Goal: Task Accomplishment & Management: Manage account settings

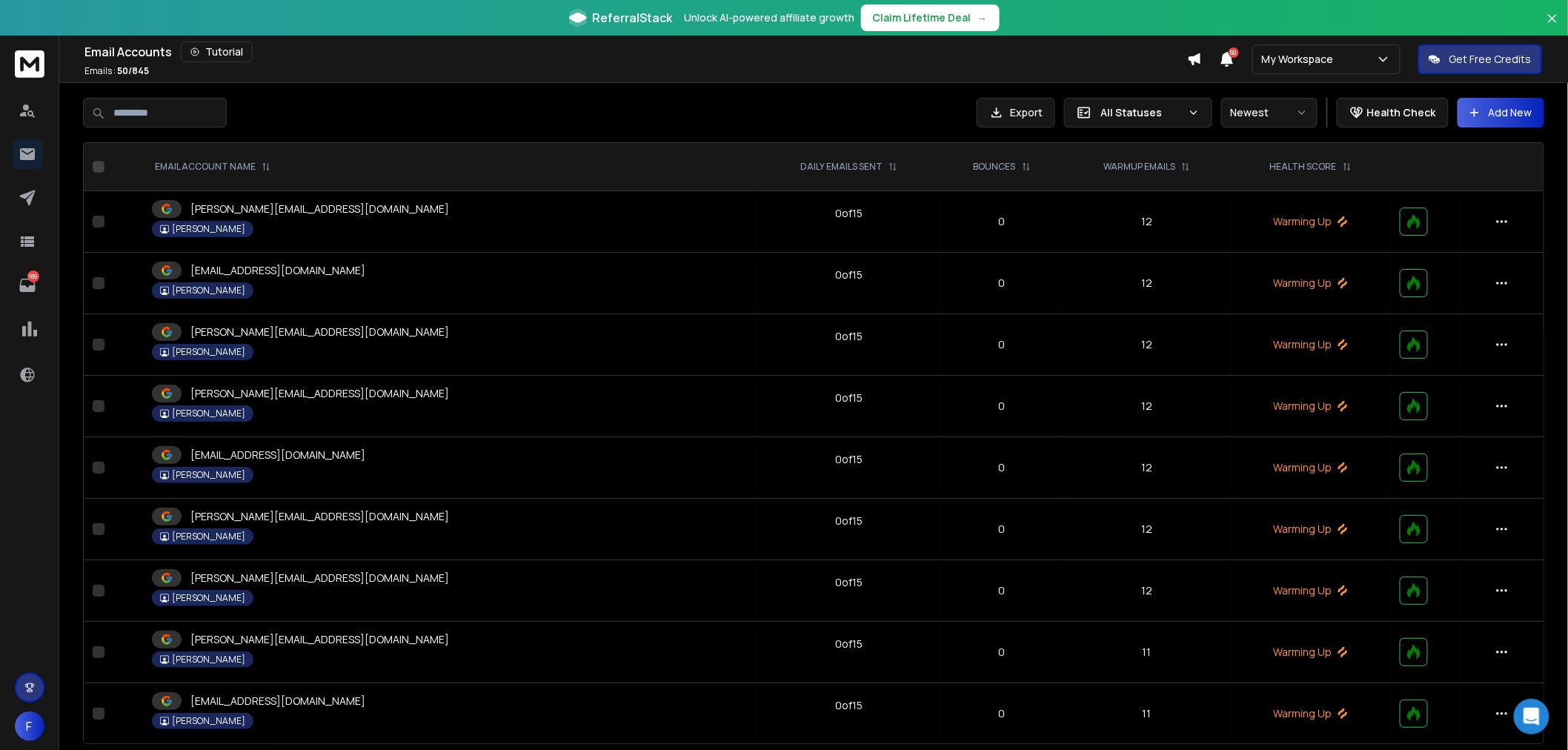
click at [1486, 117] on button "Add New" at bounding box center [1501, 112] width 87 height 29
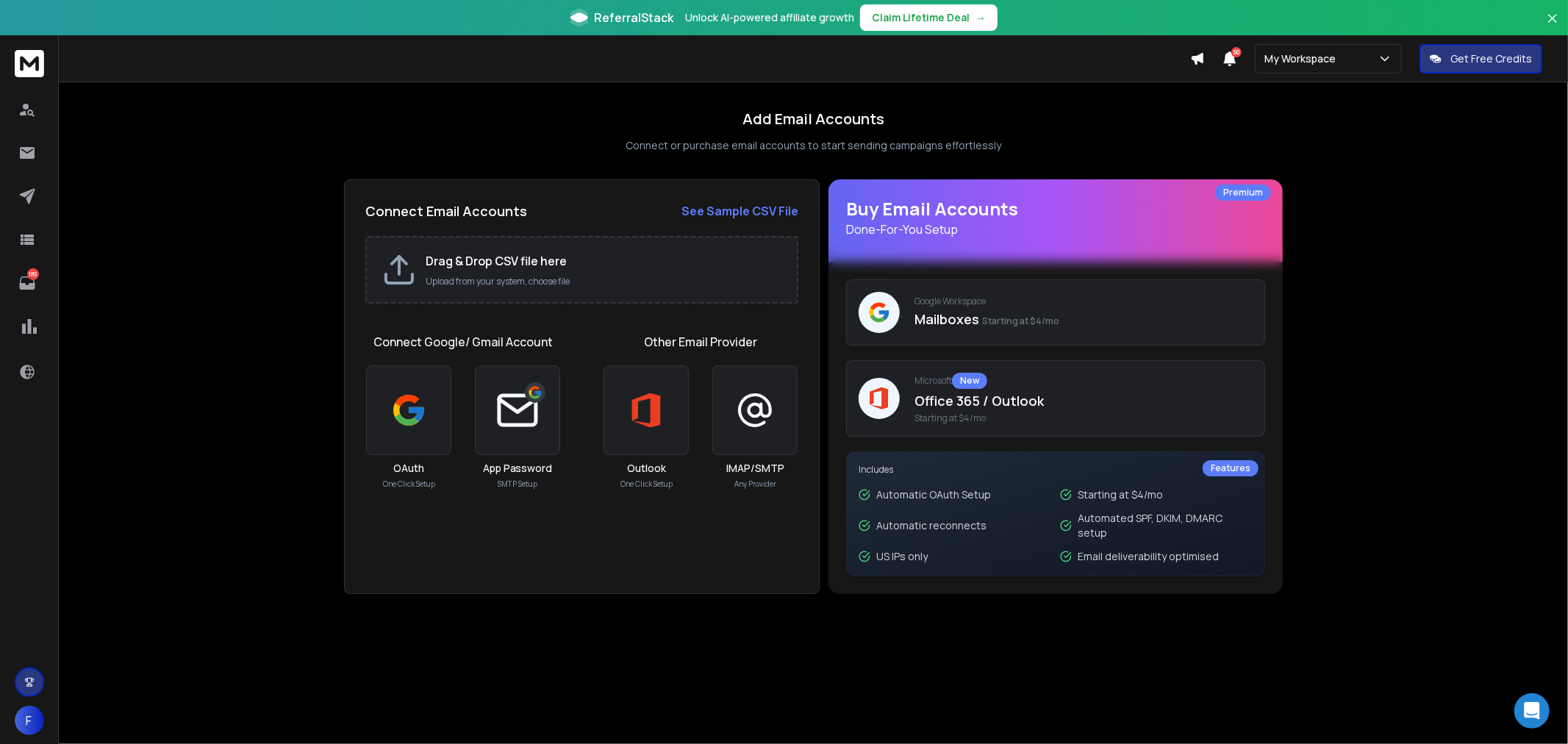
click at [419, 418] on icon at bounding box center [408, 420] width 25 height 12
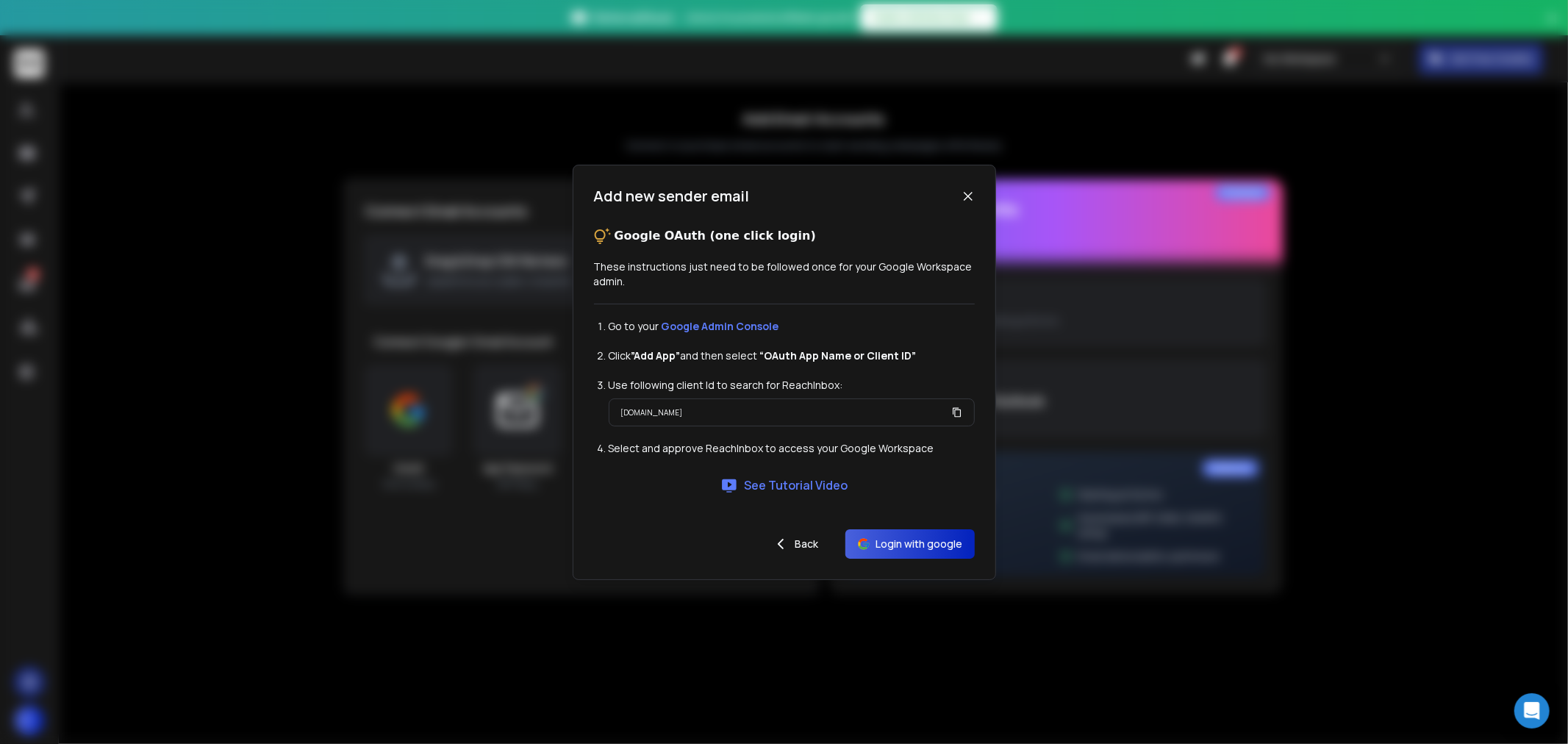
click at [965, 192] on icon at bounding box center [968, 196] width 13 height 13
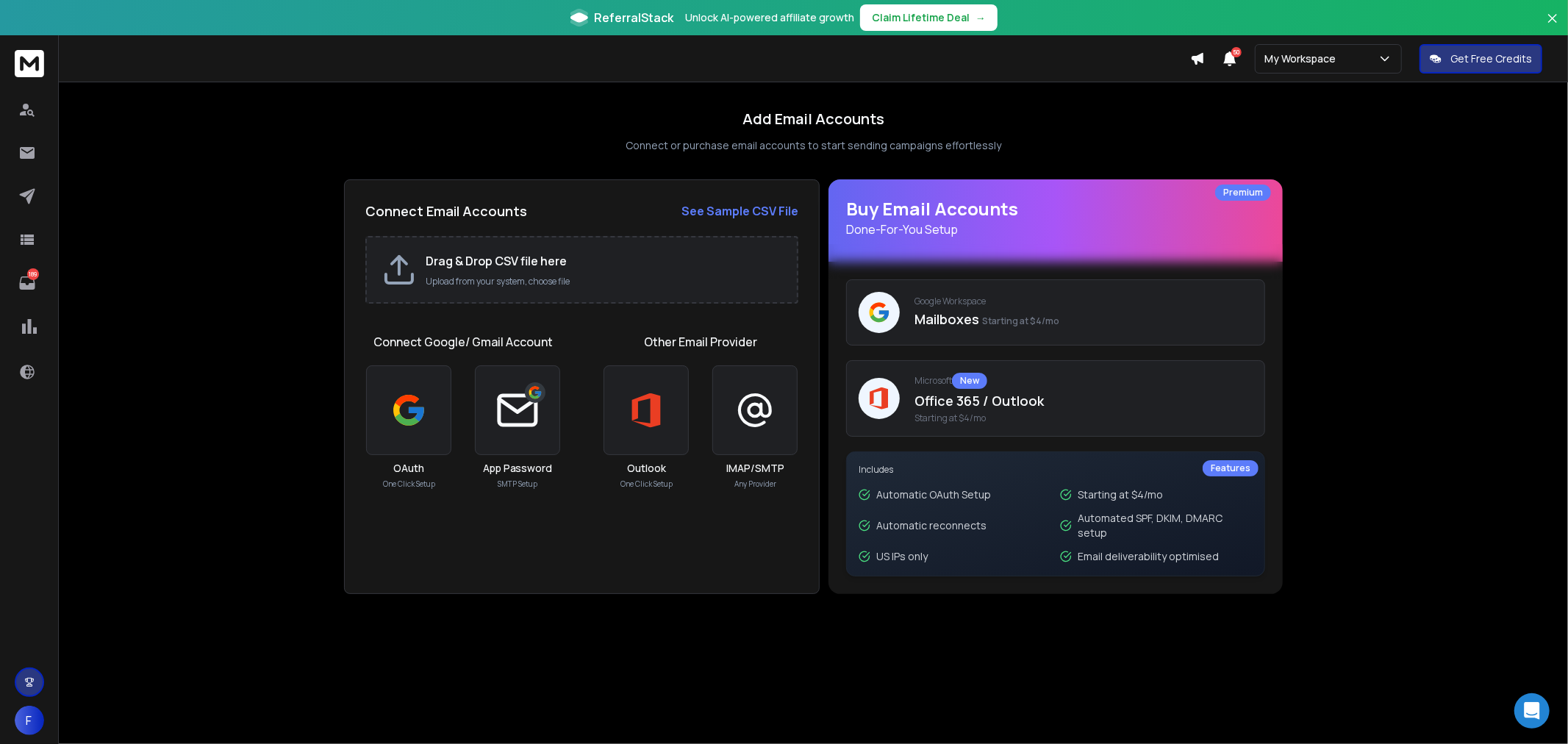
click at [532, 392] on icon at bounding box center [535, 392] width 15 height 15
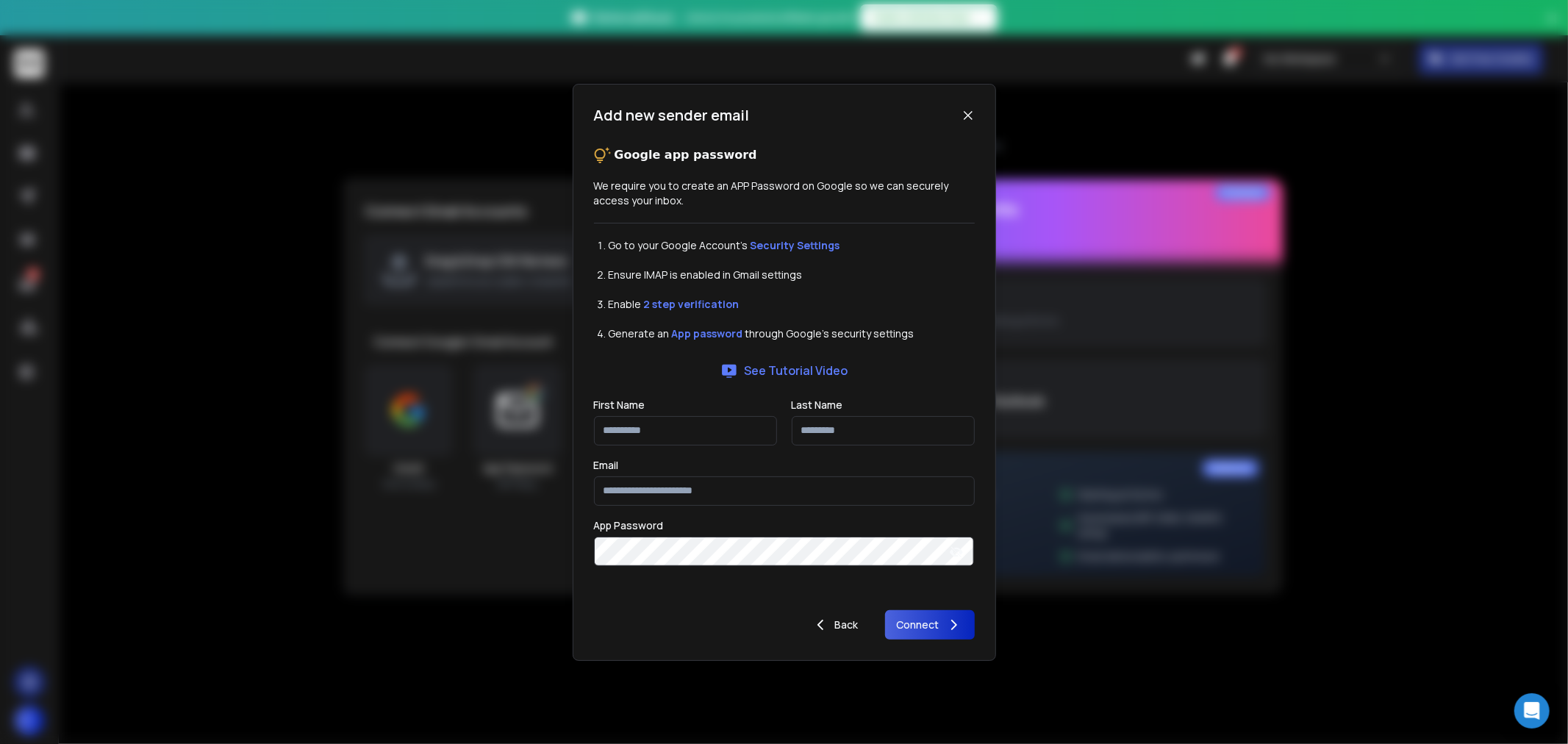
click at [973, 118] on icon at bounding box center [968, 115] width 13 height 13
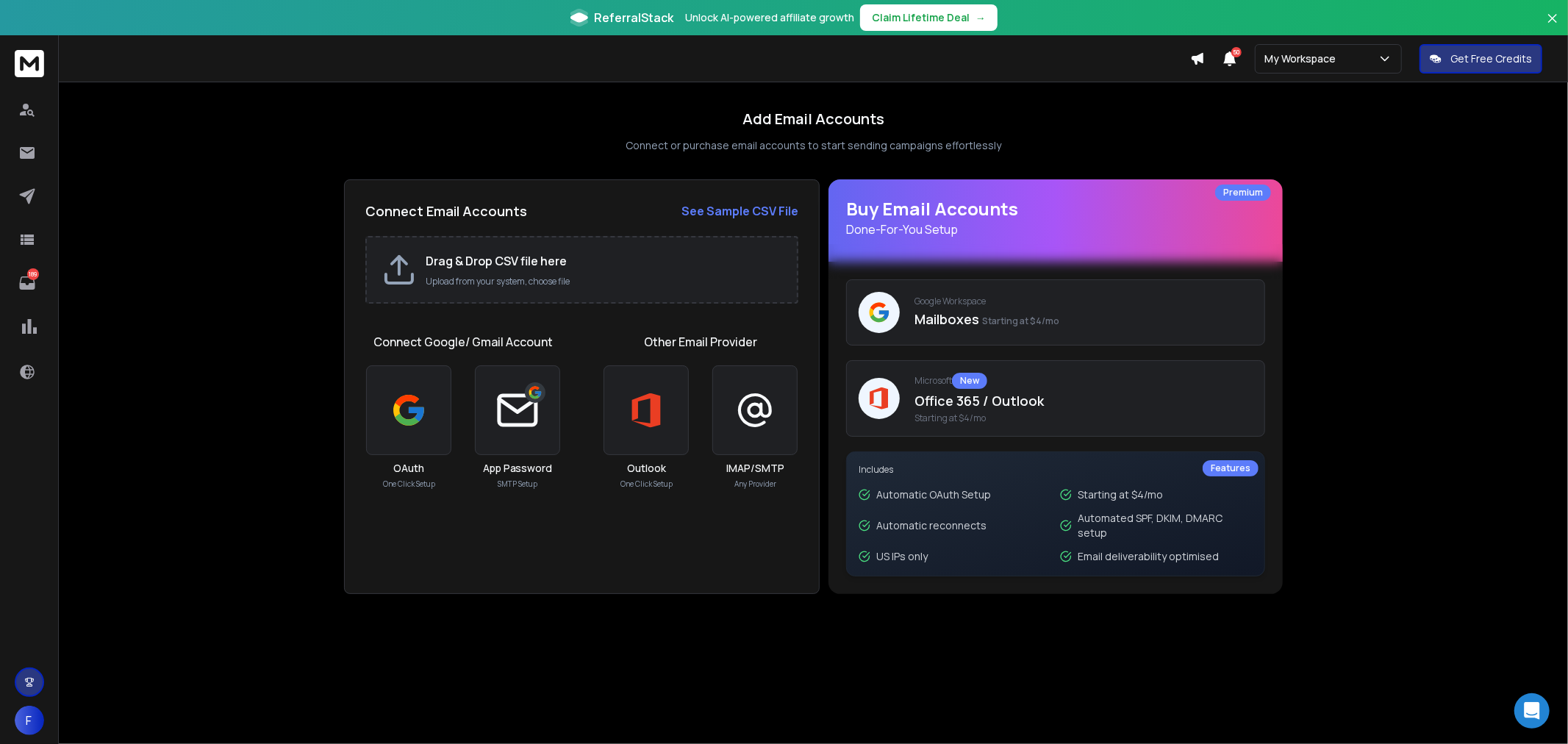
click at [407, 422] on icon at bounding box center [408, 420] width 25 height 12
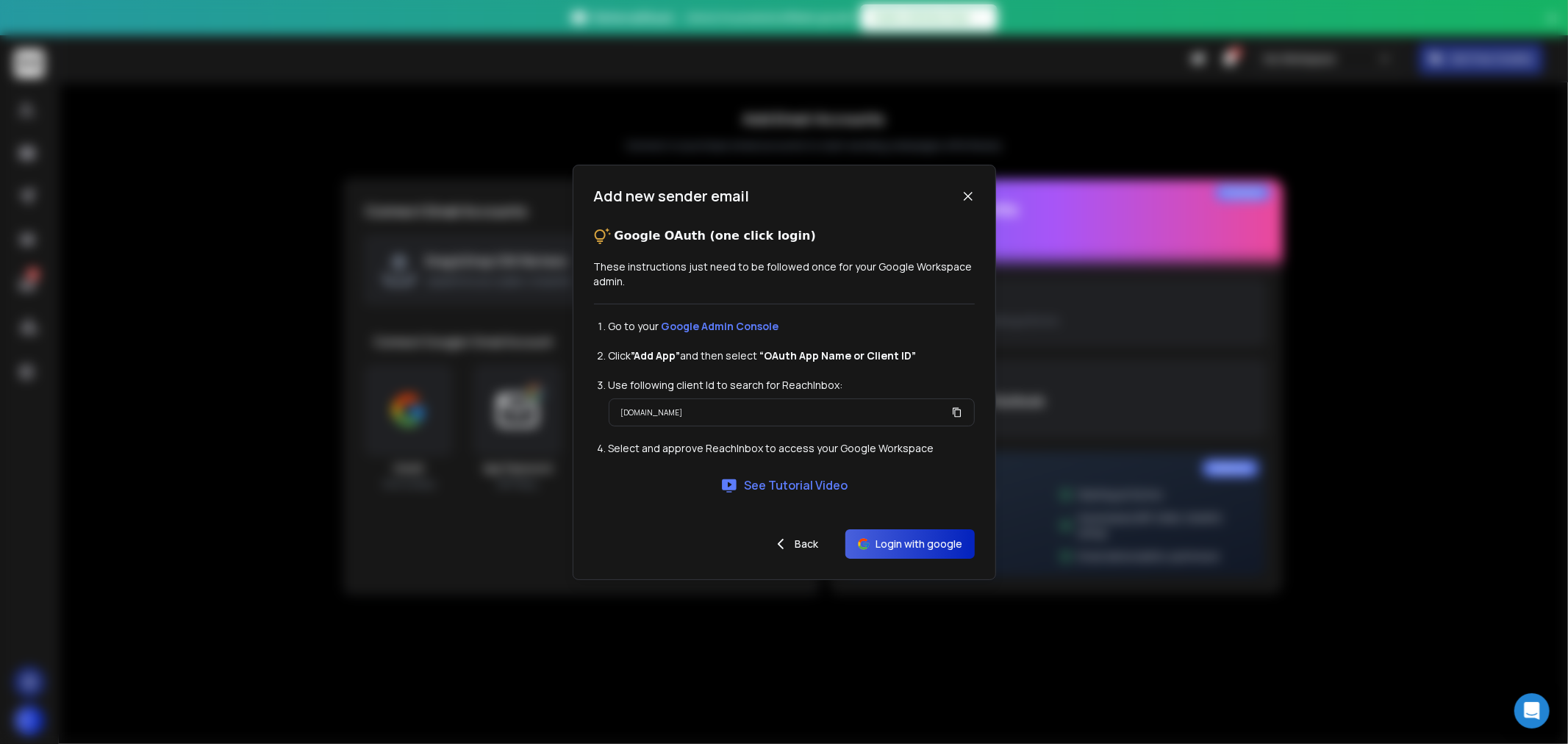
click at [952, 409] on icon at bounding box center [956, 412] width 10 height 10
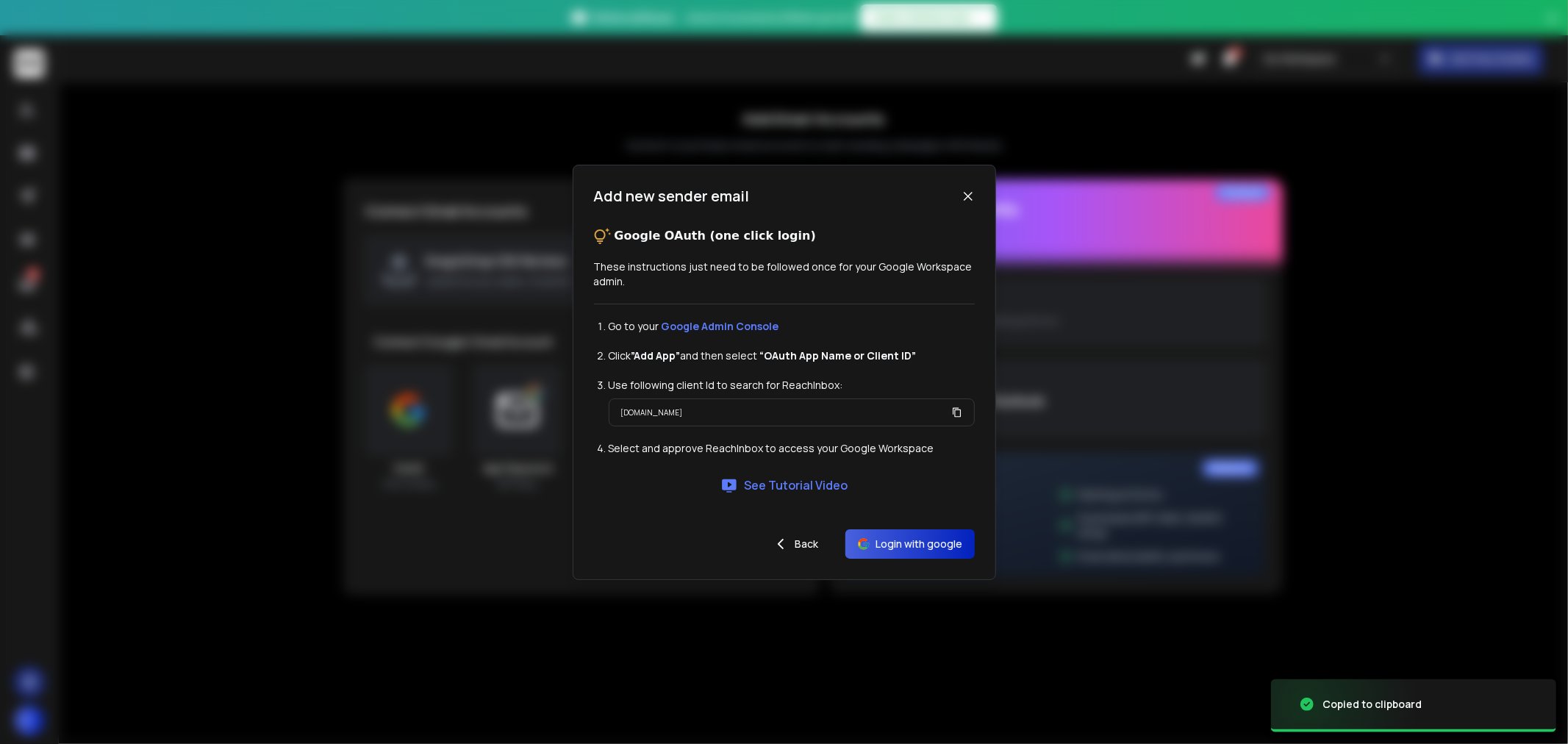
click at [925, 540] on button "Login with google" at bounding box center [910, 544] width 129 height 29
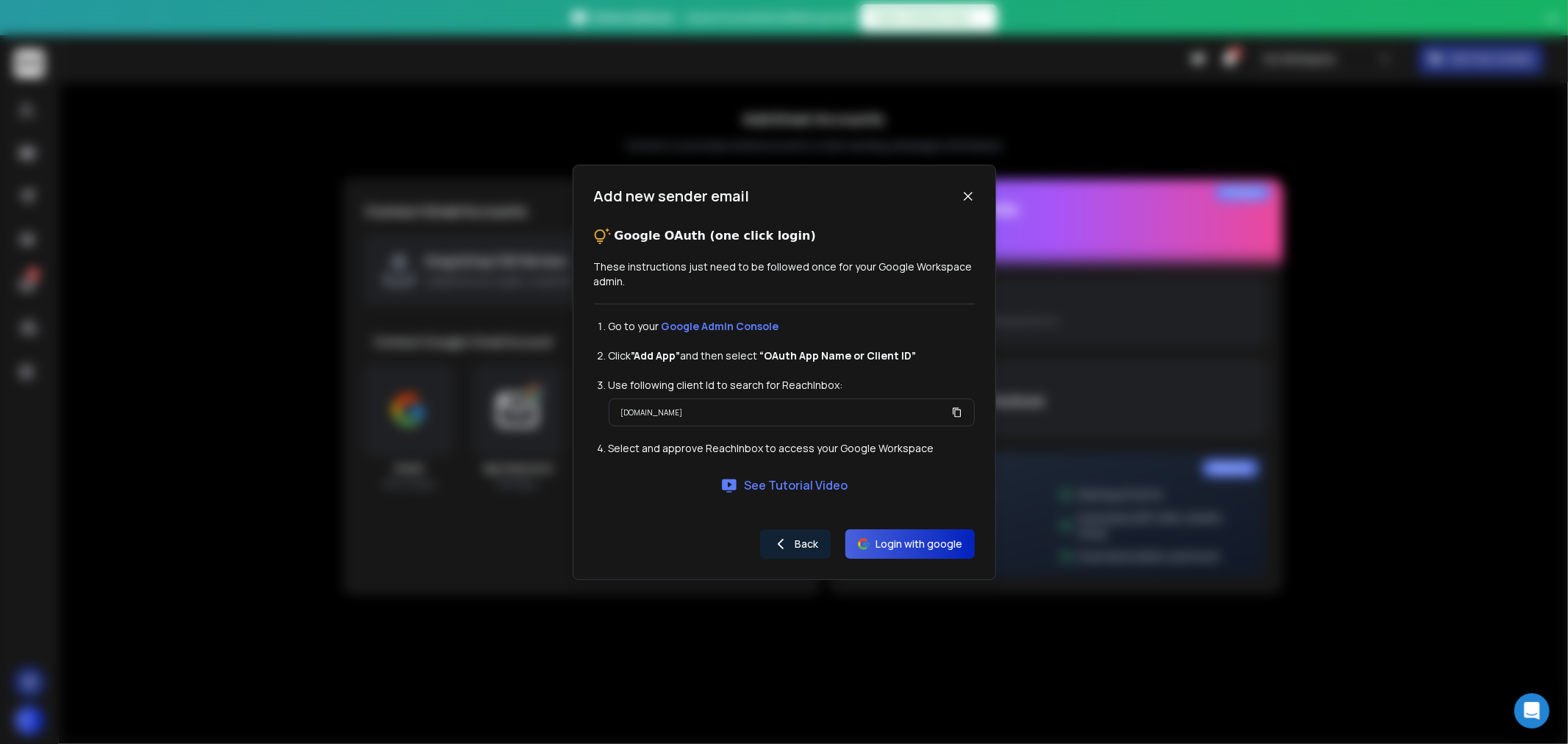
click at [783, 540] on icon at bounding box center [781, 543] width 5 height 8
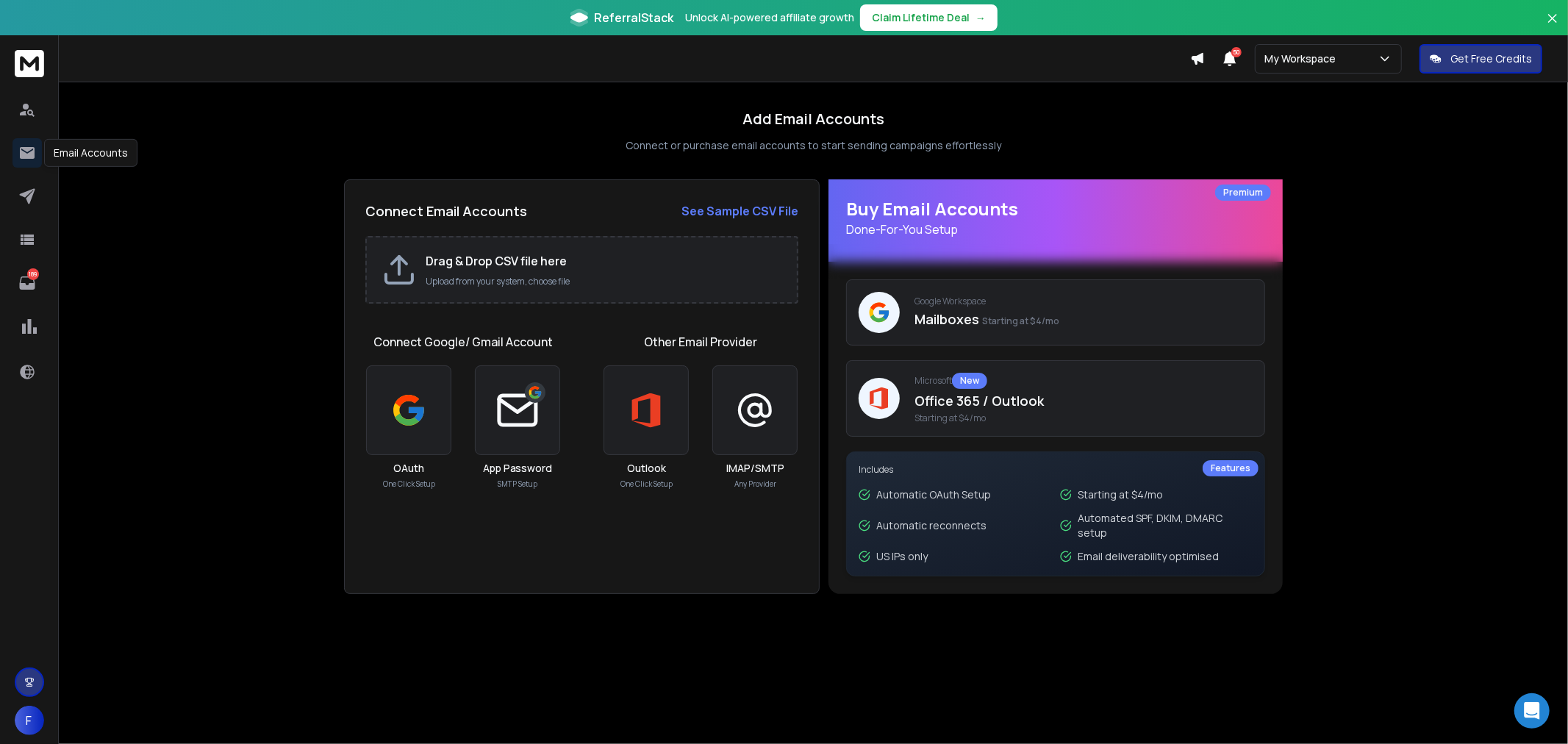
click at [27, 160] on icon at bounding box center [27, 153] width 18 height 18
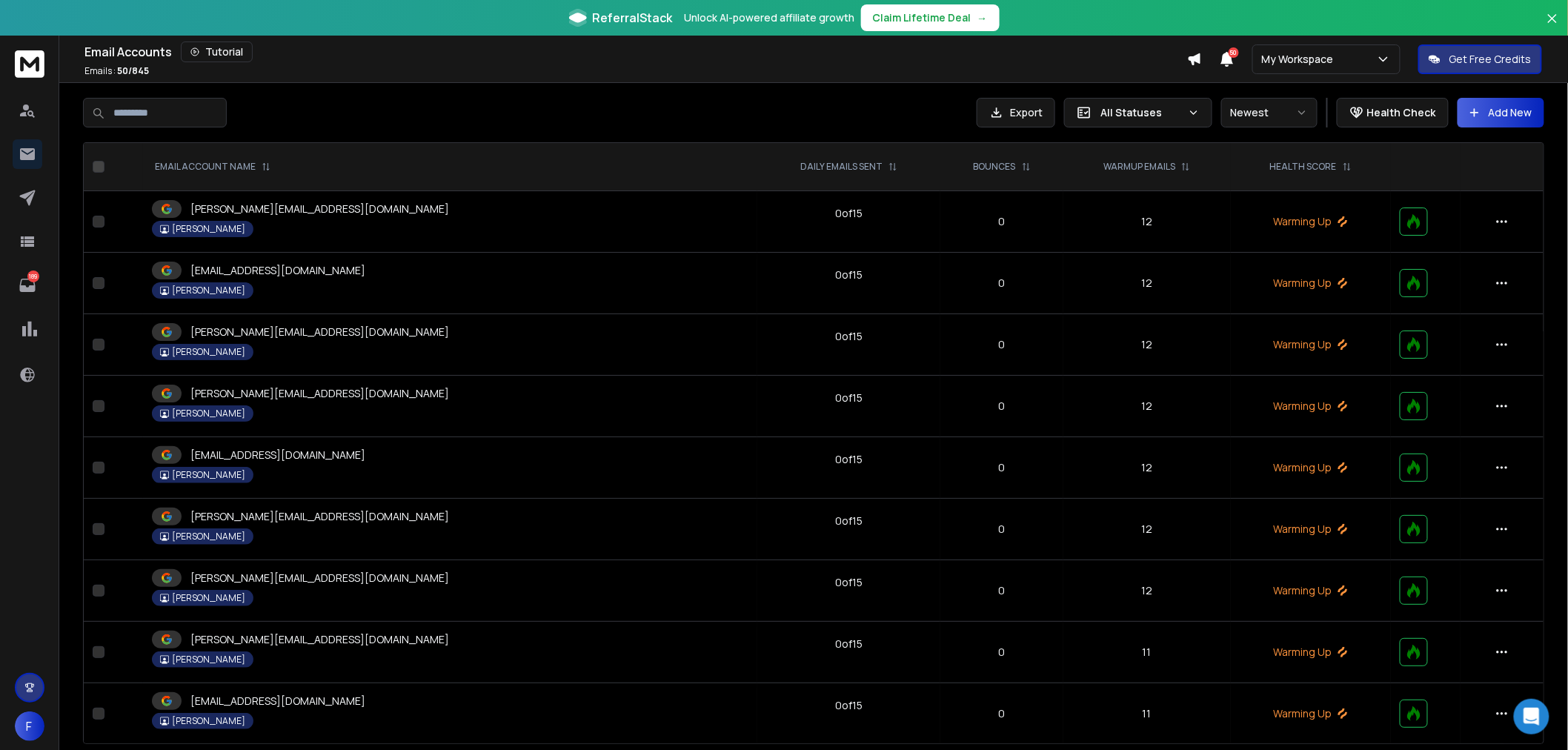
click at [219, 117] on input at bounding box center [155, 112] width 144 height 29
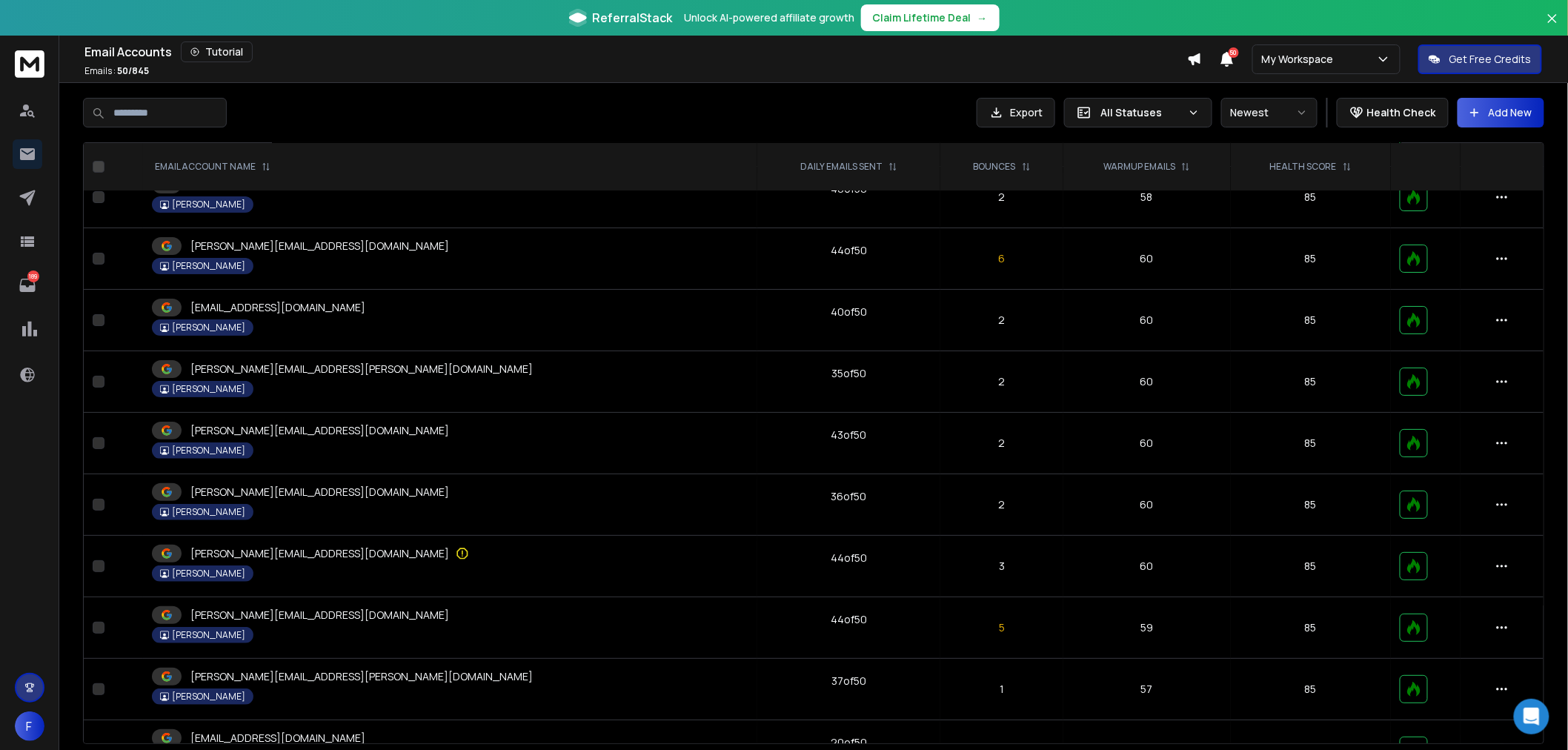
scroll to position [2569, 0]
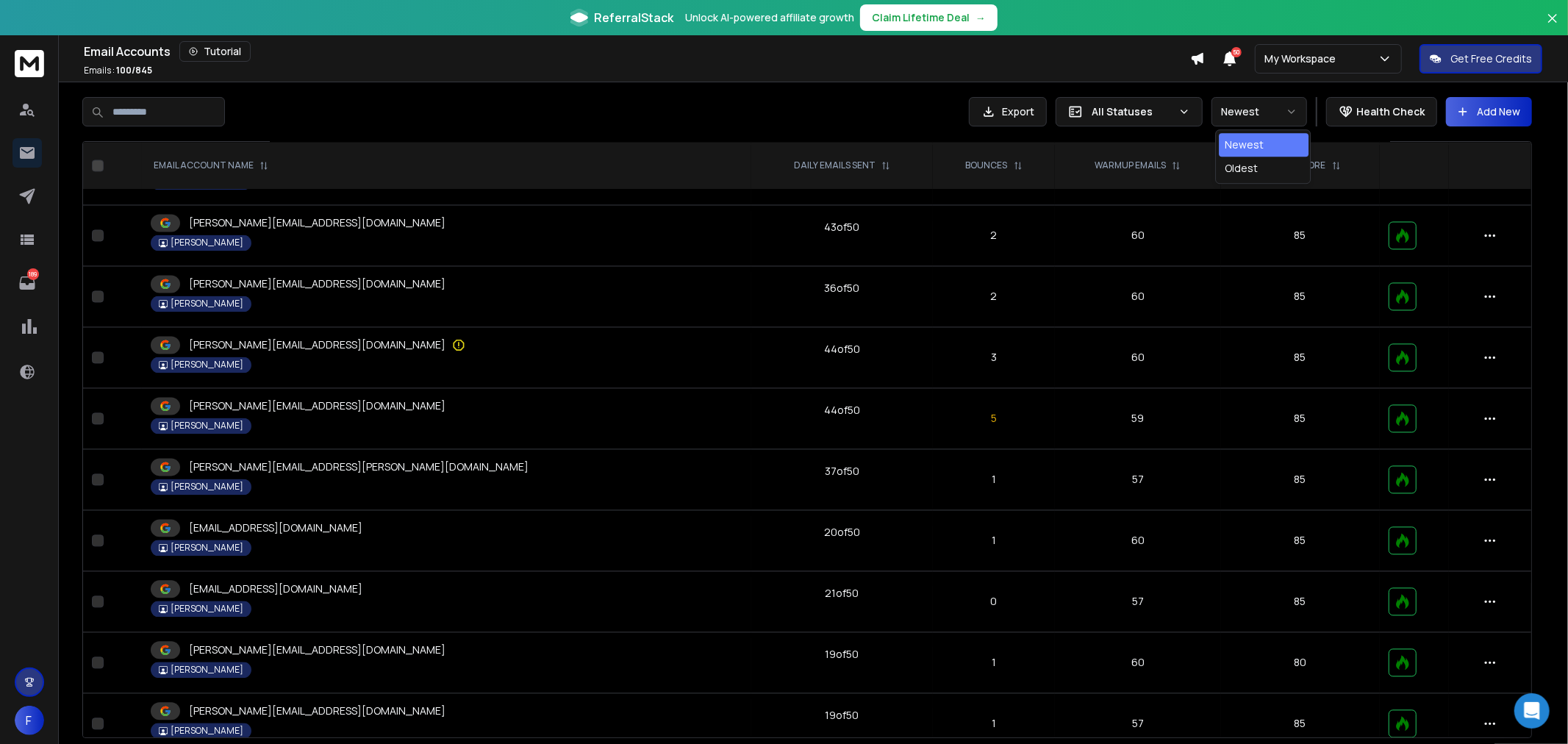
click at [1270, 106] on button "Newest" at bounding box center [1259, 111] width 95 height 29
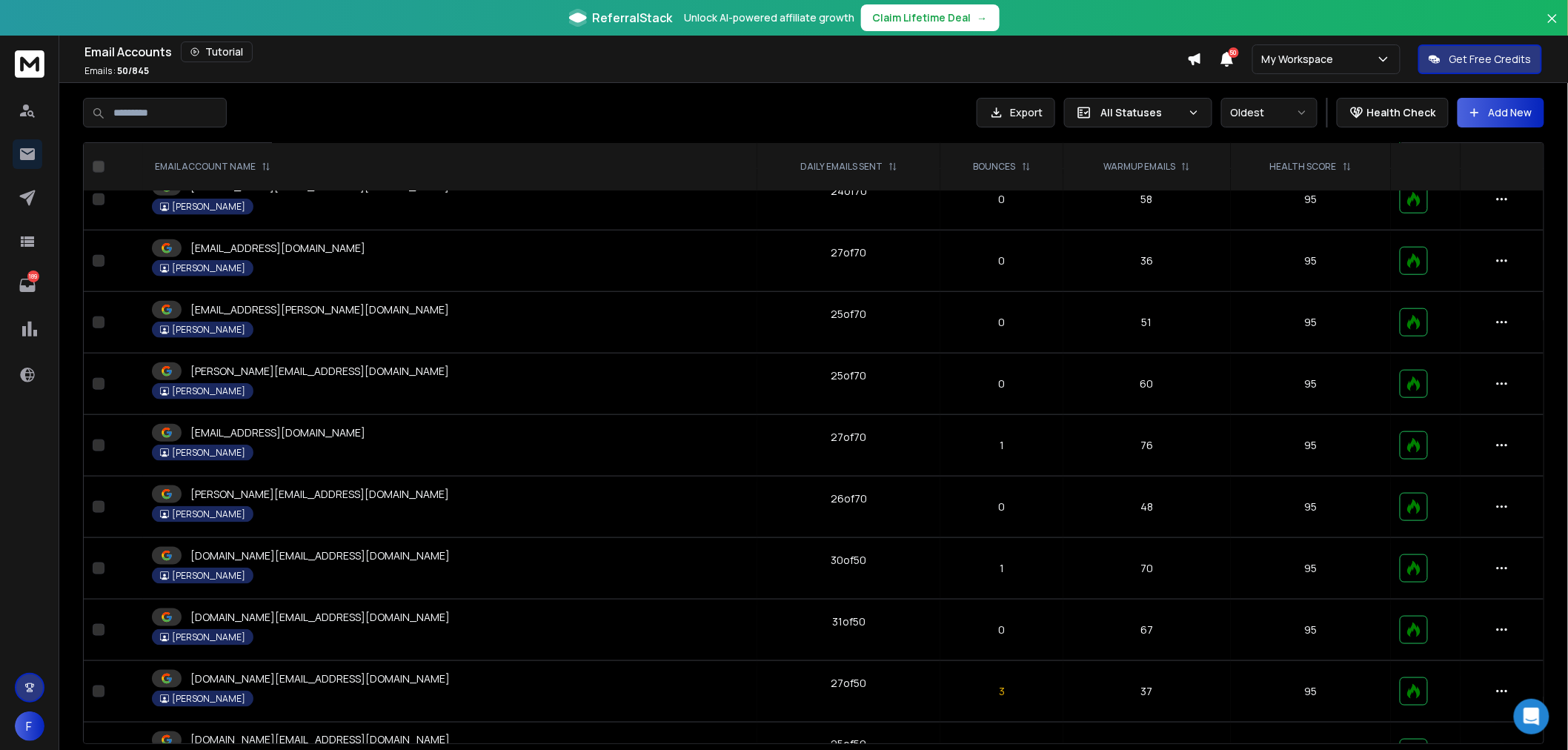
scroll to position [1153, 0]
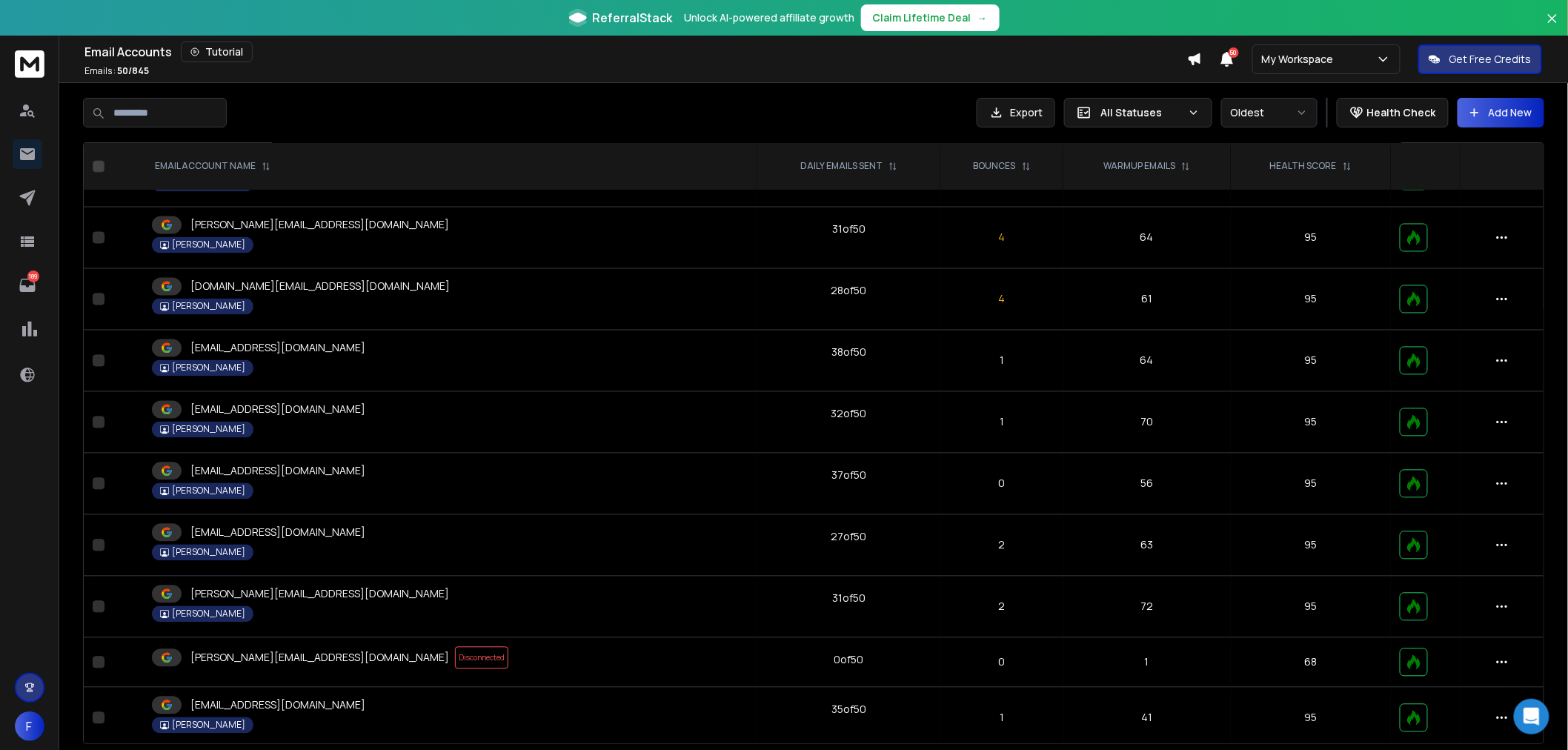
click at [179, 112] on input at bounding box center [155, 112] width 144 height 29
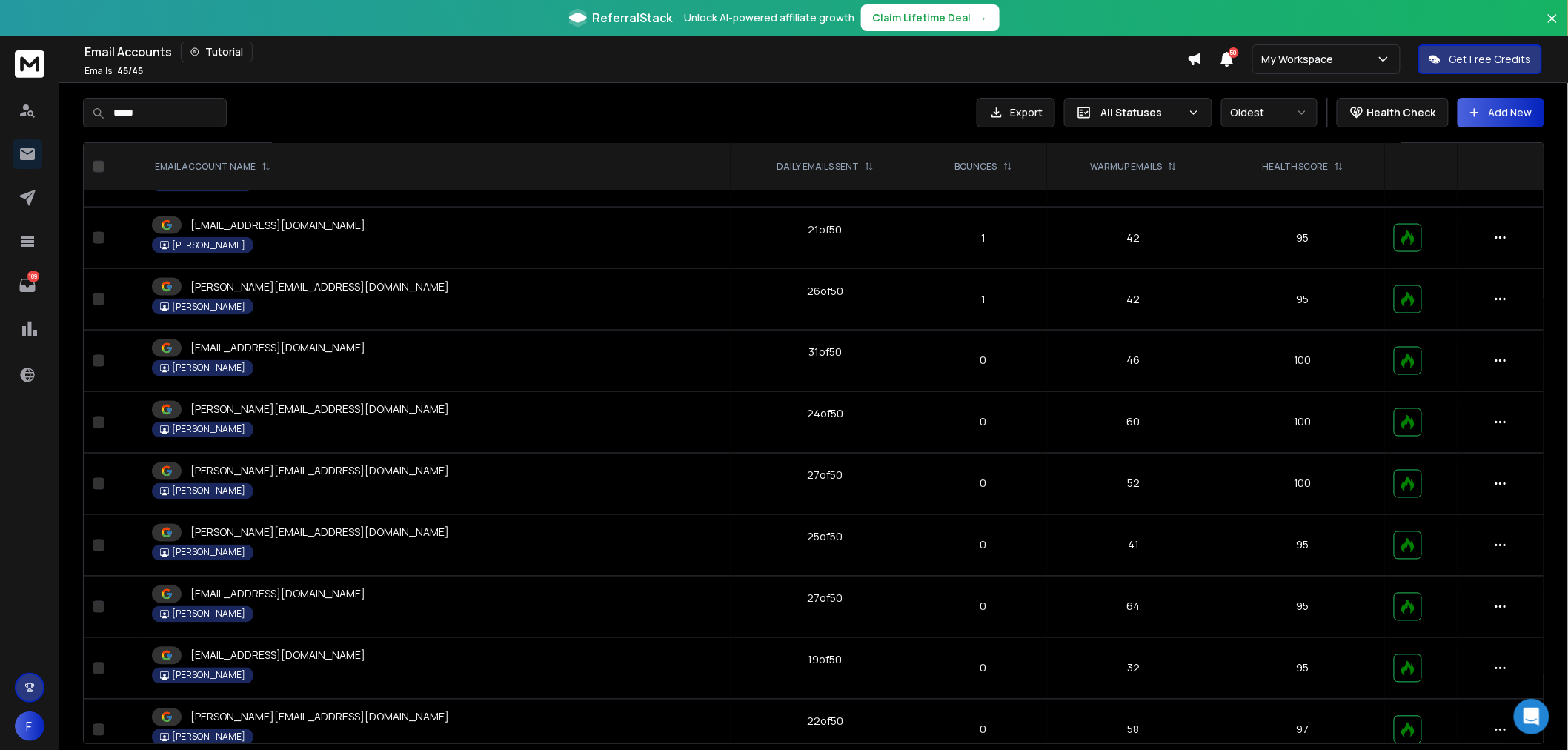
type input "******"
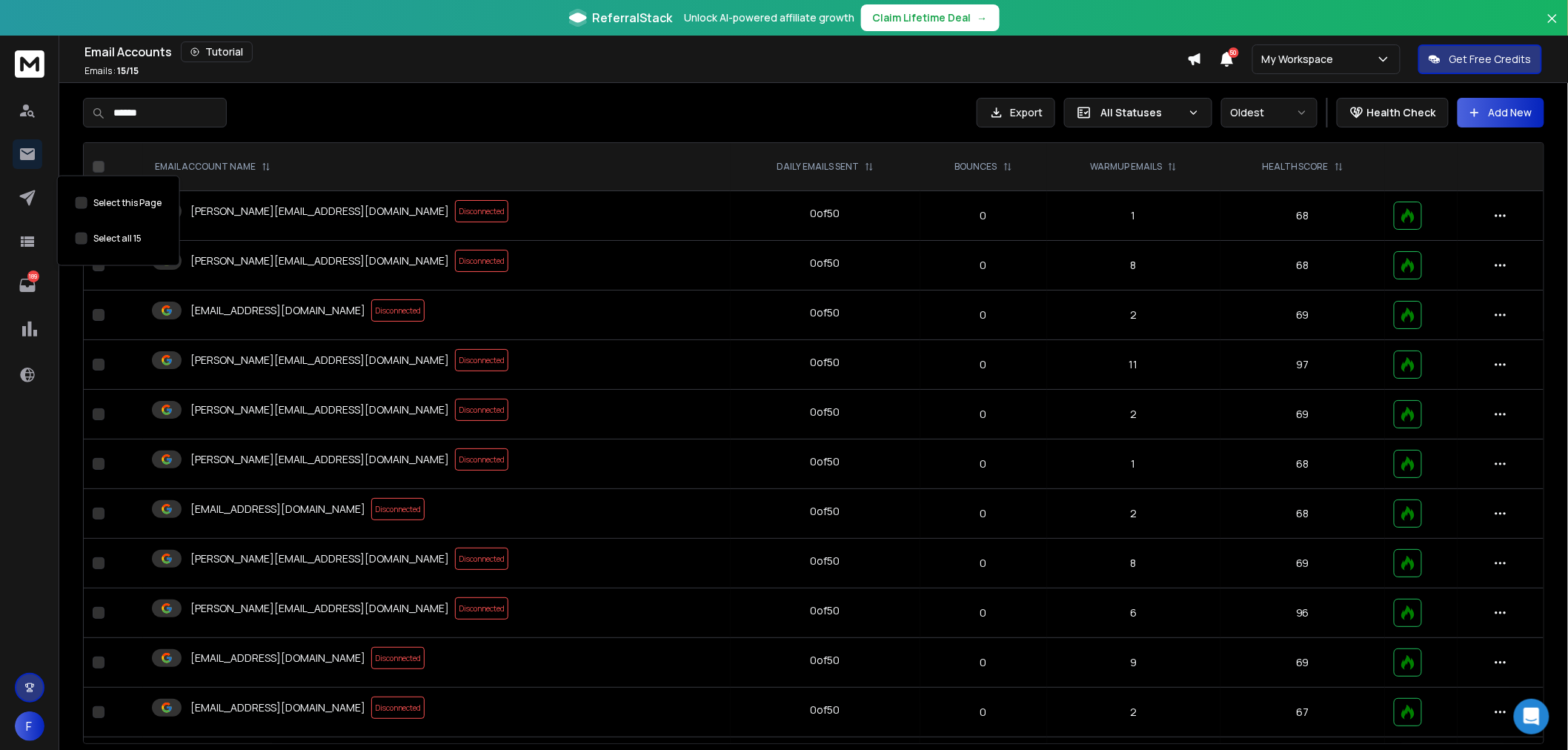
click at [94, 167] on button "Select this Page" at bounding box center [98, 167] width 12 height 12
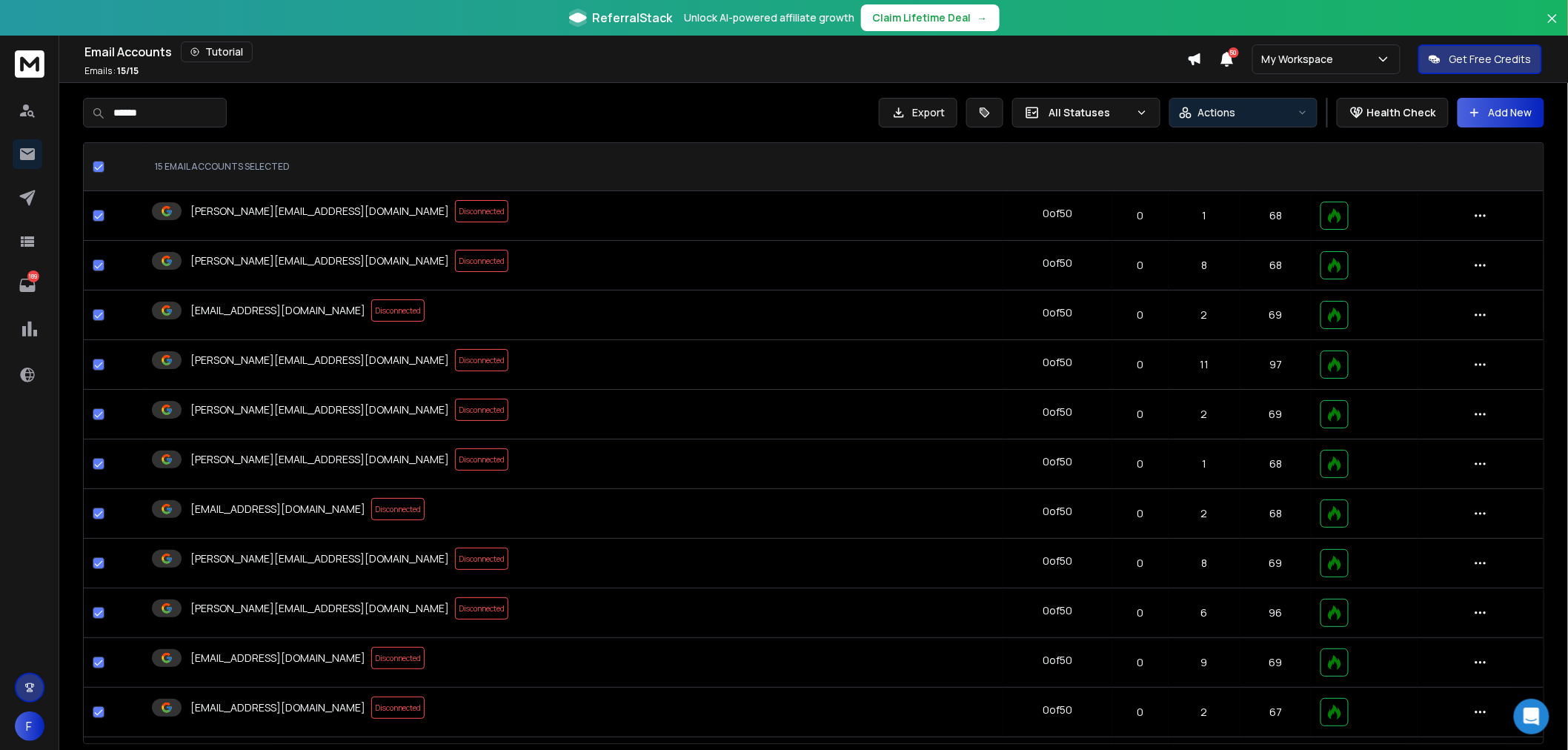
click at [1228, 108] on p "Actions" at bounding box center [1216, 112] width 38 height 15
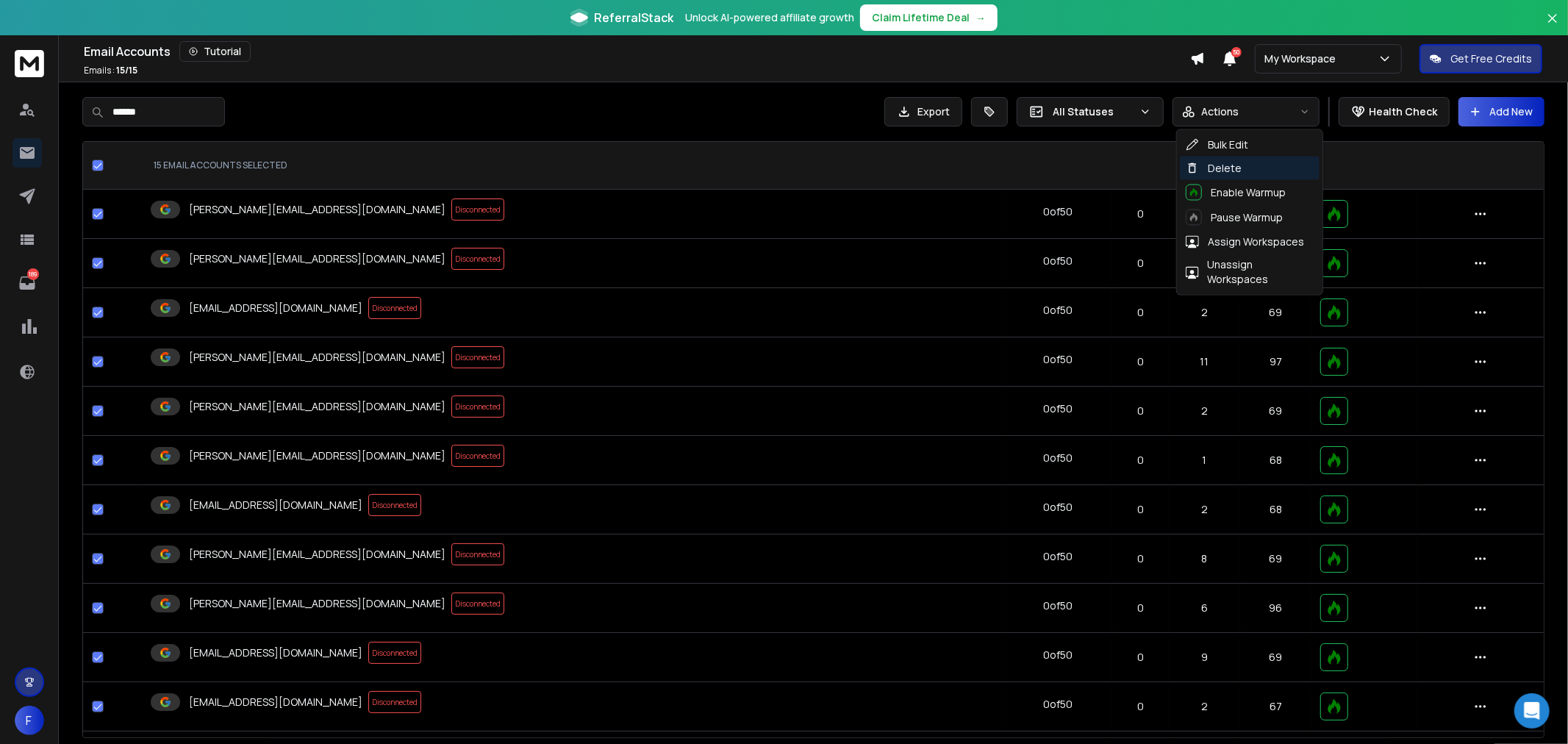
click at [1238, 163] on div "Delete" at bounding box center [1214, 168] width 56 height 15
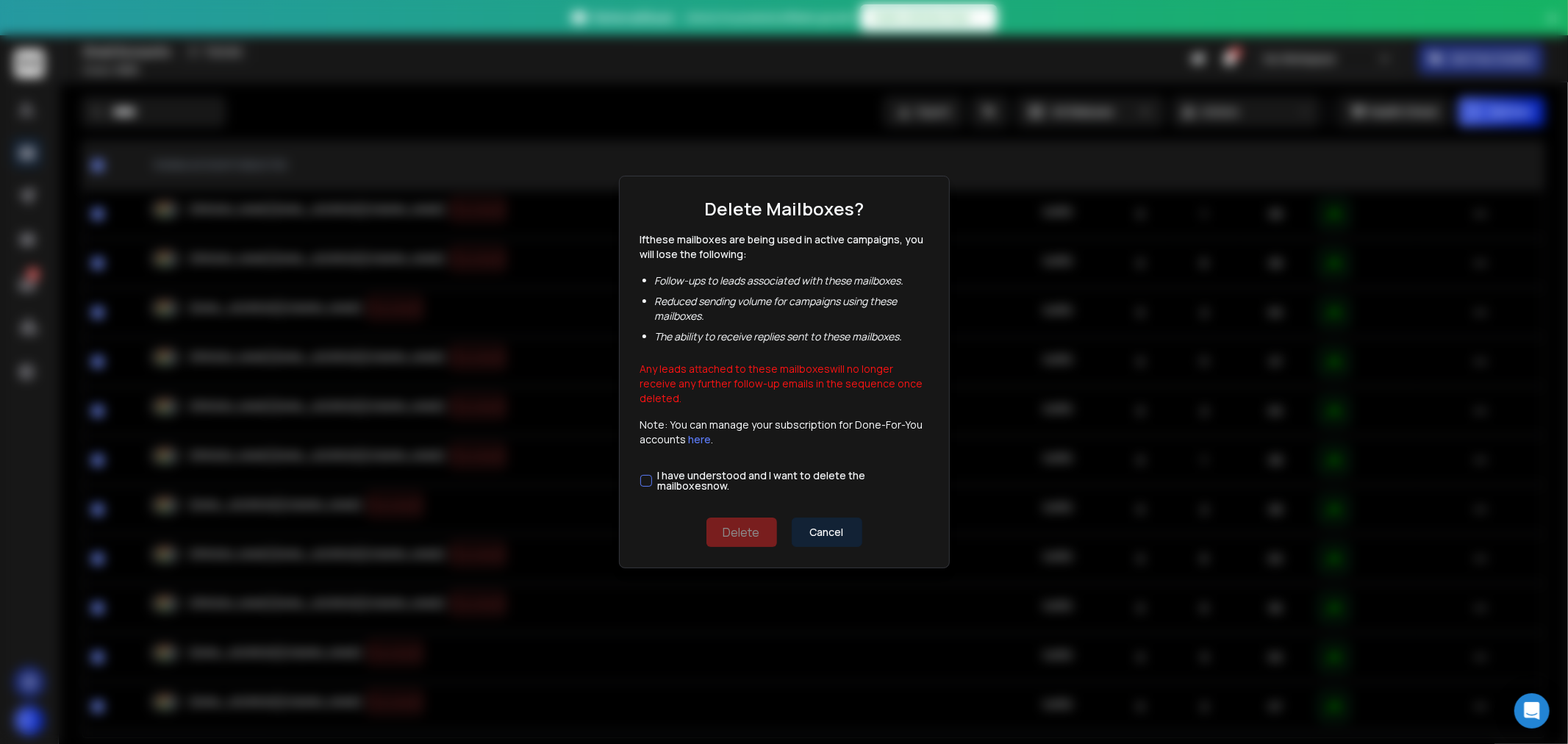
click at [658, 470] on label "I have understood and I want to delete the mailbox es now." at bounding box center [793, 480] width 270 height 21
click at [652, 475] on button "I have understood and I want to delete the mailbox es now." at bounding box center [645, 480] width 12 height 12
click at [728, 522] on button "Delete" at bounding box center [742, 533] width 71 height 29
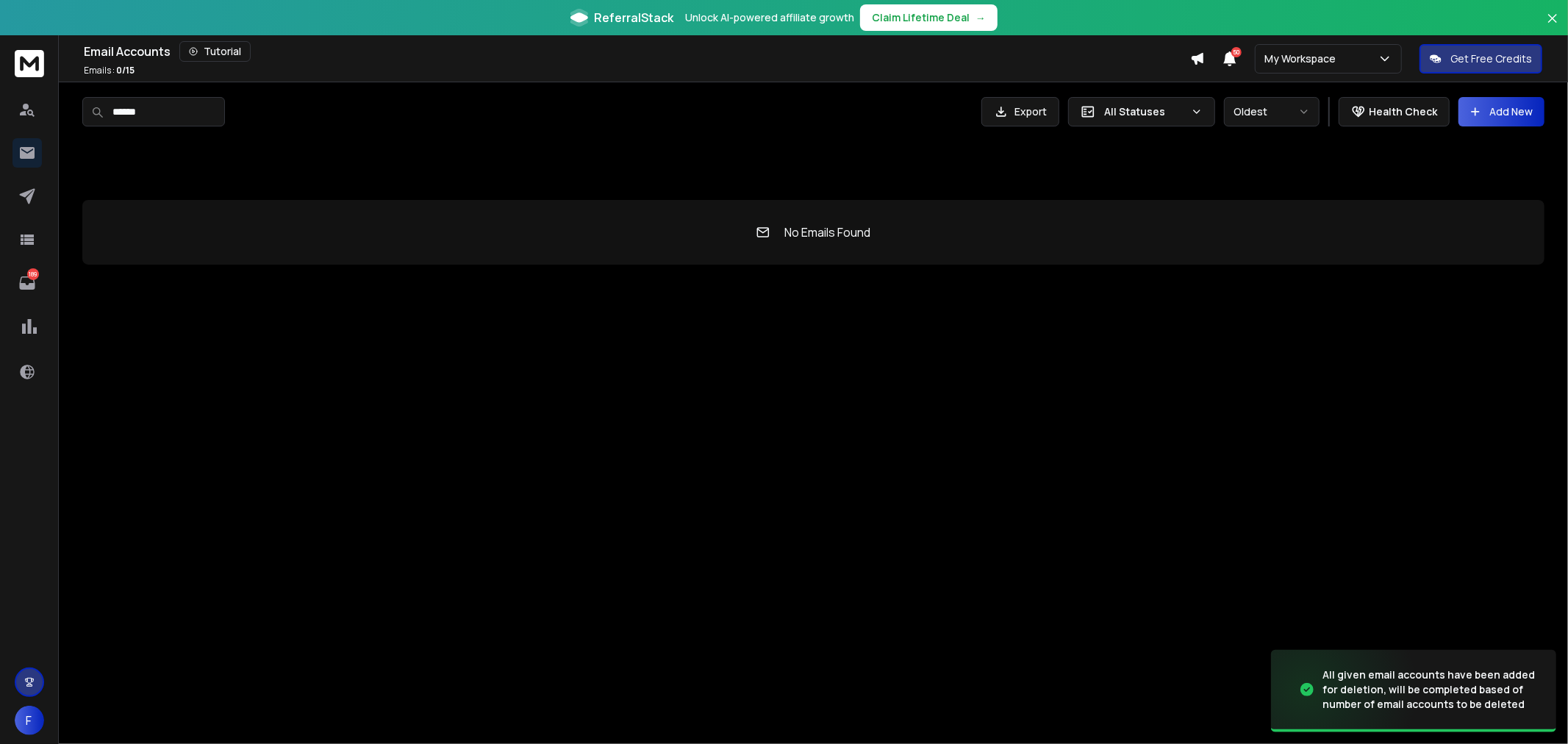
click at [193, 106] on input "******" at bounding box center [154, 111] width 143 height 29
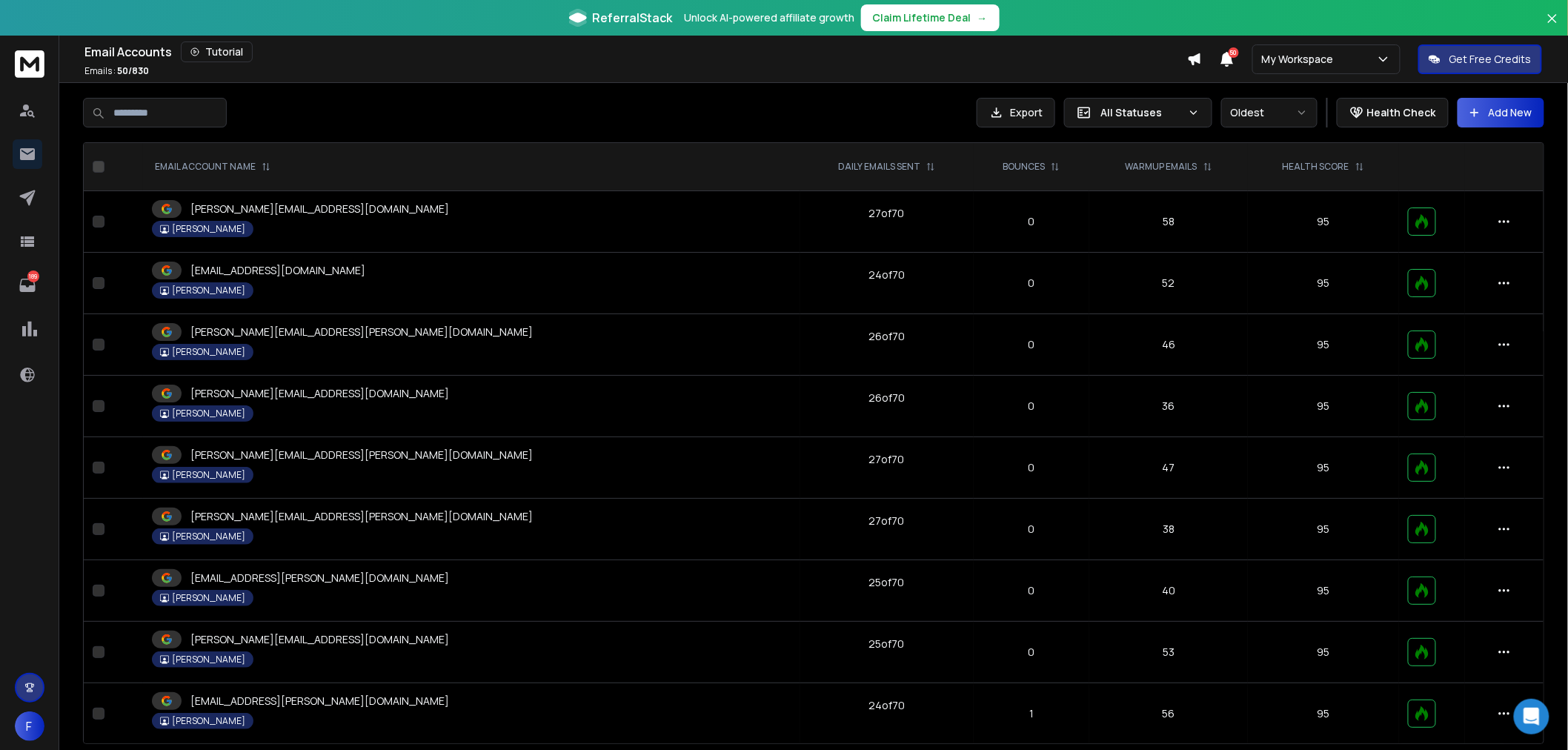
click at [1519, 112] on button "Add New" at bounding box center [1501, 112] width 87 height 29
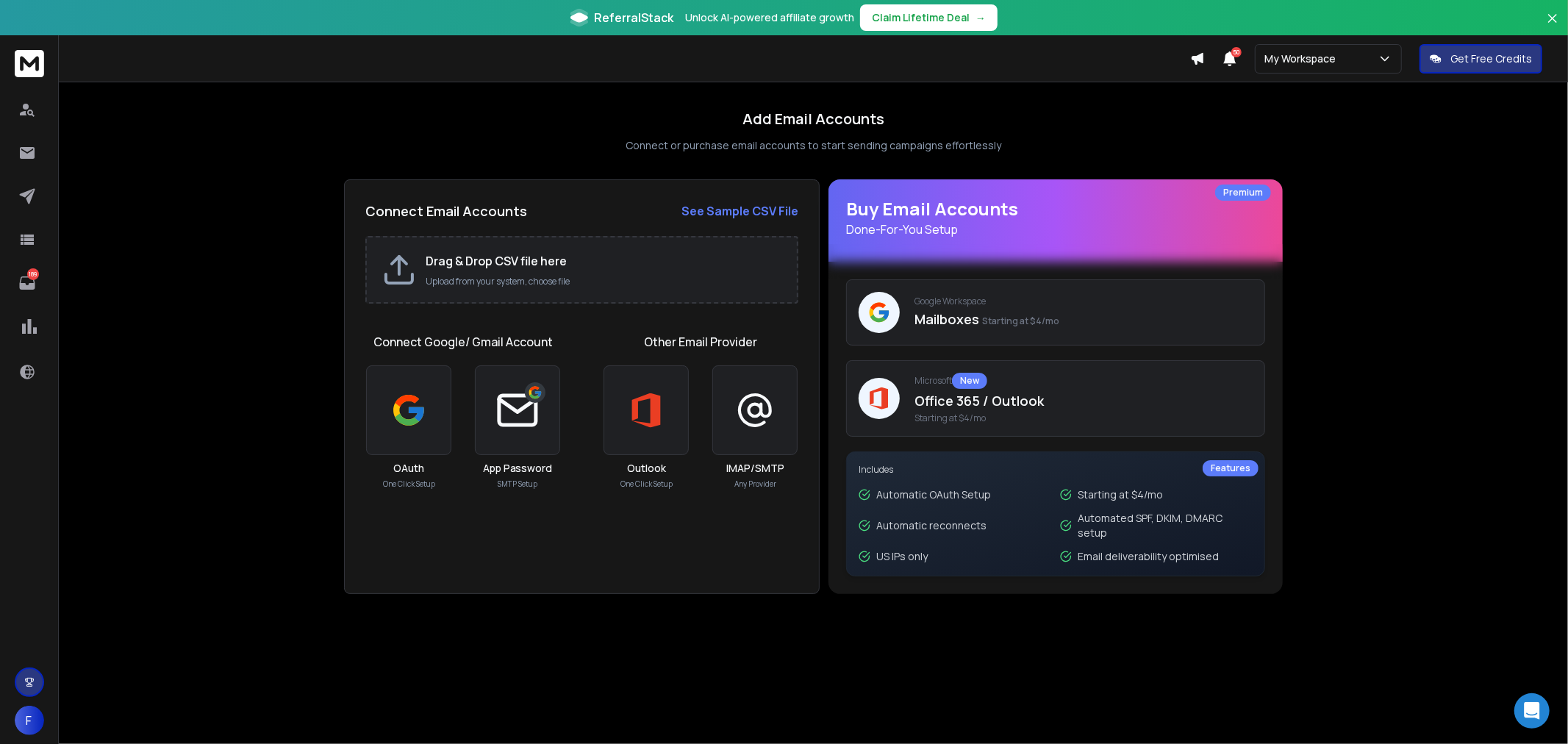
click at [415, 417] on icon at bounding box center [409, 410] width 37 height 44
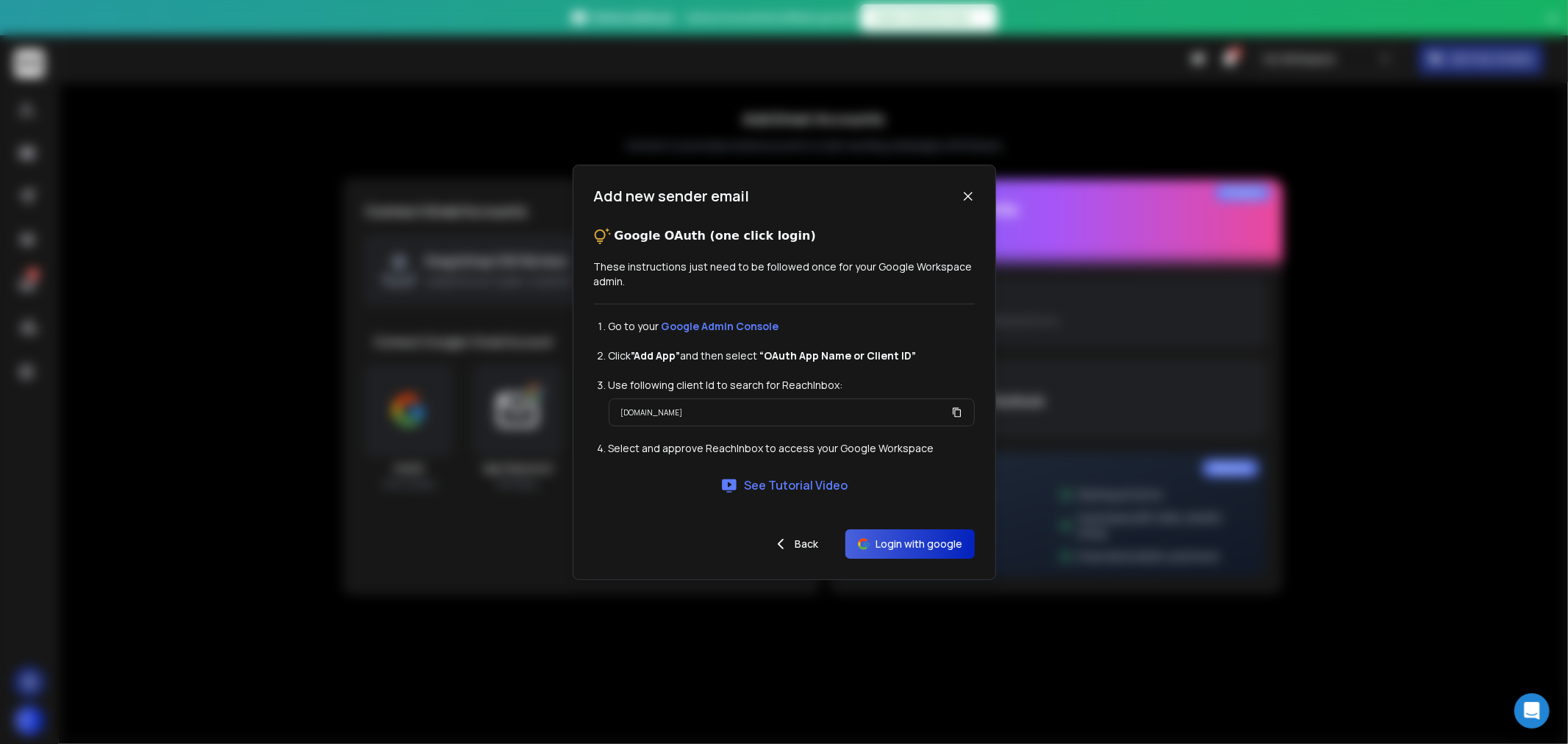
click at [946, 546] on button "Login with google" at bounding box center [910, 544] width 129 height 29
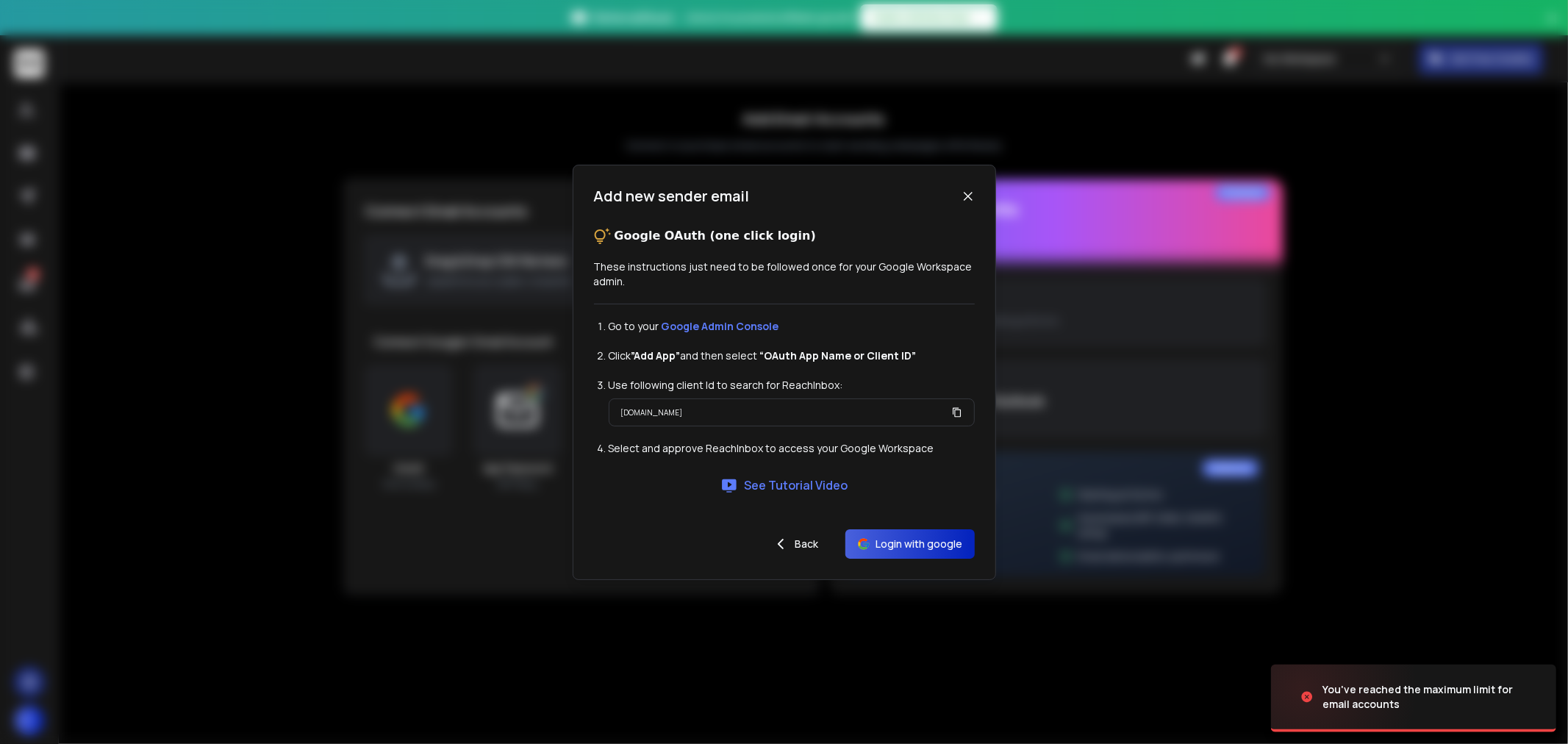
click at [946, 546] on button "Login with google" at bounding box center [910, 544] width 129 height 29
click at [969, 208] on div "Add new sender email Google OAuth (one click login) These instructions just nee…" at bounding box center [784, 372] width 381 height 373
drag, startPoint x: 979, startPoint y: 198, endPoint x: 970, endPoint y: 197, distance: 9.1
click at [976, 198] on div "Add new sender email Google OAuth (one click login) These instructions just nee…" at bounding box center [784, 372] width 423 height 416
click at [969, 197] on icon at bounding box center [968, 196] width 13 height 13
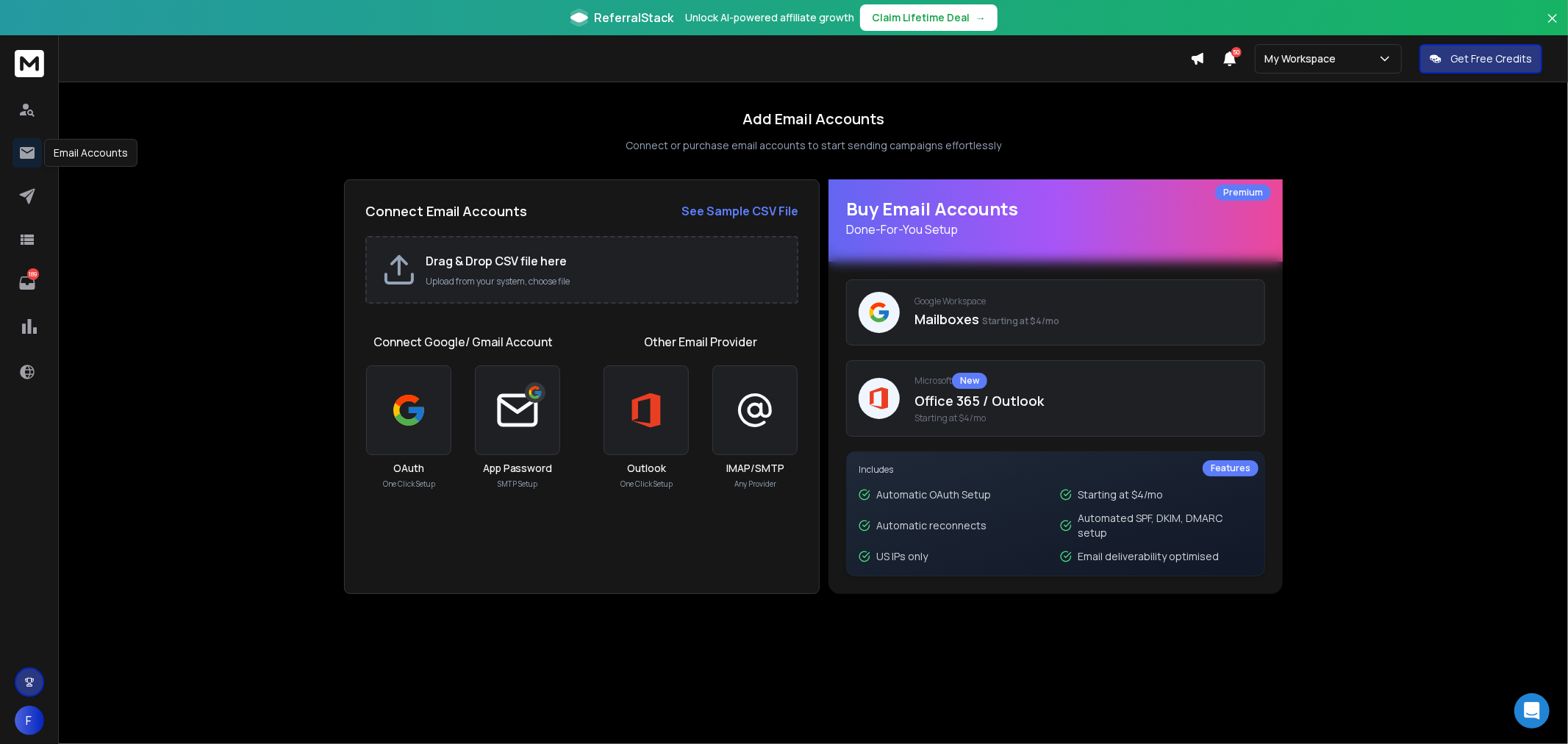
click at [25, 157] on icon at bounding box center [27, 152] width 15 height 12
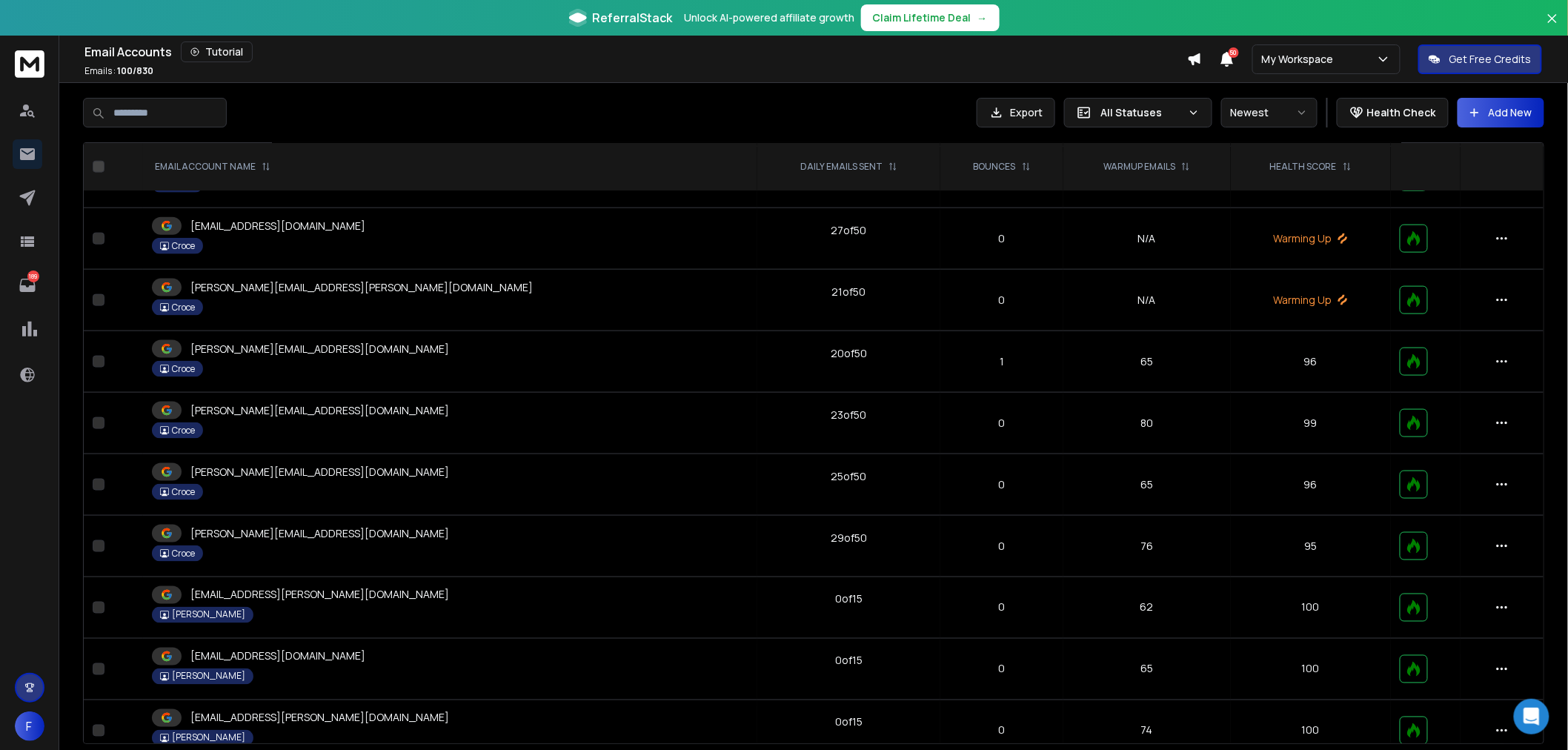
scroll to position [5657, 0]
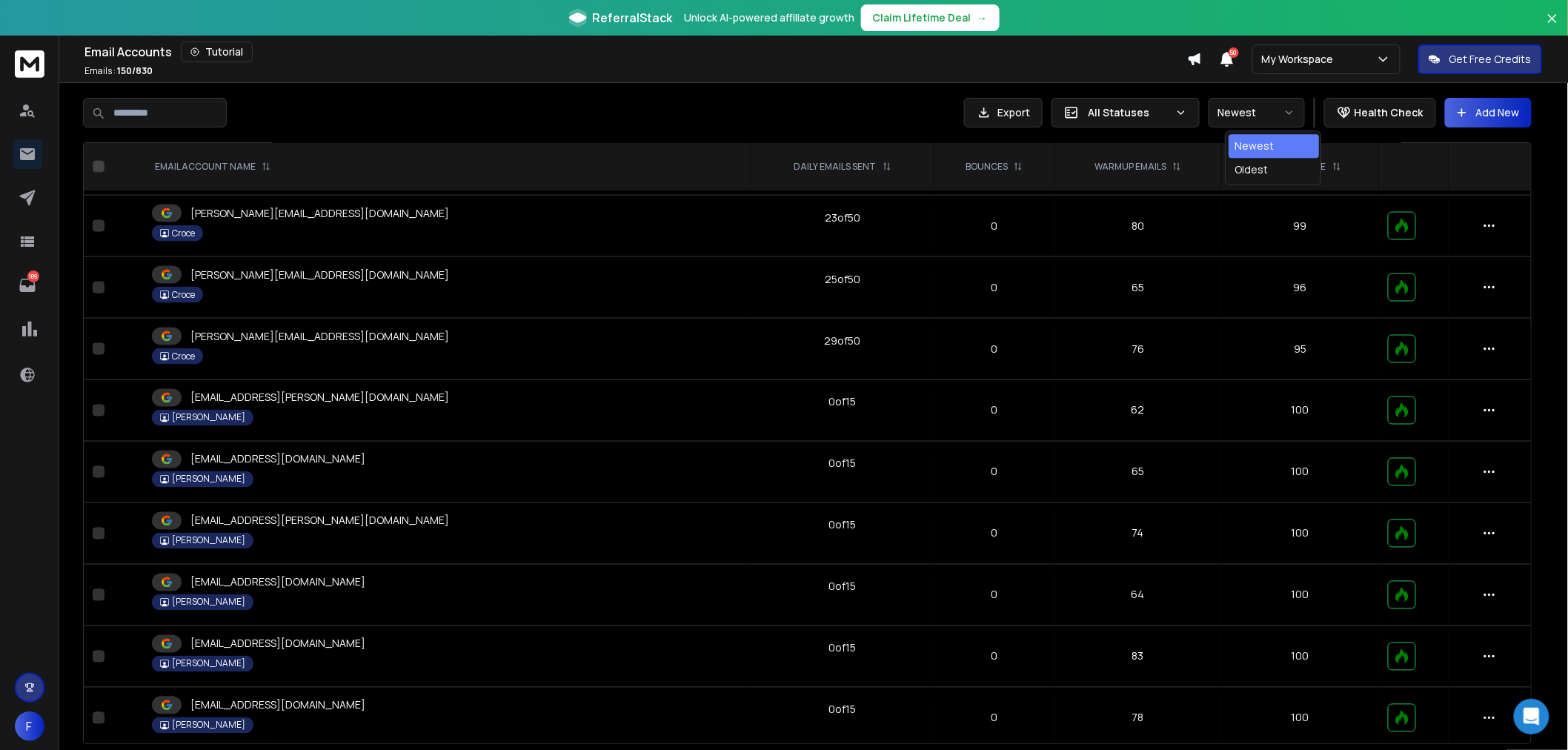
click at [1262, 112] on button "Newest" at bounding box center [1257, 112] width 96 height 29
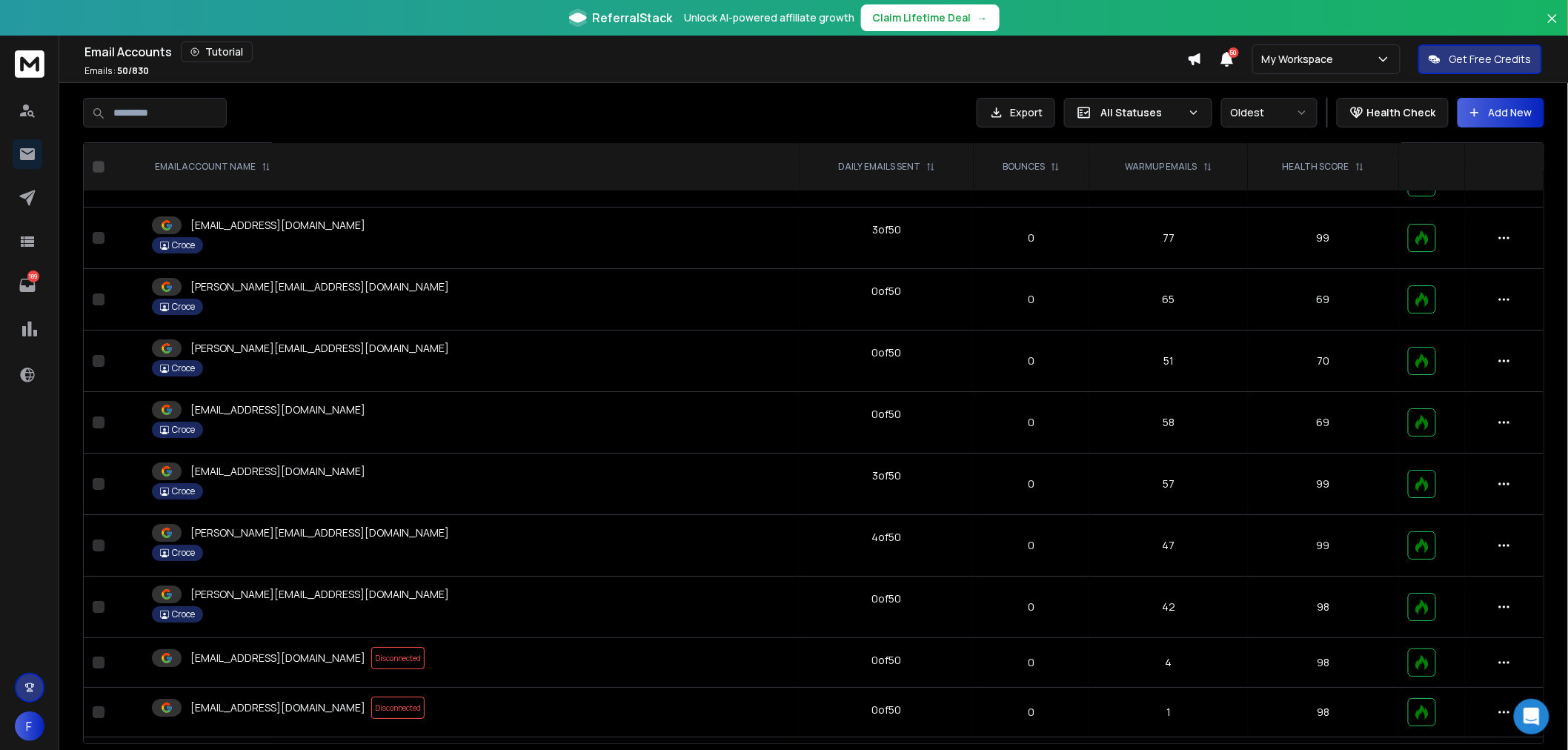
scroll to position [2059, 0]
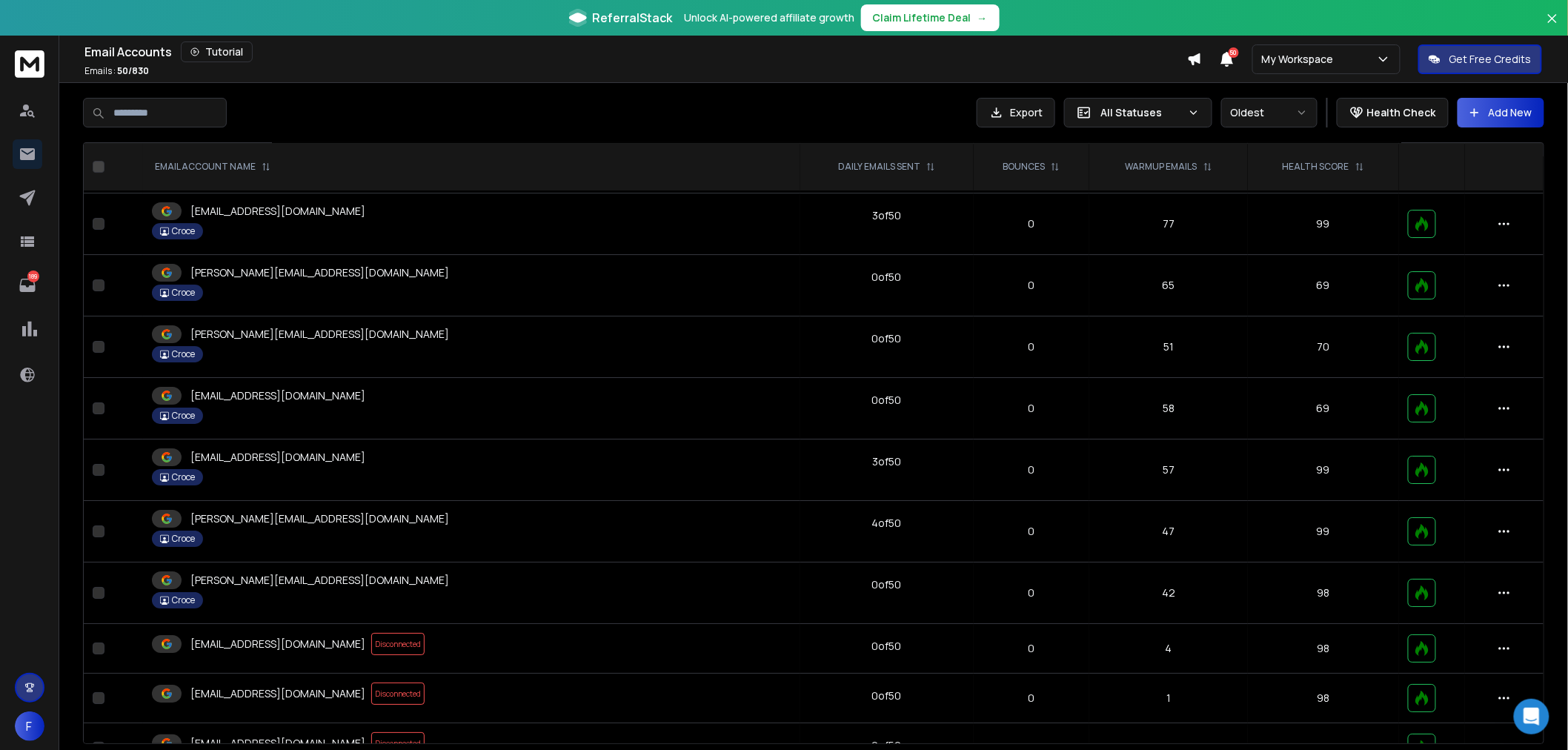
drag, startPoint x: 205, startPoint y: 126, endPoint x: 198, endPoint y: 121, distance: 8.6
click at [204, 126] on input at bounding box center [155, 112] width 144 height 29
type input "*******"
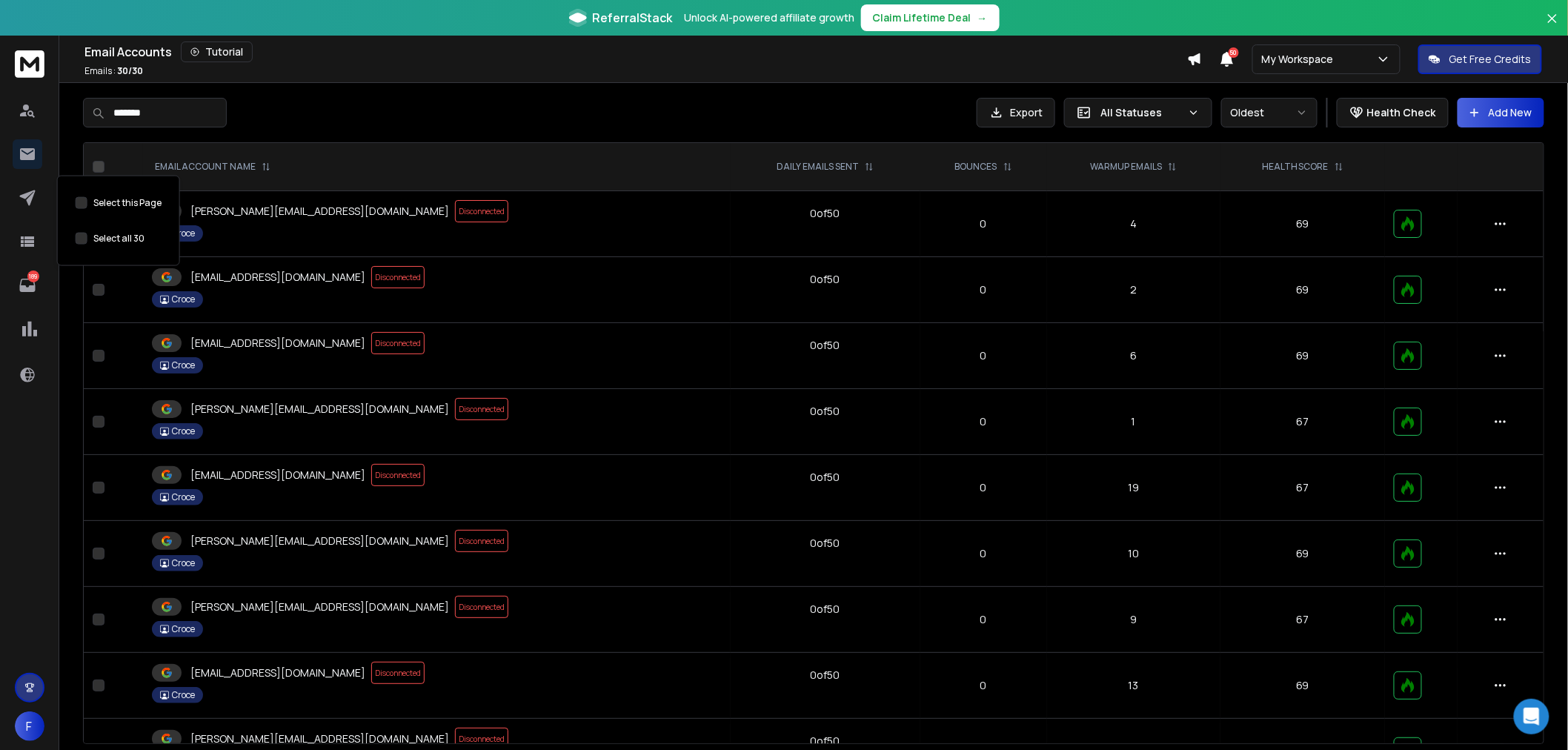
click at [98, 163] on button "Select this Page" at bounding box center [98, 167] width 12 height 12
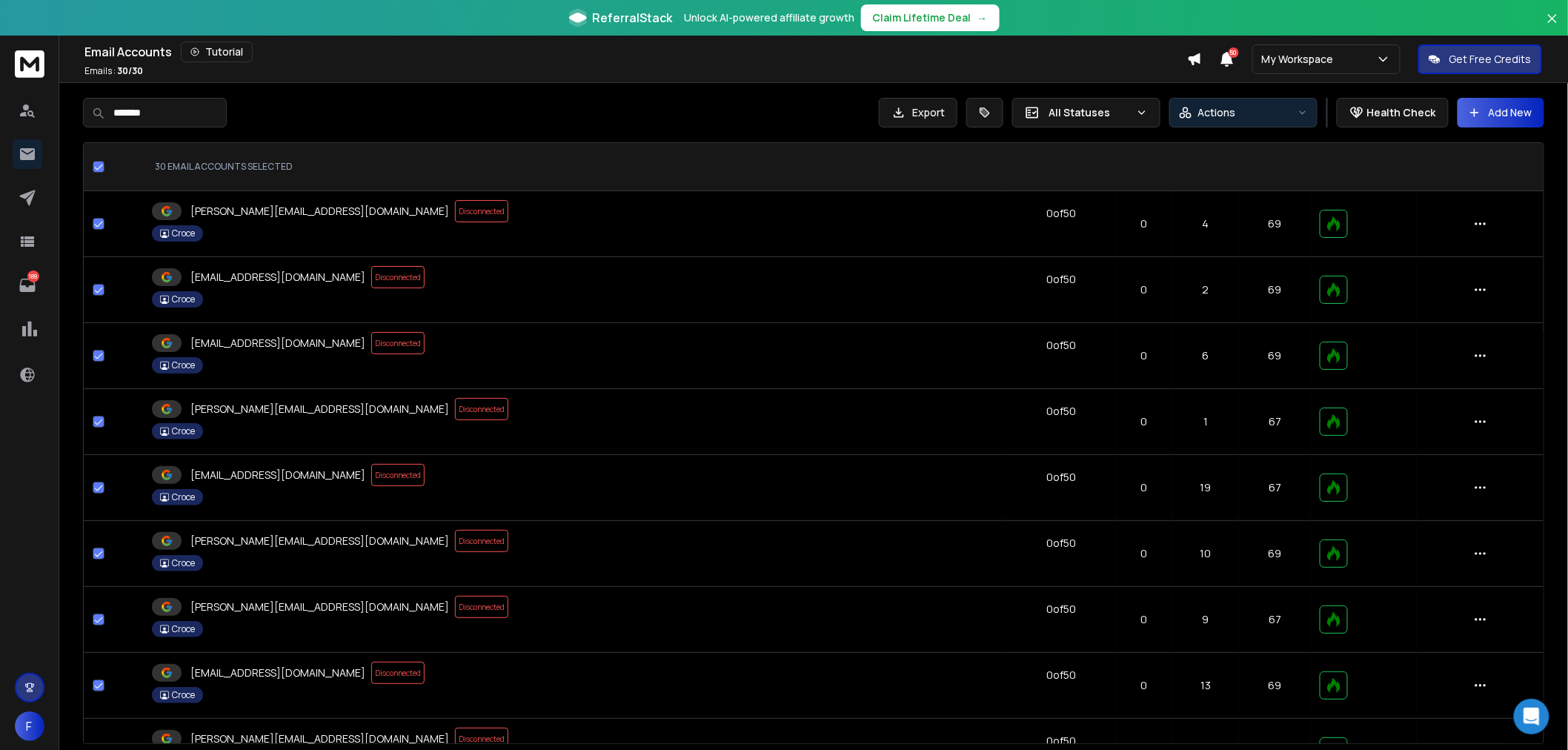
click at [1249, 112] on div "Actions" at bounding box center [1234, 112] width 112 height 15
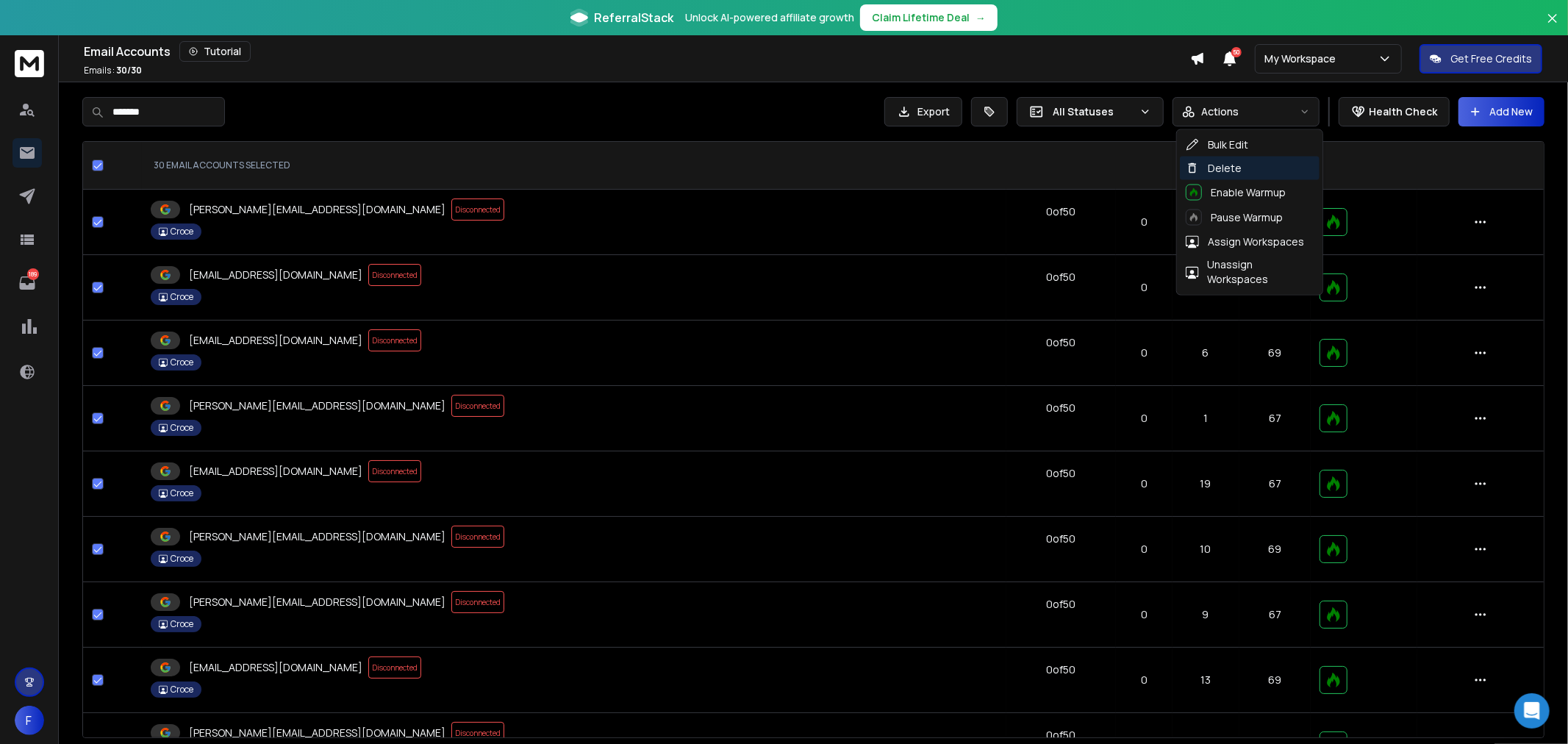
click at [1236, 165] on div "Delete" at bounding box center [1214, 168] width 56 height 15
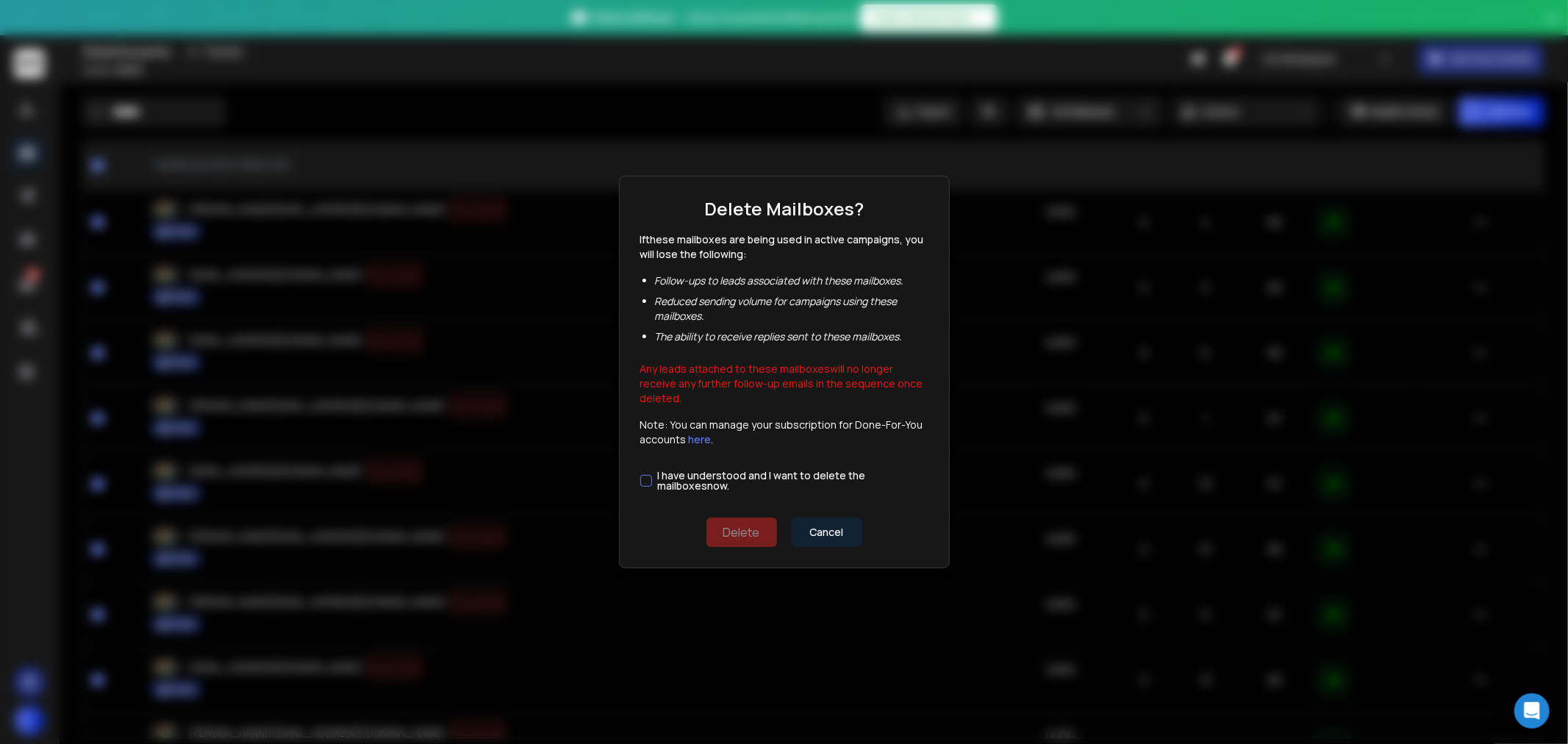
click at [671, 480] on label "I have understood and I want to delete the mailbox es now." at bounding box center [793, 480] width 270 height 21
click at [652, 480] on button "I have understood and I want to delete the mailbox es now." at bounding box center [645, 480] width 12 height 12
click at [750, 518] on button "Delete" at bounding box center [742, 533] width 71 height 29
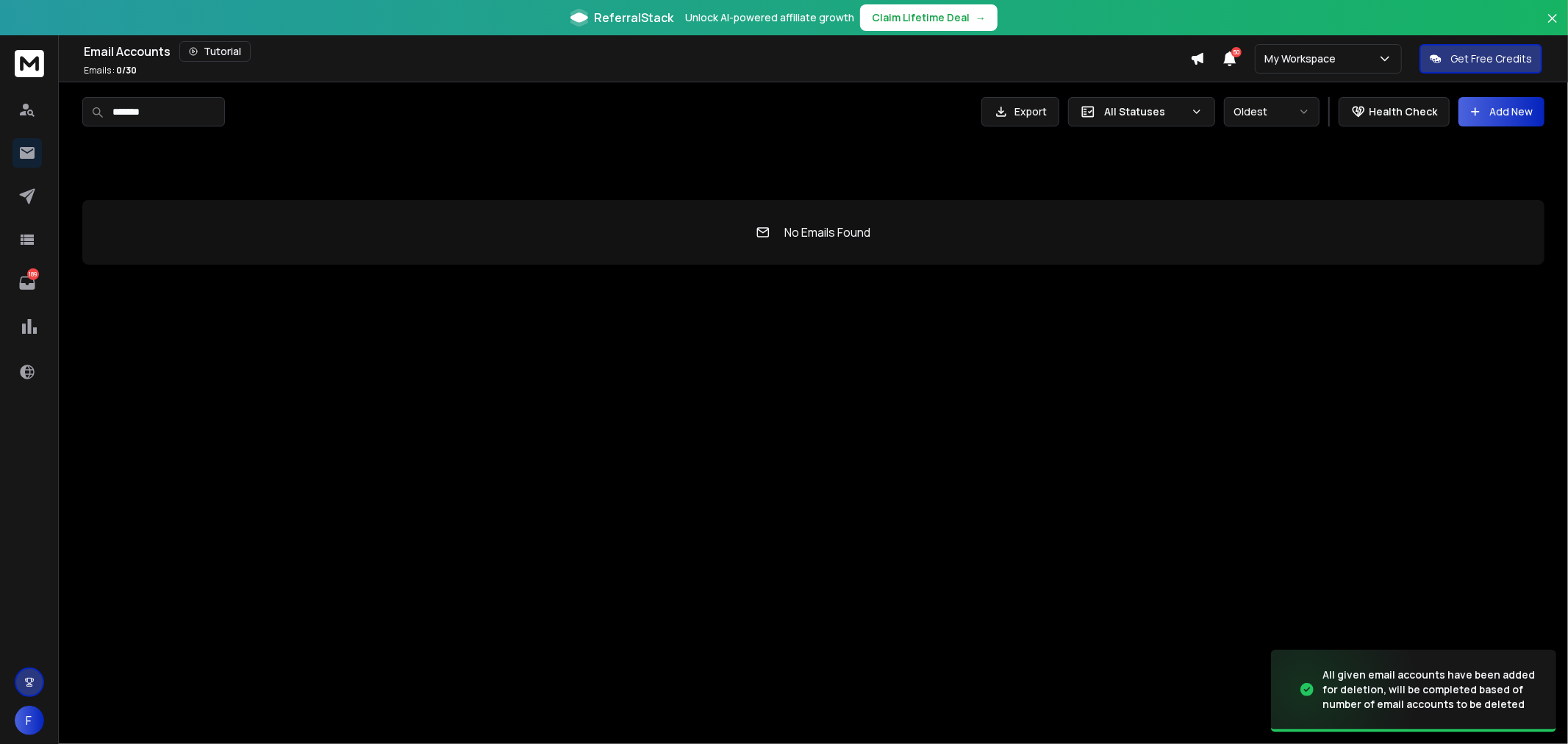
click at [173, 113] on input "*******" at bounding box center [154, 111] width 143 height 29
type input "******"
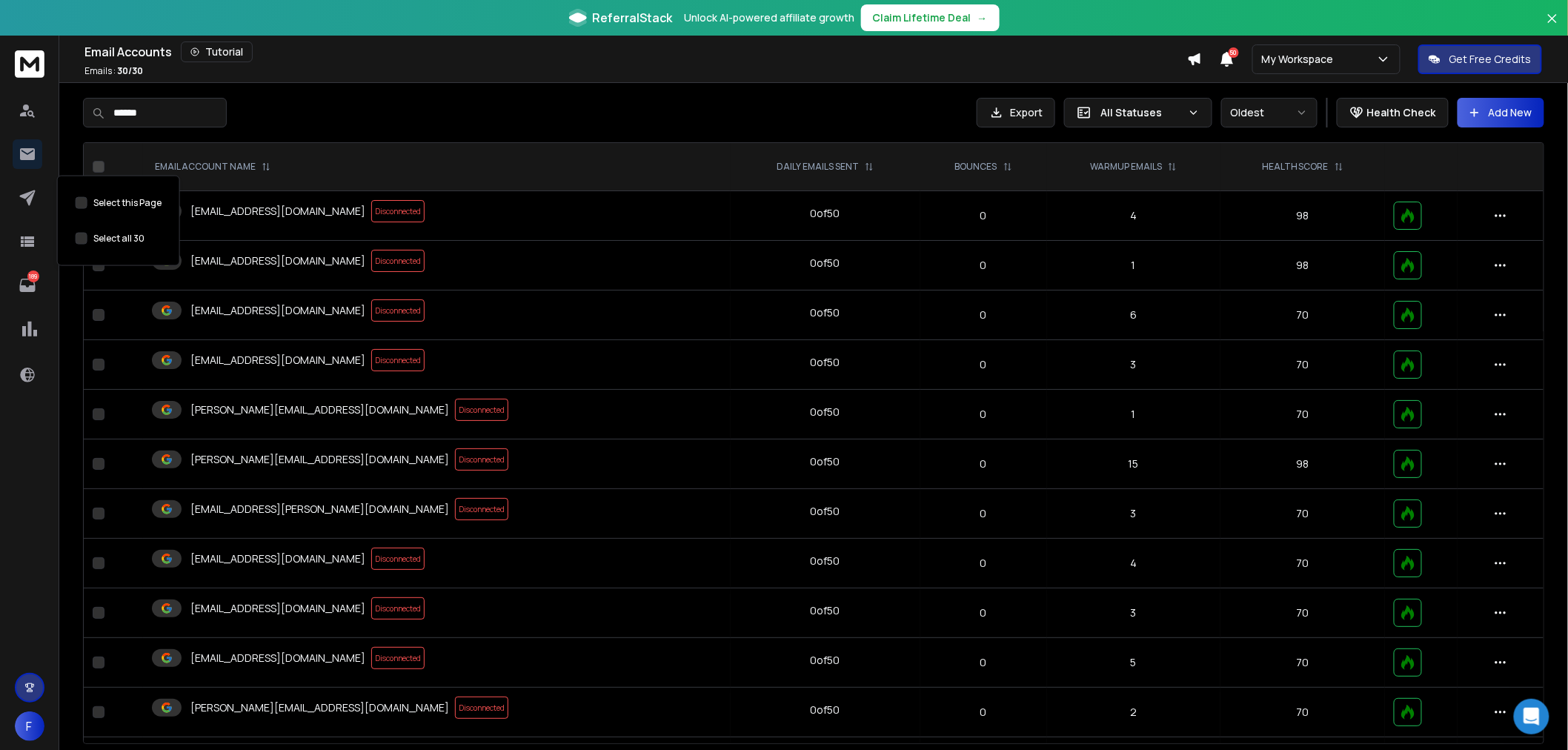
click at [99, 165] on button "Select this Page" at bounding box center [98, 167] width 12 height 12
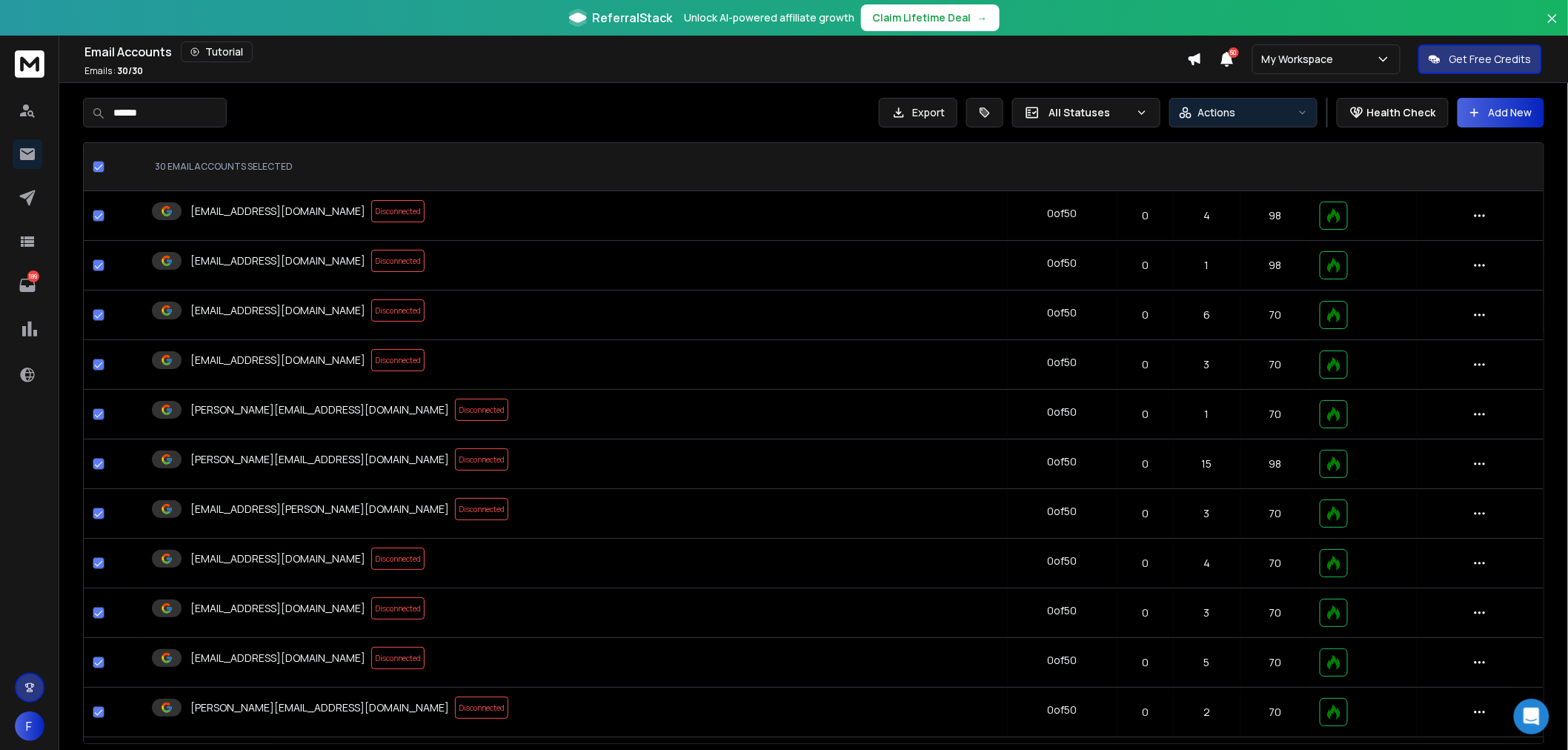
click at [1202, 116] on p "Actions" at bounding box center [1216, 112] width 38 height 15
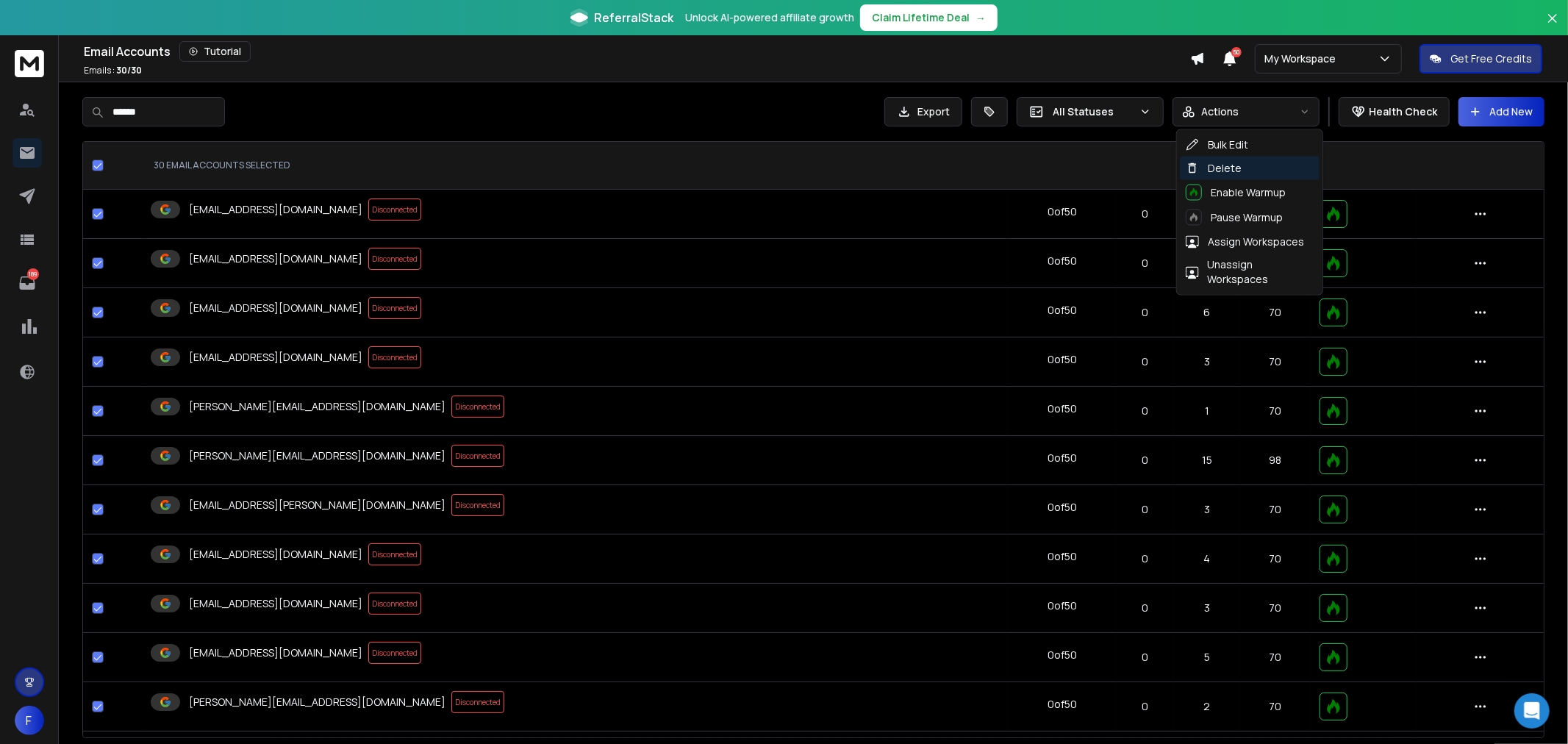
click at [1226, 171] on div "Delete" at bounding box center [1214, 168] width 56 height 15
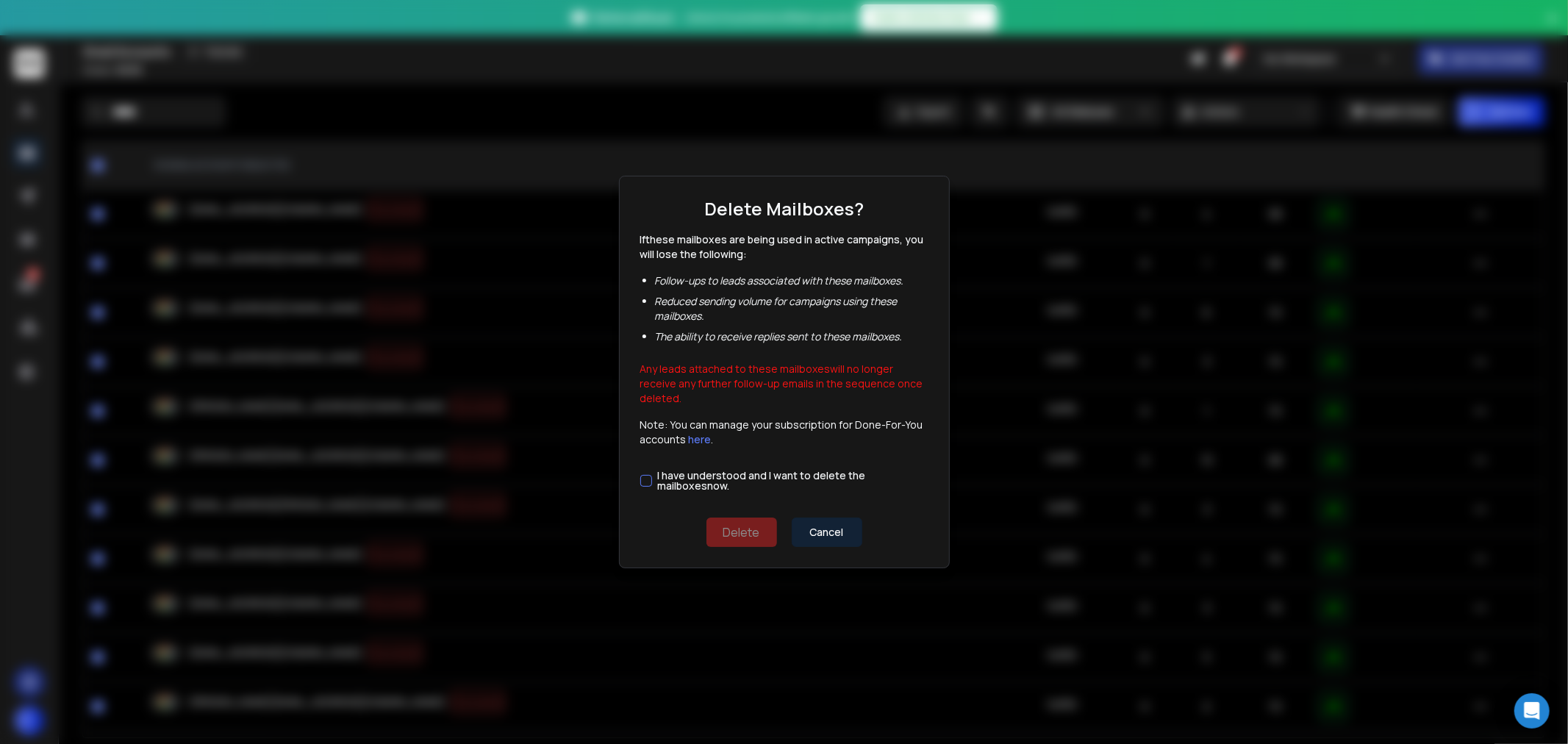
drag, startPoint x: 625, startPoint y: 441, endPoint x: 642, endPoint y: 464, distance: 28.6
click at [625, 443] on div "Delete Mailboxes? If these mailboxes are being used in active campaigns, you wi…" at bounding box center [784, 372] width 331 height 393
click at [658, 471] on label "I have understood and I want to delete the mailbox es now." at bounding box center [793, 480] width 270 height 21
drag, startPoint x: 634, startPoint y: 471, endPoint x: 644, endPoint y: 474, distance: 10.4
click at [635, 473] on div "Delete Mailboxes? If these mailboxes are being used in active campaigns, you wi…" at bounding box center [784, 372] width 331 height 393
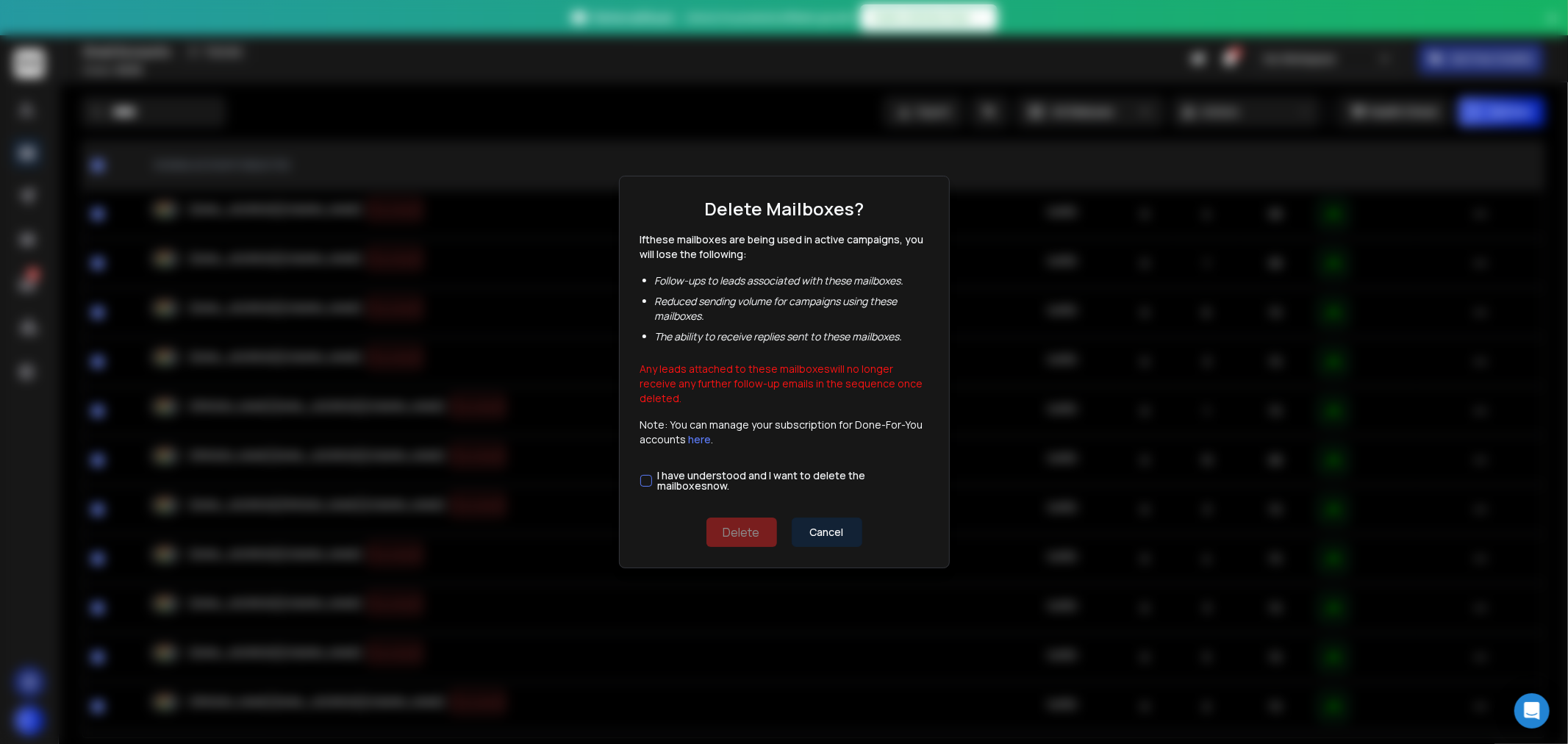
click at [645, 475] on button "I have understood and I want to delete the mailbox es now." at bounding box center [645, 480] width 12 height 12
drag, startPoint x: 724, startPoint y: 510, endPoint x: 735, endPoint y: 522, distance: 16.3
click at [725, 518] on button "Delete" at bounding box center [742, 533] width 71 height 29
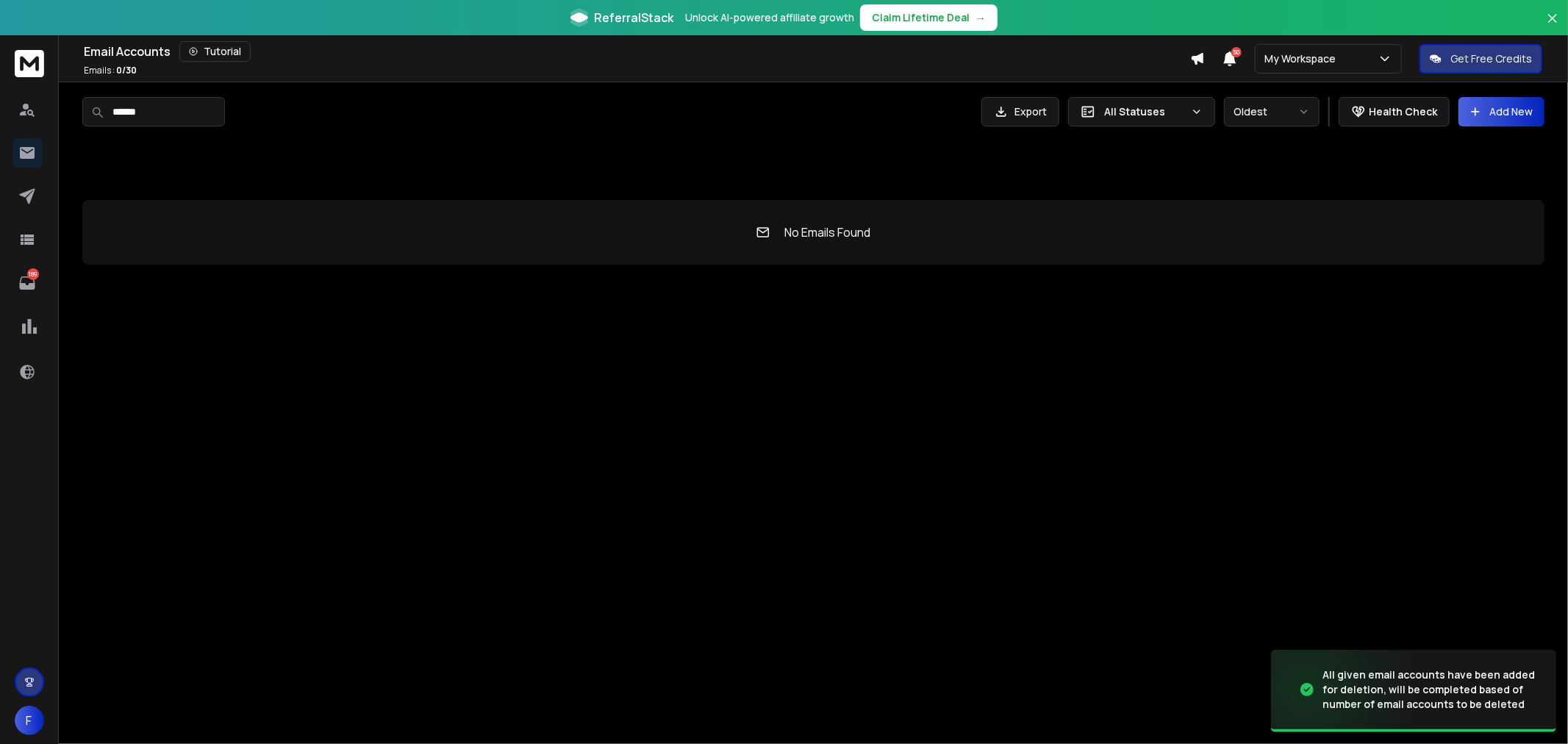
click at [196, 105] on input "******" at bounding box center [154, 111] width 143 height 29
type input "*******"
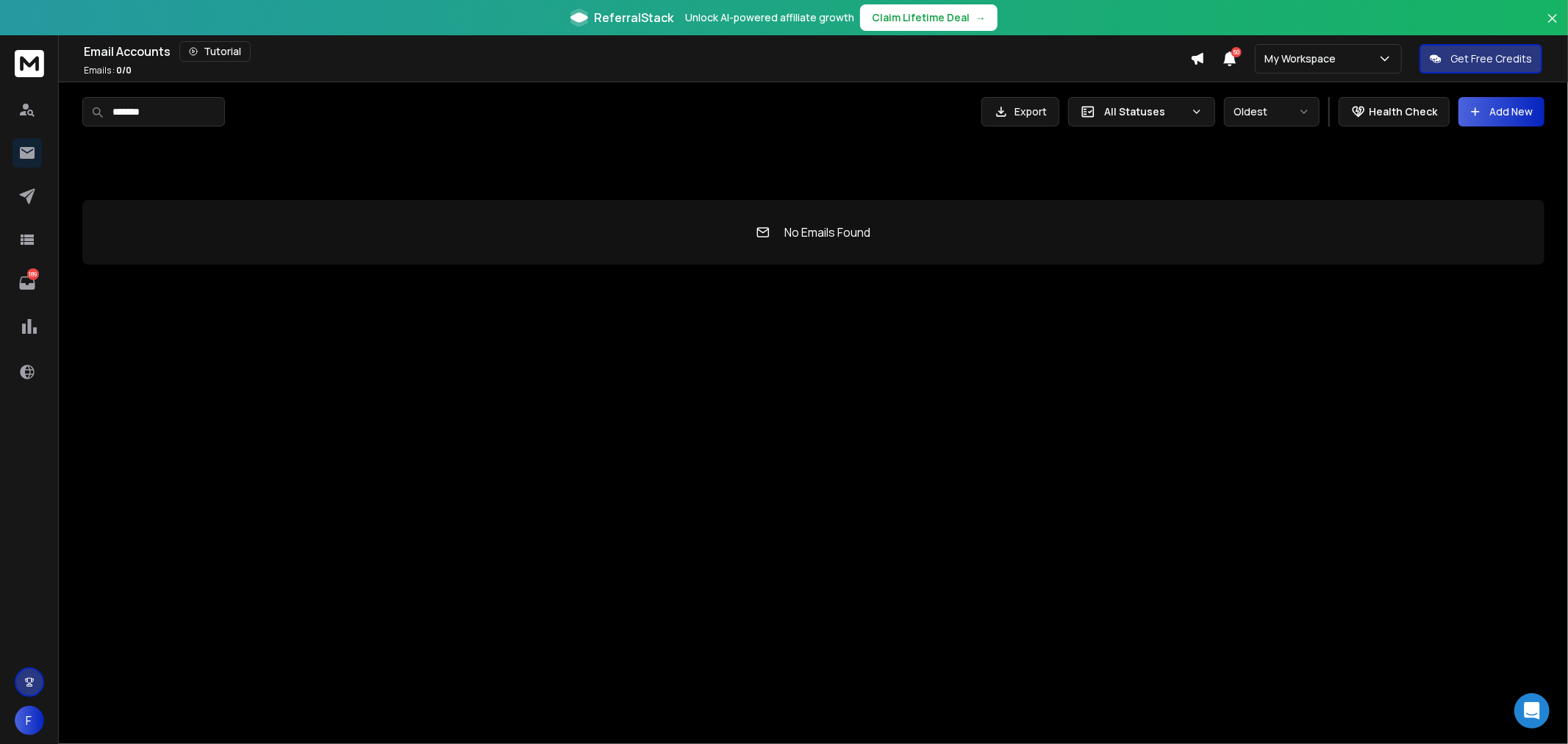
click at [197, 105] on input "*******" at bounding box center [154, 111] width 143 height 29
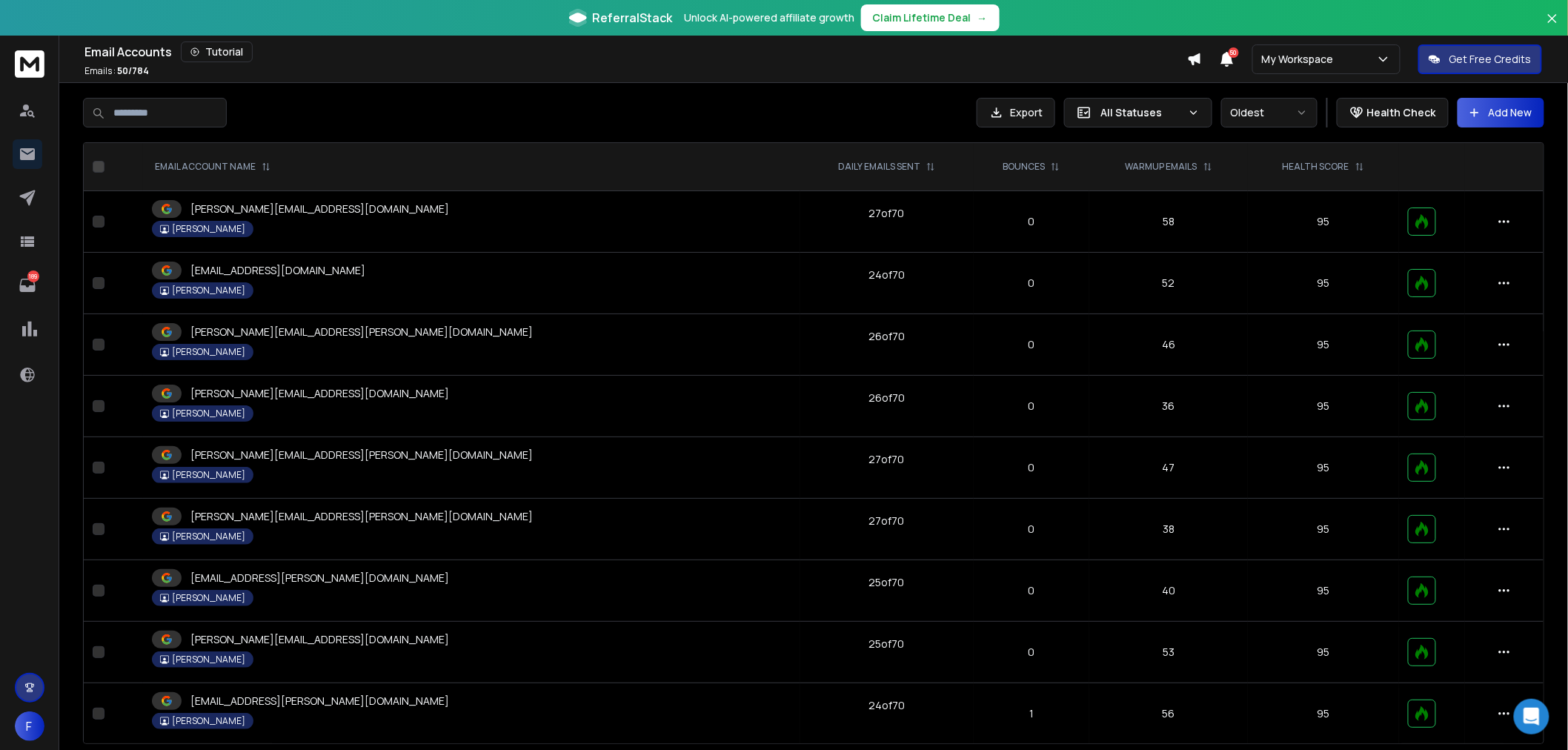
click at [1239, 110] on button "Oldest" at bounding box center [1269, 112] width 96 height 29
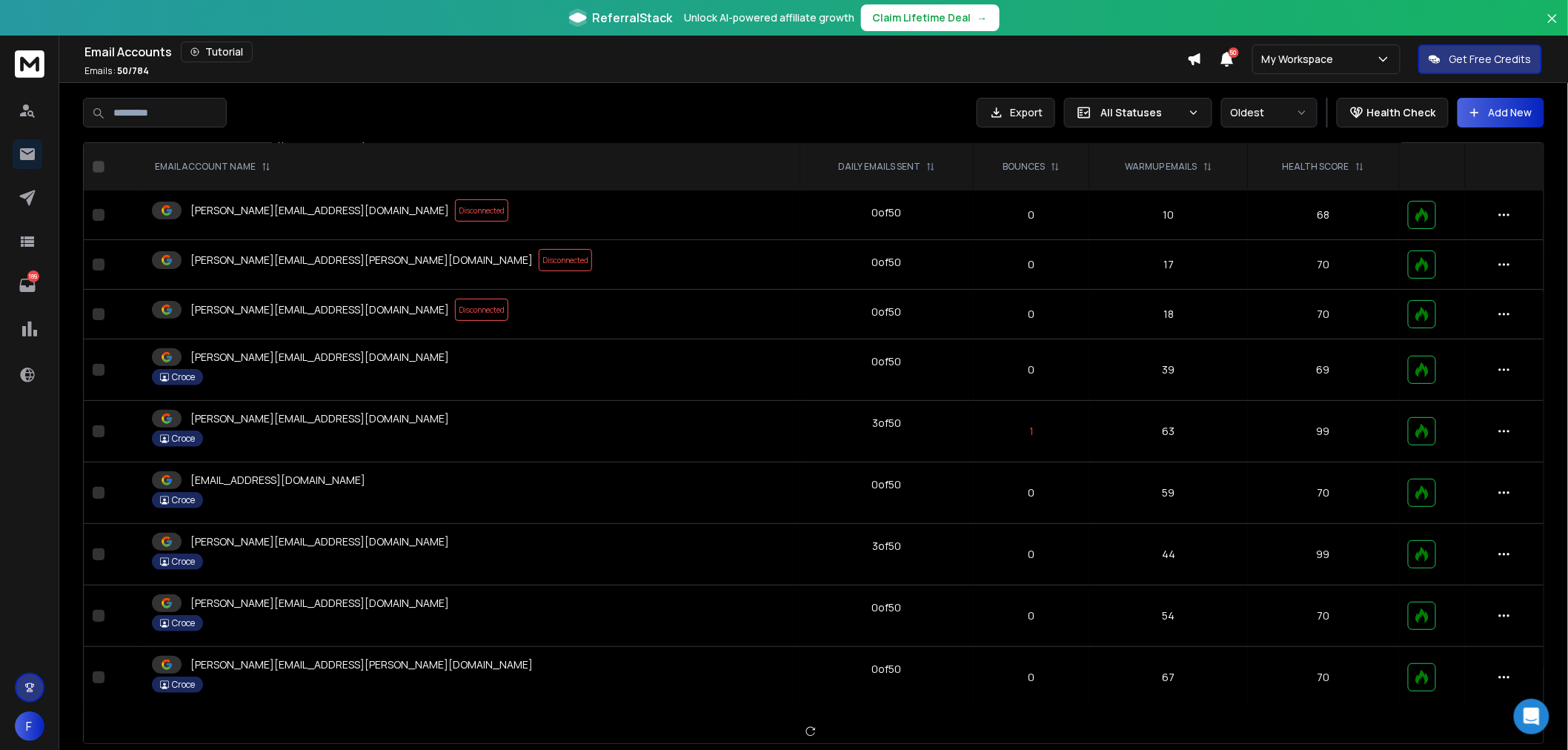
scroll to position [2416, 0]
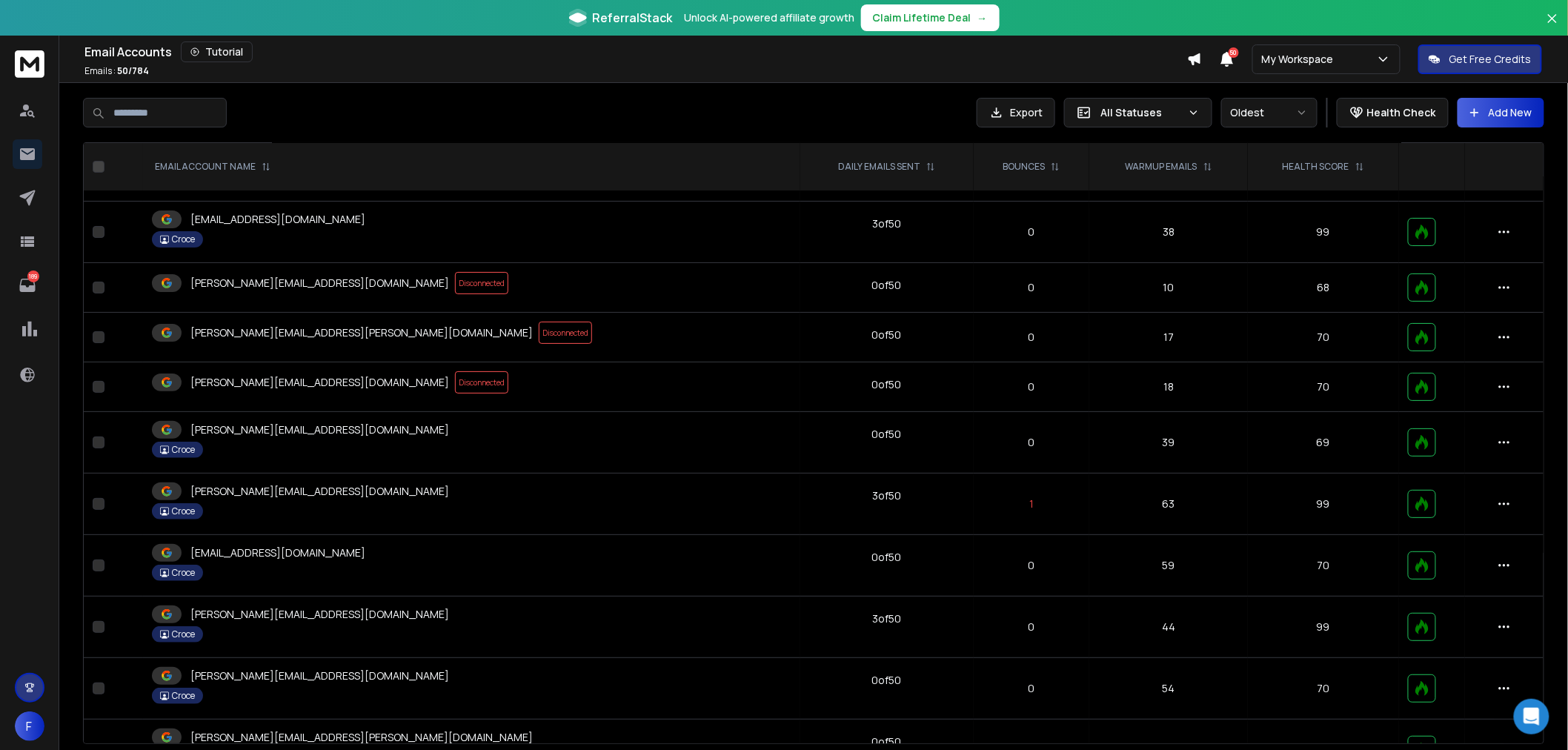
click at [146, 112] on input at bounding box center [155, 112] width 144 height 29
type input "****"
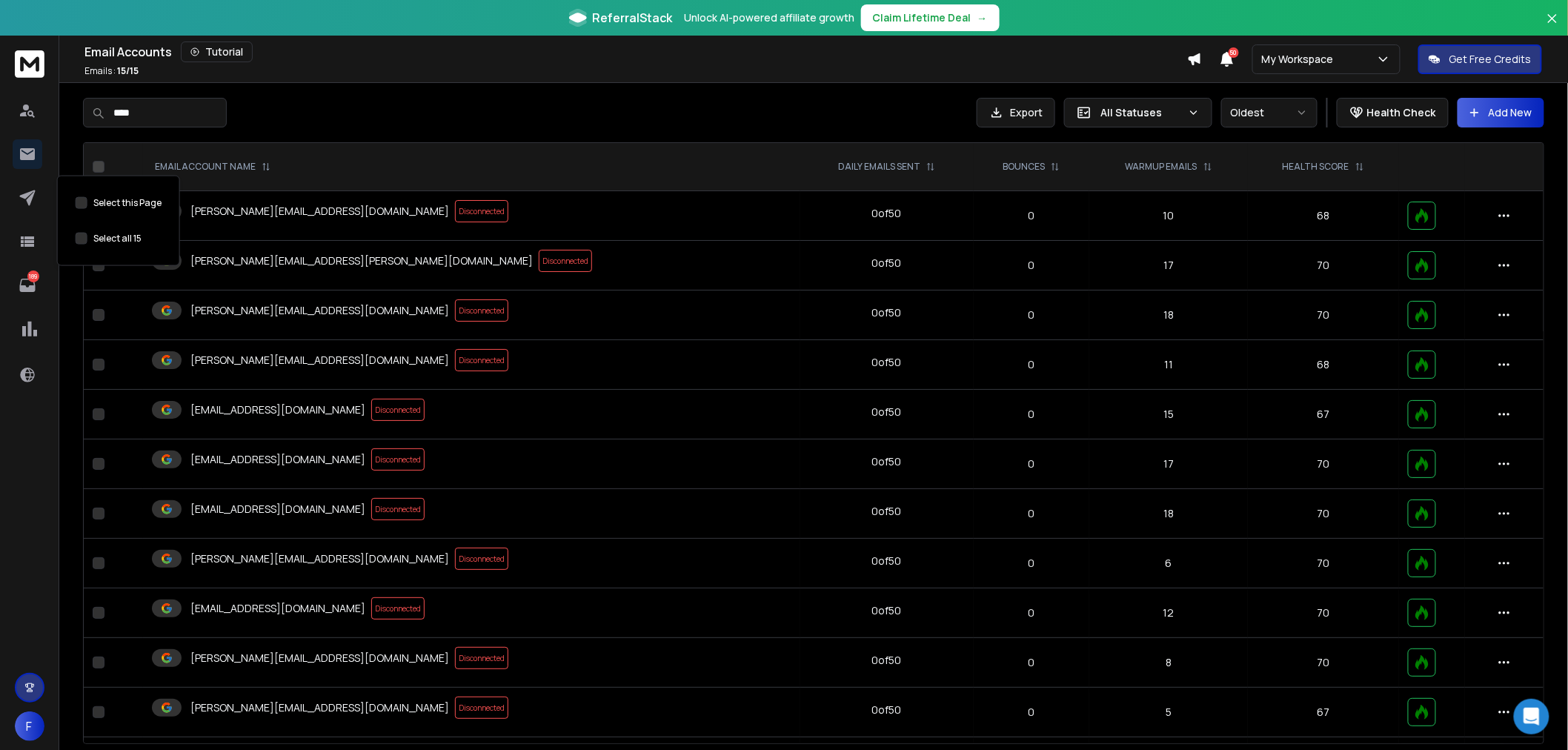
click at [94, 165] on button "Select this Page" at bounding box center [98, 167] width 12 height 12
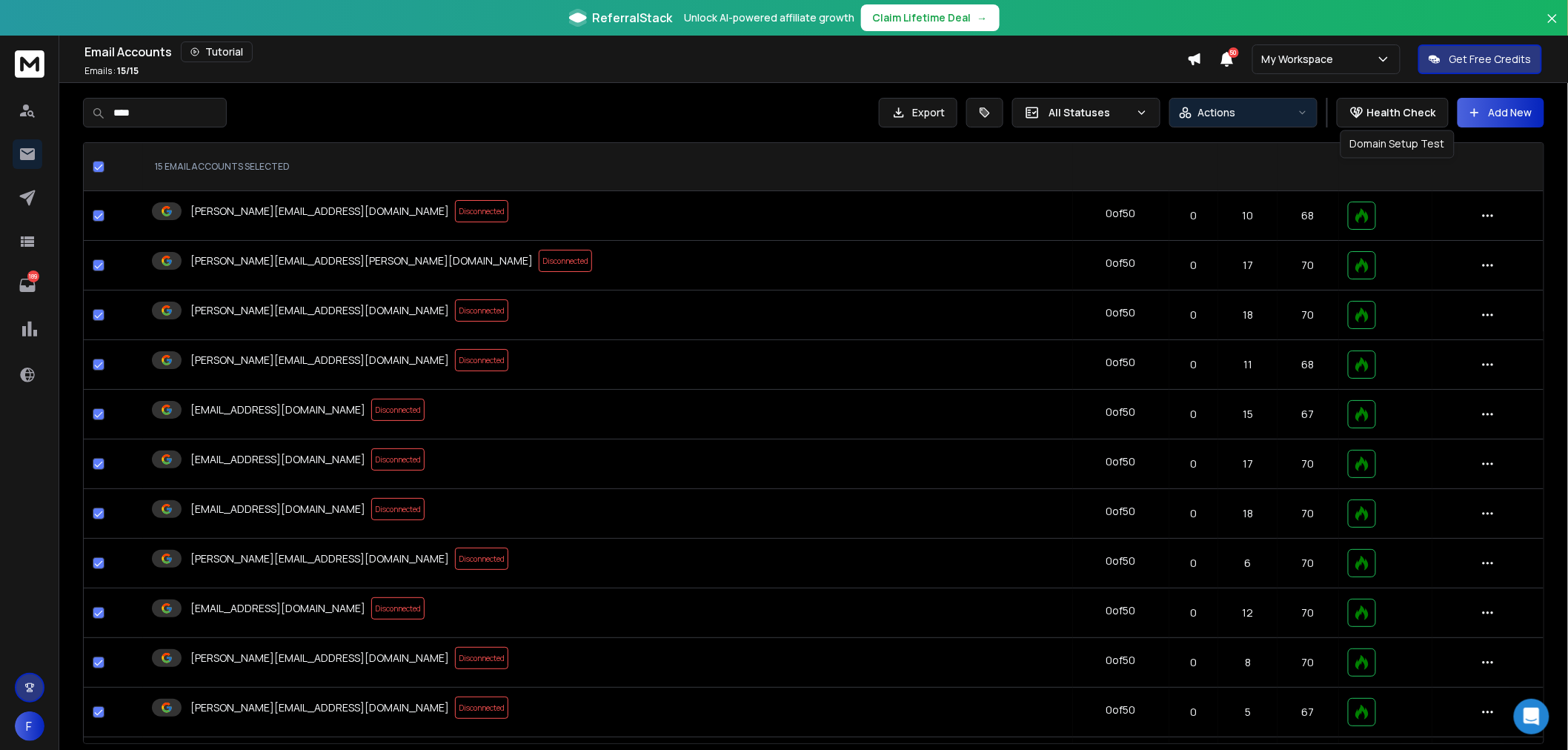
click at [1301, 107] on icon "button" at bounding box center [1302, 112] width 10 height 12
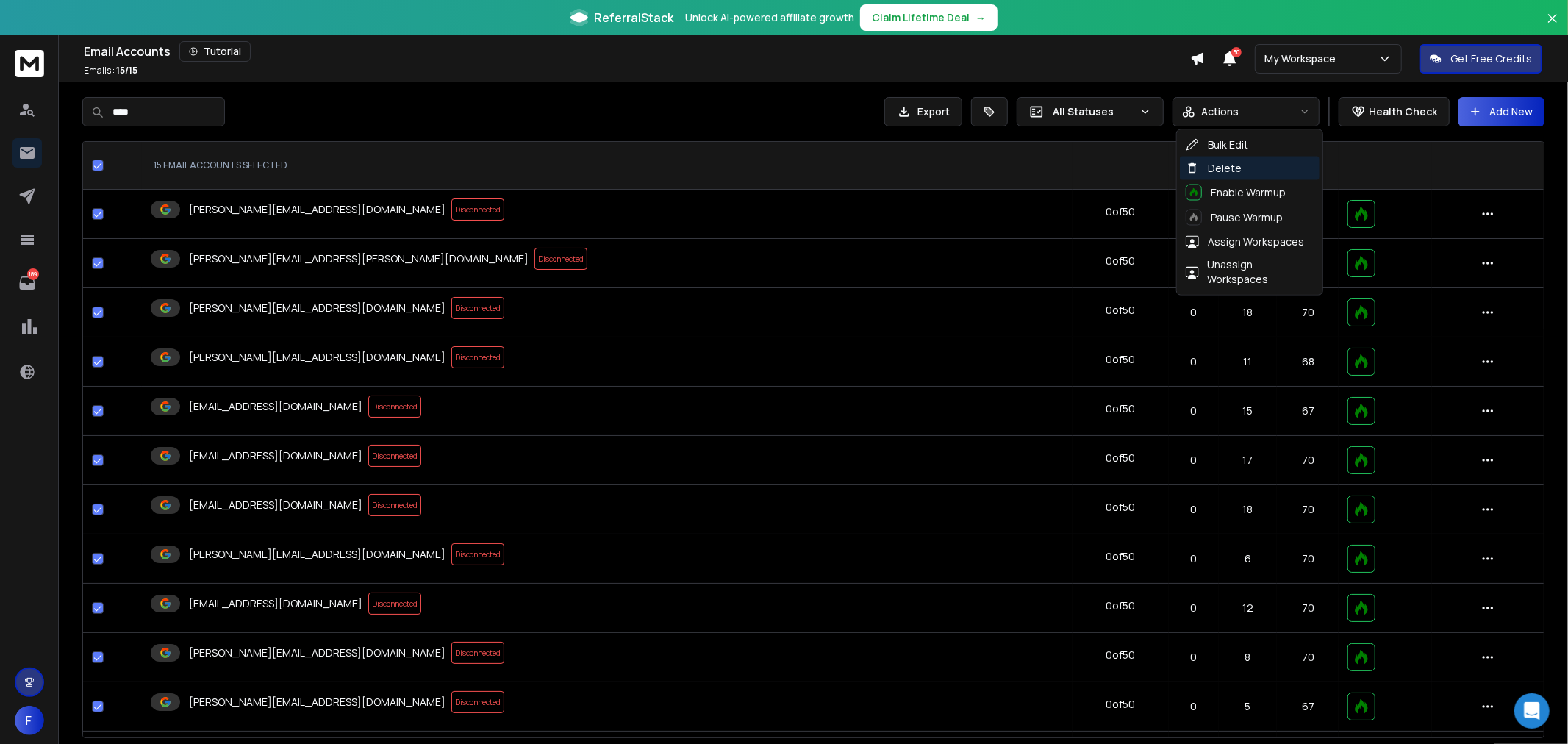
drag, startPoint x: 1250, startPoint y: 160, endPoint x: 1239, endPoint y: 164, distance: 11.7
click at [1248, 161] on div "Delete" at bounding box center [1250, 168] width 140 height 24
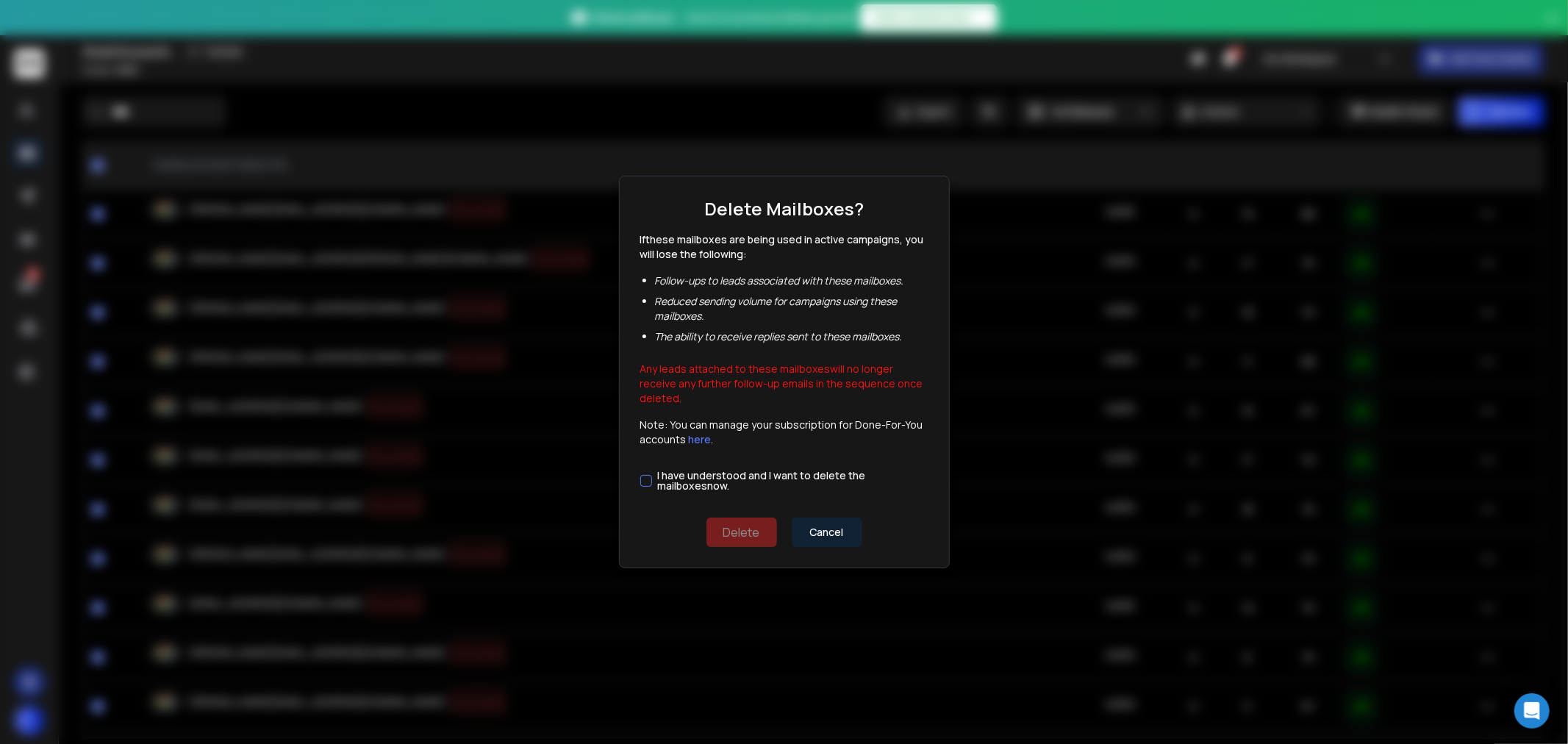
click at [640, 475] on button "I have understood and I want to delete the mailbox es now." at bounding box center [645, 480] width 12 height 12
click at [767, 541] on div "Delete Mailboxes? If these mailboxes are being used in active campaigns, you wi…" at bounding box center [784, 372] width 331 height 393
click at [755, 527] on button "Delete" at bounding box center [742, 533] width 71 height 29
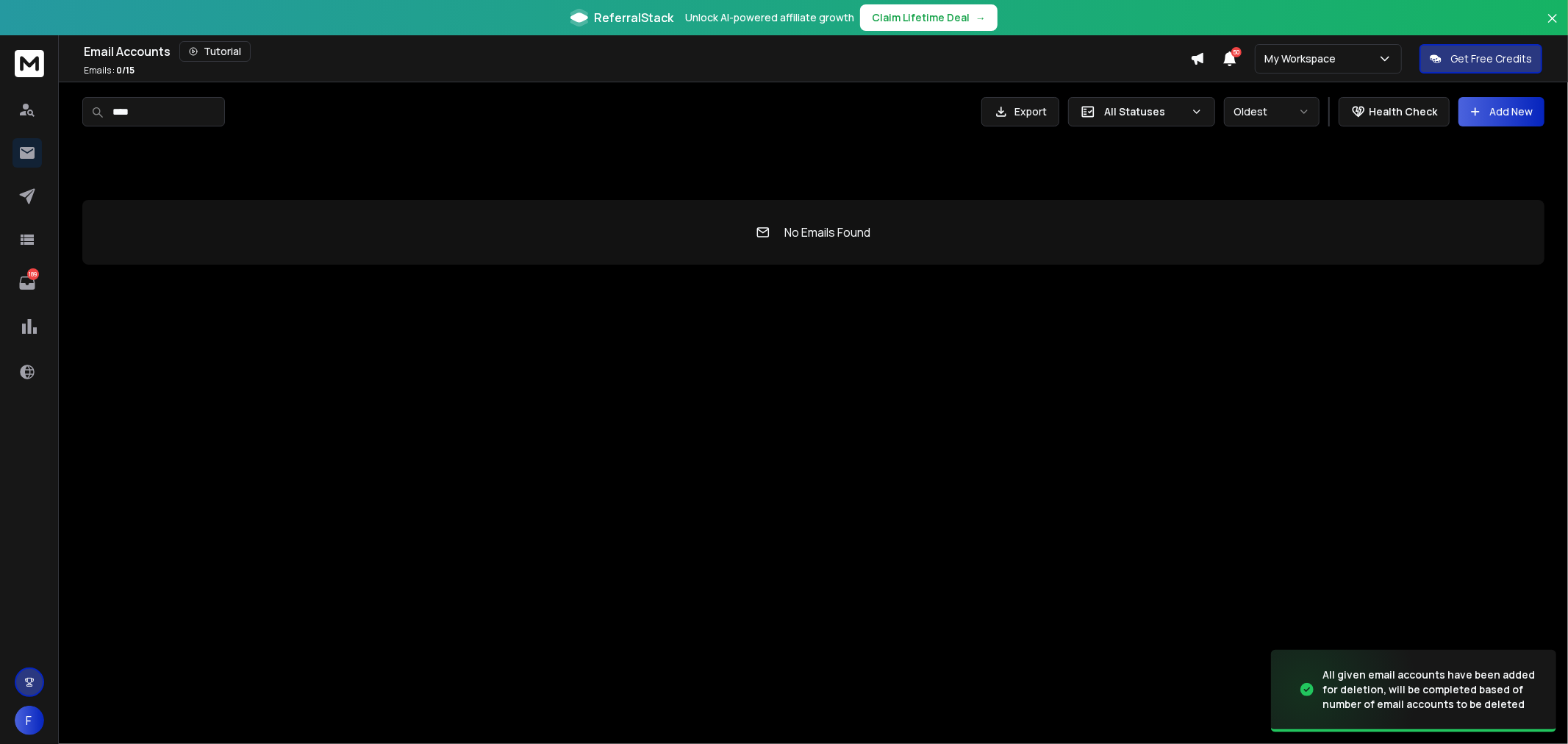
click at [172, 111] on input "****" at bounding box center [154, 111] width 143 height 29
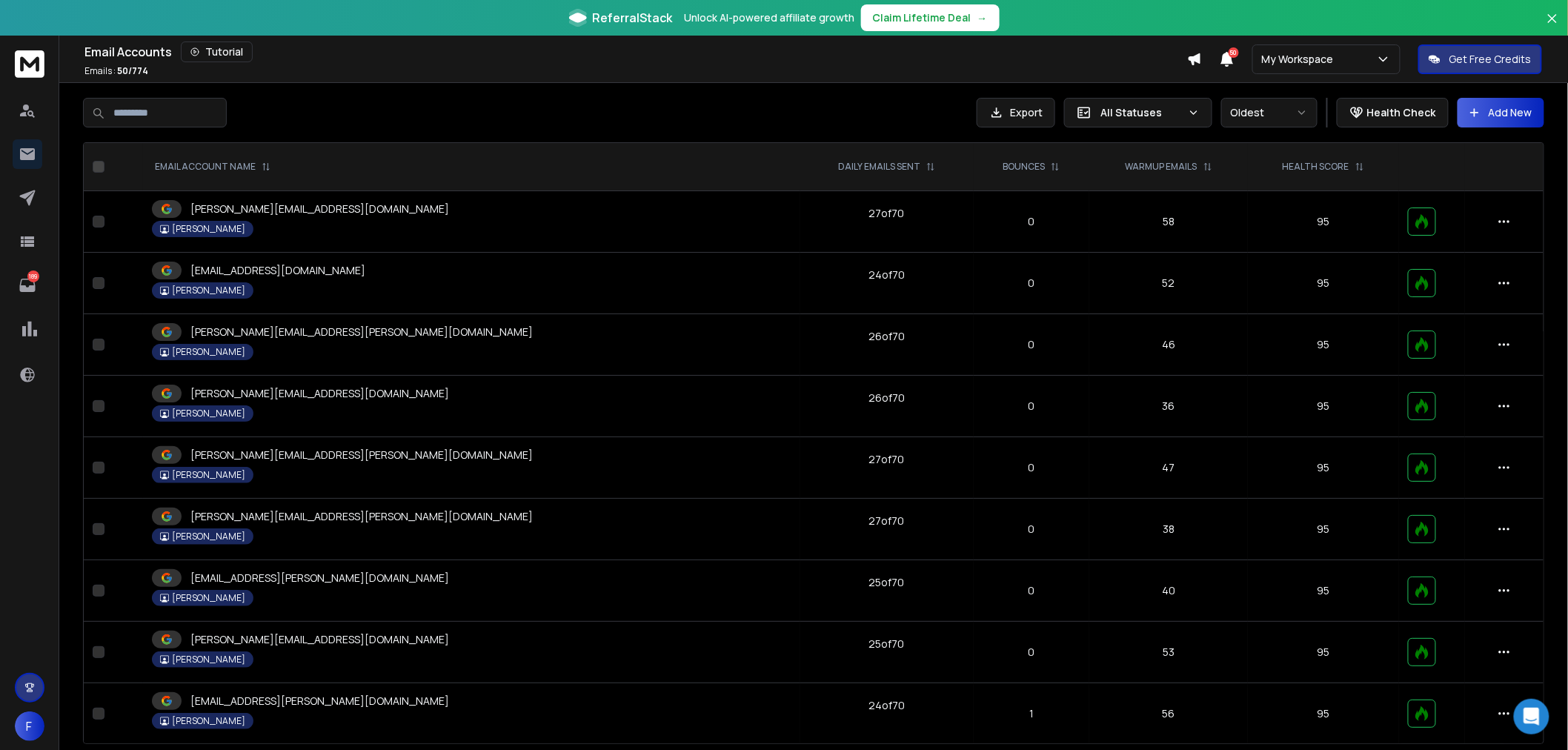
click at [1261, 115] on button "Oldest" at bounding box center [1269, 112] width 96 height 29
click at [1262, 116] on button "Oldest" at bounding box center [1282, 112] width 96 height 29
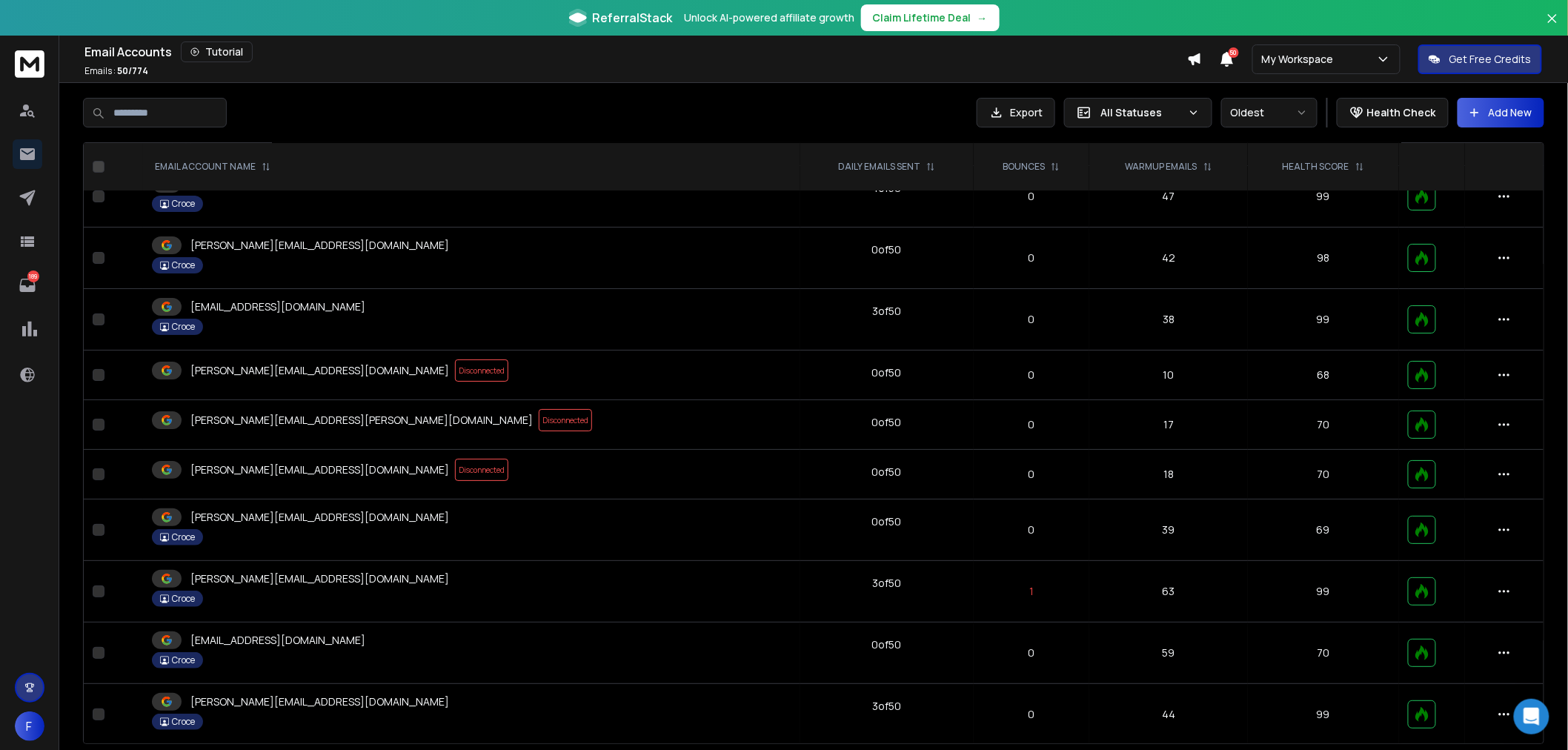
scroll to position [2499, 0]
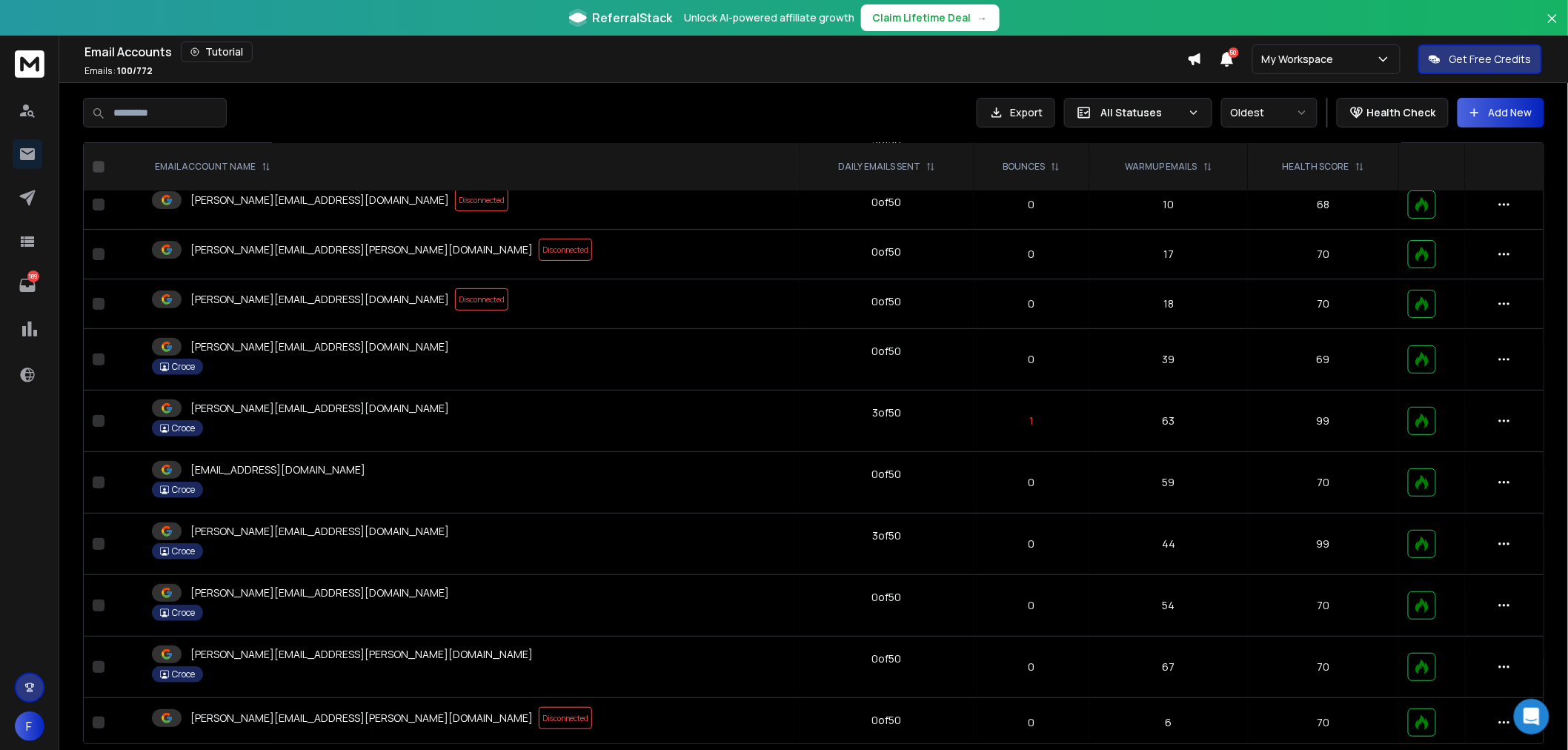
click at [166, 101] on input at bounding box center [155, 112] width 144 height 29
type input "*****"
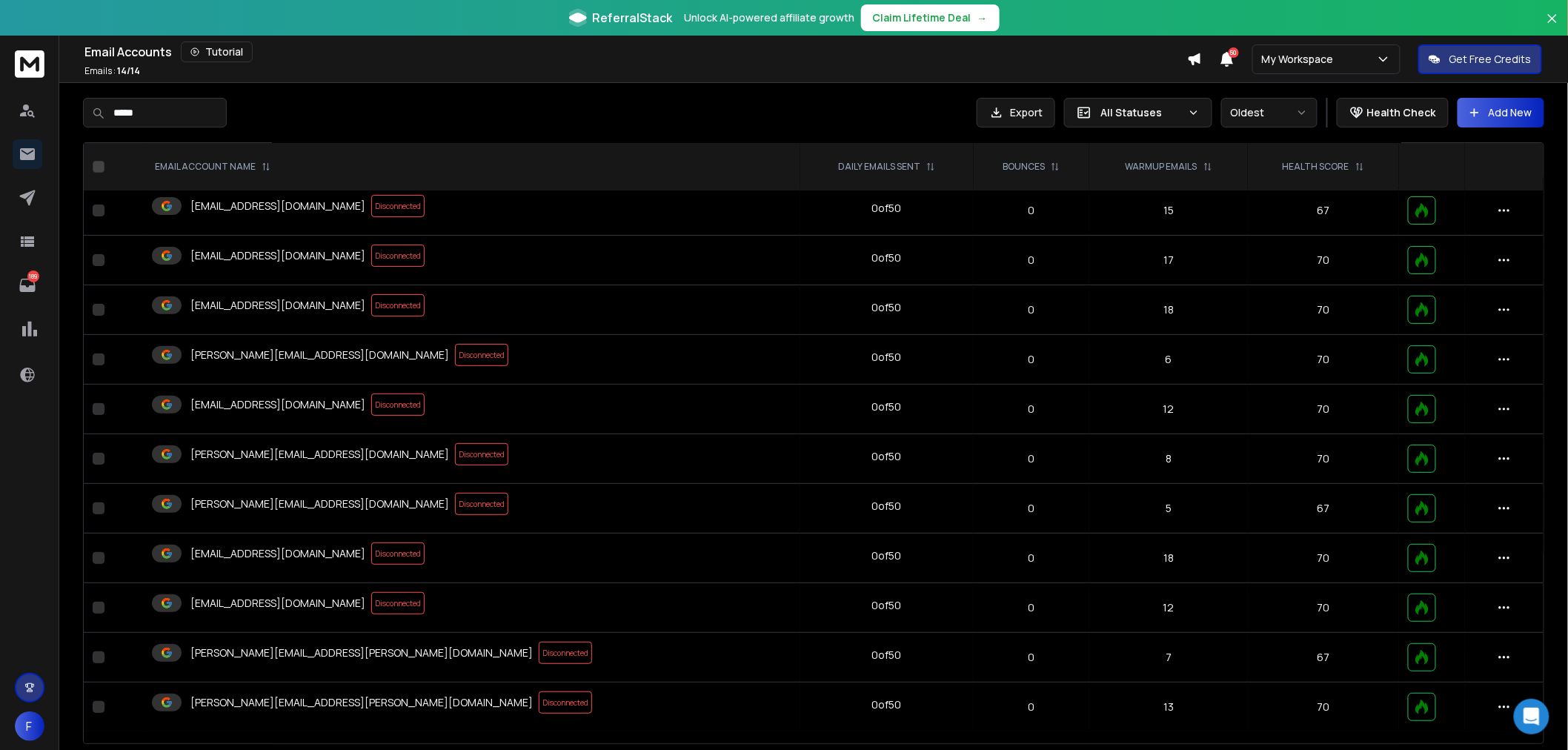
scroll to position [157, 0]
click at [94, 172] on button "Select this Page" at bounding box center [98, 167] width 12 height 12
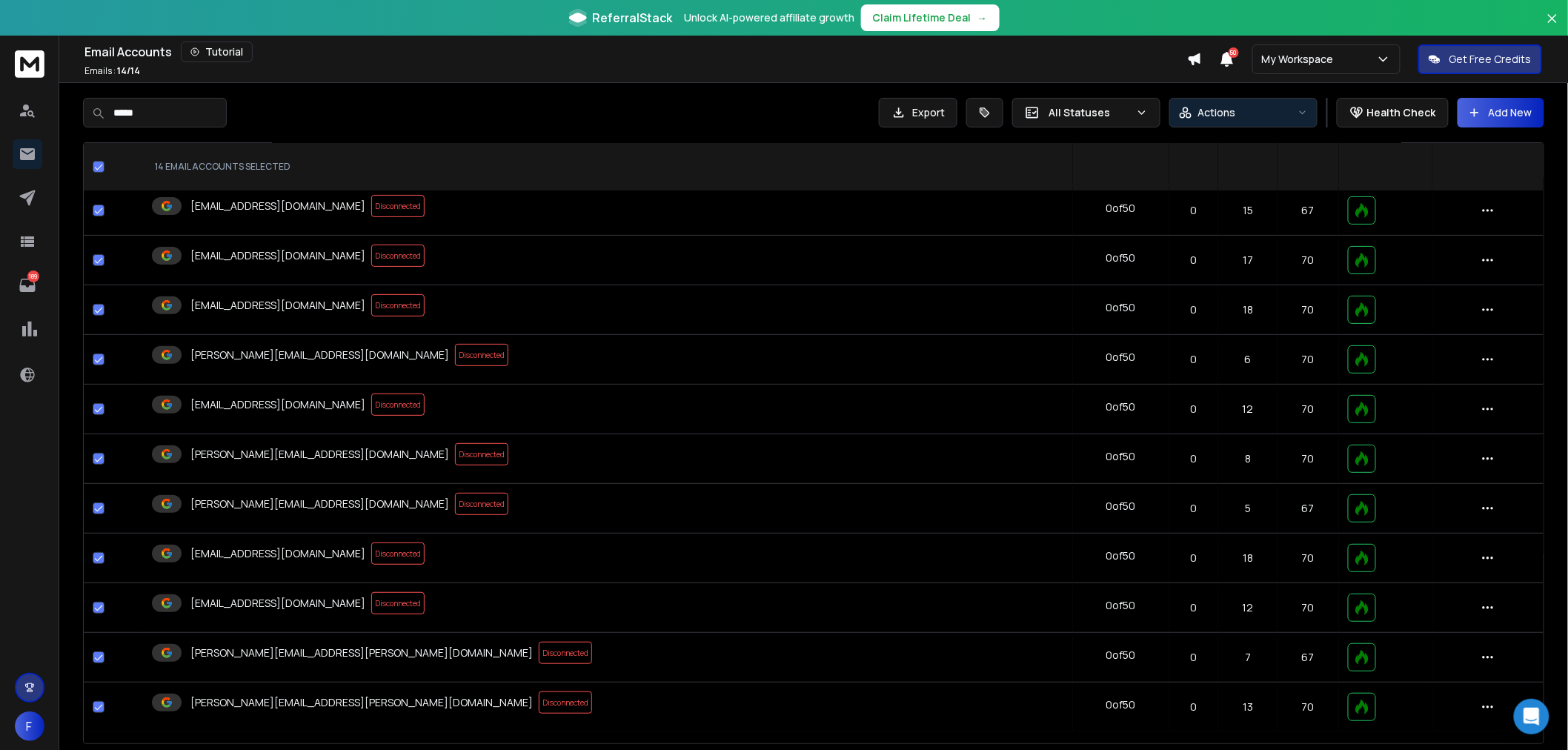
click at [1254, 120] on button "Actions" at bounding box center [1243, 112] width 148 height 29
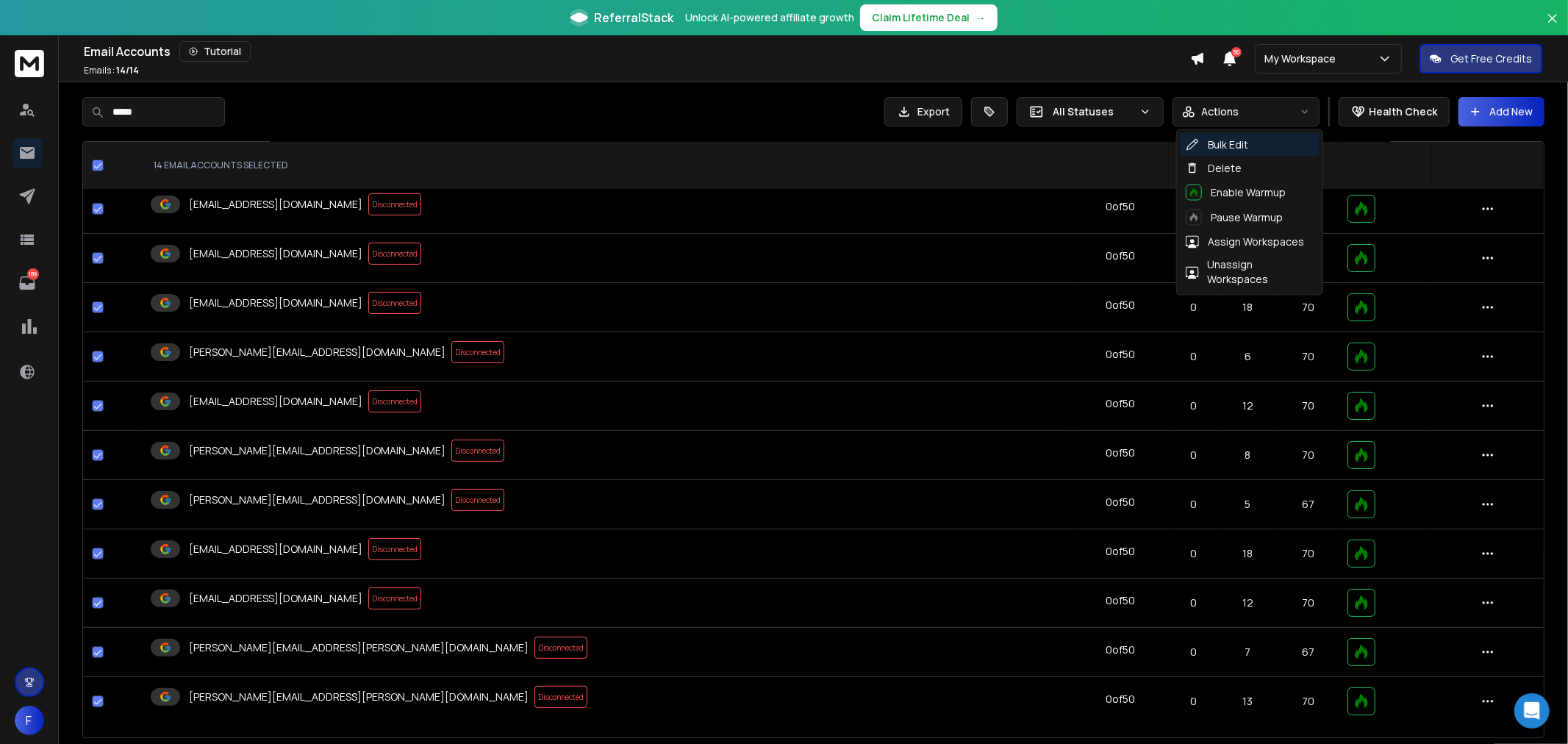
click at [1234, 162] on div "Delete" at bounding box center [1214, 168] width 56 height 15
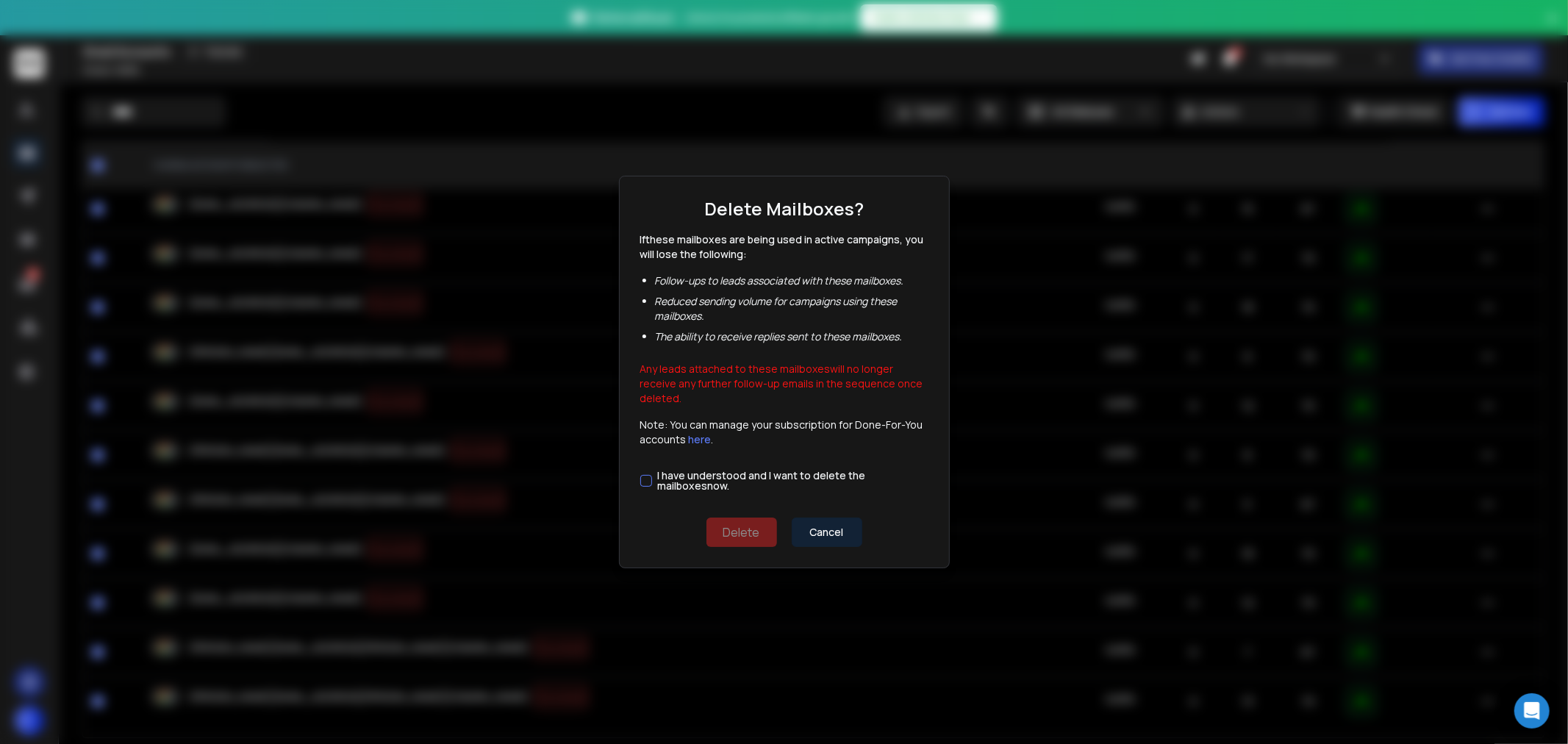
click at [647, 475] on button "I have understood and I want to delete the mailbox es now." at bounding box center [645, 480] width 12 height 12
click at [743, 518] on button "Delete" at bounding box center [742, 533] width 71 height 29
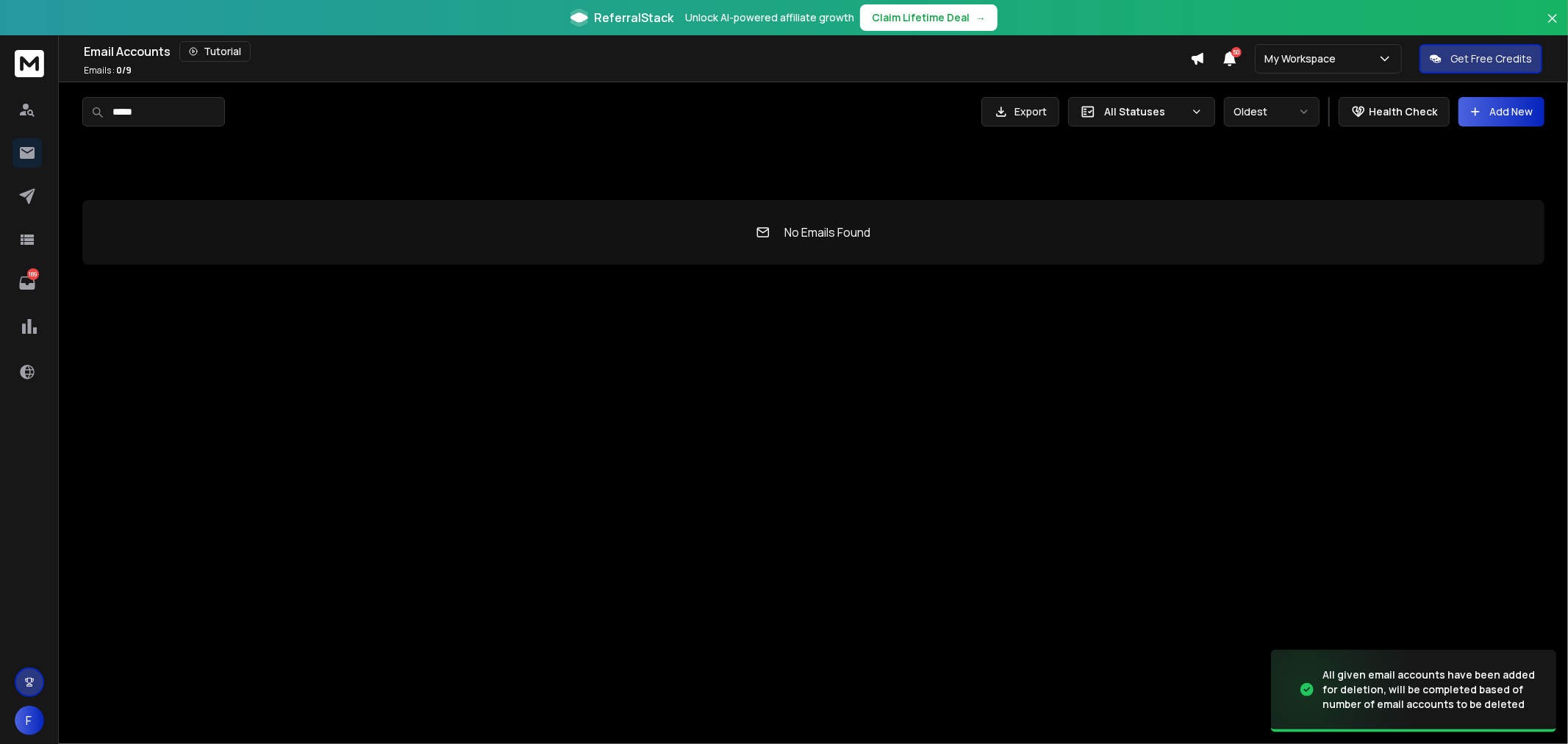
click at [206, 119] on input "*****" at bounding box center [154, 111] width 143 height 29
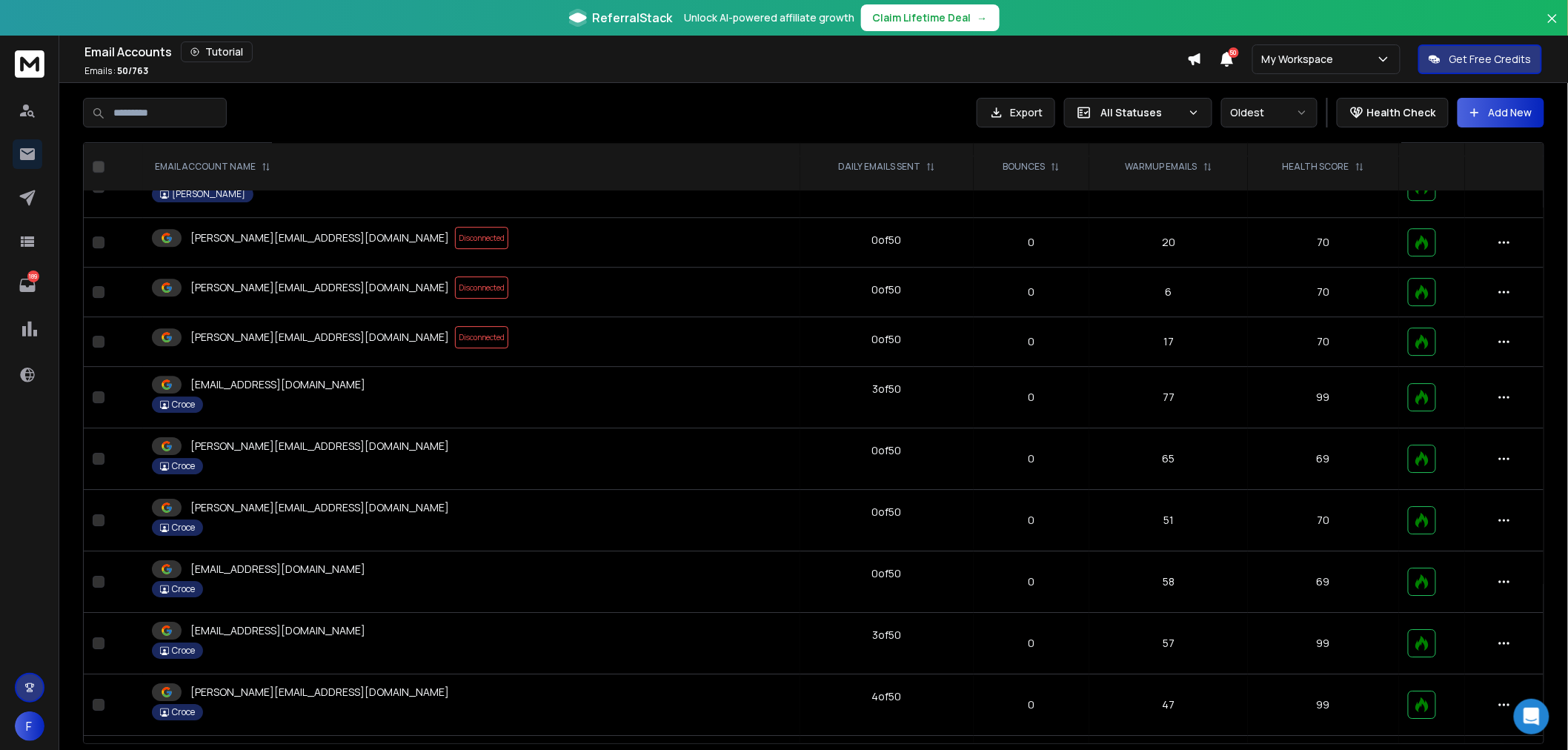
scroll to position [1812, 0]
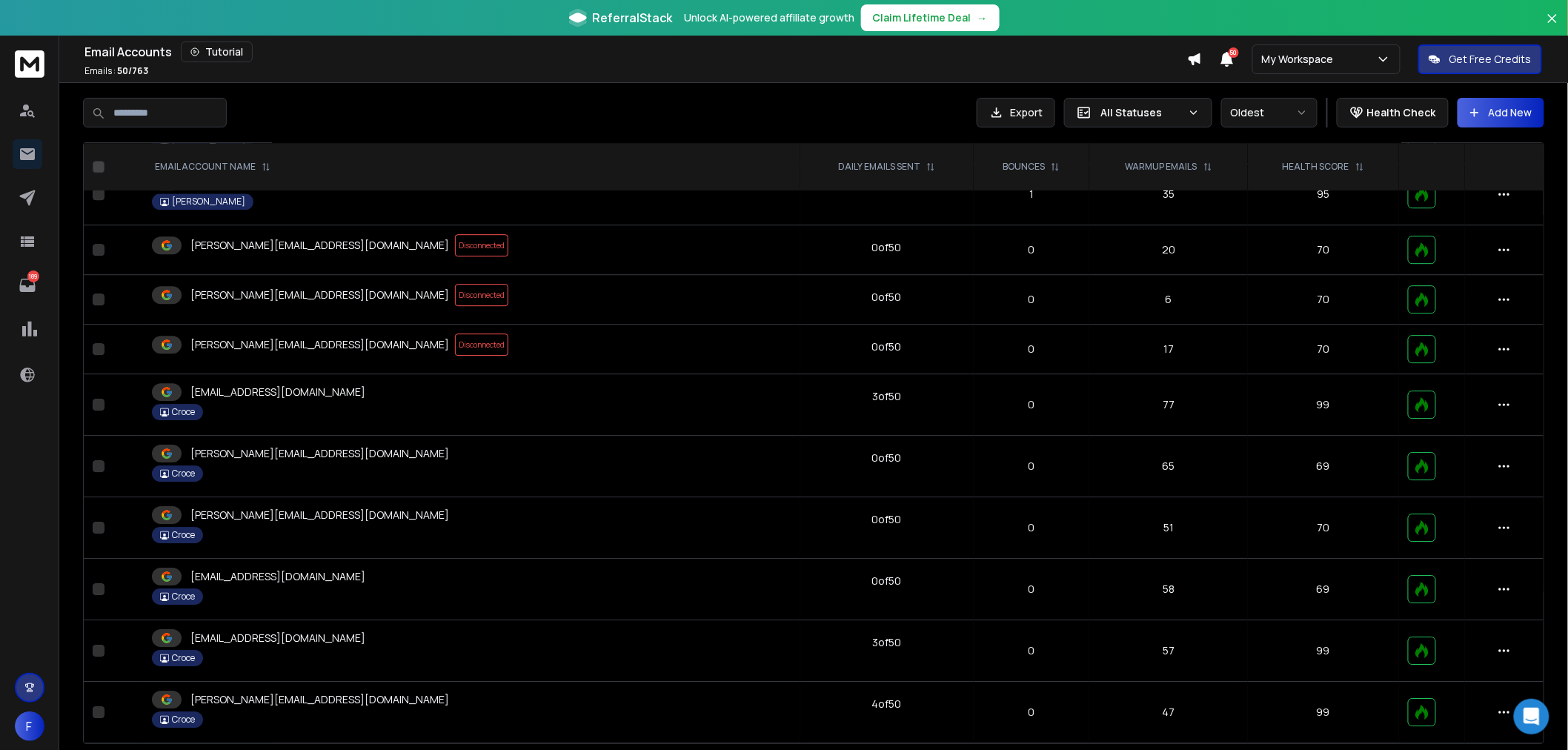
click at [145, 119] on input at bounding box center [155, 112] width 144 height 29
type input "******"
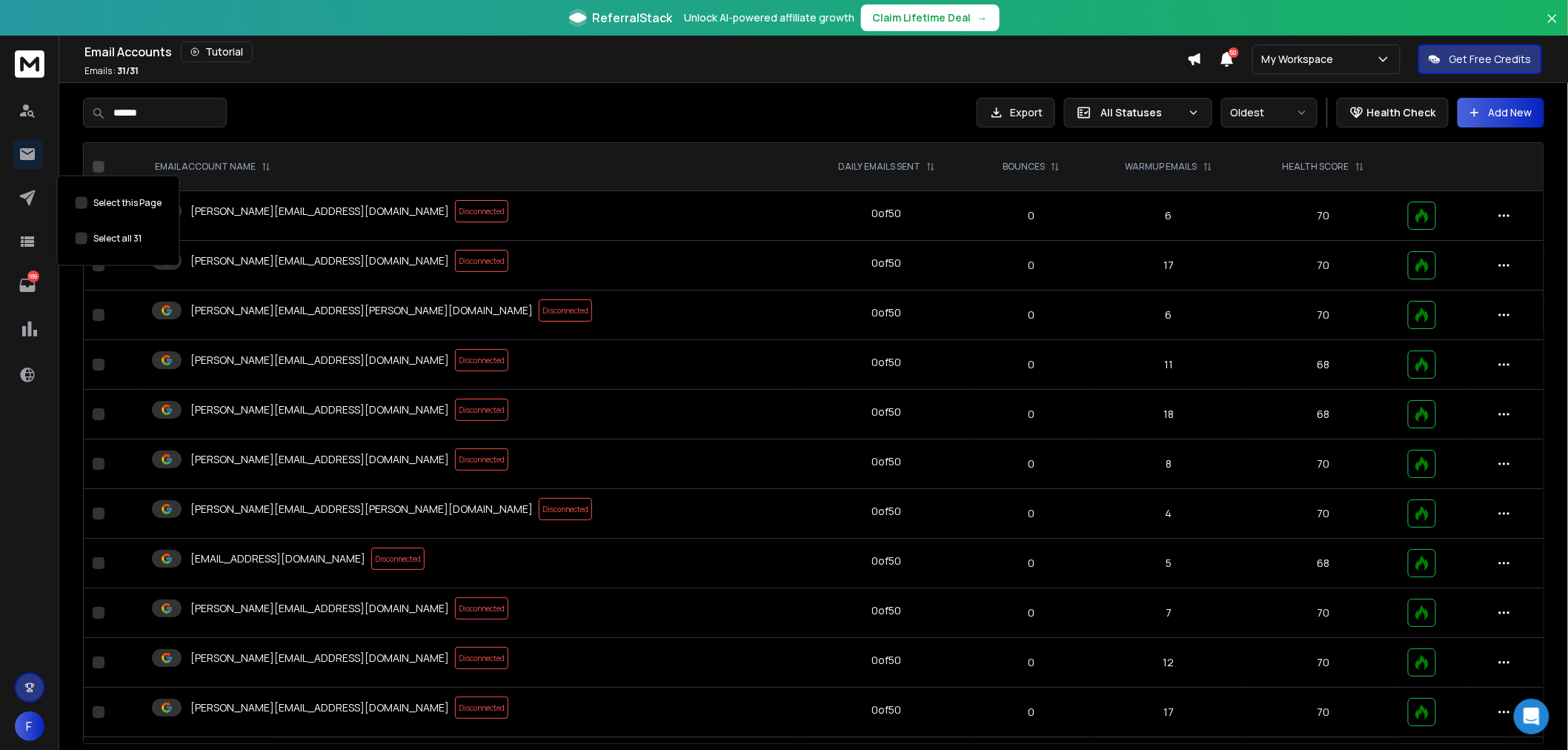
click at [101, 161] on button "Select this Page" at bounding box center [98, 167] width 12 height 12
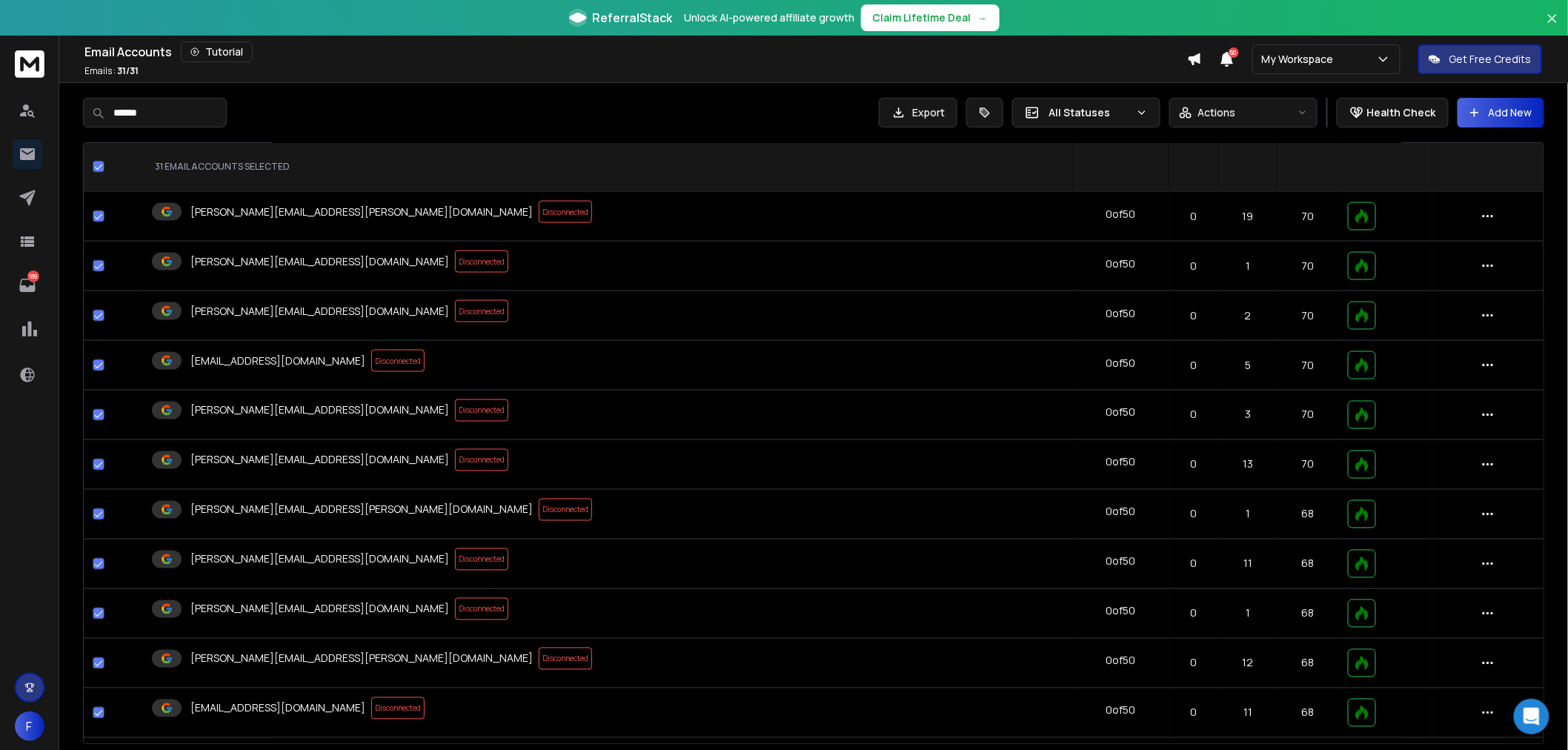
scroll to position [1005, 0]
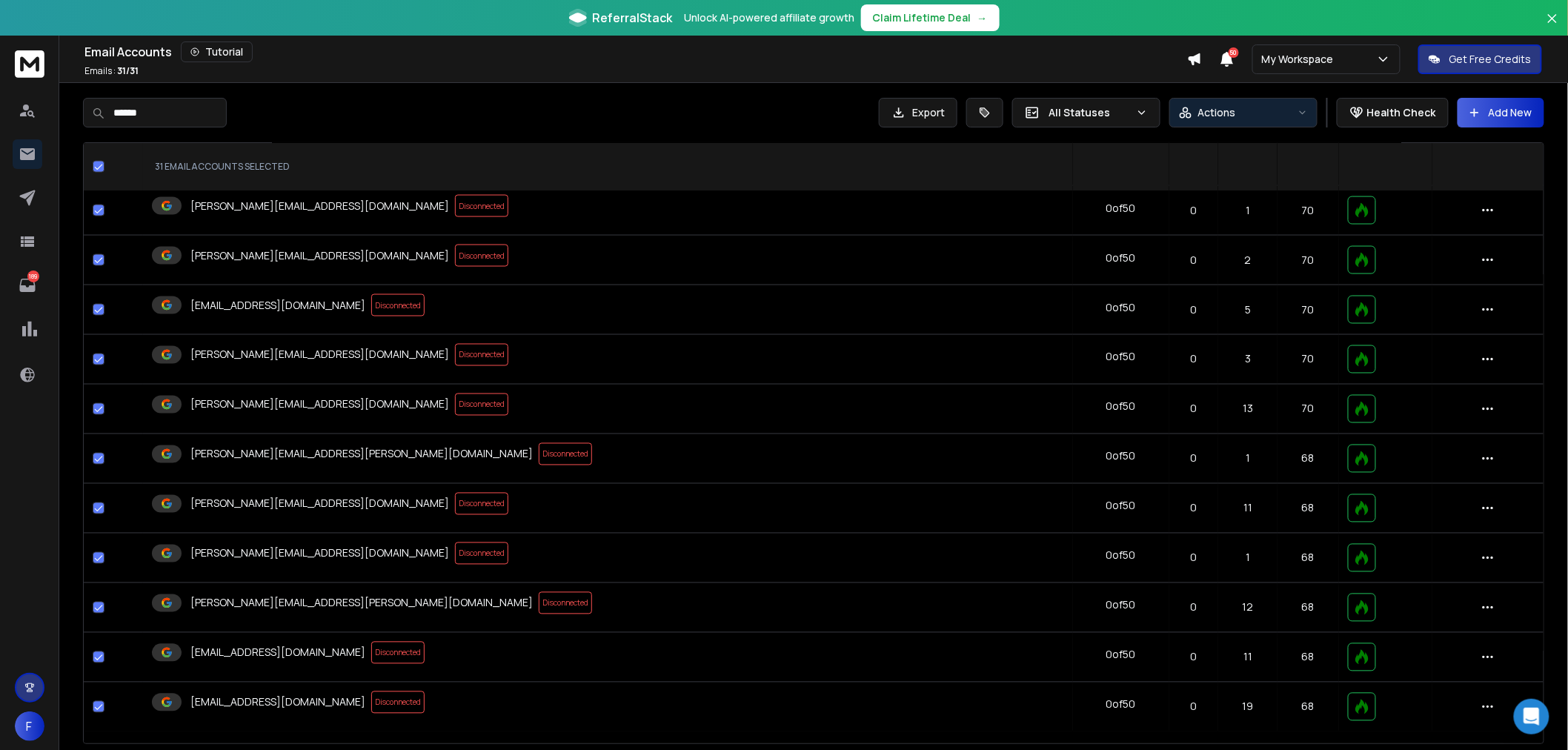
click at [1236, 108] on p "Actions" at bounding box center [1216, 112] width 38 height 15
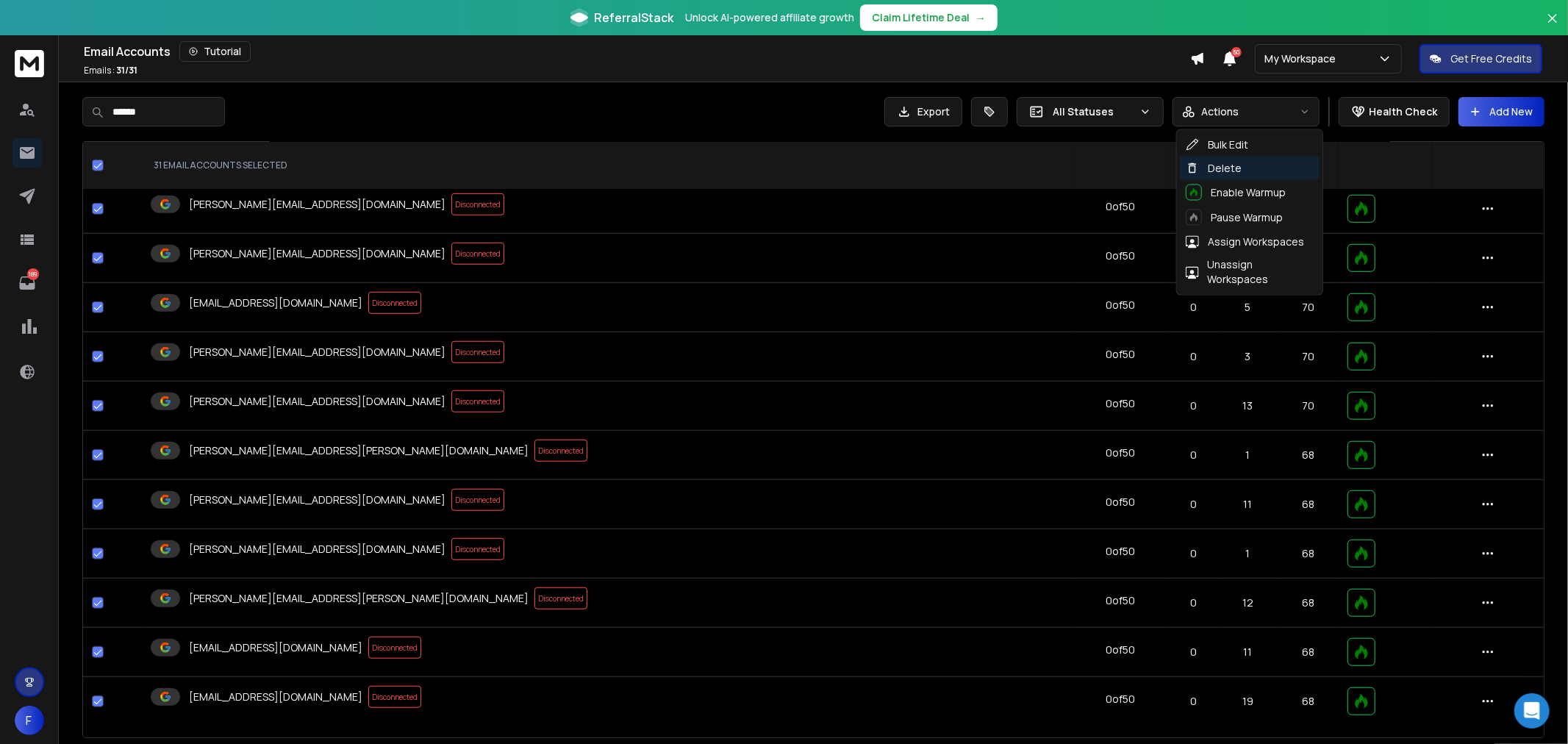
click at [1237, 162] on div "Delete" at bounding box center [1214, 168] width 56 height 15
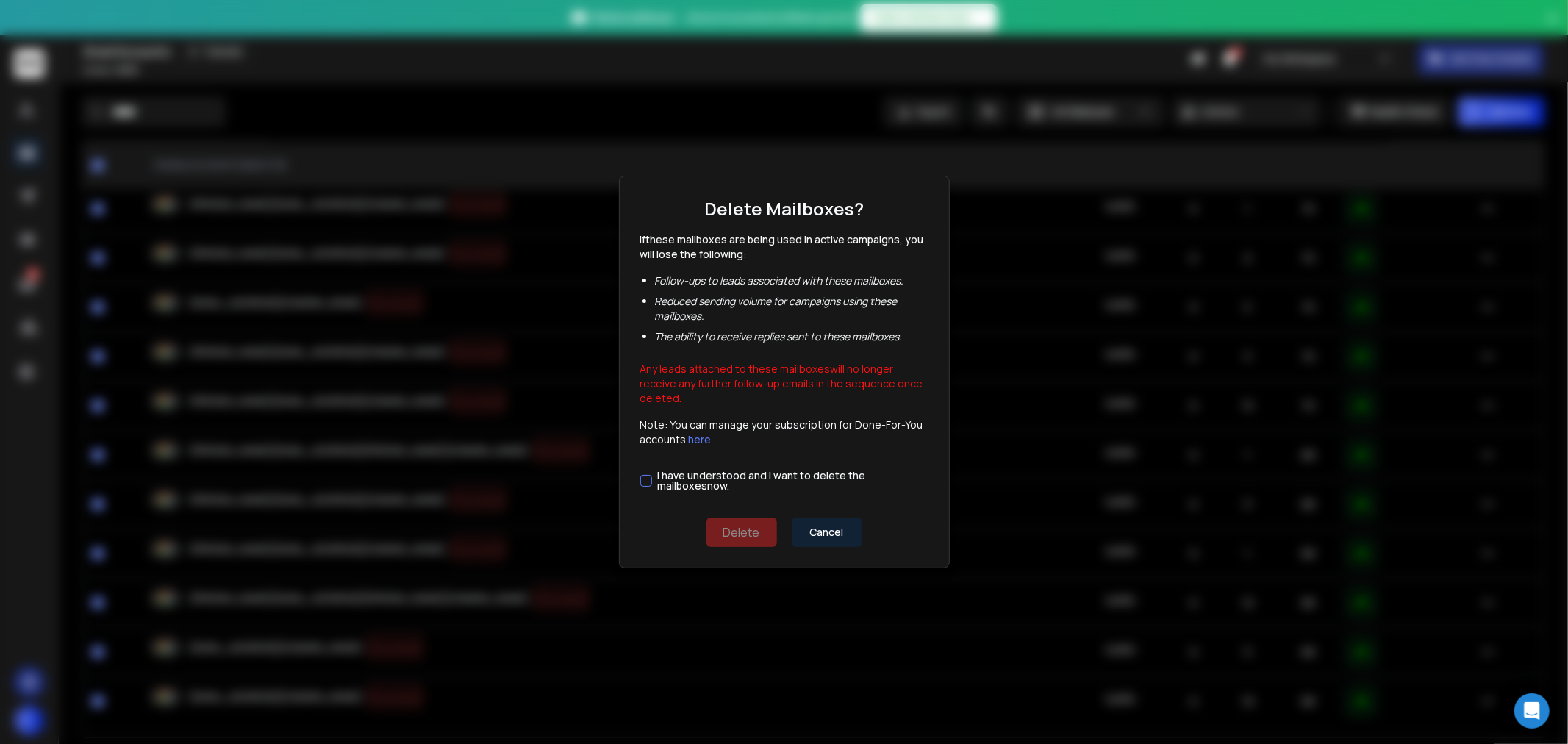
drag, startPoint x: 672, startPoint y: 473, endPoint x: 721, endPoint y: 491, distance: 52.2
click at [672, 474] on label "I have understood and I want to delete the mailbox es now." at bounding box center [793, 480] width 270 height 21
click at [652, 475] on button "I have understood and I want to delete the mailbox es now." at bounding box center [645, 480] width 12 height 12
click at [753, 525] on button "Delete" at bounding box center [742, 533] width 71 height 29
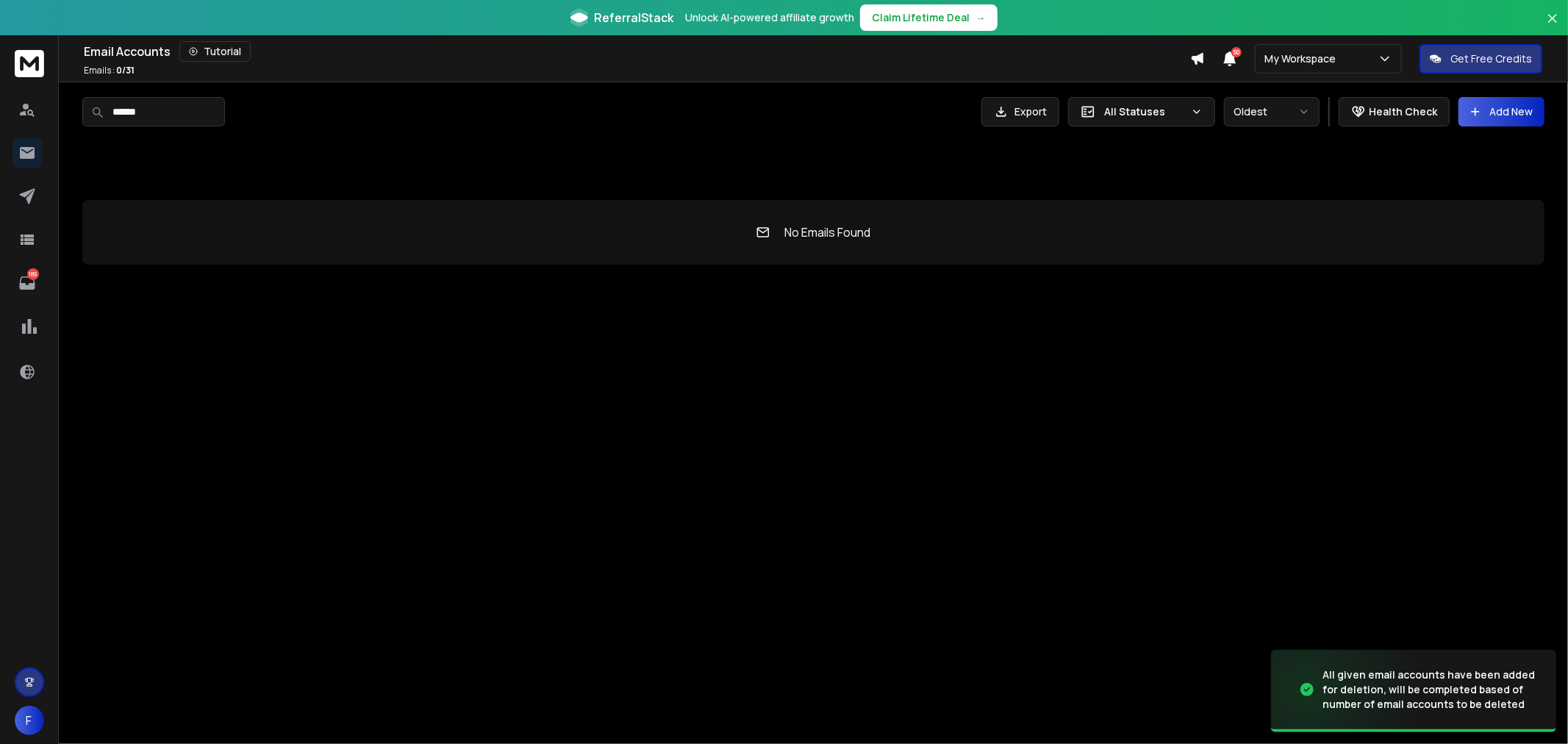
click at [201, 105] on input "******" at bounding box center [154, 111] width 143 height 29
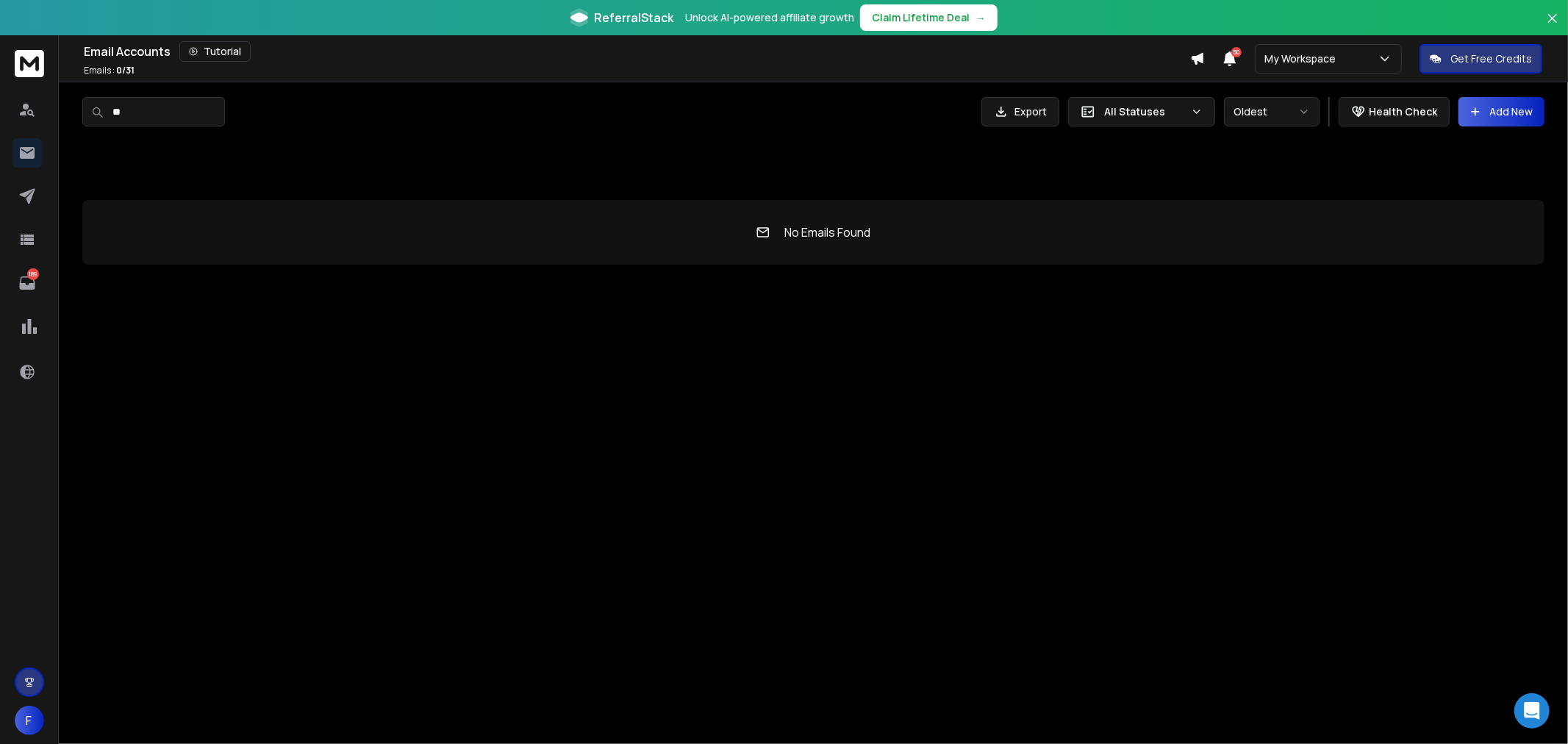
type input "***"
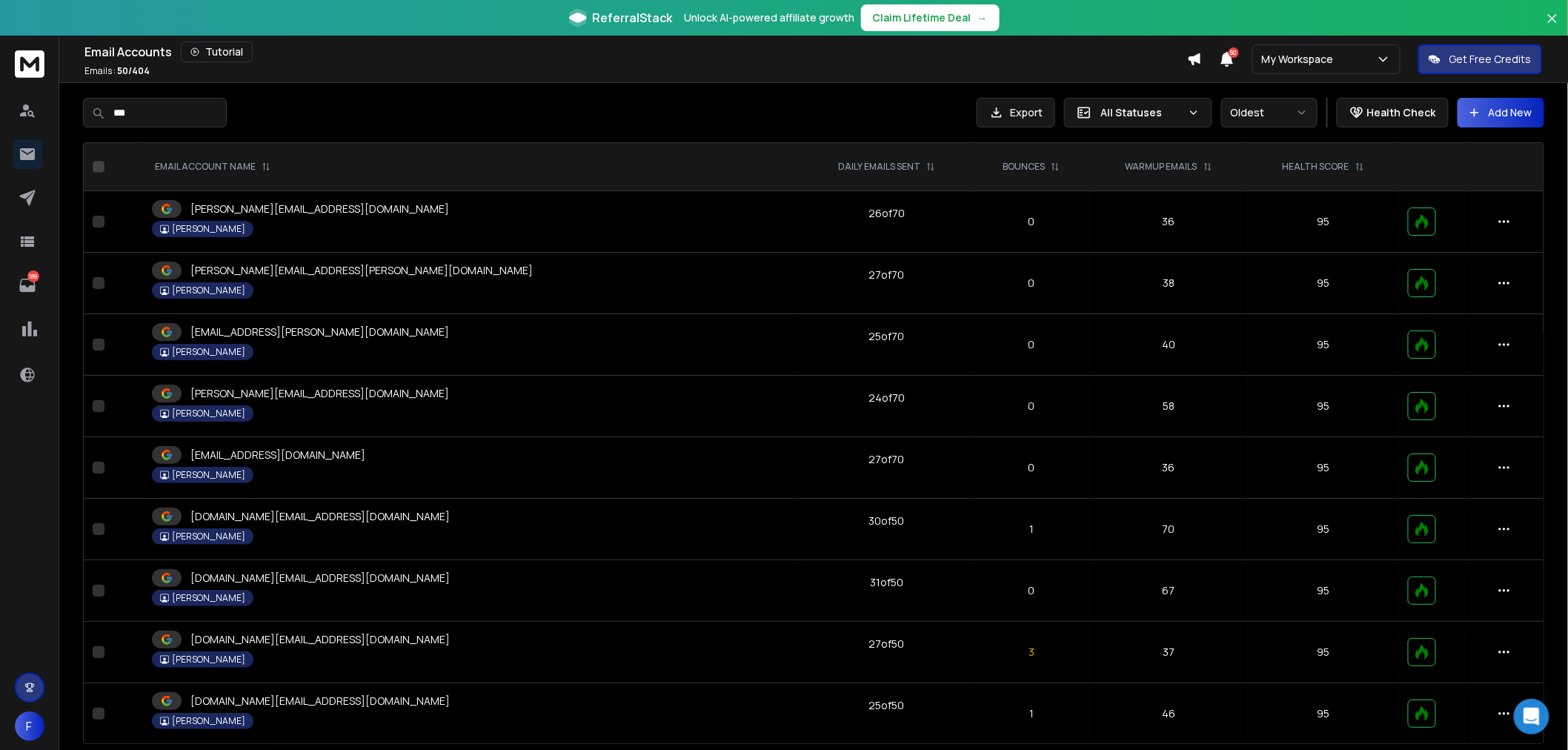
click at [191, 113] on input "***" at bounding box center [155, 112] width 144 height 29
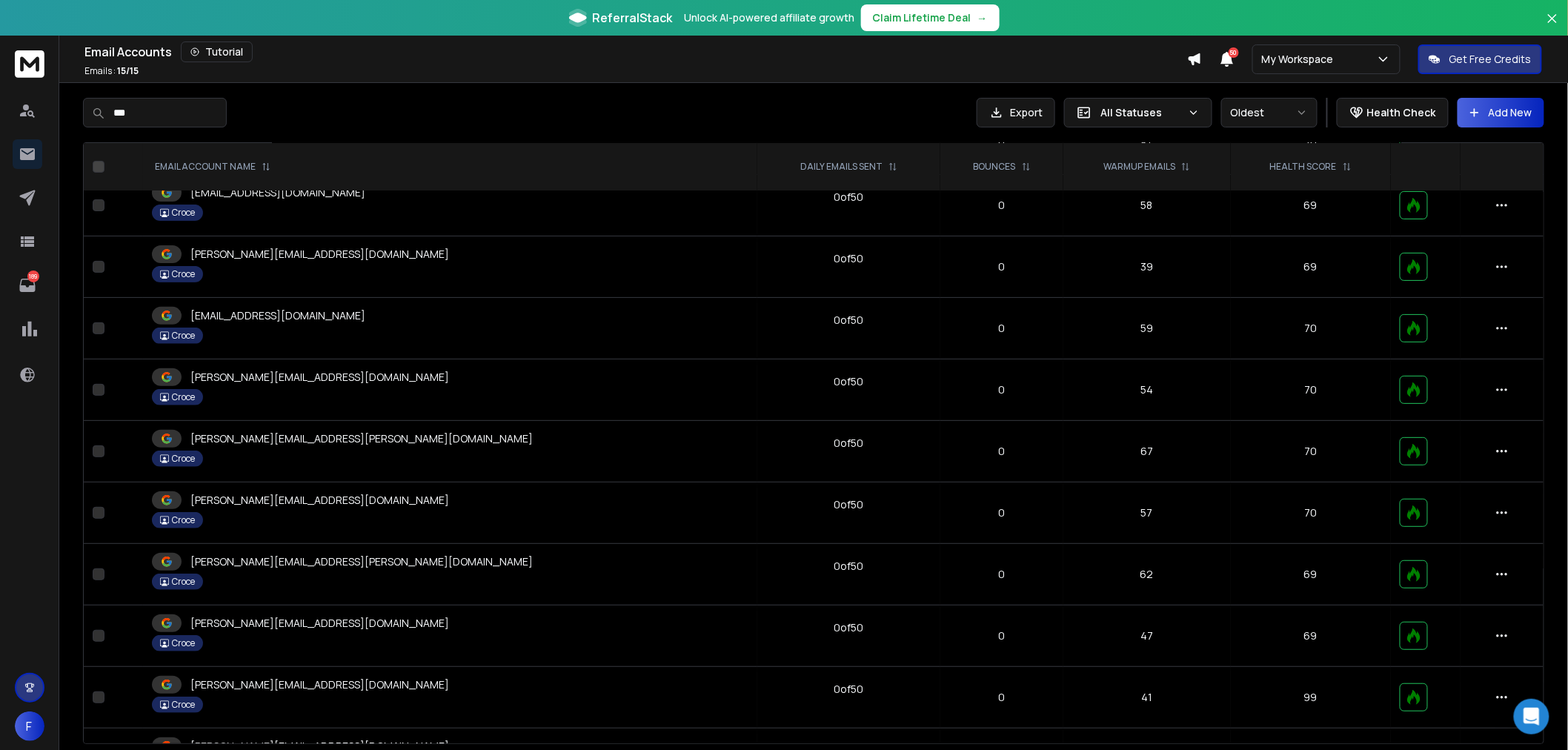
scroll to position [384, 0]
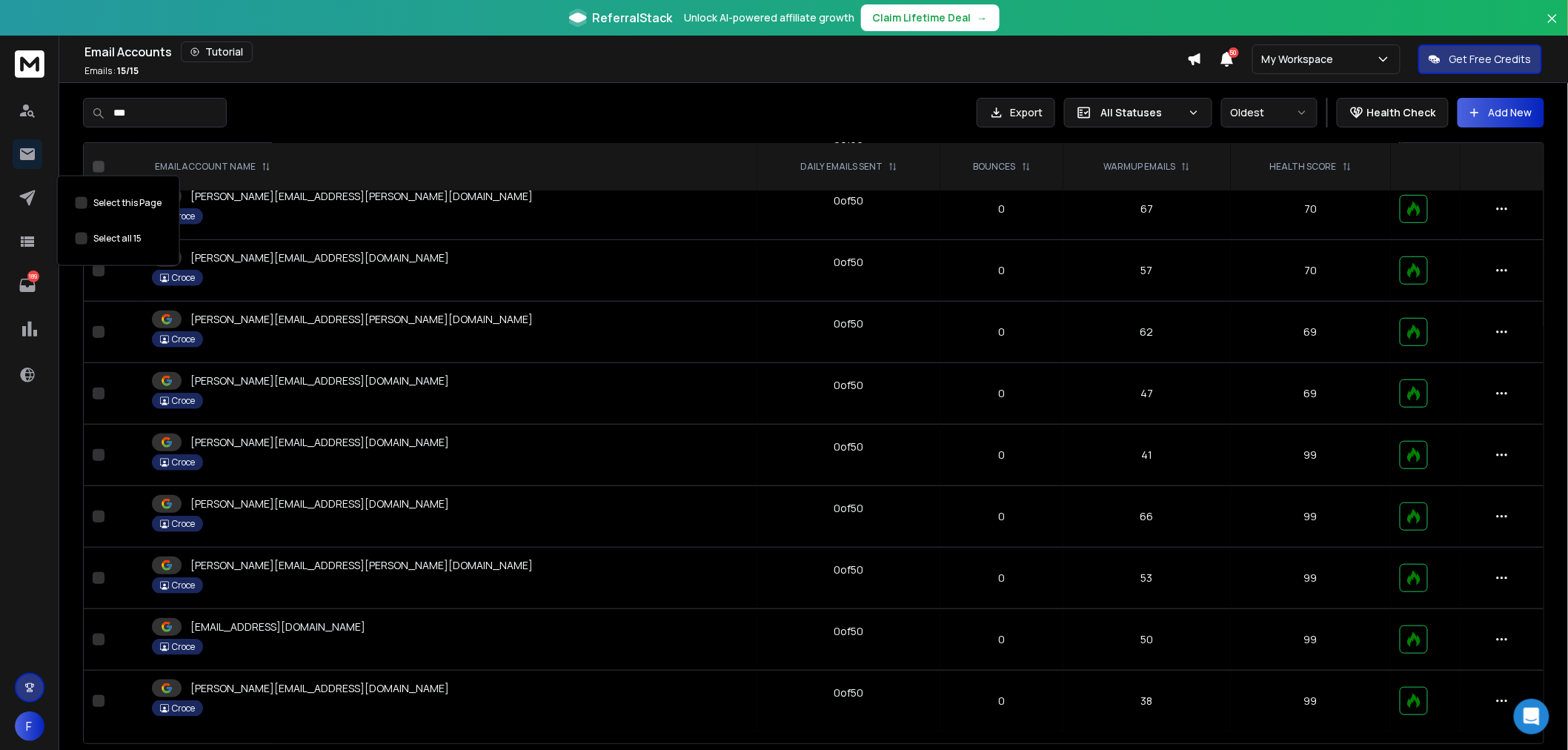
click at [96, 163] on button "Select this Page" at bounding box center [98, 167] width 12 height 12
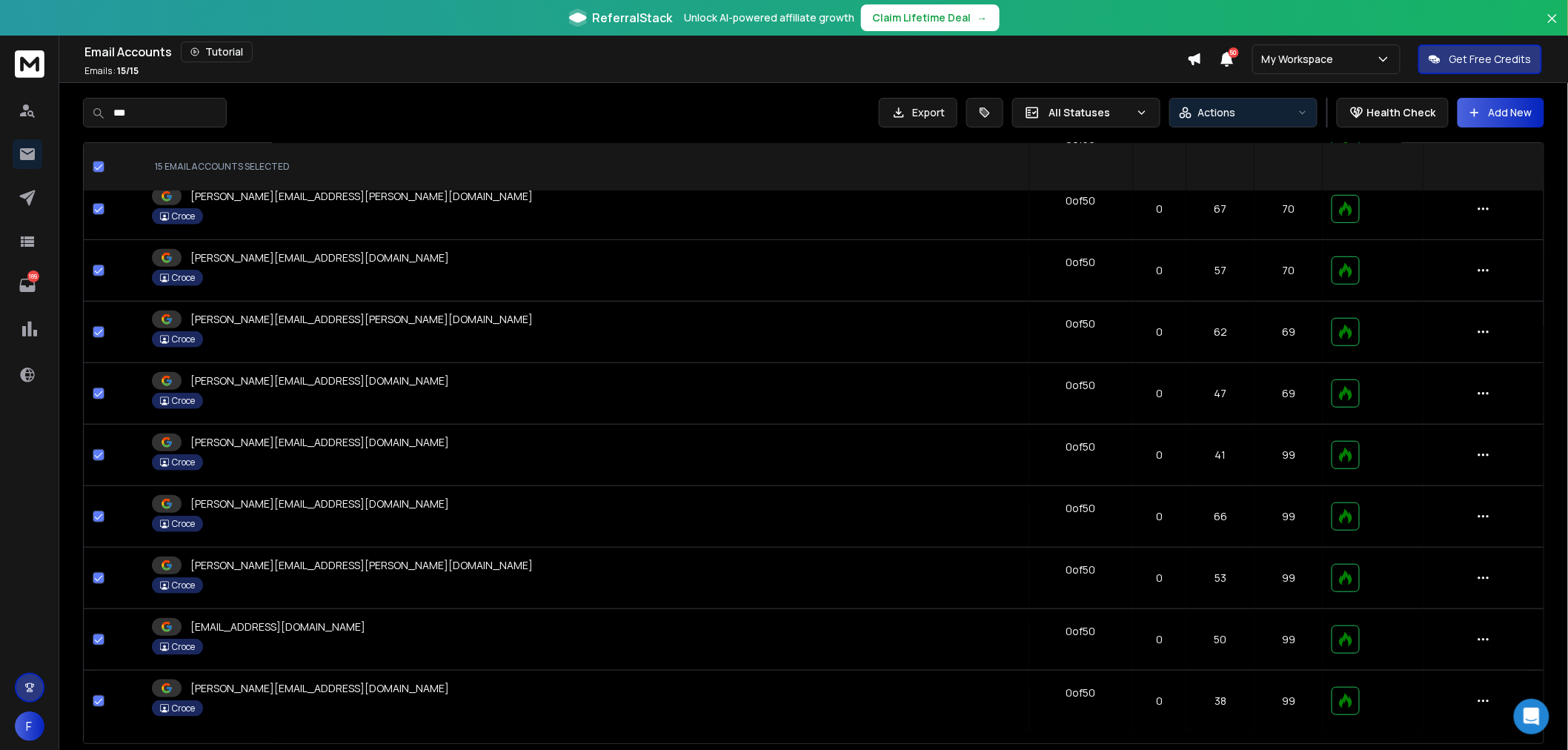
click at [1226, 109] on p "Actions" at bounding box center [1216, 112] width 38 height 15
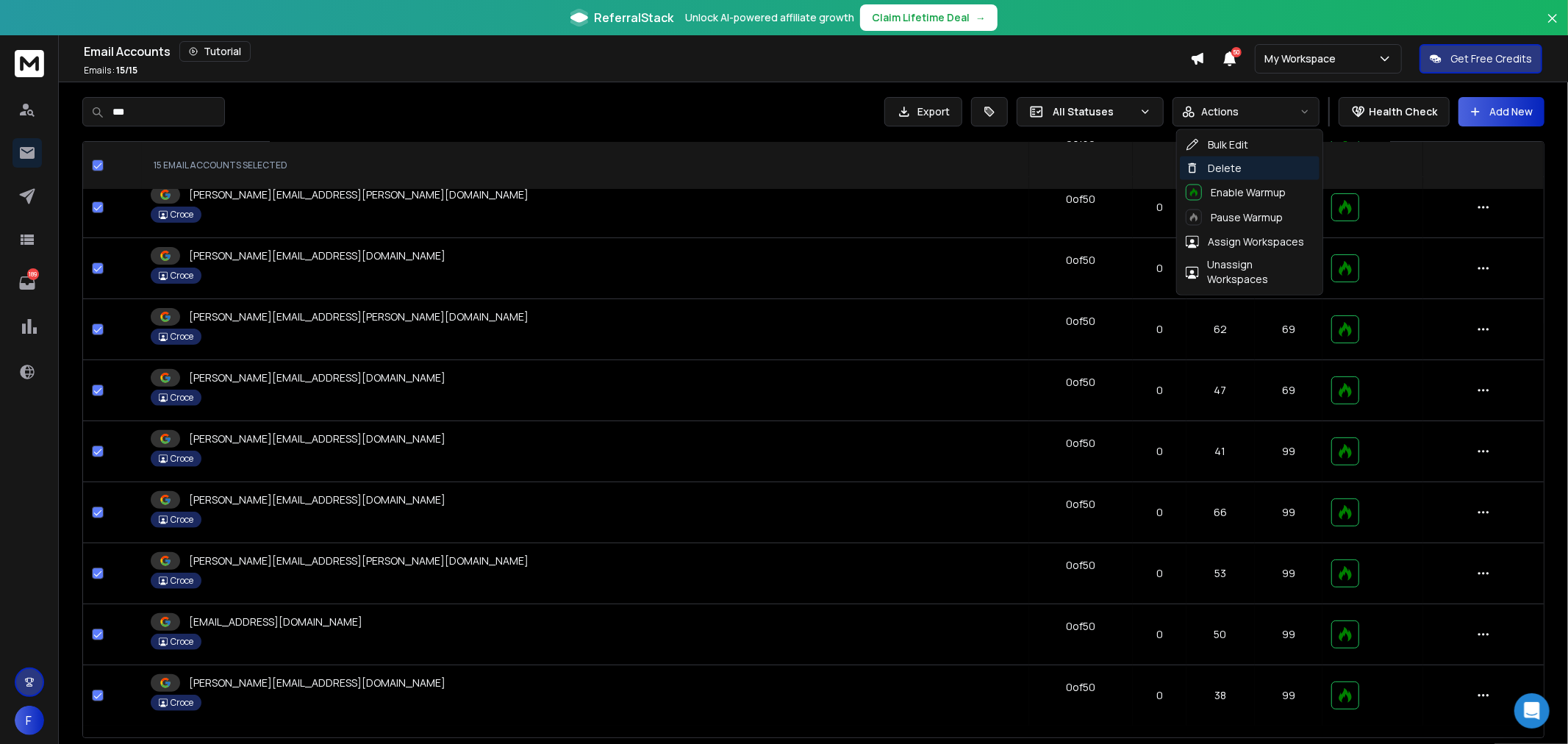
click at [1222, 164] on div "Delete" at bounding box center [1214, 168] width 56 height 15
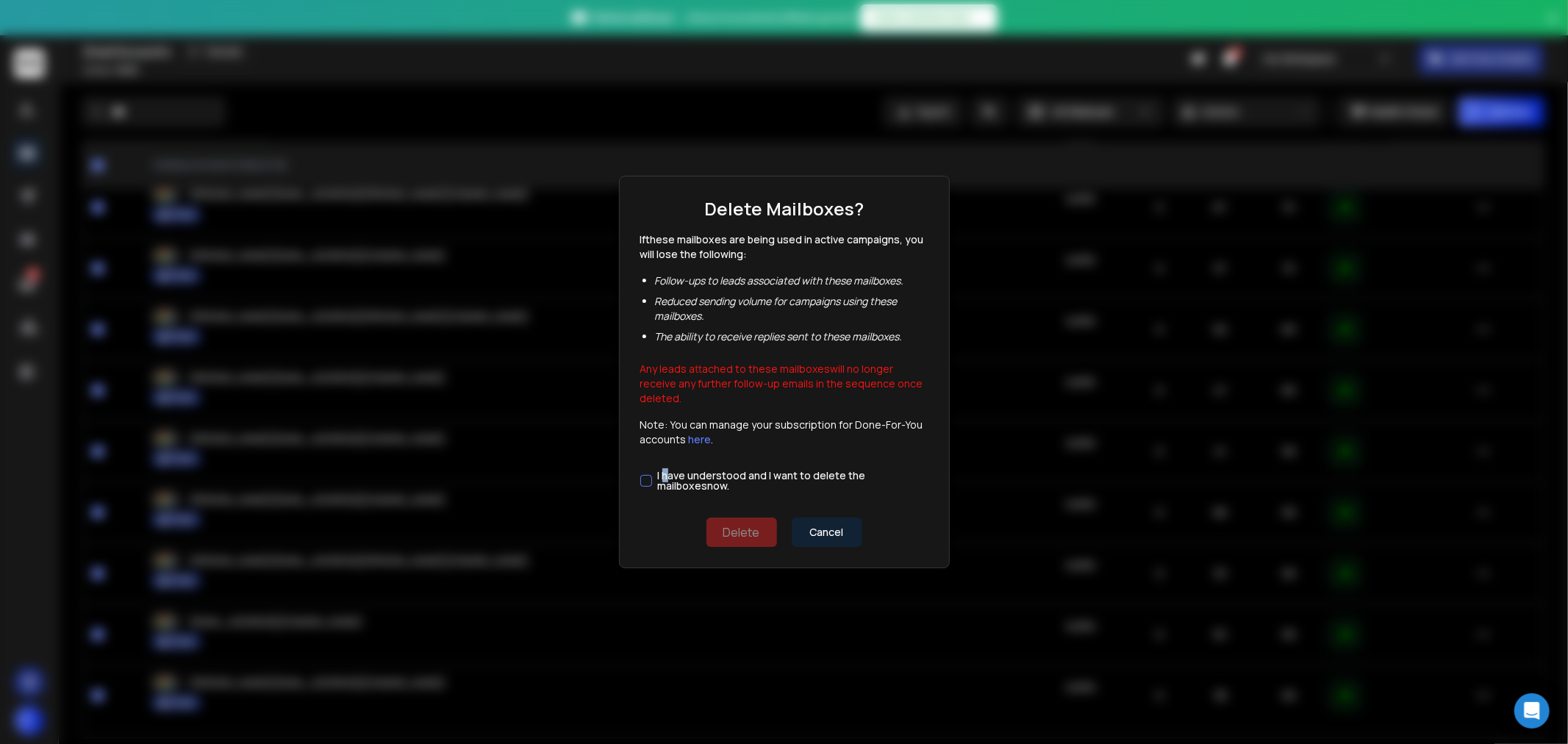
click at [656, 470] on div "I have understood and I want to delete the mailbox es now." at bounding box center [784, 475] width 288 height 32
click at [645, 475] on button "I have understood and I want to delete the mailbox es now." at bounding box center [645, 480] width 12 height 12
click at [737, 518] on button "Delete" at bounding box center [742, 533] width 71 height 29
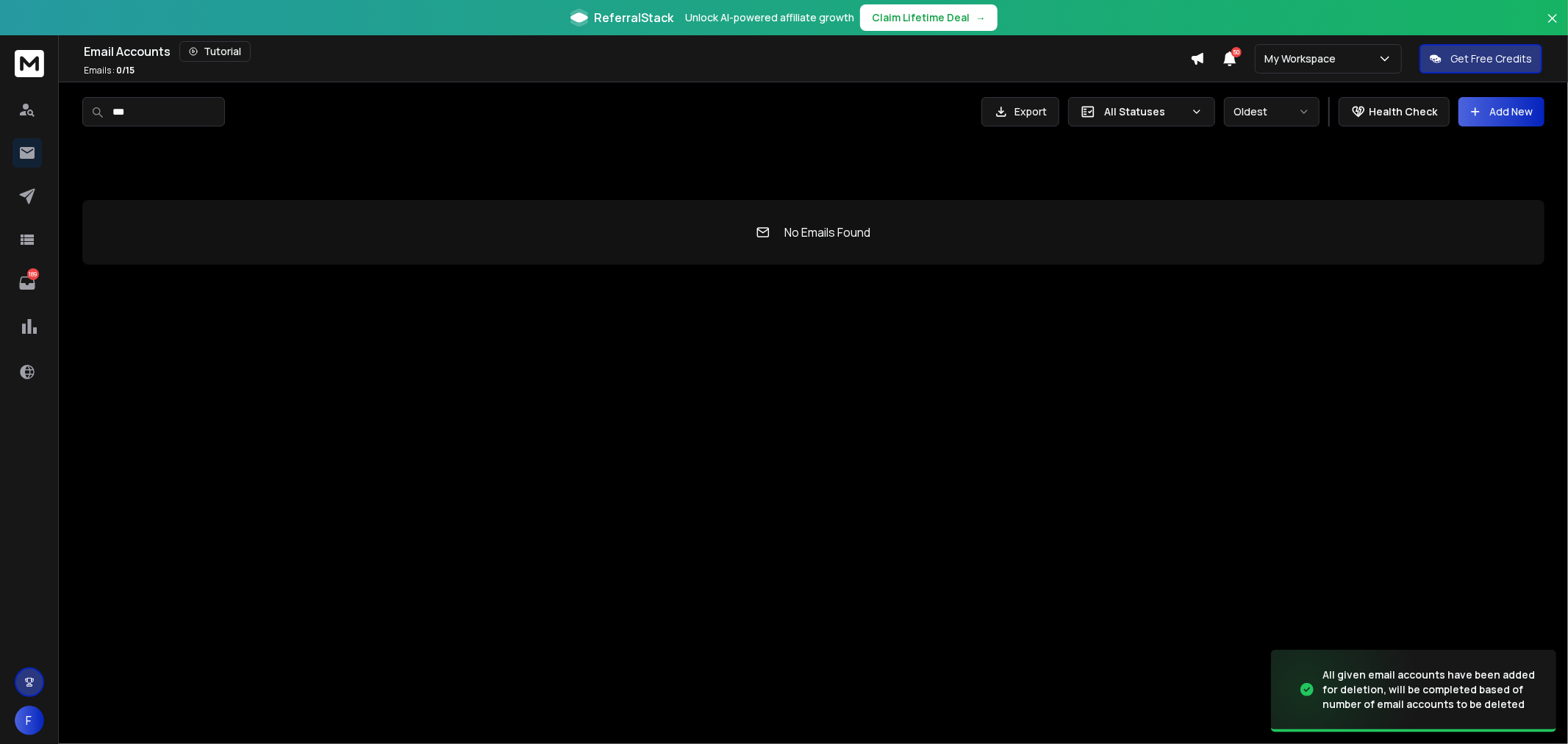
click at [174, 115] on input "***" at bounding box center [154, 111] width 143 height 29
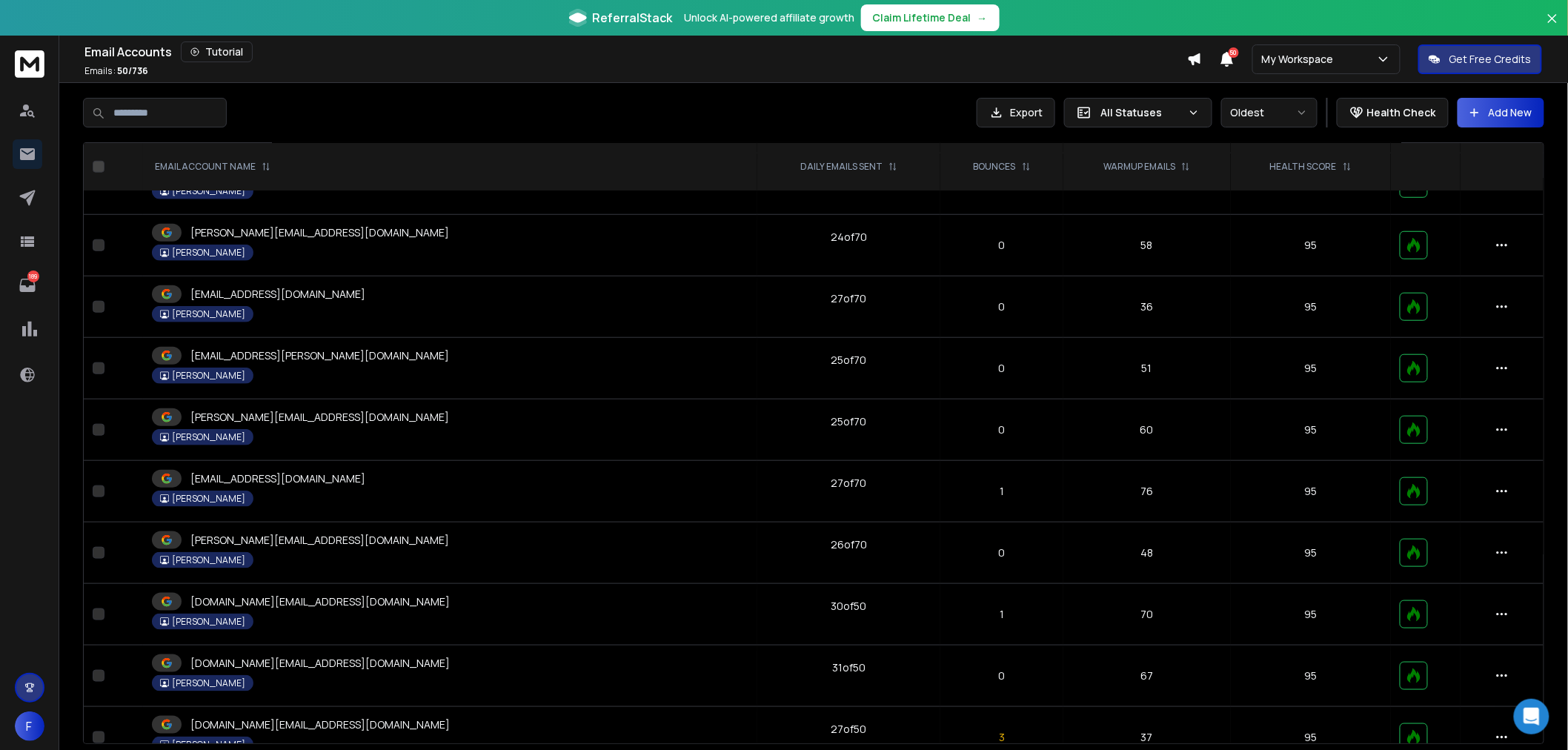
scroll to position [576, 0]
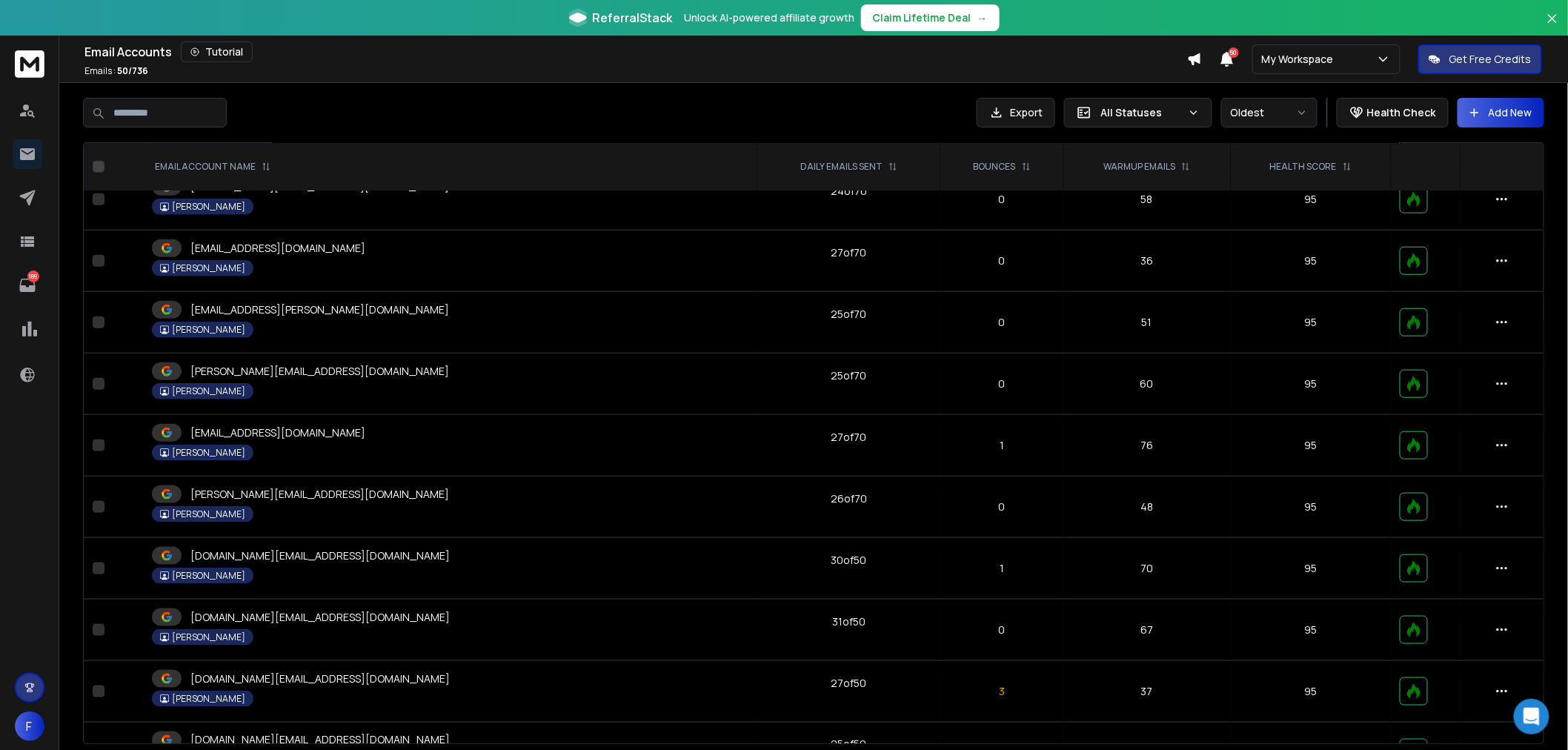
click at [1189, 106] on div "All Statuses" at bounding box center [1137, 112] width 148 height 29
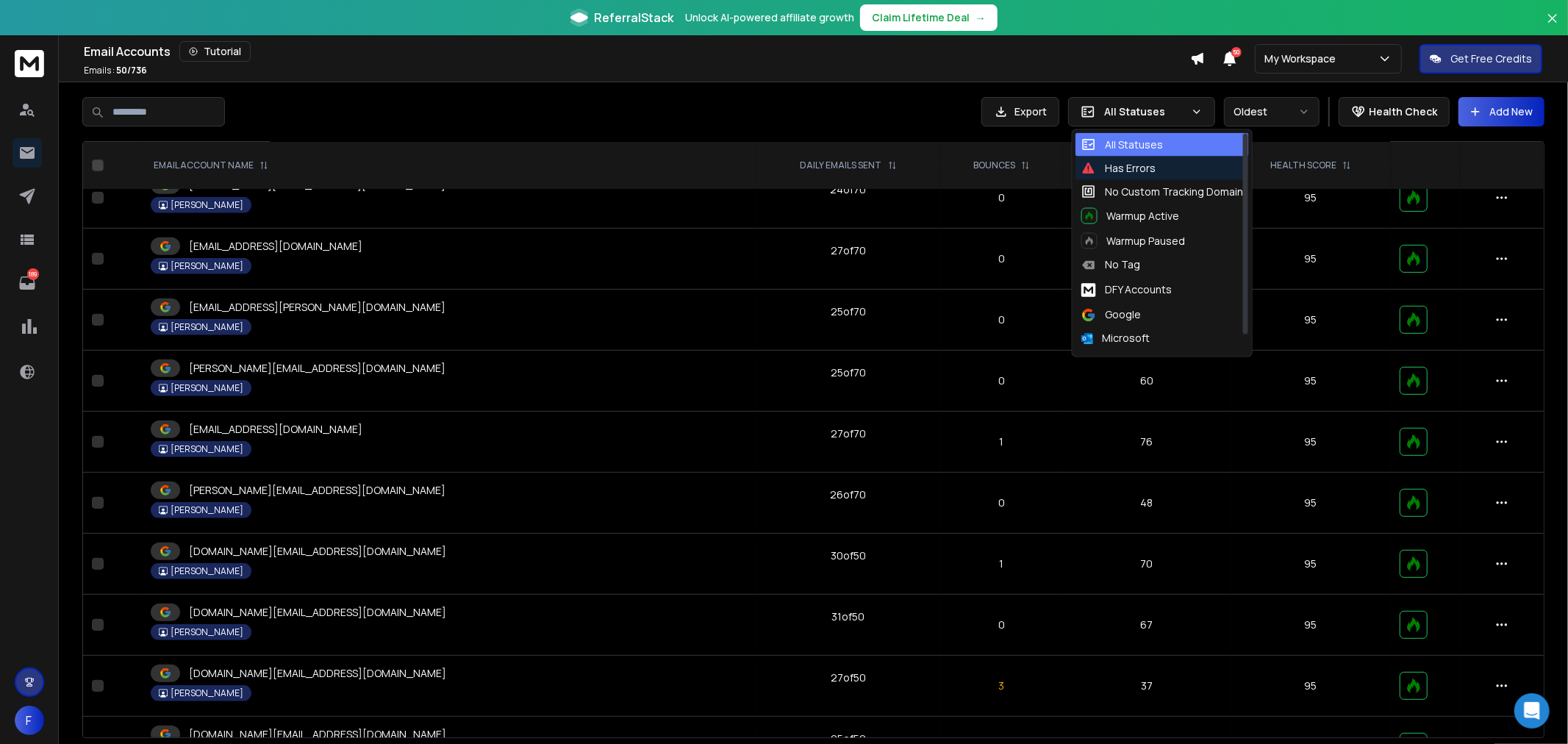
click at [1143, 171] on div "Has Errors" at bounding box center [1119, 168] width 75 height 15
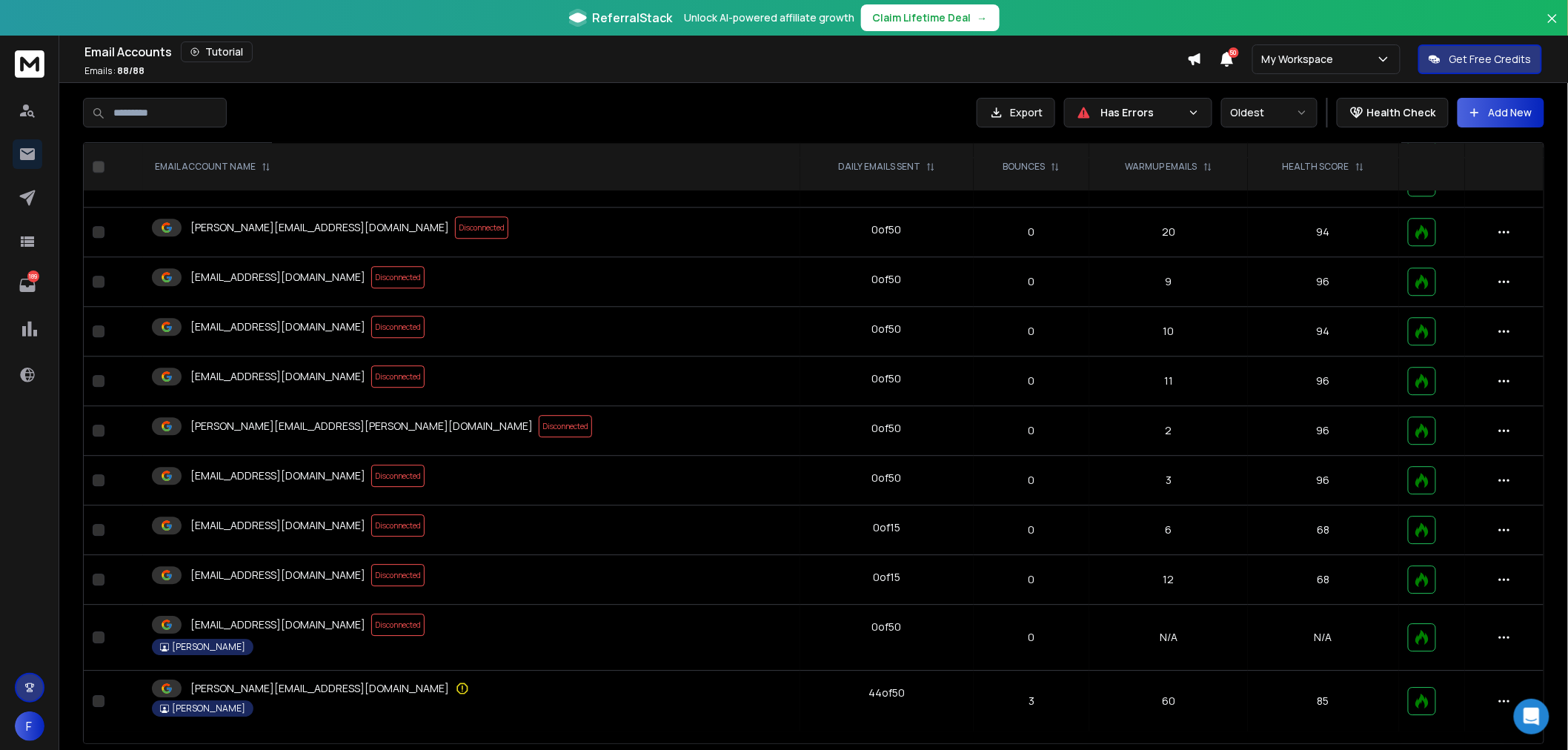
scroll to position [3971, 0]
click at [198, 122] on input at bounding box center [155, 112] width 144 height 29
type input "*******"
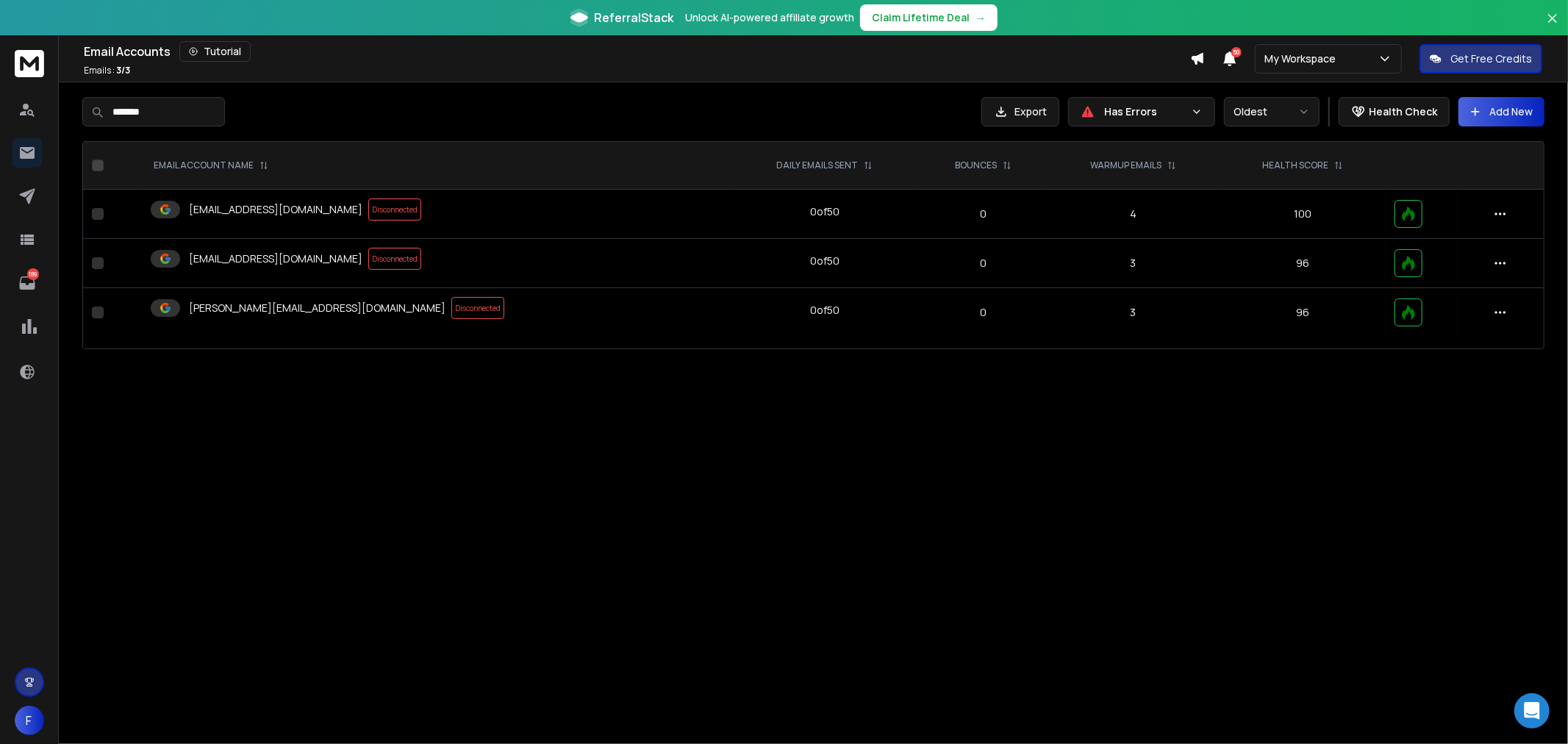
click at [1098, 119] on div "Has Errors" at bounding box center [1141, 111] width 147 height 29
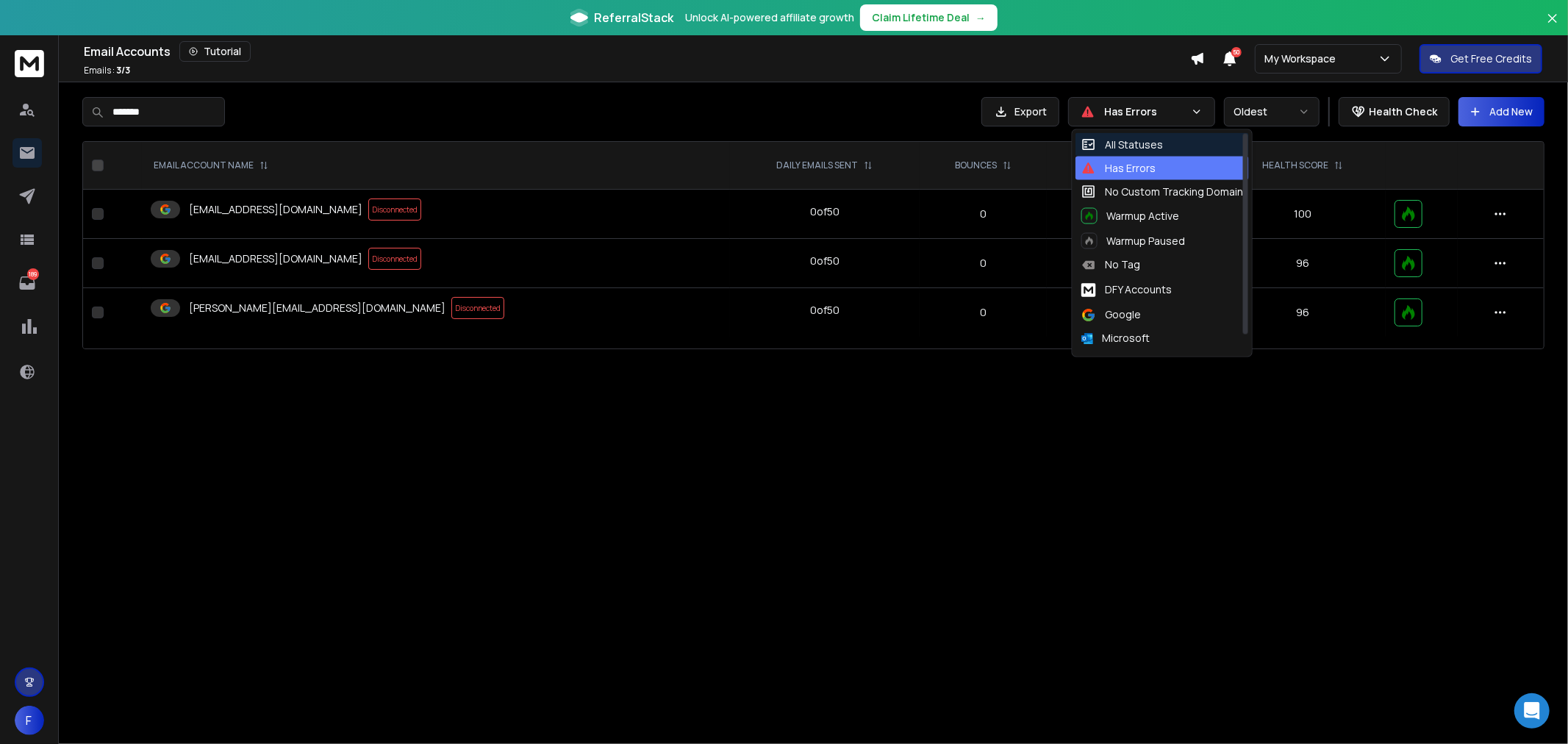
click at [1125, 144] on div "All Statuses" at bounding box center [1122, 144] width 81 height 15
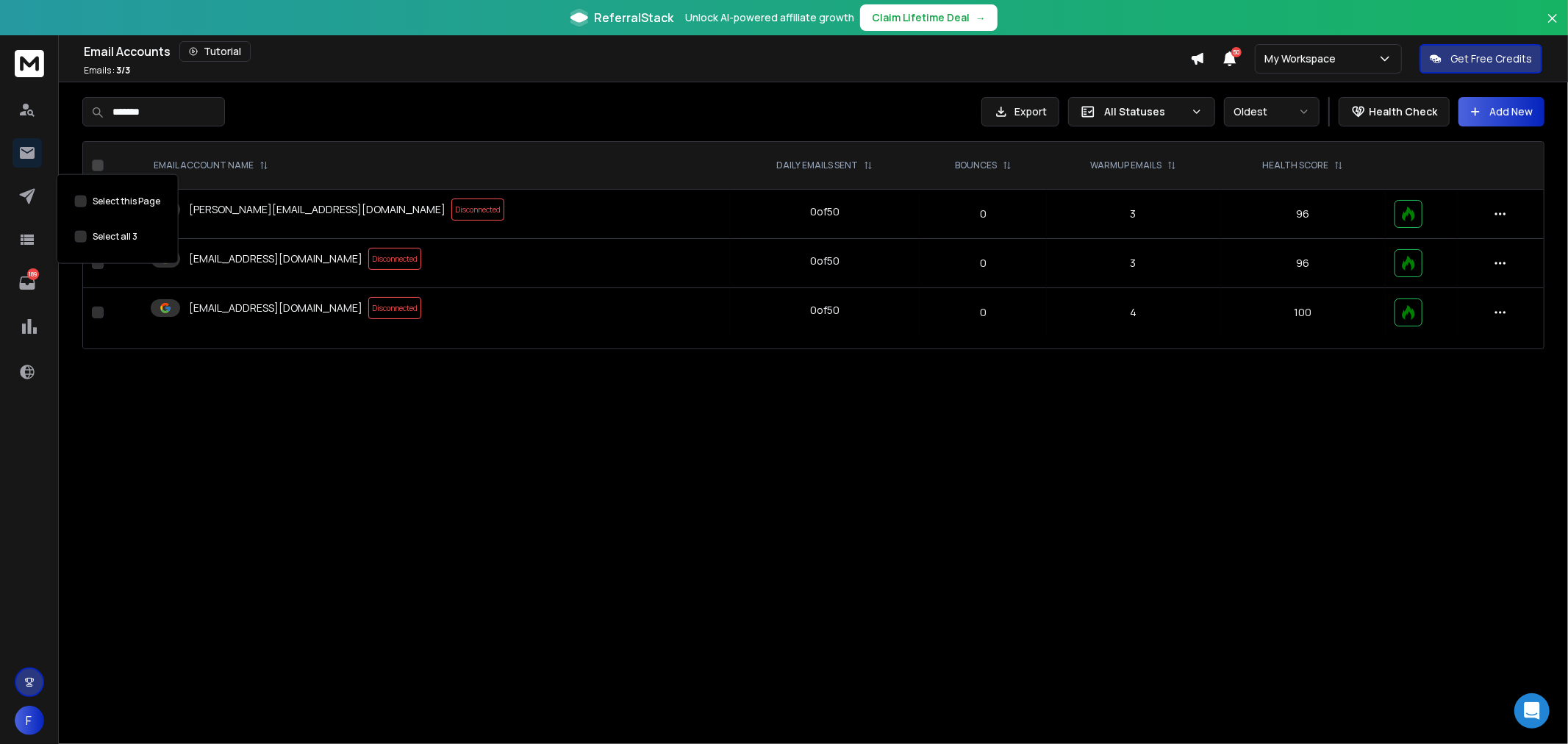
click at [96, 163] on button "Select this Page" at bounding box center [98, 165] width 12 height 12
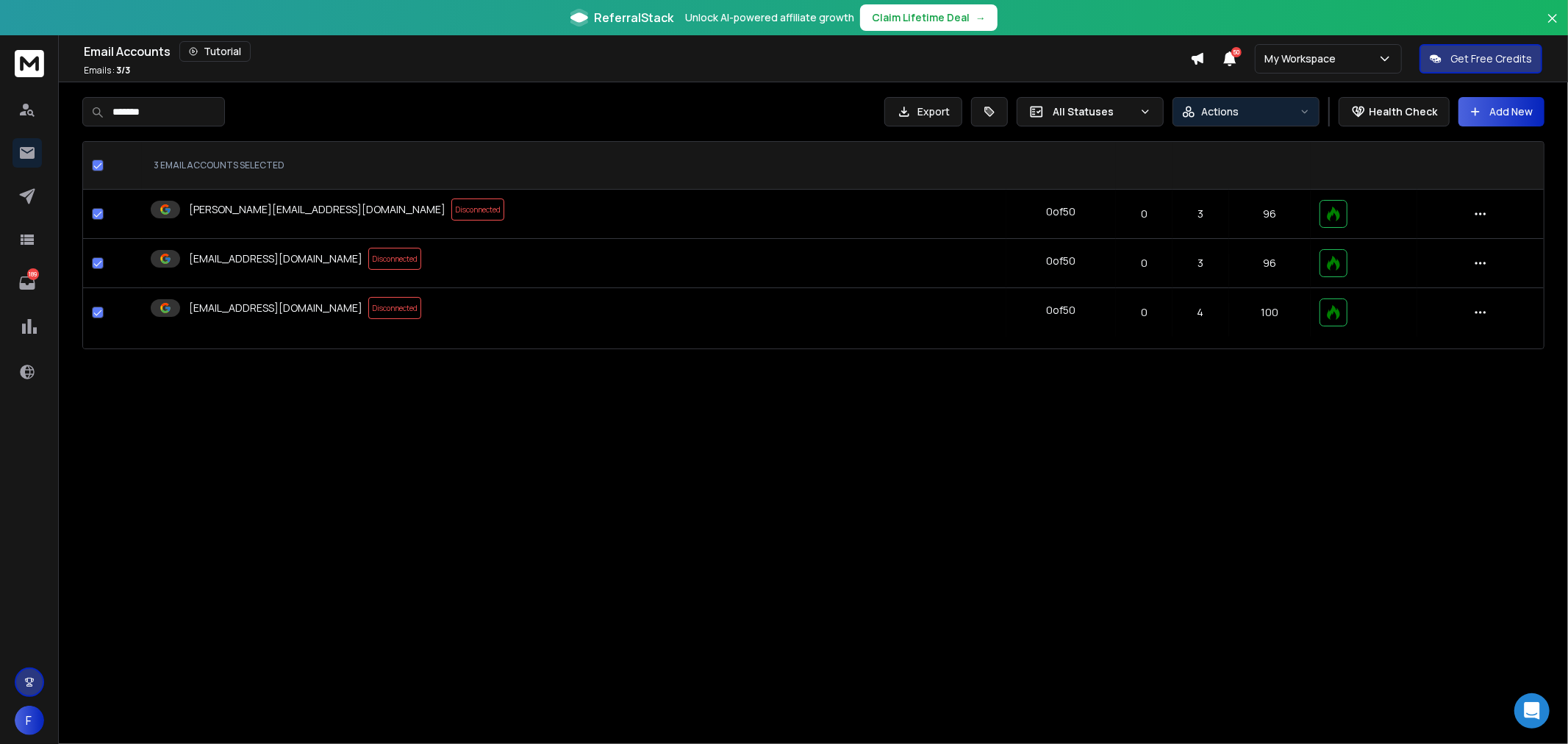
click at [1272, 105] on div "Actions" at bounding box center [1238, 111] width 111 height 15
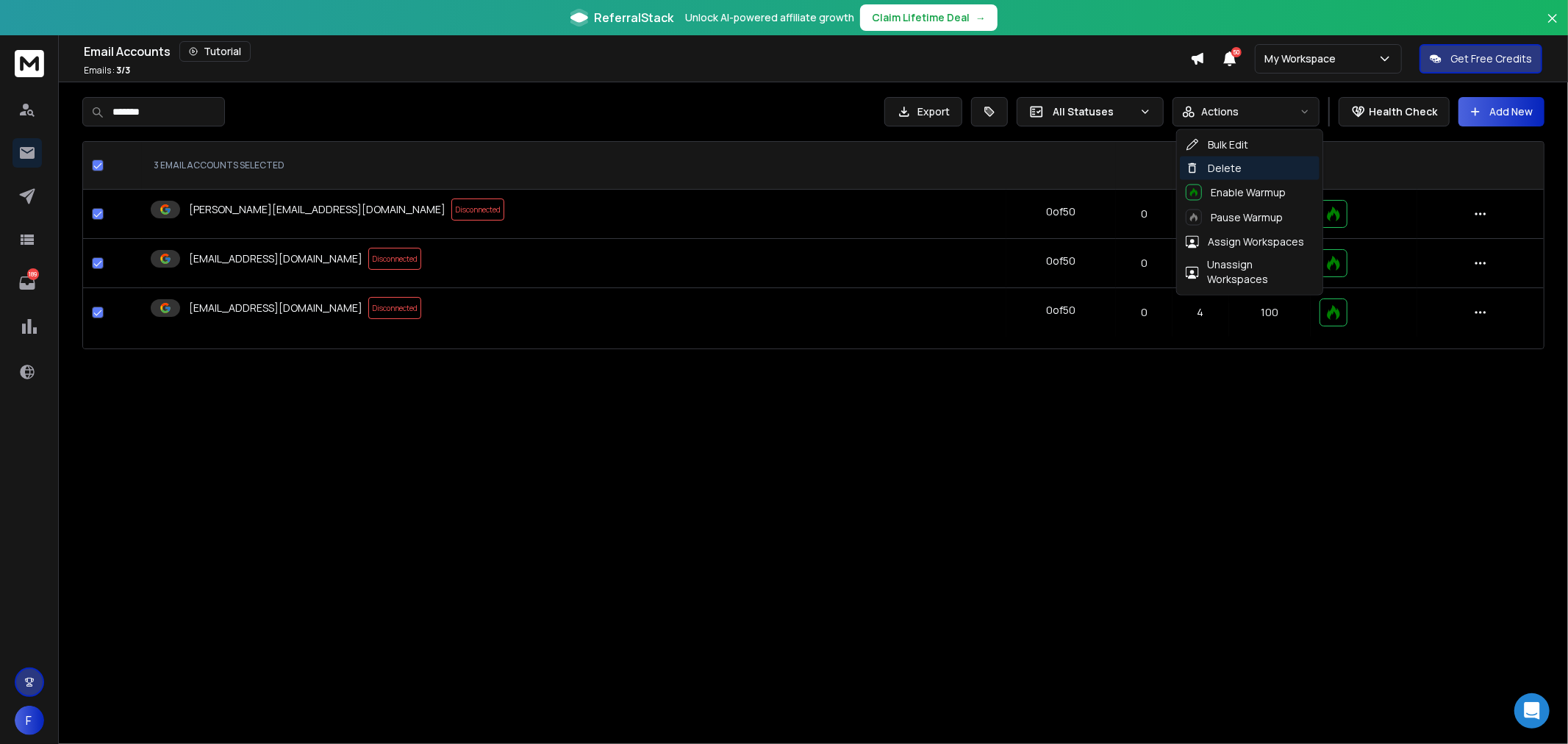
drag, startPoint x: 1233, startPoint y: 173, endPoint x: 1215, endPoint y: 182, distance: 20.1
click at [1232, 173] on div "Delete" at bounding box center [1214, 168] width 56 height 15
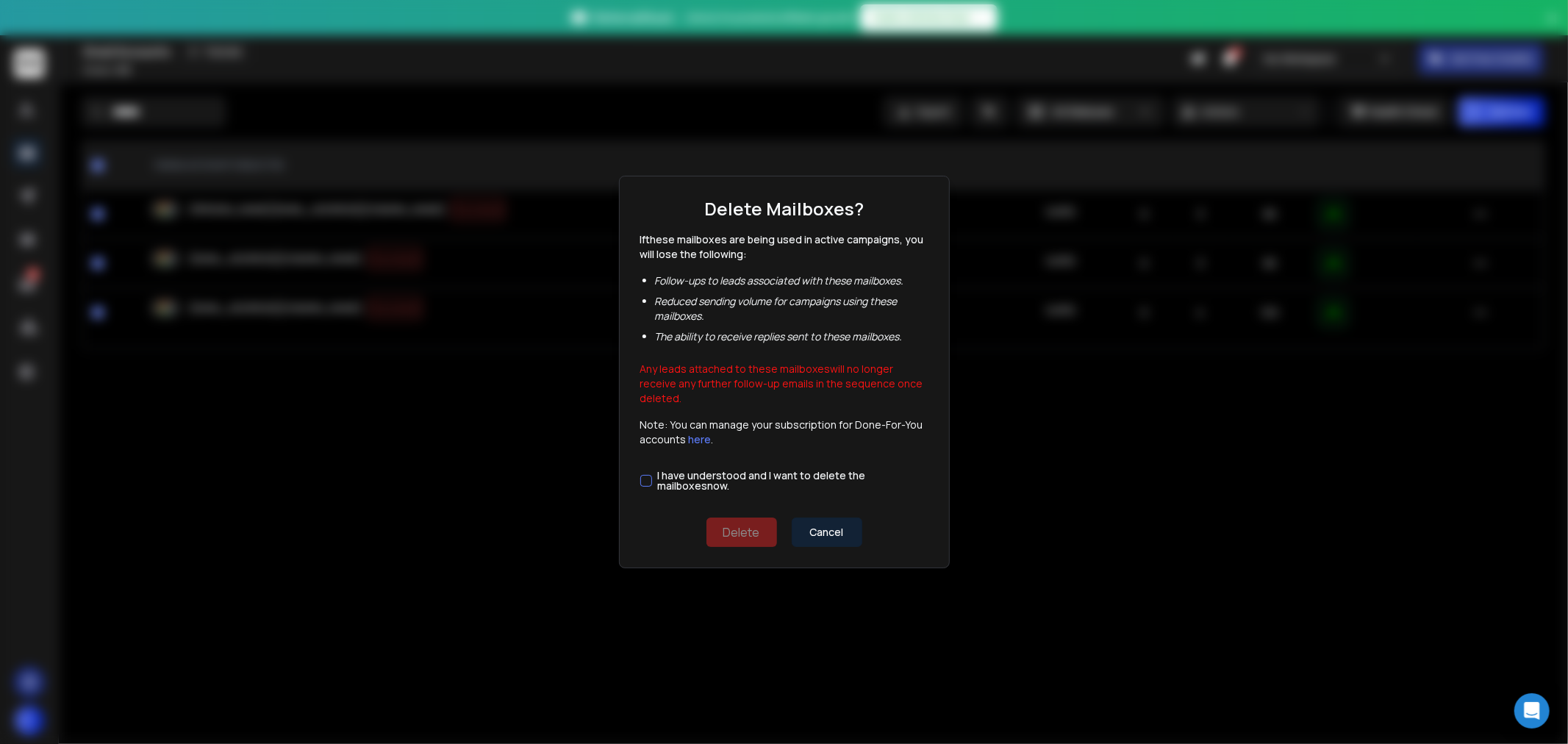
click at [640, 475] on button "I have understood and I want to delete the mailbox es now." at bounding box center [645, 480] width 12 height 12
click at [706, 512] on div "Delete Mailboxes? If these mailboxes are being used in active campaigns, you wi…" at bounding box center [784, 371] width 288 height 350
click at [726, 518] on button "Delete" at bounding box center [742, 533] width 71 height 29
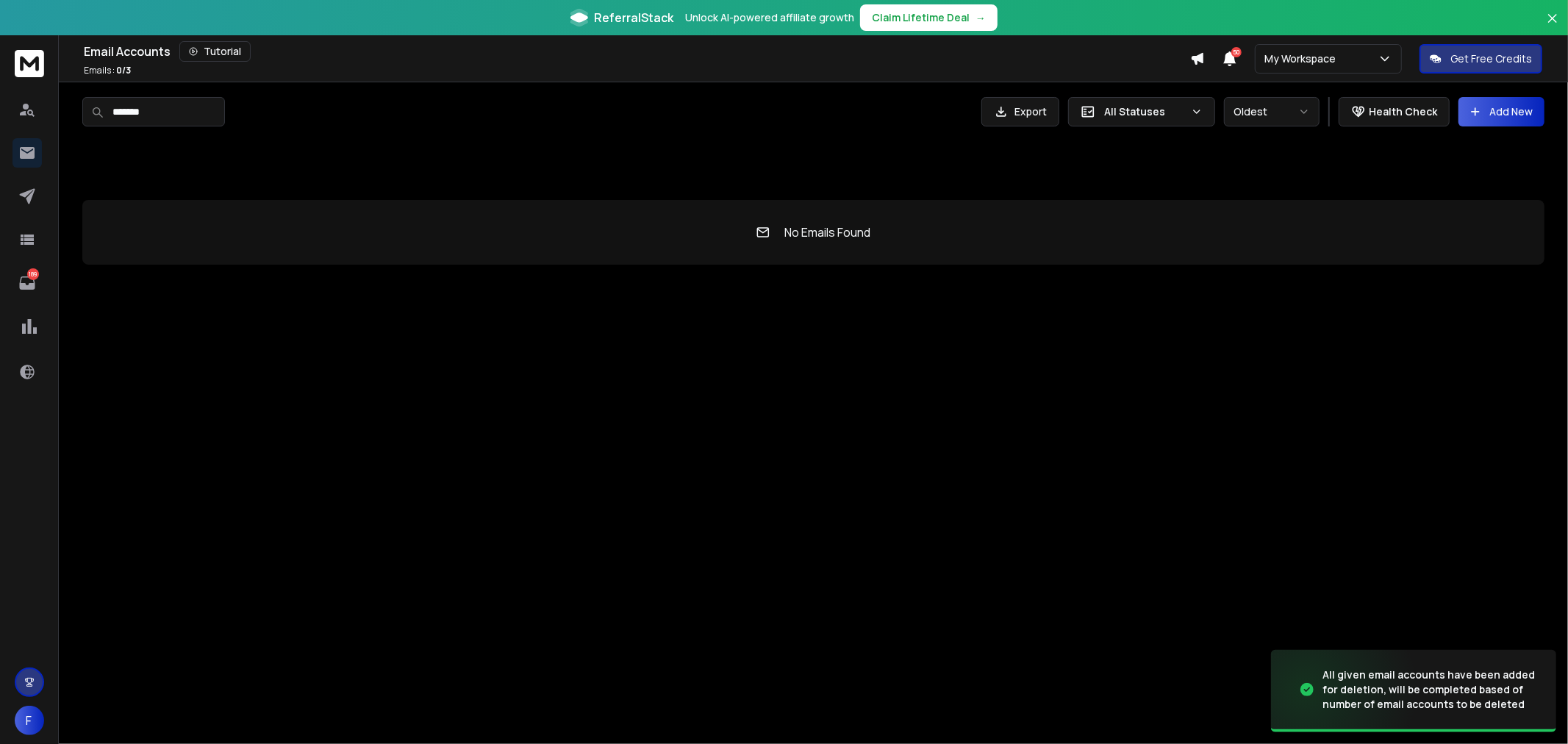
click at [174, 100] on input "*******" at bounding box center [154, 111] width 143 height 29
type input "*****"
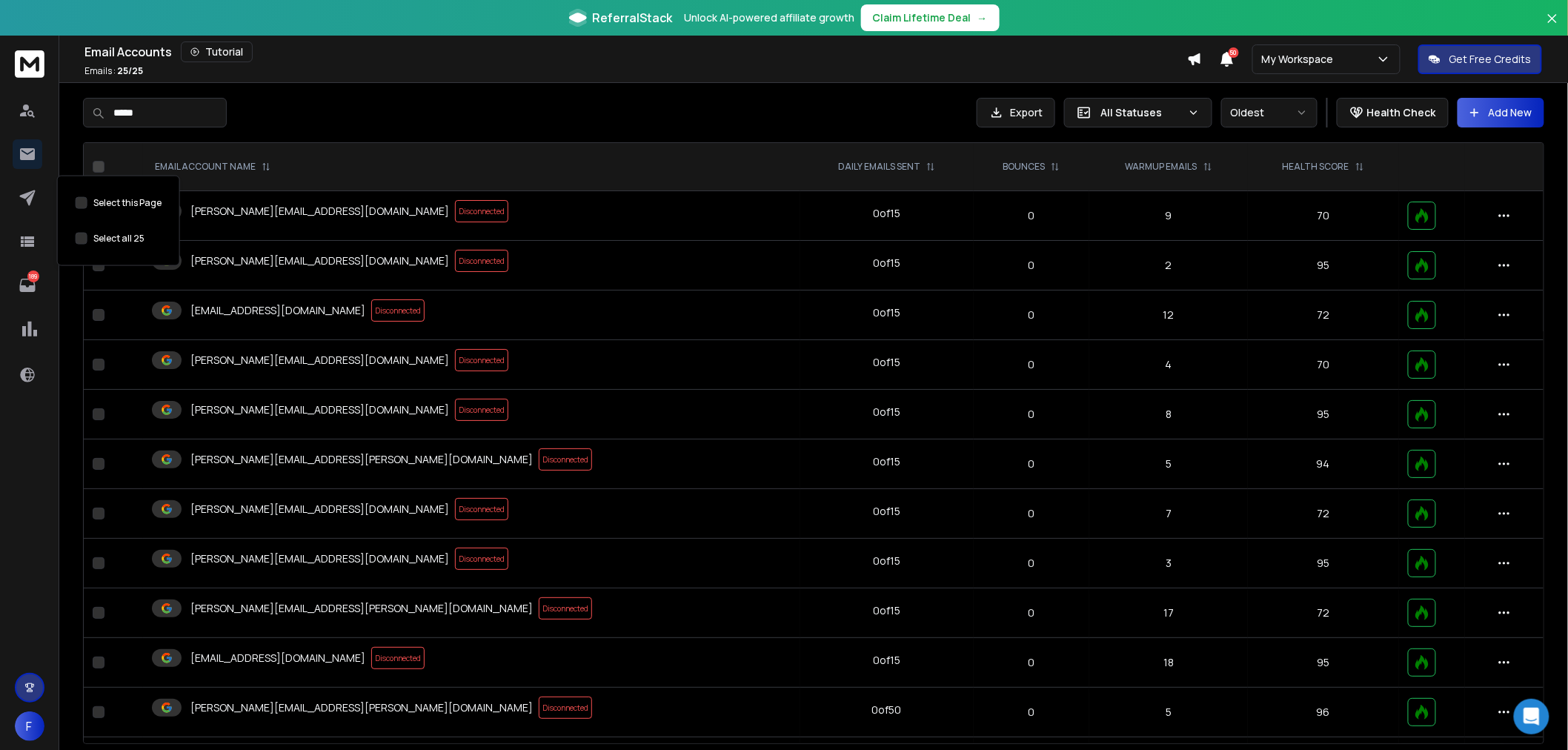
click at [100, 164] on button "Select this Page" at bounding box center [98, 167] width 12 height 12
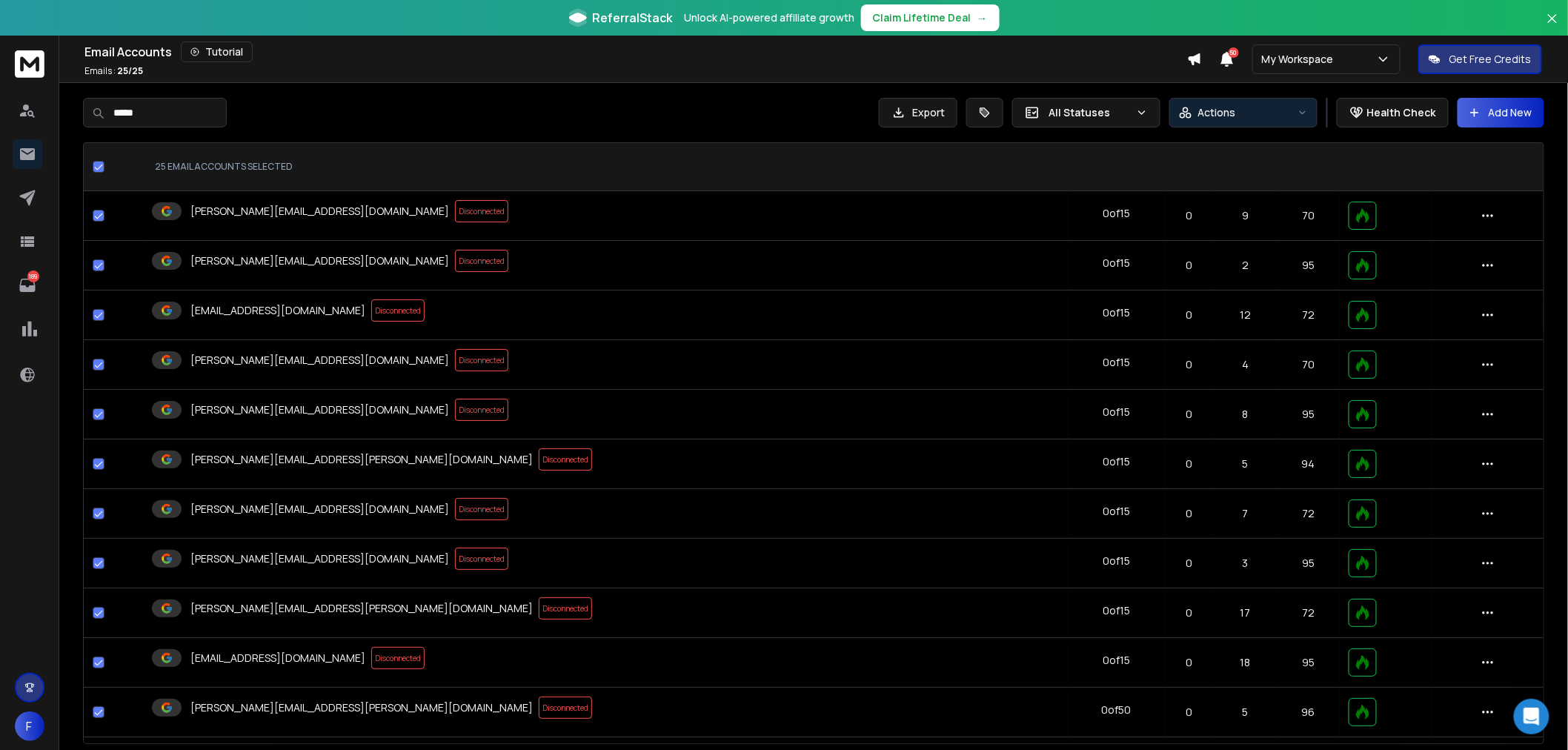
click at [1257, 126] on button "Actions" at bounding box center [1243, 112] width 148 height 29
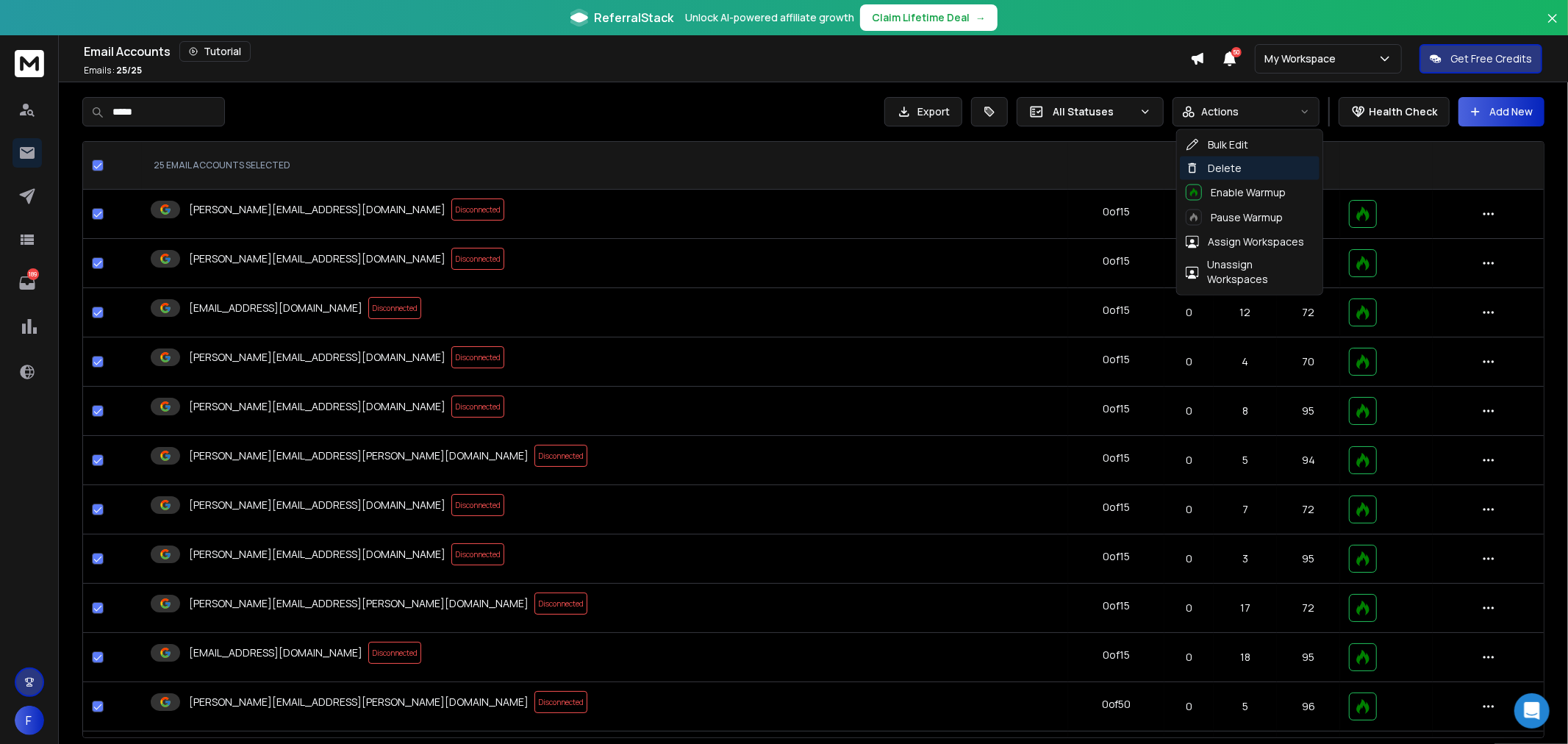
click at [1094, 116] on p "All Statuses" at bounding box center [1092, 111] width 81 height 15
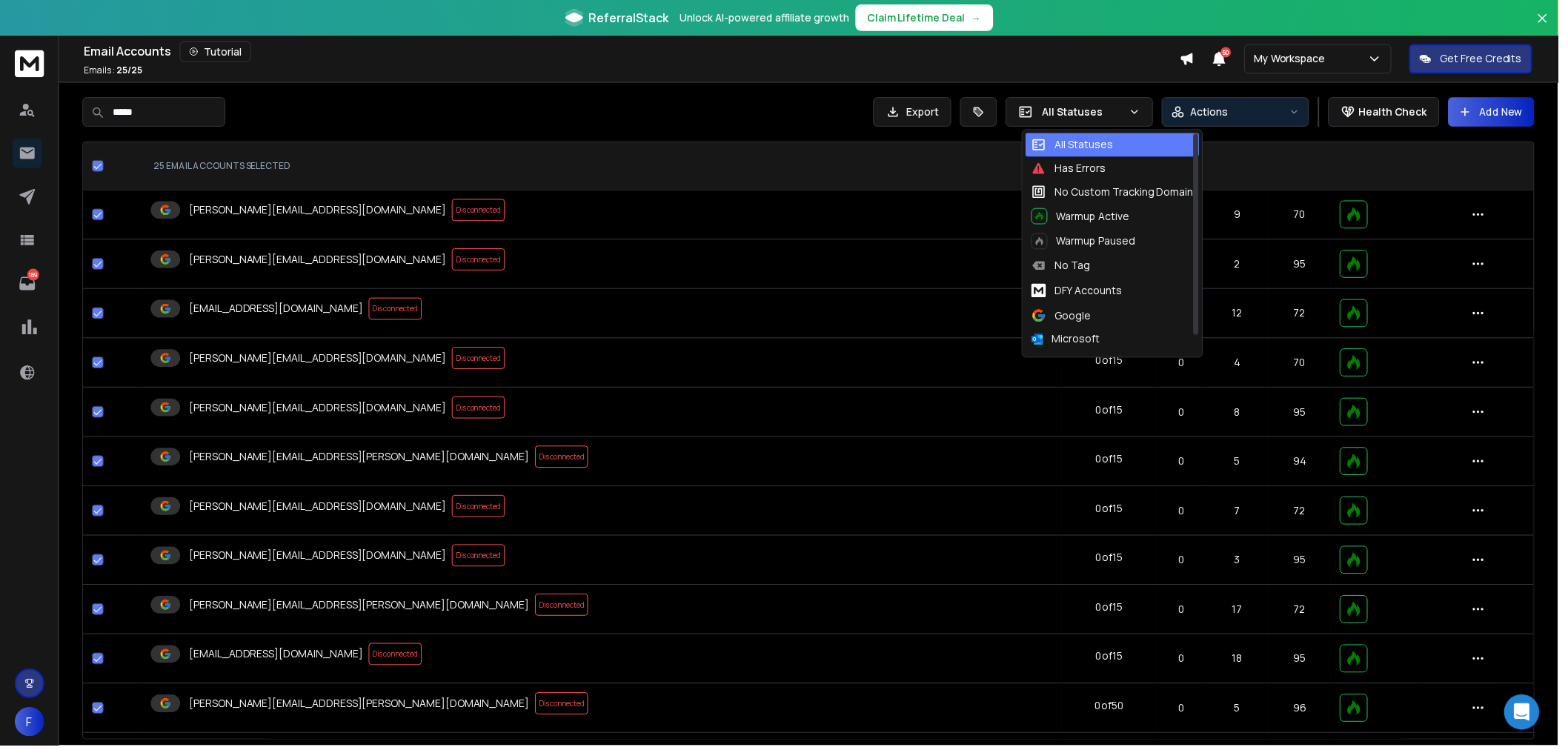
click at [1277, 109] on div "Actions" at bounding box center [1234, 112] width 112 height 15
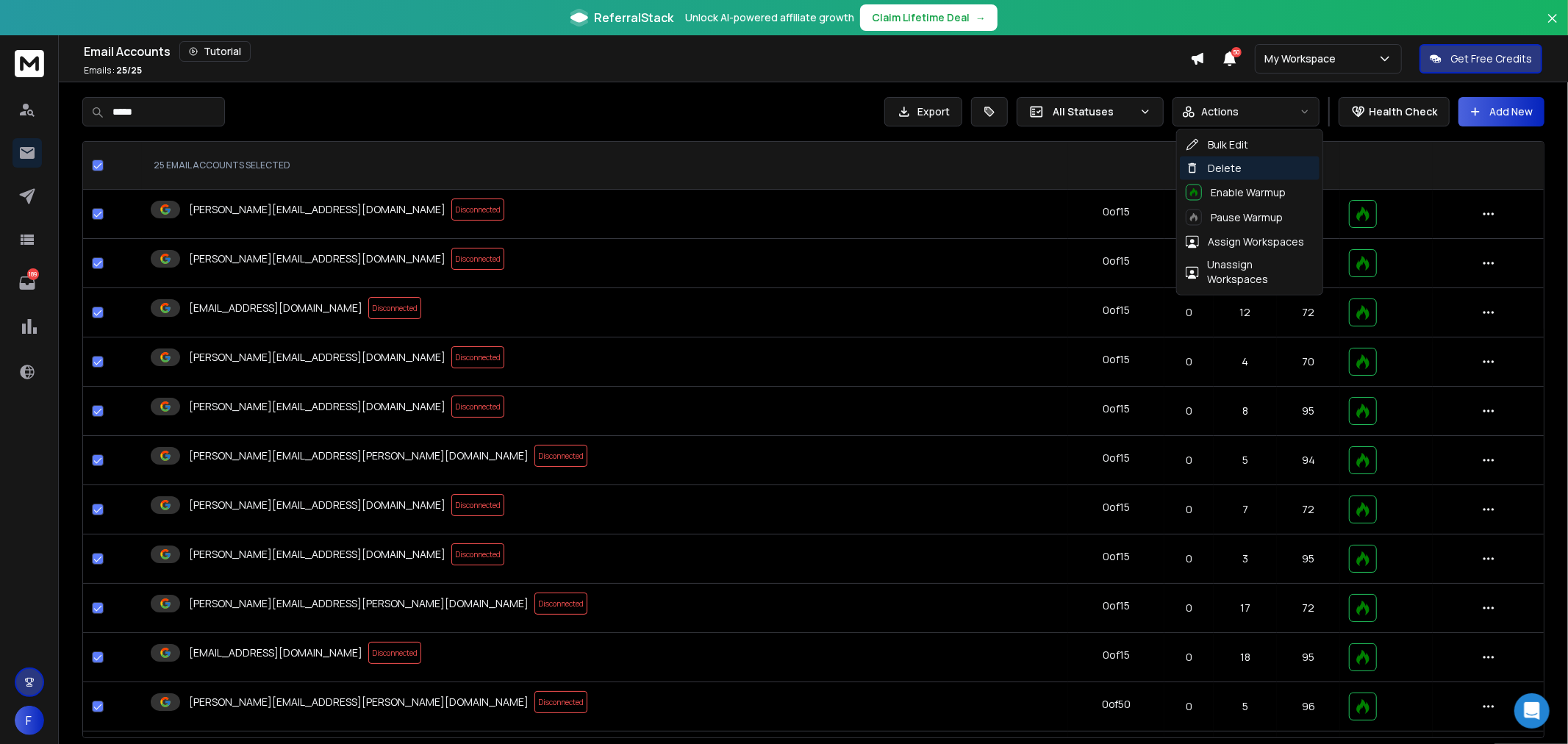
click at [1243, 170] on div "Delete" at bounding box center [1250, 168] width 140 height 24
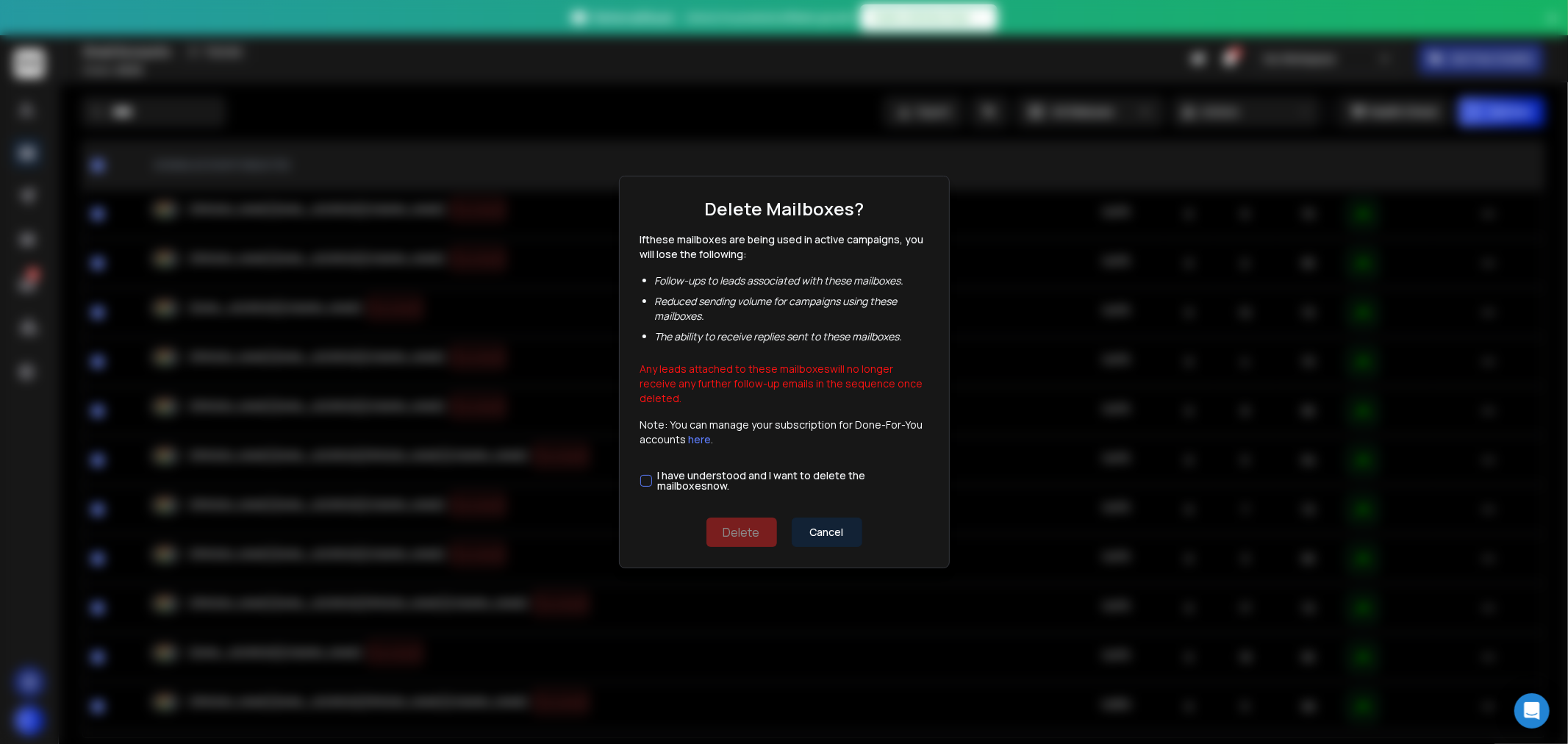
click at [643, 475] on button "I have understood and I want to delete the mailbox es now." at bounding box center [645, 480] width 12 height 12
drag, startPoint x: 741, startPoint y: 521, endPoint x: 748, endPoint y: 487, distance: 34.7
click at [741, 521] on button "Delete" at bounding box center [742, 533] width 71 height 29
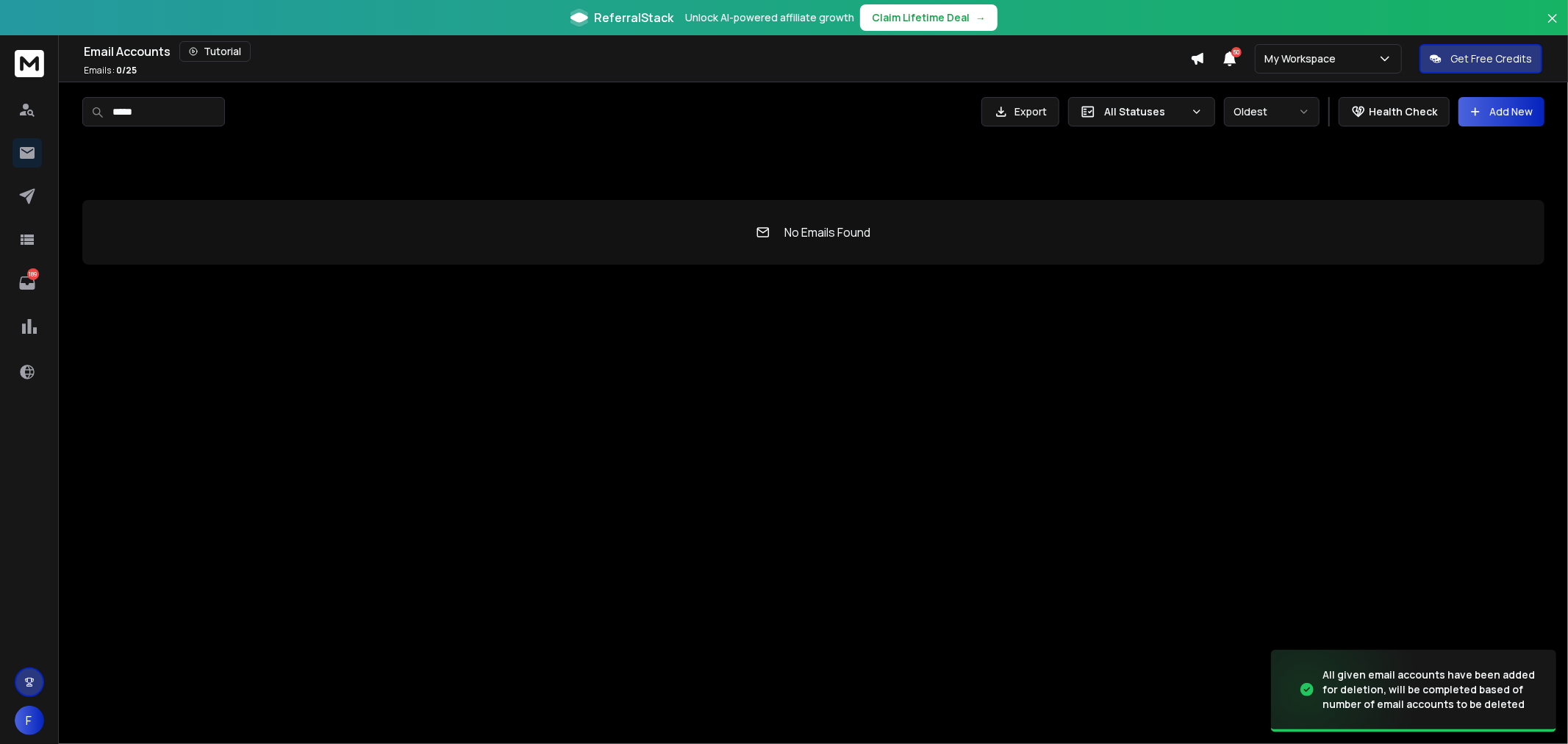
click at [204, 107] on input "*****" at bounding box center [154, 111] width 143 height 29
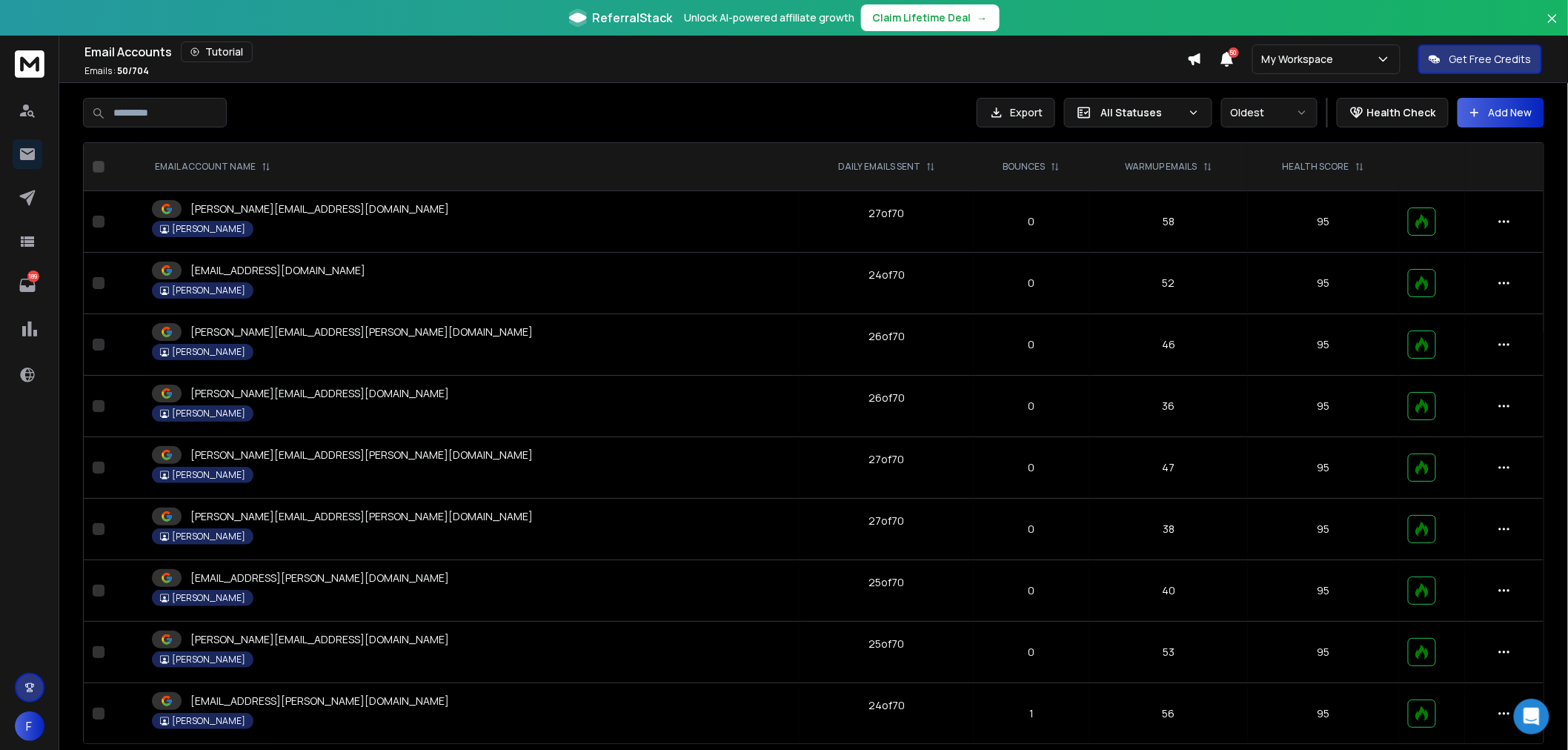
click at [201, 109] on input at bounding box center [155, 112] width 144 height 29
click at [1159, 121] on div "All Statuses" at bounding box center [1137, 112] width 148 height 29
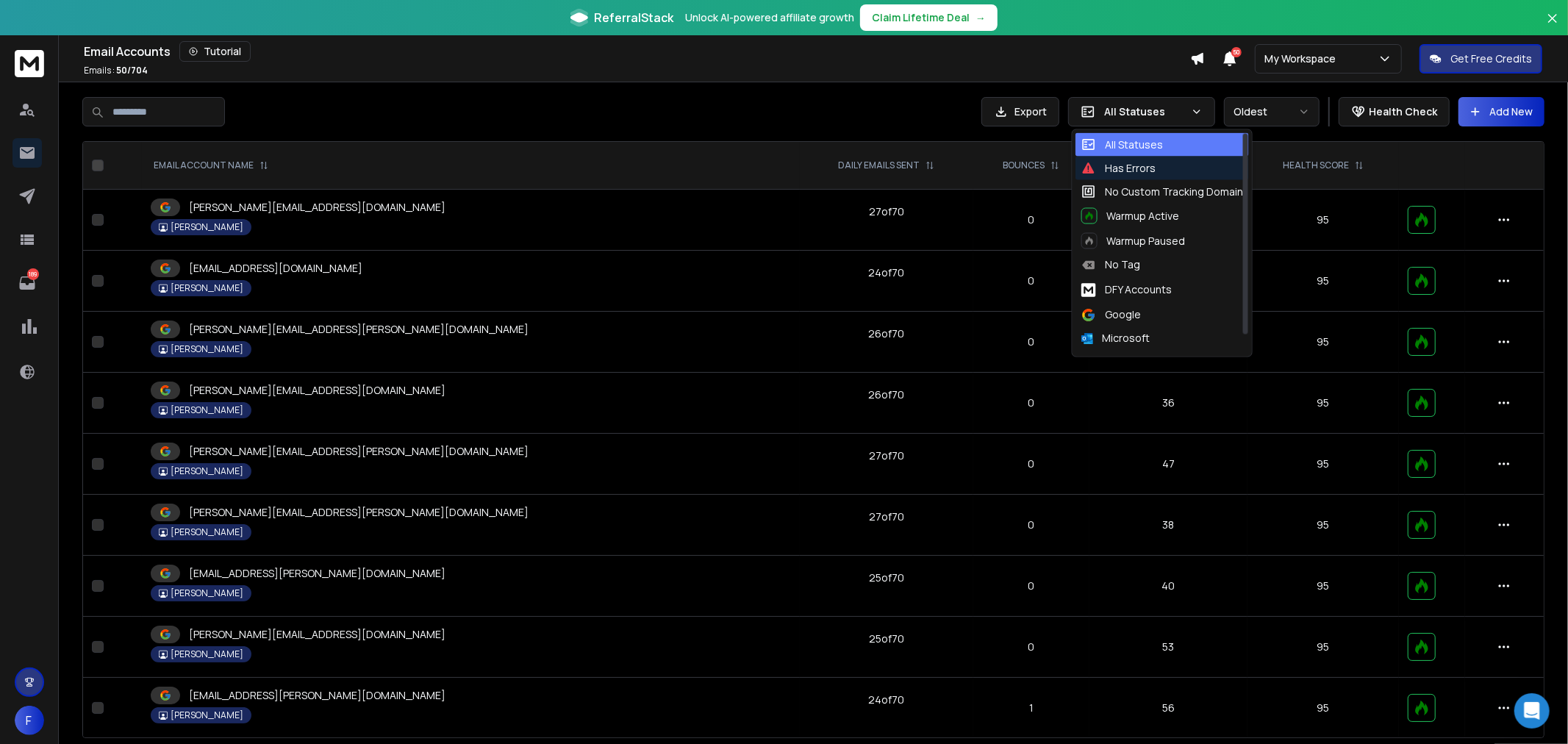
click at [1152, 162] on div "Has Errors" at bounding box center [1119, 168] width 75 height 15
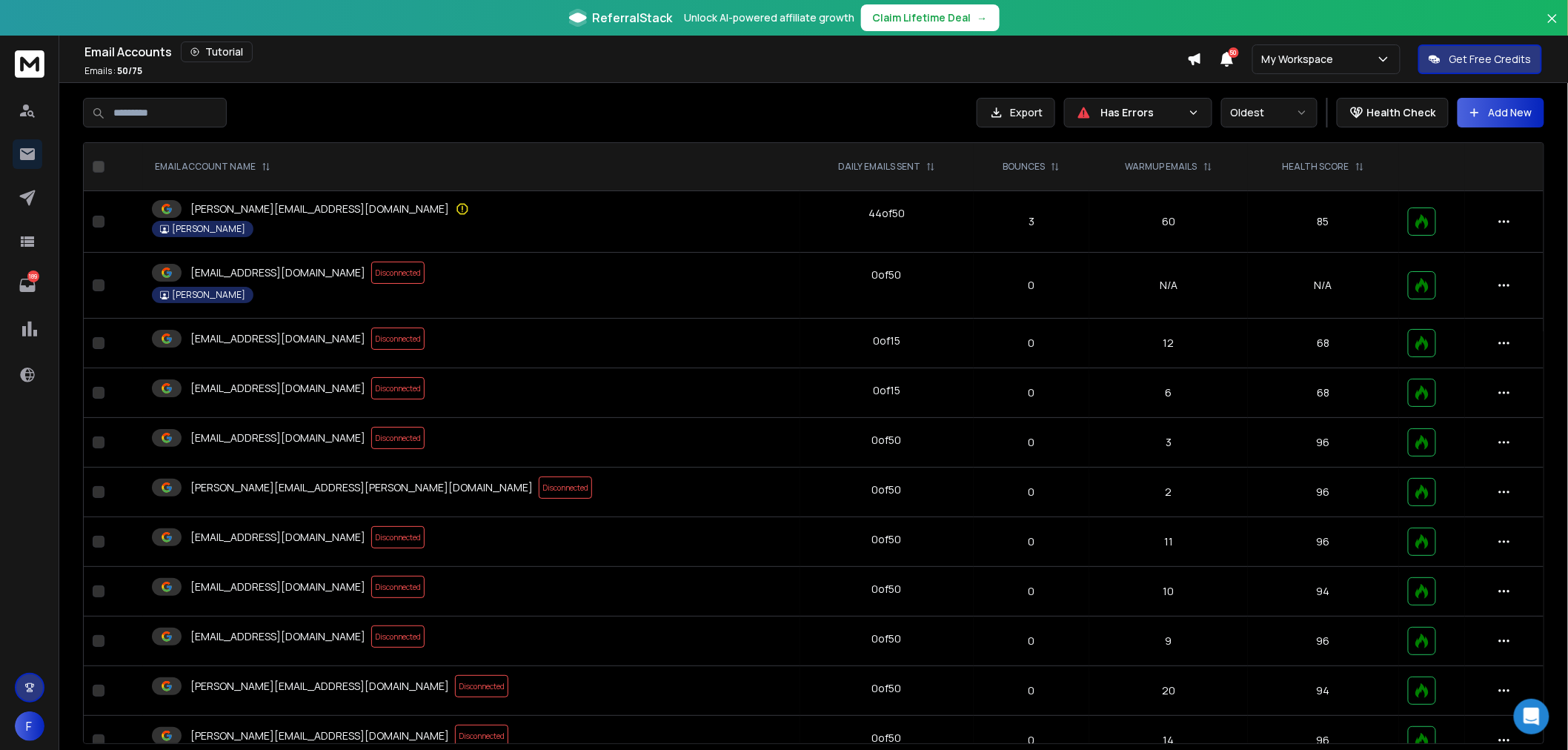
click at [178, 110] on input at bounding box center [155, 112] width 144 height 29
type input "****"
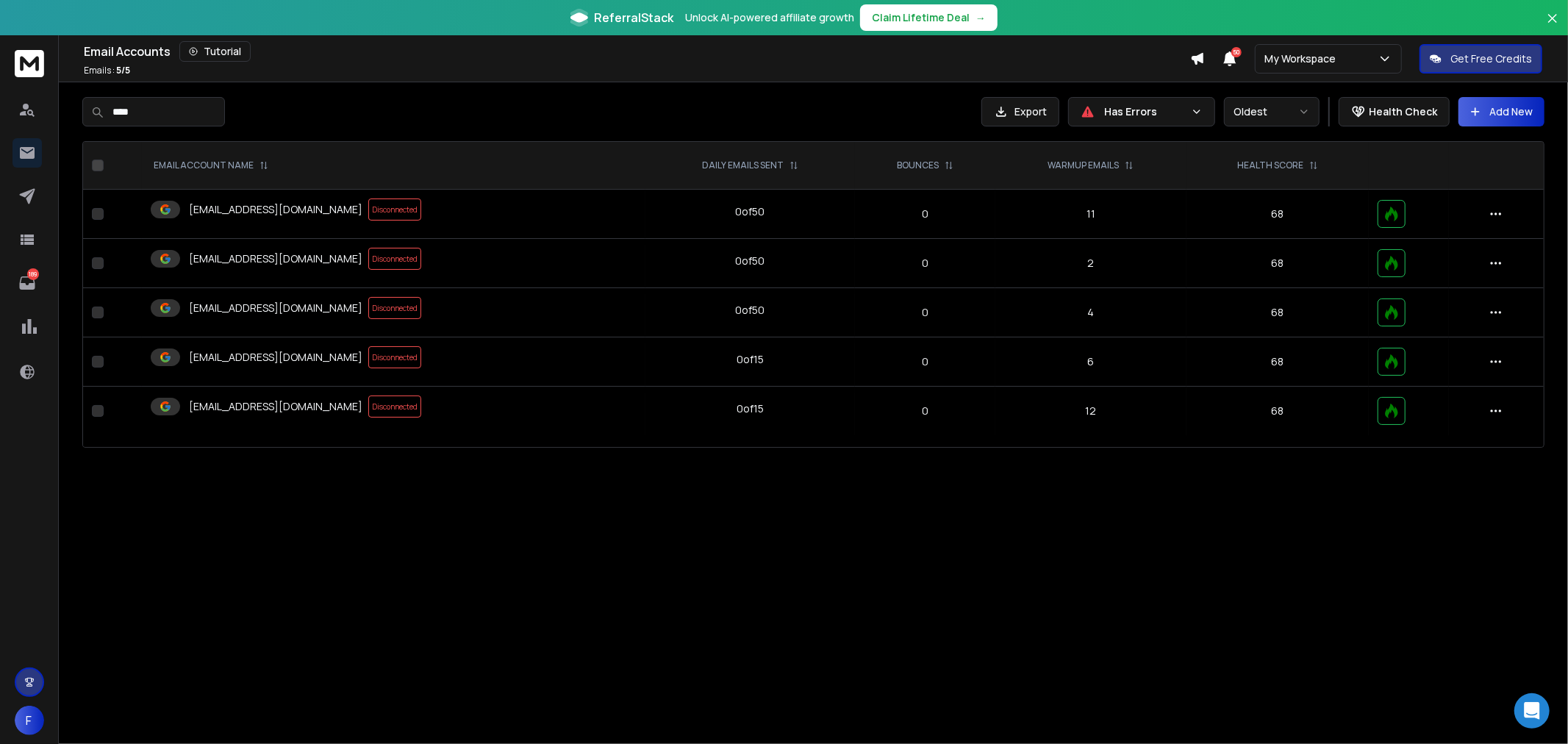
drag, startPoint x: 1156, startPoint y: 105, endPoint x: 1158, endPoint y: 126, distance: 21.1
click at [1156, 106] on p "Has Errors" at bounding box center [1144, 111] width 81 height 15
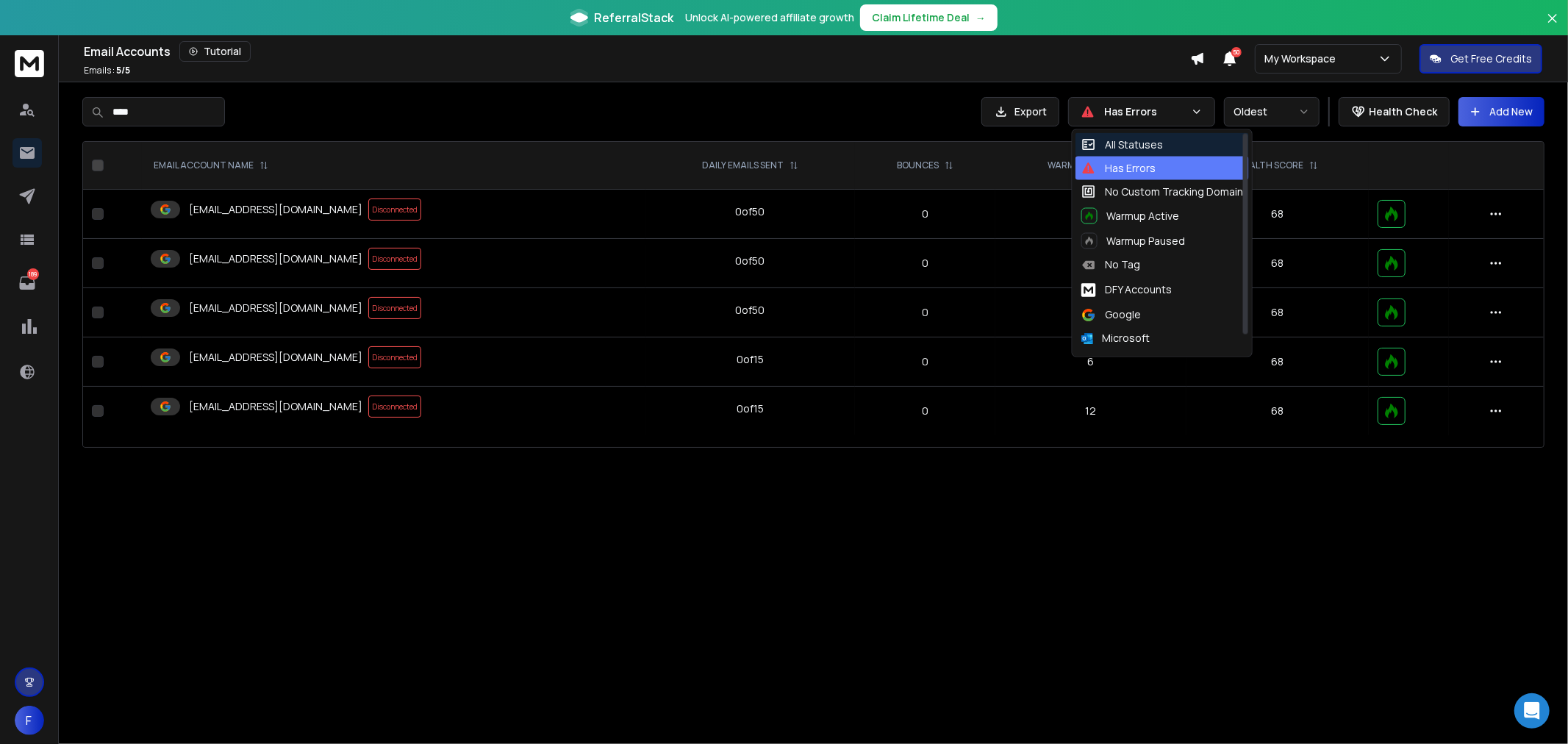
click at [1137, 148] on div "All Statuses" at bounding box center [1122, 144] width 81 height 15
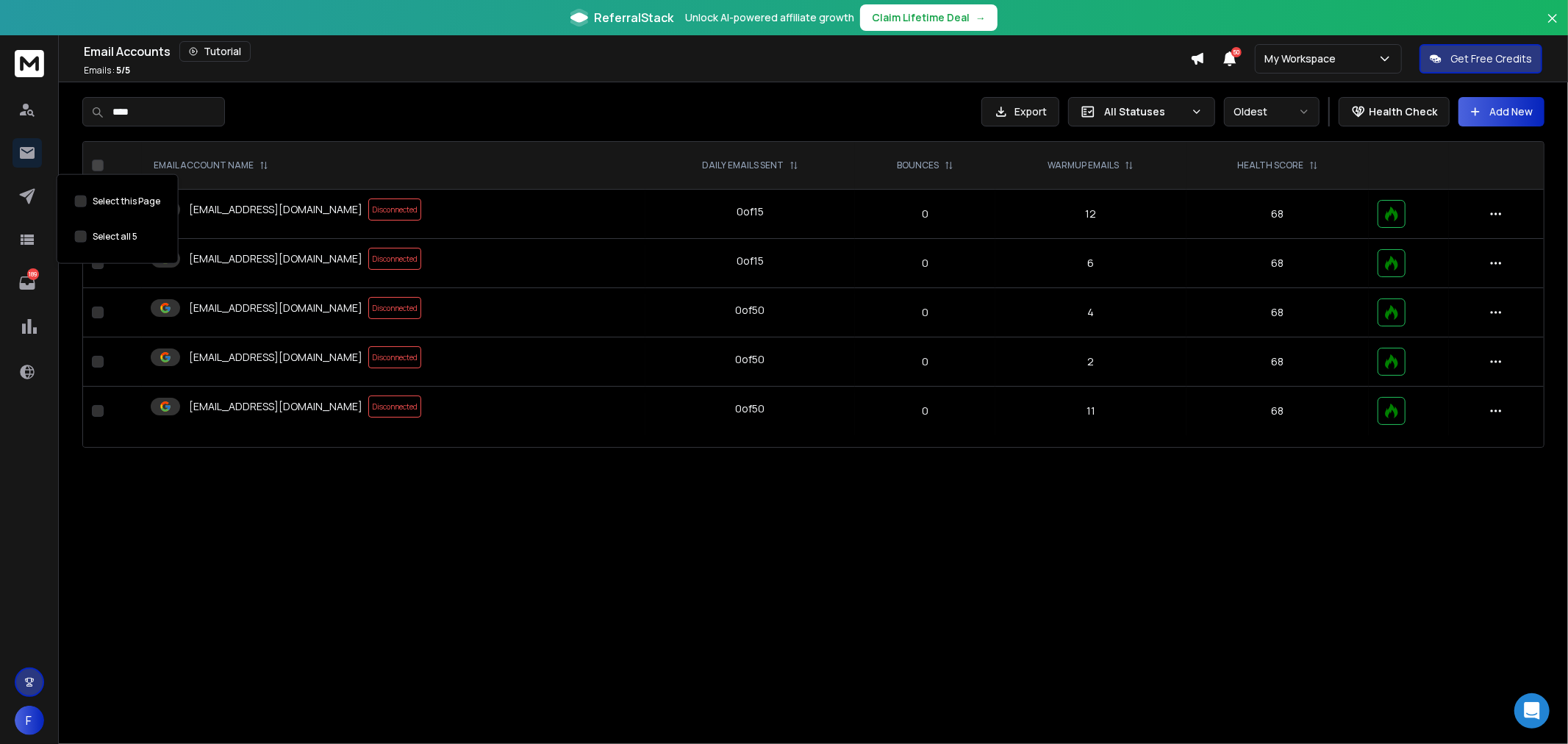
click at [90, 160] on th at bounding box center [112, 166] width 59 height 48
click at [97, 166] on button "Select this Page" at bounding box center [98, 165] width 12 height 12
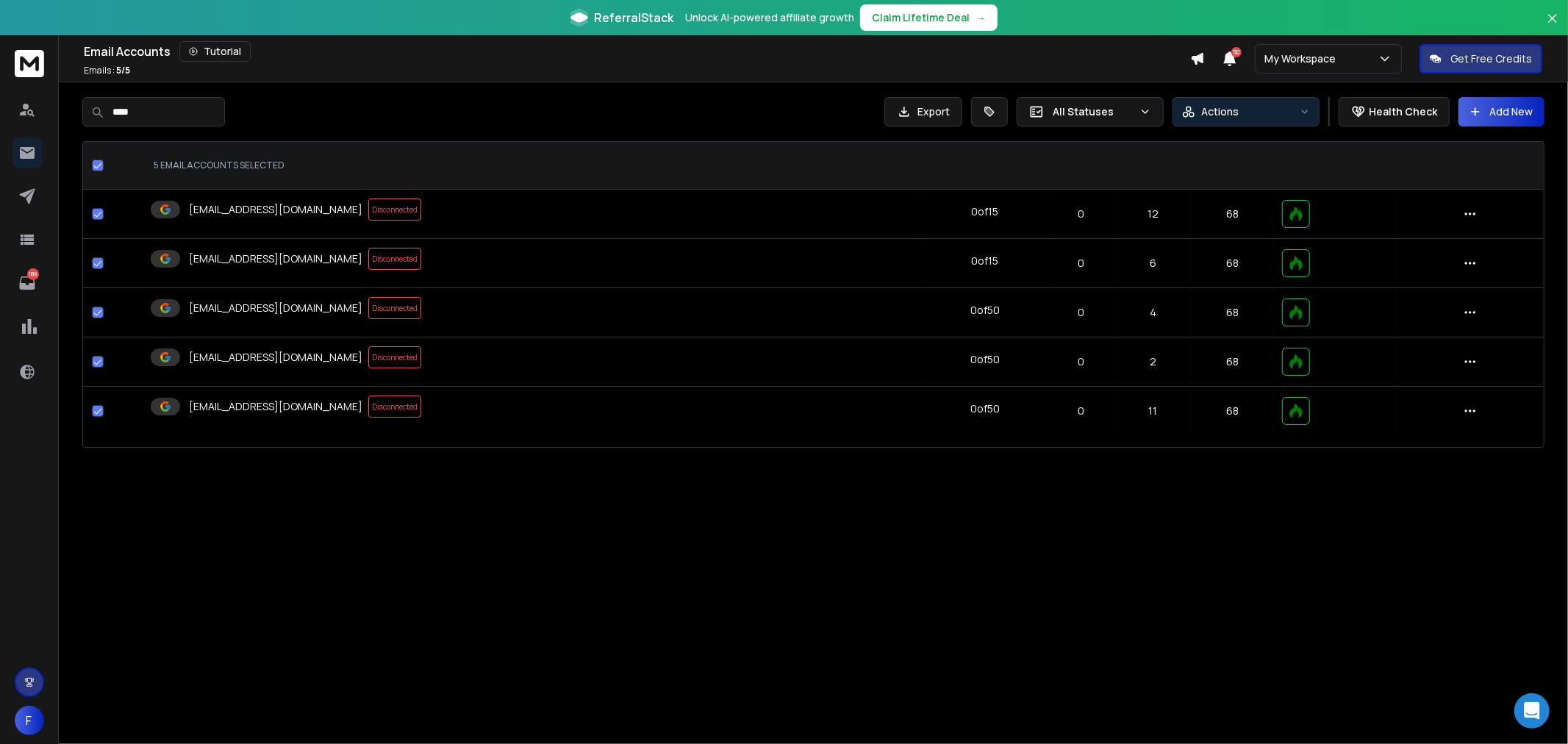
click at [1222, 101] on button "Actions" at bounding box center [1245, 111] width 147 height 29
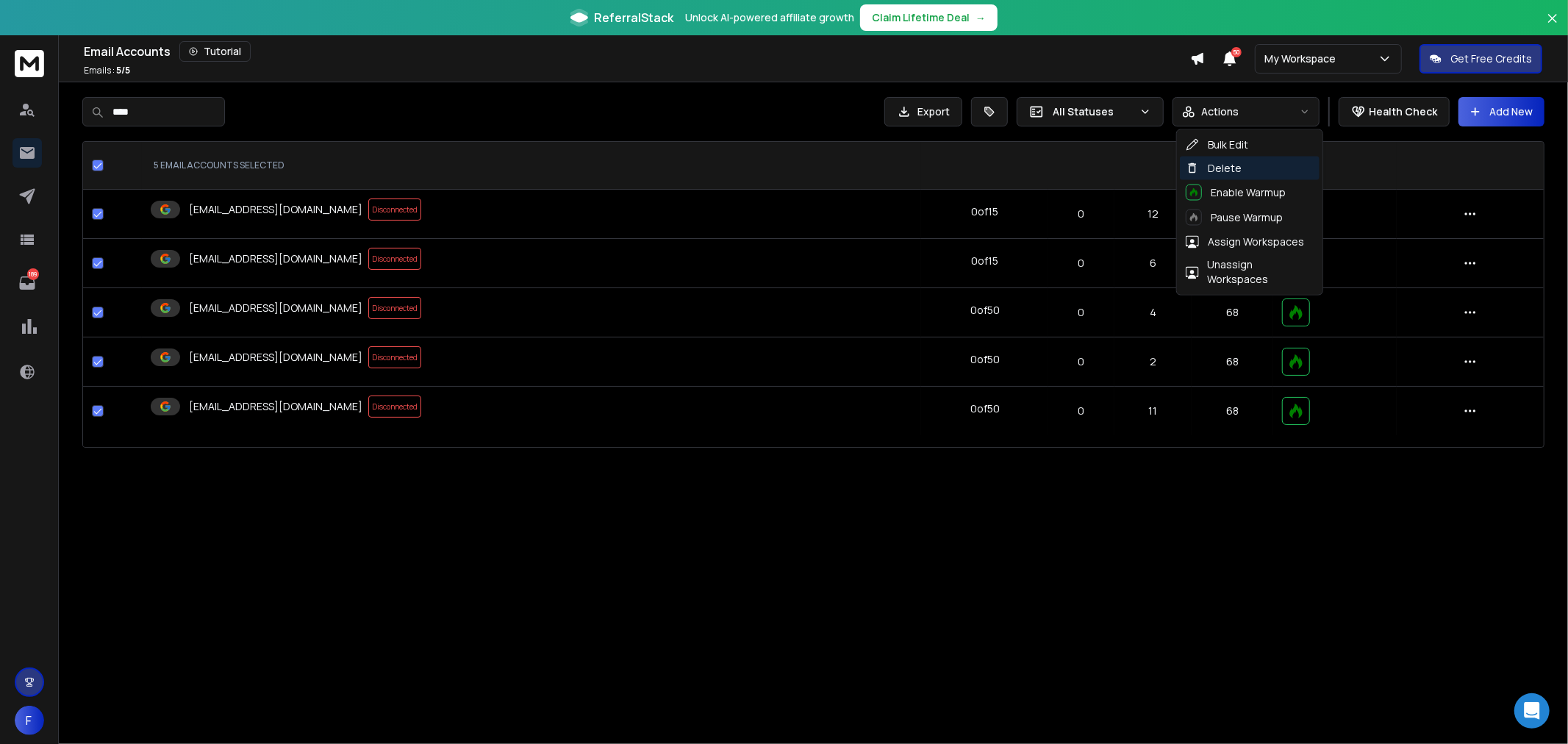
click at [1238, 171] on div "Delete" at bounding box center [1214, 168] width 56 height 15
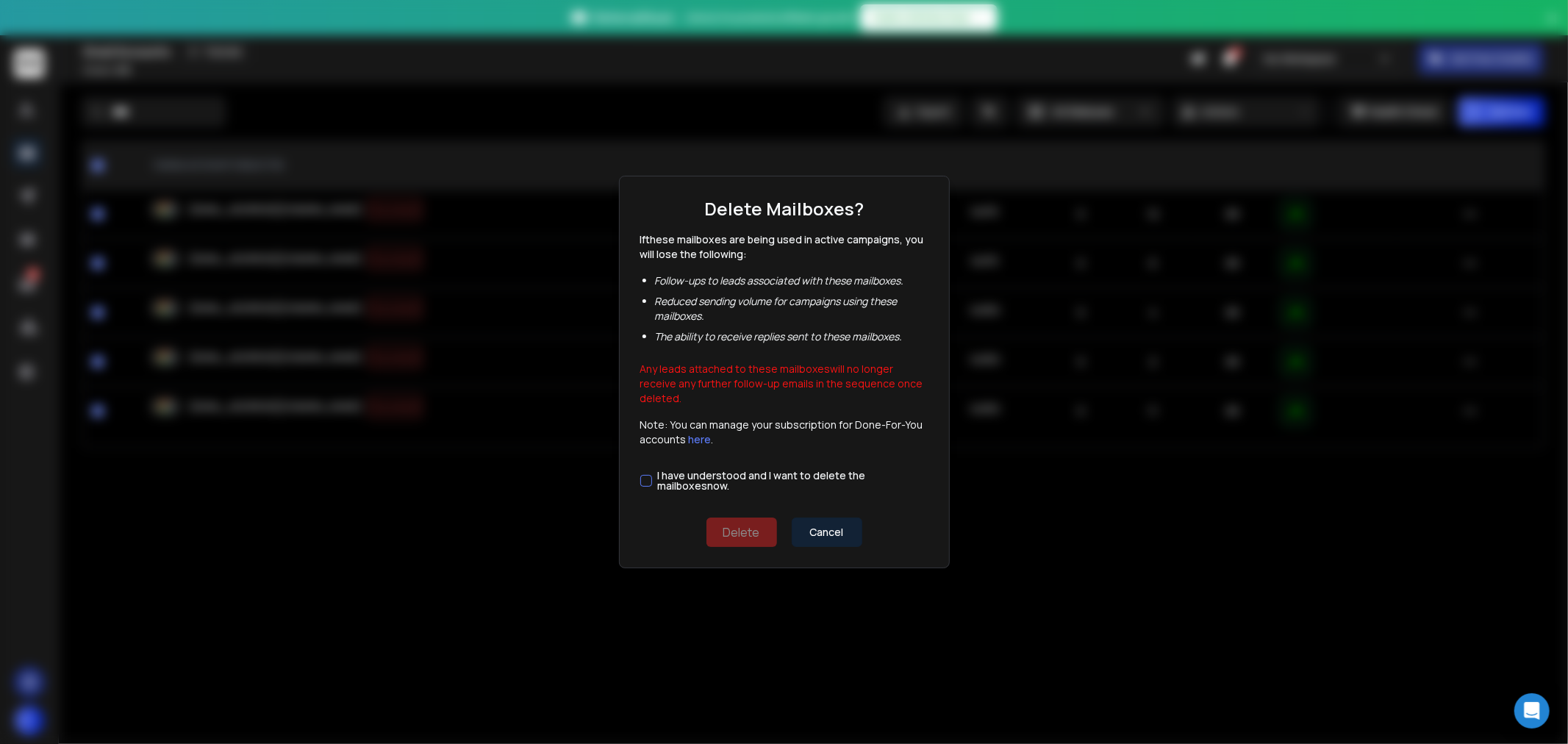
click at [642, 466] on div "I have understood and I want to delete the mailbox es now." at bounding box center [784, 475] width 288 height 32
click at [642, 475] on button "I have understood and I want to delete the mailbox es now." at bounding box center [645, 480] width 12 height 12
click at [725, 521] on button "Delete" at bounding box center [742, 533] width 71 height 29
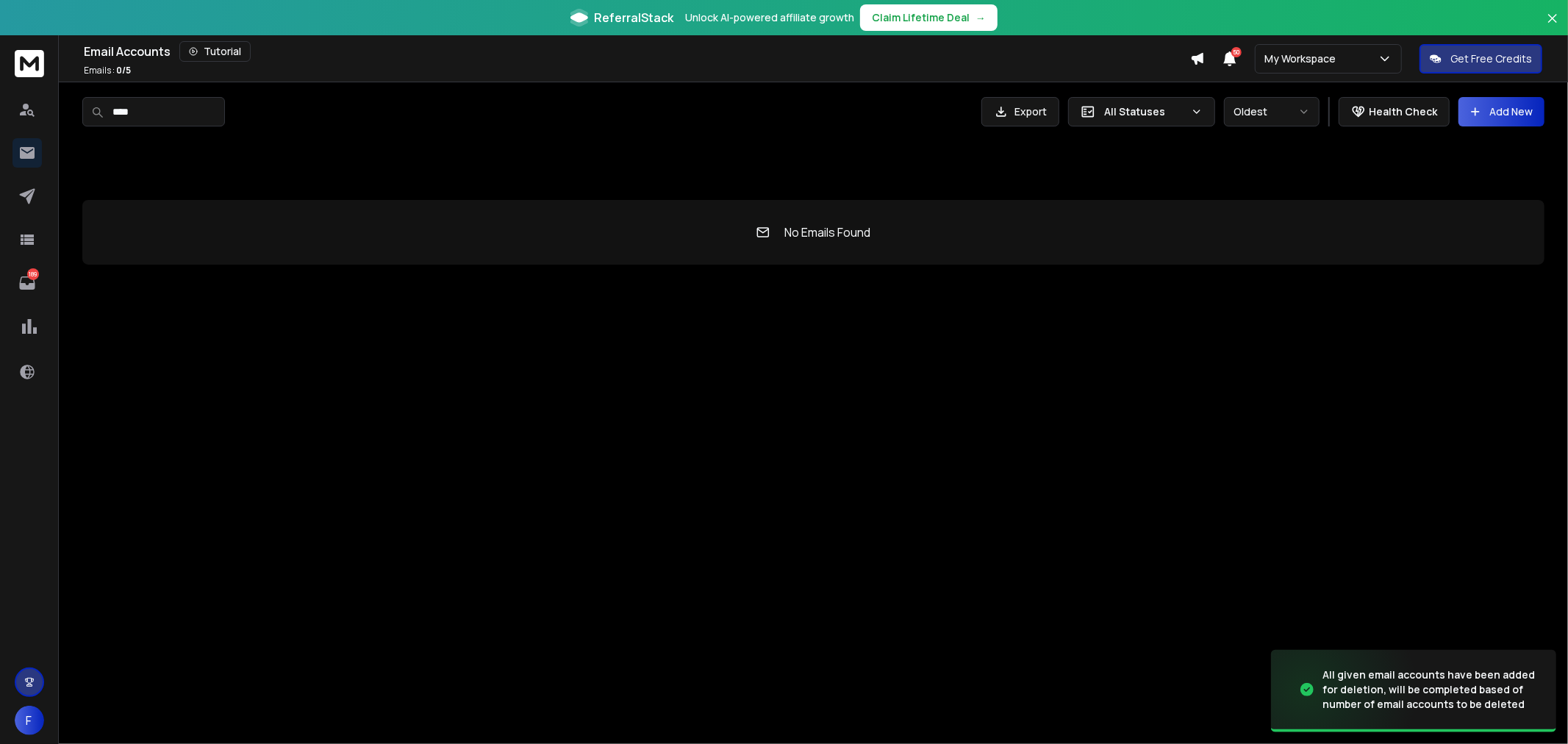
click at [175, 111] on input "****" at bounding box center [154, 111] width 143 height 29
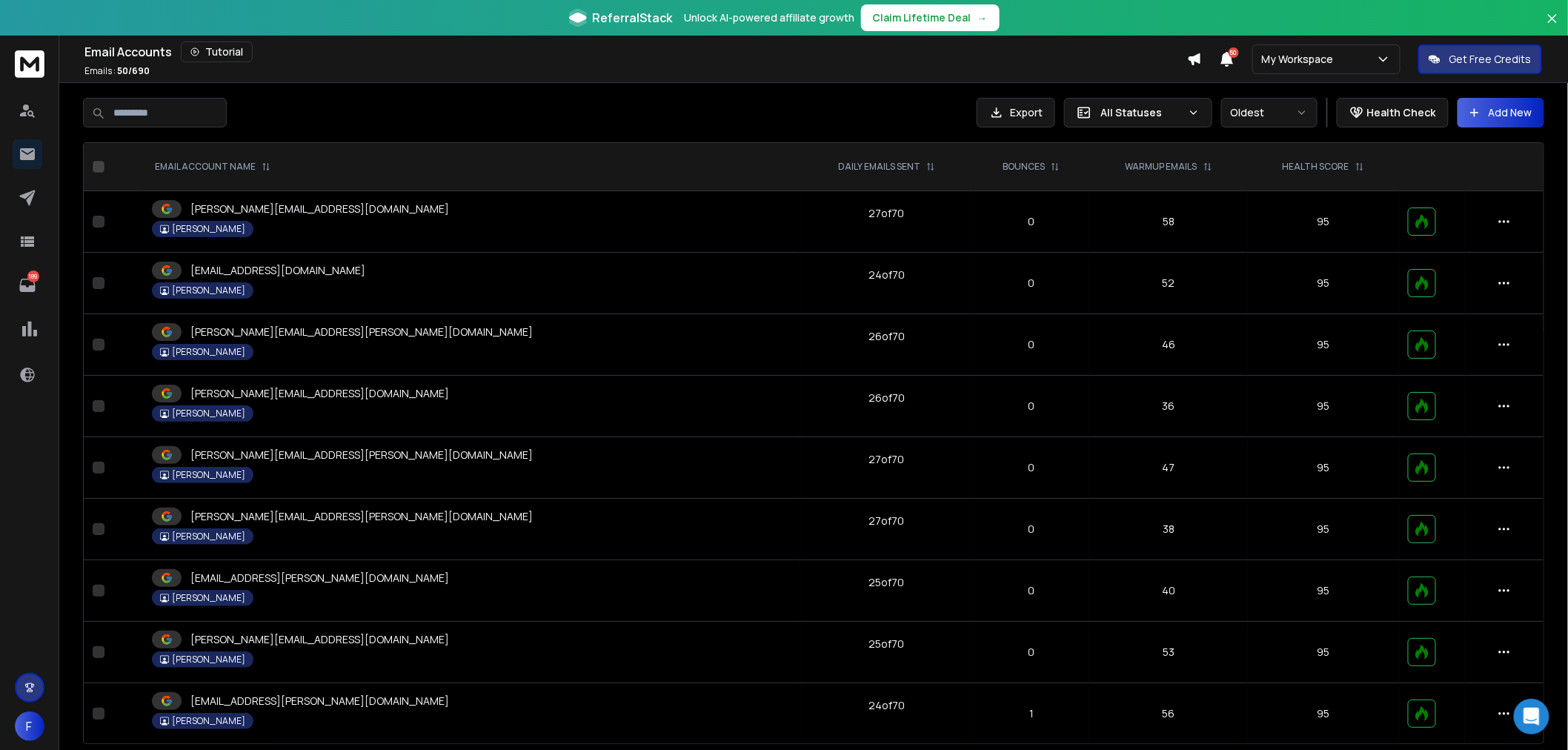
click at [1122, 109] on p "All Statuses" at bounding box center [1141, 112] width 81 height 15
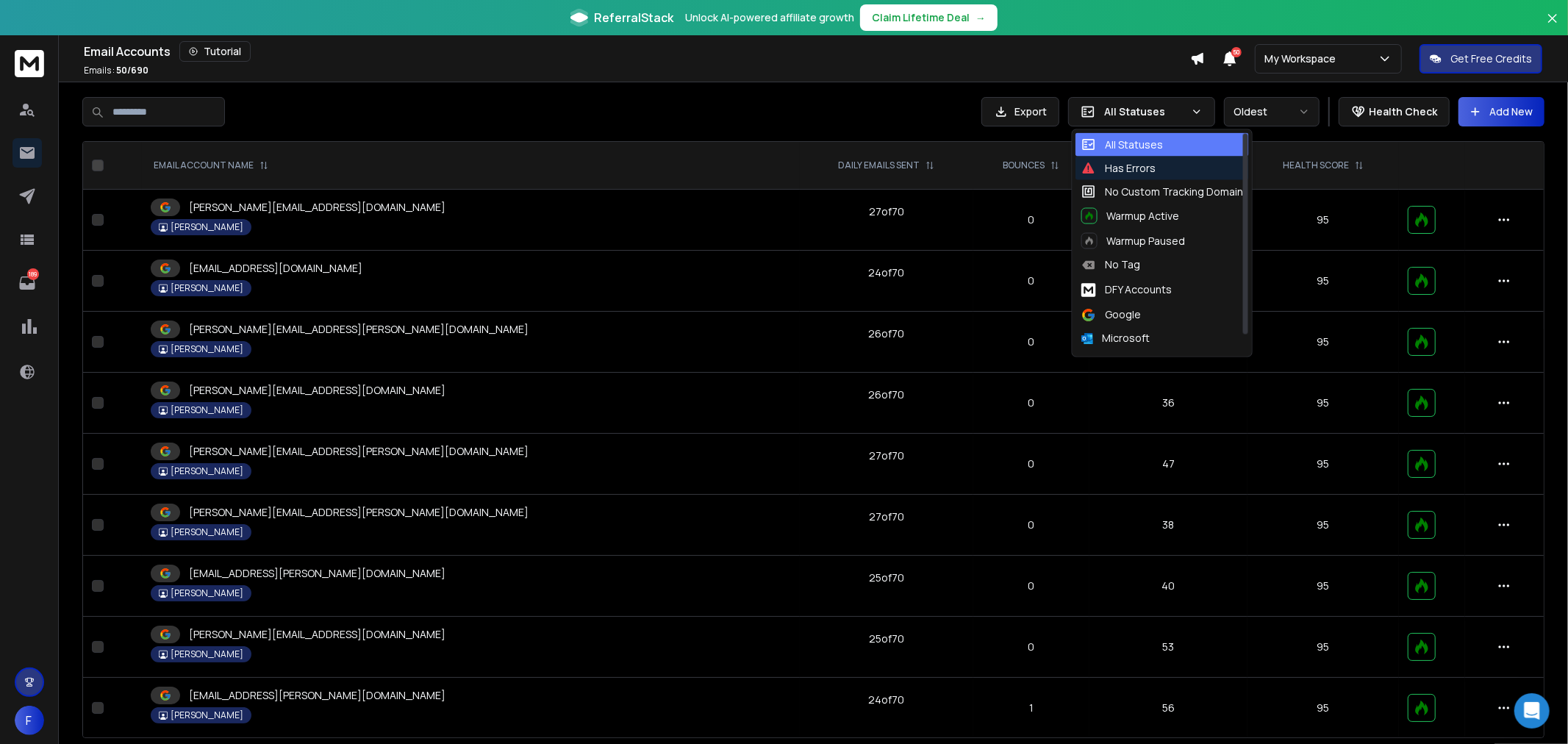
click at [1107, 171] on div "Has Errors" at bounding box center [1119, 168] width 75 height 15
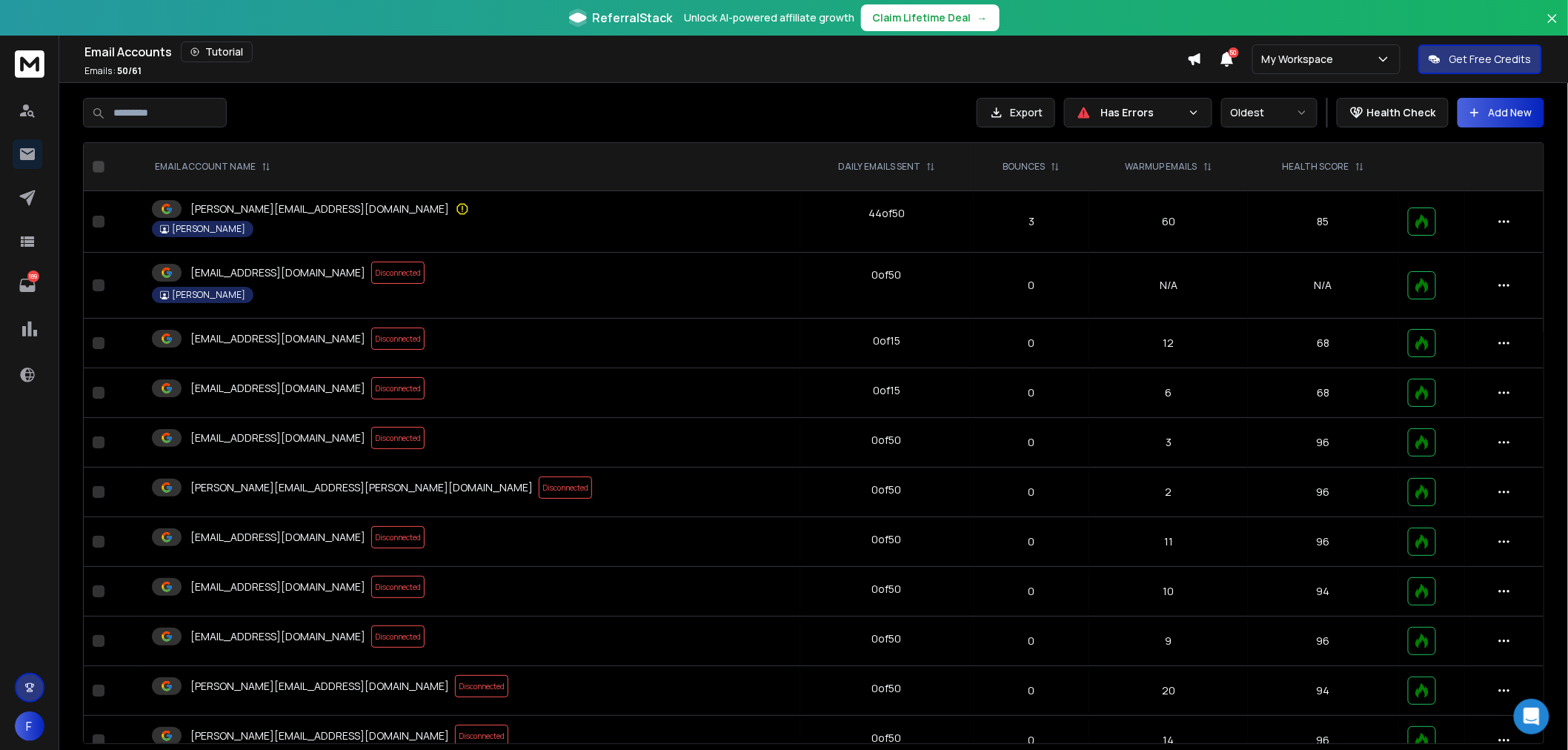
click at [527, 538] on div "[EMAIL_ADDRESS][DOMAIN_NAME] Disconnected" at bounding box center [472, 537] width 640 height 22
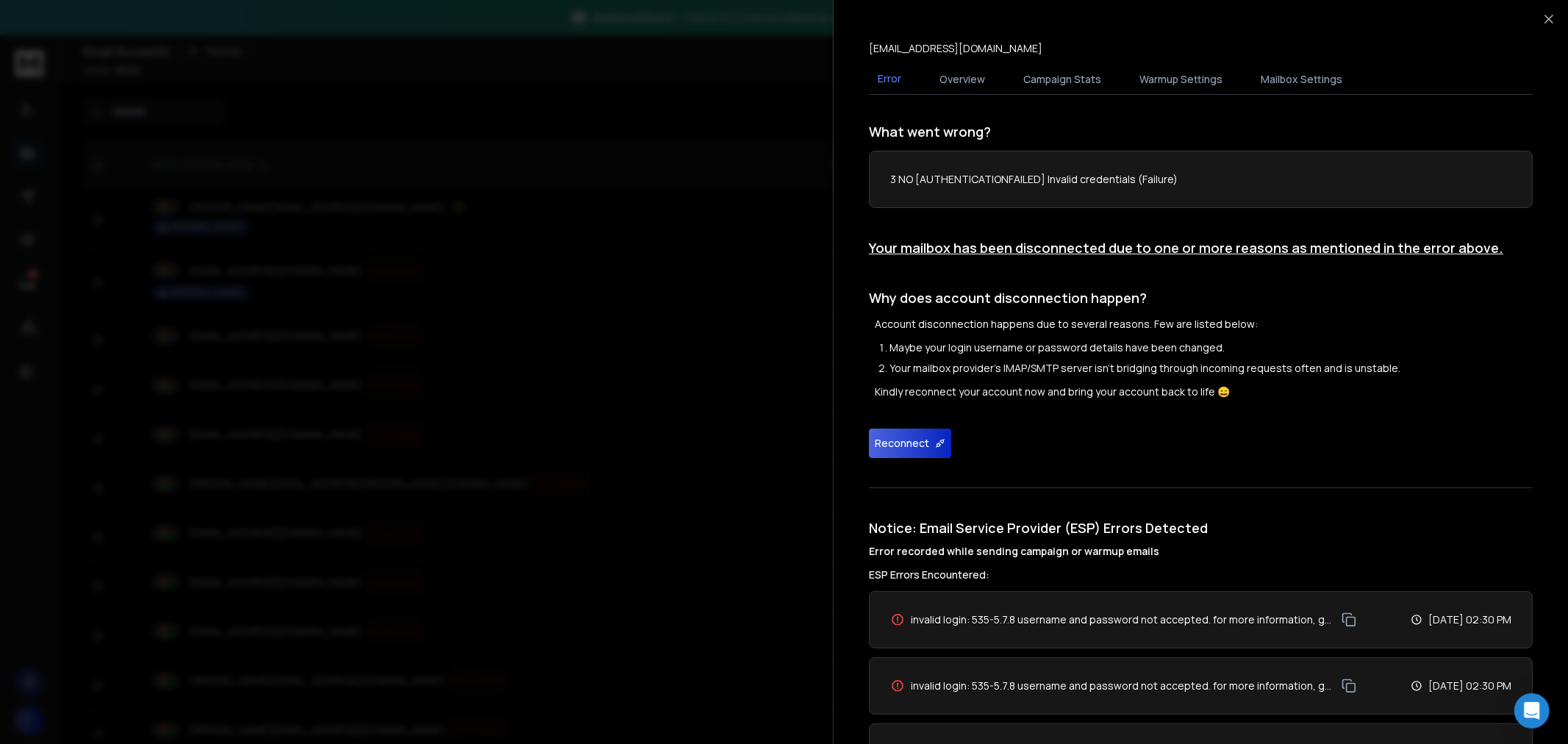
click at [1301, 74] on button "Mailbox Settings" at bounding box center [1301, 79] width 99 height 32
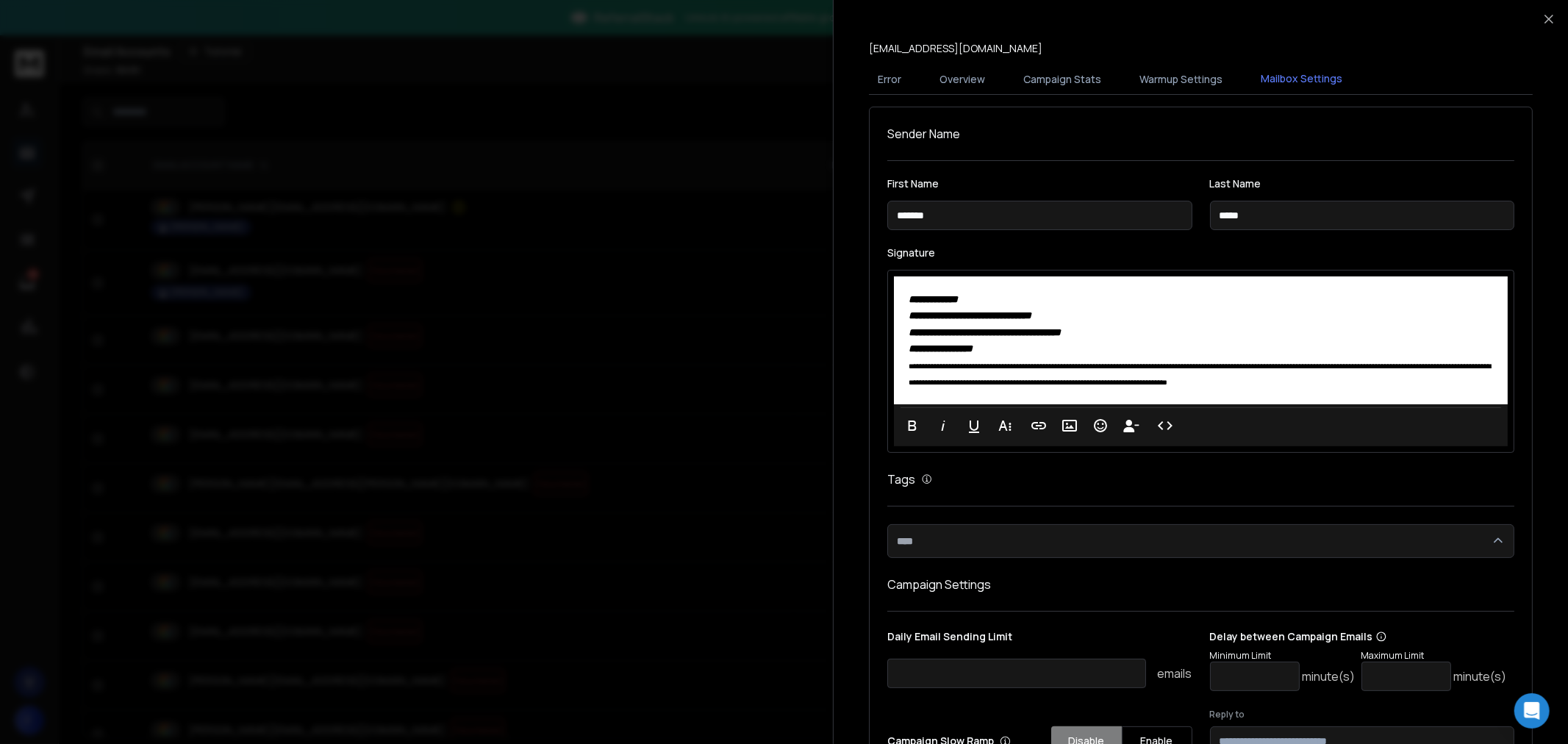
click at [431, 195] on div at bounding box center [784, 372] width 1568 height 744
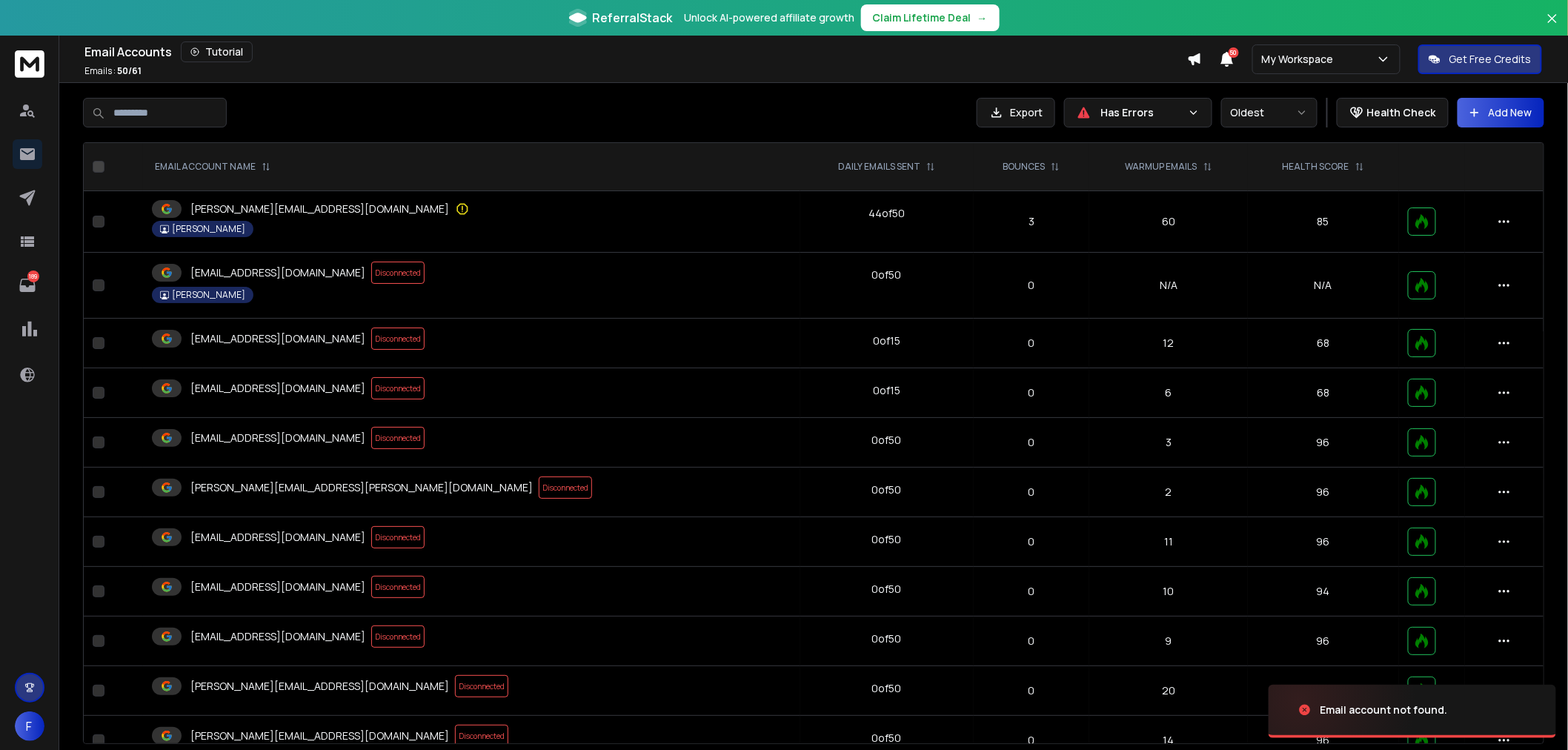
click at [148, 122] on input at bounding box center [155, 112] width 144 height 29
type input "*****"
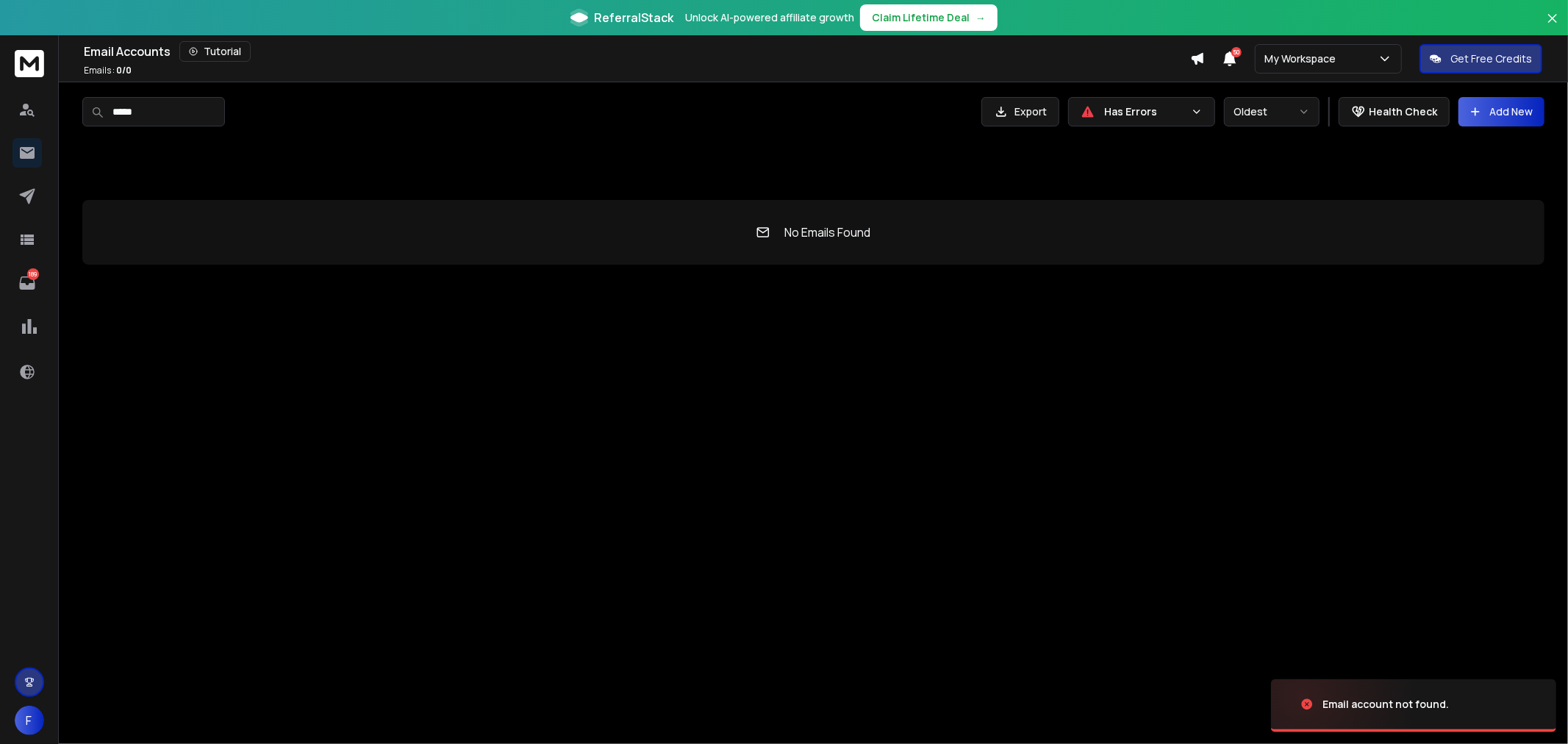
click at [145, 121] on input "*****" at bounding box center [154, 111] width 143 height 29
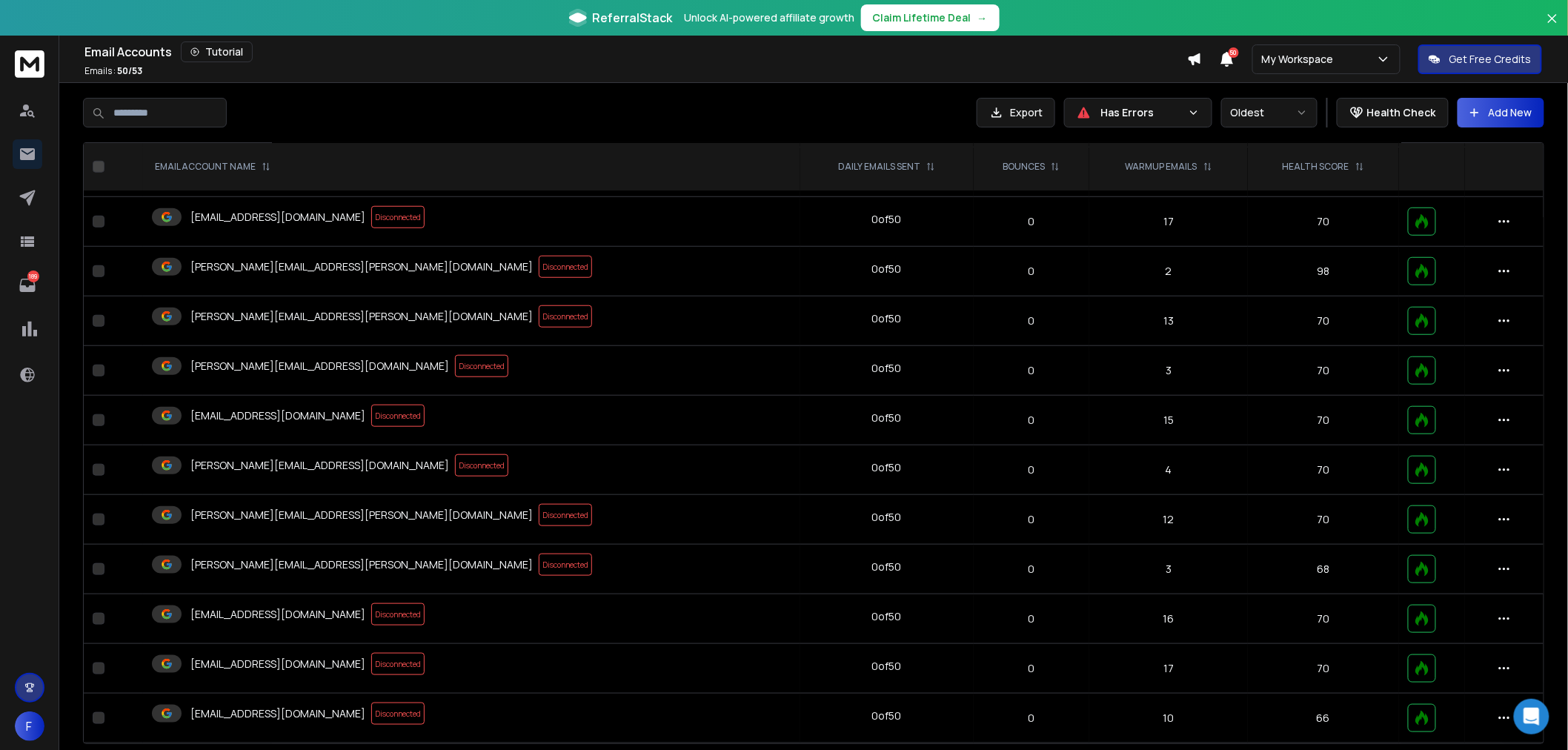
scroll to position [494, 0]
click at [160, 150] on th "EMAIL ACCOUNT NAME" at bounding box center [472, 167] width 657 height 48
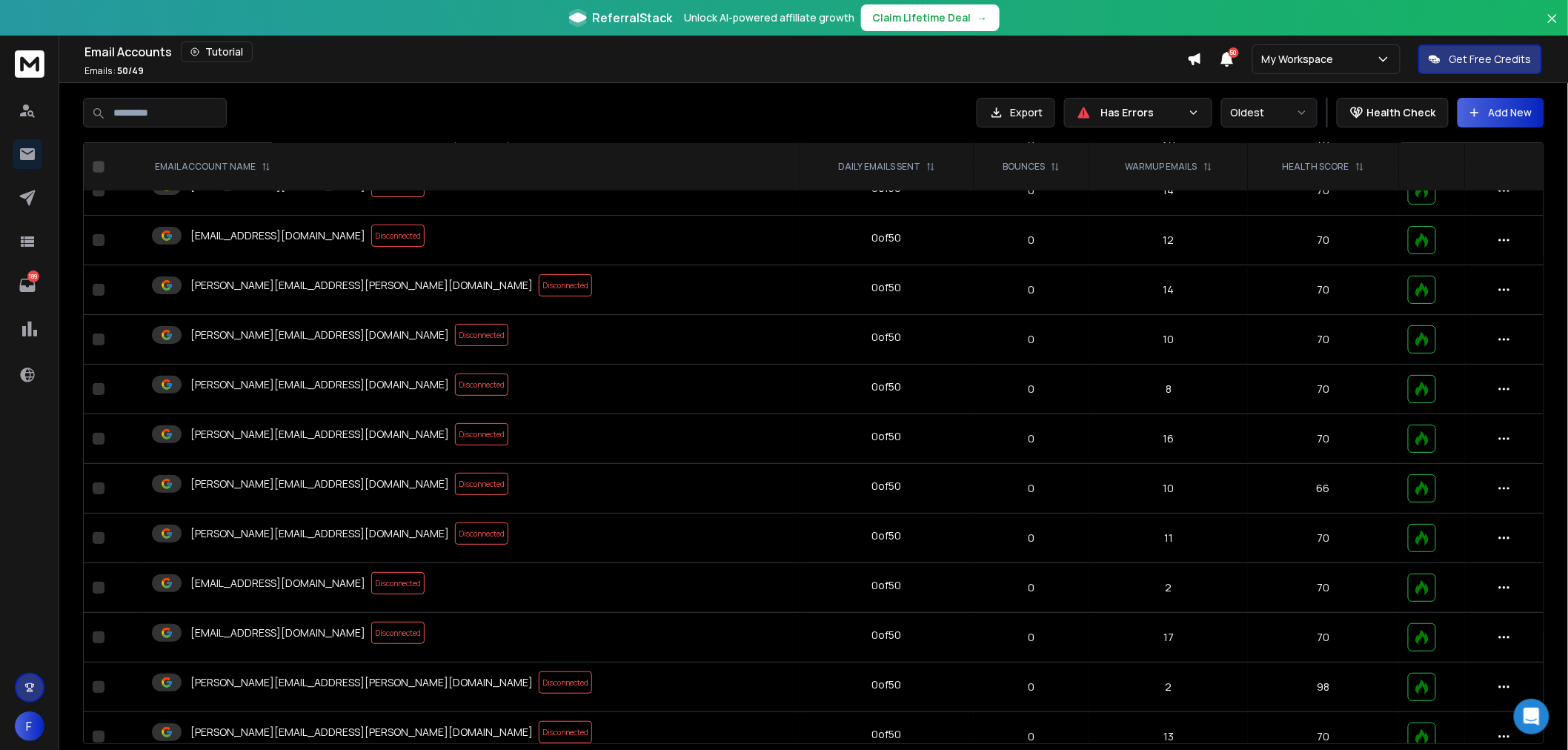
scroll to position [0, 0]
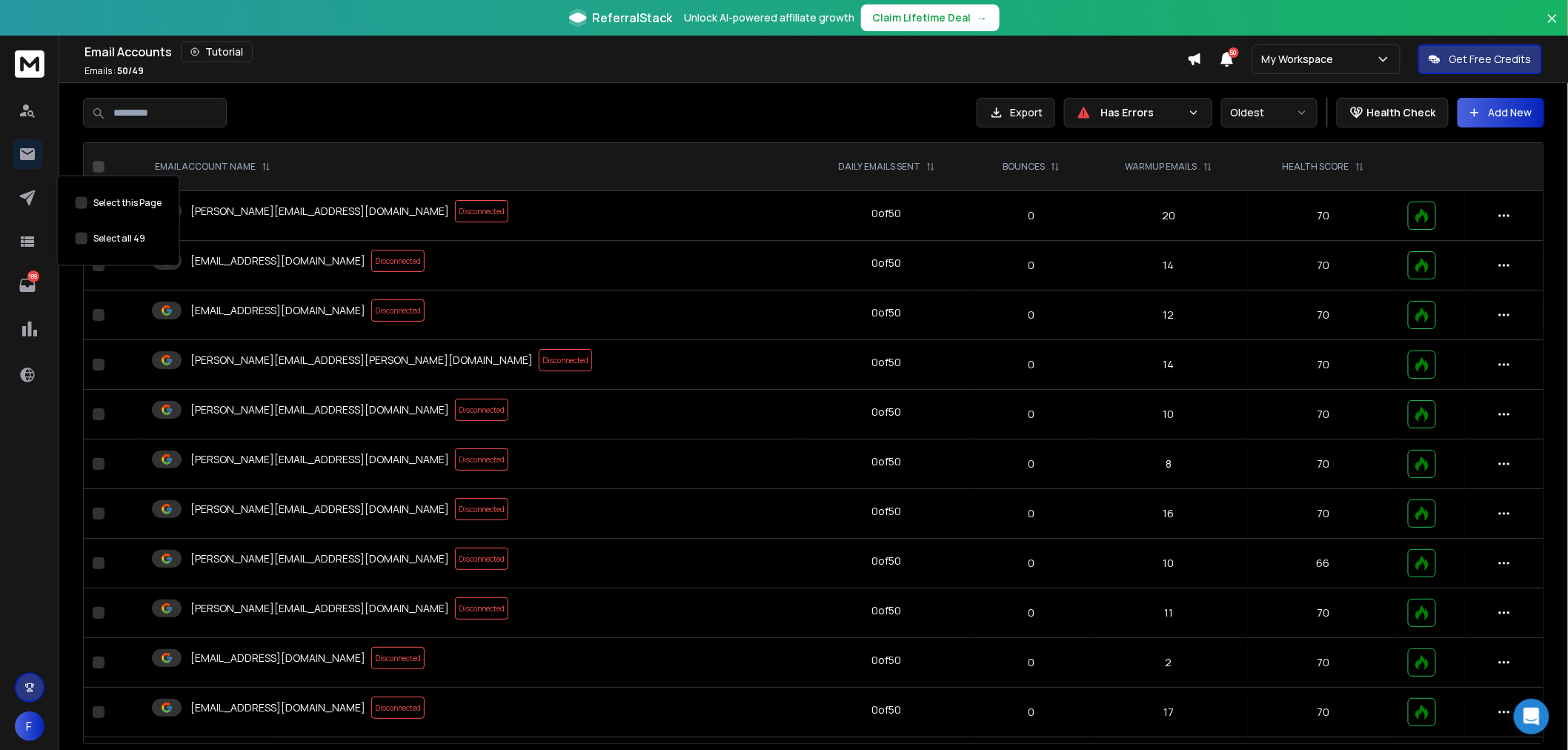
click at [94, 166] on button "Select this Page" at bounding box center [98, 167] width 12 height 12
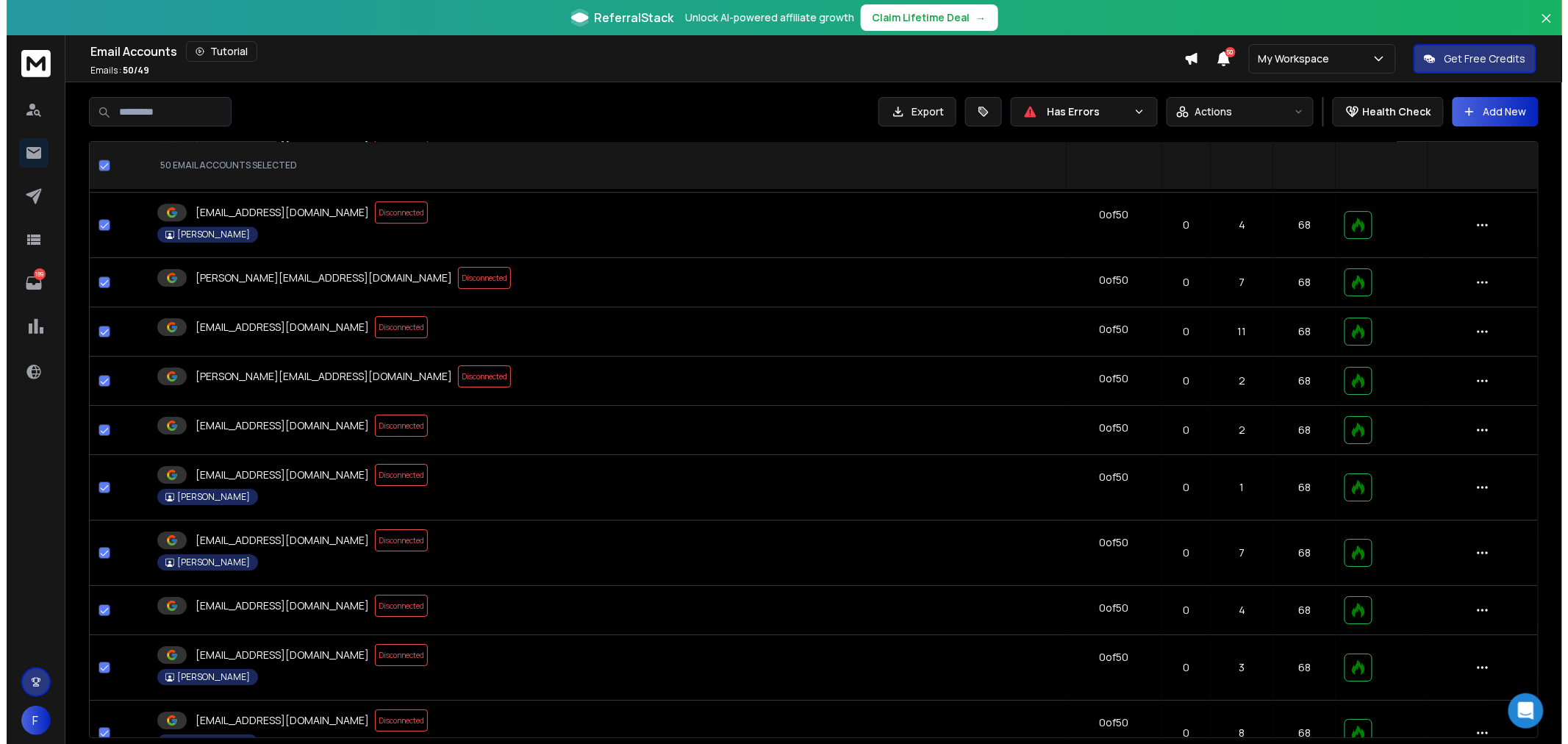
scroll to position [2199, 0]
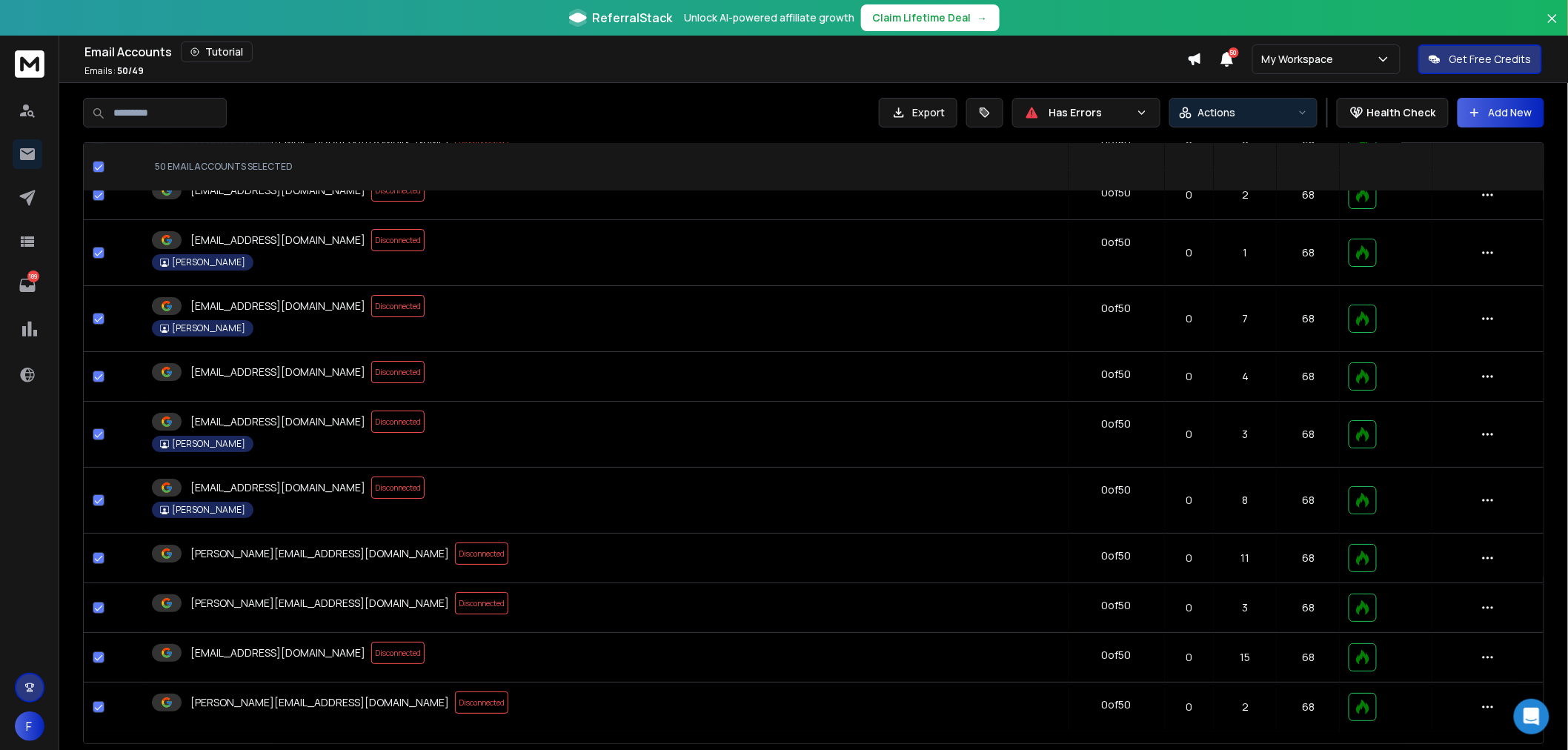
click at [1240, 116] on div "Actions" at bounding box center [1234, 112] width 112 height 15
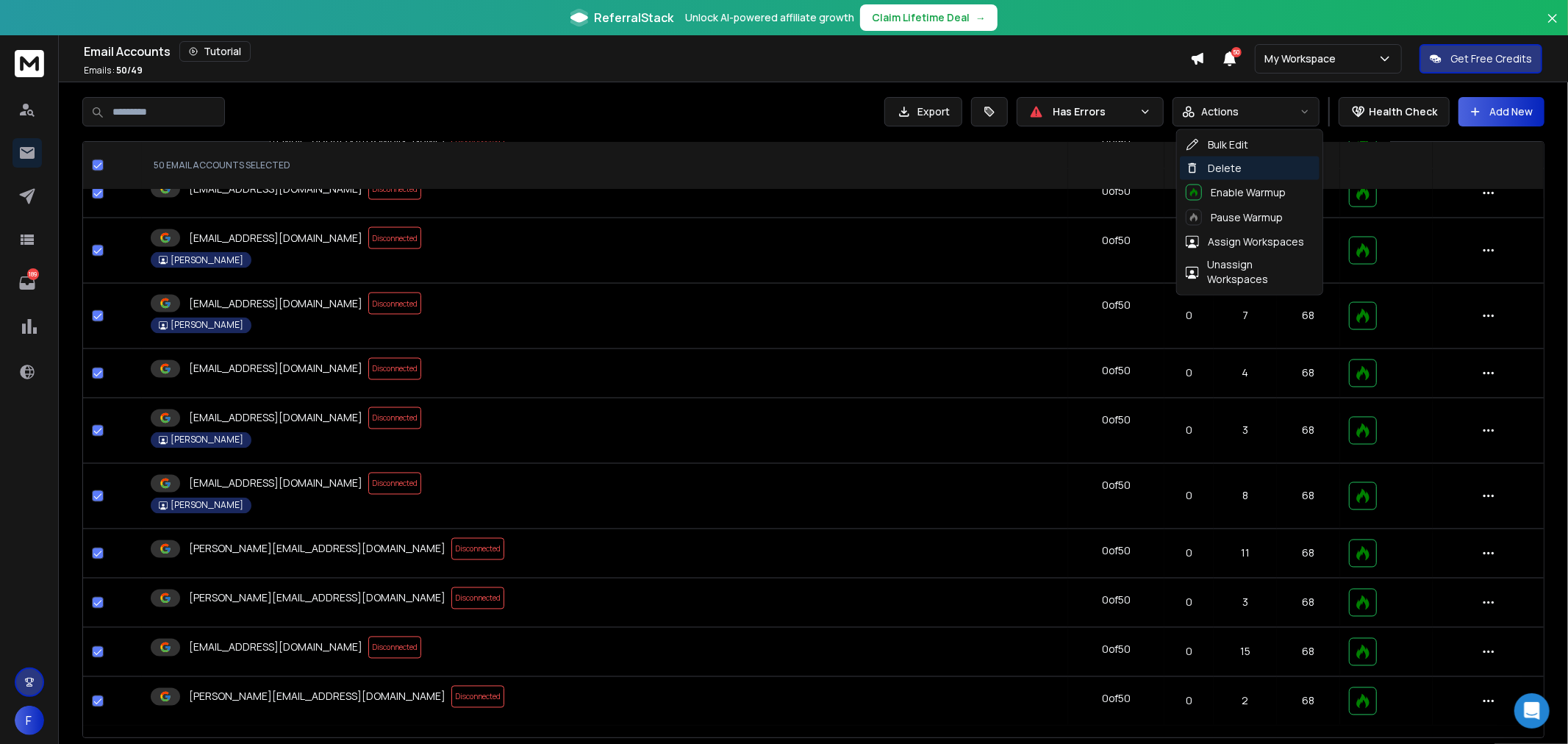
click at [1232, 166] on div "Delete" at bounding box center [1214, 168] width 56 height 15
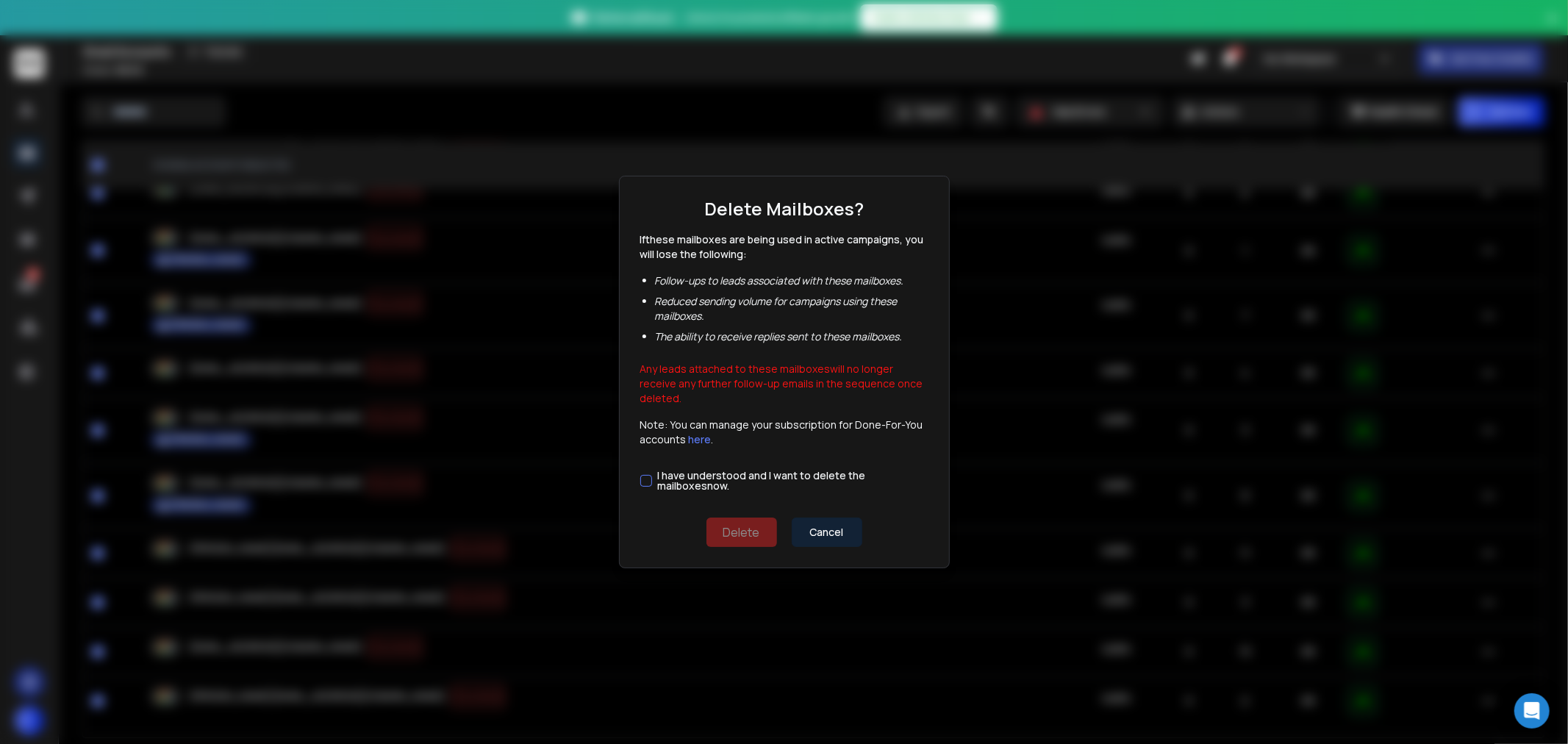
click at [644, 475] on button "I have understood and I want to delete the mailbox es now." at bounding box center [645, 480] width 12 height 12
click at [754, 518] on button "Delete" at bounding box center [742, 533] width 71 height 29
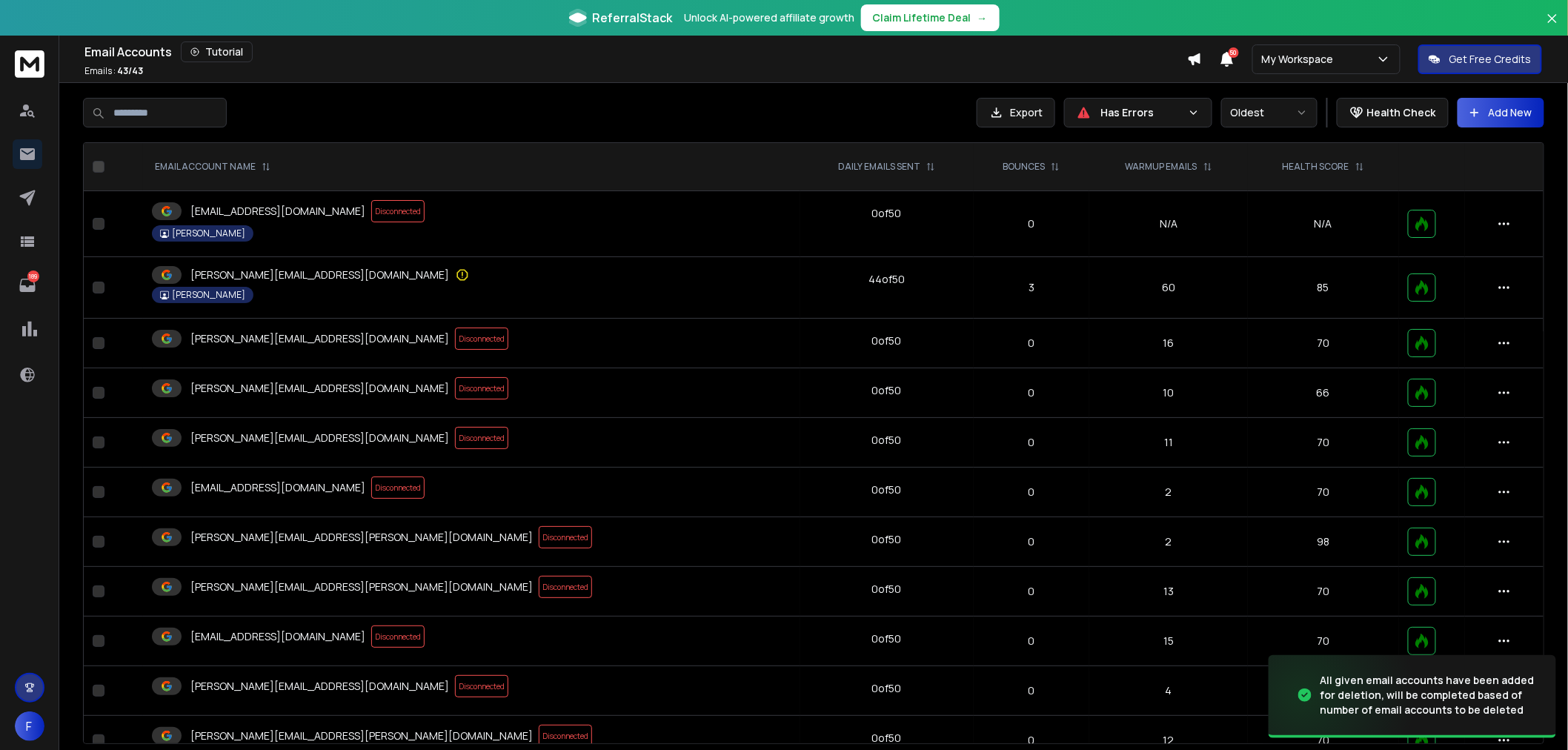
click at [185, 113] on input at bounding box center [155, 112] width 144 height 29
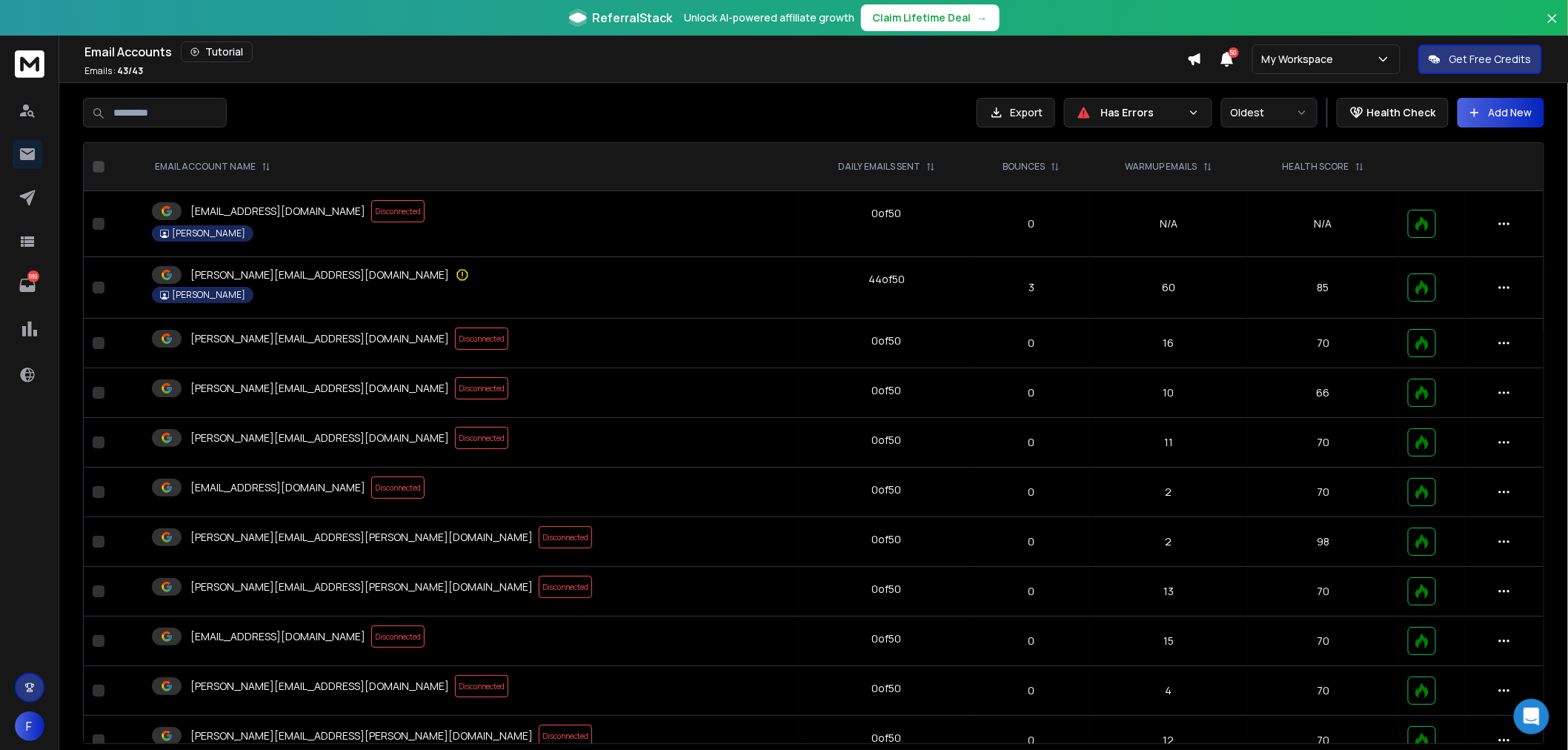
click at [1177, 119] on p "Has Errors" at bounding box center [1141, 112] width 81 height 15
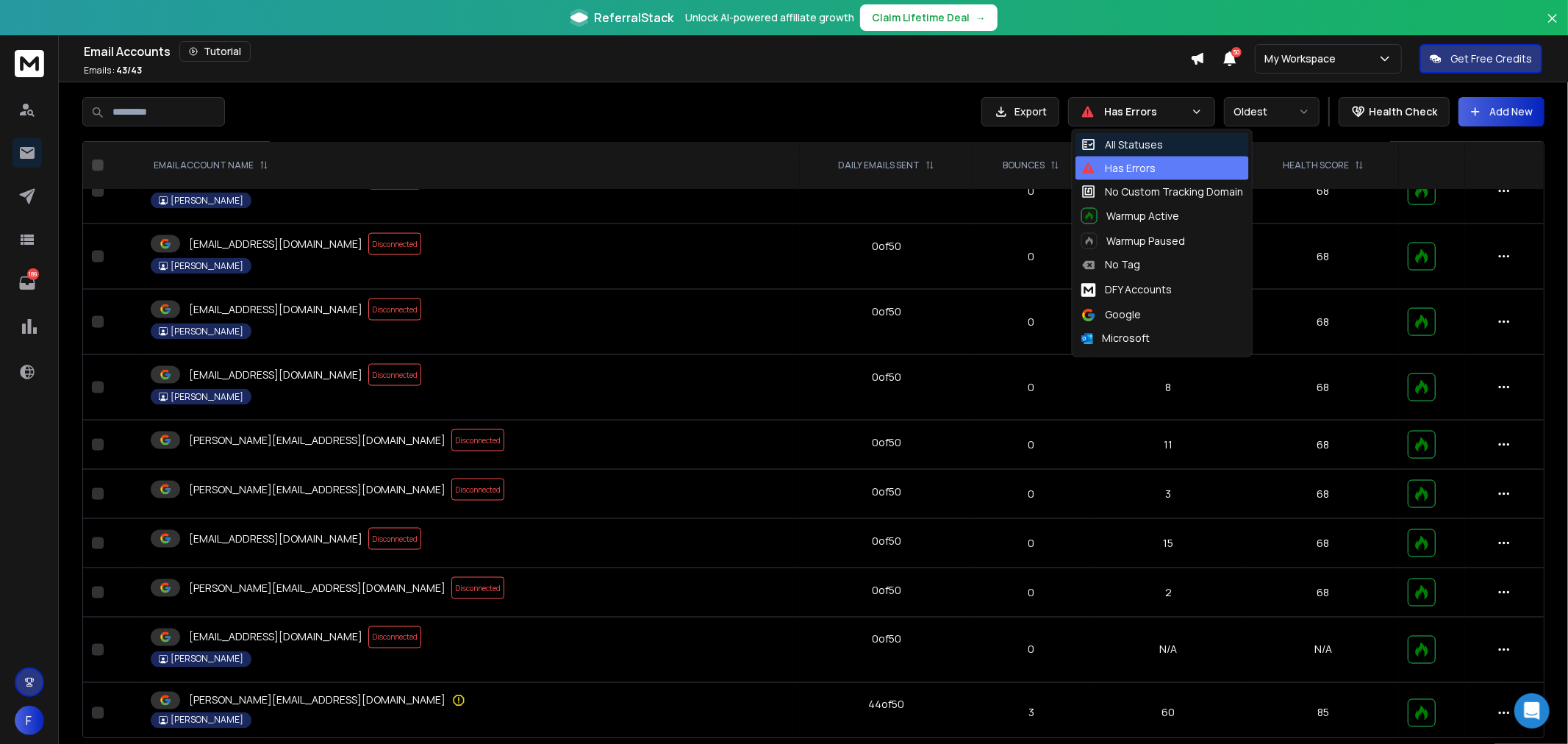
scroll to position [1908, 0]
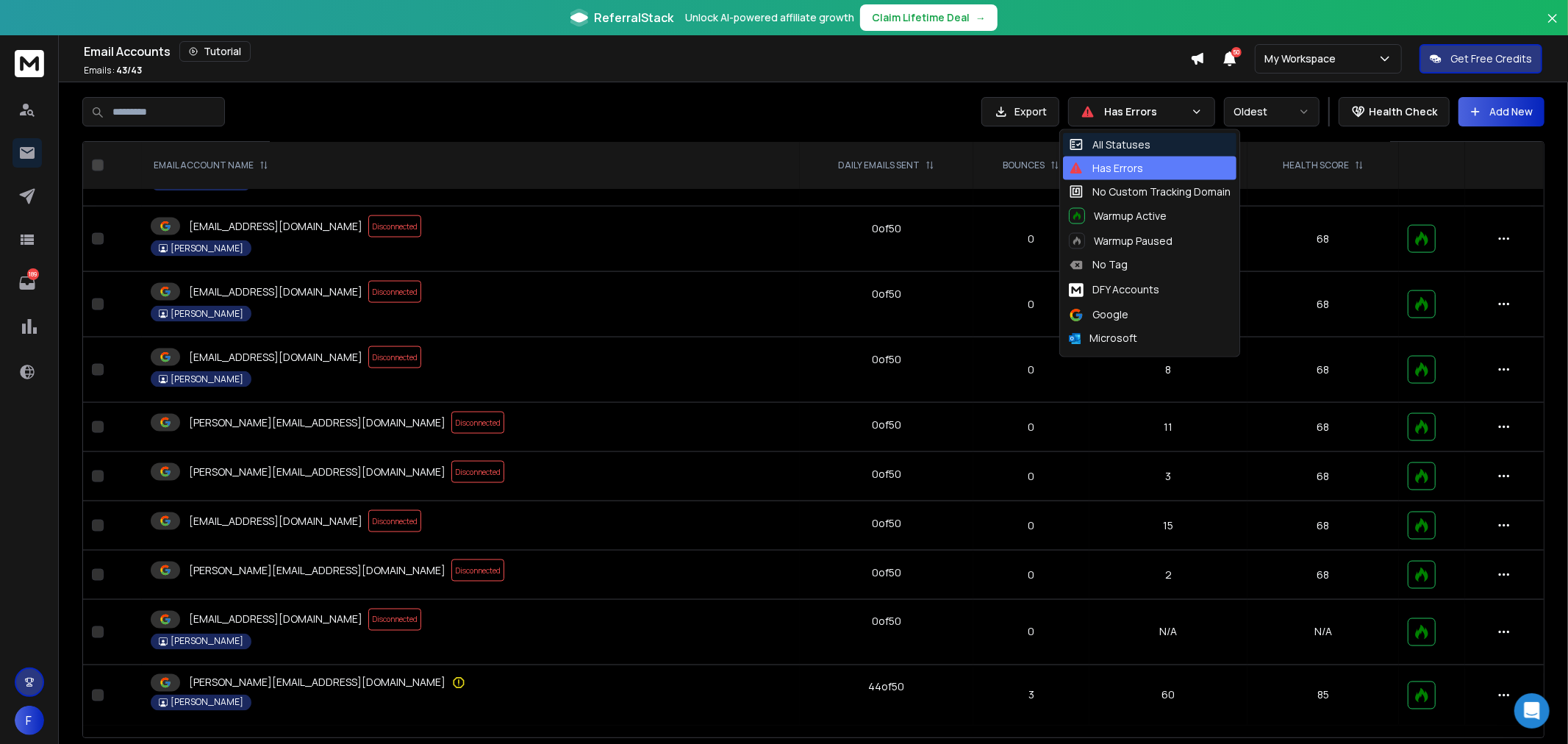
click at [190, 99] on input at bounding box center [154, 111] width 143 height 29
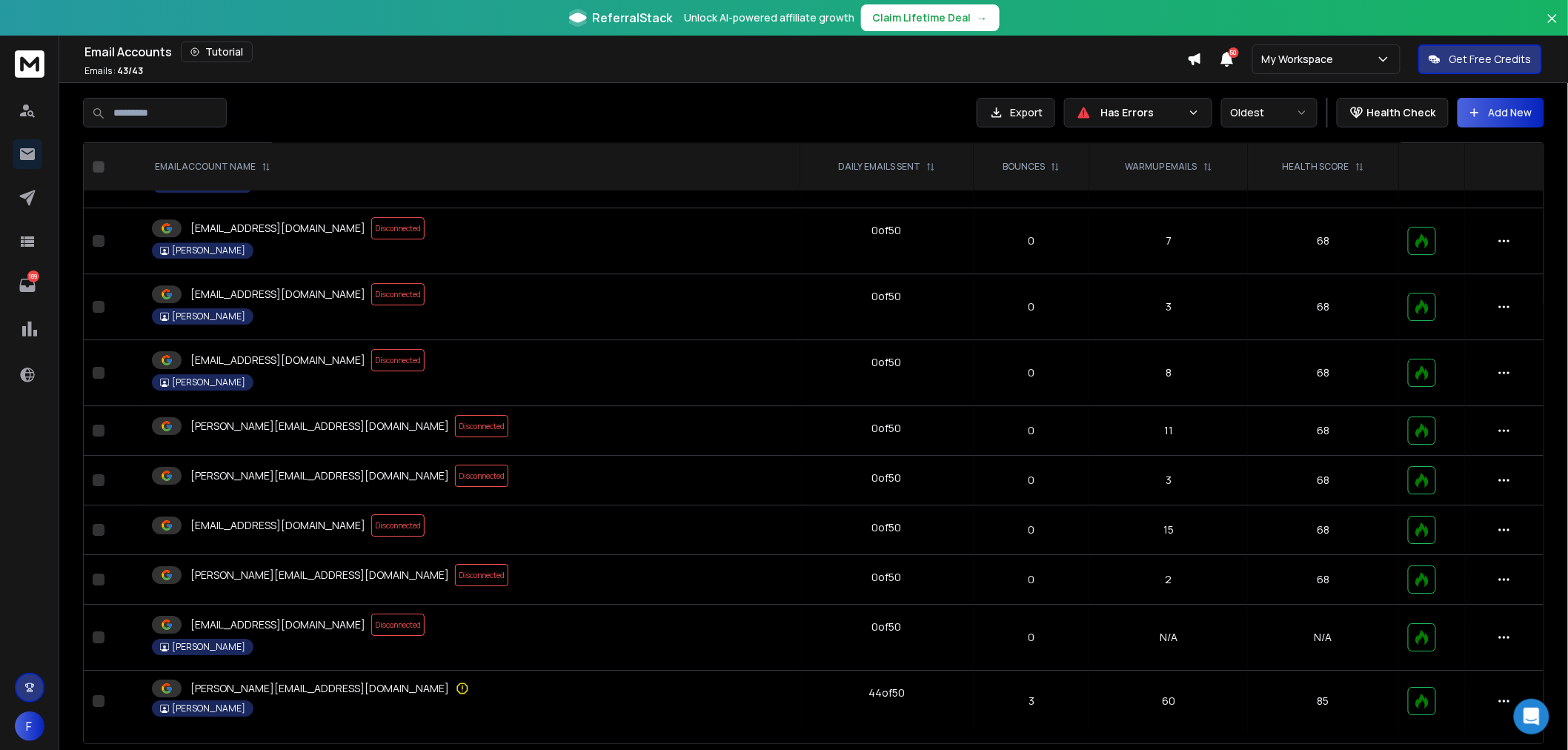
drag, startPoint x: 1070, startPoint y: 106, endPoint x: 1130, endPoint y: 122, distance: 62.1
click at [1078, 112] on div "Has Errors" at bounding box center [1137, 112] width 148 height 29
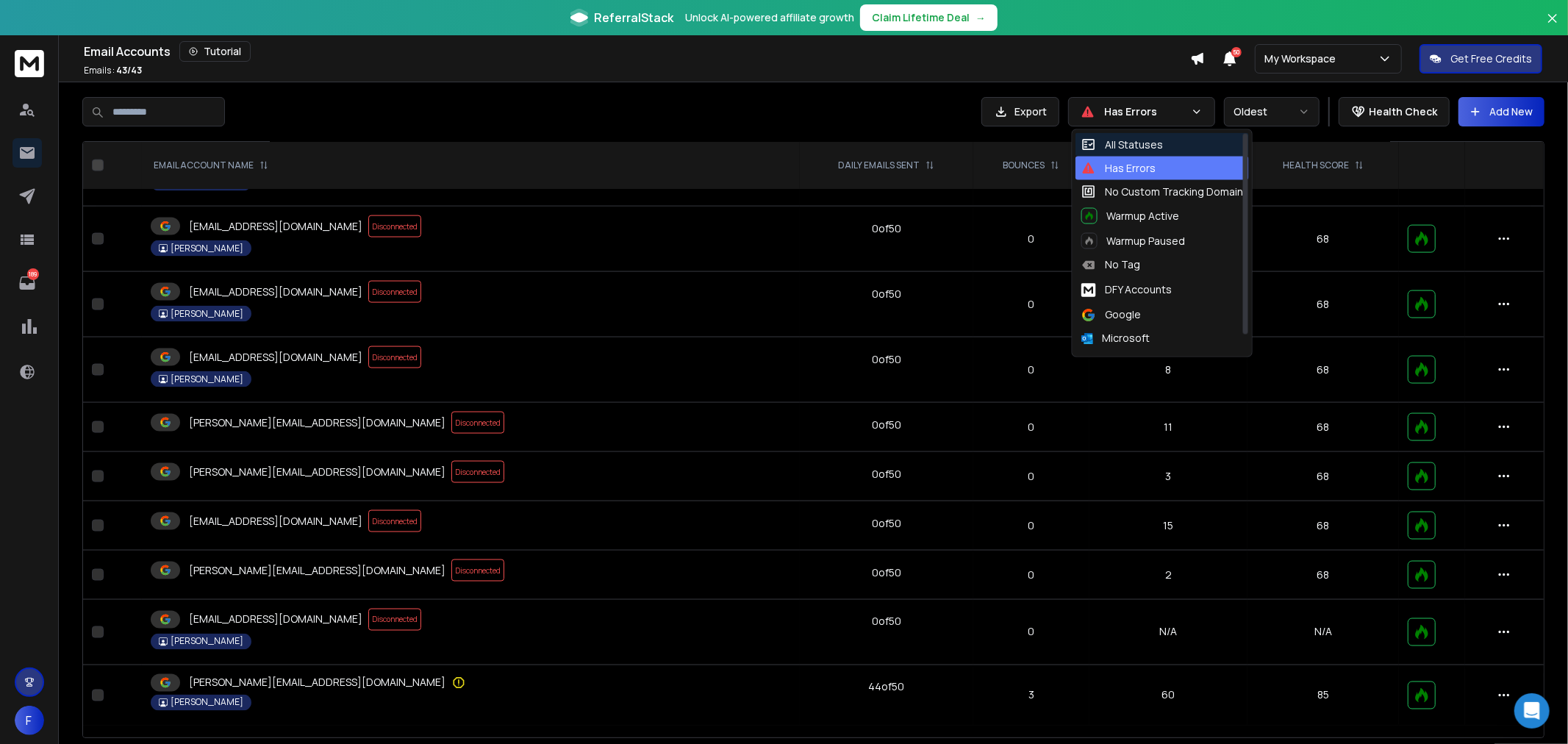
click at [1132, 144] on div "All Statuses" at bounding box center [1122, 144] width 81 height 15
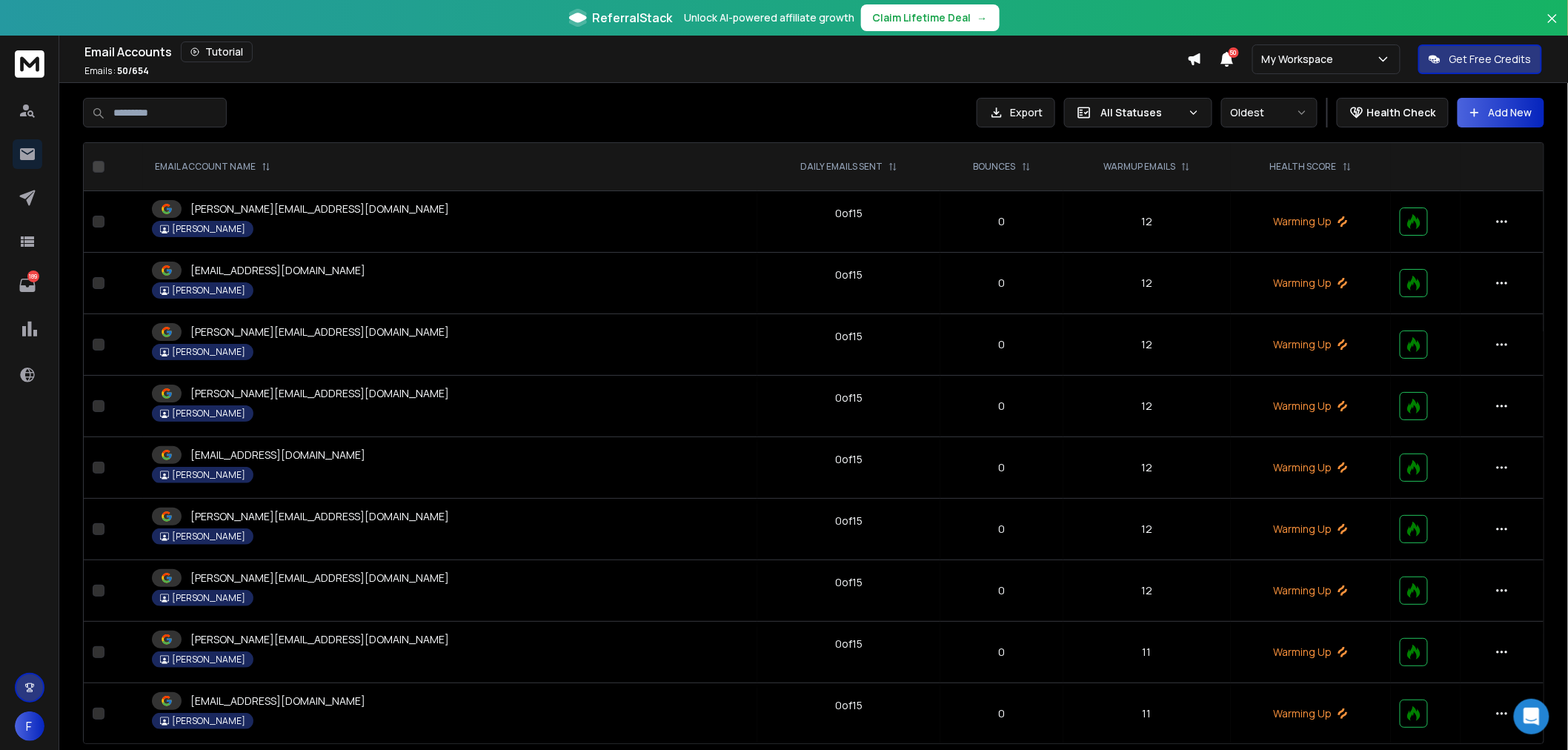
click at [151, 124] on input at bounding box center [155, 112] width 144 height 29
type input "*********"
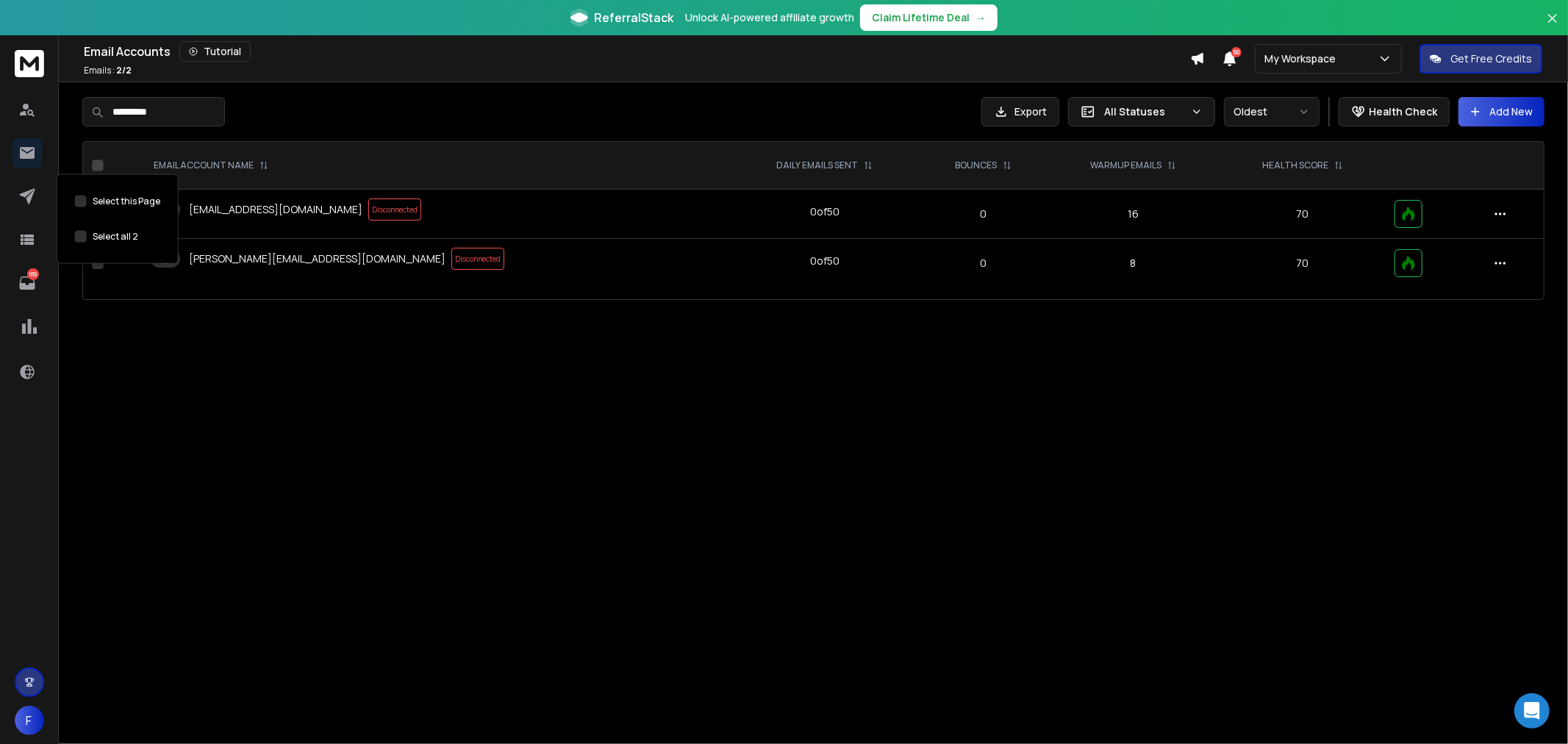
click at [98, 162] on button "Select this Page" at bounding box center [98, 165] width 12 height 12
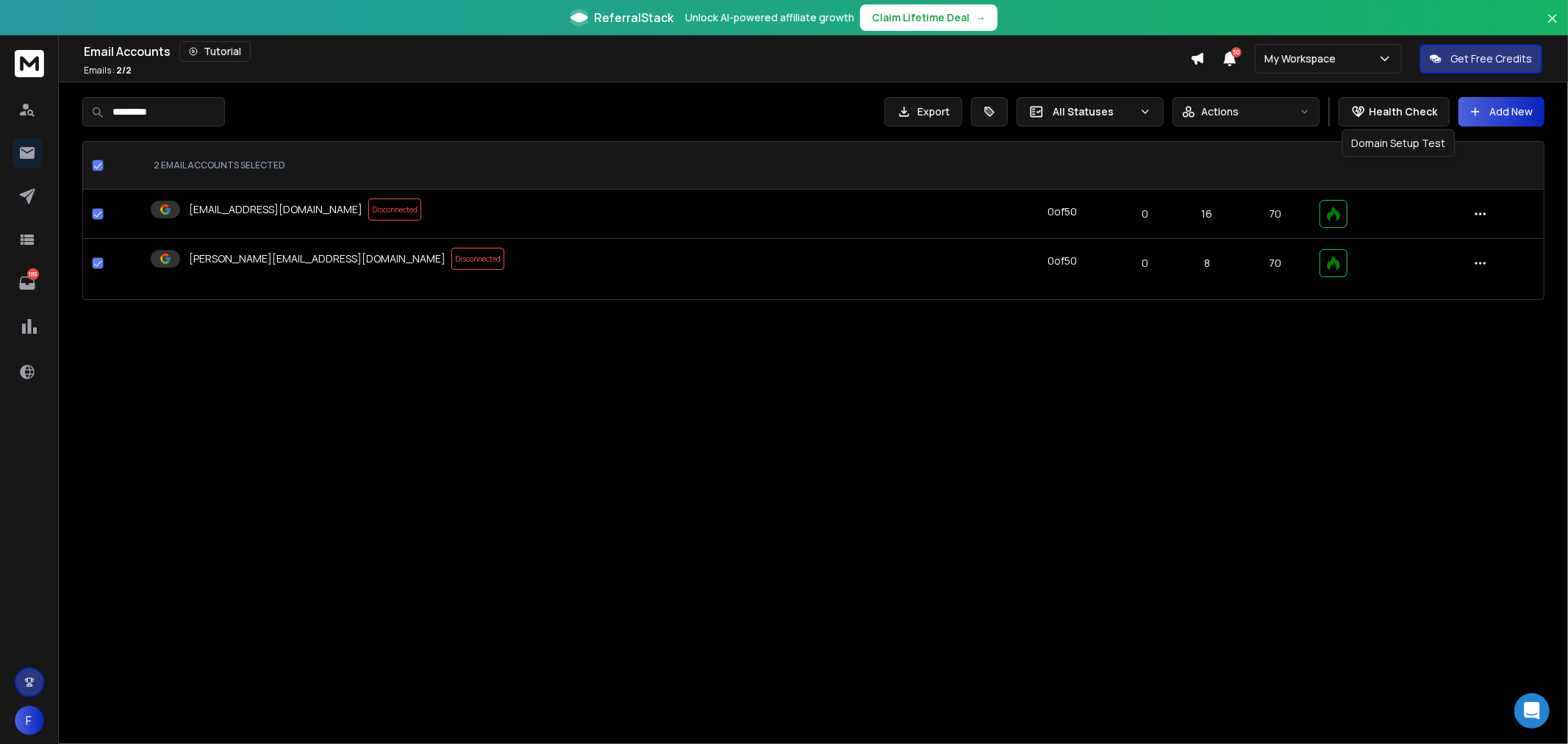
click at [1285, 93] on div "********* Export All Statuses Actions Health Check Add New ********* 2 EMAIL AC…" at bounding box center [814, 198] width 1510 height 232
click at [1284, 105] on div "Actions" at bounding box center [1238, 111] width 111 height 15
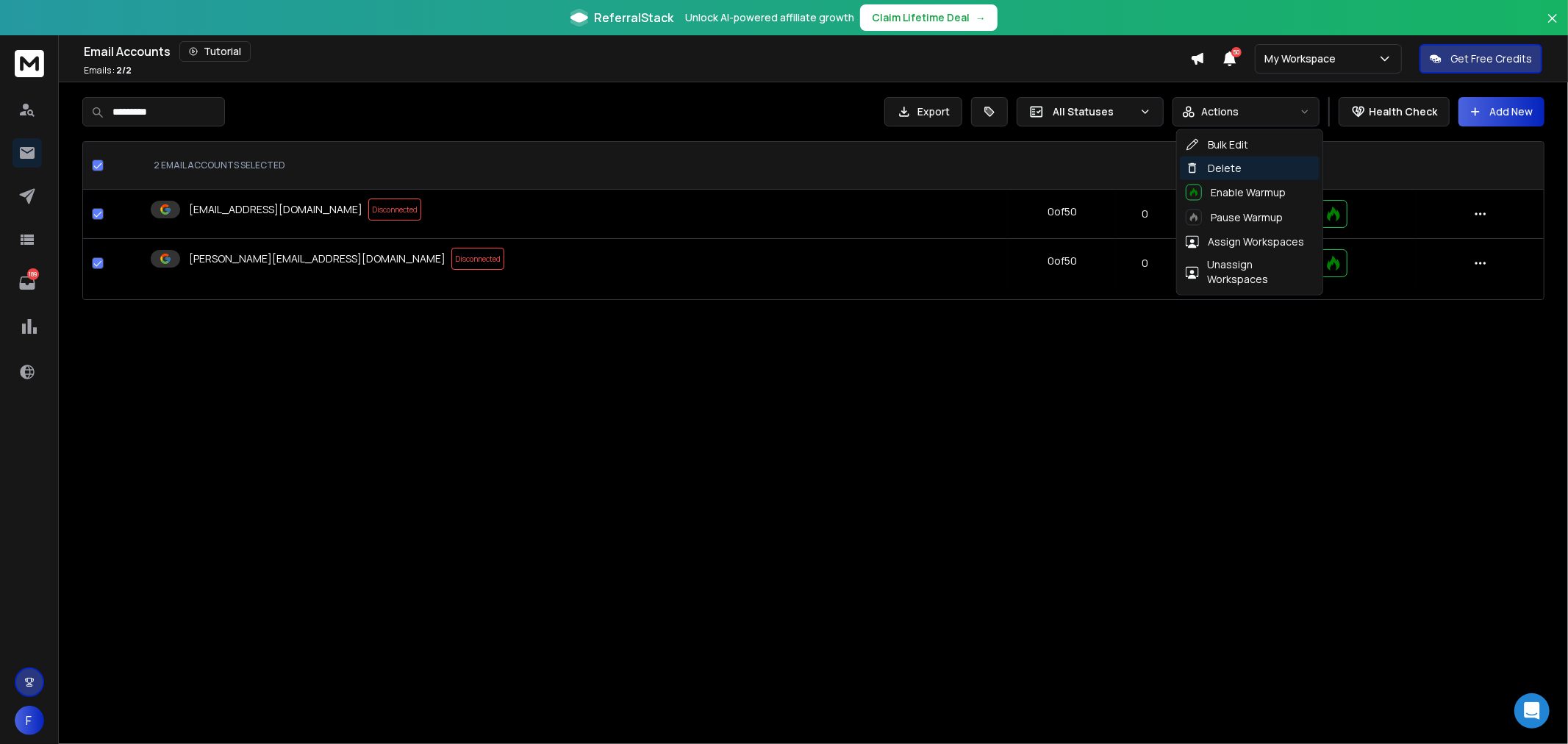
click at [1238, 167] on div "Delete" at bounding box center [1214, 168] width 56 height 15
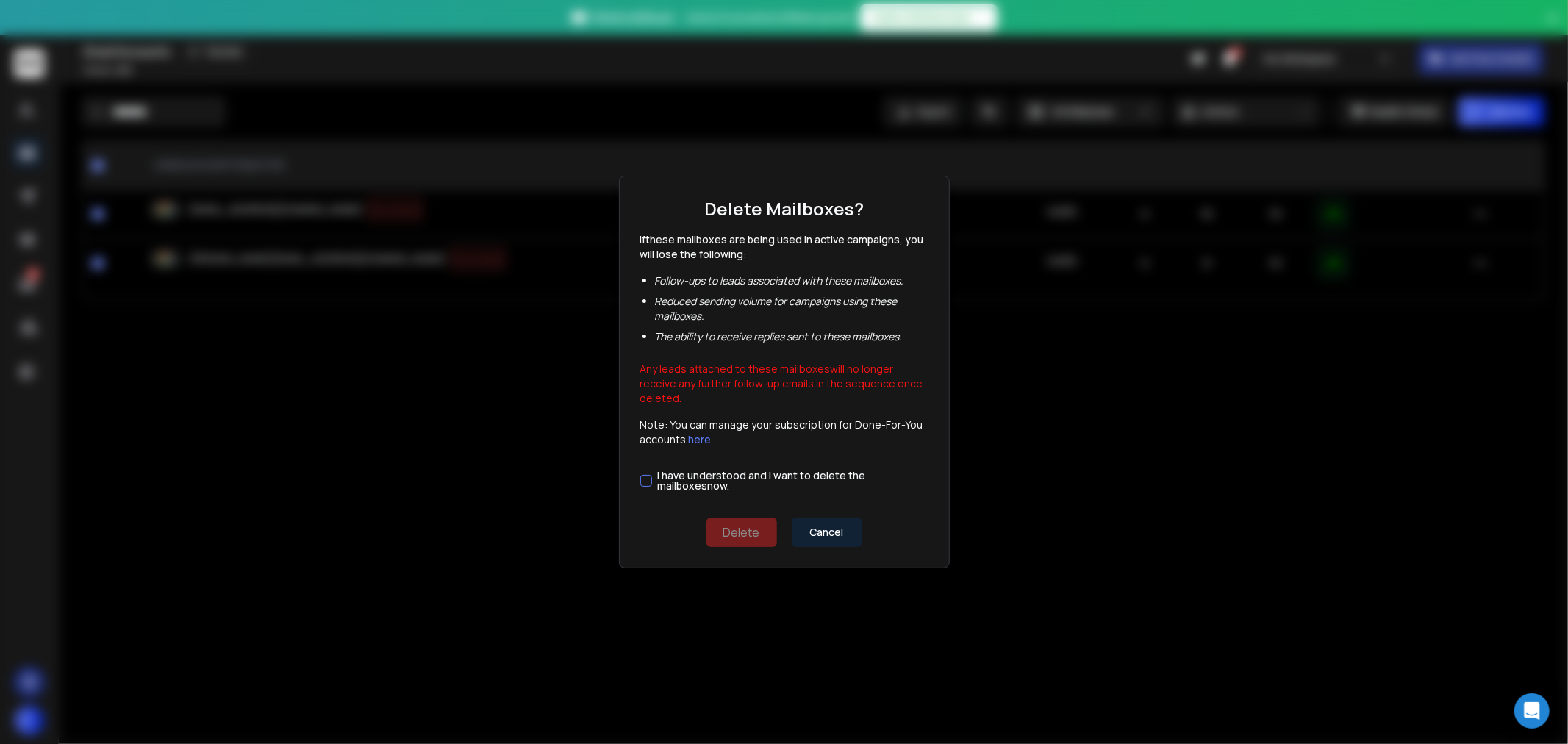
click at [631, 481] on div "Delete Mailboxes? If these mailboxes are being used in active campaigns, you wi…" at bounding box center [784, 372] width 331 height 393
click at [648, 475] on button "I have understood and I want to delete the mailbox es now." at bounding box center [645, 480] width 12 height 12
click at [734, 530] on button "Delete" at bounding box center [742, 533] width 71 height 29
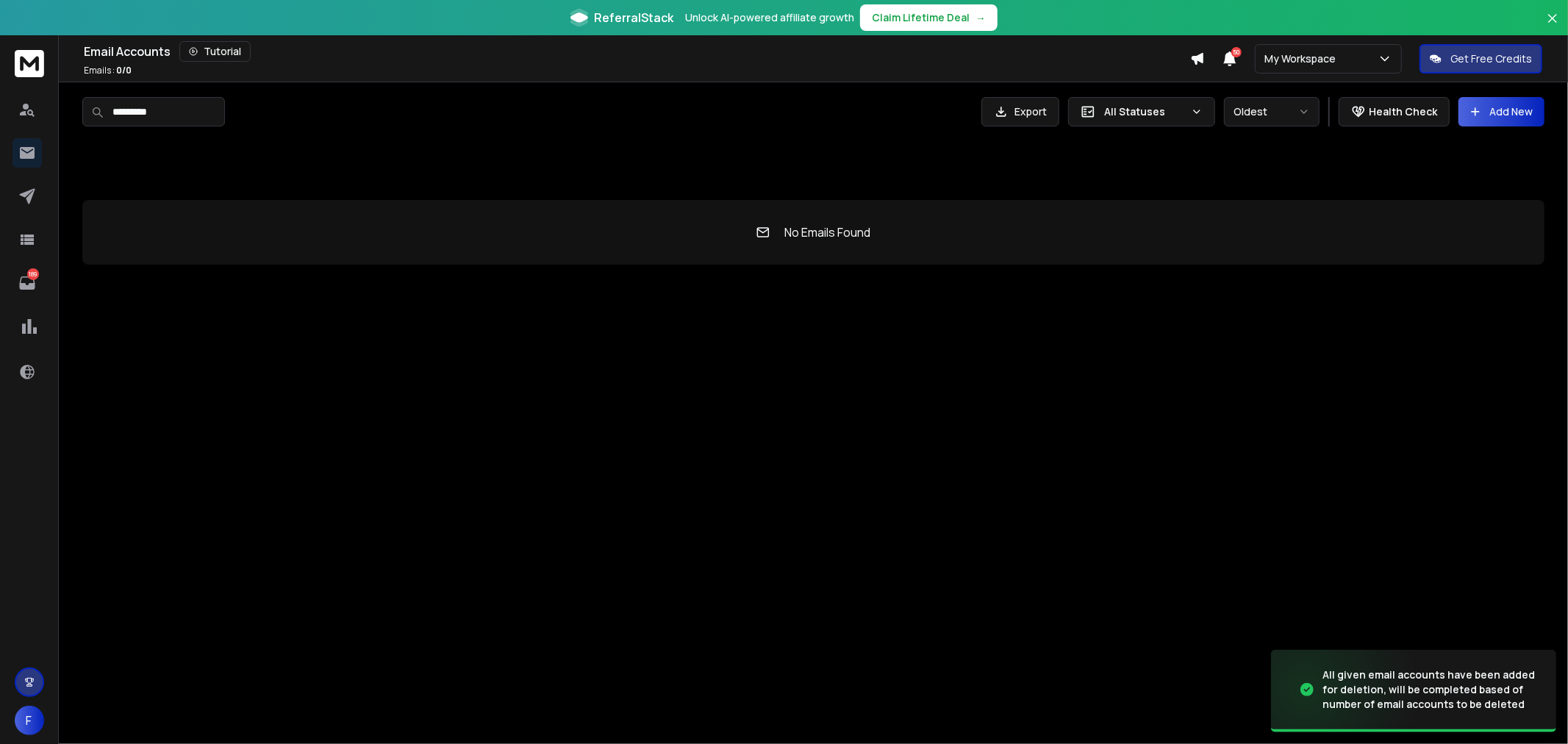
click at [1511, 115] on button "Add New" at bounding box center [1502, 111] width 86 height 29
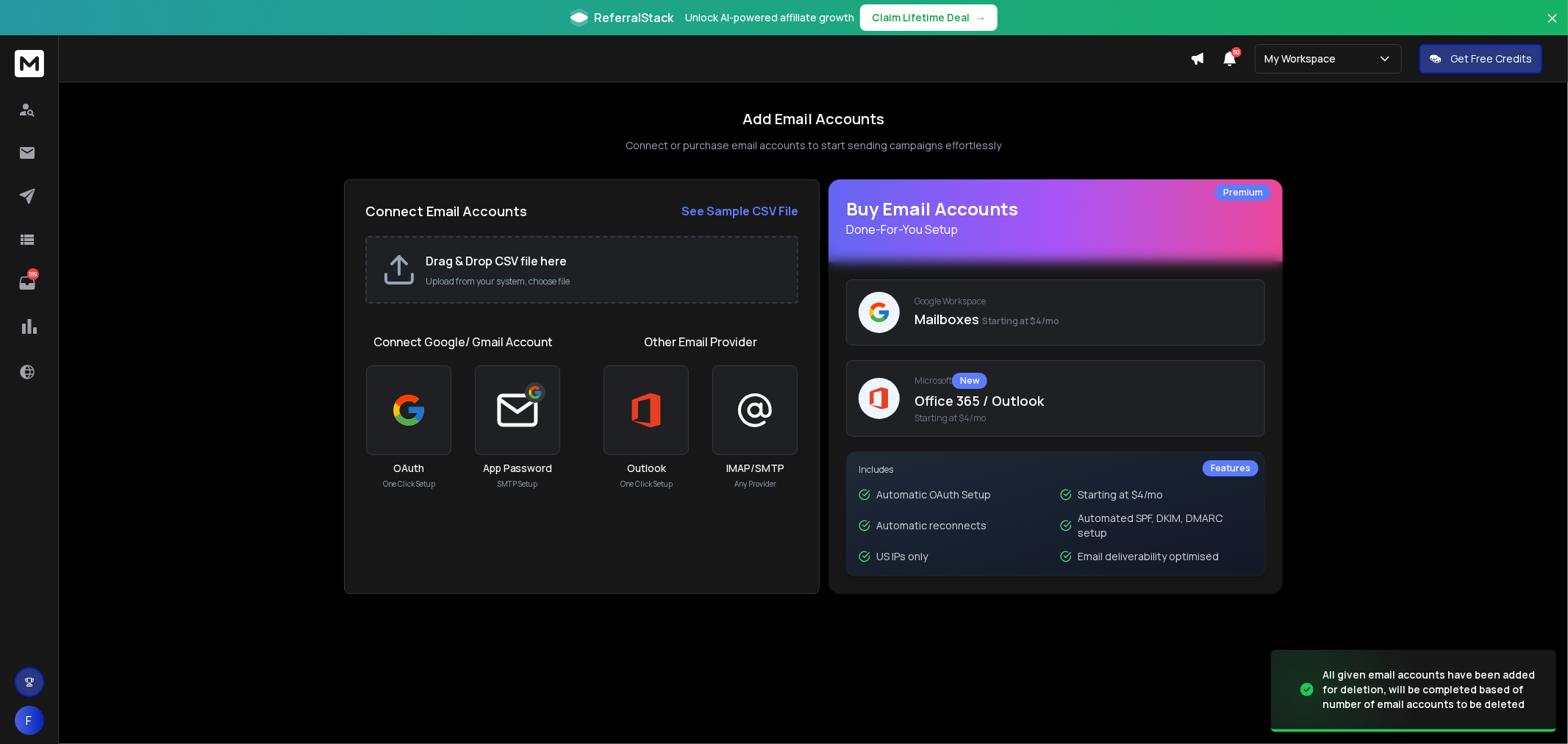
click at [412, 407] on icon at bounding box center [409, 410] width 37 height 44
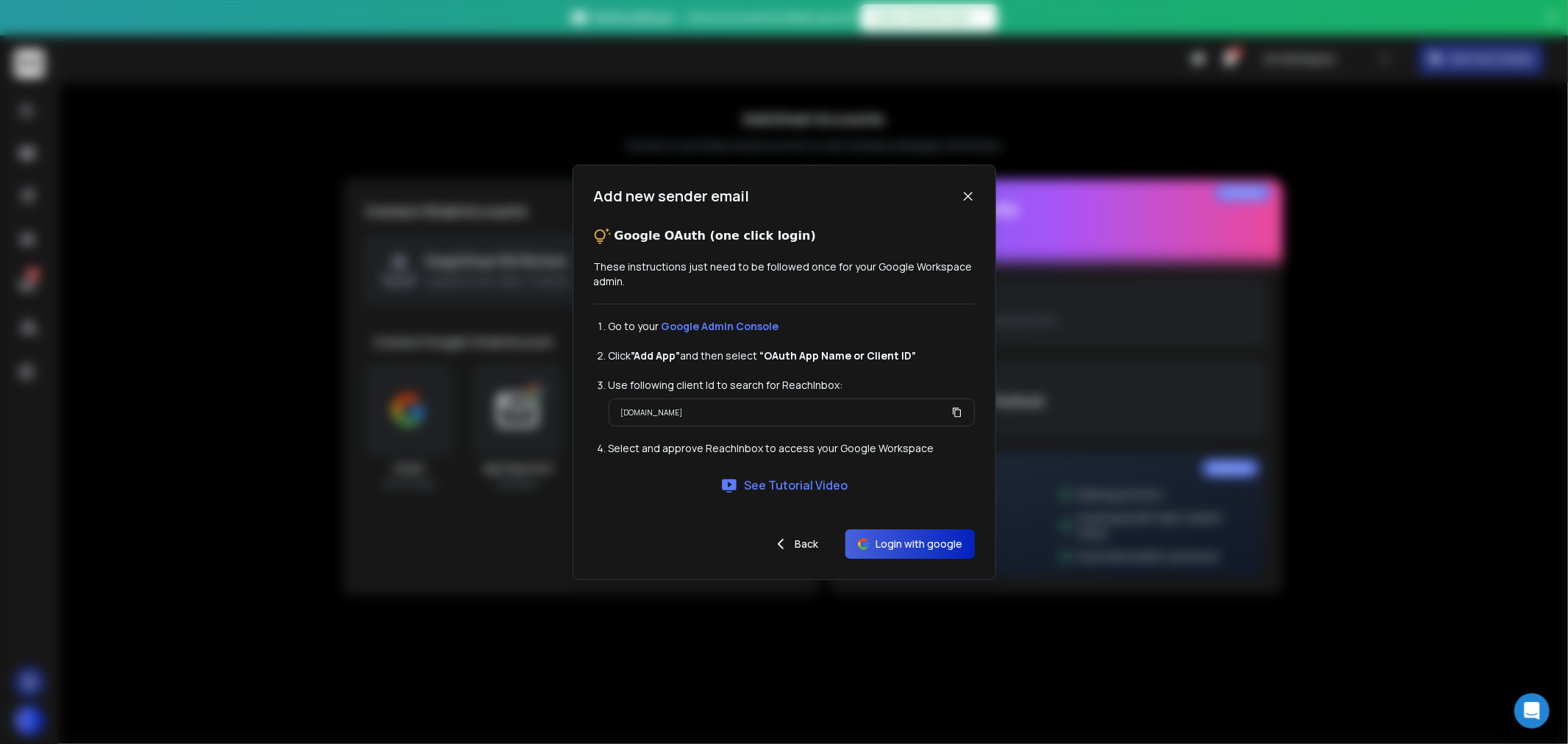
click at [913, 541] on button "Login with google" at bounding box center [910, 544] width 129 height 29
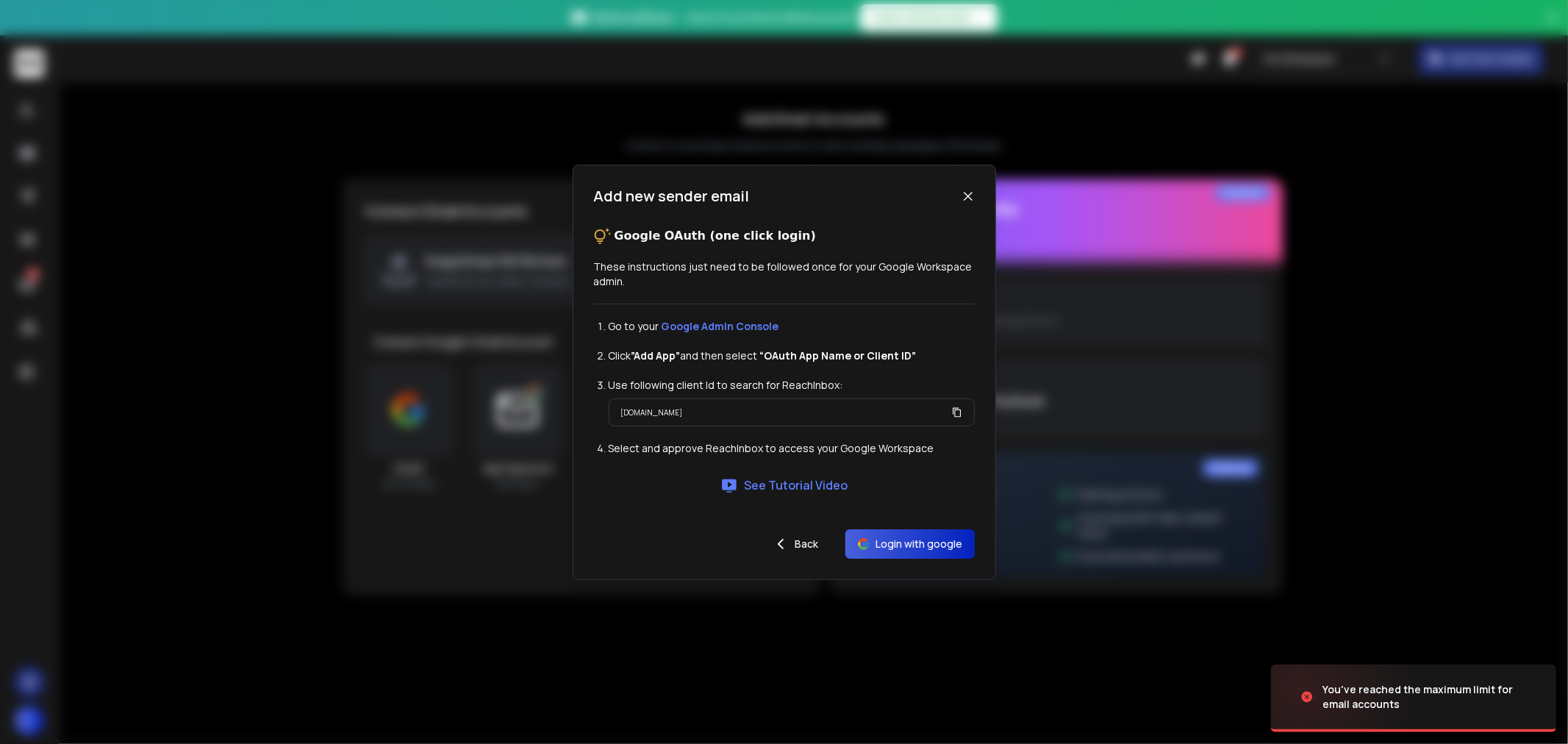
click at [920, 541] on button "Login with google" at bounding box center [910, 544] width 129 height 29
click at [912, 534] on button "Login with google" at bounding box center [910, 544] width 129 height 29
click at [910, 534] on div "Back Login with google" at bounding box center [784, 544] width 381 height 29
click at [910, 535] on button "Login with google" at bounding box center [910, 544] width 129 height 29
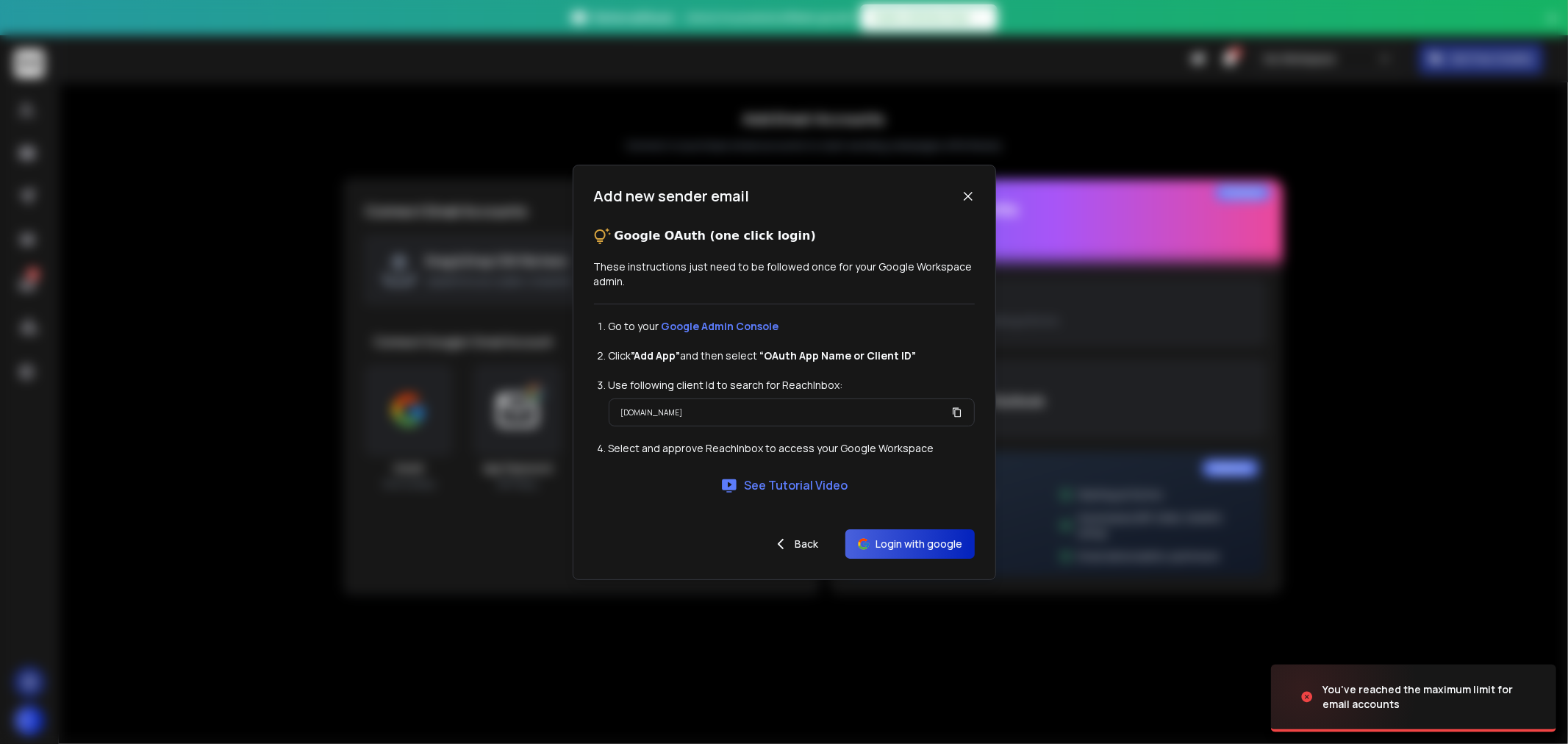
click at [975, 204] on div "Add new sender email Google OAuth (one click login) These instructions just nee…" at bounding box center [784, 372] width 423 height 416
click at [963, 187] on div "Add new sender email" at bounding box center [784, 196] width 381 height 21
click at [971, 191] on icon at bounding box center [968, 196] width 13 height 13
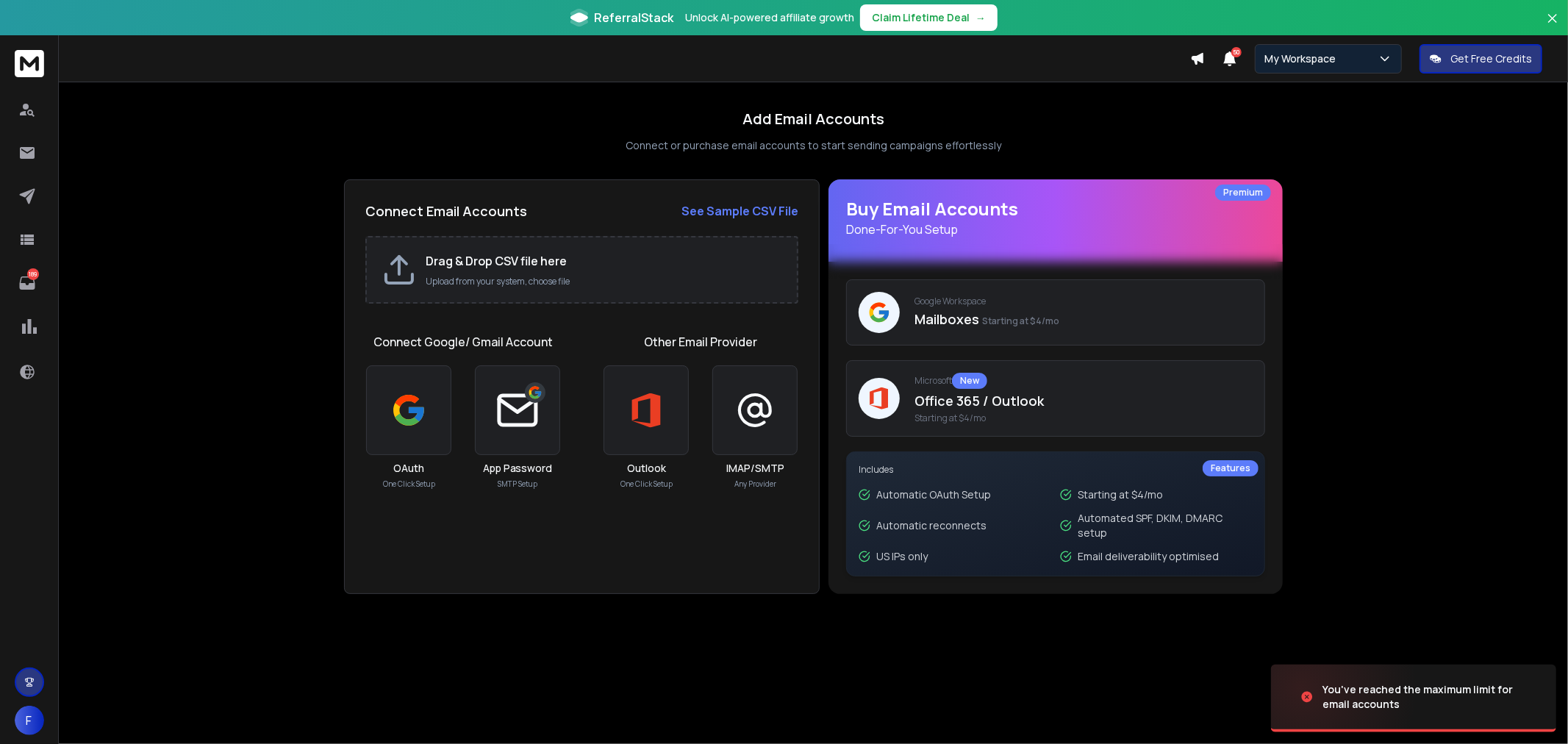
click at [1369, 59] on div "My Workspace" at bounding box center [1328, 58] width 128 height 15
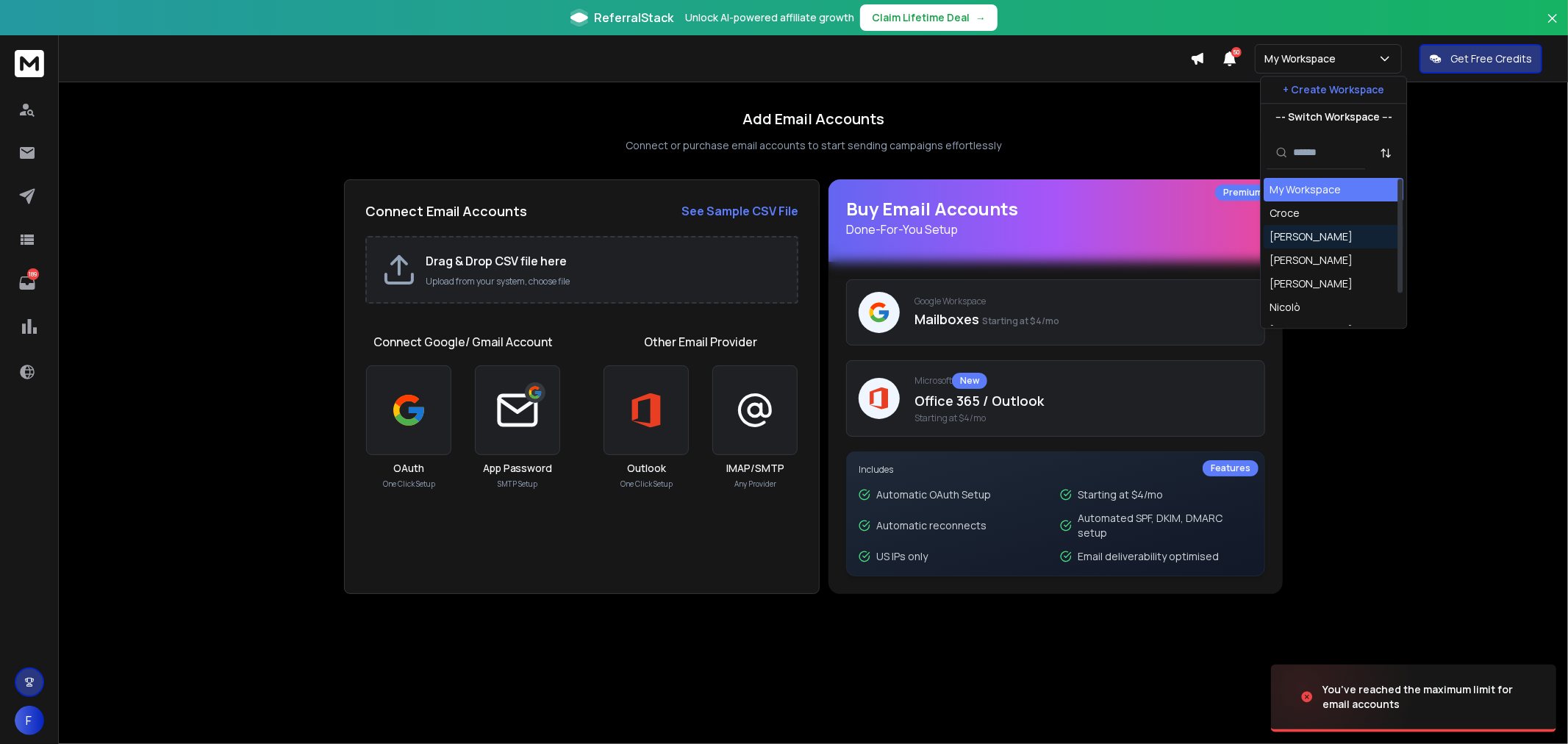
click at [44, 734] on div "189 F" at bounding box center [29, 393] width 59 height 715
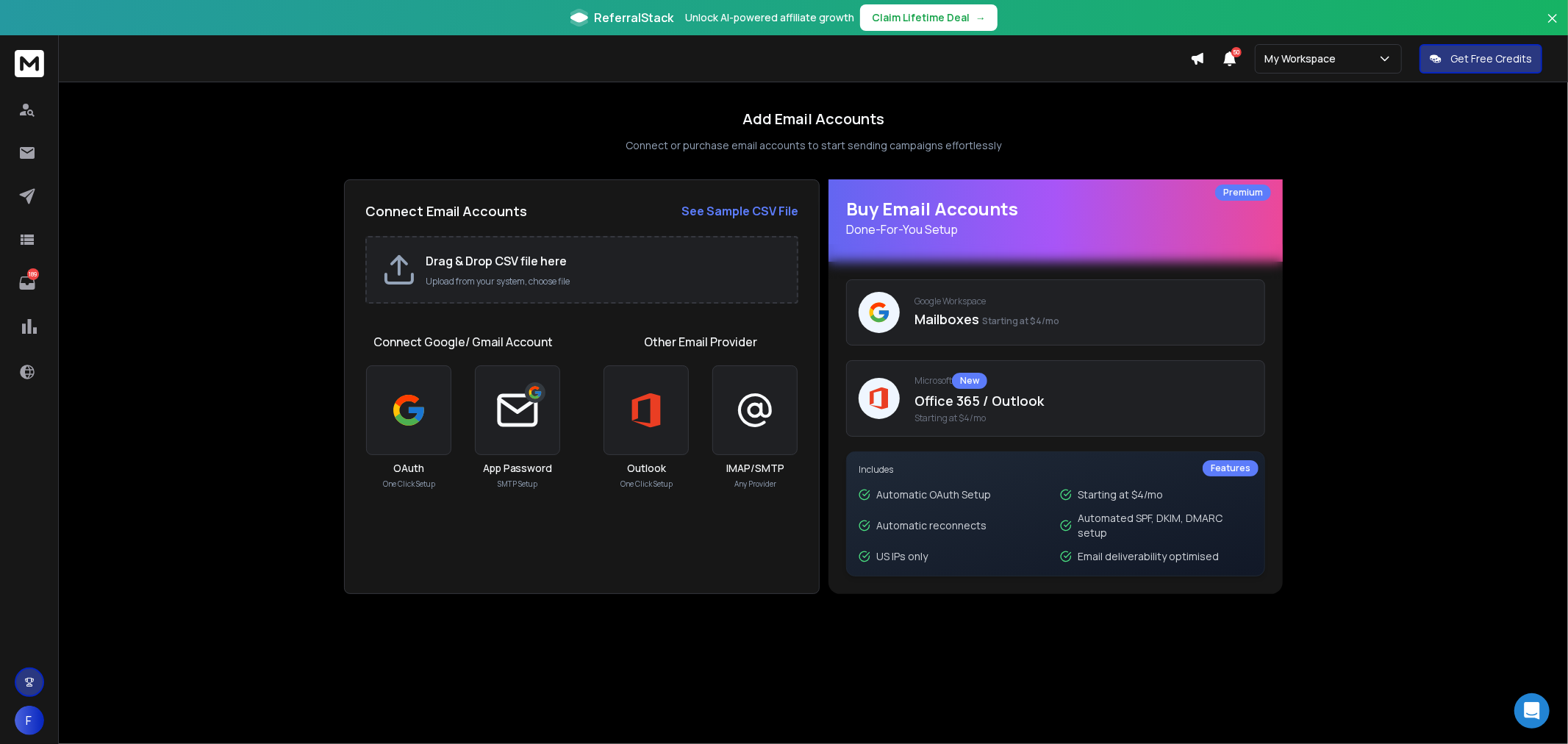
click at [34, 729] on span "F" at bounding box center [29, 721] width 29 height 29
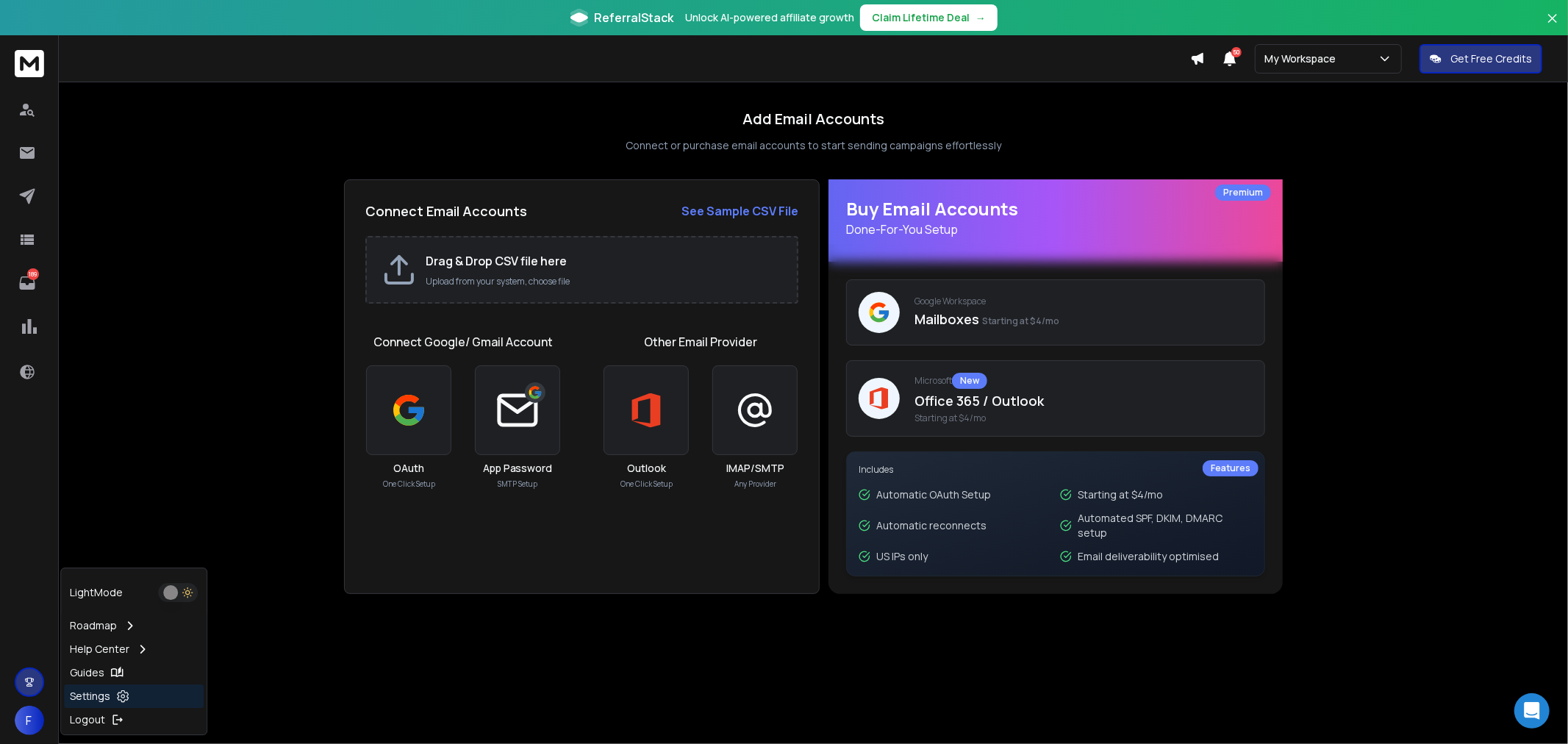
click at [160, 690] on div "Settings" at bounding box center [134, 696] width 140 height 24
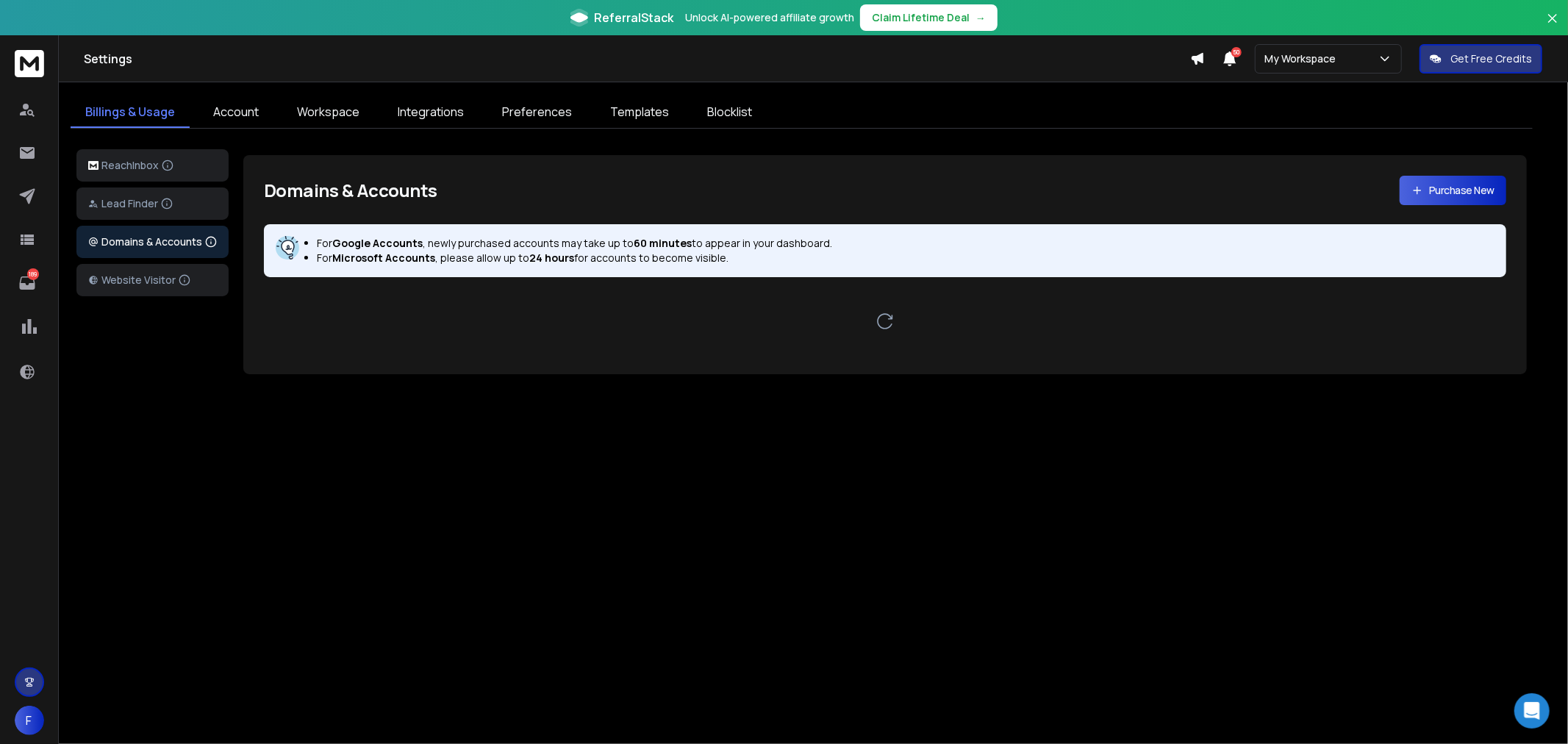
click at [187, 251] on button "Domains & Accounts" at bounding box center [153, 242] width 152 height 32
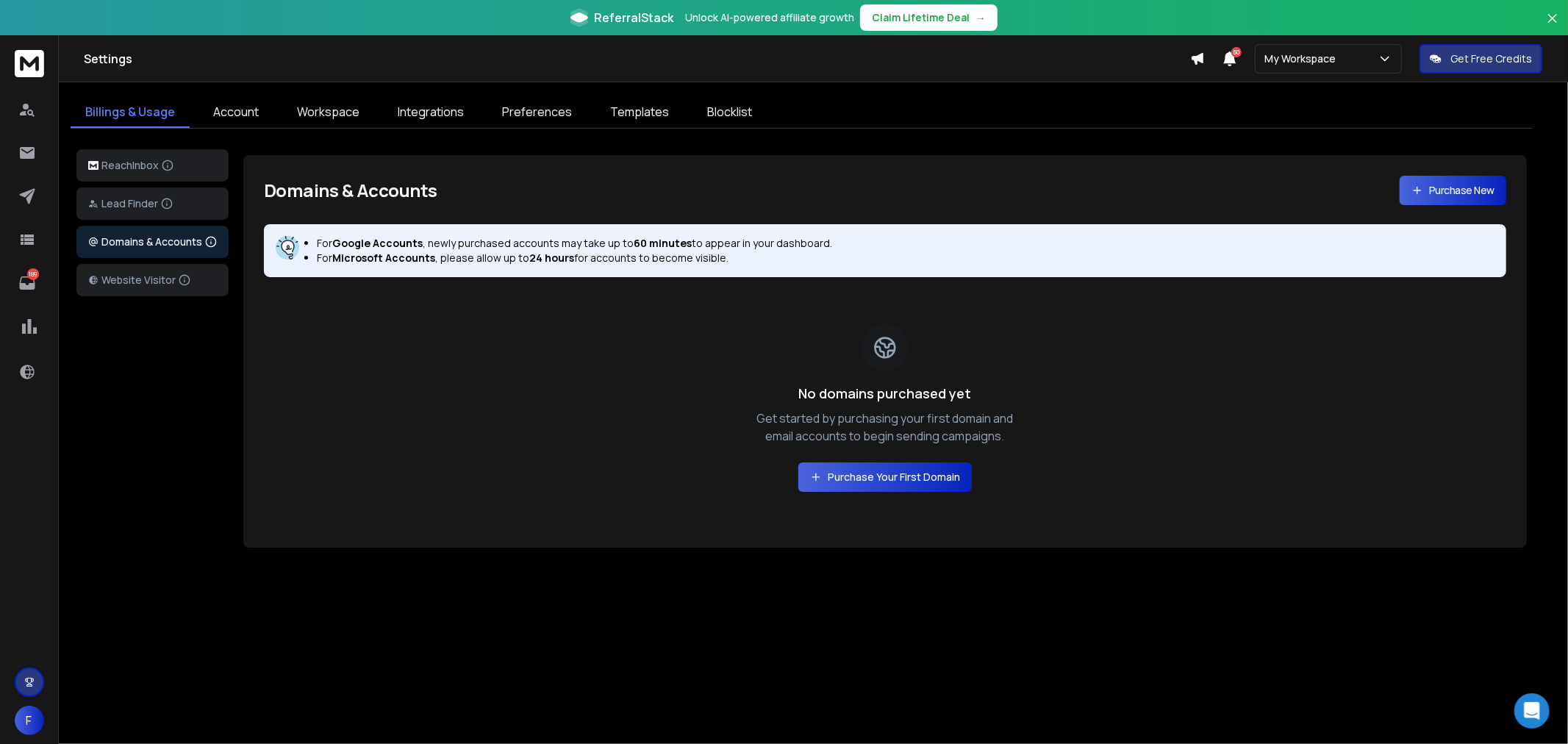
click at [1440, 187] on link "Purchase New" at bounding box center [1453, 191] width 107 height 29
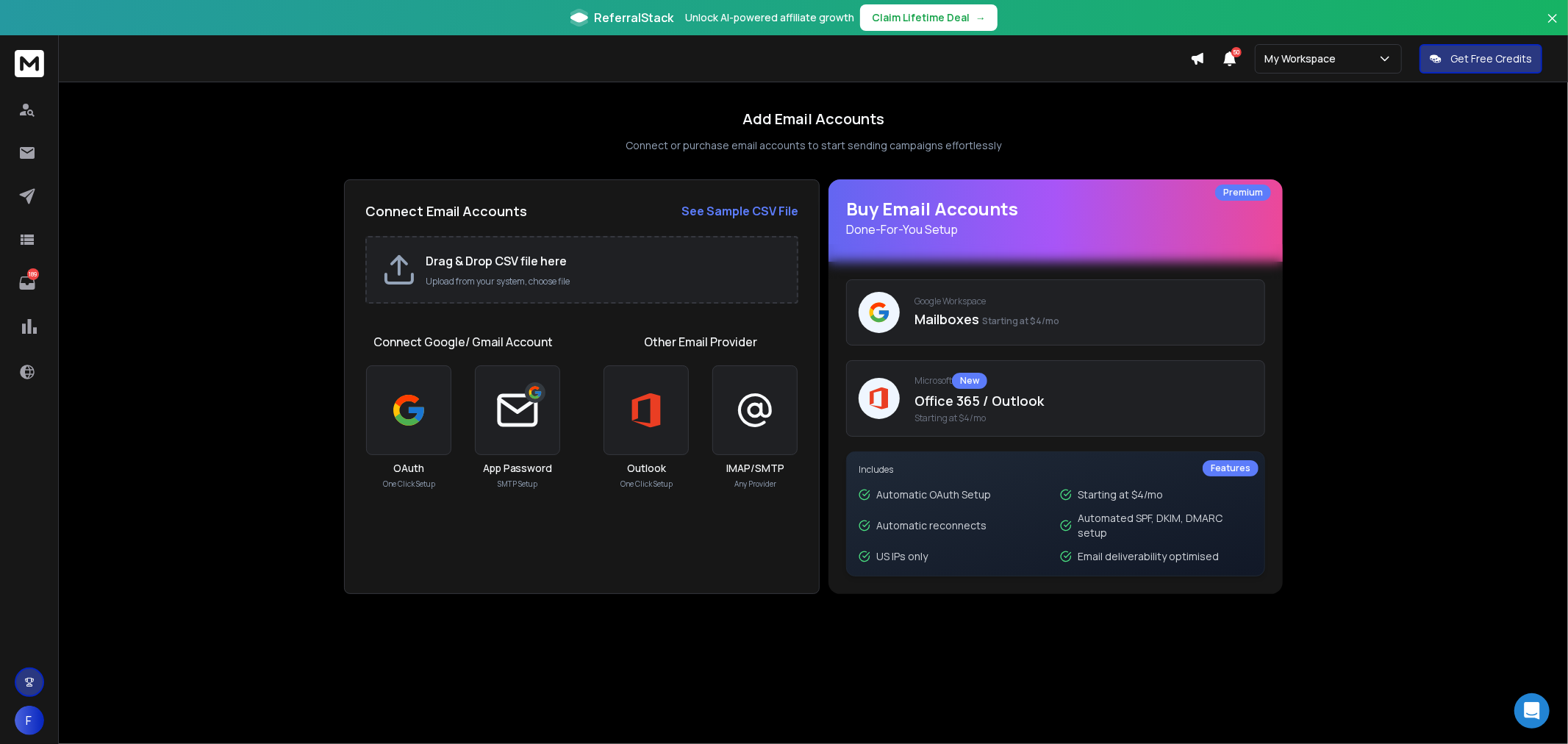
click at [399, 415] on icon at bounding box center [409, 410] width 31 height 31
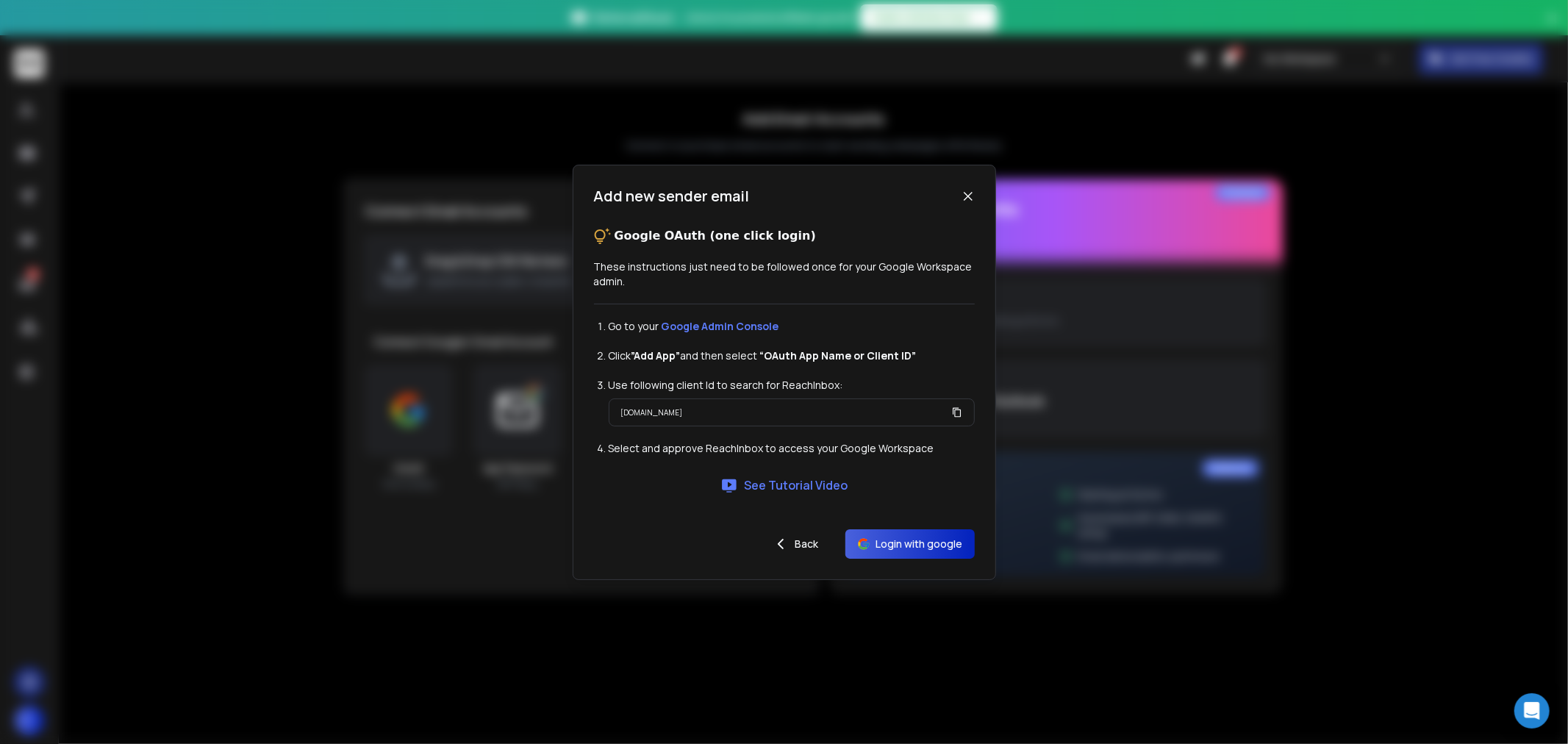
click at [917, 540] on button "Login with google" at bounding box center [910, 544] width 129 height 29
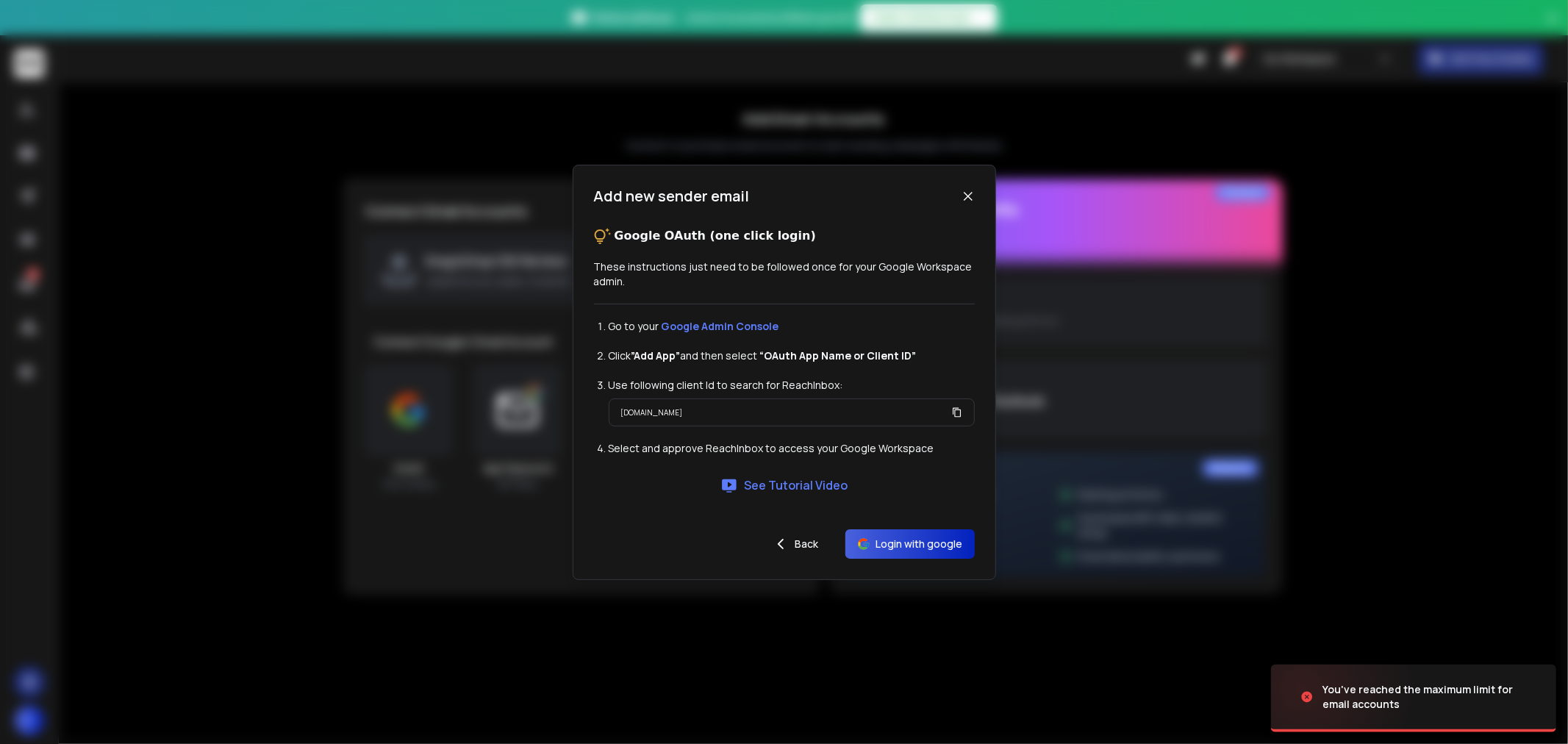
click at [919, 540] on button "Login with google" at bounding box center [910, 544] width 129 height 29
click at [920, 540] on div "Back Login with google" at bounding box center [784, 544] width 381 height 29
click at [920, 540] on button "Login with google" at bounding box center [910, 544] width 129 height 29
click at [969, 196] on icon at bounding box center [968, 196] width 13 height 13
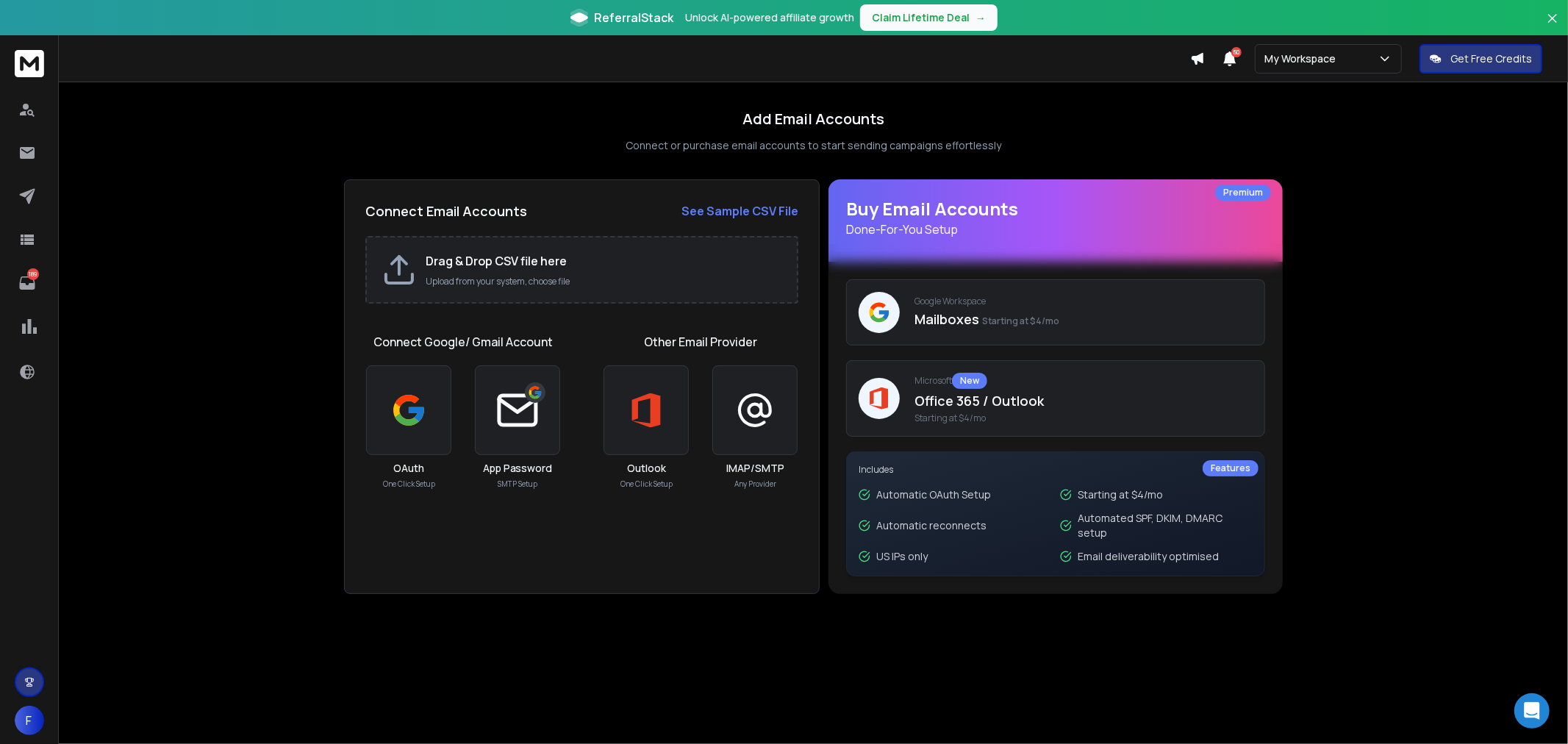
click at [913, 11] on button "Claim Lifetime Deal →" at bounding box center [929, 18] width 138 height 26
click at [25, 381] on icon at bounding box center [27, 372] width 18 height 18
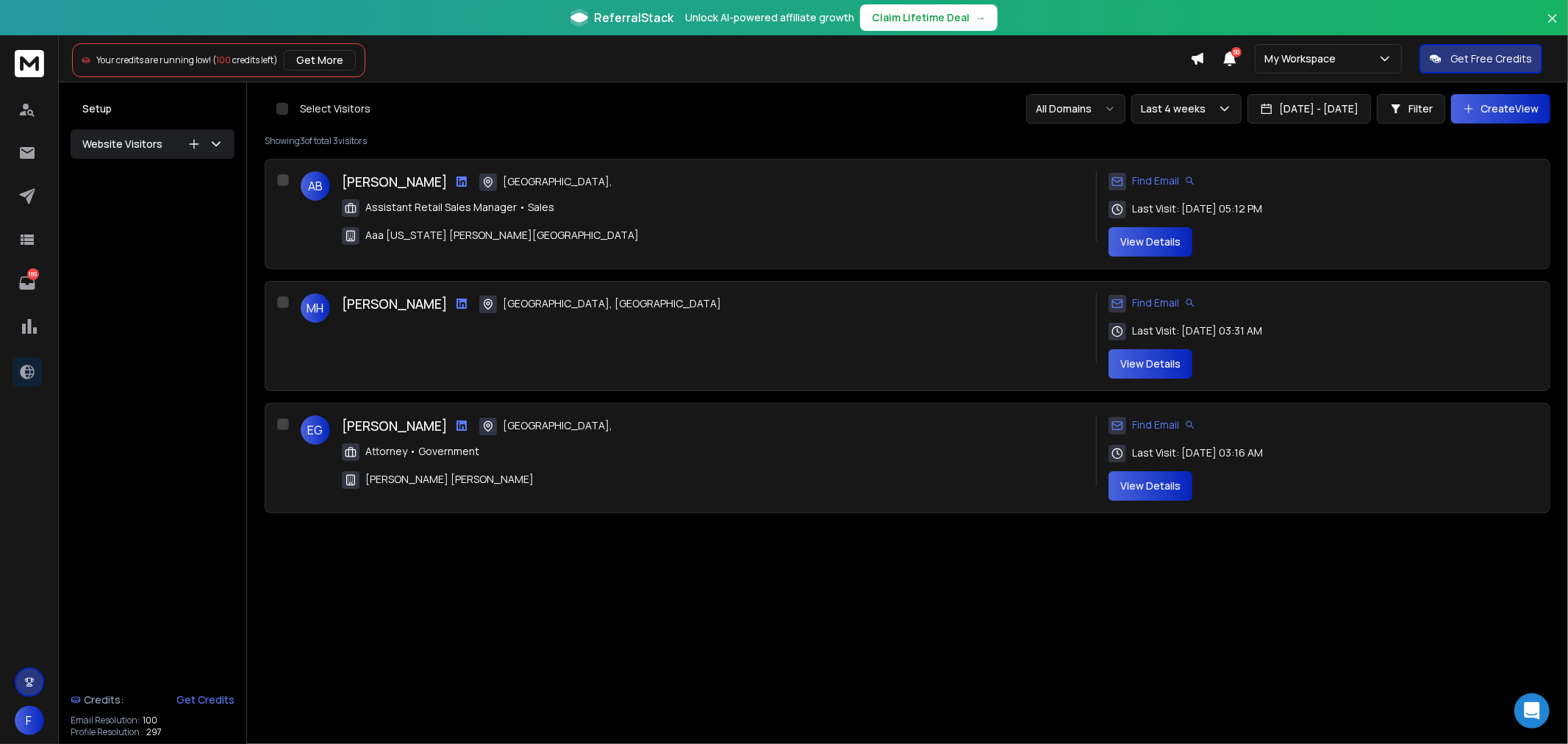
click at [156, 150] on button "Website Visitors" at bounding box center [152, 144] width 164 height 29
click at [162, 180] on p "[DOMAIN_NAME]" at bounding box center [119, 181] width 85 height 15
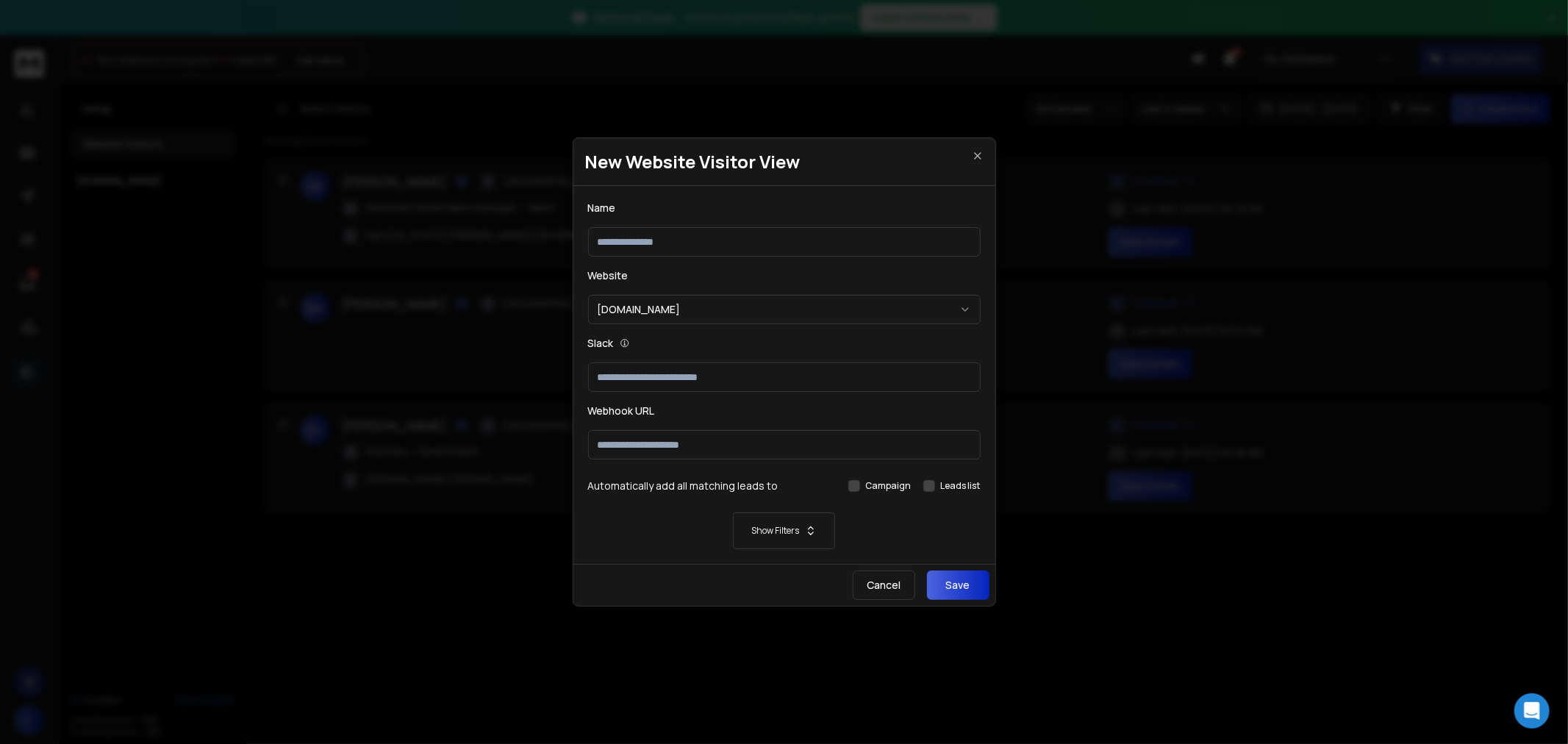
click at [975, 163] on h1 "New Website Visitor View" at bounding box center [784, 162] width 422 height 48
click at [978, 156] on icon "button" at bounding box center [978, 156] width 6 height 6
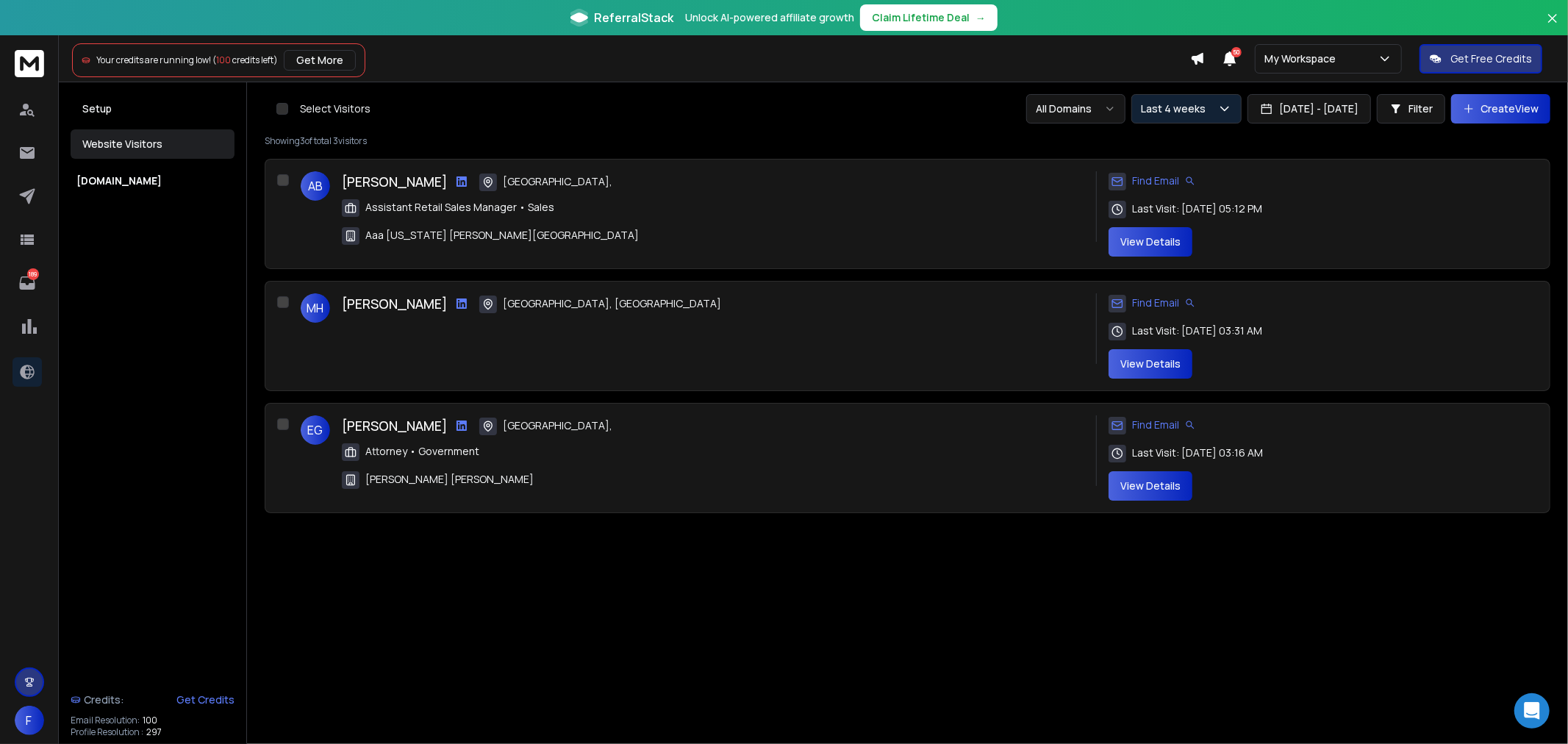
click at [1141, 113] on p "Last 4 weeks" at bounding box center [1176, 108] width 71 height 15
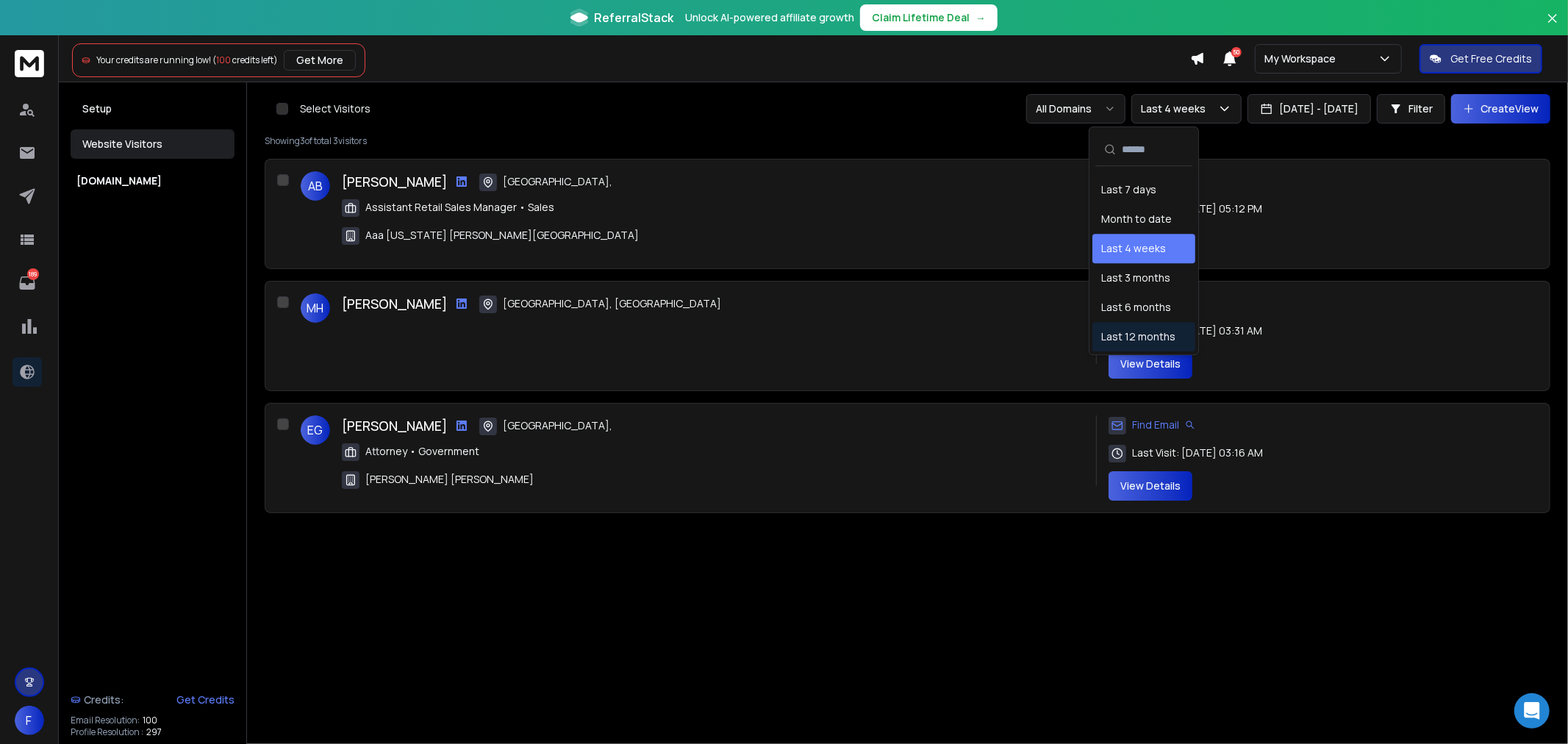
click at [1149, 344] on p "Last 12 months" at bounding box center [1139, 337] width 80 height 21
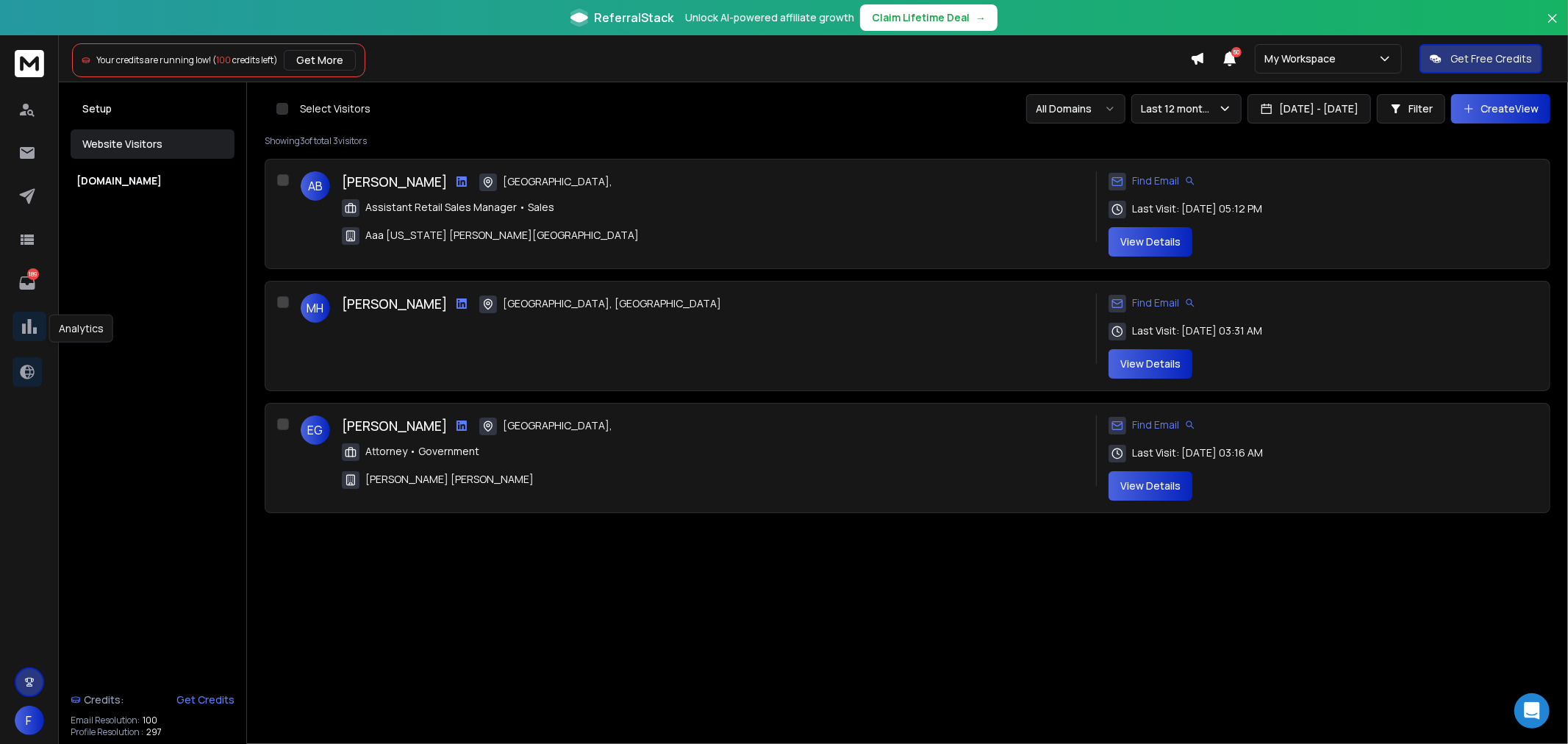
click at [26, 310] on div "189" at bounding box center [29, 243] width 34 height 297
click at [26, 318] on icon at bounding box center [29, 327] width 22 height 22
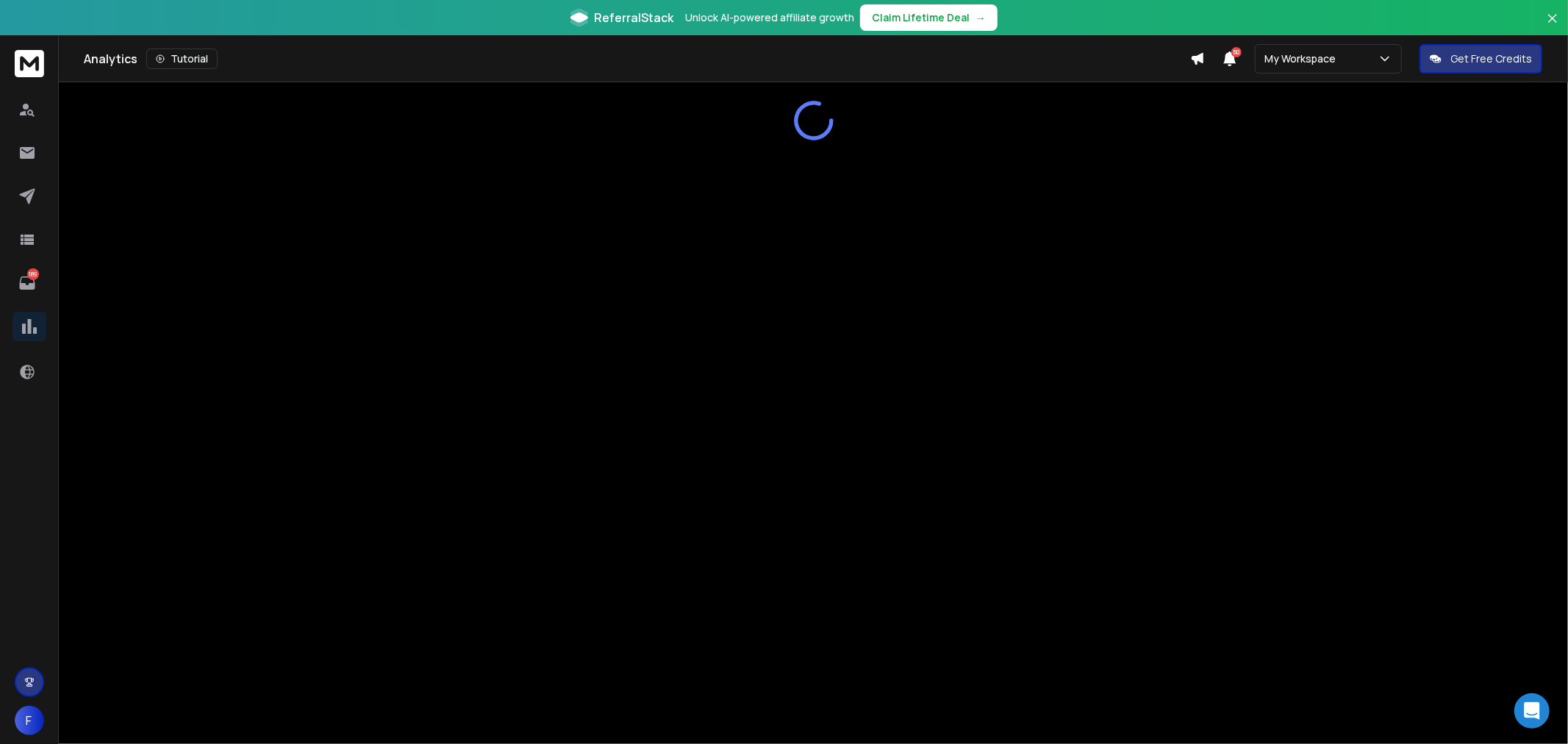
click at [28, 59] on icon at bounding box center [29, 63] width 29 height 27
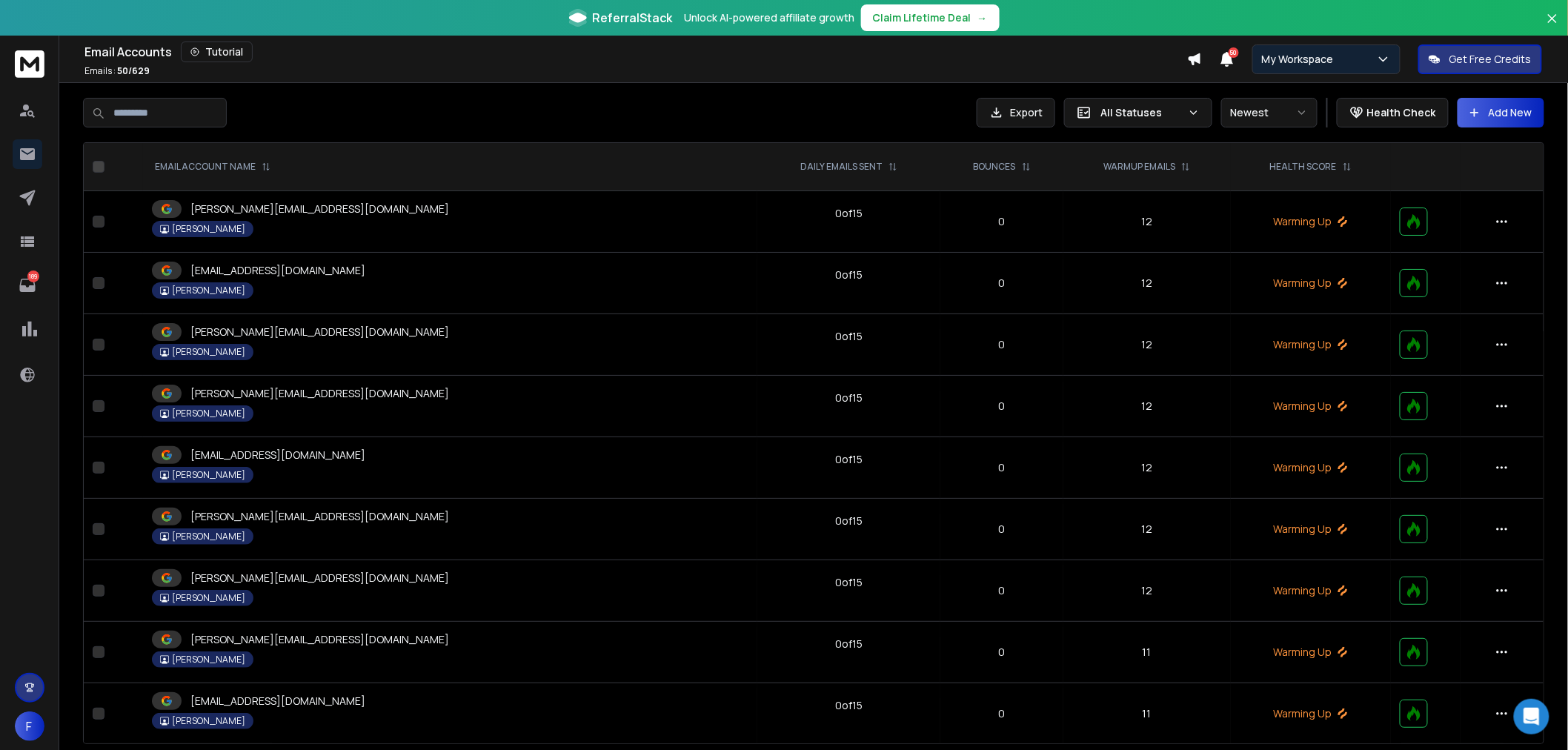
click at [1316, 58] on p "My Workspace" at bounding box center [1301, 59] width 77 height 15
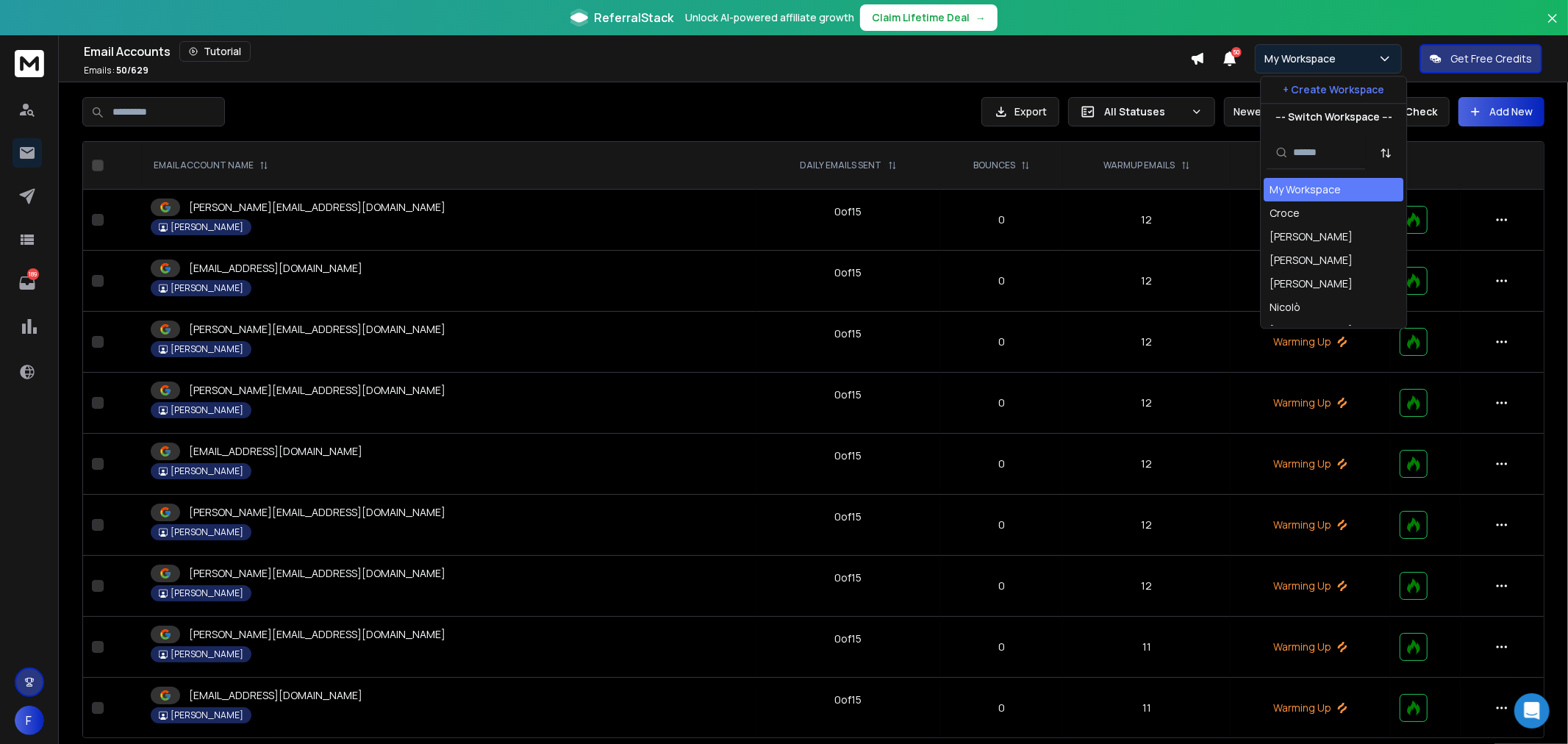
click at [1306, 58] on p "My Workspace" at bounding box center [1303, 58] width 77 height 15
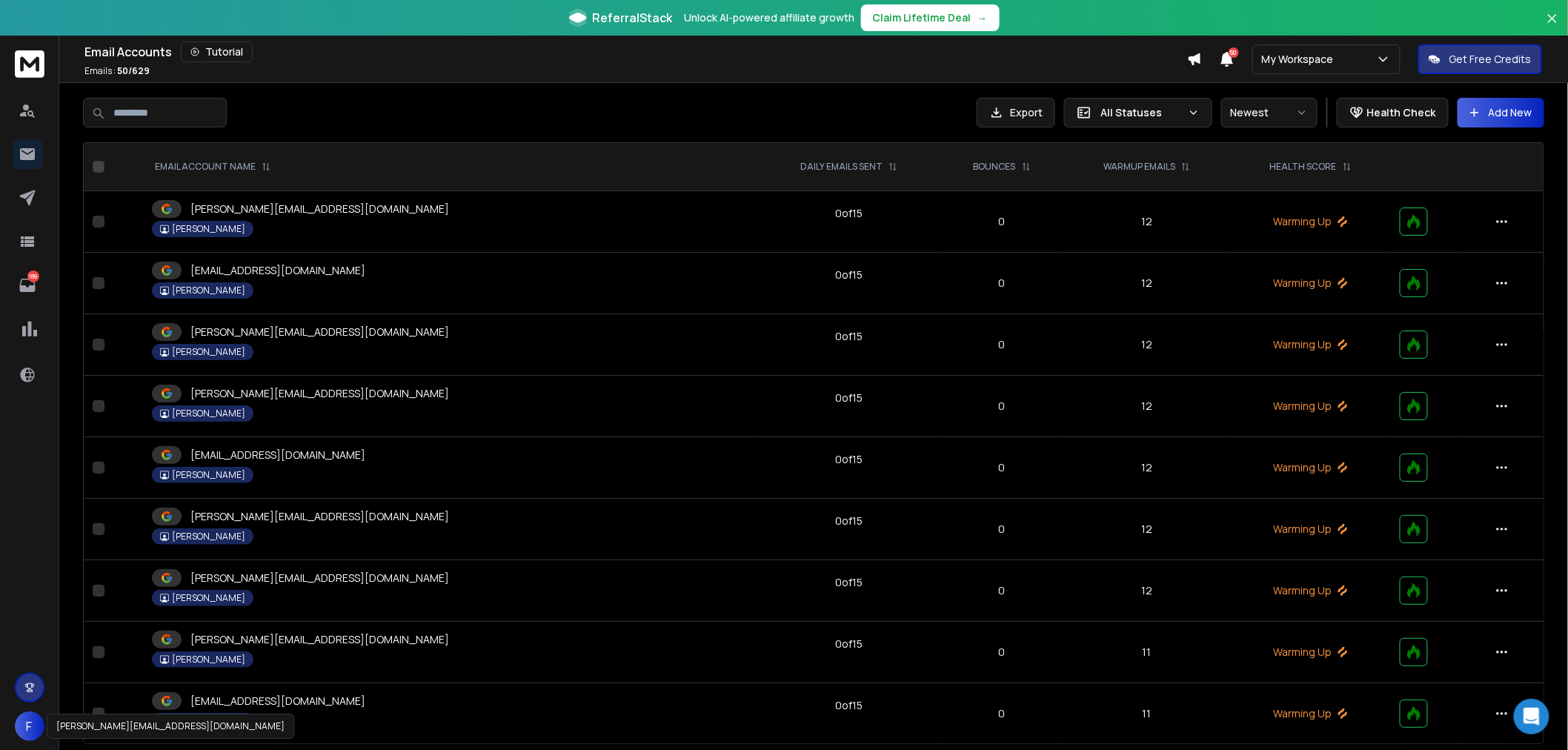
click at [28, 720] on span "F" at bounding box center [29, 727] width 29 height 29
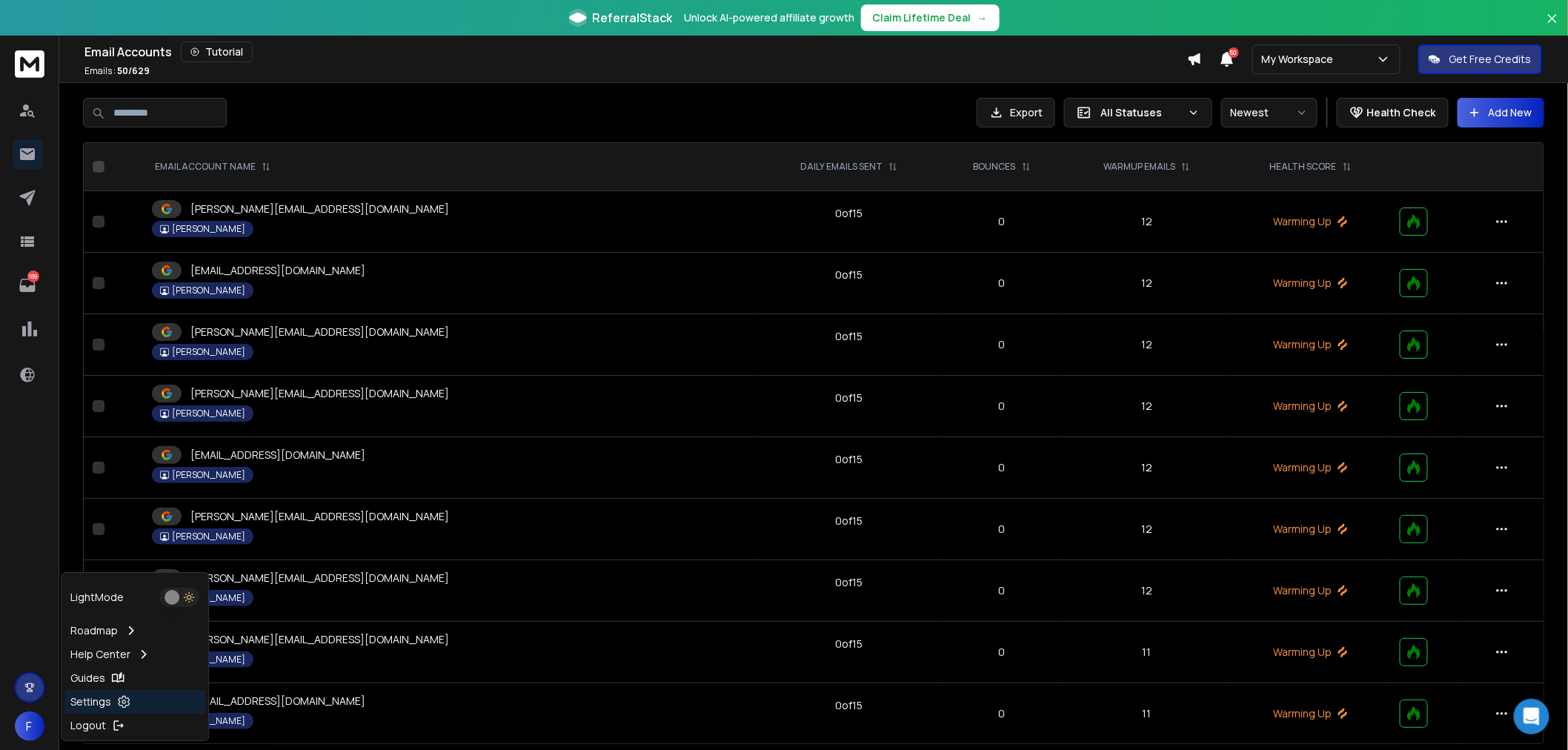
click at [119, 708] on icon at bounding box center [123, 702] width 13 height 13
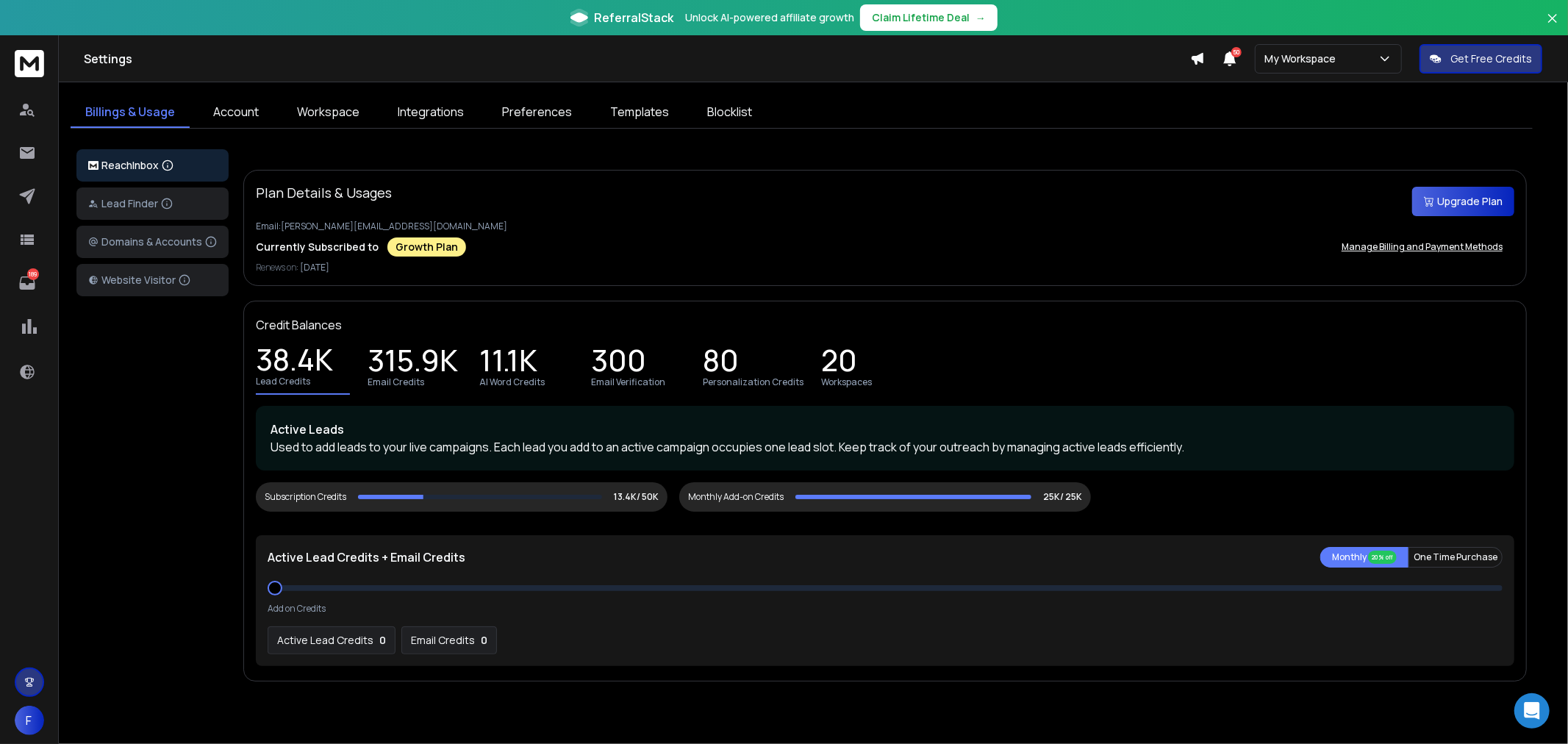
click at [849, 360] on p "20" at bounding box center [839, 363] width 36 height 21
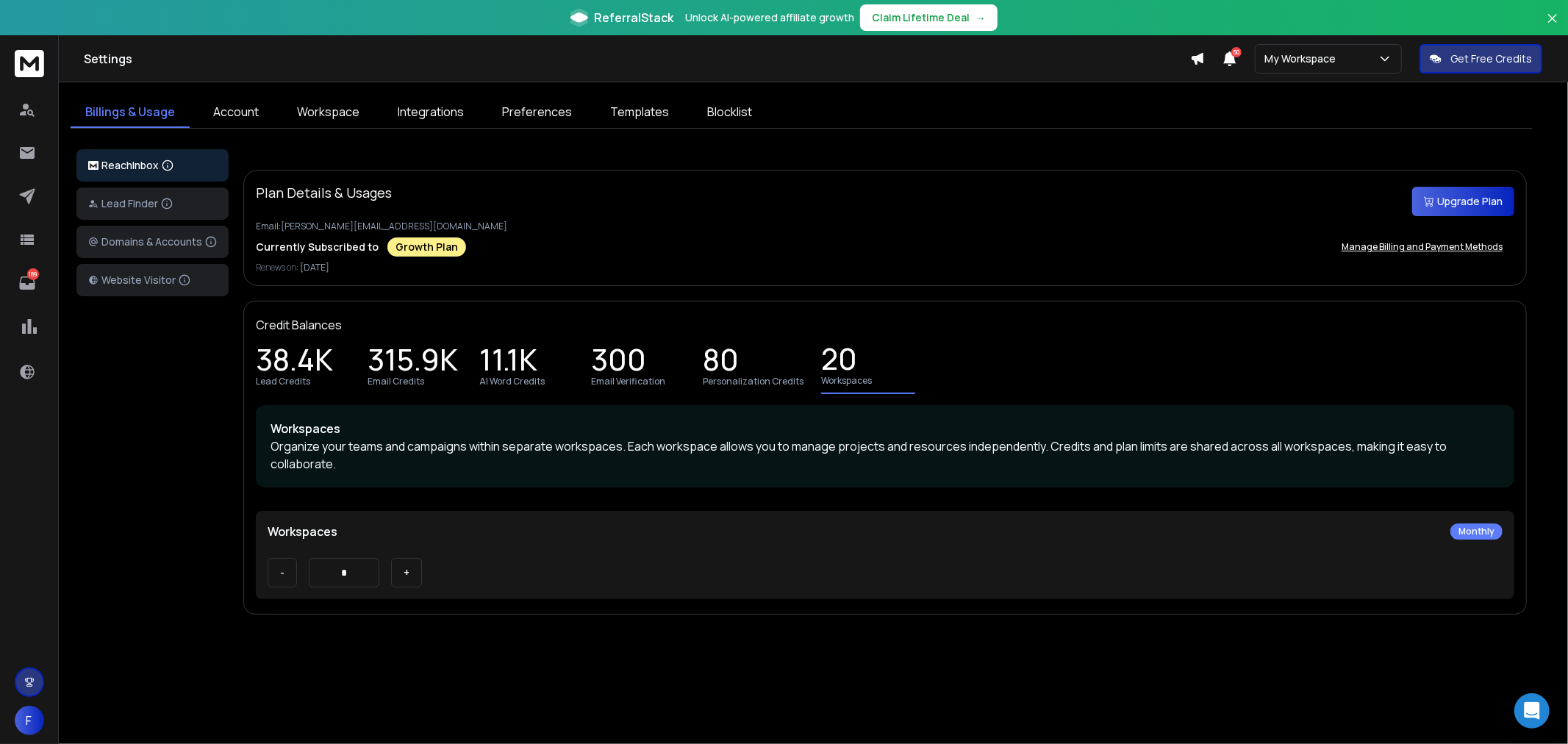
click at [772, 357] on button "80 Personalization Credits" at bounding box center [753, 373] width 101 height 42
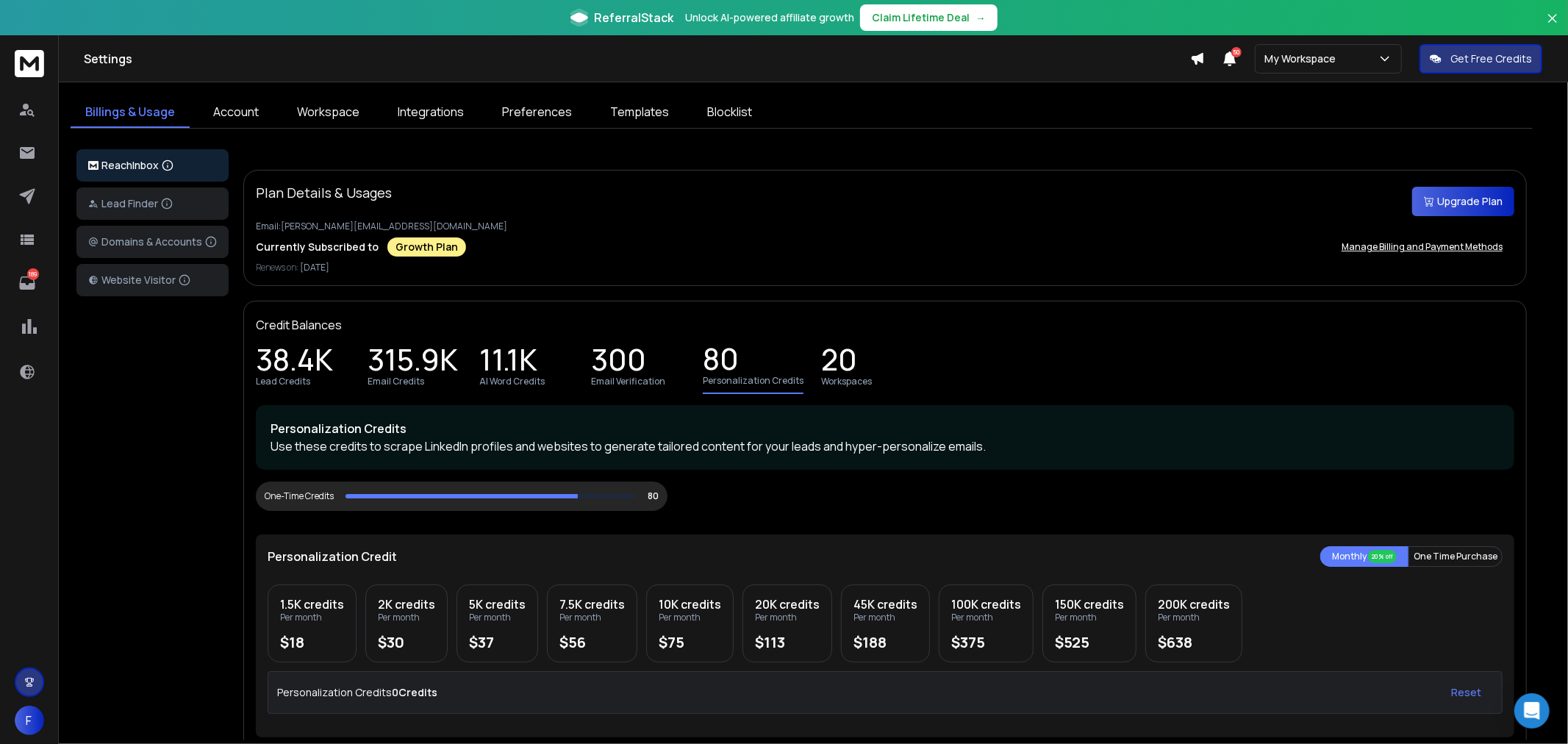
click at [621, 352] on p "300" at bounding box center [618, 362] width 55 height 21
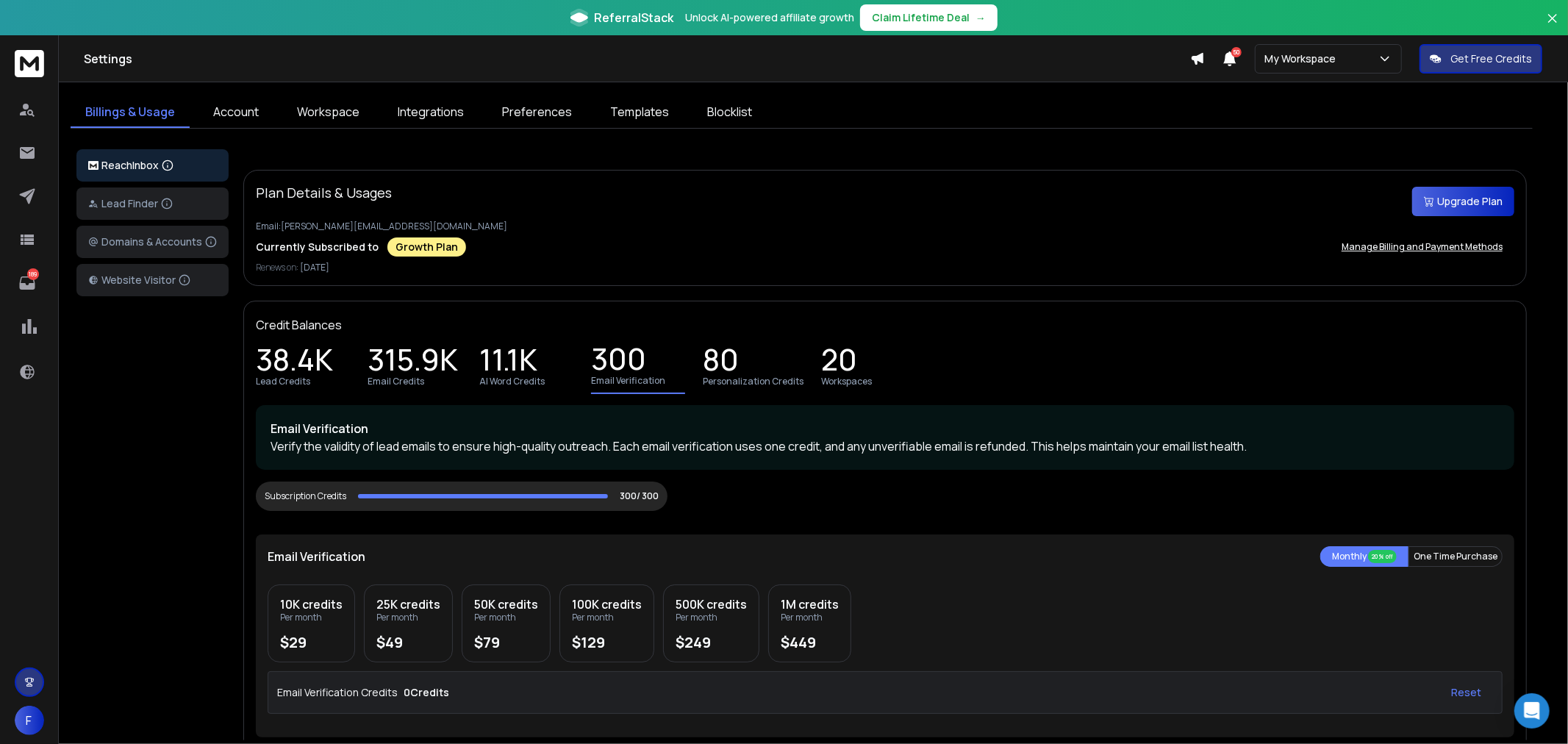
click at [386, 354] on p "315.9K" at bounding box center [413, 362] width 91 height 21
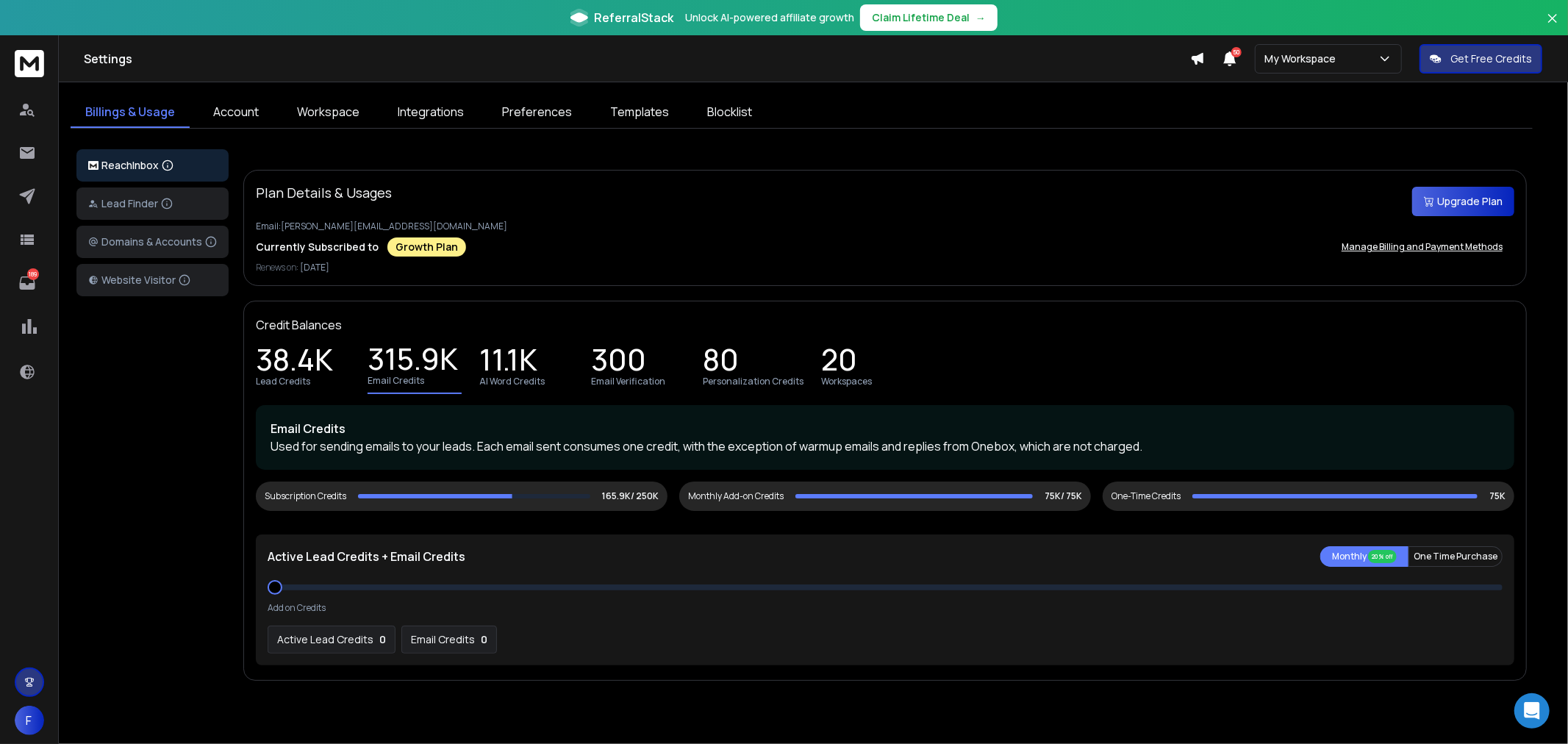
click at [244, 368] on div "Credit Balances 38.4K Lead Credits 315.9K Email Credits 11.1K AI Word Credits 3…" at bounding box center [885, 490] width 1284 height 380
click at [267, 366] on p "38.4K" at bounding box center [294, 362] width 77 height 21
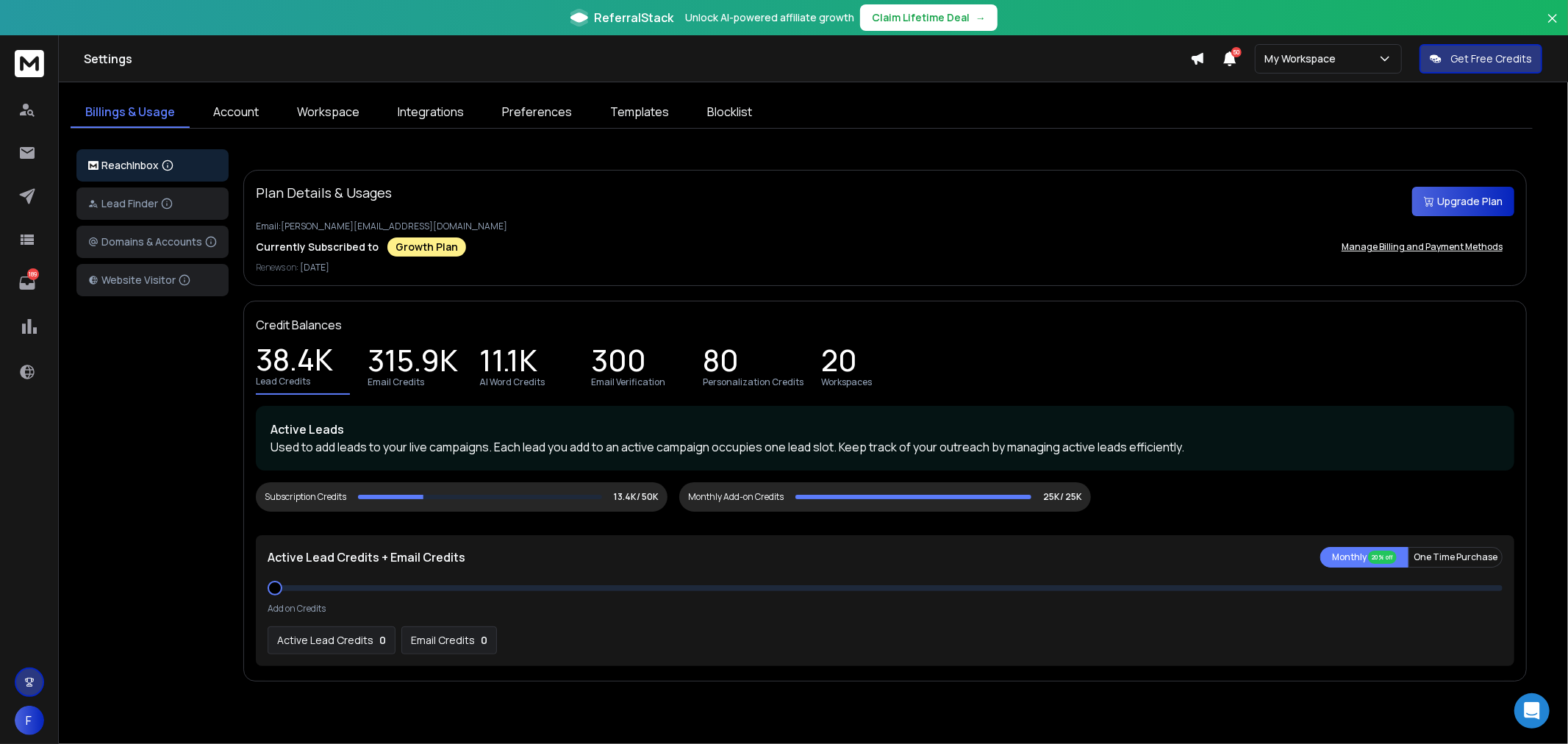
click at [657, 360] on button "300 Email Verification" at bounding box center [638, 374] width 94 height 42
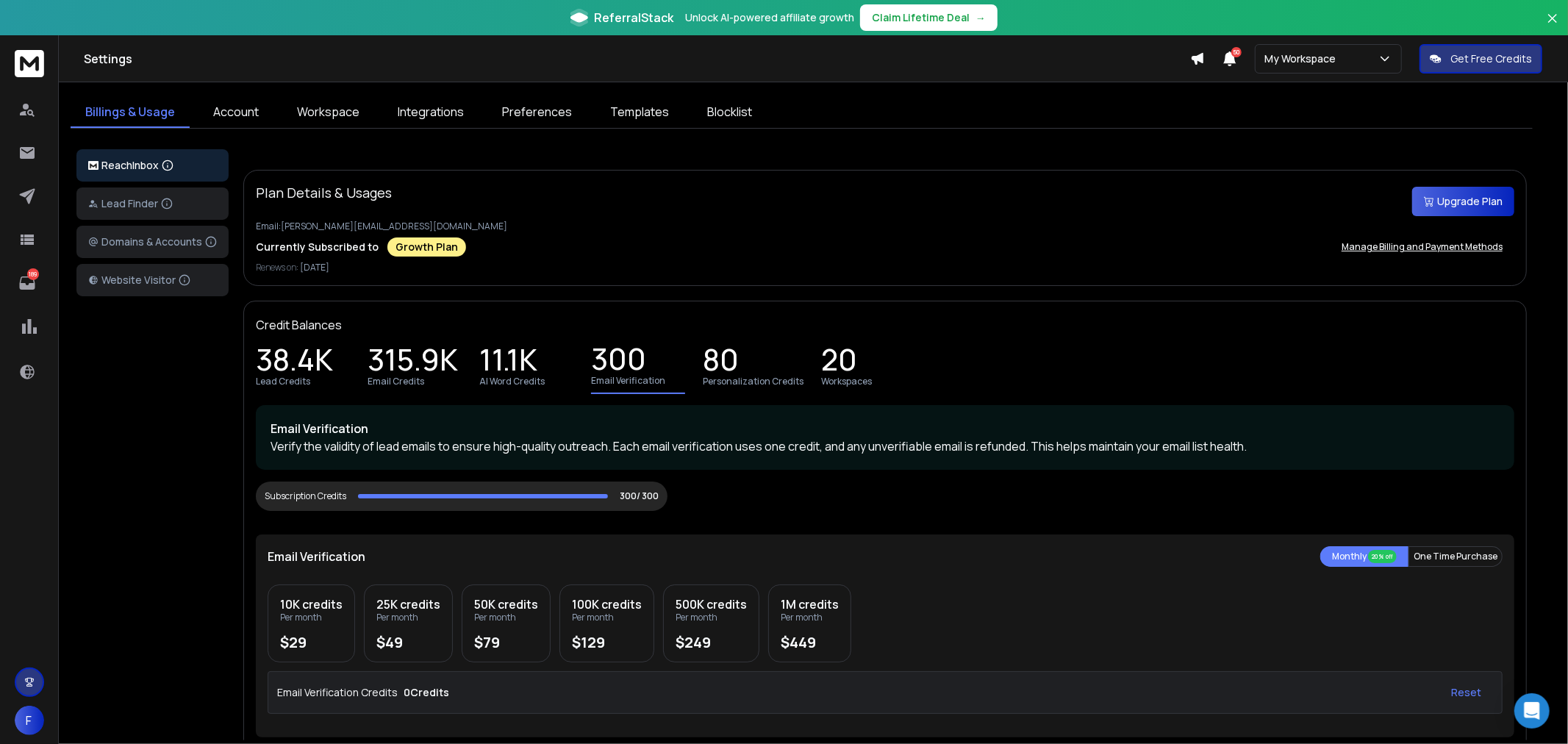
click at [240, 109] on link "Account" at bounding box center [236, 112] width 75 height 31
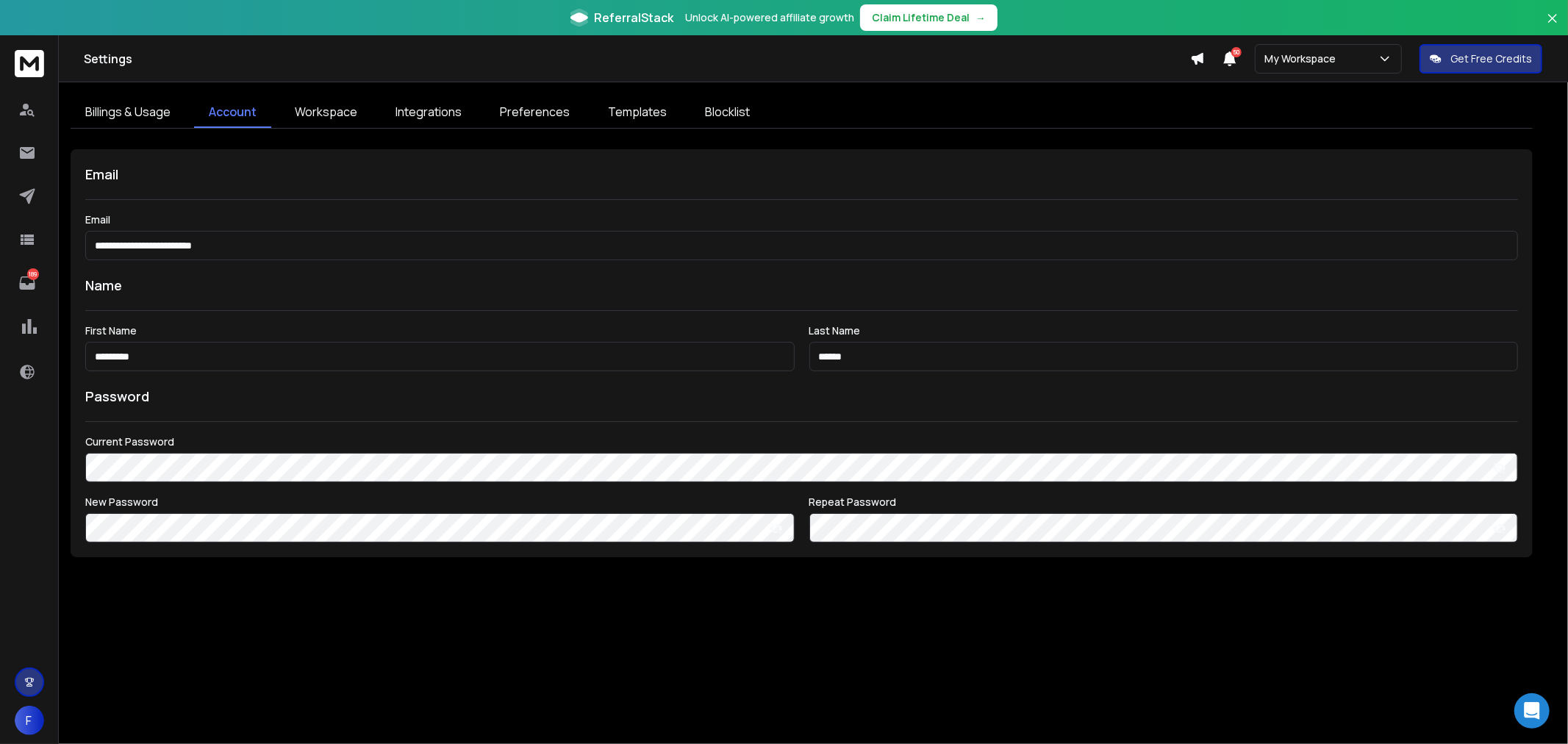
click at [333, 106] on link "Workspace" at bounding box center [327, 112] width 92 height 31
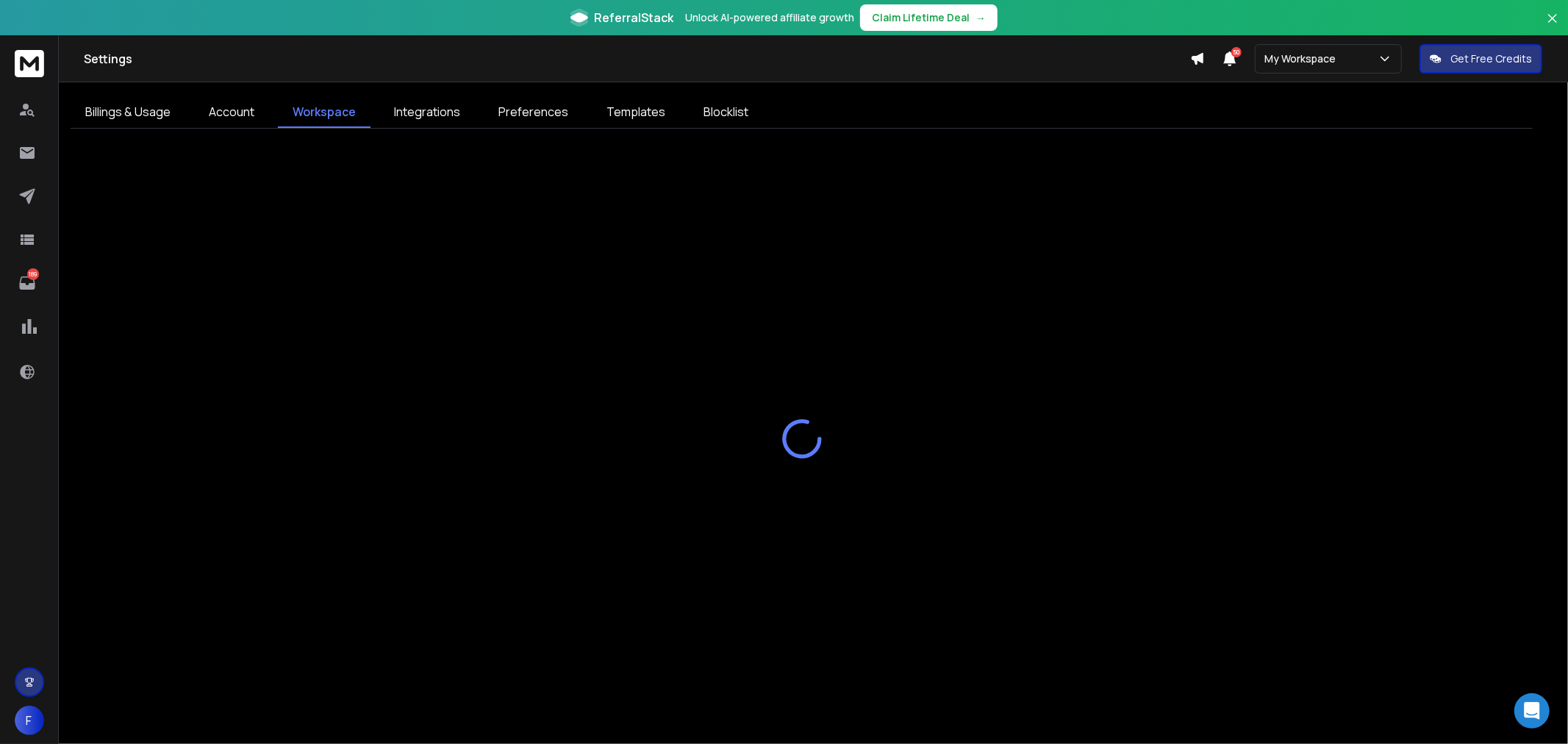
click at [446, 111] on link "Integrations" at bounding box center [427, 112] width 95 height 31
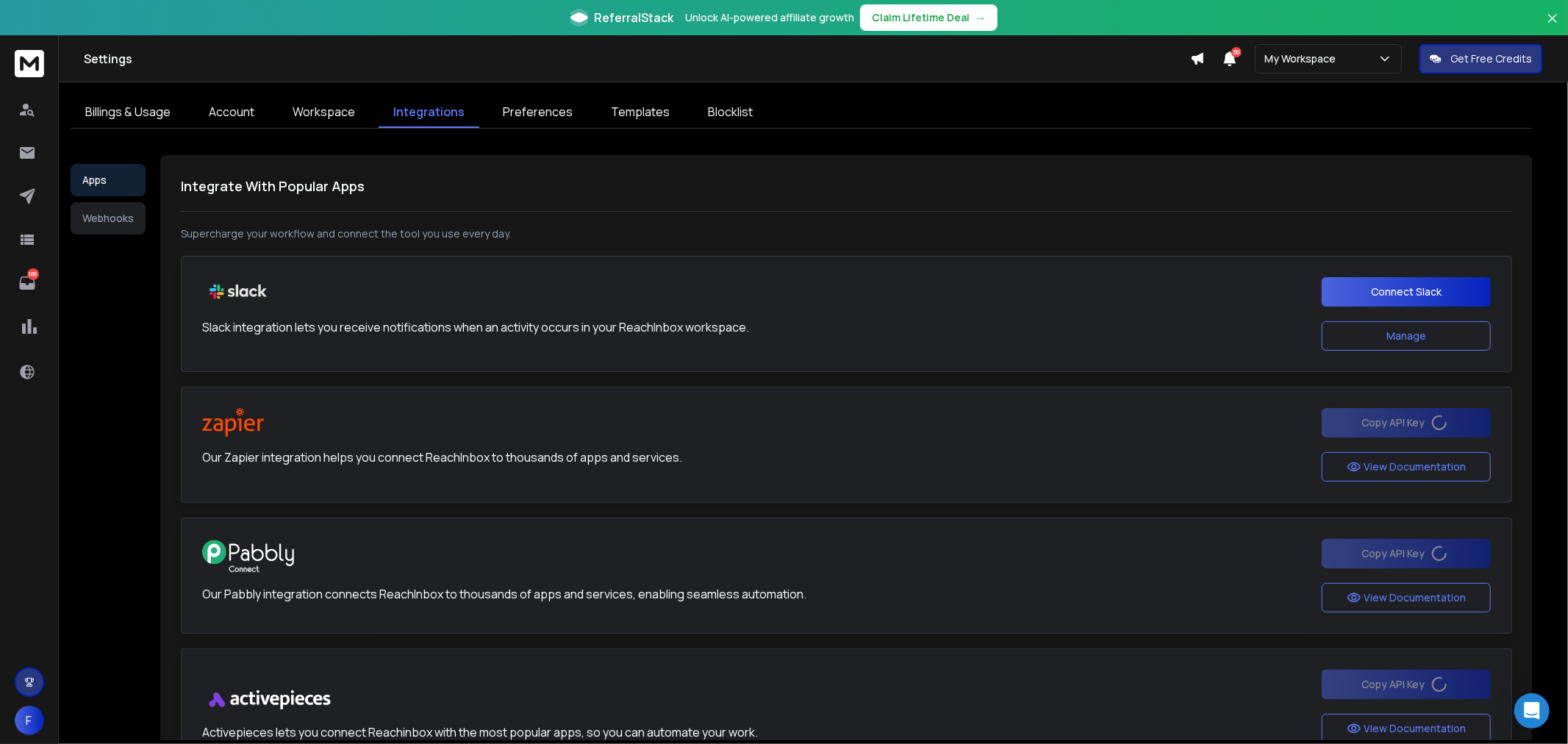
click at [533, 111] on link "Preferences" at bounding box center [537, 112] width 99 height 31
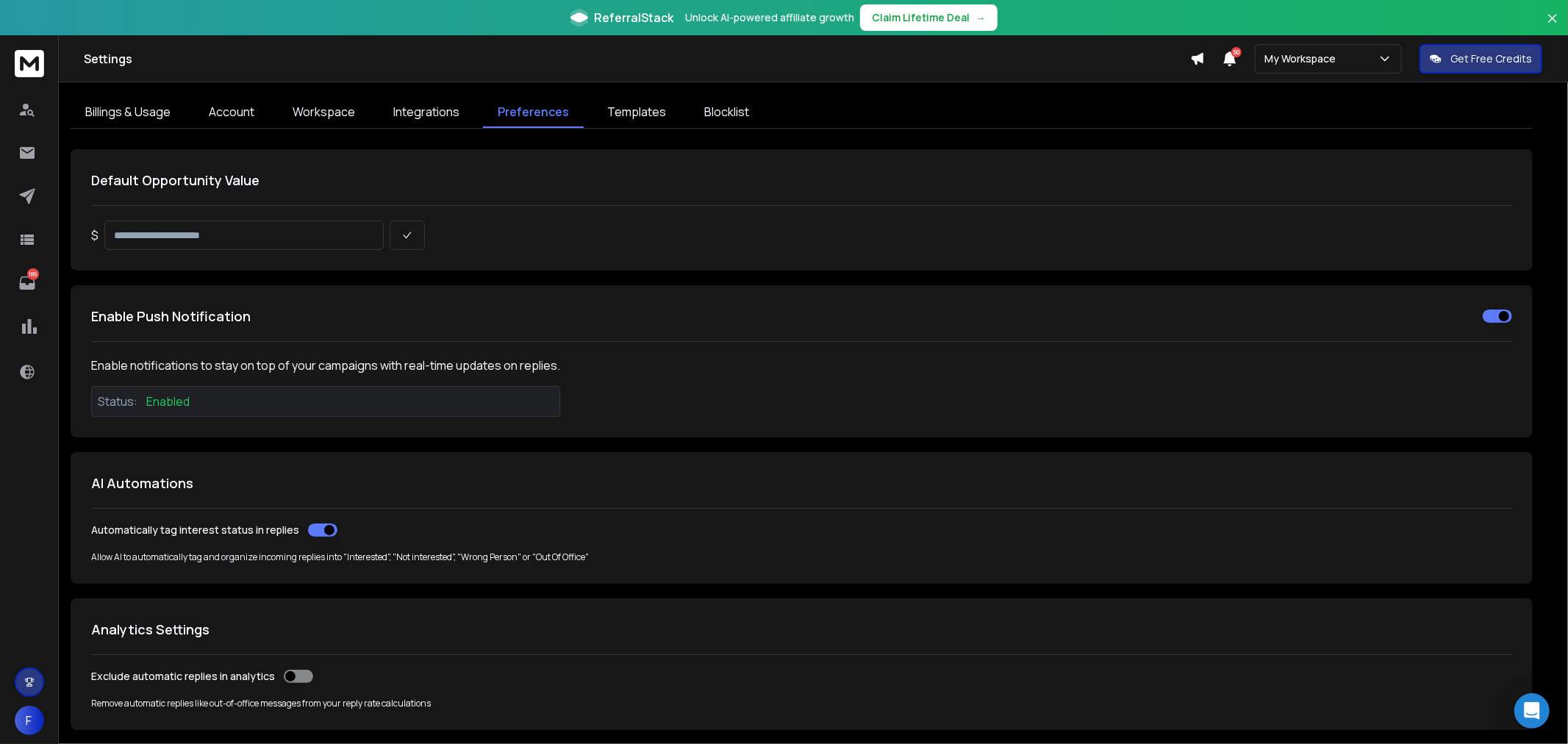
click at [645, 111] on link "Templates" at bounding box center [636, 112] width 88 height 31
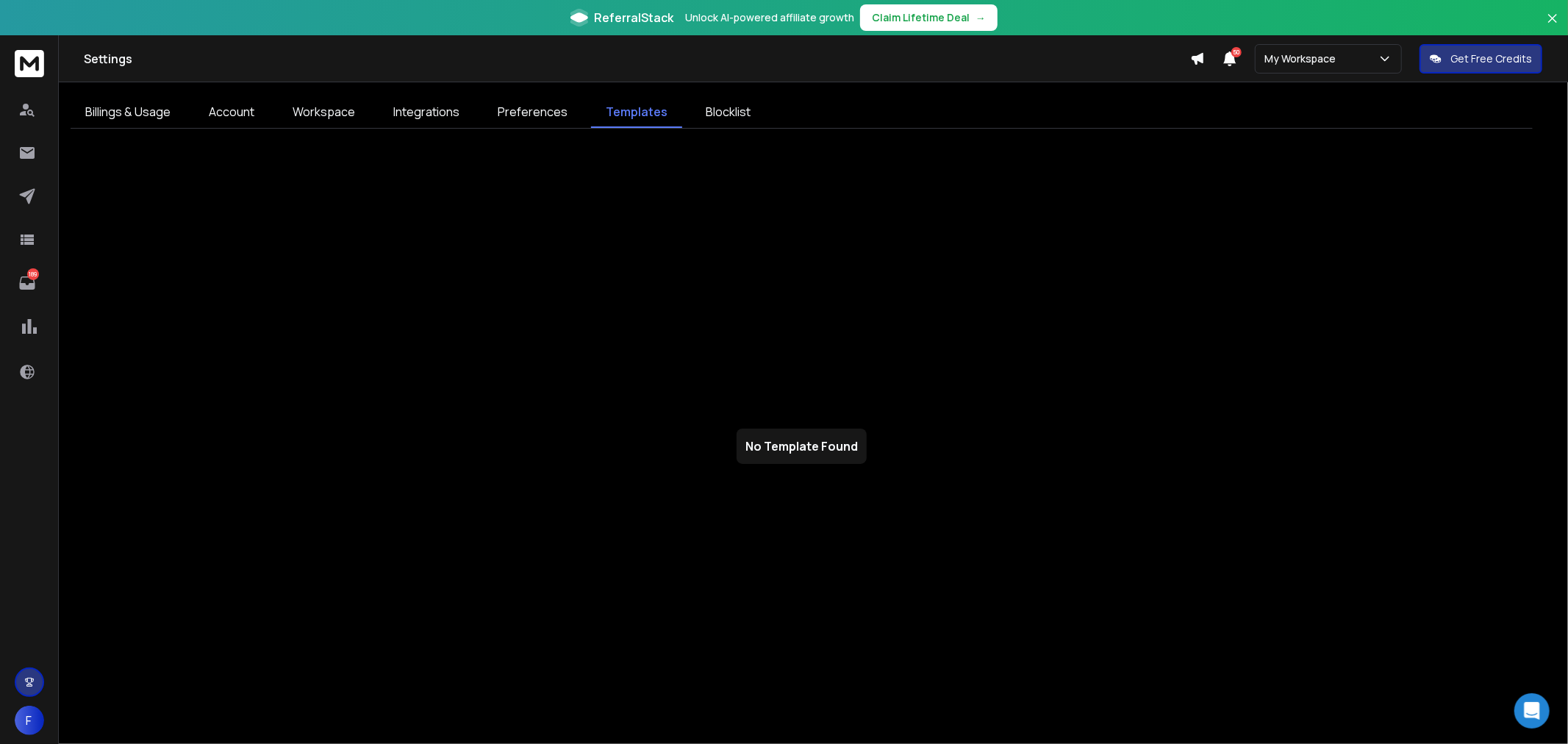
click at [707, 107] on link "Blocklist" at bounding box center [728, 112] width 75 height 31
click at [144, 112] on link "Billings & Usage" at bounding box center [128, 112] width 114 height 31
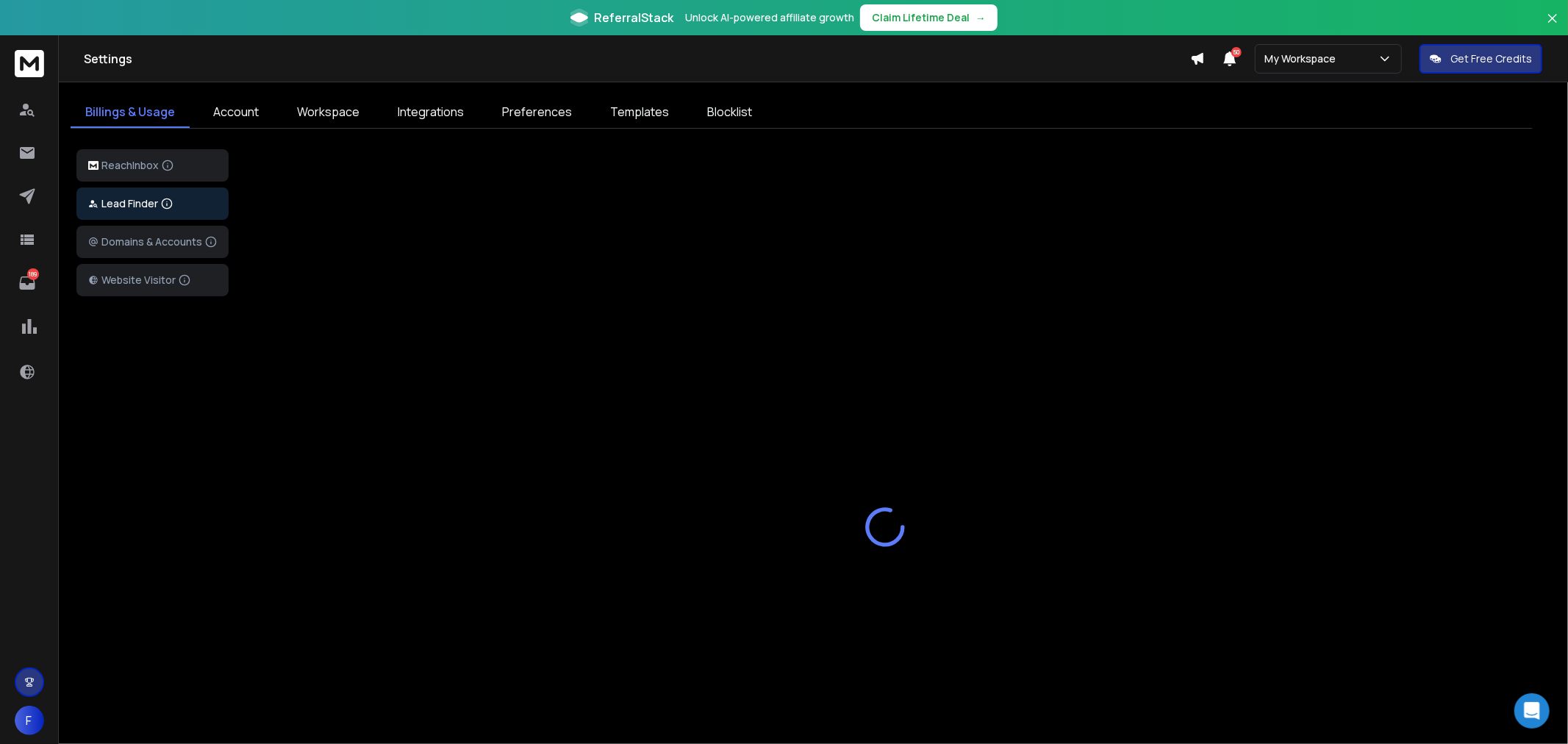
click at [150, 199] on button "Lead Finder" at bounding box center [153, 204] width 152 height 32
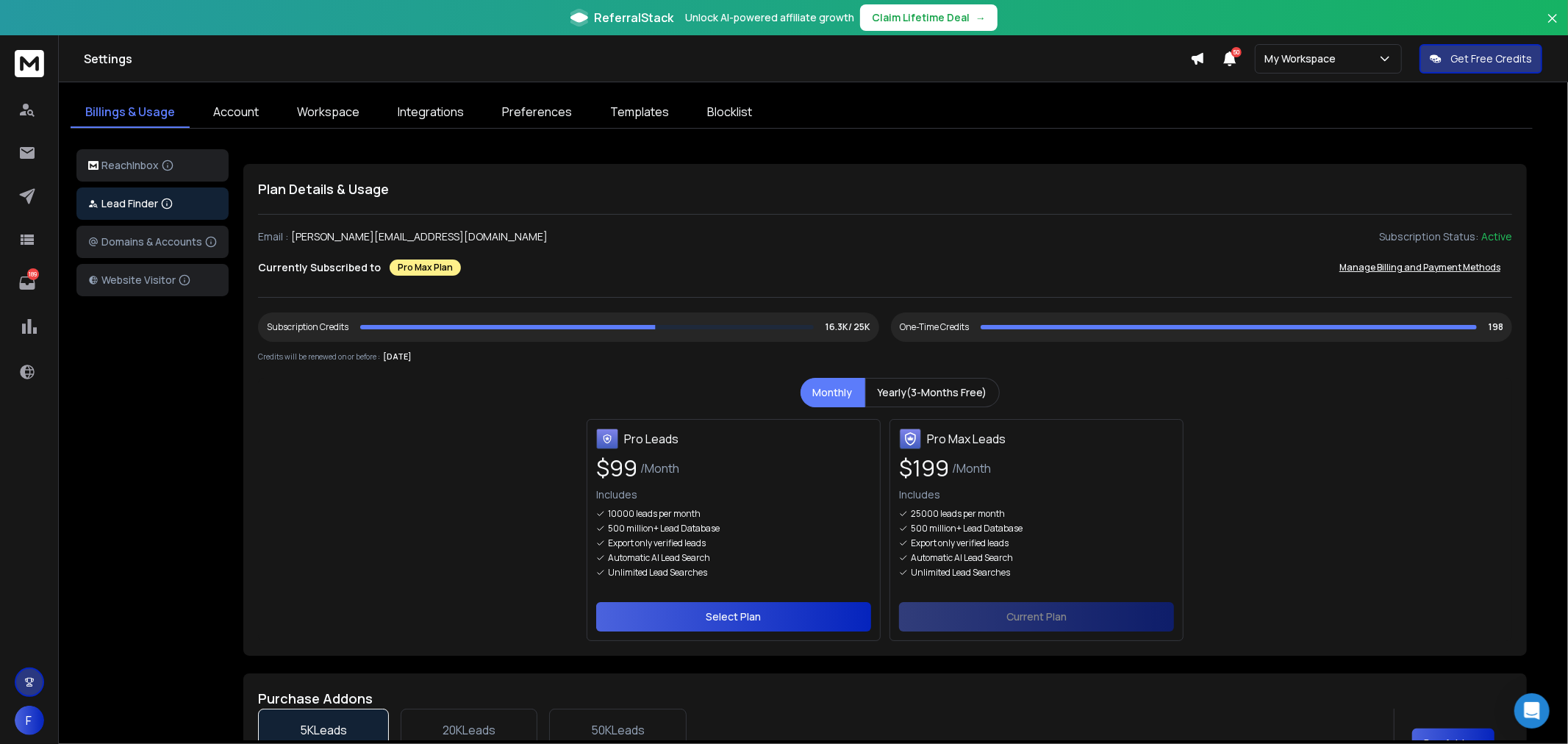
click at [165, 239] on button "Domains & Accounts" at bounding box center [153, 242] width 152 height 32
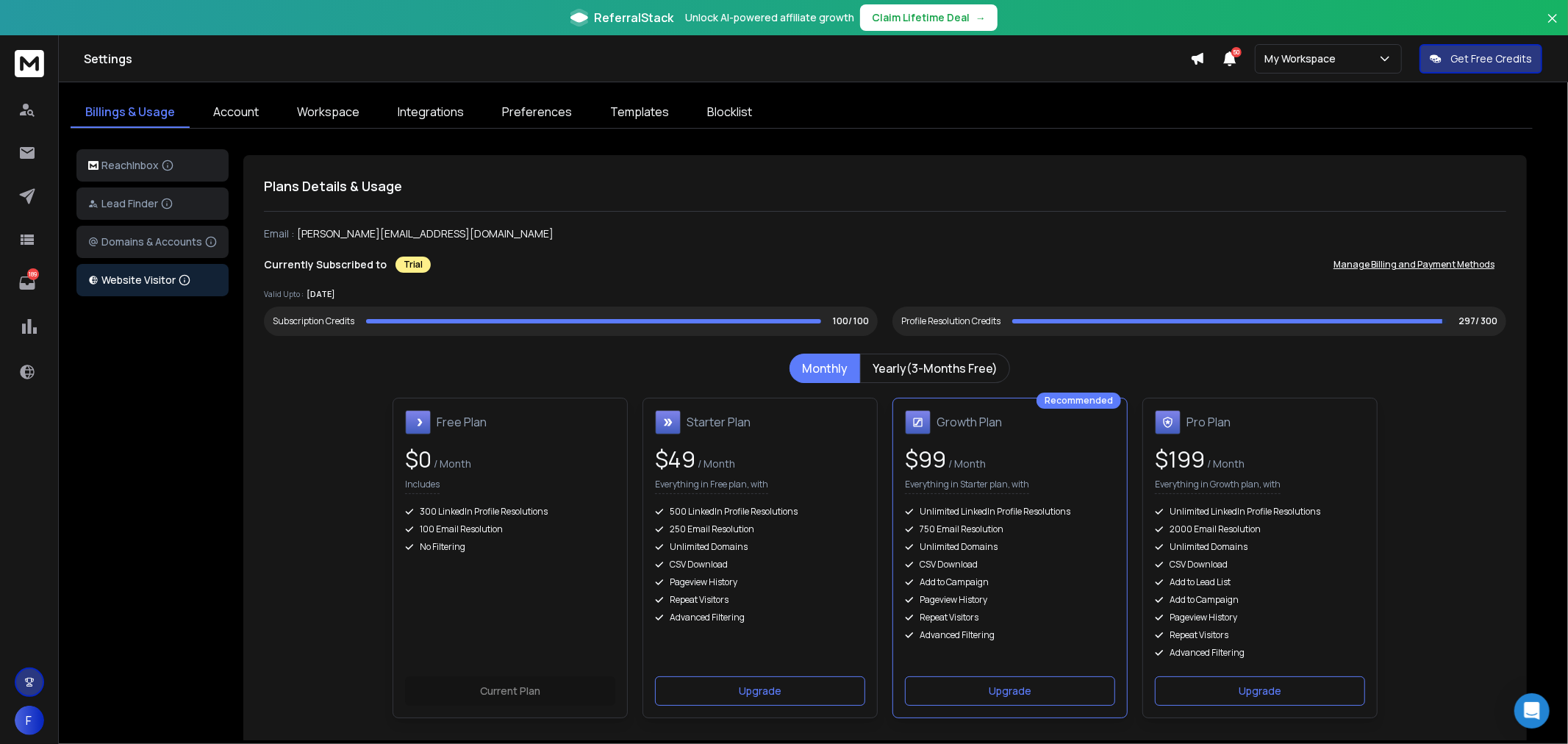
click at [165, 281] on button "Website Visitor" at bounding box center [153, 281] width 152 height 32
click at [188, 236] on button "Domains & Accounts" at bounding box center [153, 242] width 152 height 32
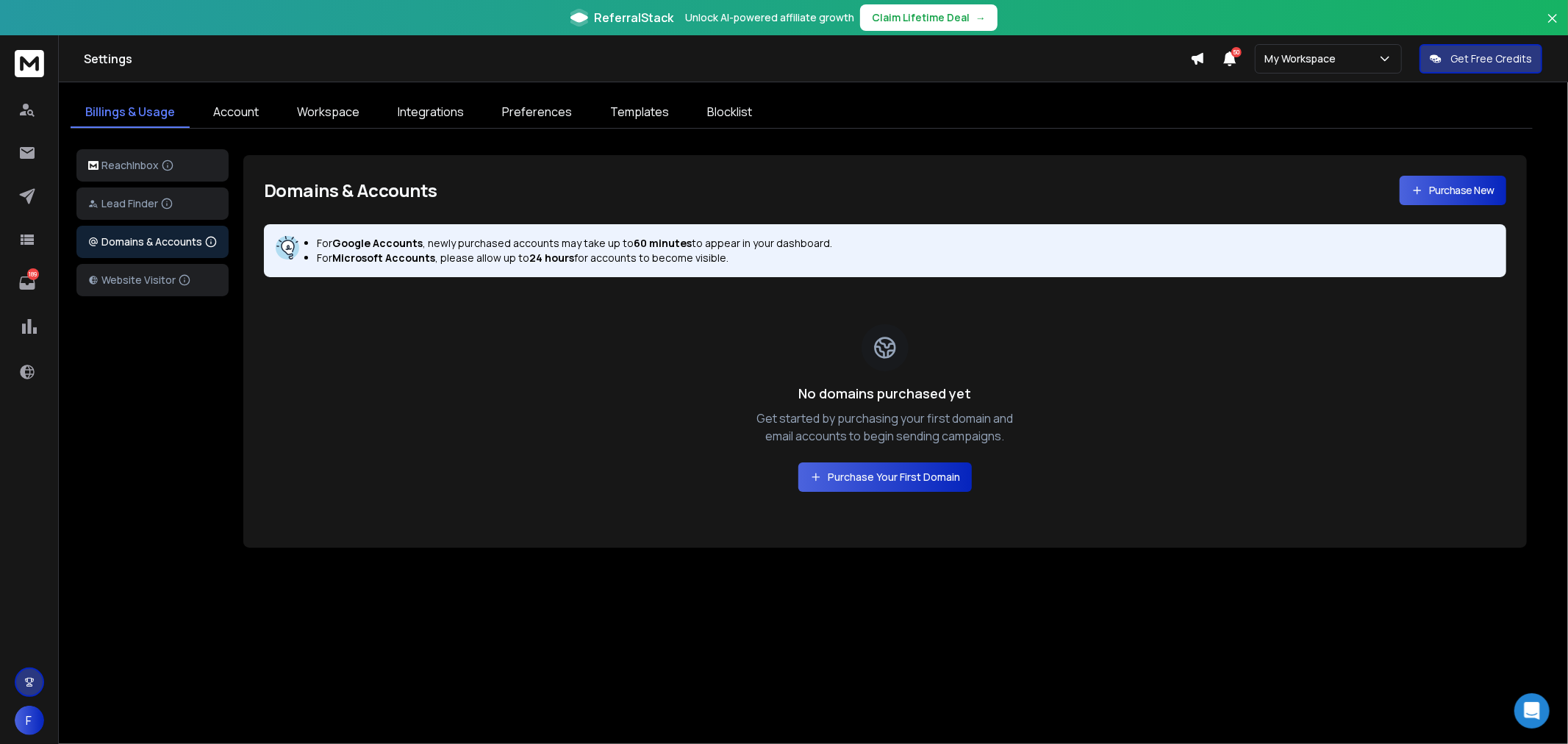
click at [181, 211] on button "Lead Finder" at bounding box center [153, 204] width 152 height 32
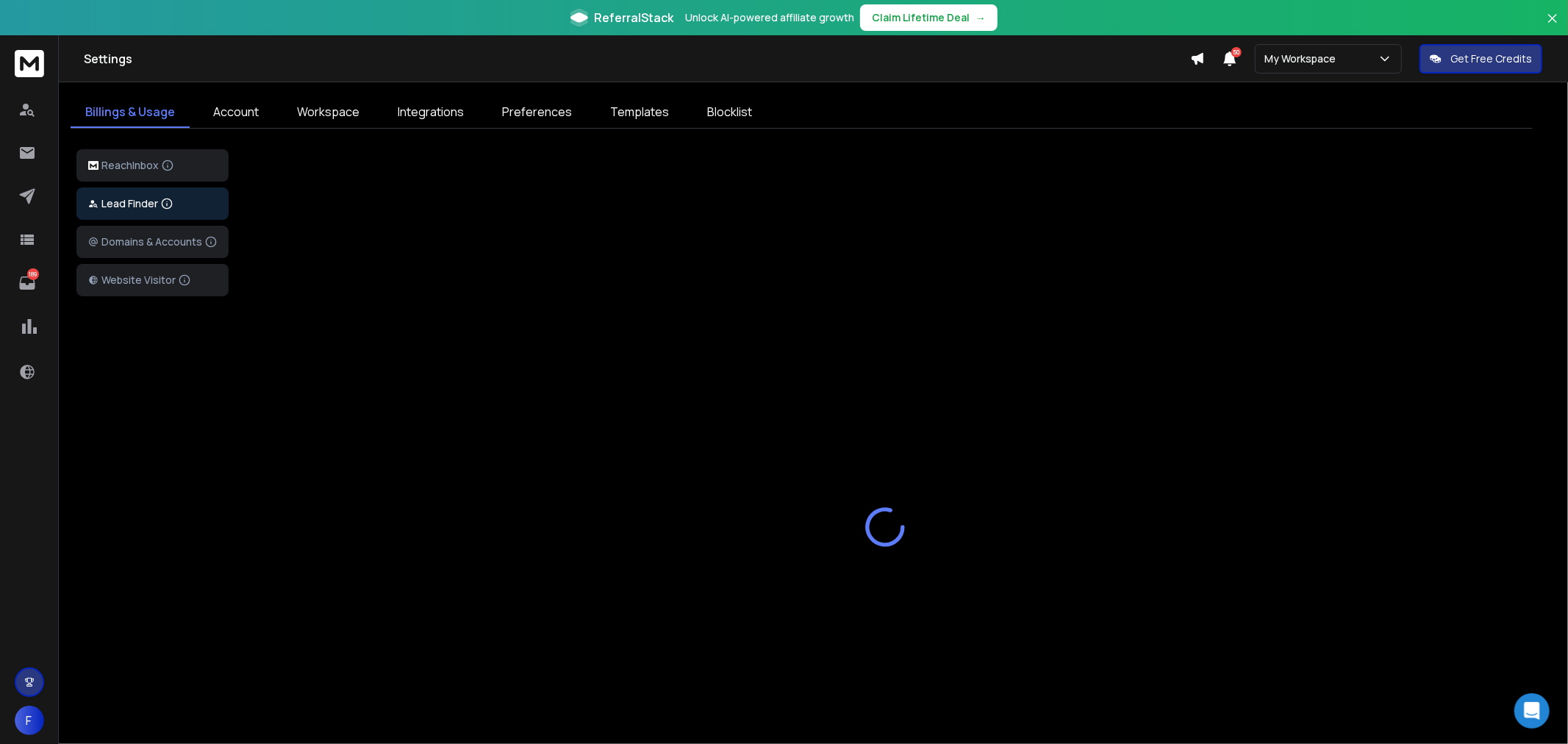
click at [179, 162] on button "ReachInbox" at bounding box center [153, 165] width 152 height 32
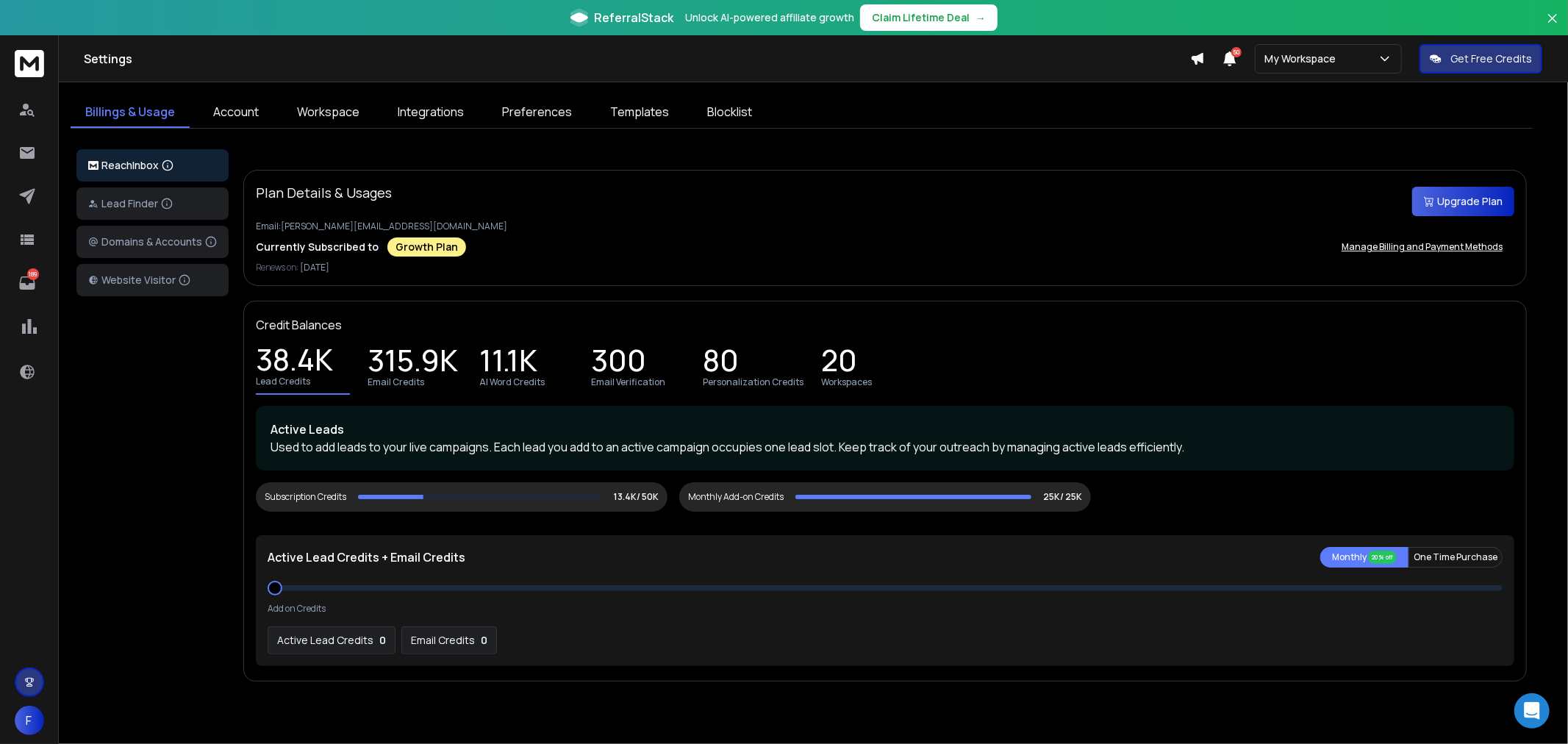
click at [1551, 19] on icon "Close banner" at bounding box center [1552, 18] width 8 height 8
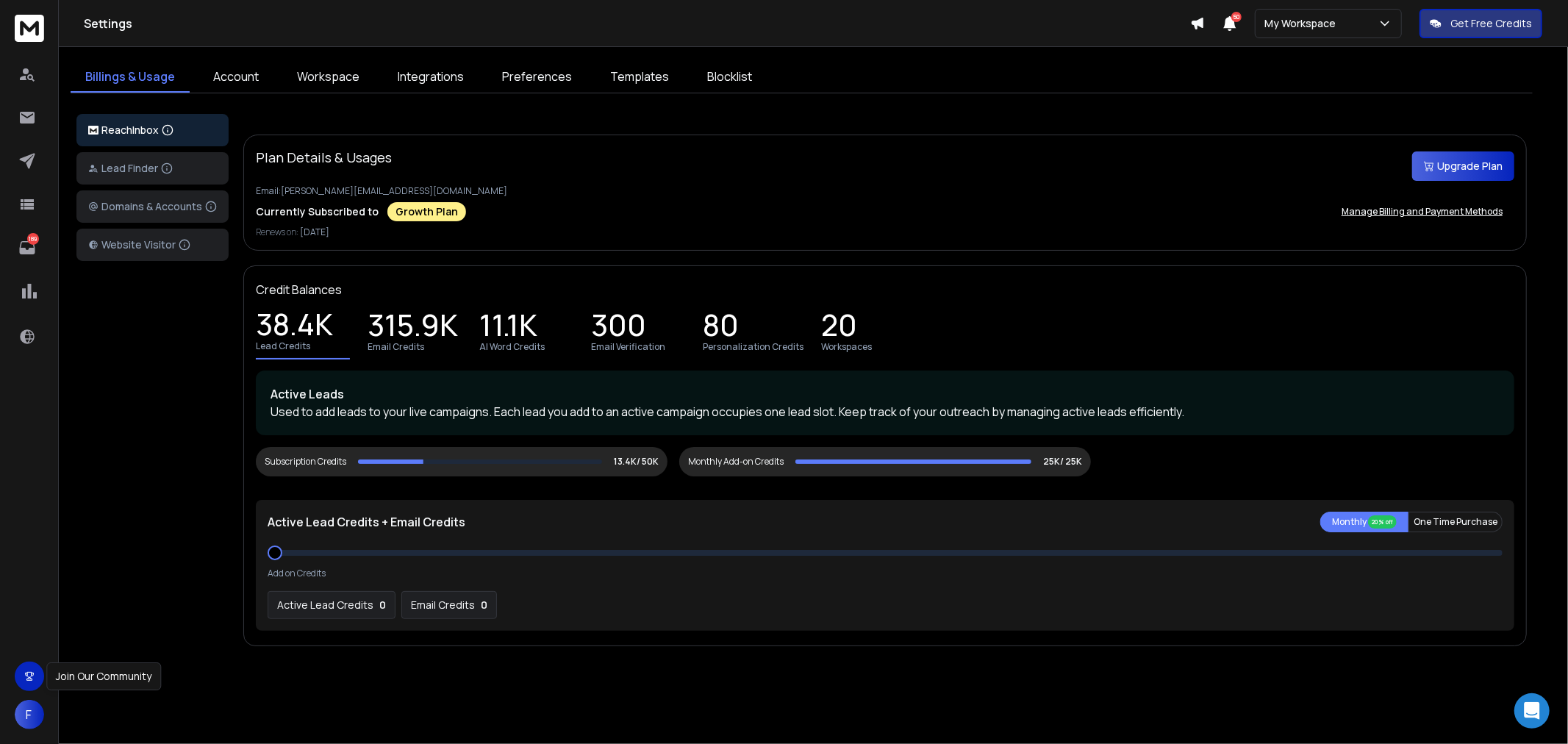
click at [25, 677] on icon at bounding box center [29, 676] width 8 height 12
click at [256, 78] on link "Account" at bounding box center [236, 77] width 75 height 31
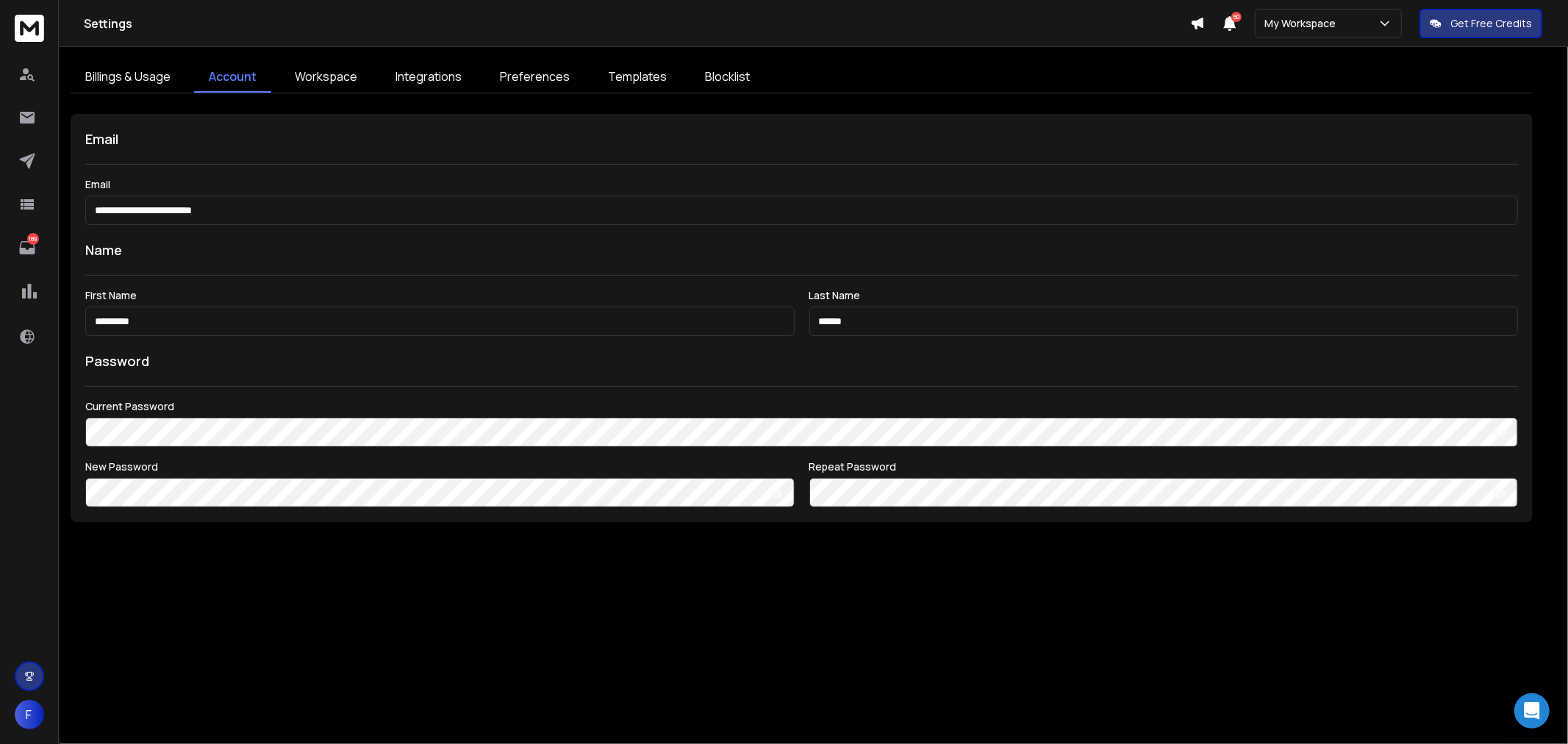
click at [344, 75] on link "Workspace" at bounding box center [327, 77] width 92 height 31
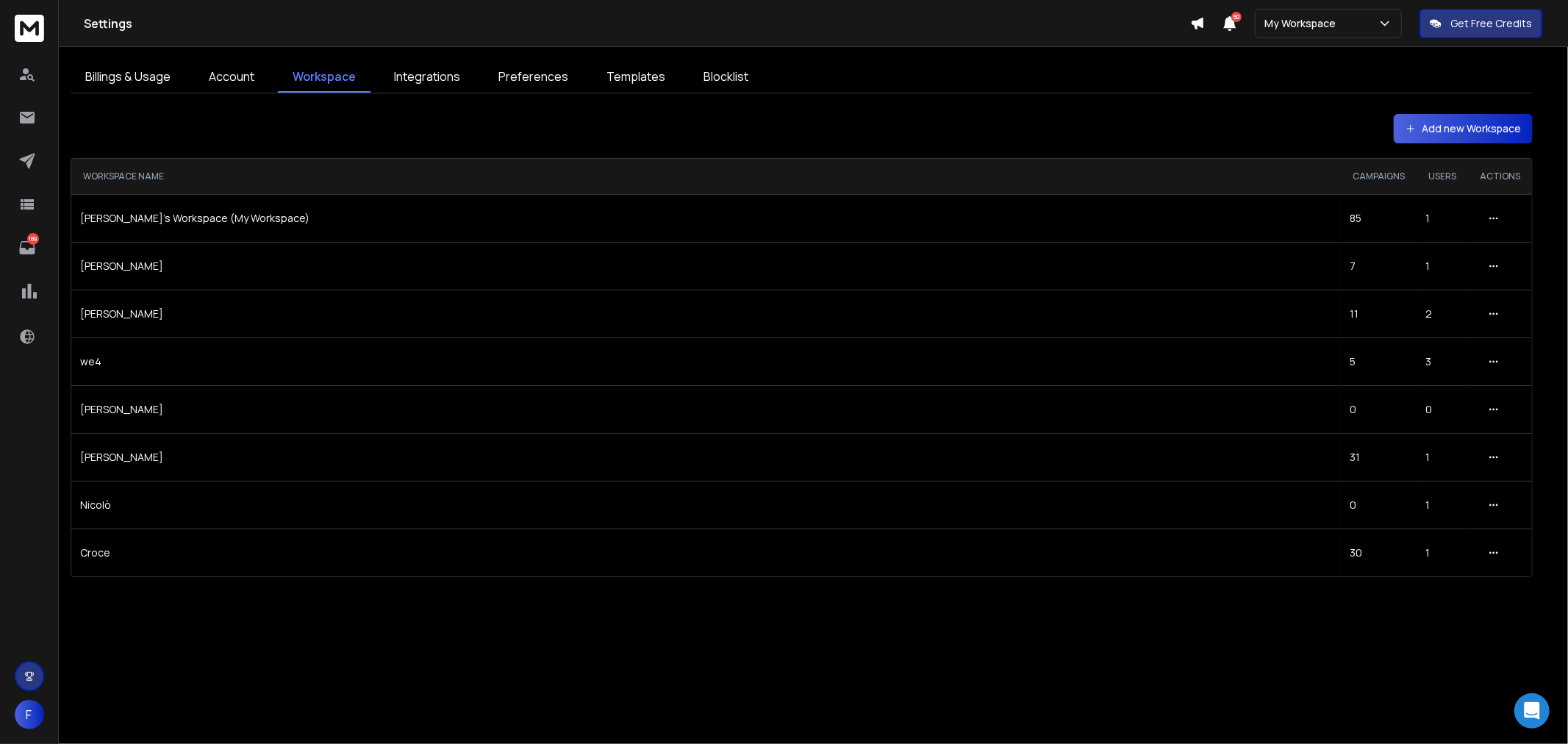
click at [428, 75] on link "Integrations" at bounding box center [427, 77] width 95 height 31
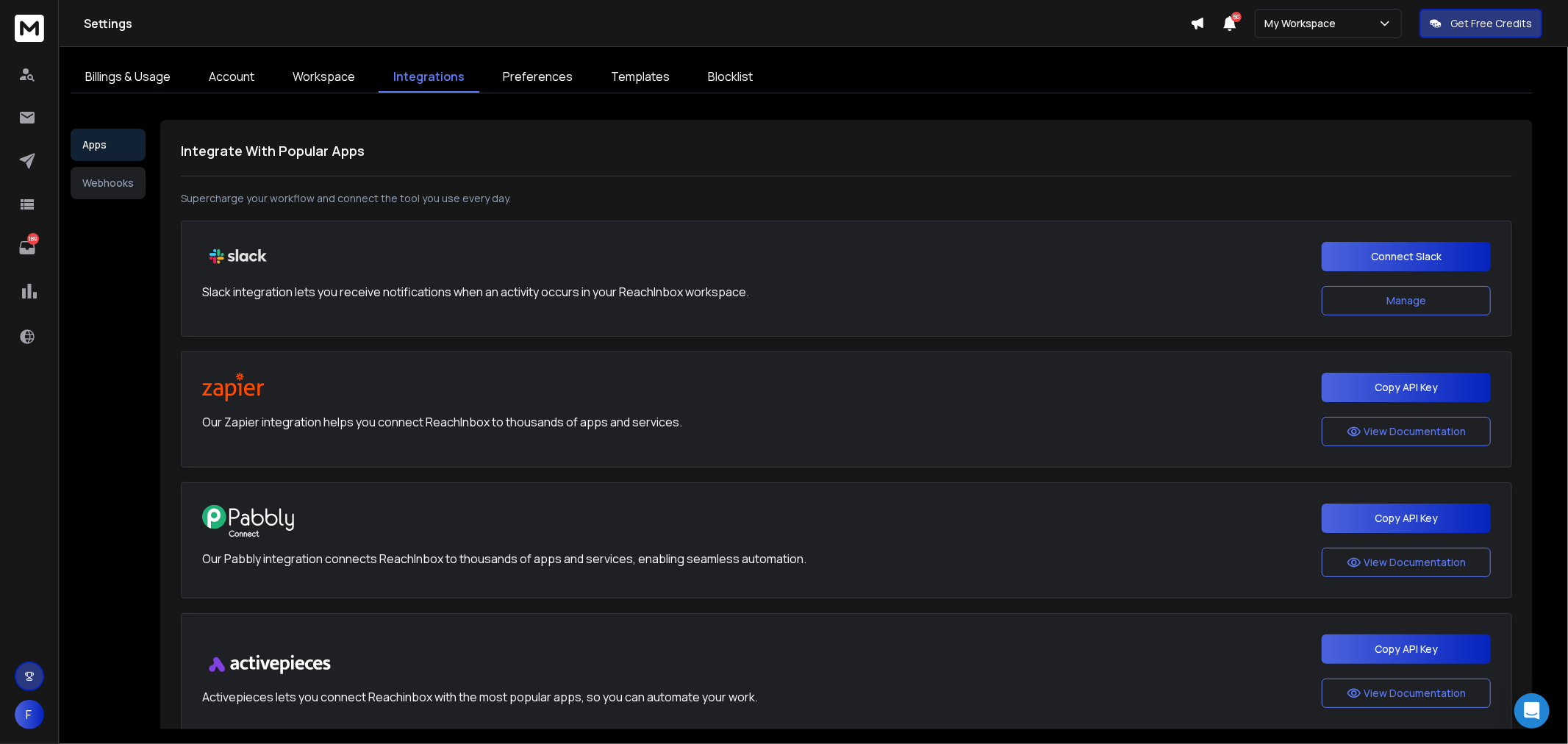
click at [85, 189] on button "Webhooks" at bounding box center [108, 183] width 75 height 32
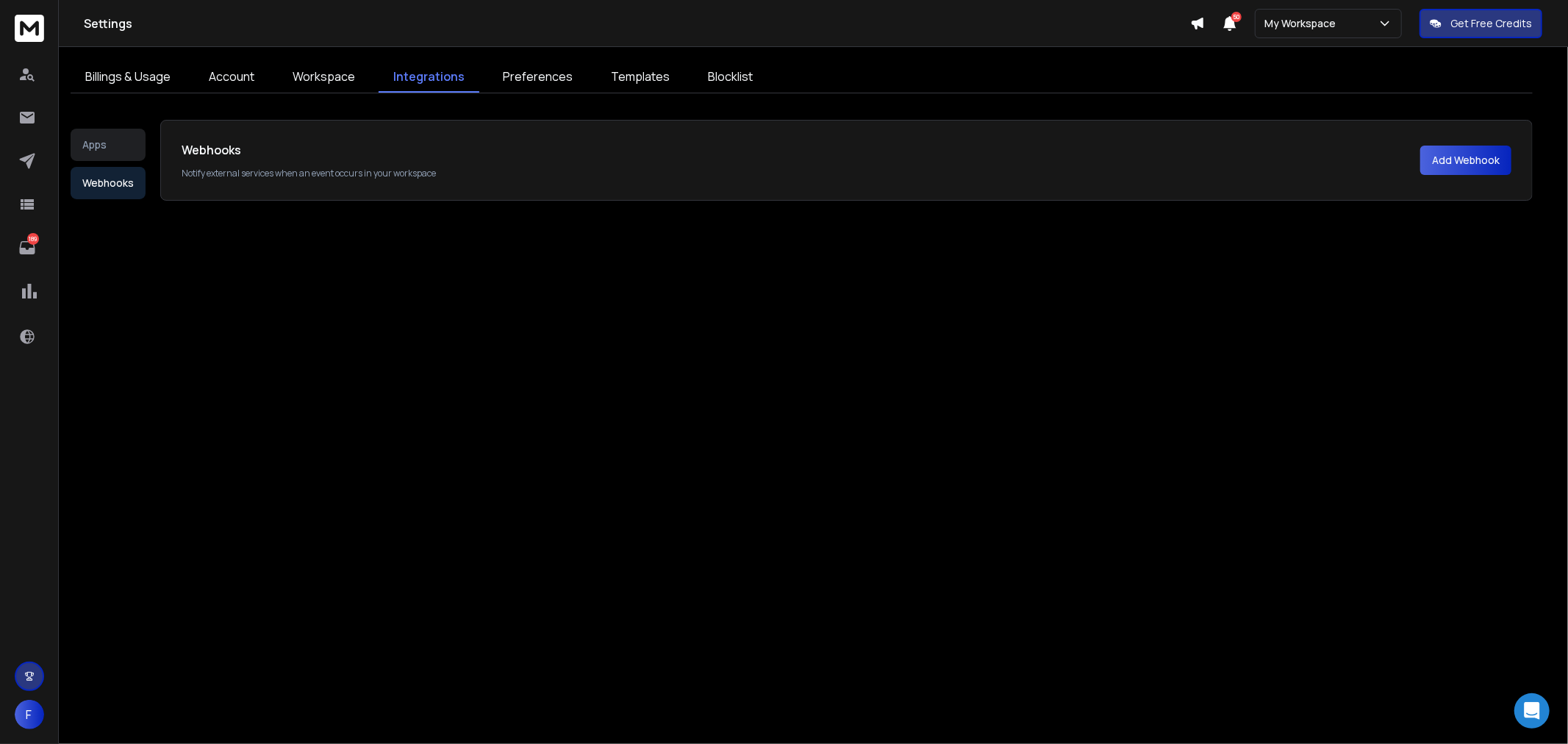
click at [513, 77] on link "Preferences" at bounding box center [537, 77] width 99 height 31
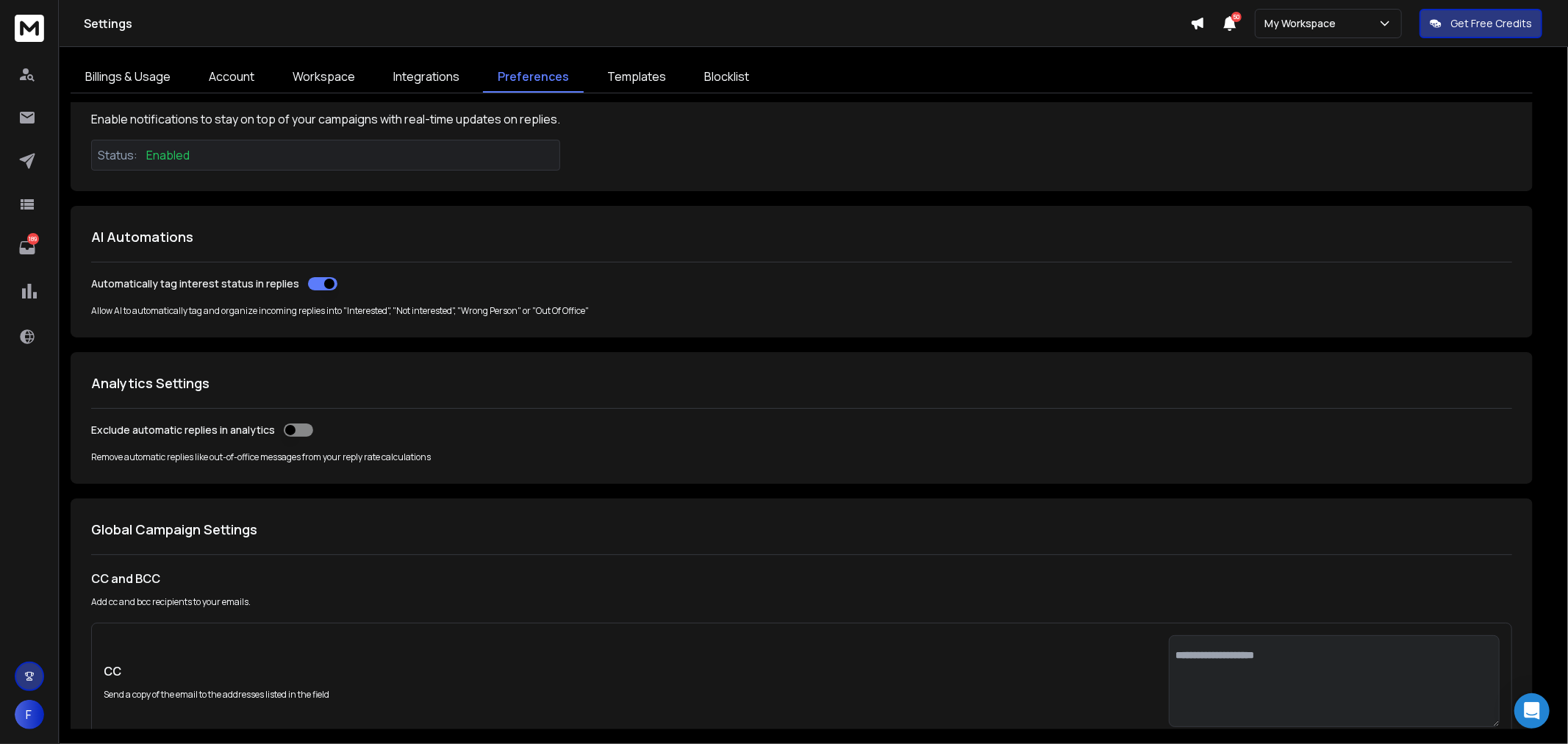
scroll to position [245, 0]
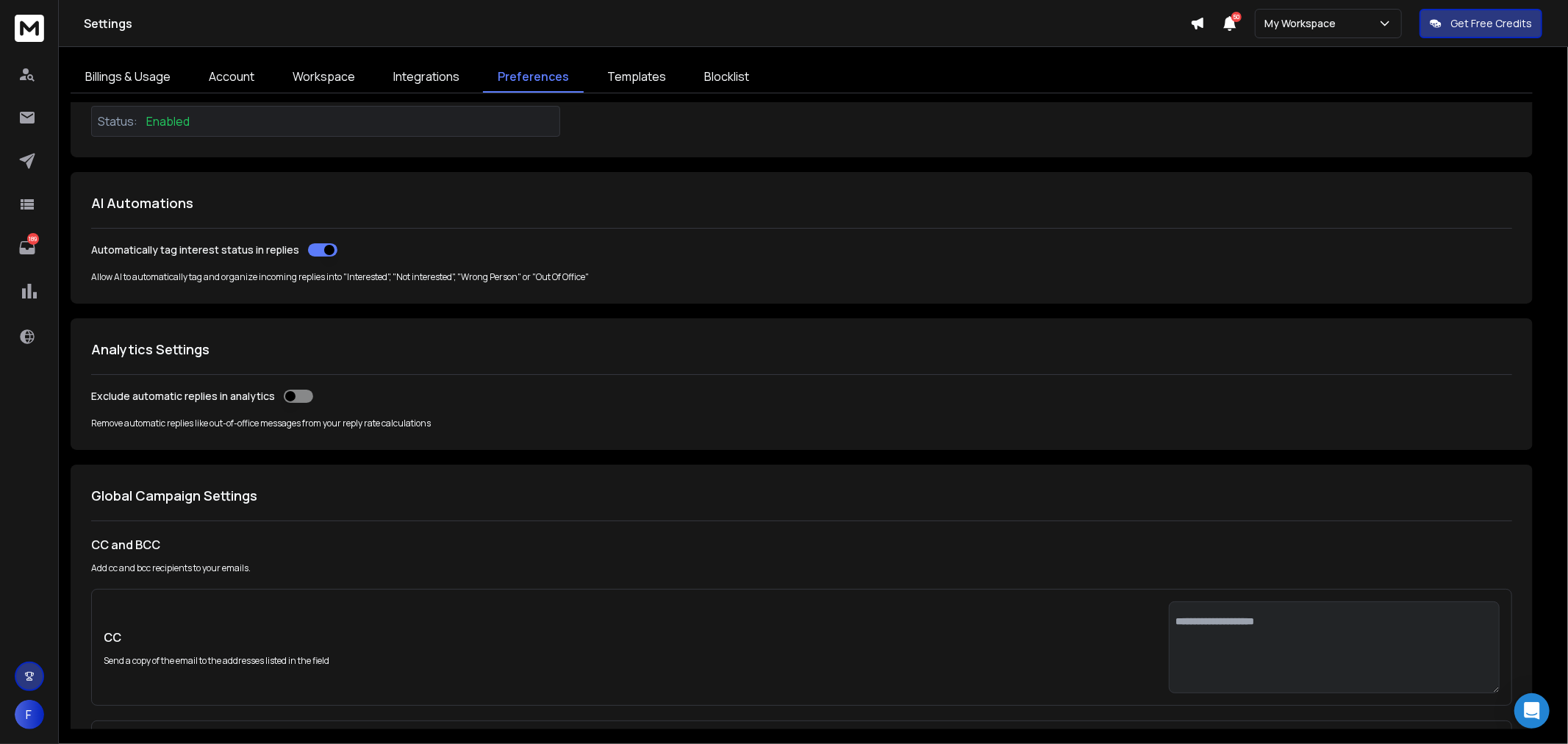
click at [297, 393] on button "Exclude automatic replies in analytics" at bounding box center [298, 396] width 29 height 13
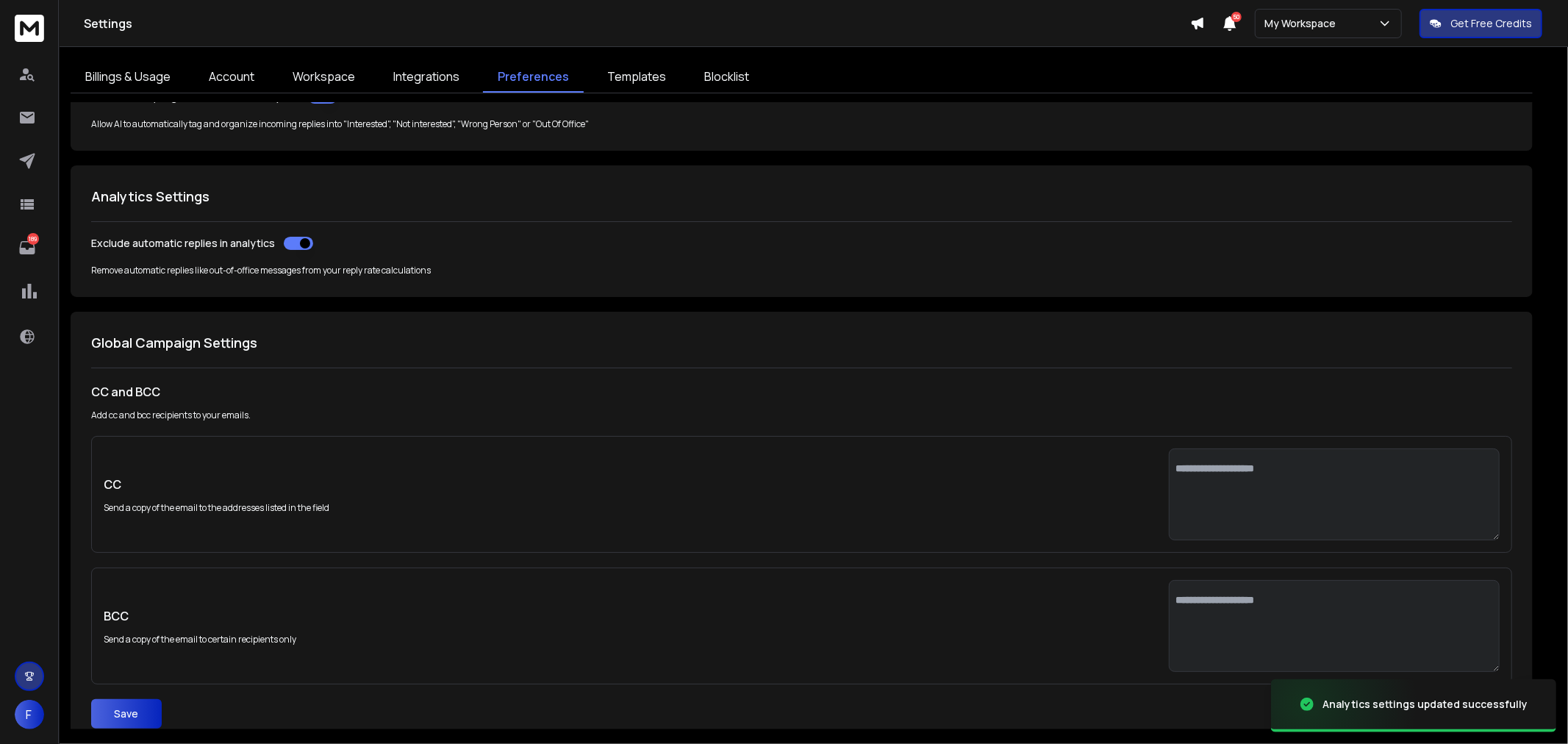
scroll to position [417, 0]
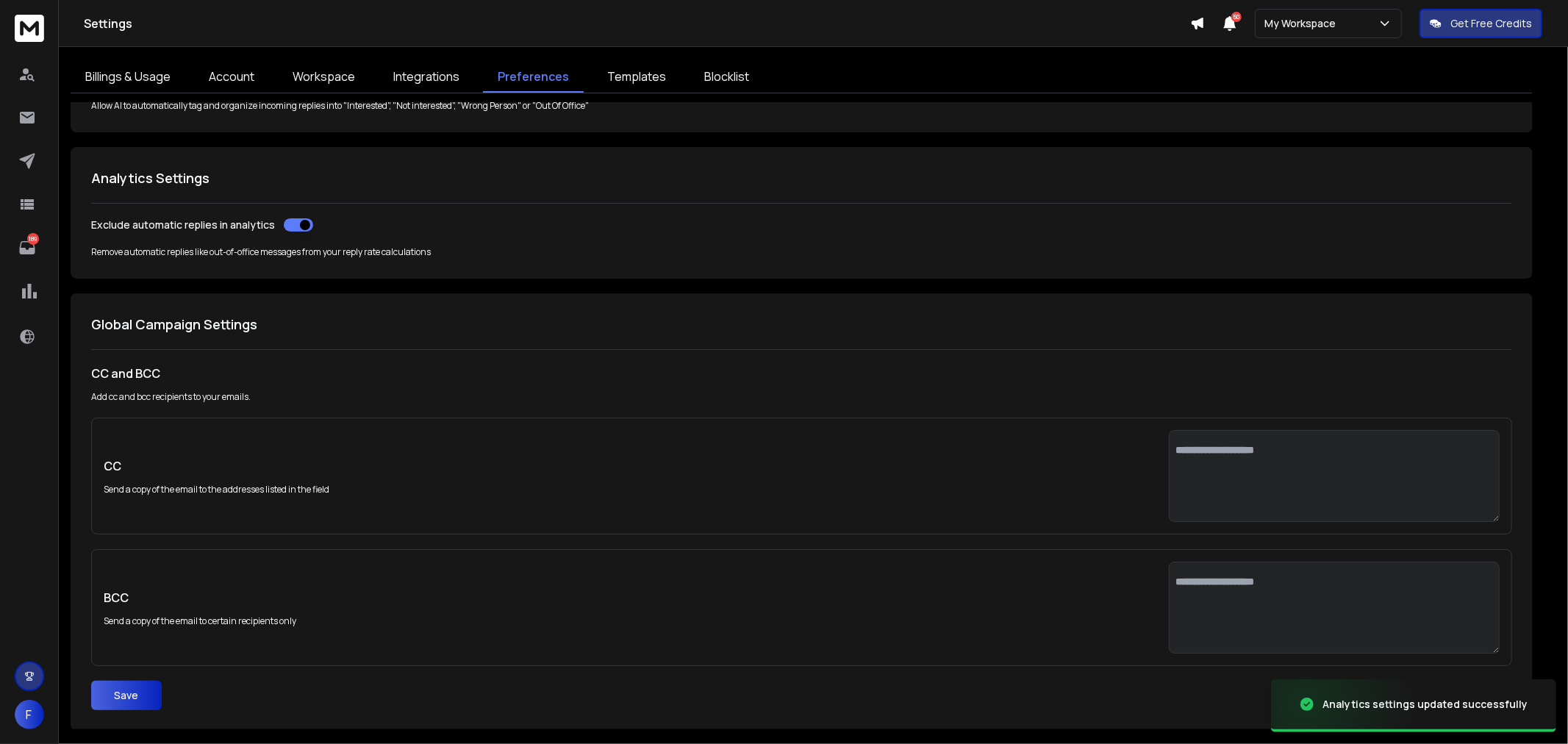
click at [148, 689] on button "Save" at bounding box center [127, 696] width 71 height 29
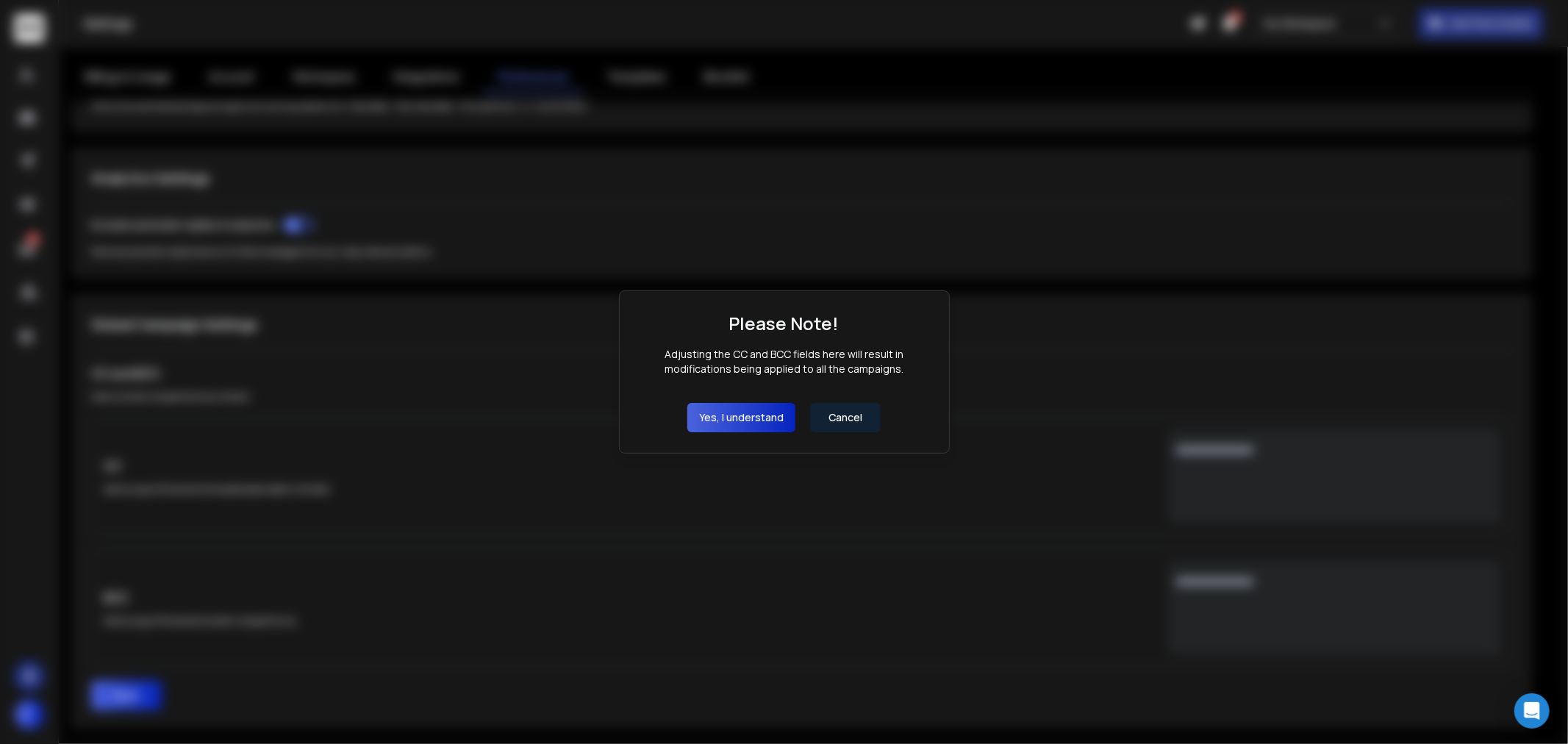
click at [866, 423] on button "Cancel" at bounding box center [846, 417] width 71 height 29
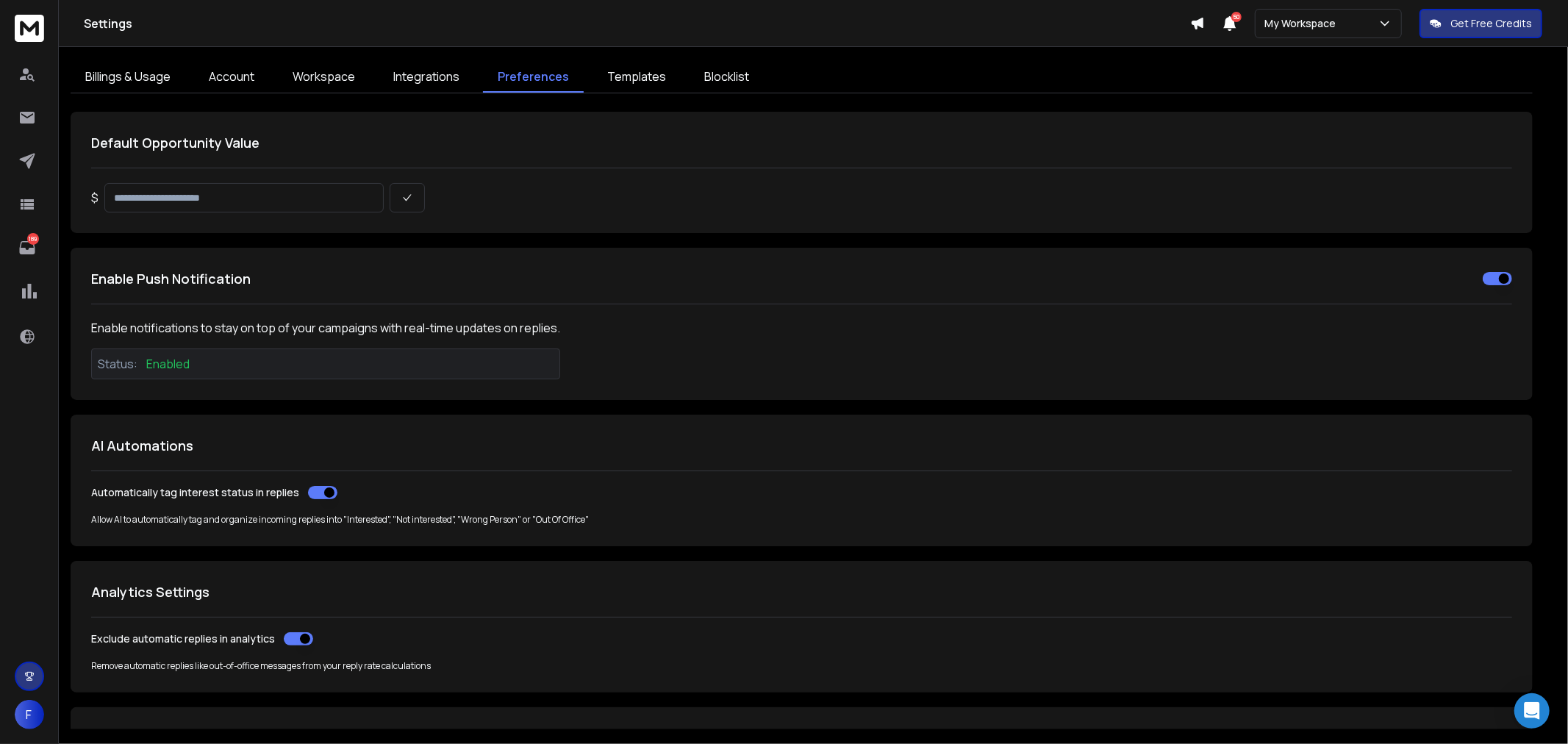
scroll to position [0, 0]
click at [629, 81] on link "Templates" at bounding box center [636, 77] width 88 height 31
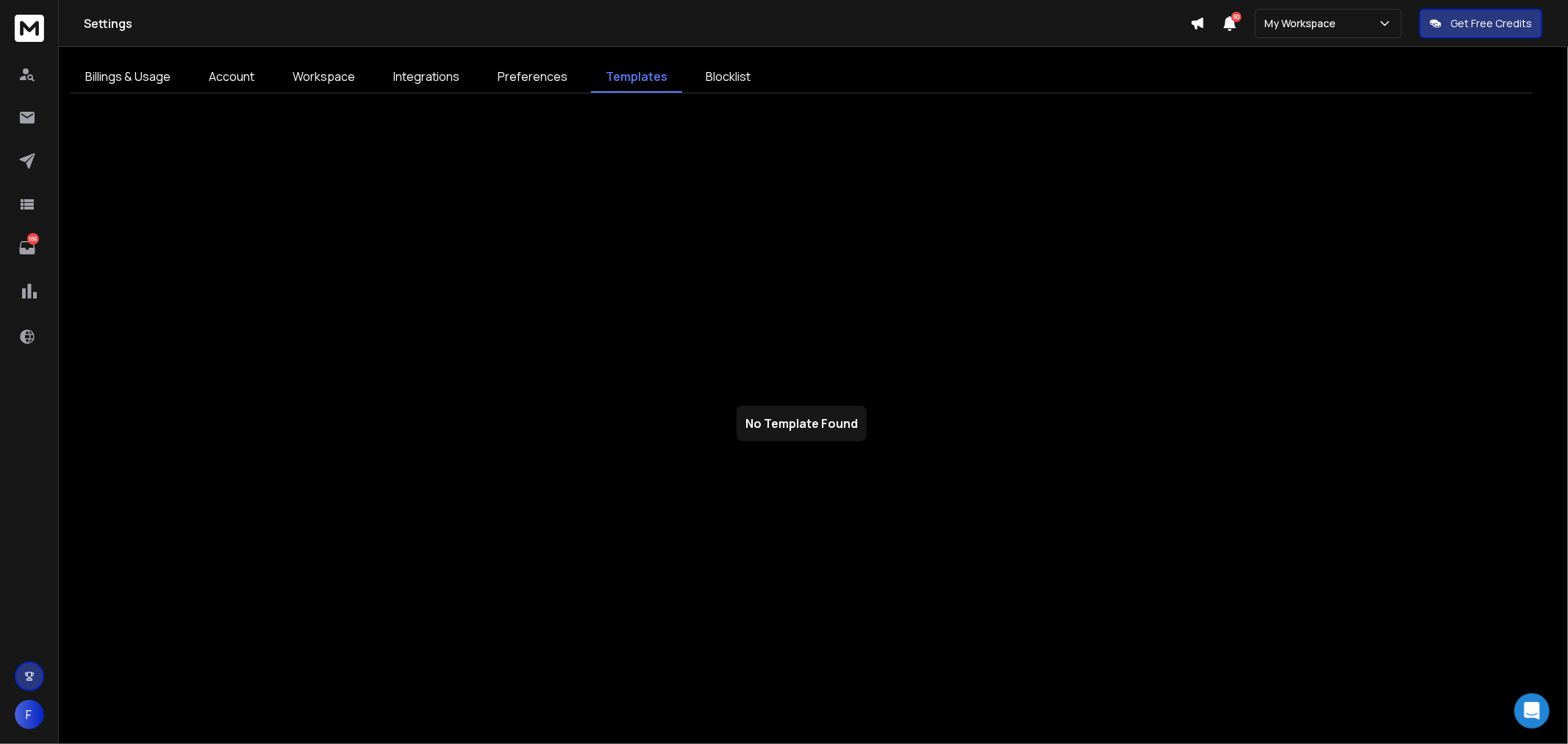
click at [434, 66] on link "Integrations" at bounding box center [426, 77] width 95 height 31
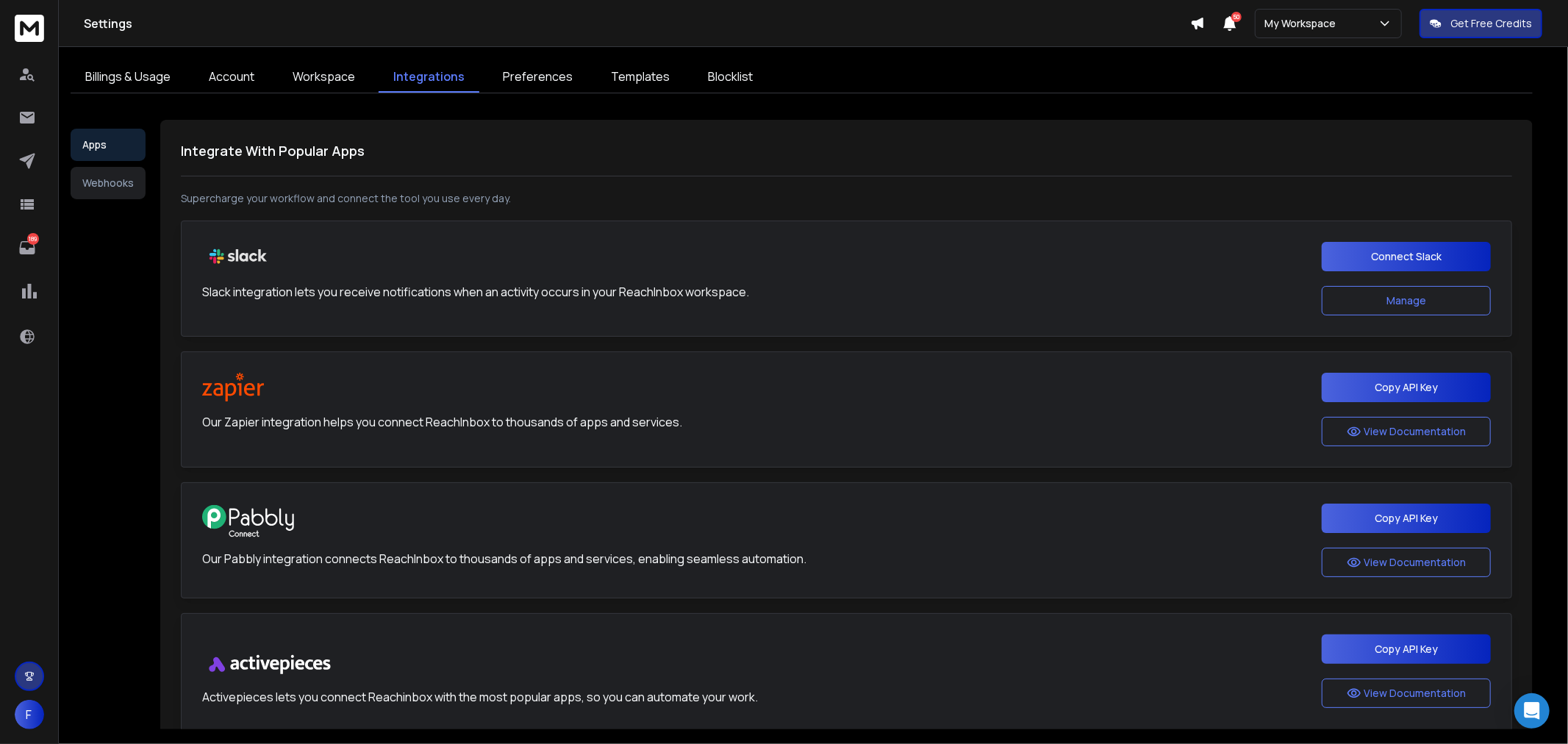
click at [130, 178] on button "Webhooks" at bounding box center [108, 183] width 75 height 32
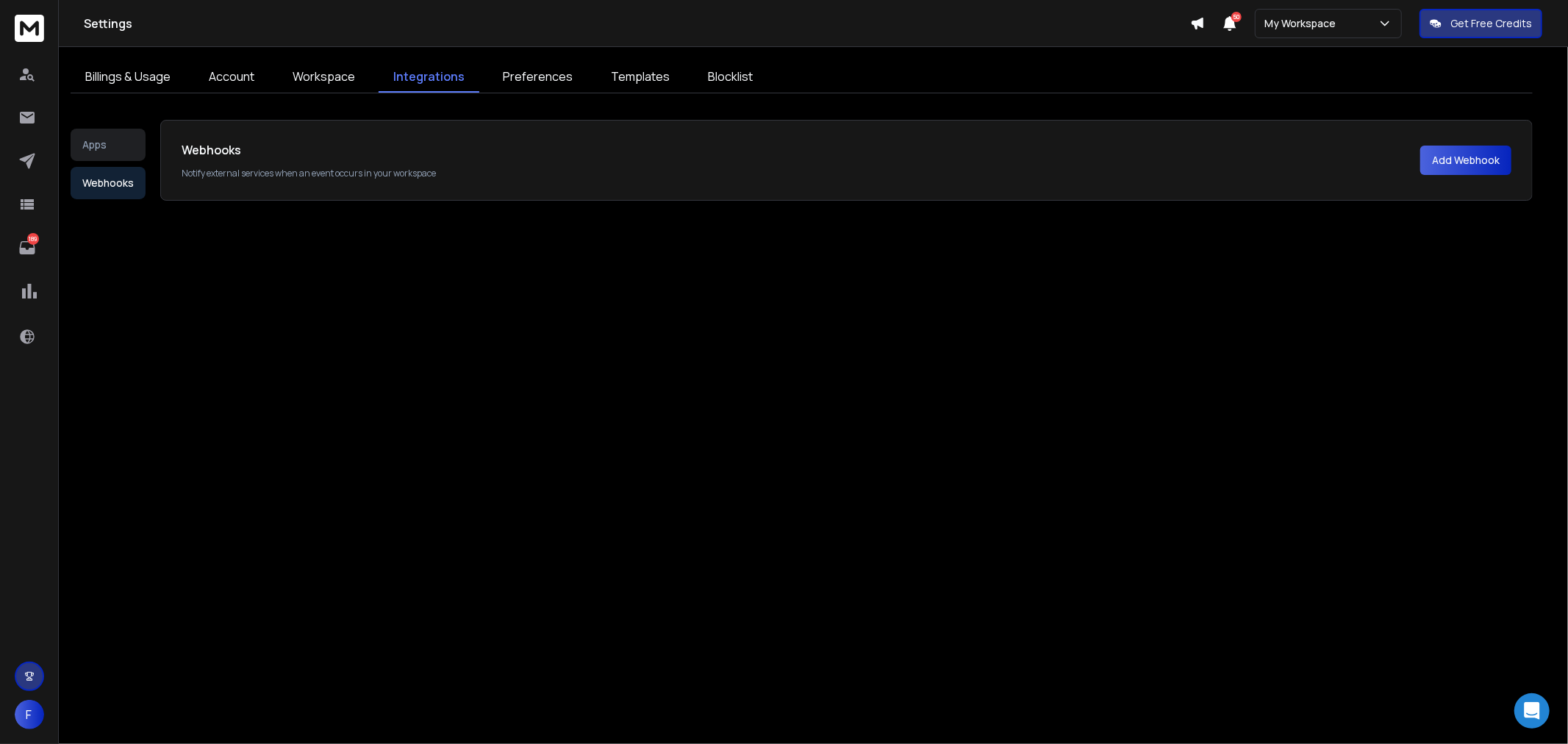
click at [330, 77] on link "Workspace" at bounding box center [324, 77] width 92 height 31
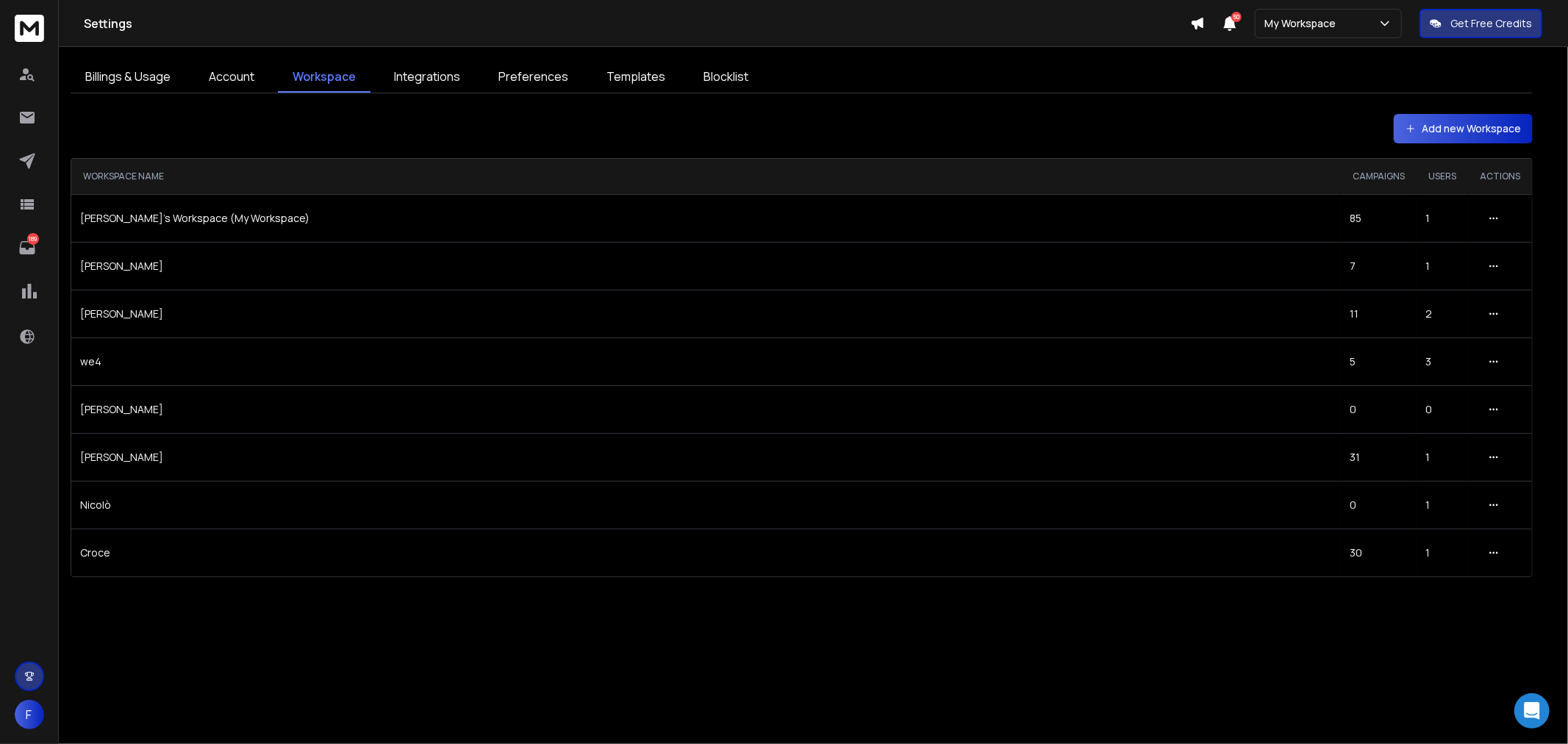
click at [237, 67] on link "Account" at bounding box center [232, 77] width 75 height 31
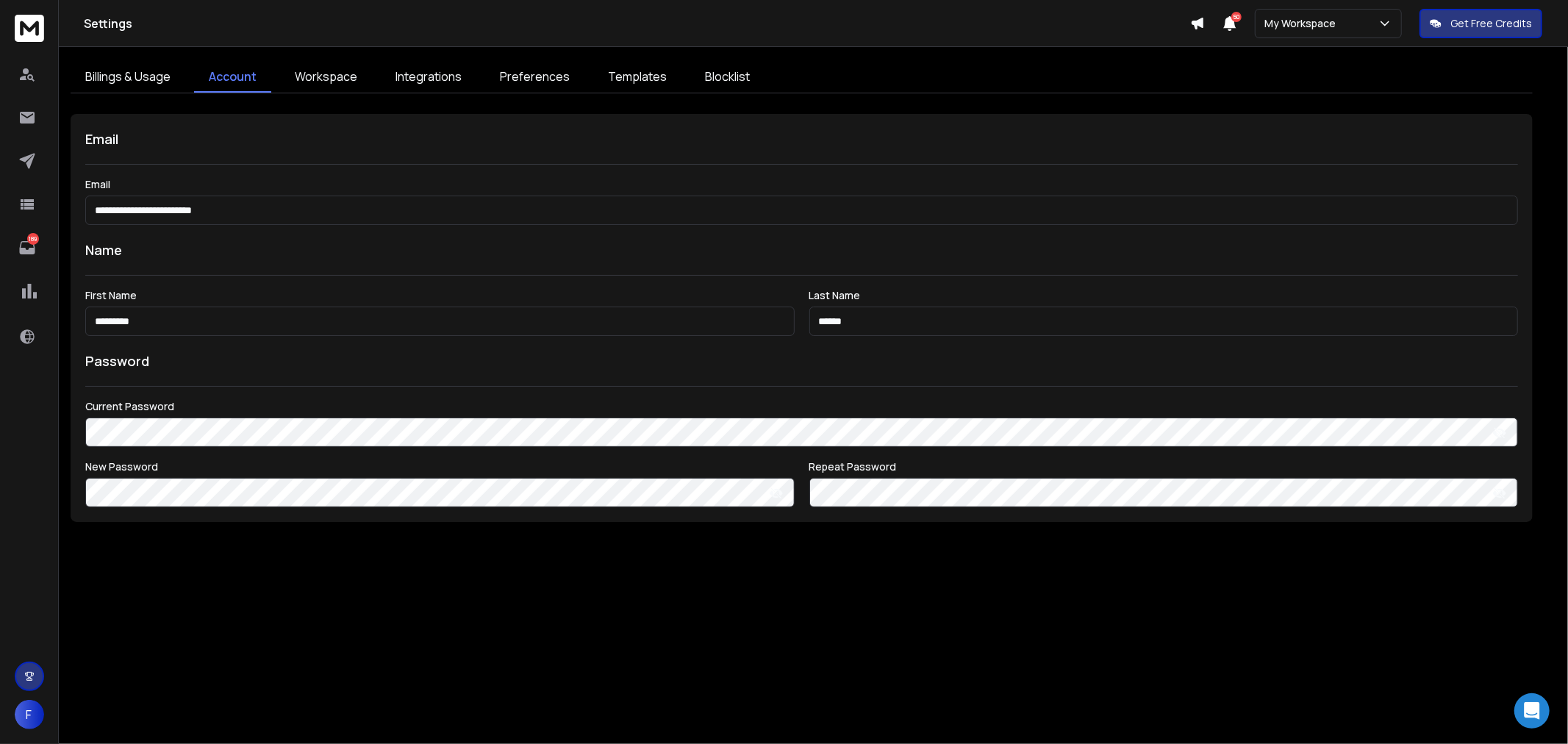
click at [105, 55] on div "**********" at bounding box center [814, 395] width 1510 height 697
click at [138, 70] on link "Billings & Usage" at bounding box center [128, 77] width 114 height 31
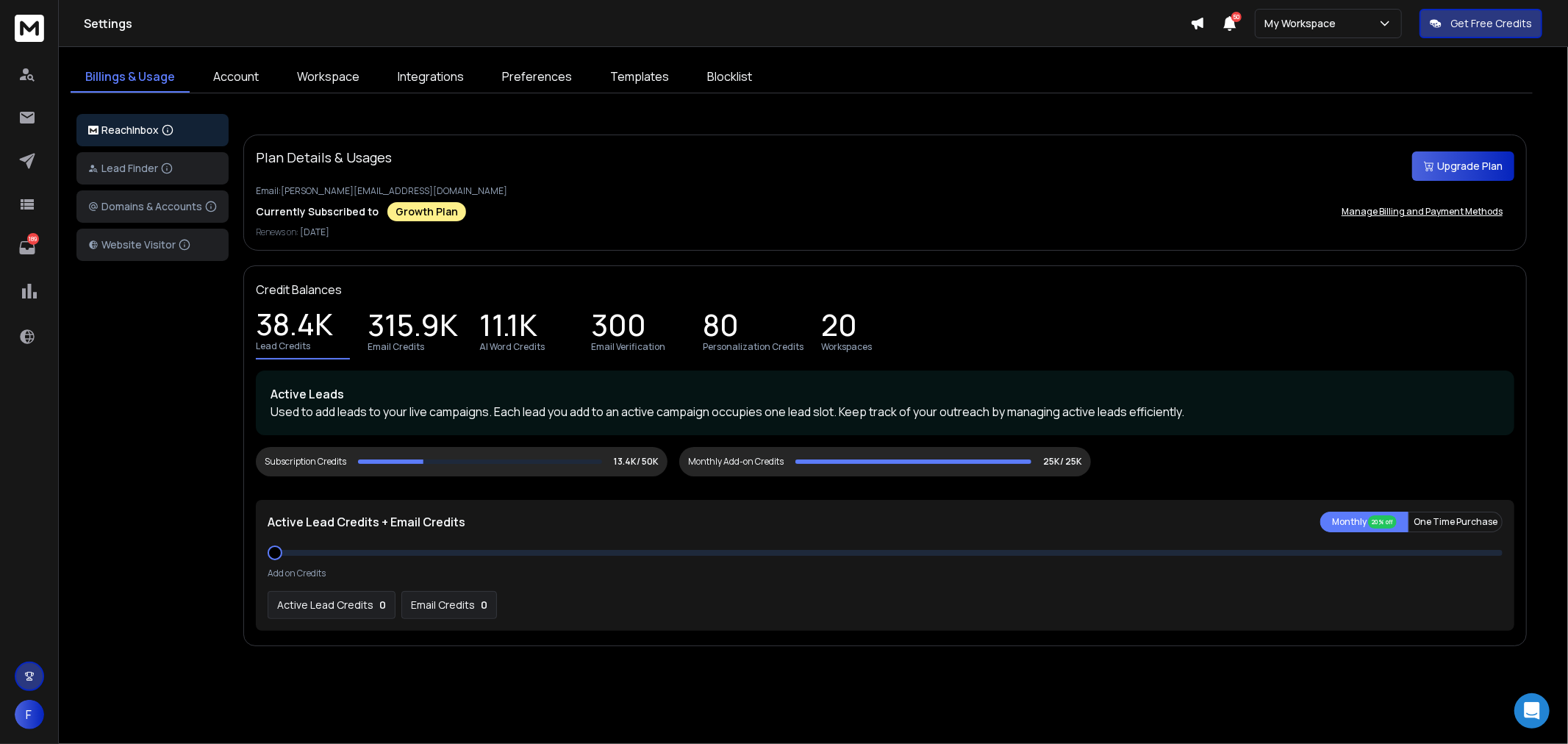
click at [157, 169] on button "Lead Finder" at bounding box center [153, 168] width 152 height 32
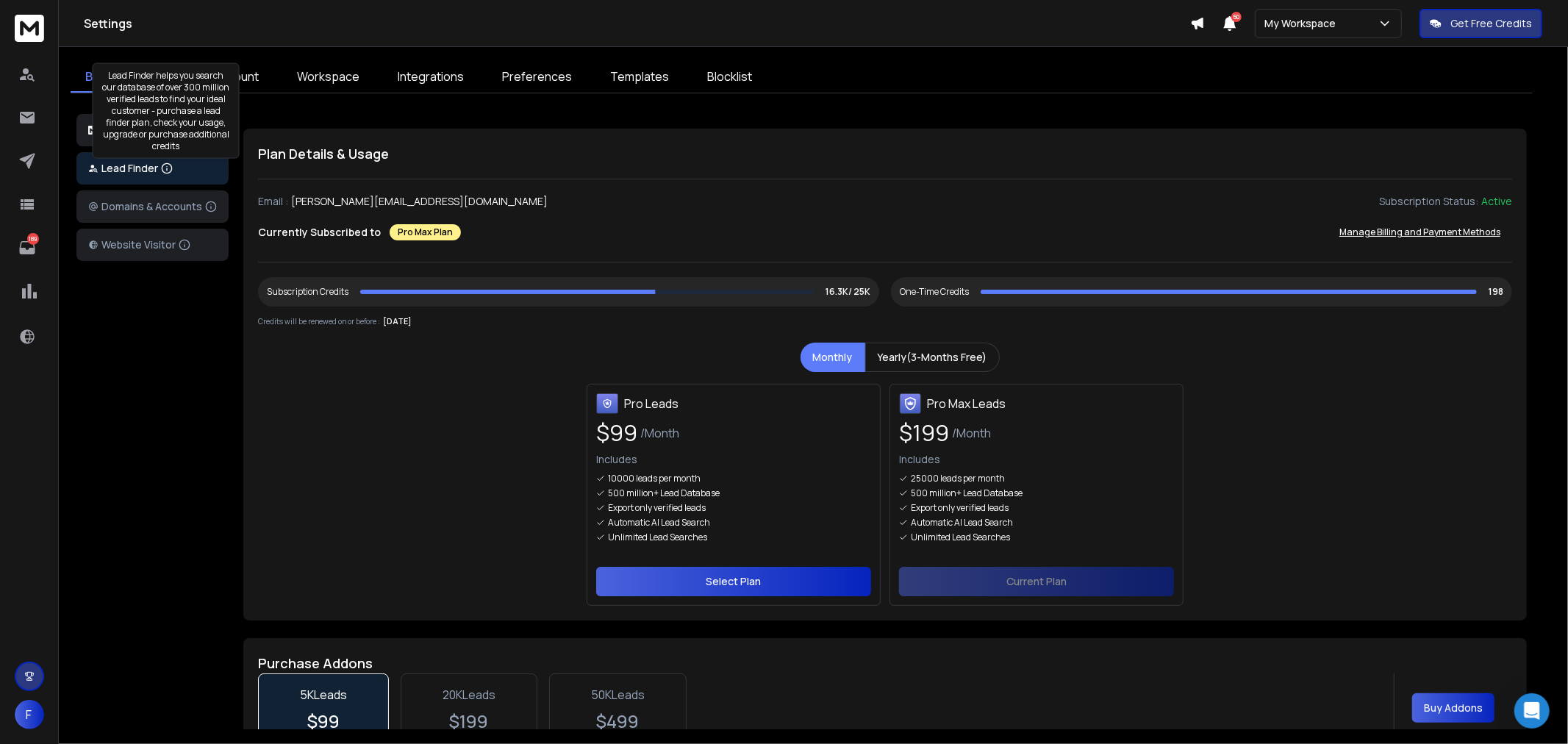
click at [185, 134] on div "Lead Finder helps you search our database of over 300 million verified leads to…" at bounding box center [166, 111] width 147 height 95
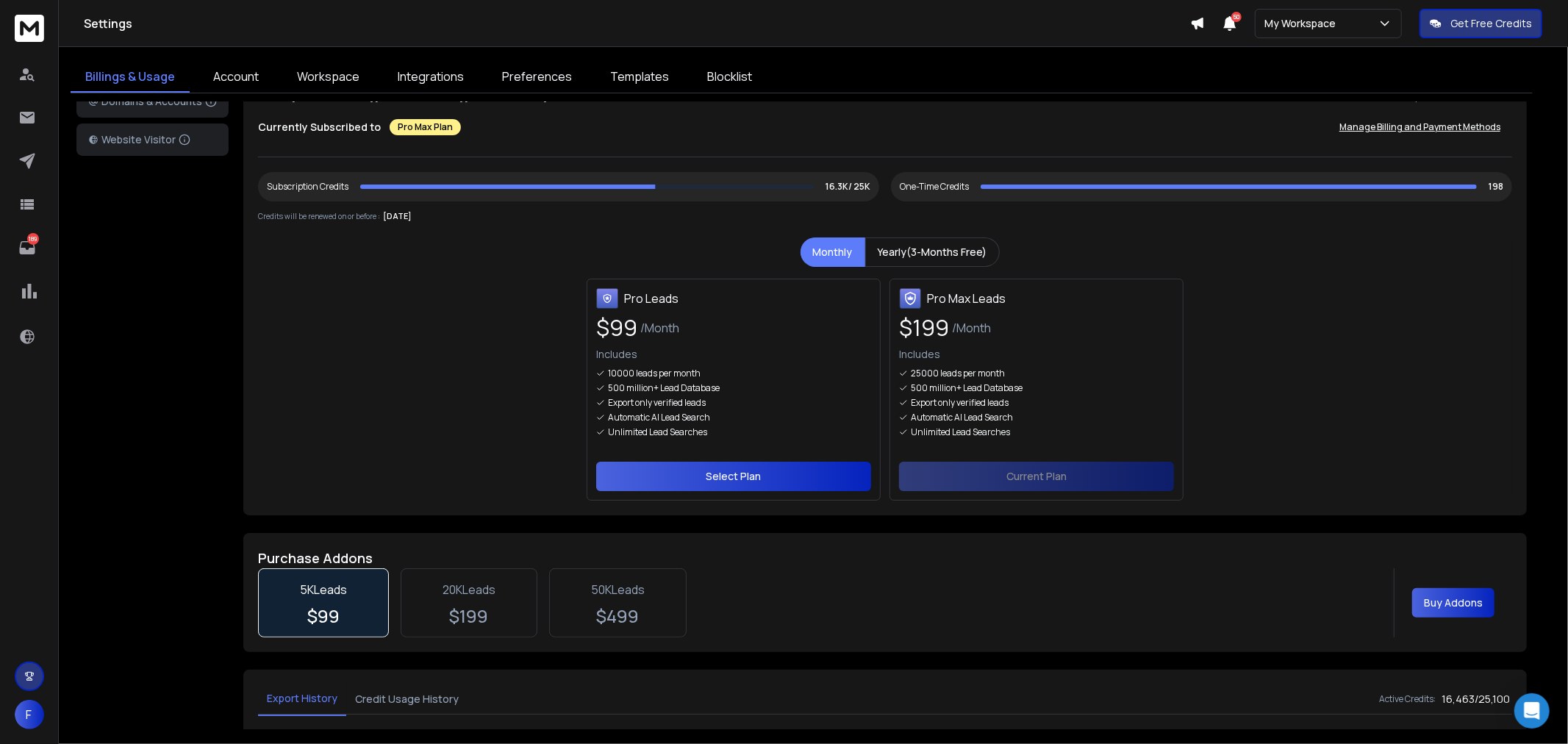
scroll to position [81, 0]
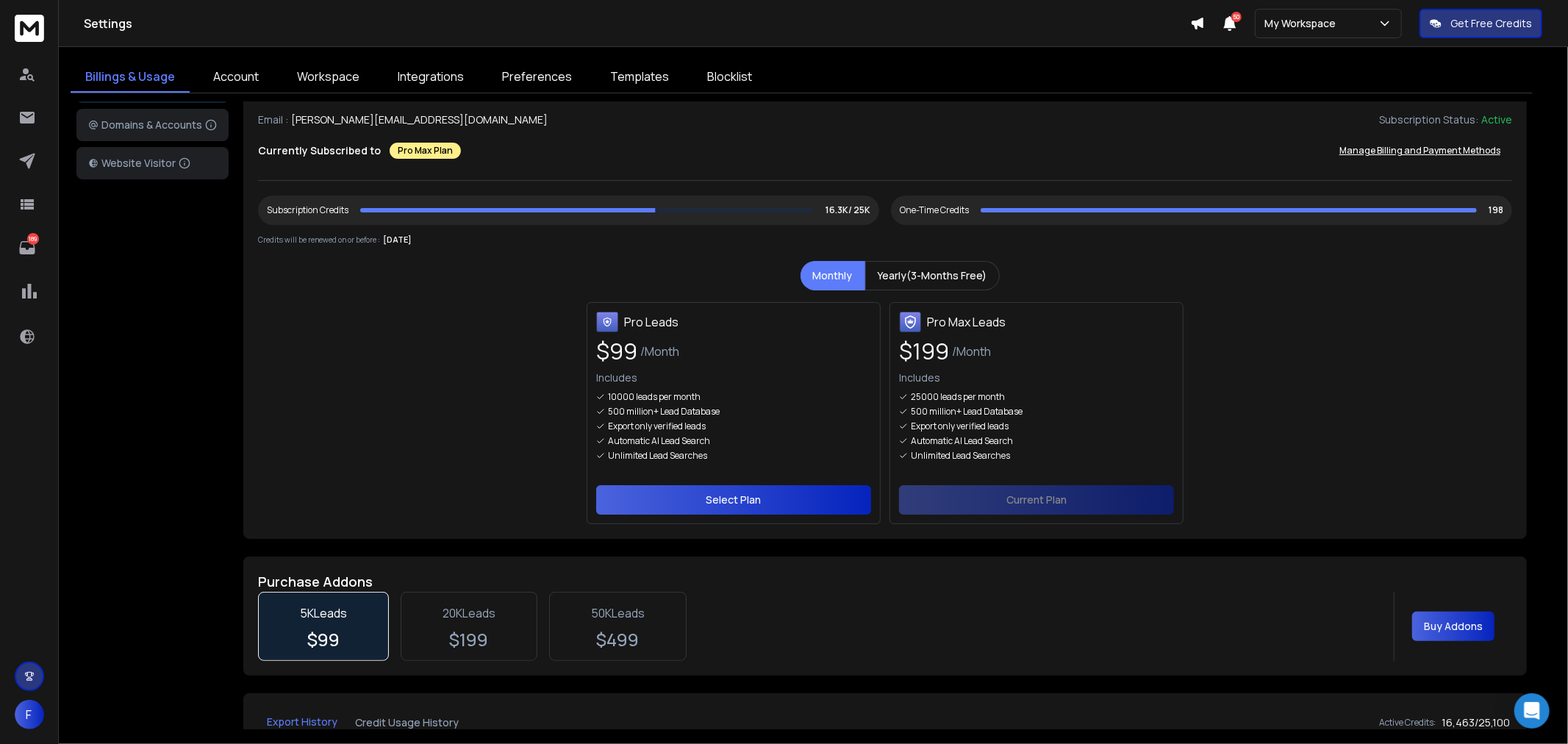
click at [179, 158] on icon "button" at bounding box center [184, 163] width 12 height 12
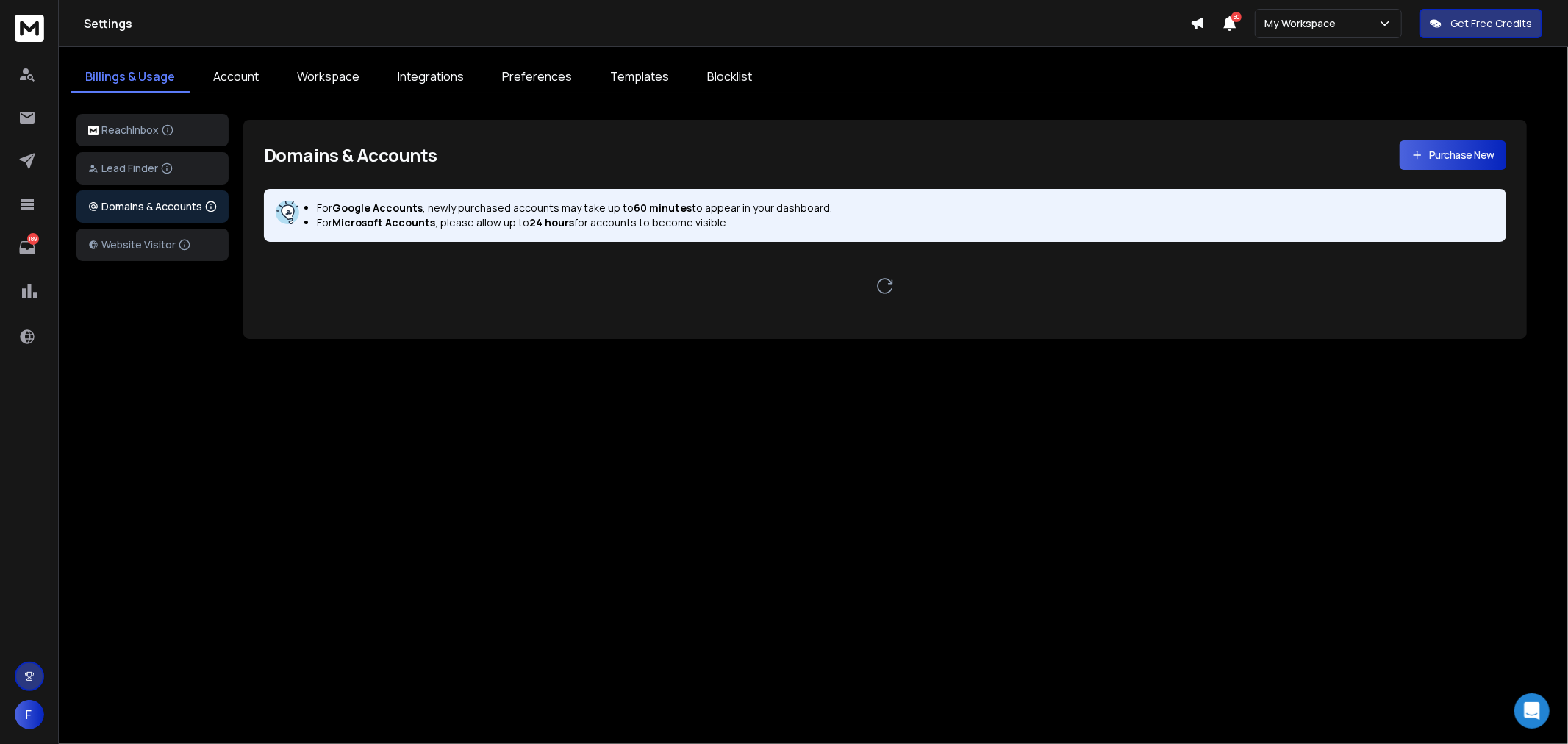
scroll to position [0, 0]
click at [154, 121] on div "ReachInbox Lead Finder Domains & Accounts Website Visitor" at bounding box center [153, 128] width 152 height 29
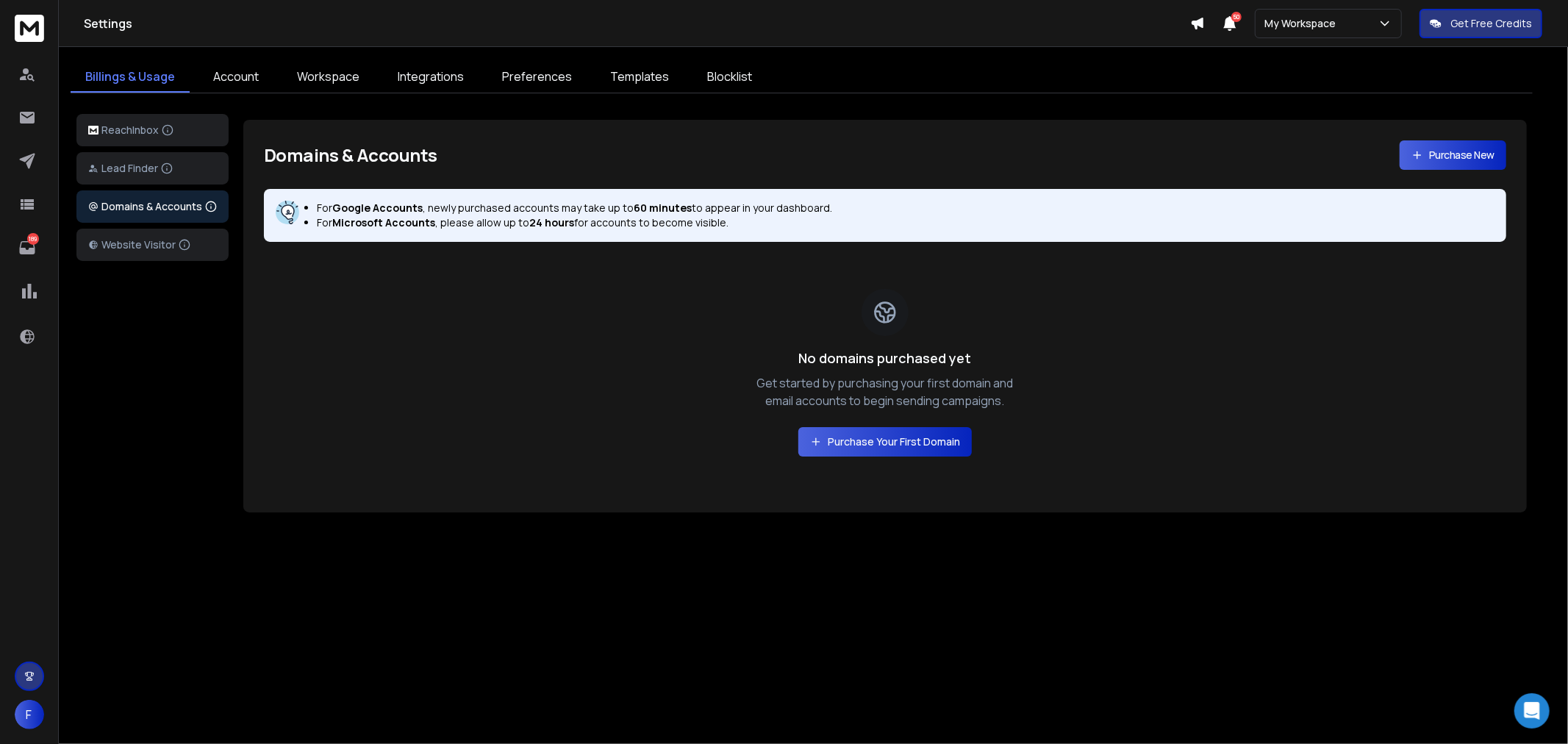
click at [144, 126] on button "ReachInbox" at bounding box center [153, 130] width 152 height 32
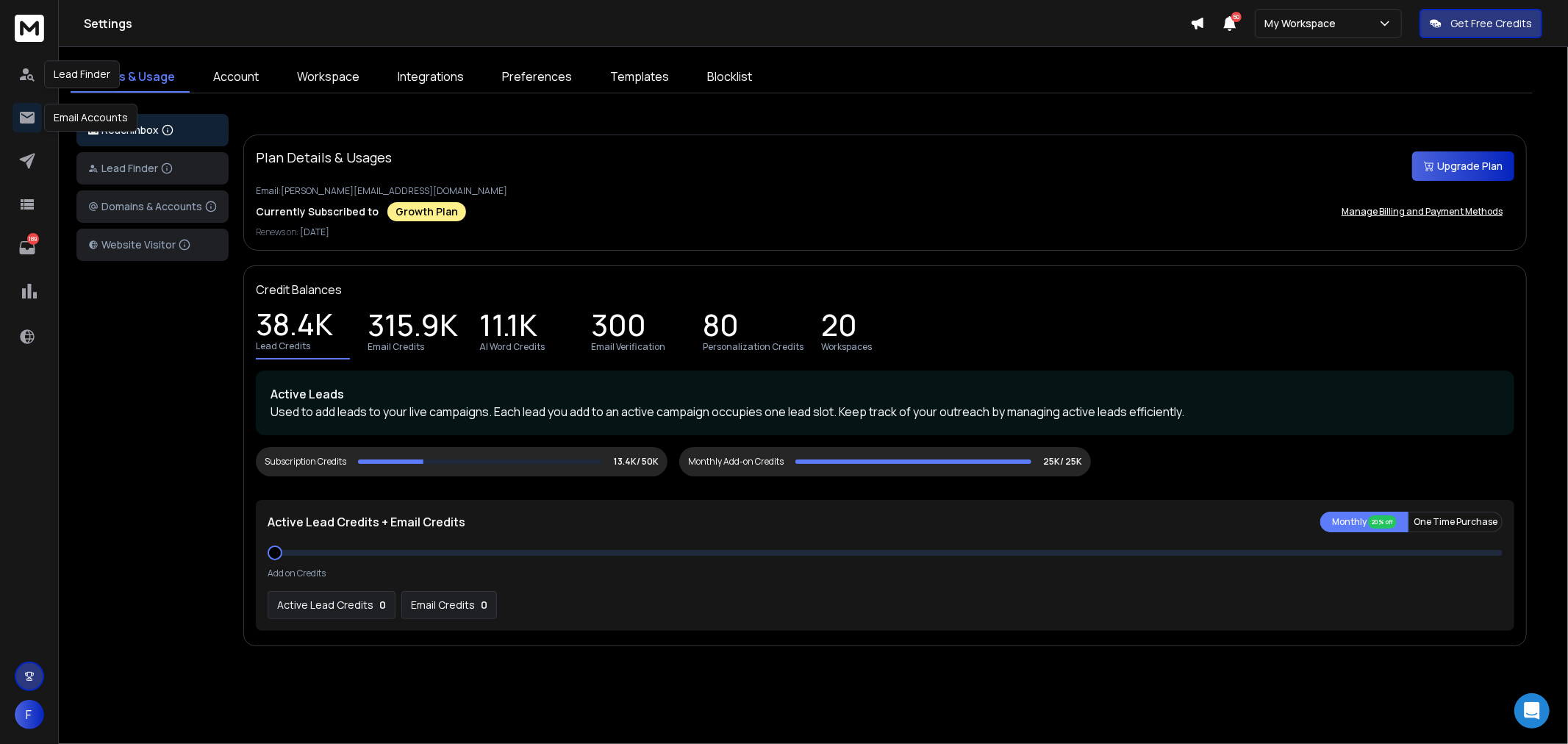
click at [30, 111] on icon at bounding box center [27, 118] width 18 height 18
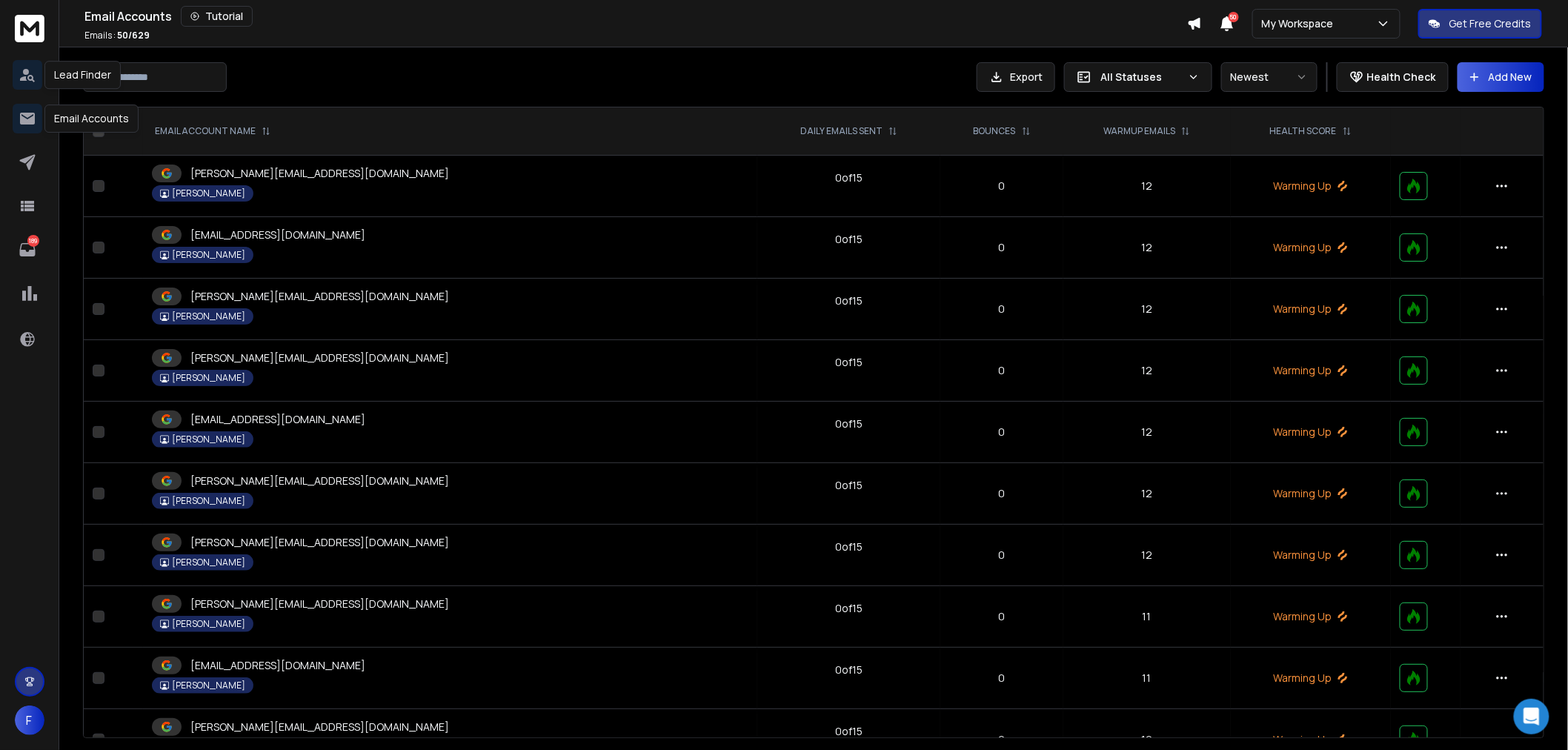
click at [30, 73] on icon at bounding box center [27, 74] width 18 height 18
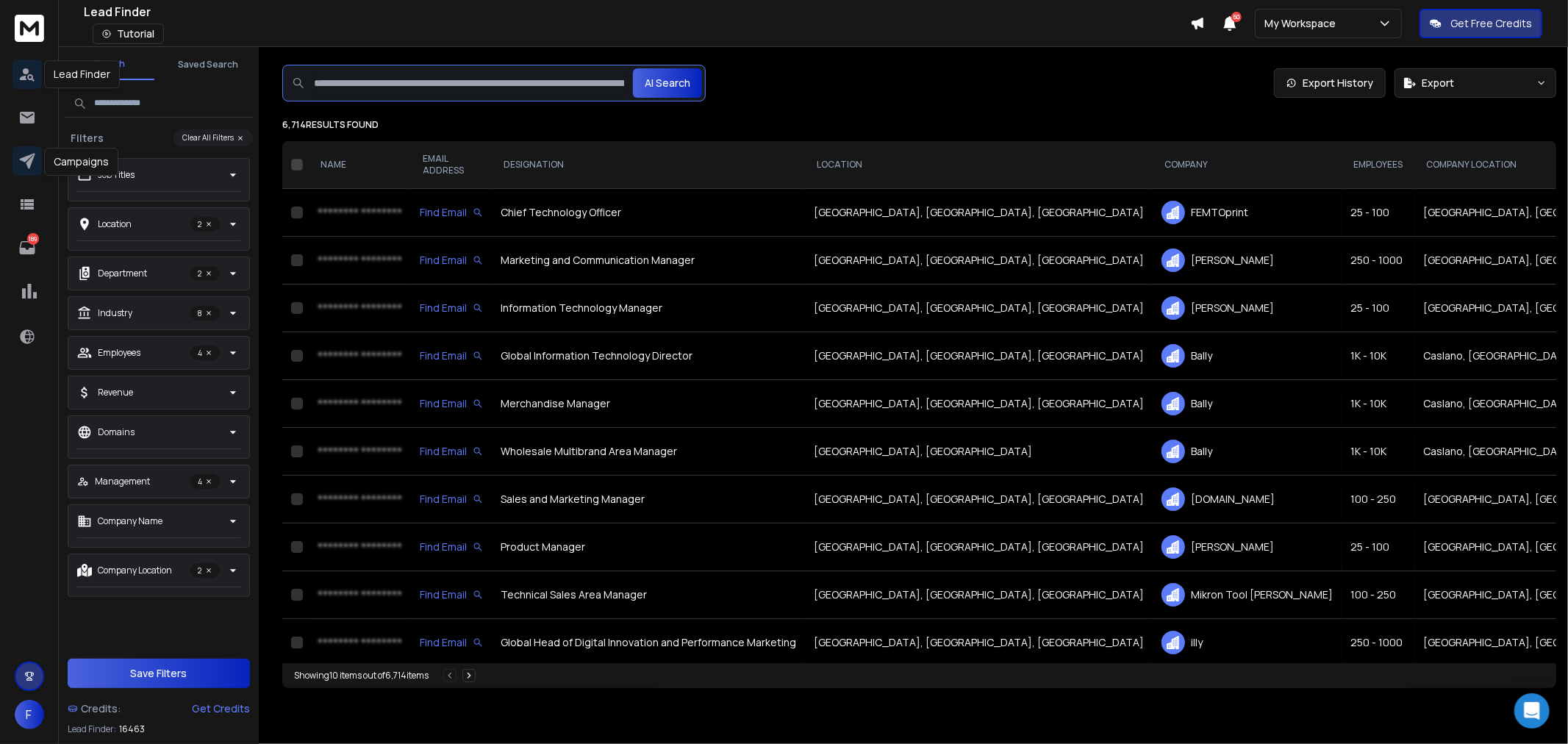
click at [29, 152] on icon at bounding box center [27, 161] width 18 height 18
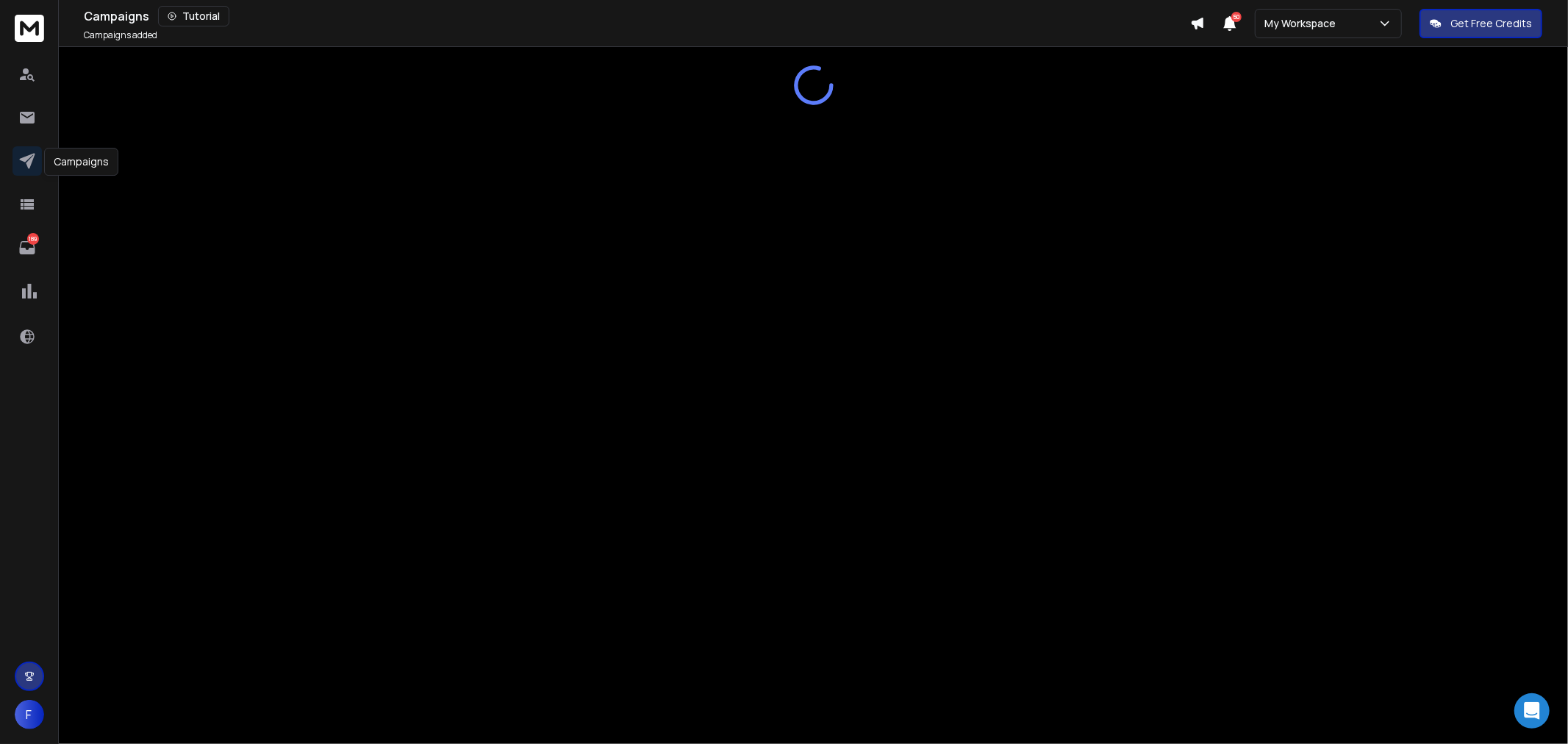
click at [29, 152] on icon at bounding box center [27, 161] width 18 height 18
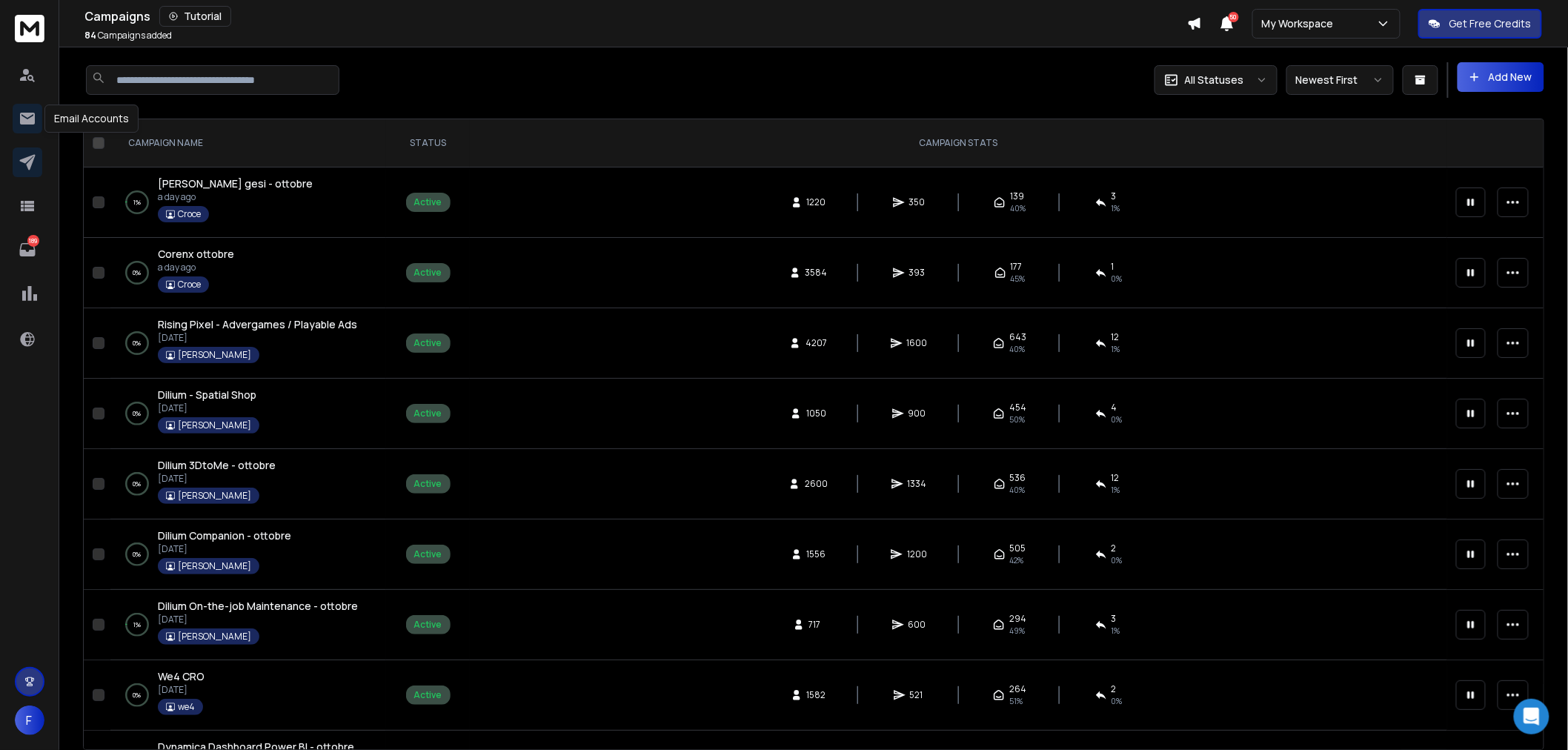
click at [25, 129] on link at bounding box center [27, 119] width 29 height 29
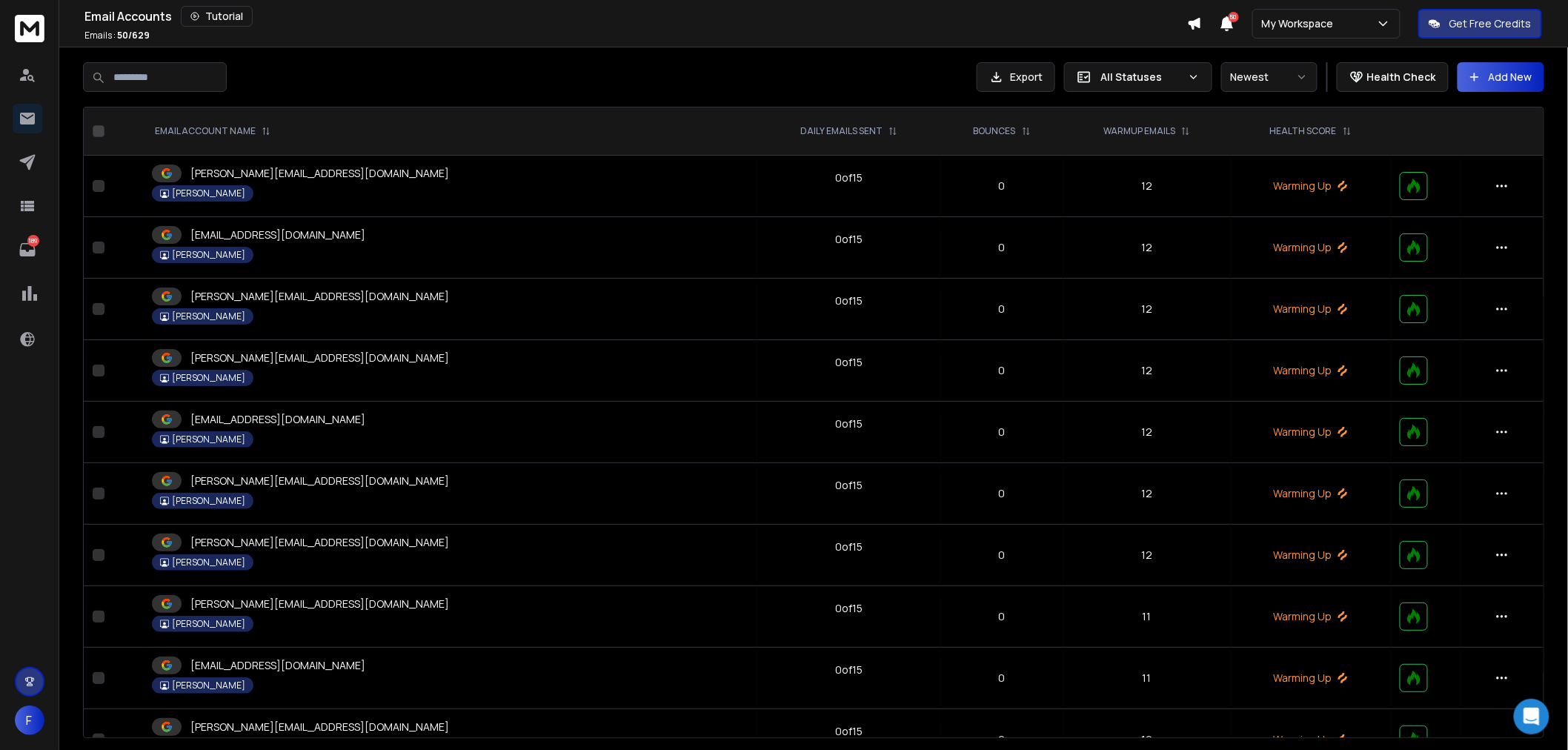
click at [1488, 81] on button "Add New" at bounding box center [1501, 77] width 87 height 29
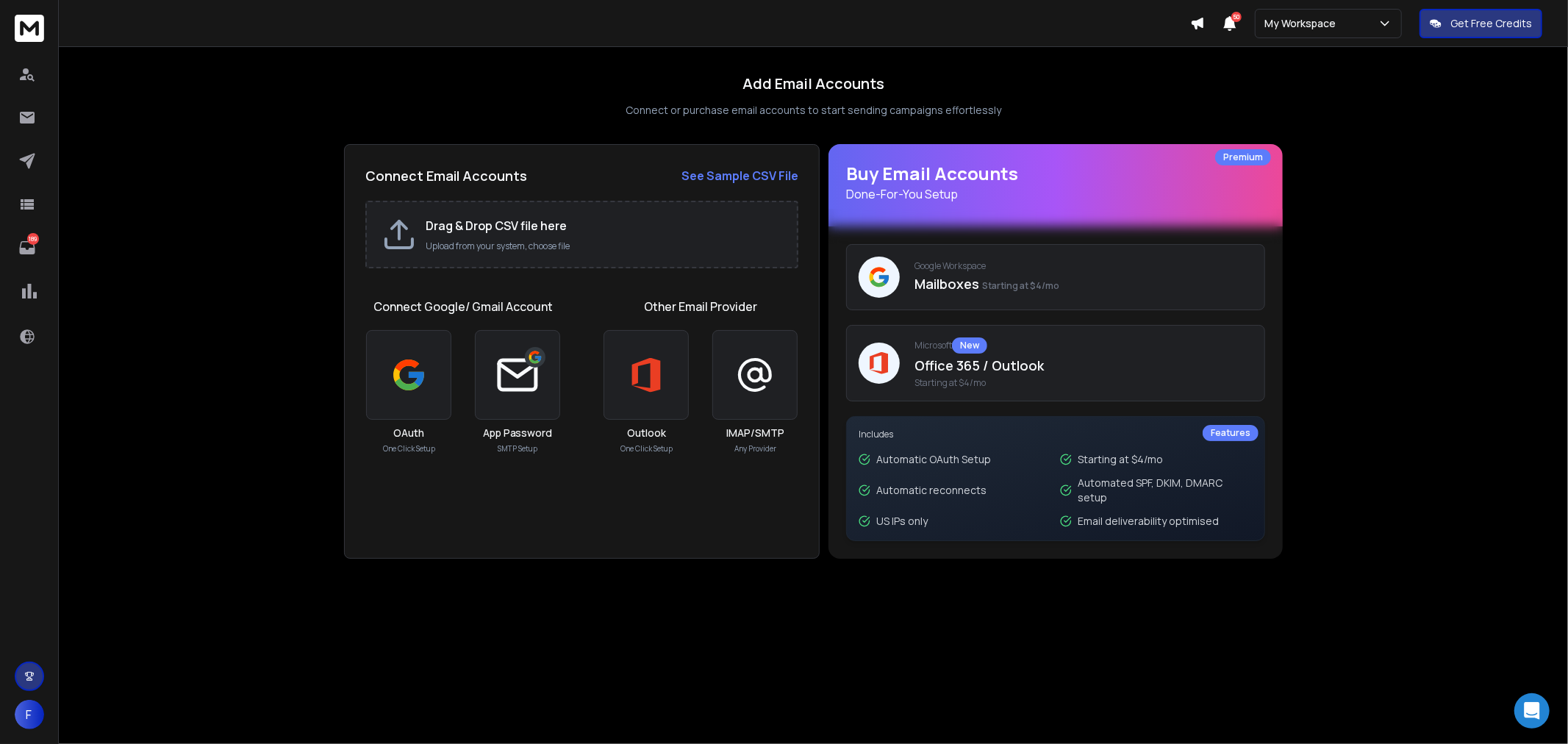
click at [953, 275] on p "Mailboxes Starting at $4/mo" at bounding box center [1083, 284] width 338 height 21
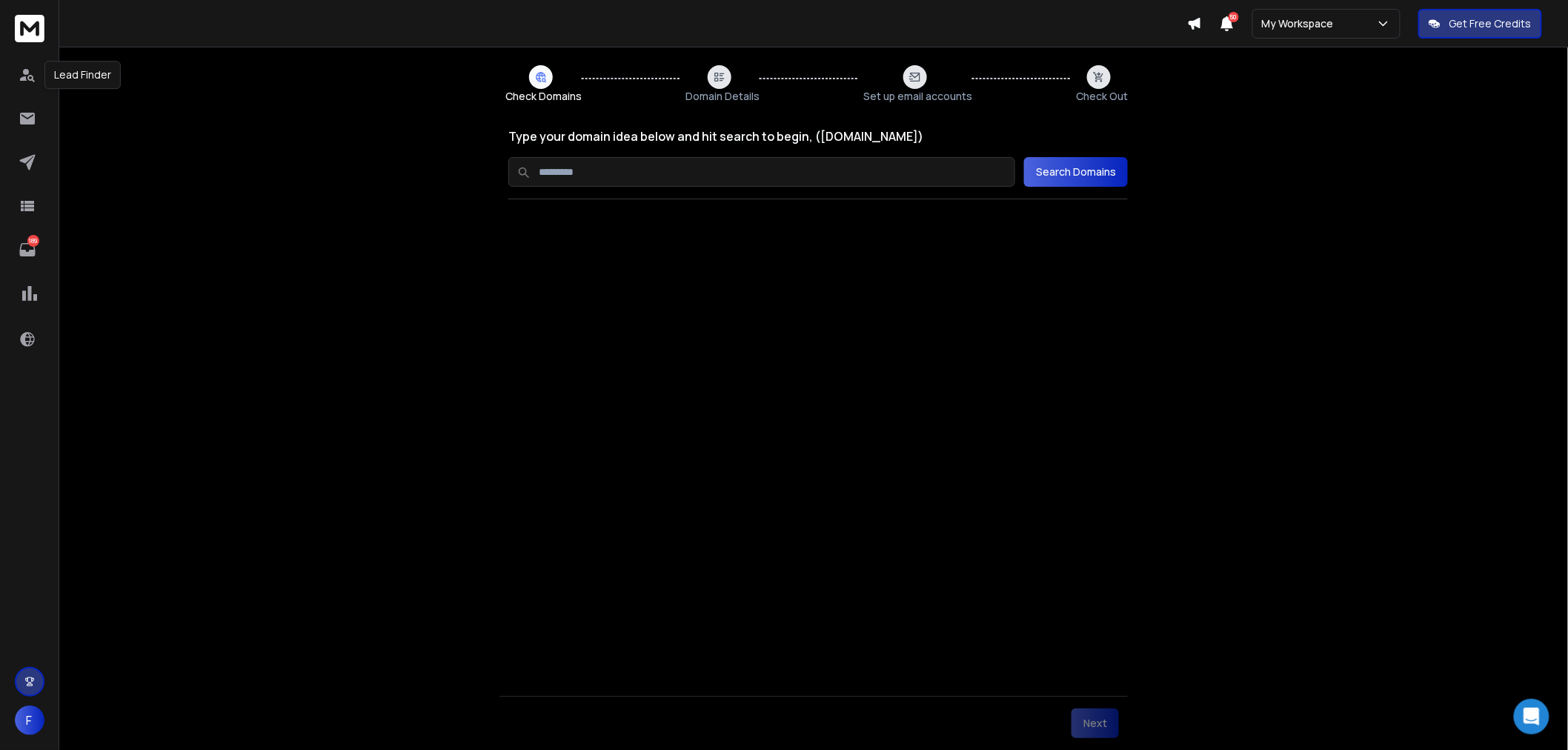
drag, startPoint x: 30, startPoint y: 65, endPoint x: 85, endPoint y: 71, distance: 55.3
click at [32, 68] on icon at bounding box center [27, 74] width 18 height 18
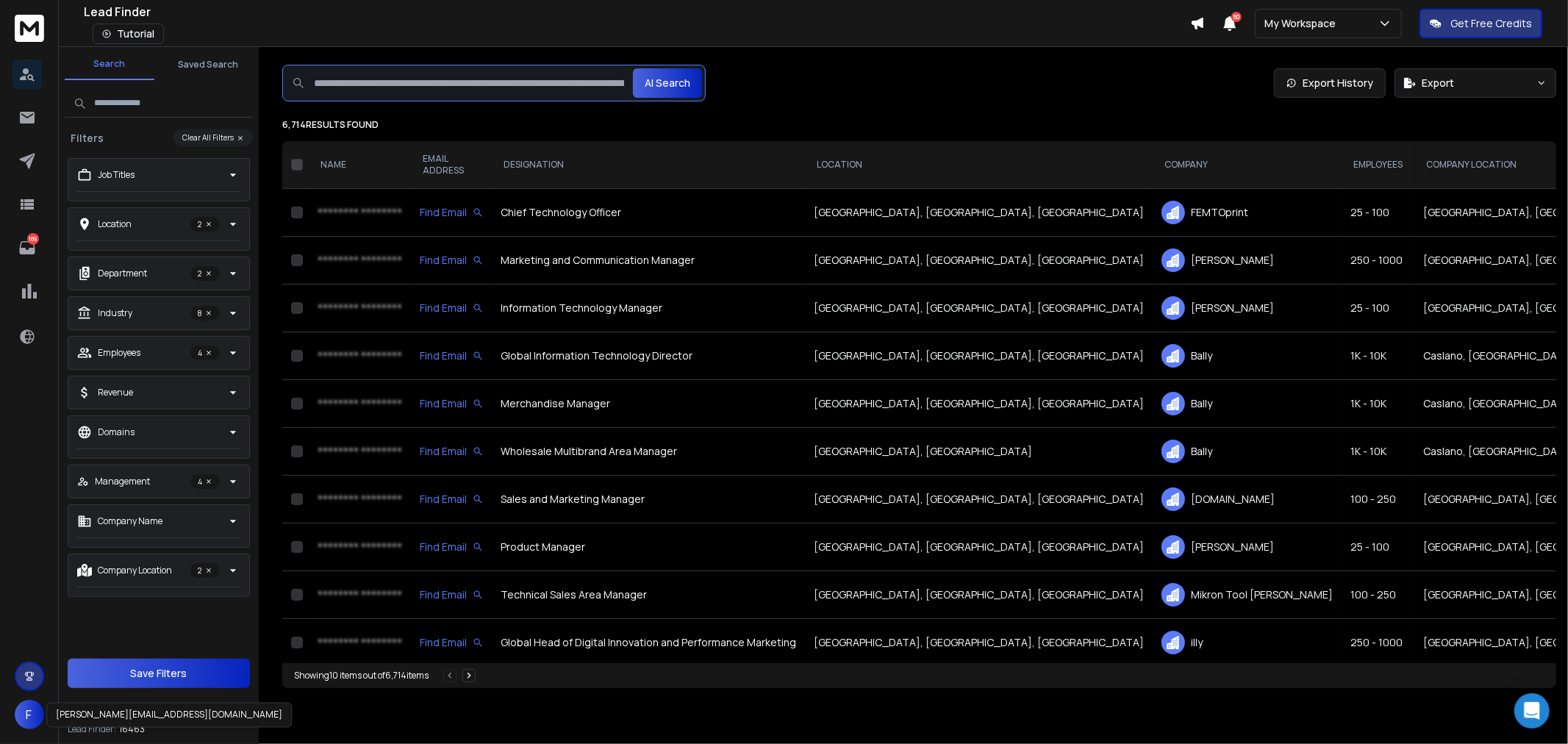
click at [32, 722] on span "F" at bounding box center [29, 715] width 29 height 29
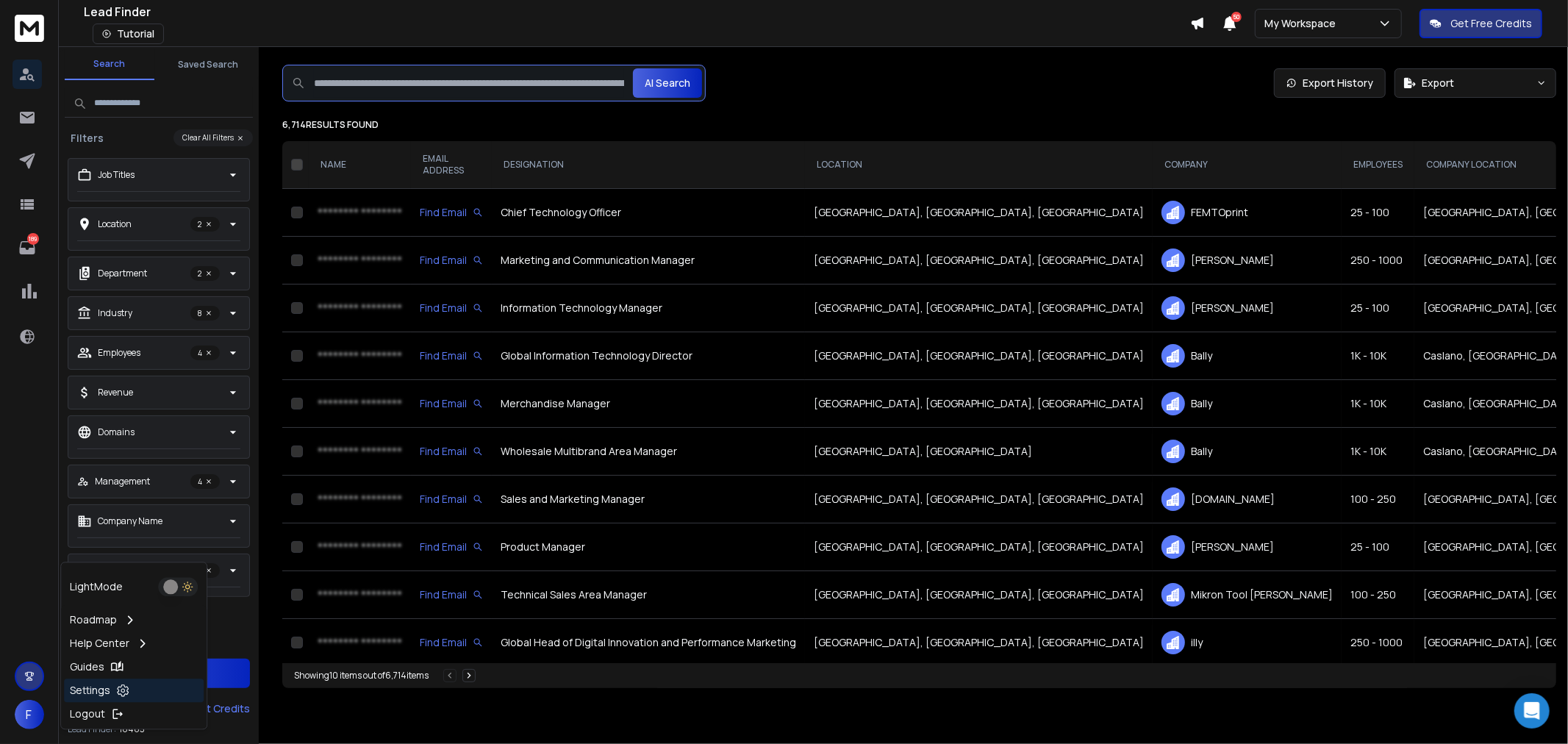
click at [145, 683] on div "Settings" at bounding box center [134, 690] width 140 height 24
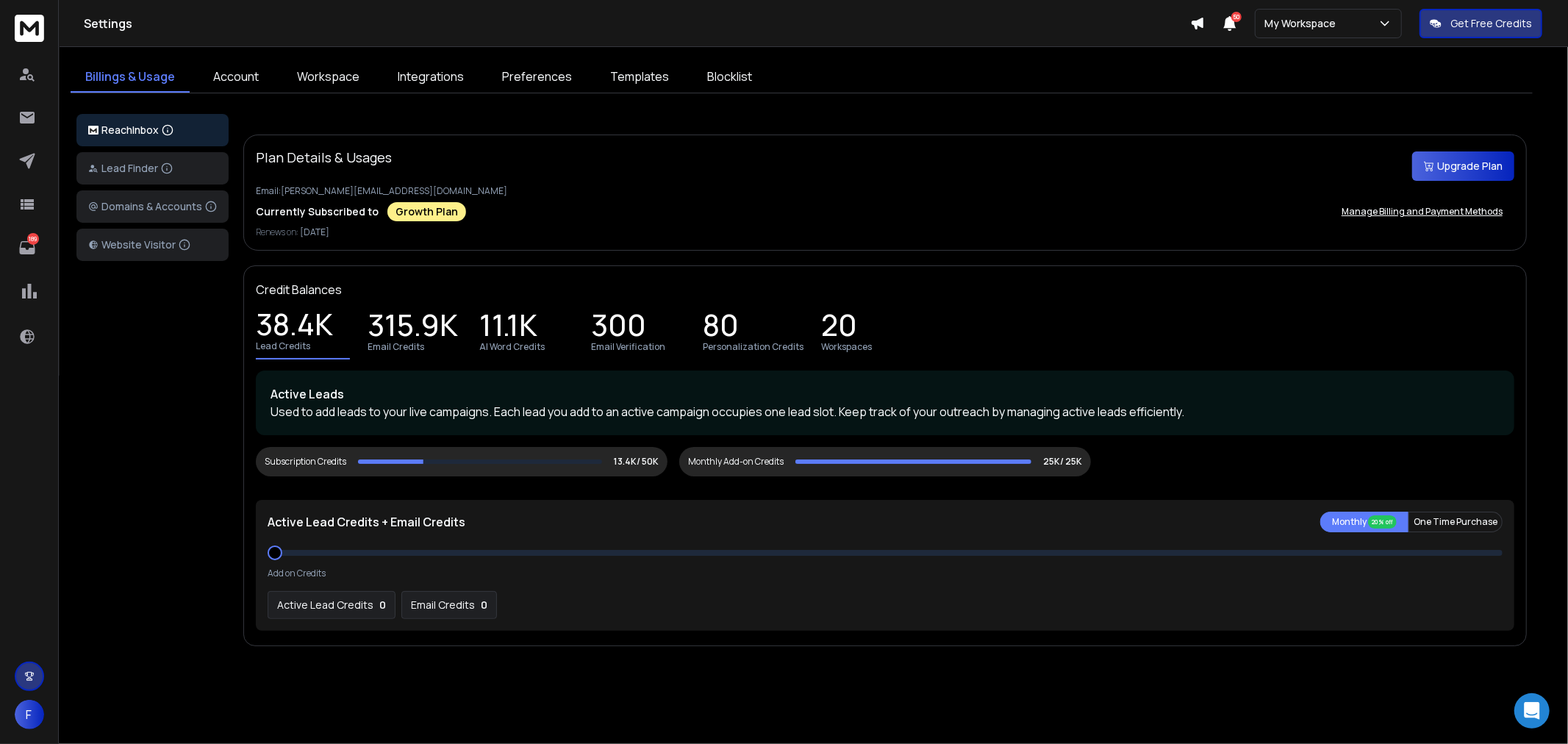
click at [1470, 171] on button "Upgrade Plan" at bounding box center [1463, 166] width 102 height 29
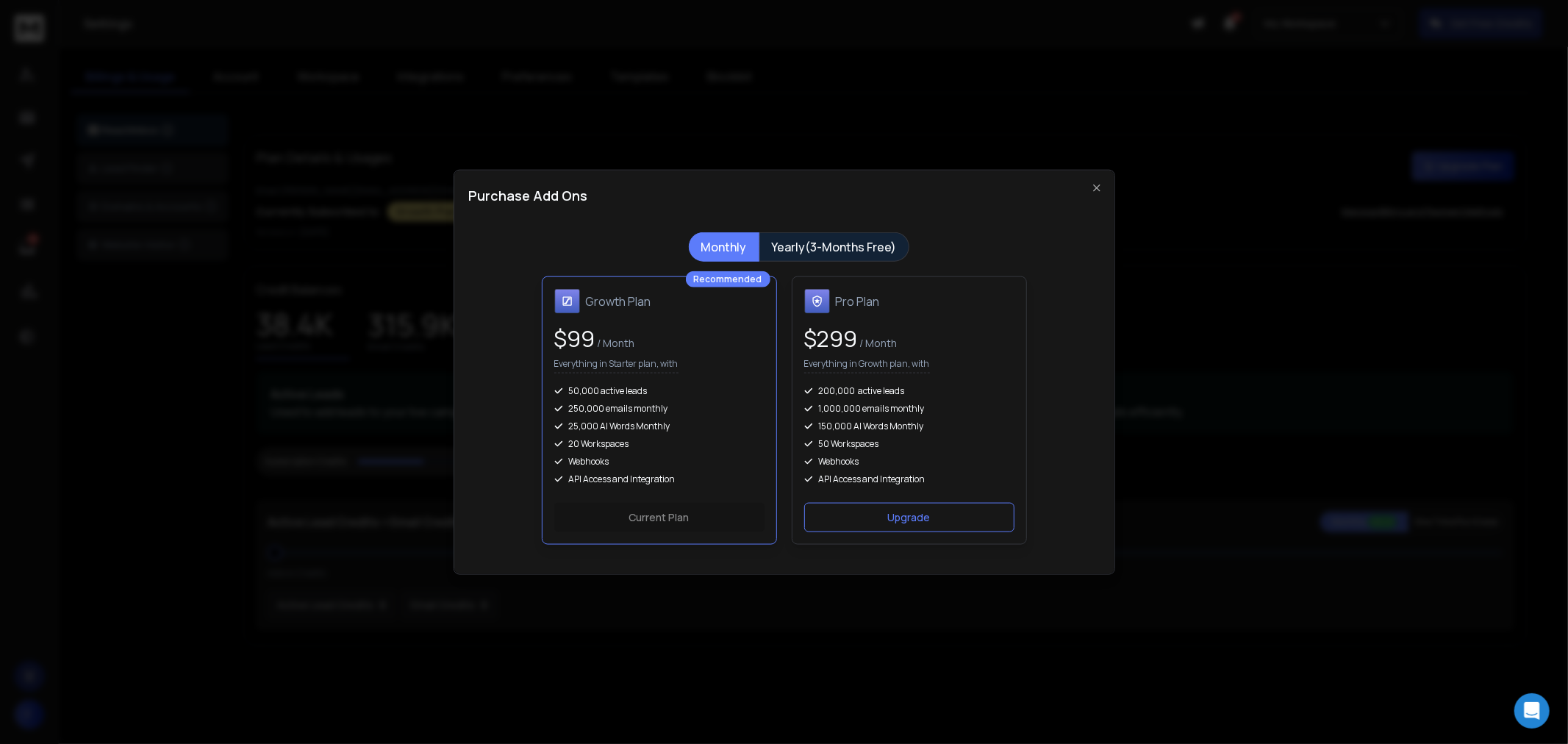
click at [841, 259] on button "Yearly(3-Months Free)" at bounding box center [834, 247] width 150 height 29
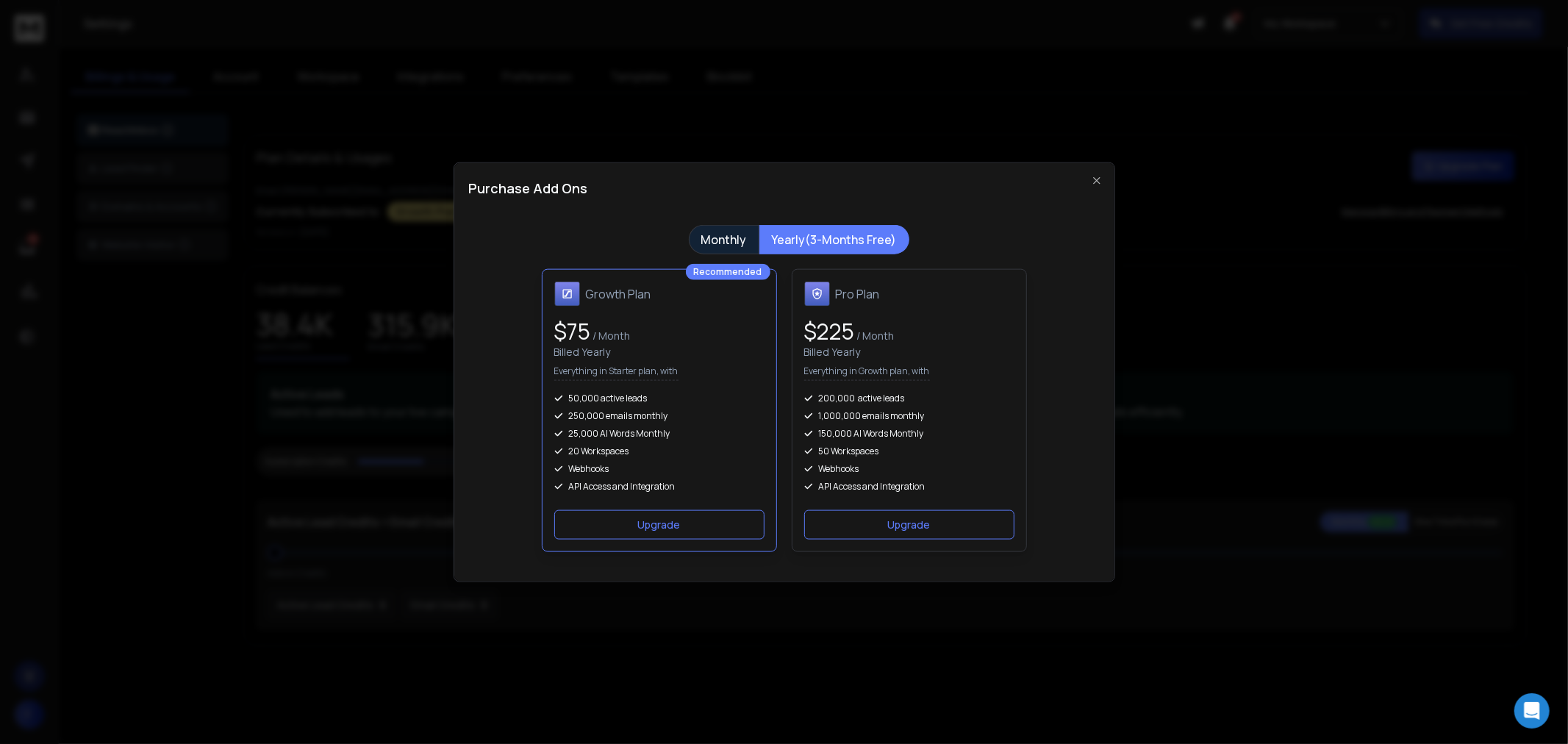
click at [723, 234] on button "Monthly" at bounding box center [724, 240] width 71 height 29
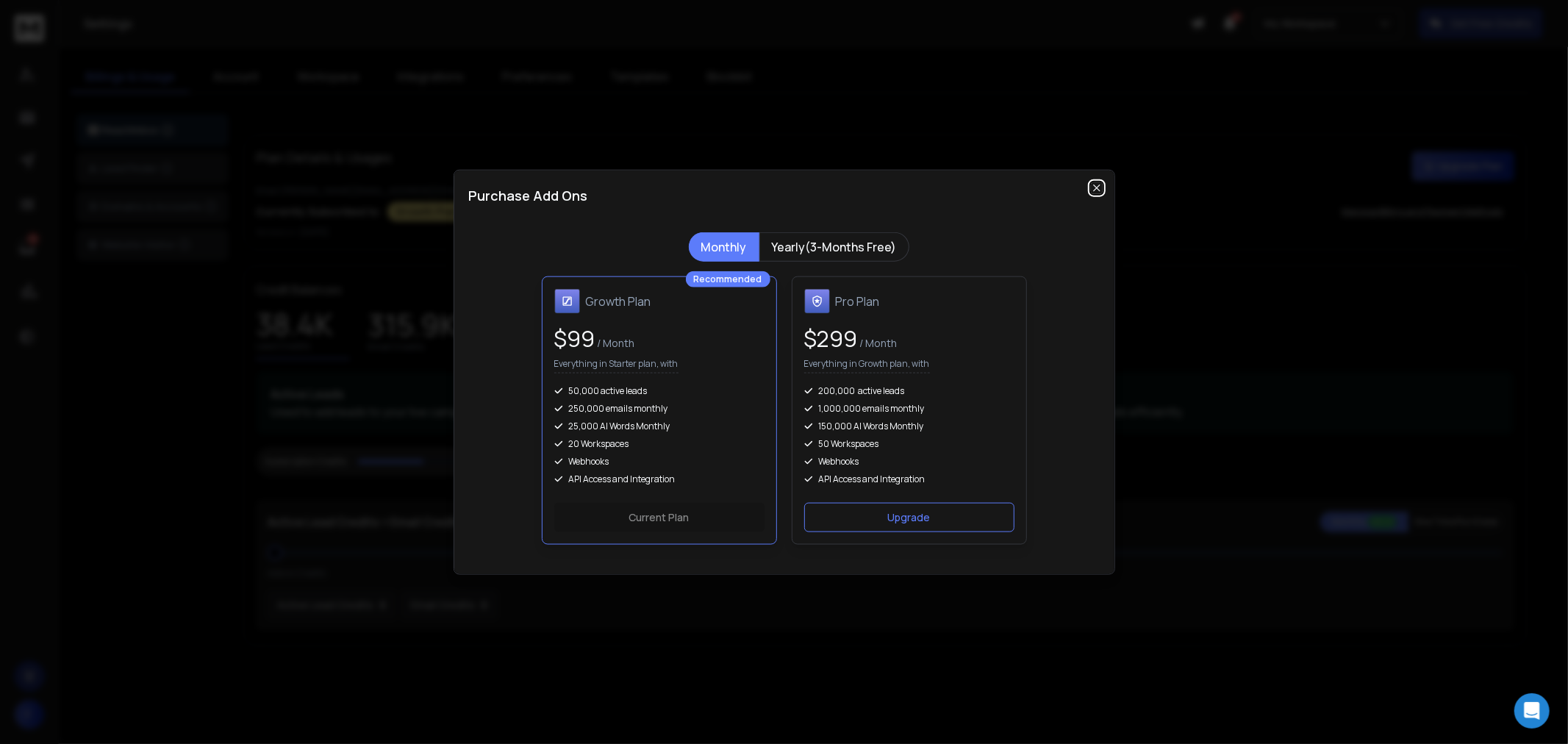
click at [1097, 188] on icon "button" at bounding box center [1097, 188] width 6 height 6
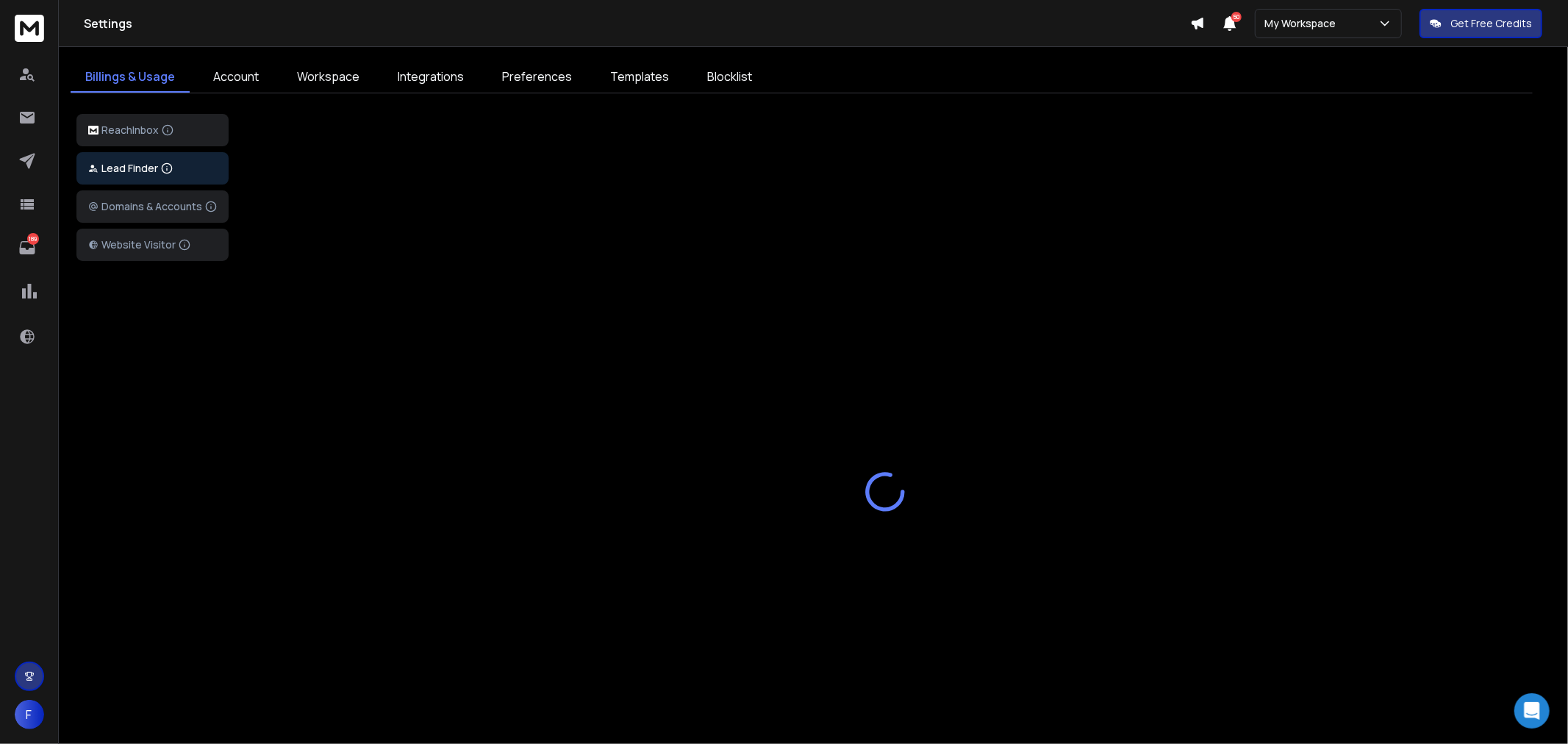
click at [127, 160] on button "Lead Finder" at bounding box center [153, 168] width 152 height 32
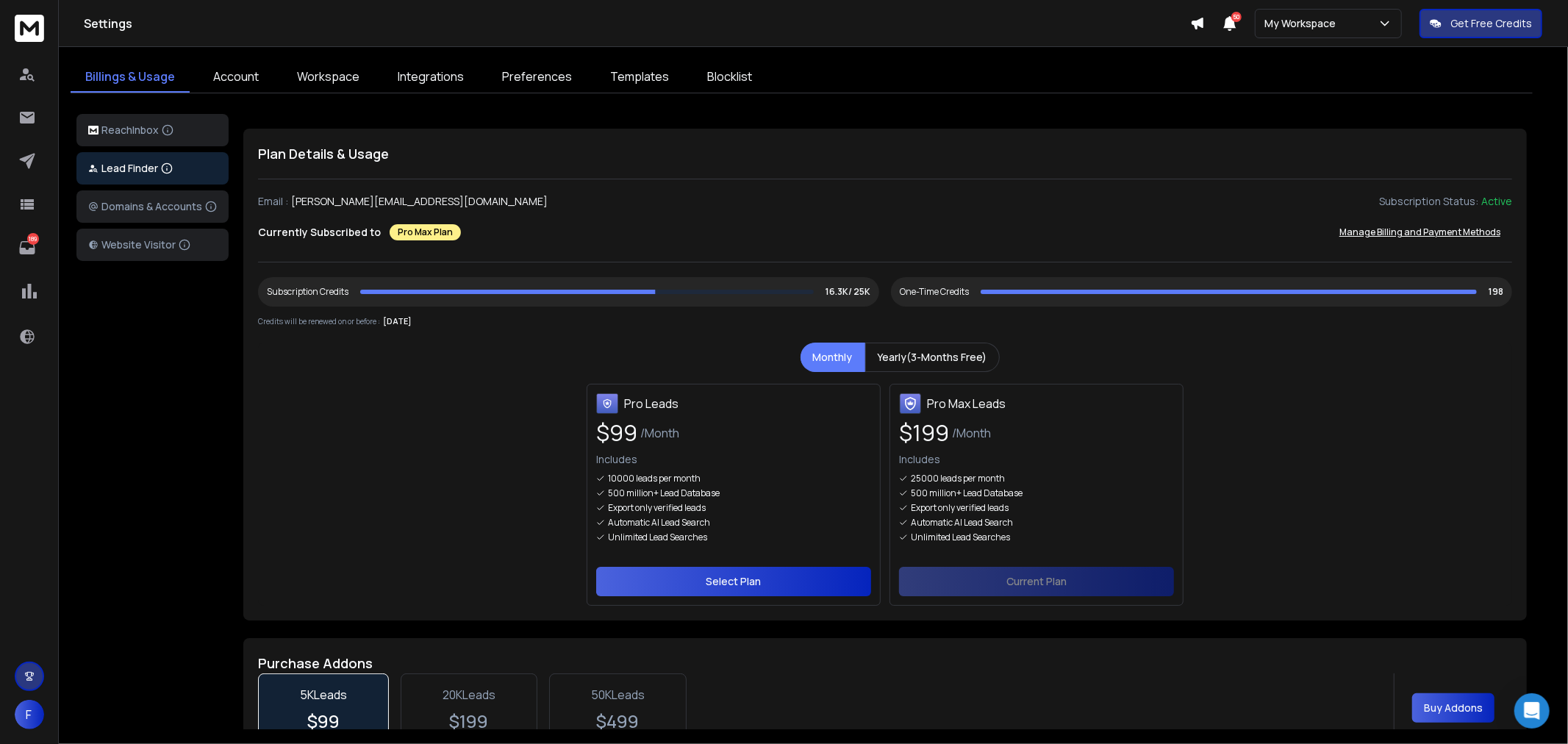
click at [181, 216] on button "Domains & Accounts" at bounding box center [153, 207] width 152 height 32
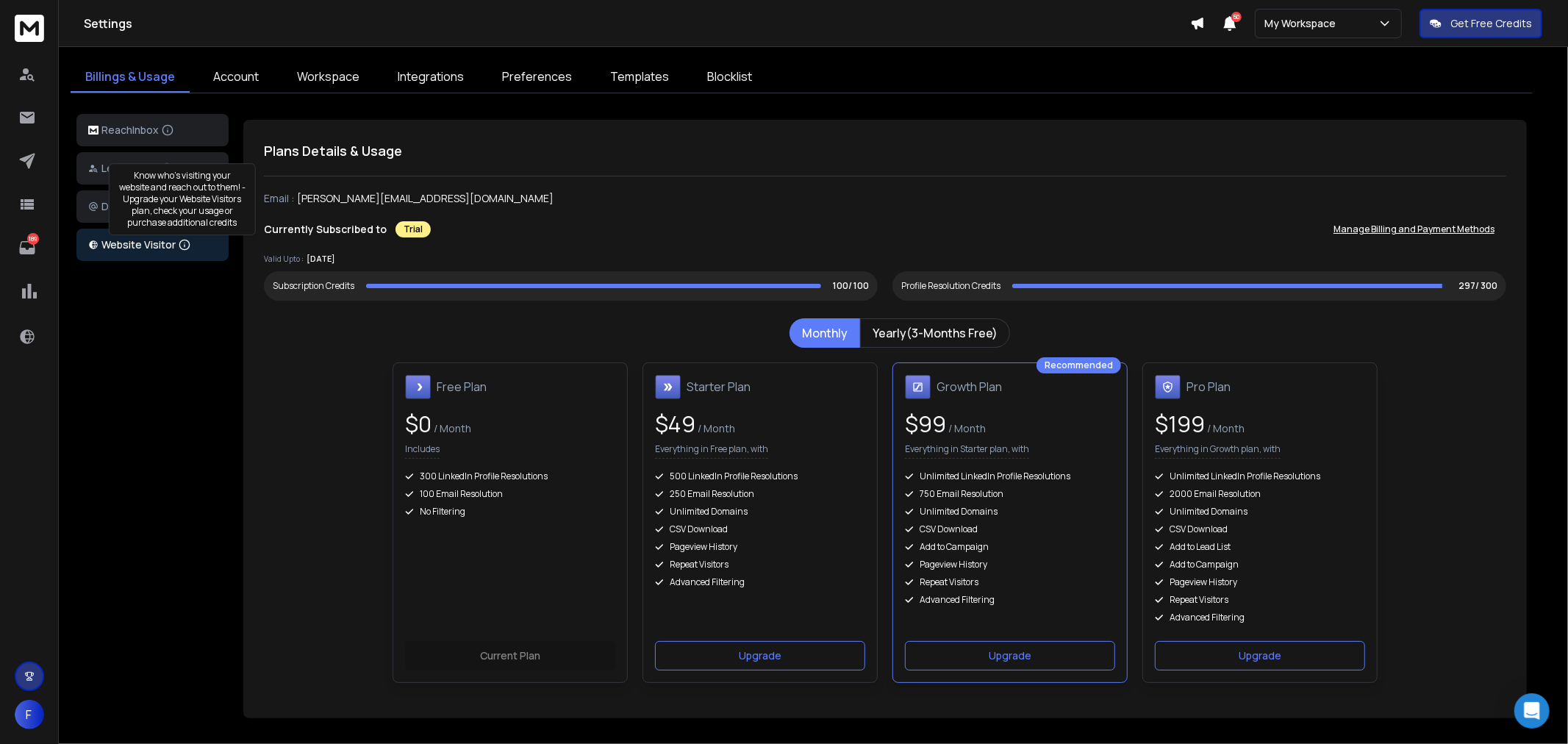
click at [185, 245] on icon "button" at bounding box center [184, 244] width 12 height 12
click at [179, 226] on div "ReachInbox Lead Finder Domains & Accounts Website Visitor Plans Details & Usage…" at bounding box center [802, 416] width 1450 height 604
click at [174, 202] on button "Domains & Accounts" at bounding box center [153, 207] width 152 height 32
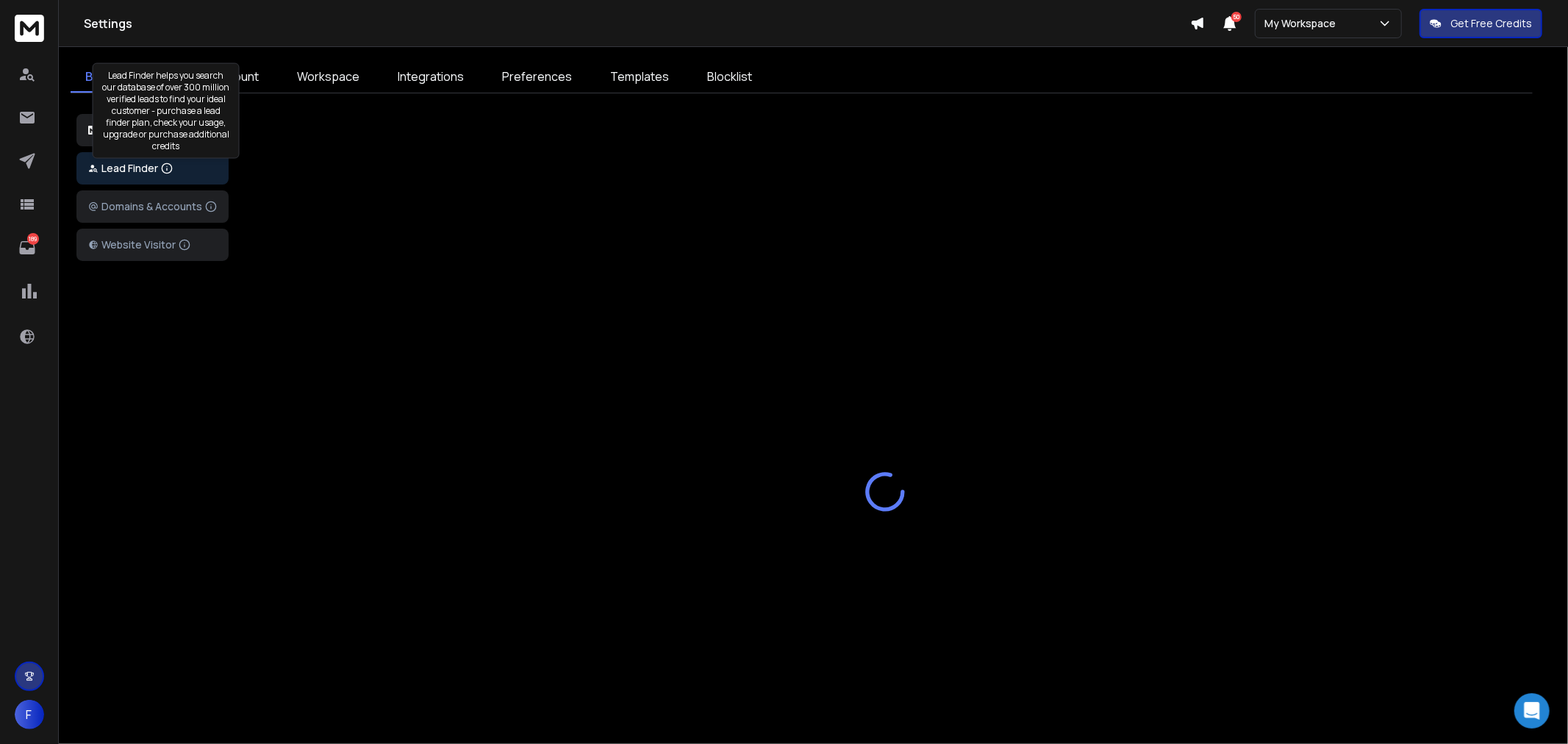
click at [167, 158] on div "Lead Finder helps you search our database of over 300 million verified leads to…" at bounding box center [166, 111] width 147 height 95
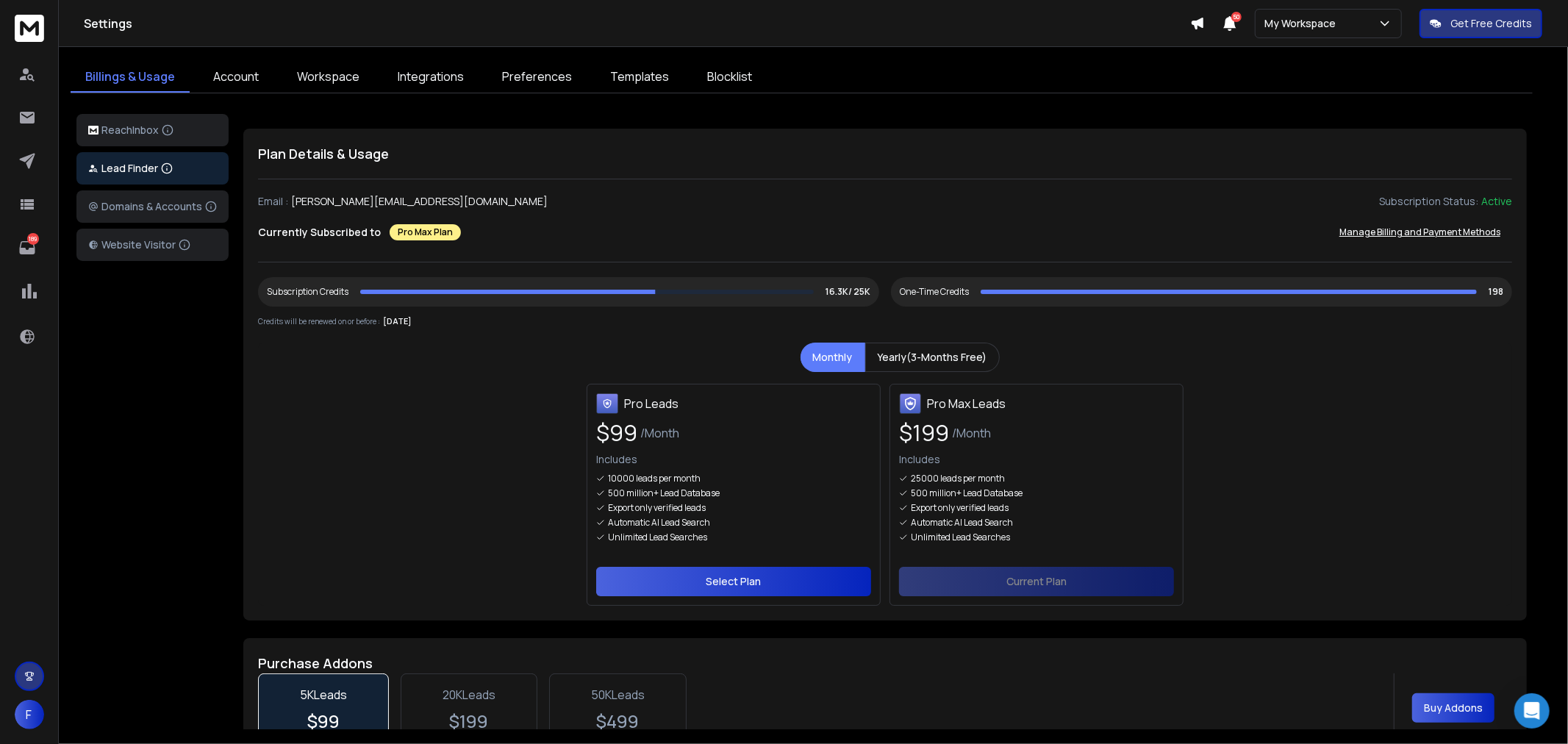
click at [340, 78] on link "Workspace" at bounding box center [328, 77] width 92 height 31
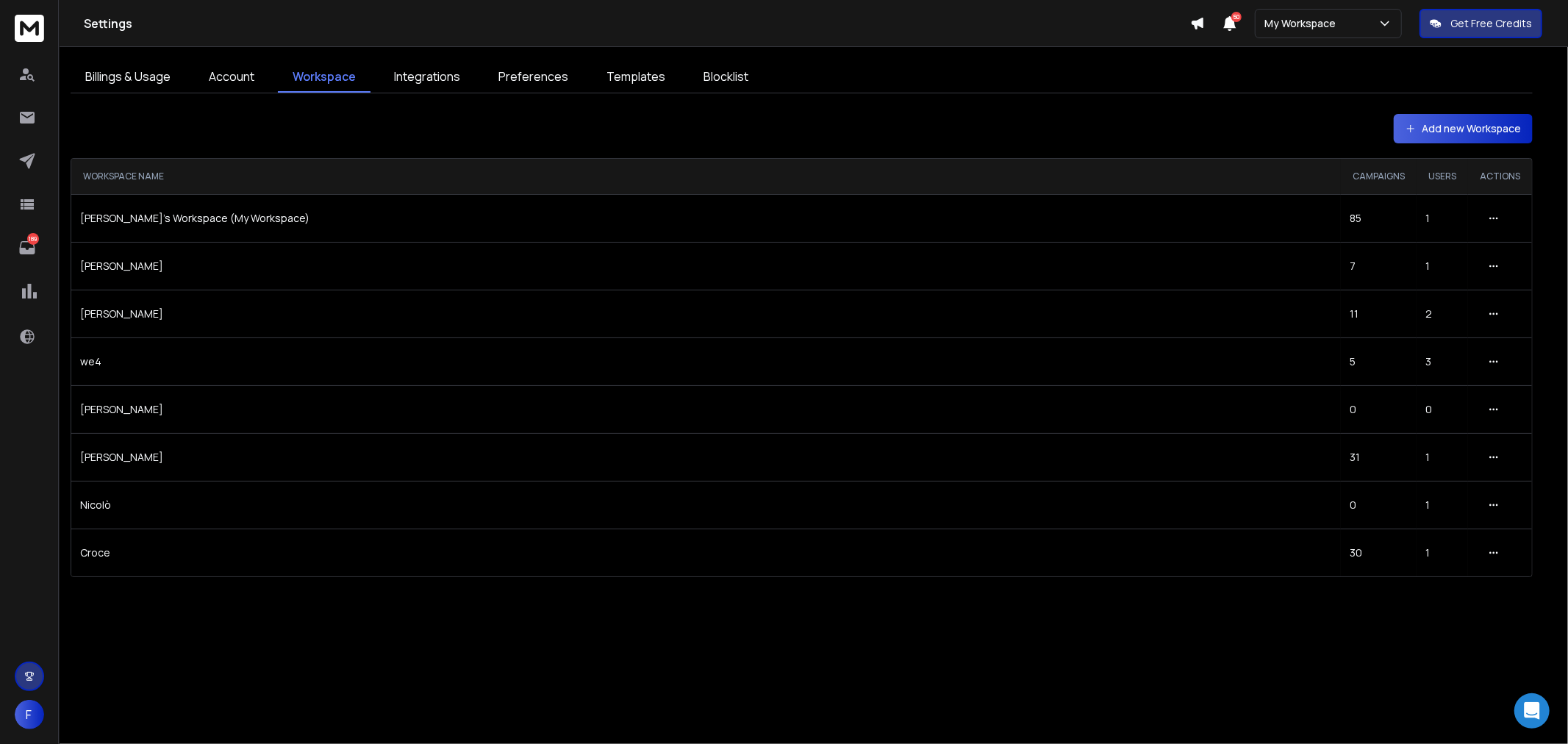
click at [231, 71] on link "Account" at bounding box center [232, 77] width 75 height 31
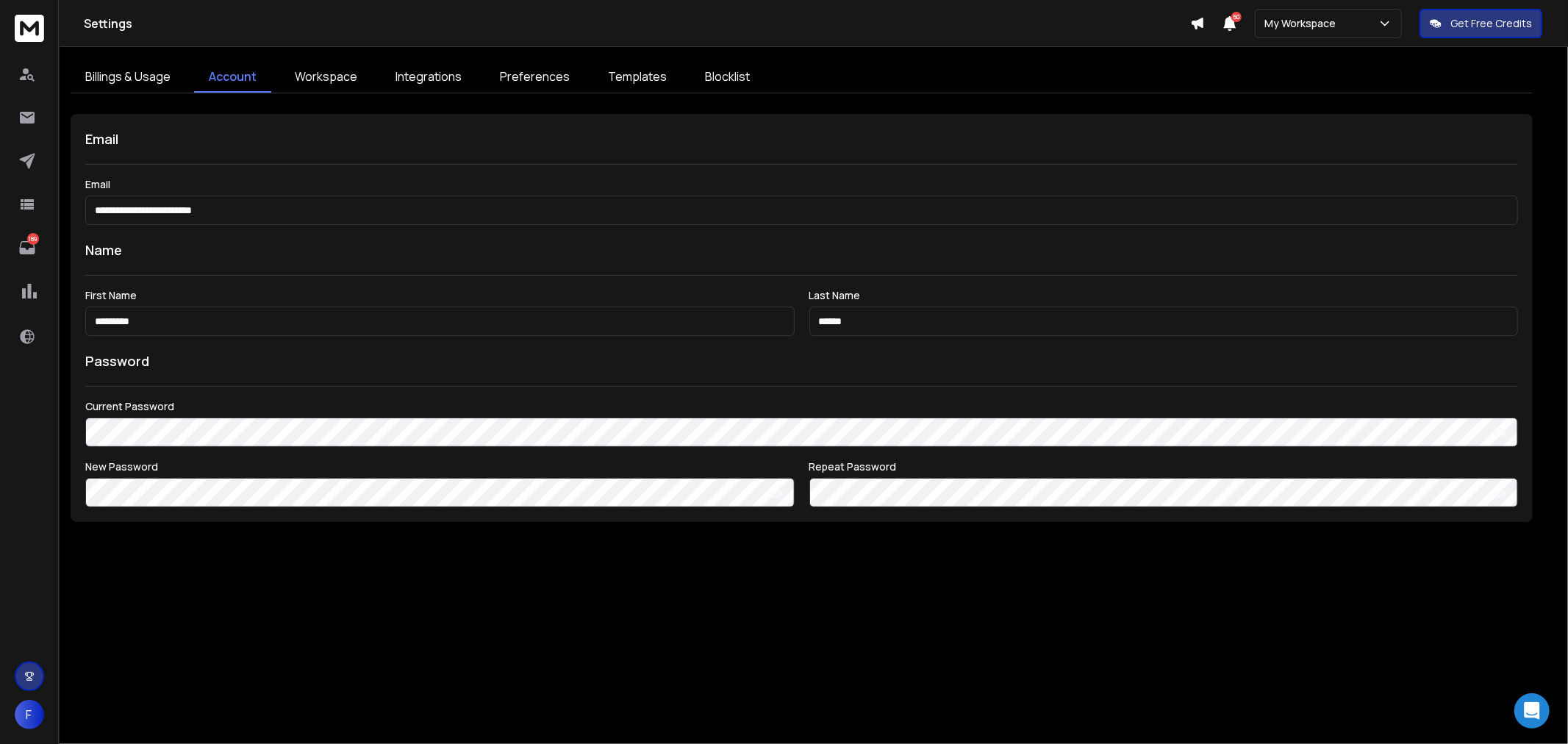
click at [444, 77] on link "Integrations" at bounding box center [429, 77] width 95 height 31
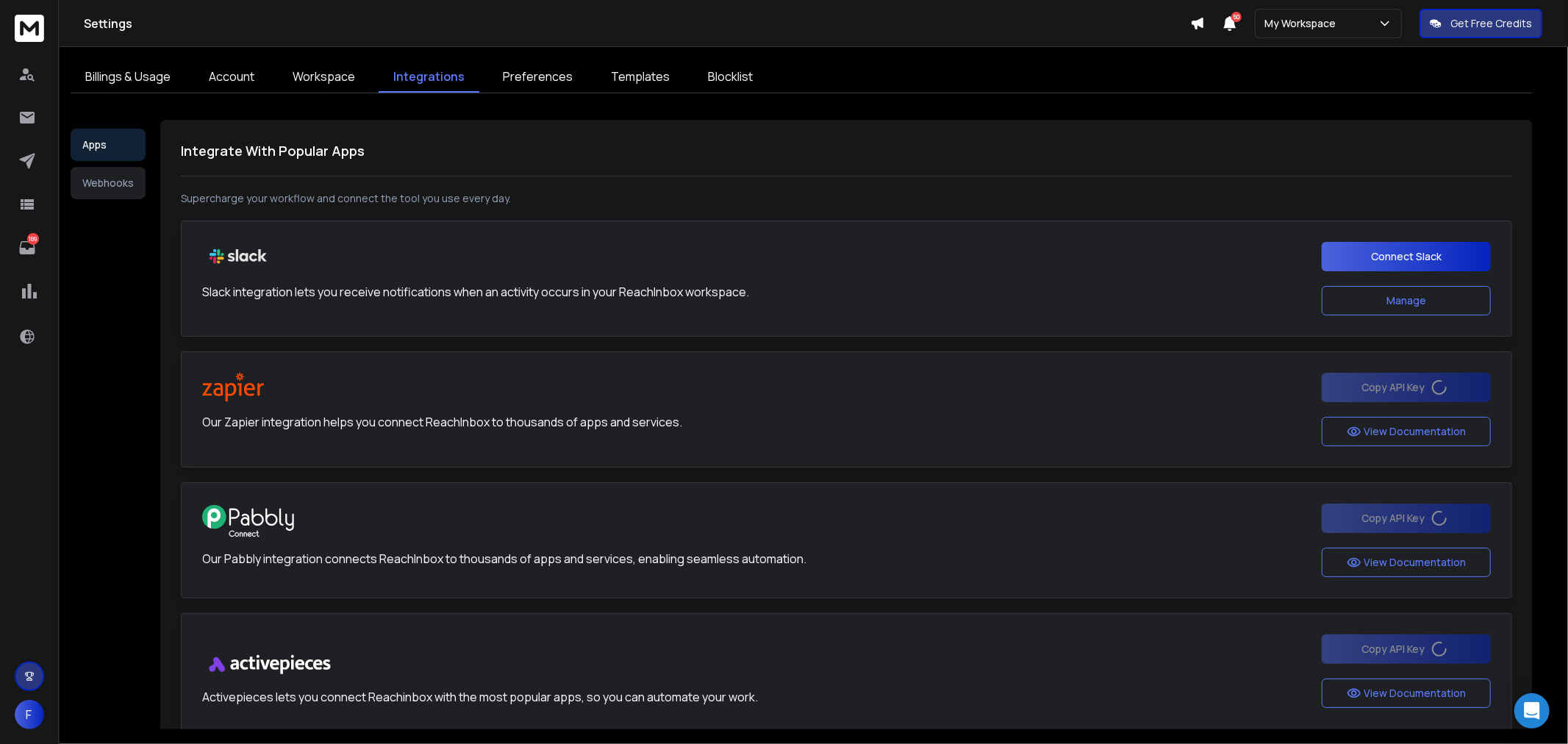
click at [539, 78] on link "Preferences" at bounding box center [537, 77] width 99 height 31
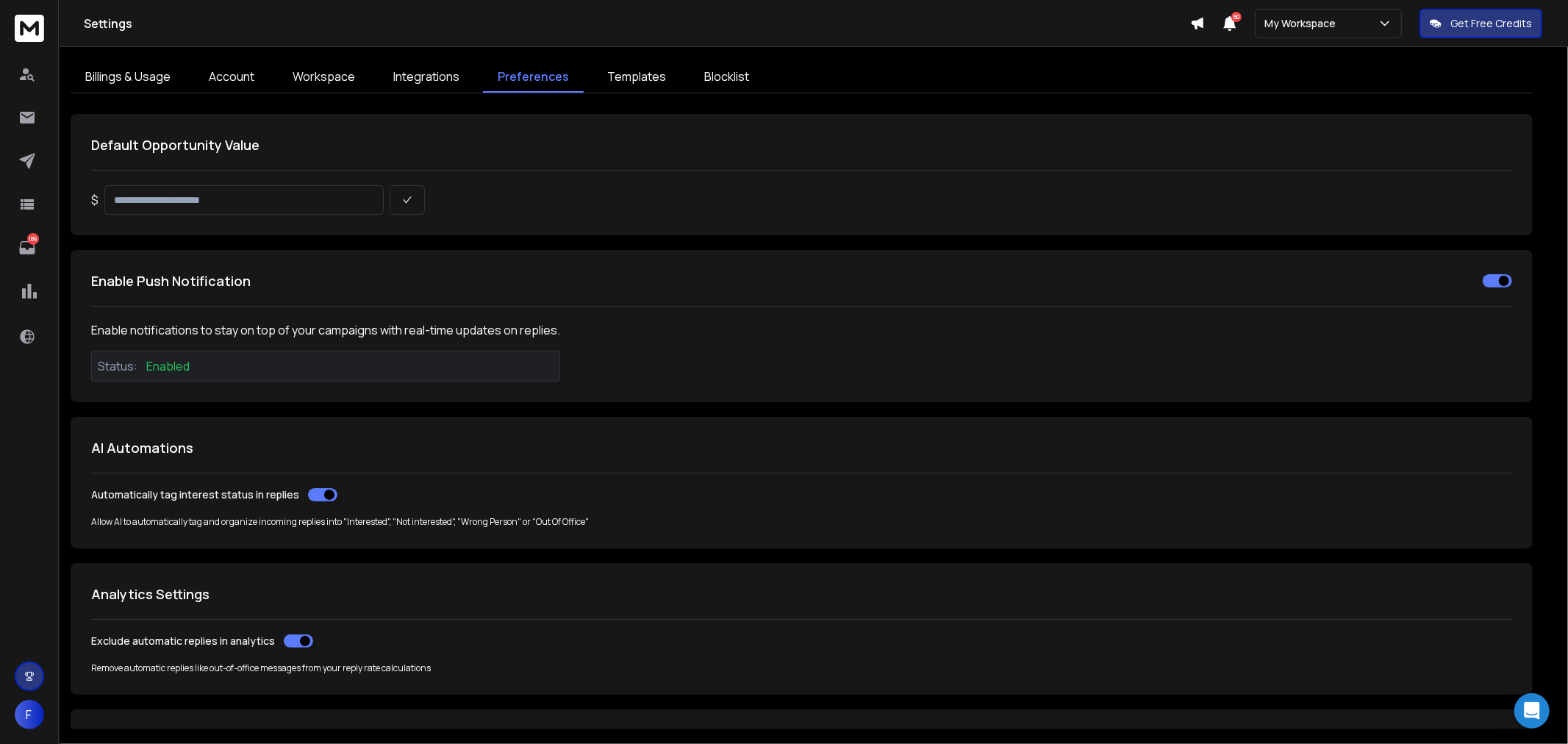
click at [642, 77] on link "Templates" at bounding box center [636, 77] width 88 height 31
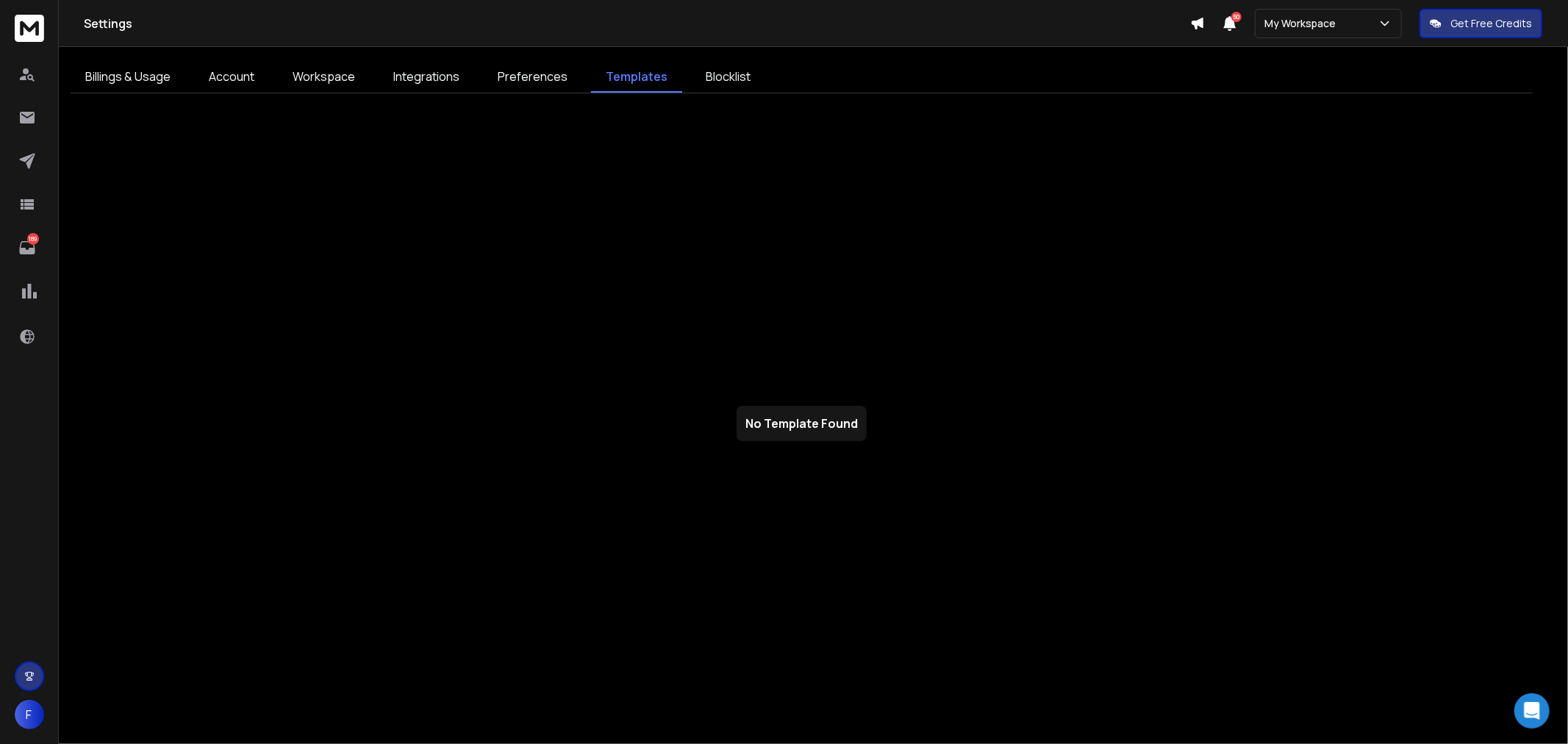
click at [721, 76] on link "Blocklist" at bounding box center [728, 77] width 75 height 31
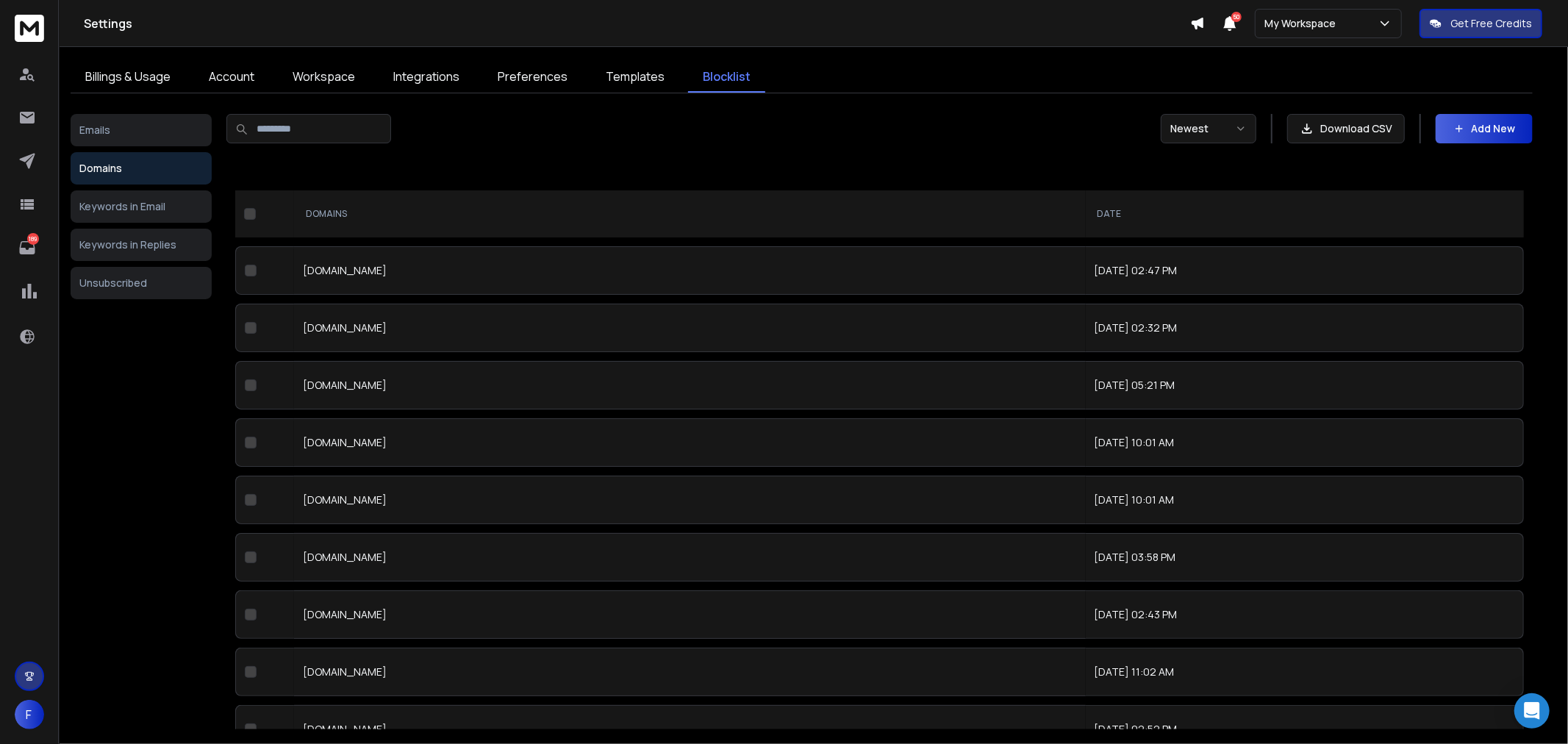
click at [151, 173] on button "Domains" at bounding box center [141, 168] width 141 height 32
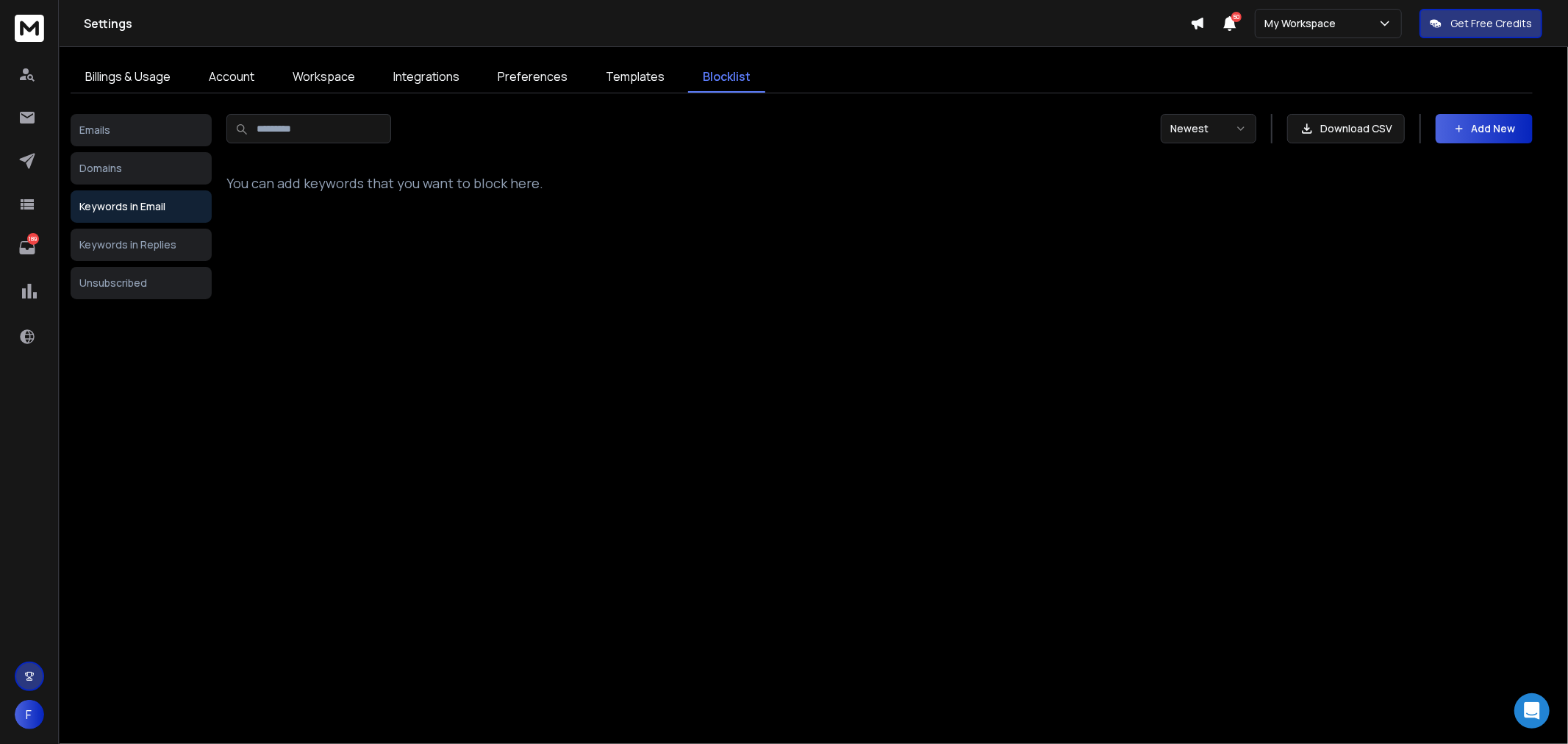
click at [151, 202] on email "Keywords in Email" at bounding box center [141, 207] width 141 height 32
click at [145, 175] on button "Domains" at bounding box center [141, 168] width 141 height 32
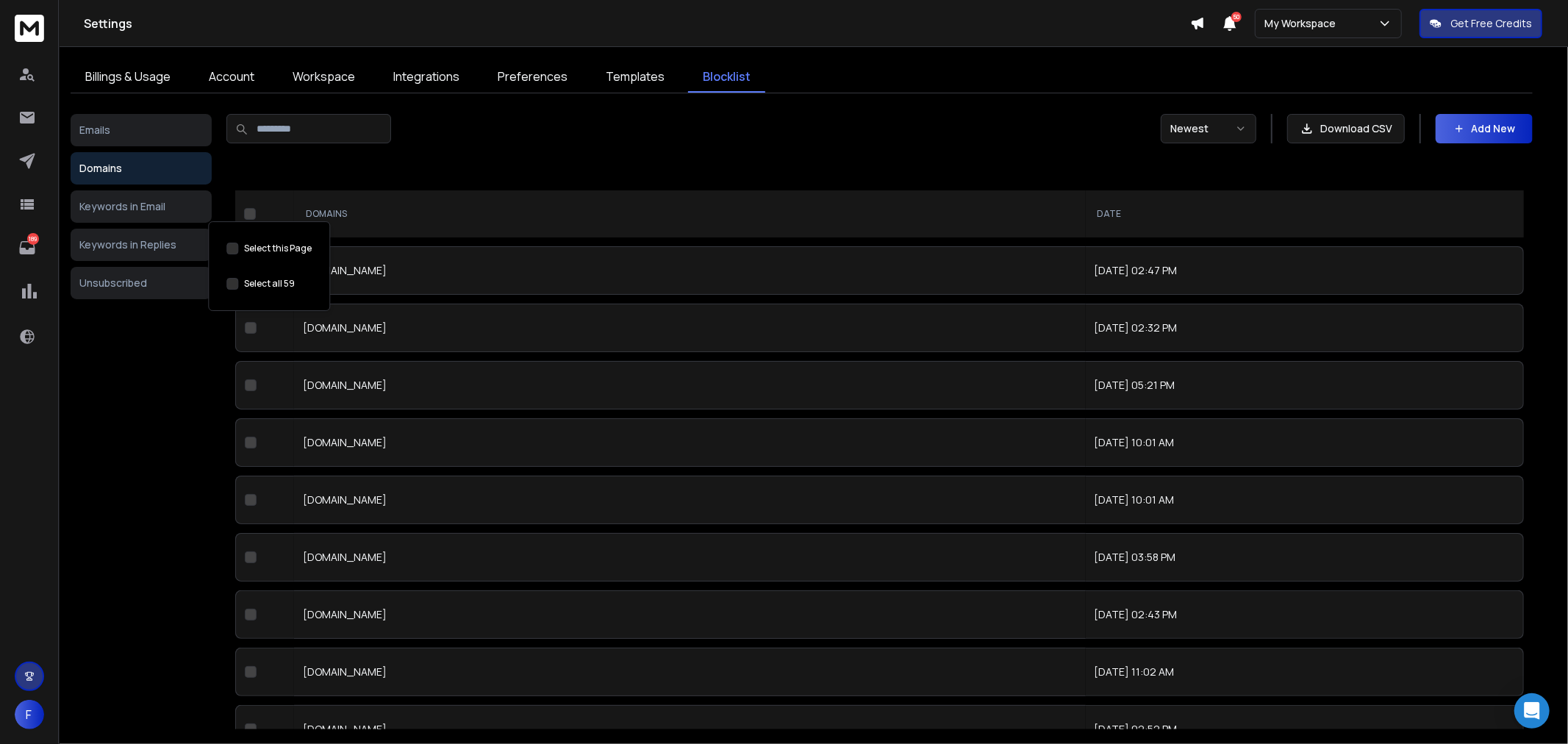
click at [247, 211] on button "Select this Page" at bounding box center [250, 214] width 12 height 12
click at [144, 207] on email "Keywords in Email" at bounding box center [141, 207] width 141 height 32
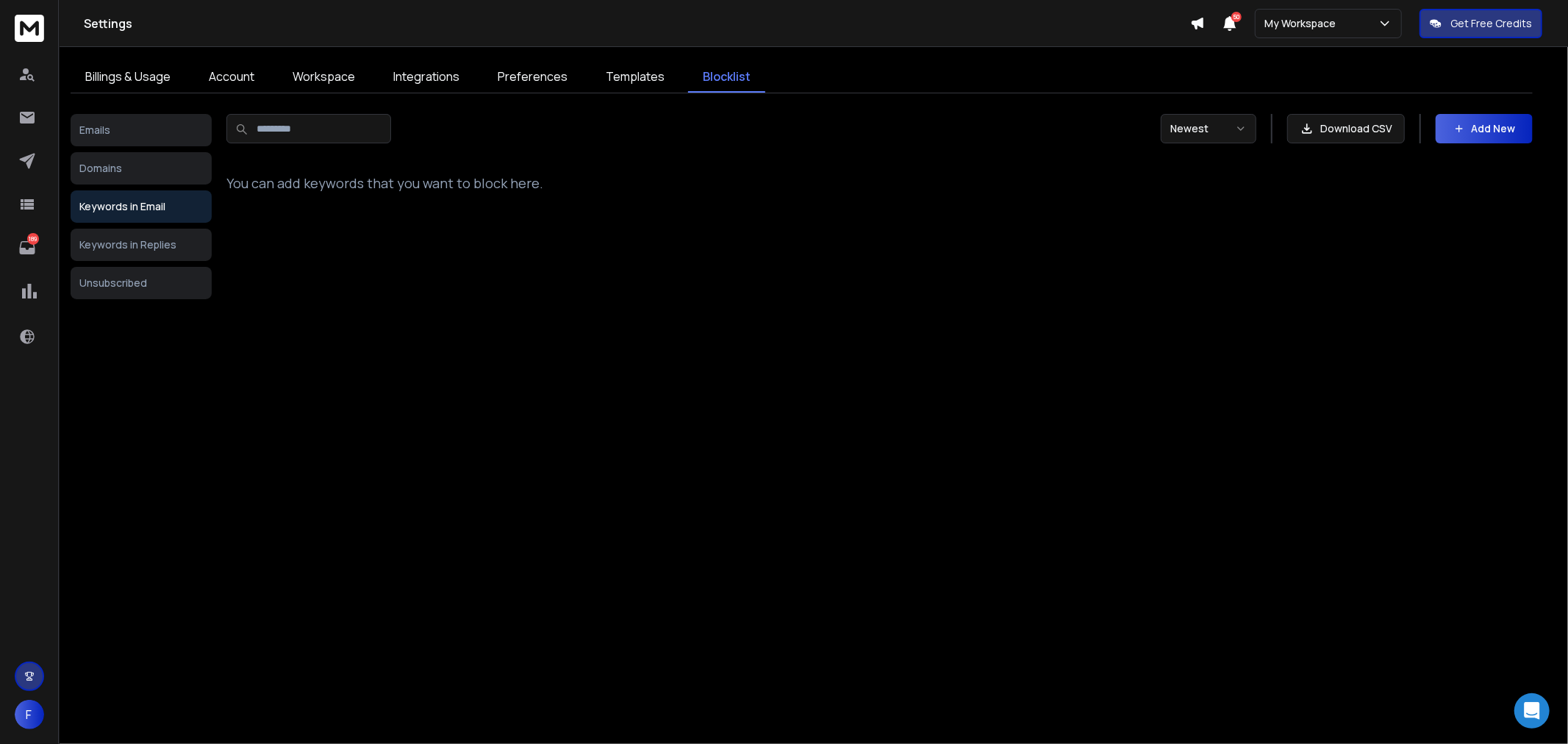
click at [151, 247] on replies "Keywords in Replies" at bounding box center [141, 245] width 141 height 32
click at [152, 287] on button "Unsubscribed" at bounding box center [141, 283] width 141 height 32
click at [158, 254] on replies "Keywords in Replies" at bounding box center [141, 245] width 141 height 32
click at [1486, 127] on p "Add New" at bounding box center [1493, 128] width 44 height 15
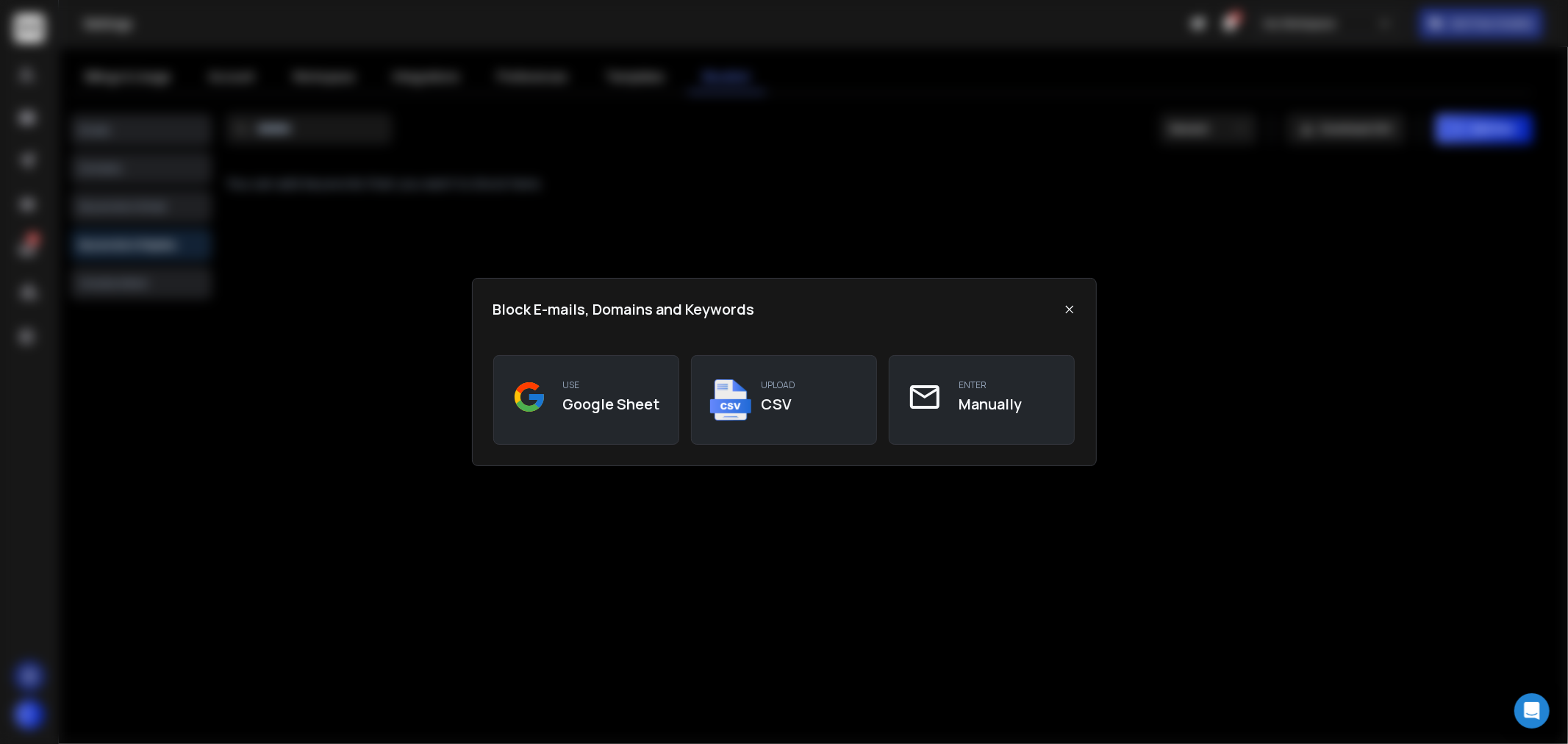
click at [1008, 388] on p "enter" at bounding box center [990, 385] width 63 height 12
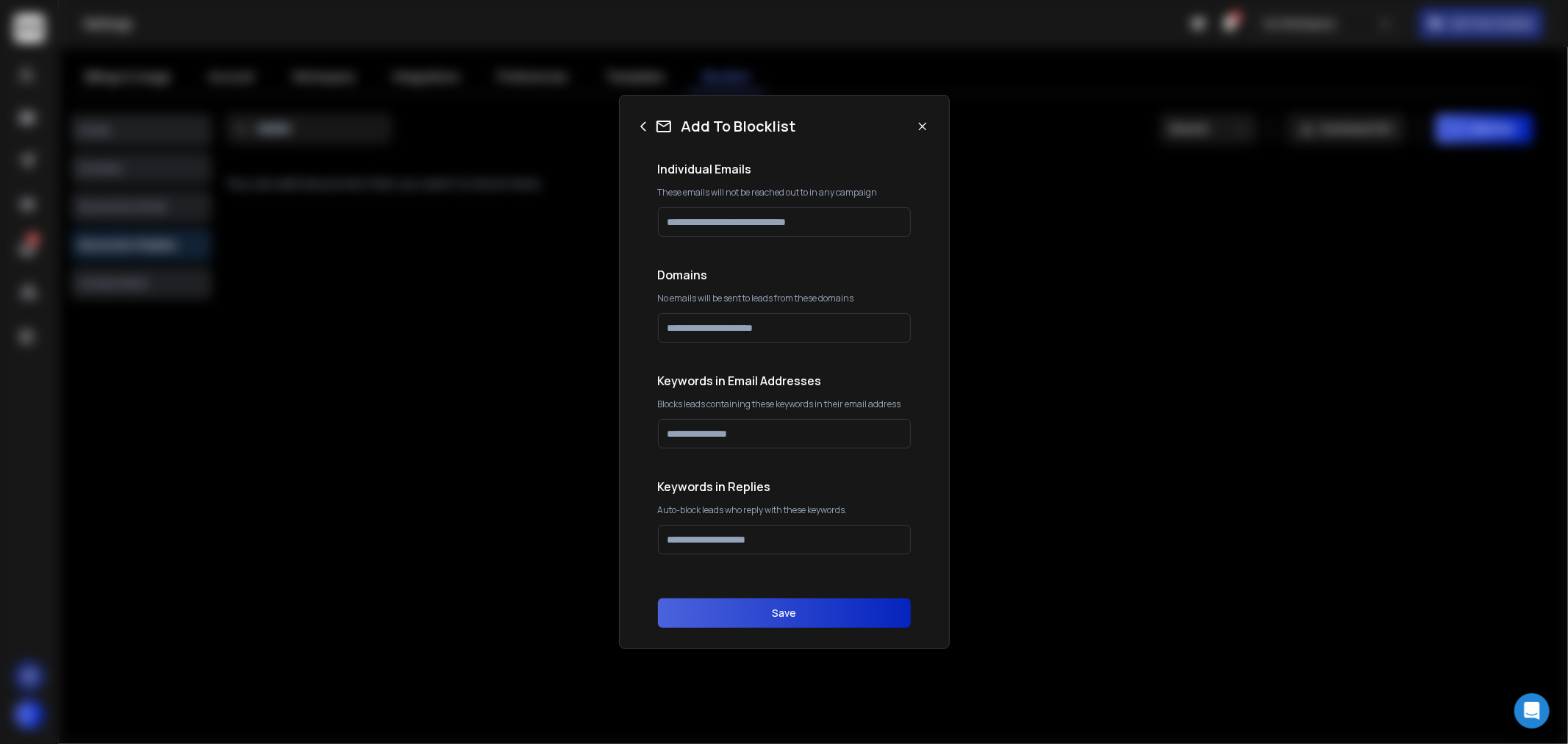
click at [746, 436] on input at bounding box center [784, 433] width 253 height 29
click at [625, 349] on div "Add To Blocklist Individual Emails These emails will not be reached out to in a…" at bounding box center [784, 372] width 331 height 555
click at [733, 550] on input at bounding box center [784, 540] width 253 height 29
type input "*****"
click at [658, 599] on button "Save" at bounding box center [784, 613] width 253 height 29
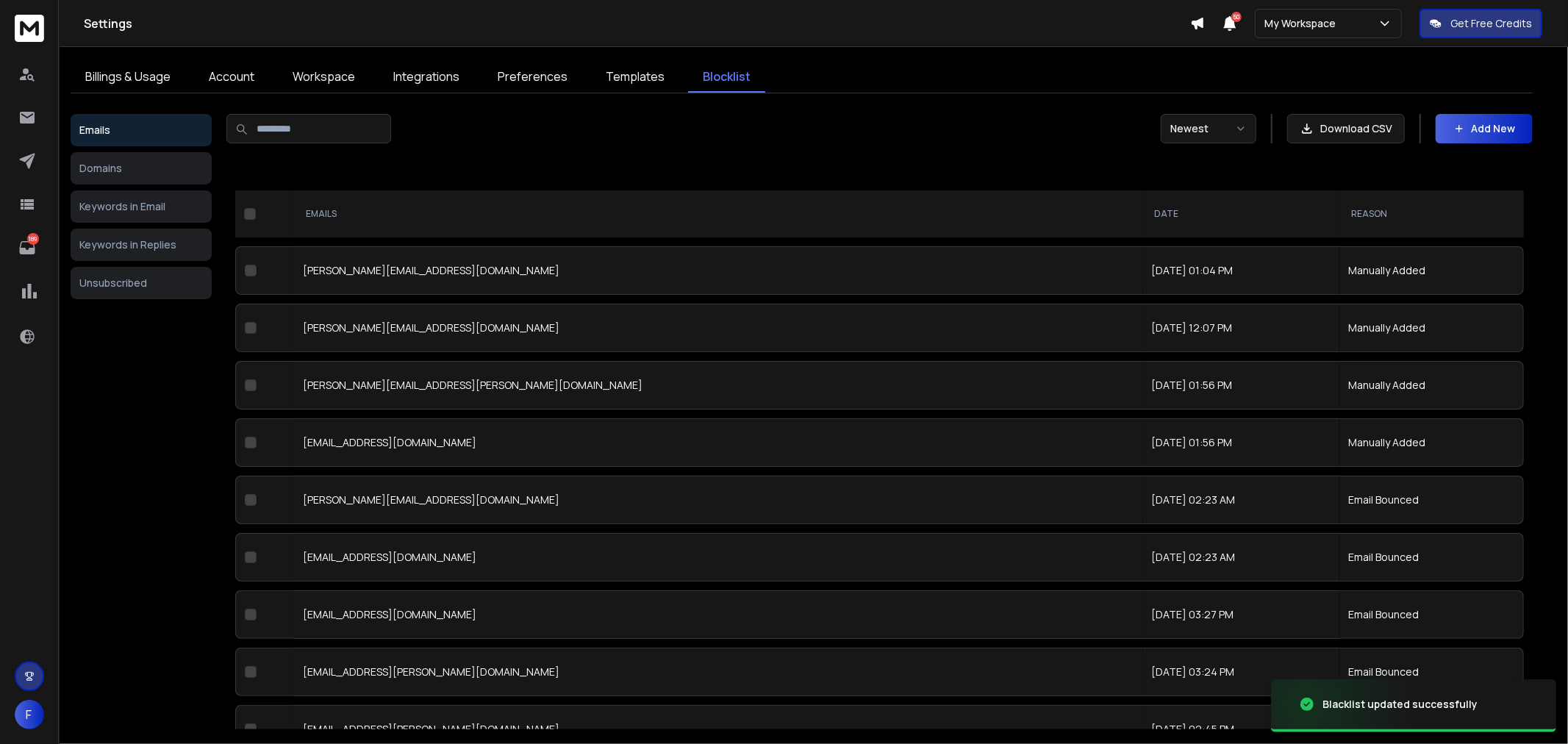
click at [137, 277] on button "Unsubscribed" at bounding box center [141, 283] width 141 height 32
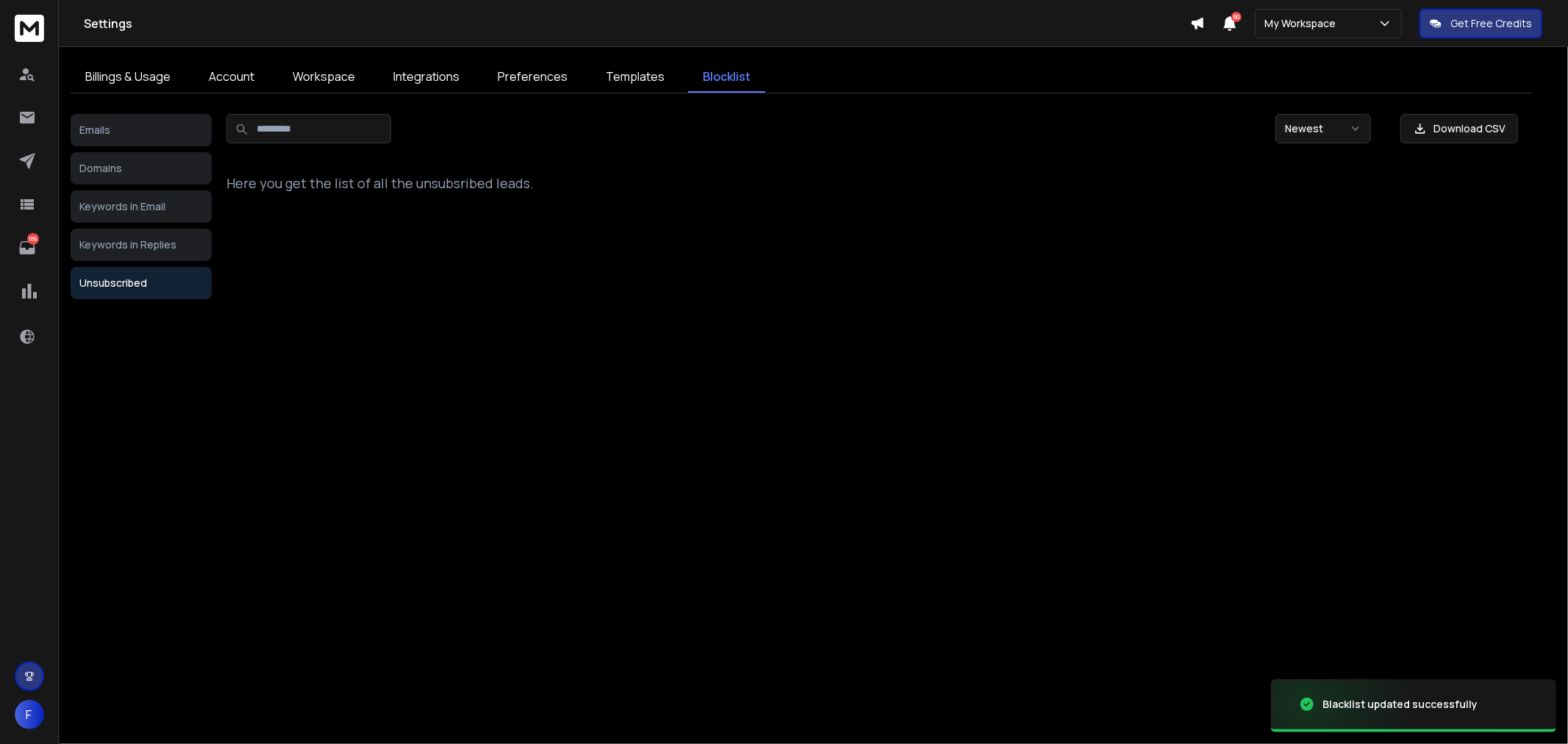
click at [141, 248] on replies "Keywords in Replies" at bounding box center [141, 245] width 141 height 32
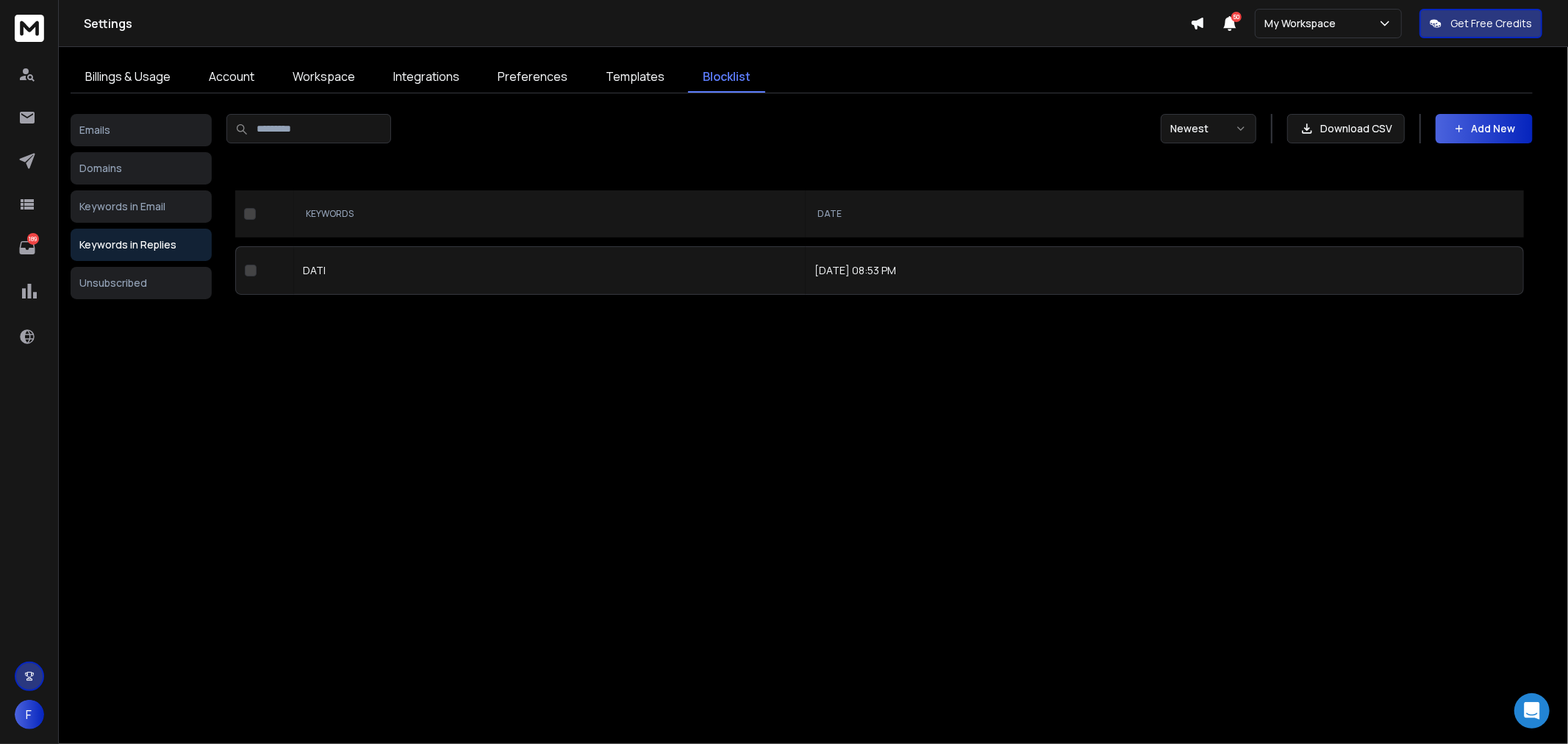
click at [1508, 125] on p "Add New" at bounding box center [1493, 128] width 44 height 15
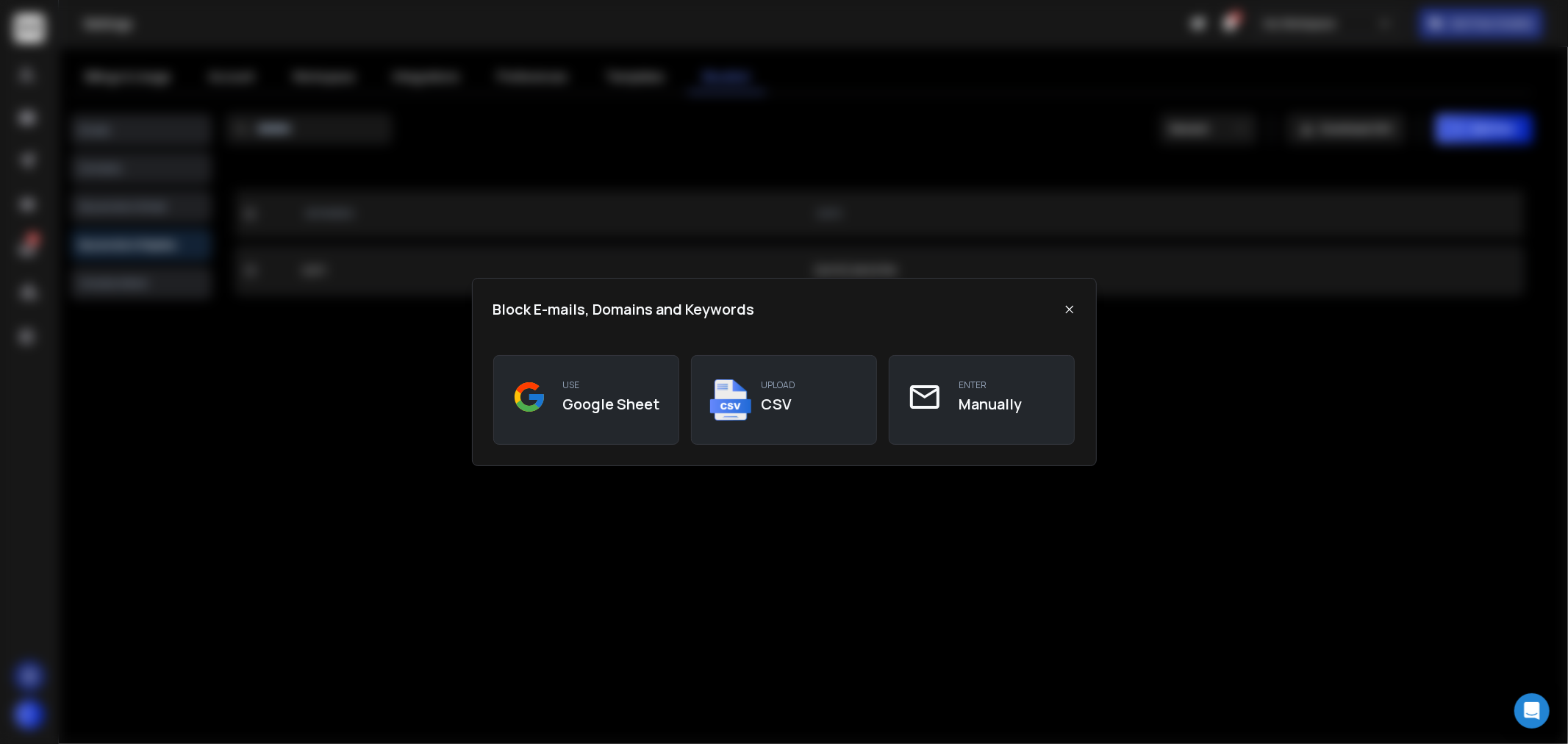
click at [968, 387] on p "enter" at bounding box center [990, 385] width 63 height 12
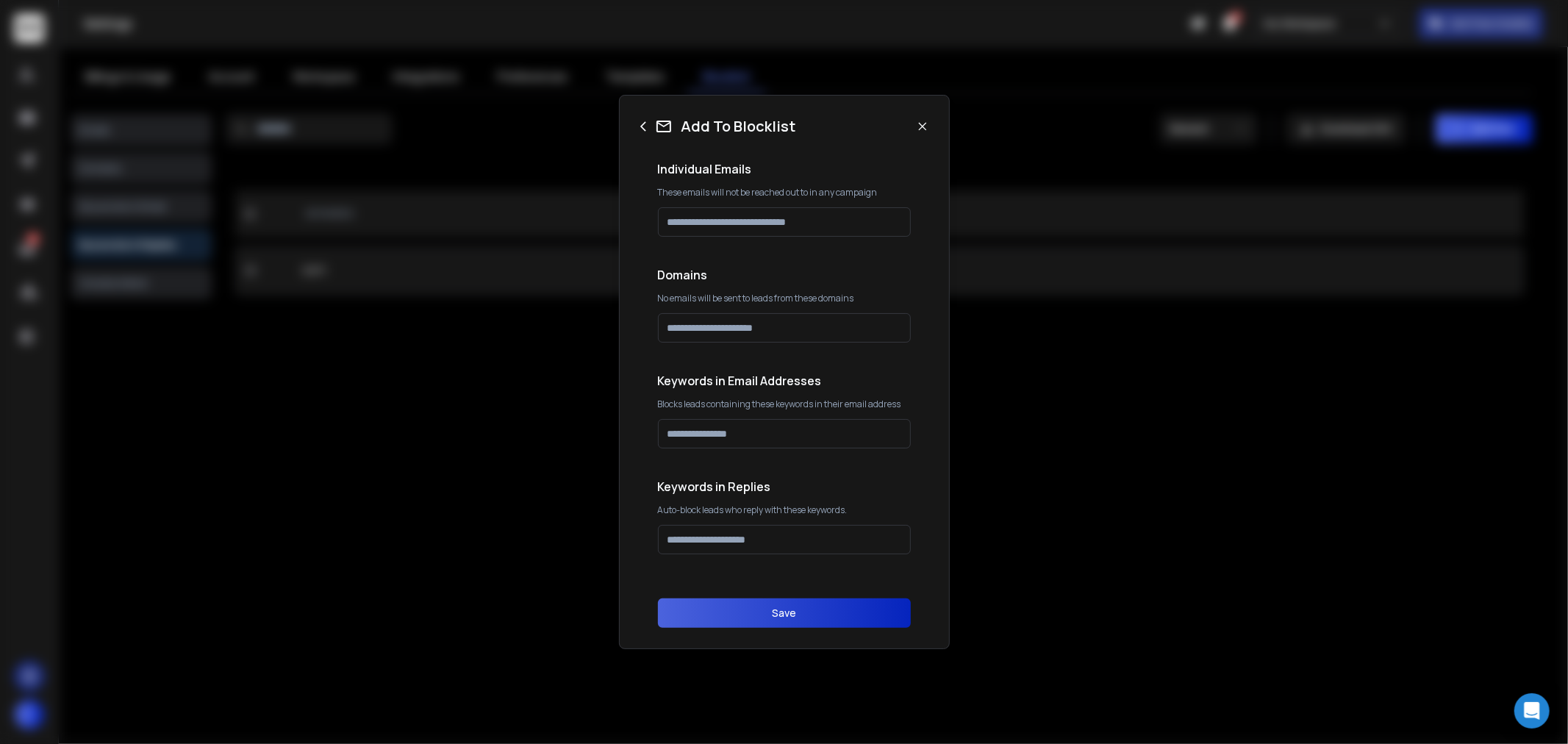
click at [765, 537] on input at bounding box center [784, 540] width 253 height 29
type input "**********"
click at [753, 608] on button "Save" at bounding box center [784, 613] width 253 height 29
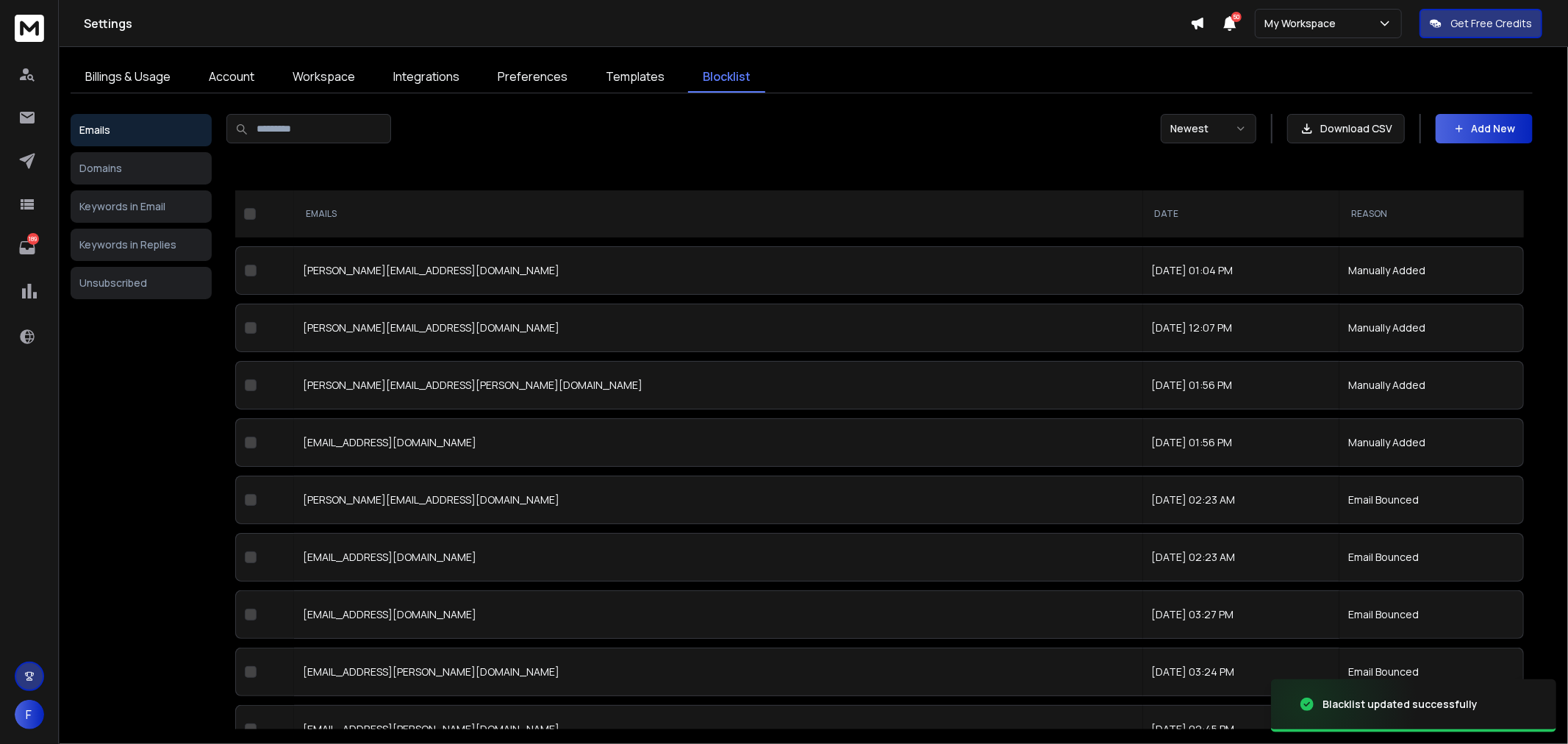
click at [135, 243] on replies "Keywords in Replies" at bounding box center [141, 245] width 141 height 32
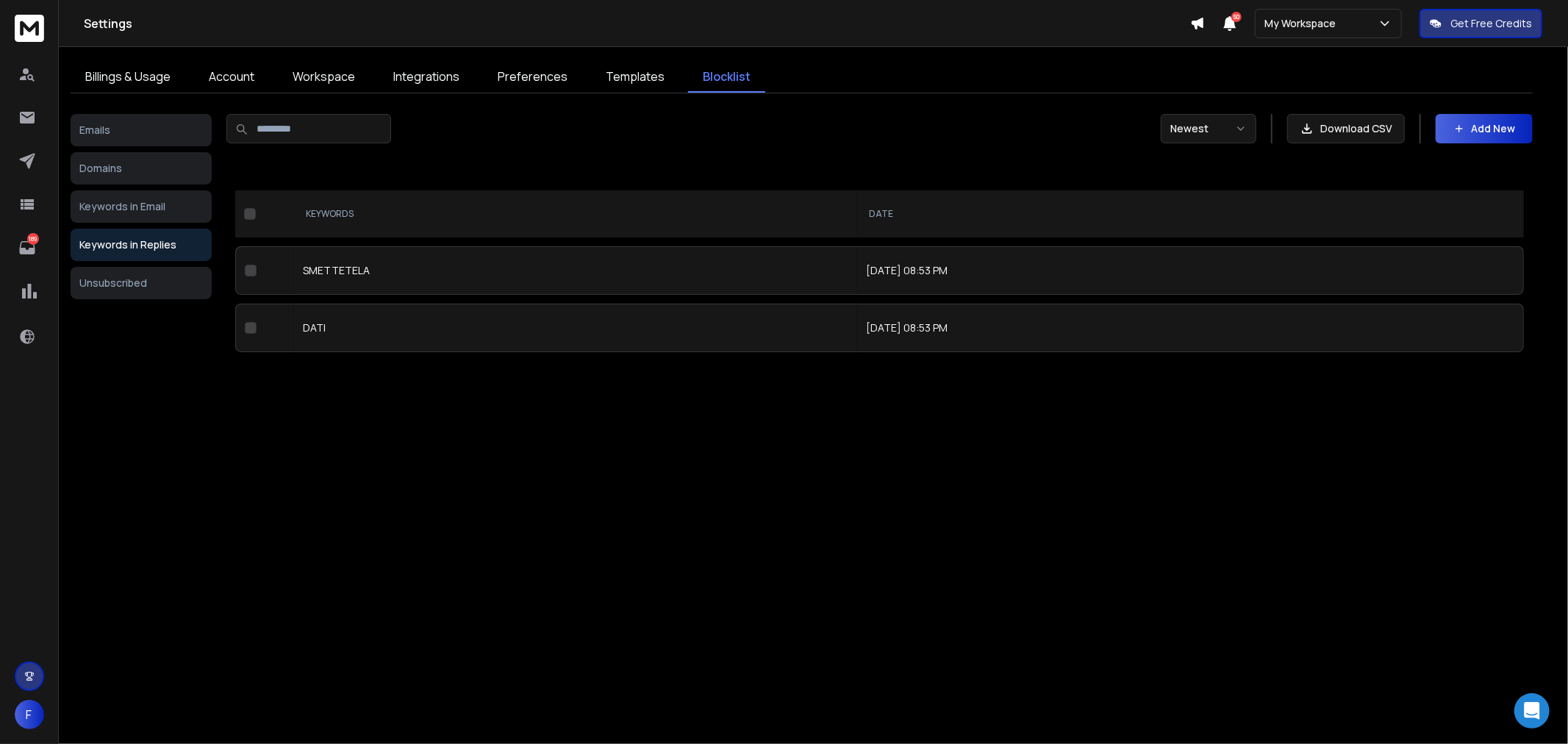
click at [158, 204] on email "Keywords in Email" at bounding box center [141, 207] width 141 height 32
click at [158, 239] on replies "Keywords in Replies" at bounding box center [141, 245] width 141 height 32
click at [1508, 131] on p "Add New" at bounding box center [1493, 128] width 44 height 15
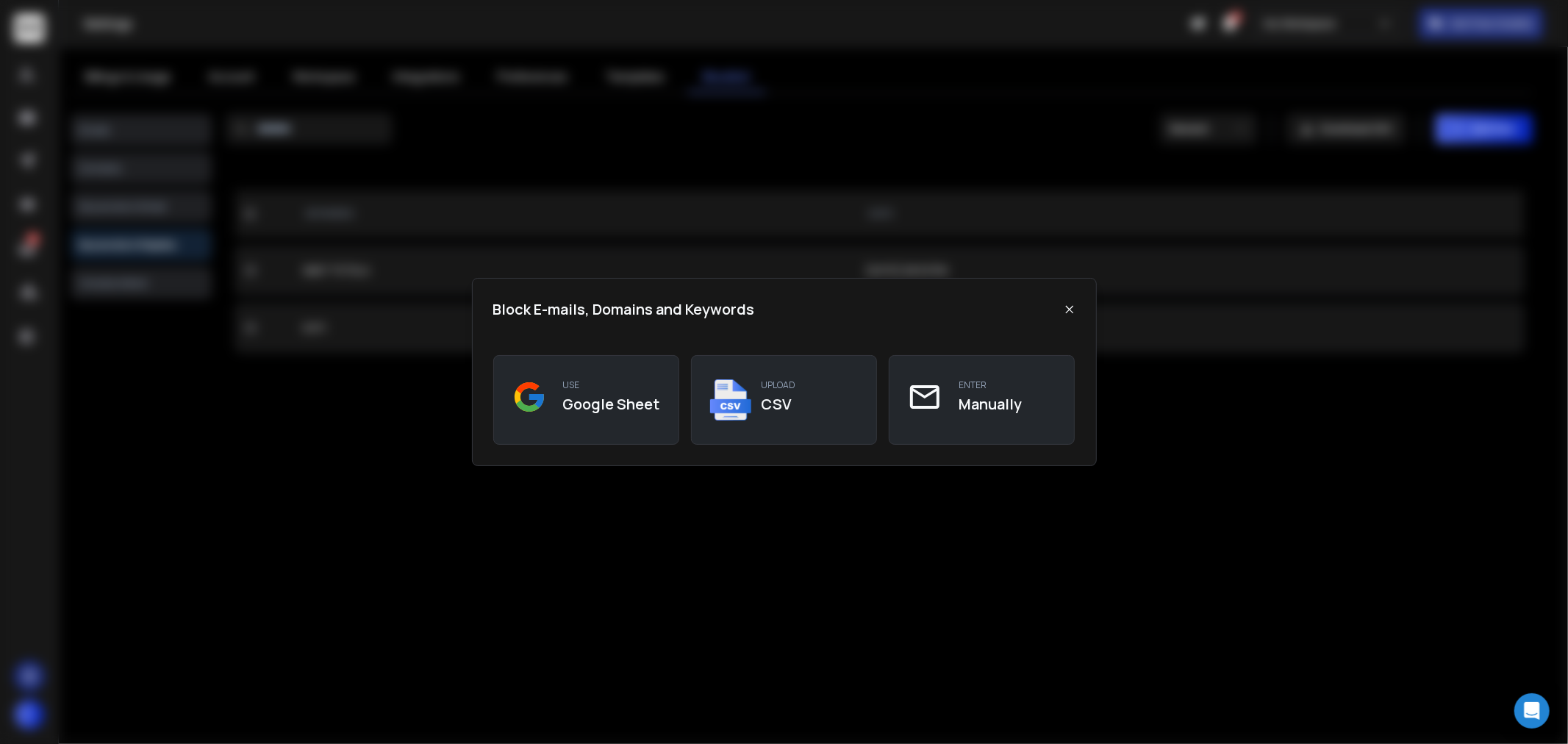
click at [1033, 384] on div "enter Manually" at bounding box center [982, 400] width 186 height 90
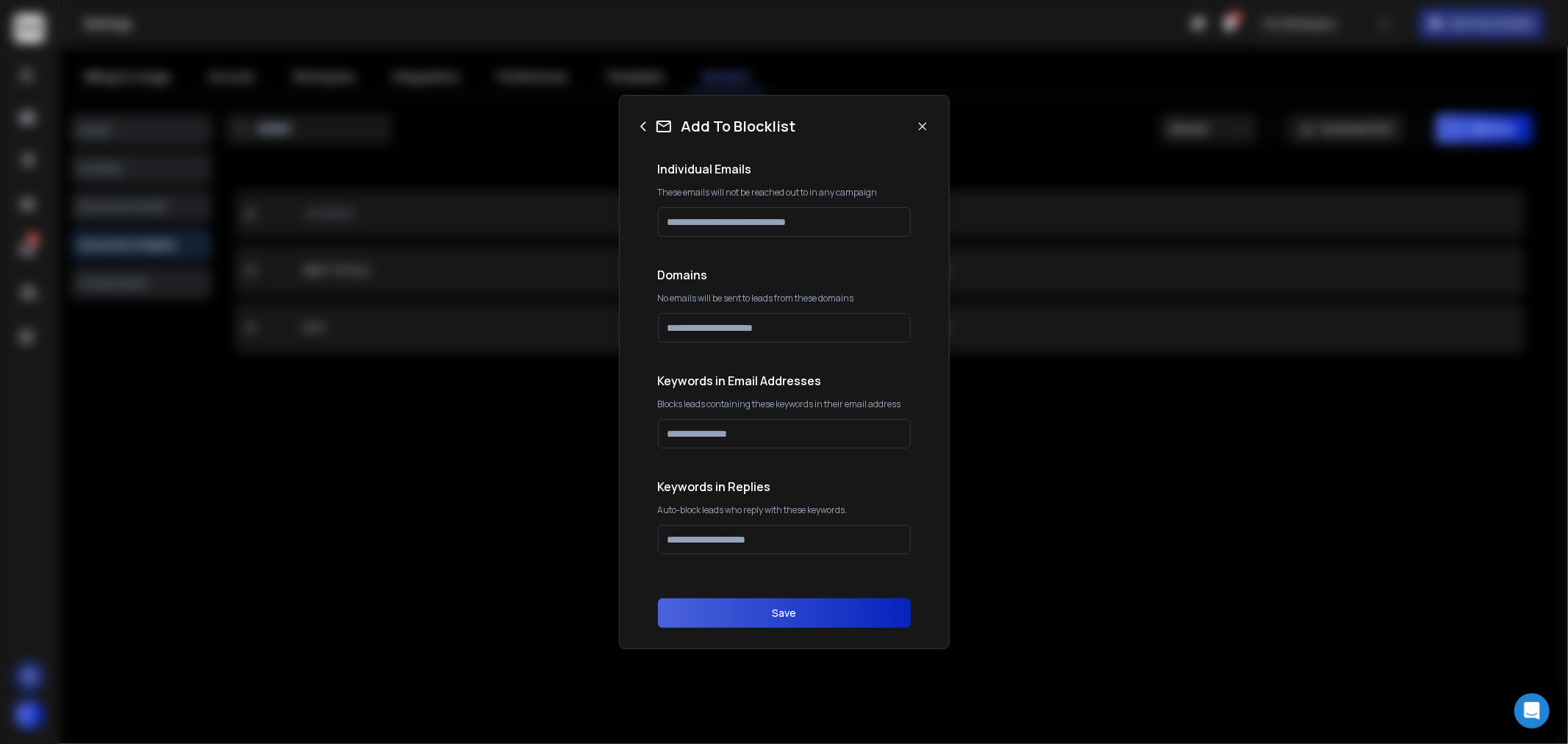
click at [754, 539] on input at bounding box center [784, 540] width 253 height 29
type input "*"
type input "****"
click at [819, 606] on button "Save" at bounding box center [784, 613] width 253 height 29
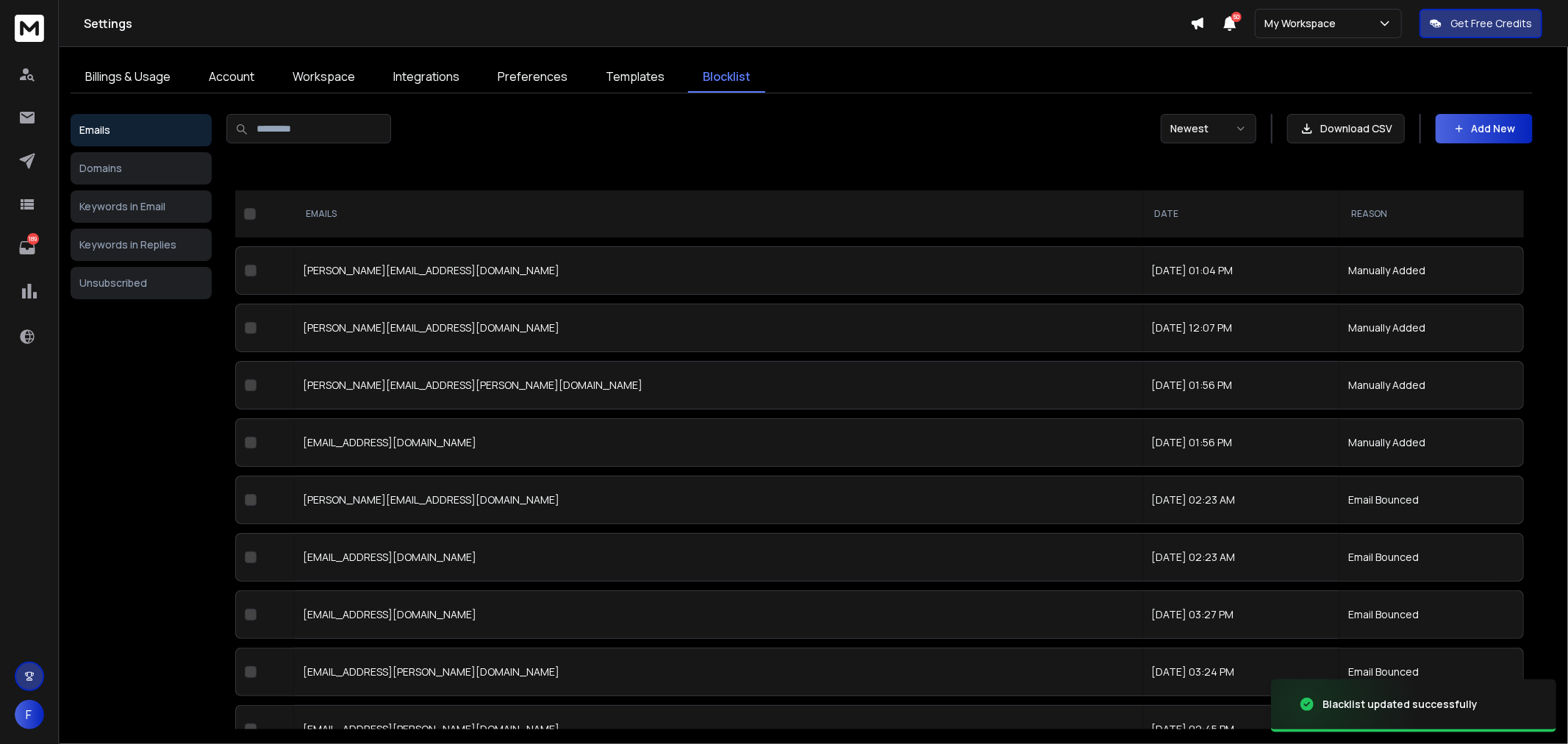
click at [159, 240] on replies "Keywords in Replies" at bounding box center [141, 245] width 141 height 32
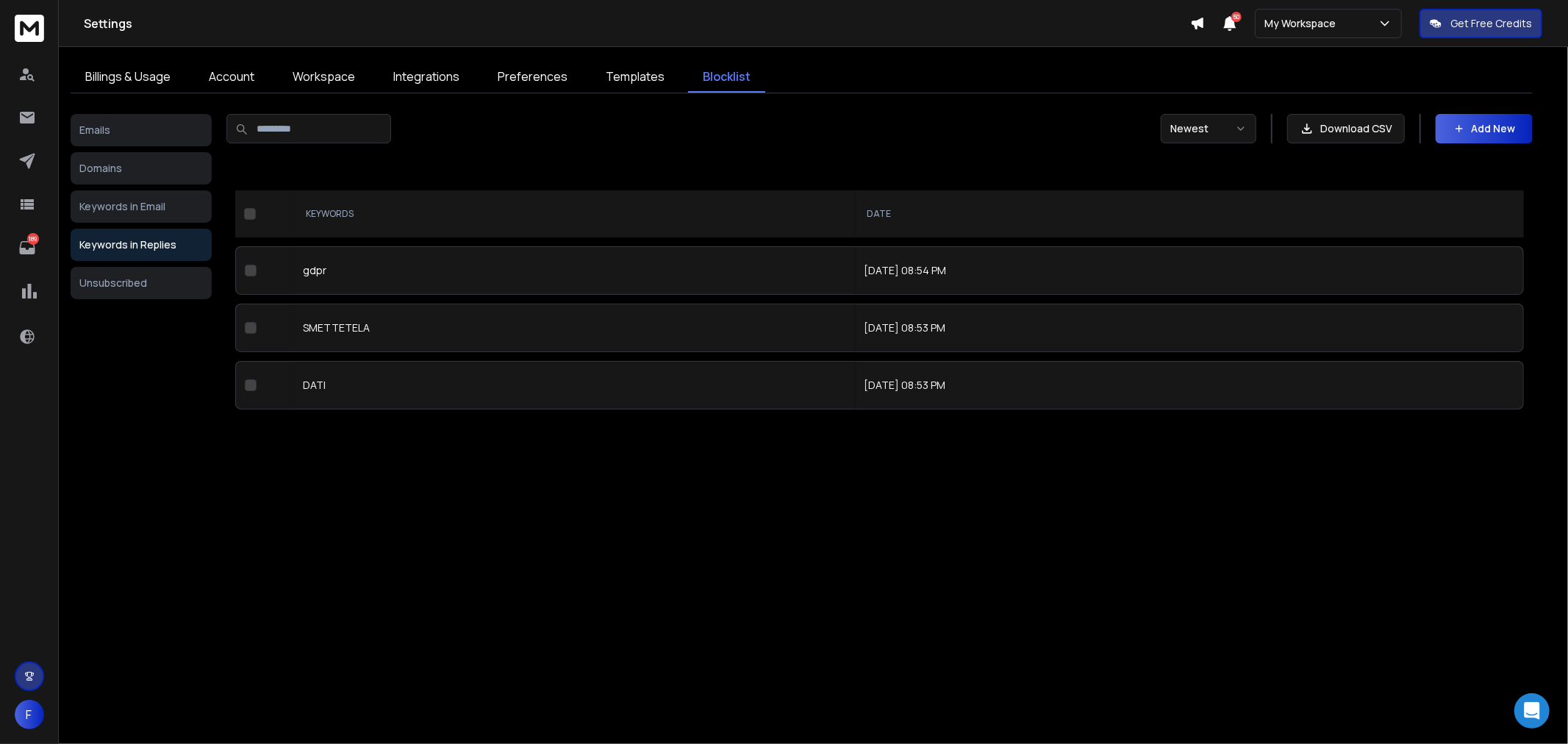
click at [1490, 125] on p "Add New" at bounding box center [1493, 128] width 44 height 15
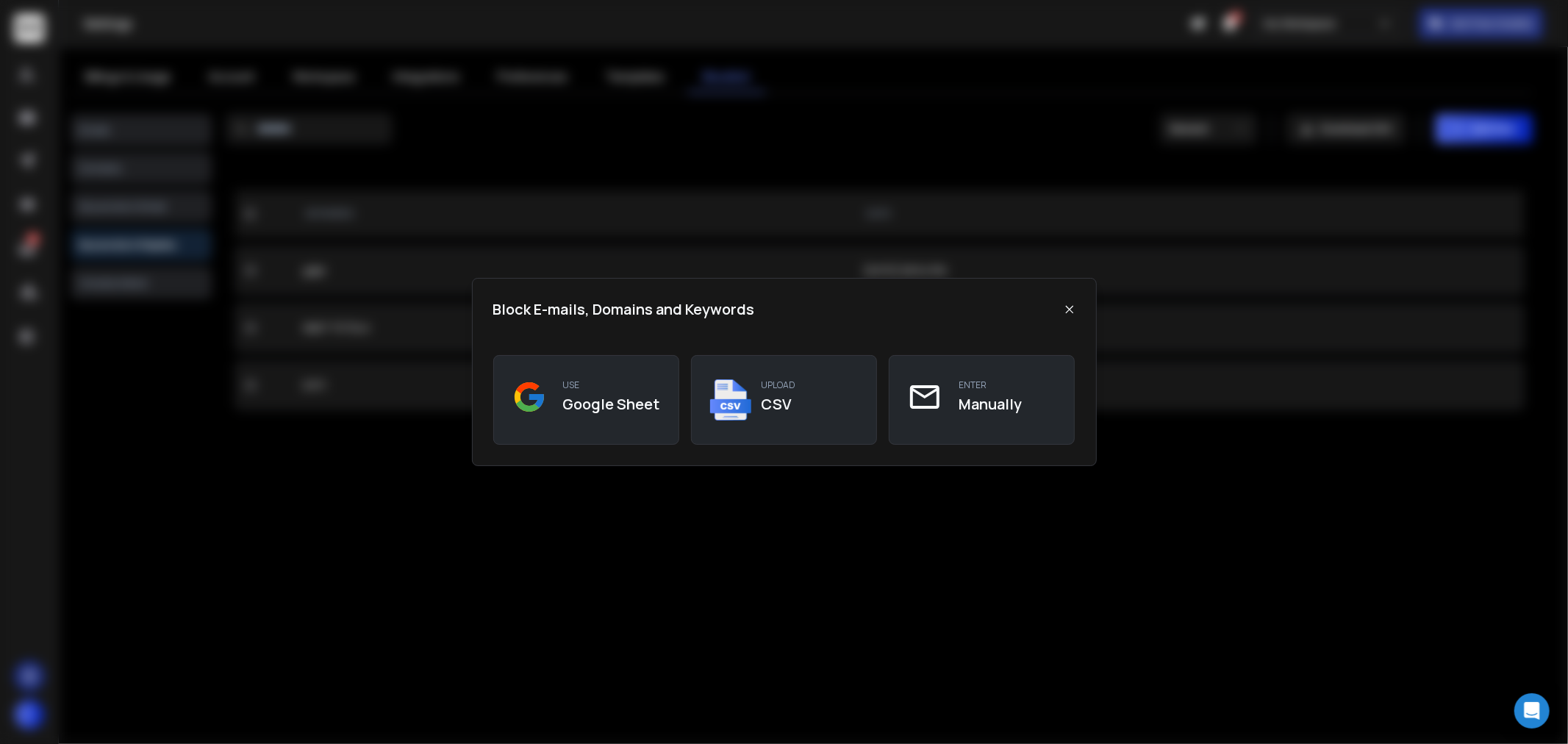
click at [979, 388] on p "enter" at bounding box center [990, 385] width 63 height 12
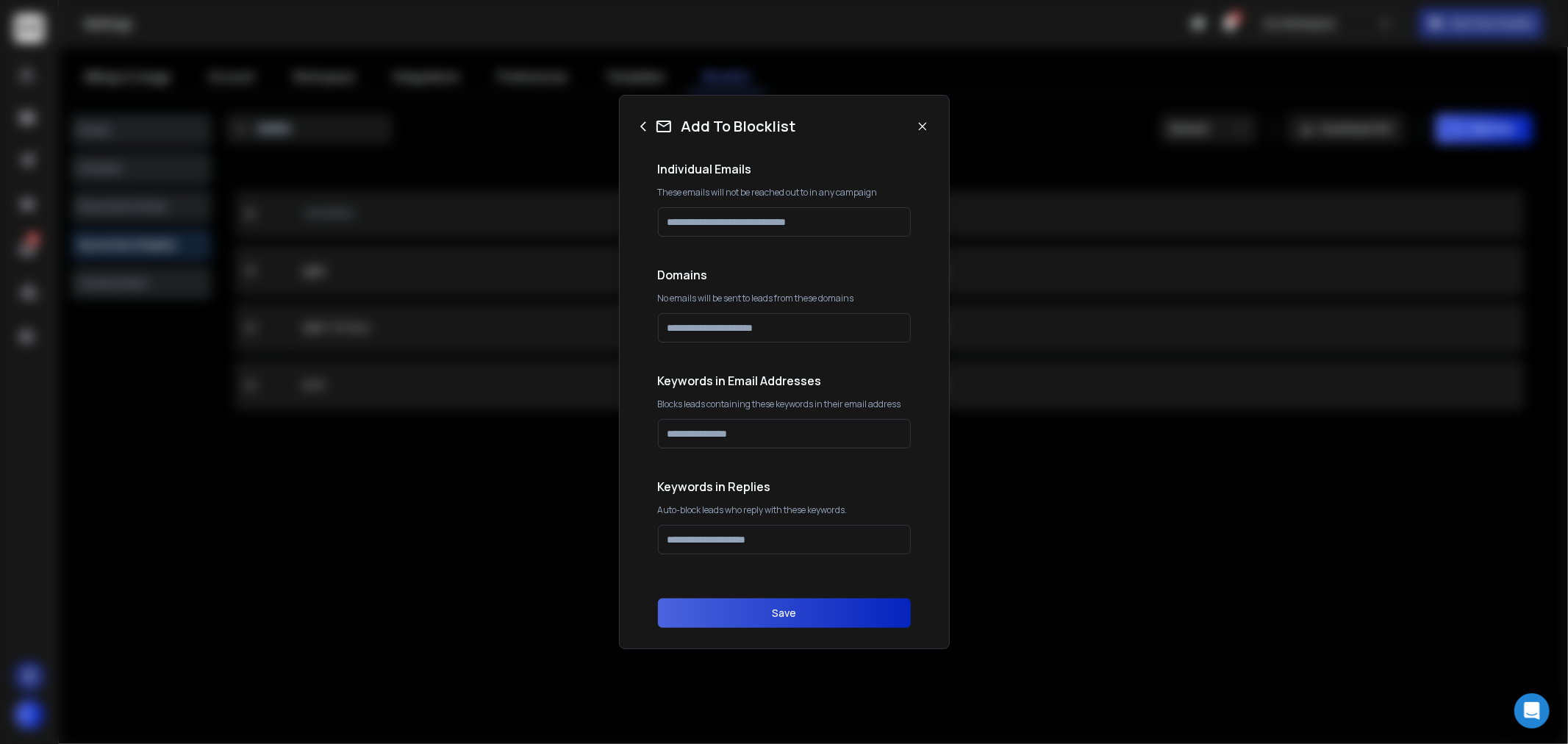
click at [762, 319] on input at bounding box center [784, 328] width 253 height 29
click at [640, 128] on icon at bounding box center [643, 126] width 12 height 12
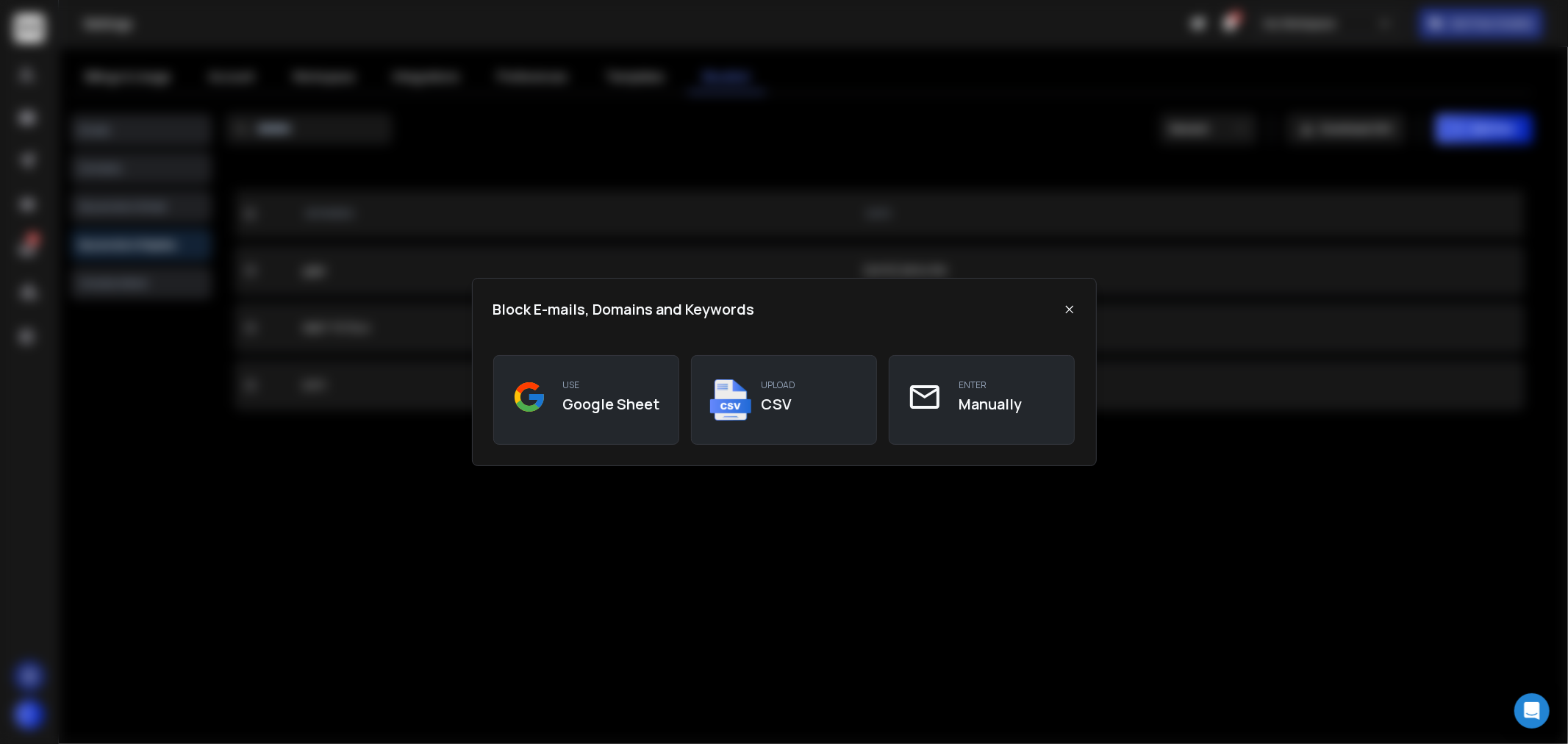
click at [1073, 309] on icon at bounding box center [1069, 309] width 12 height 12
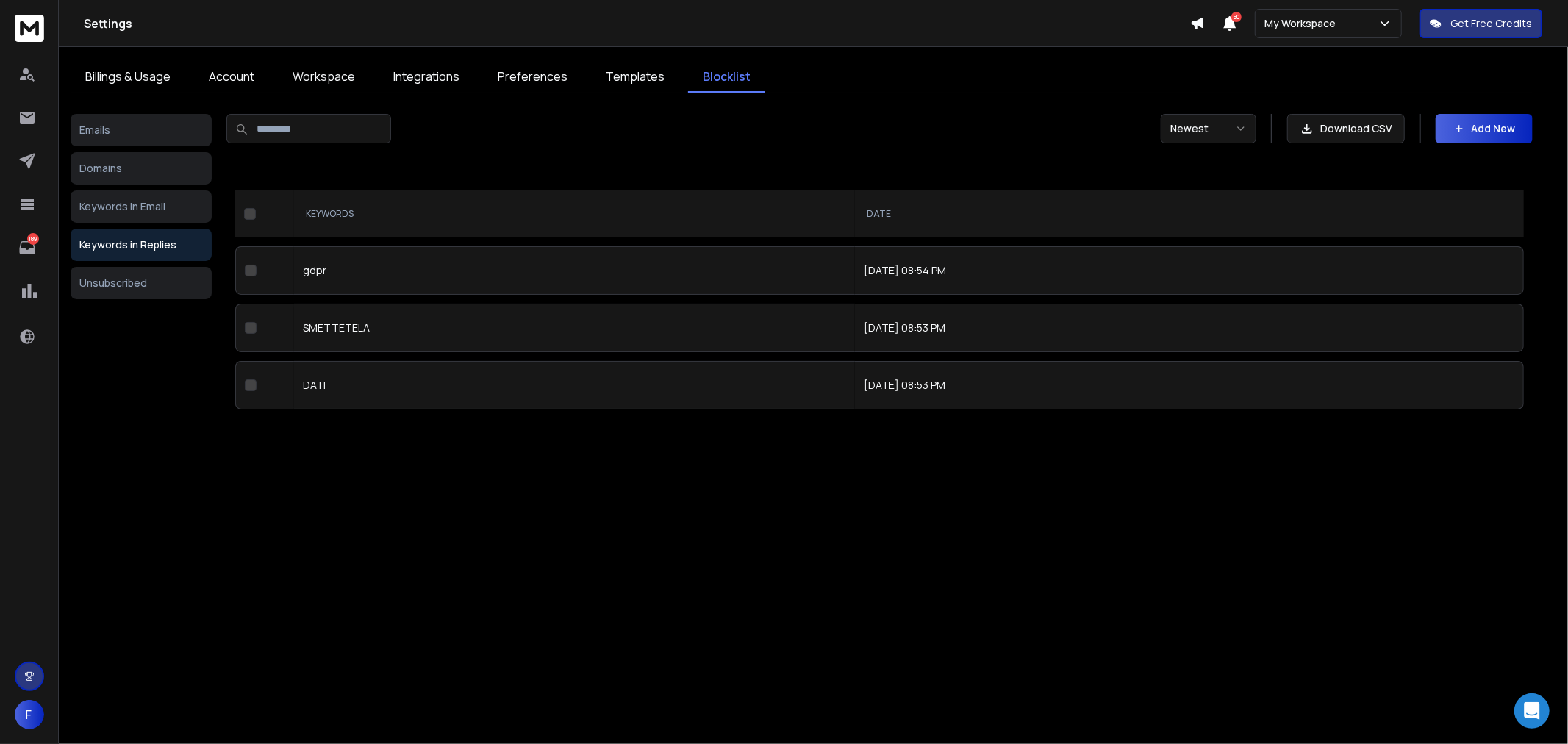
click at [166, 191] on email "Keywords in Email" at bounding box center [141, 207] width 141 height 32
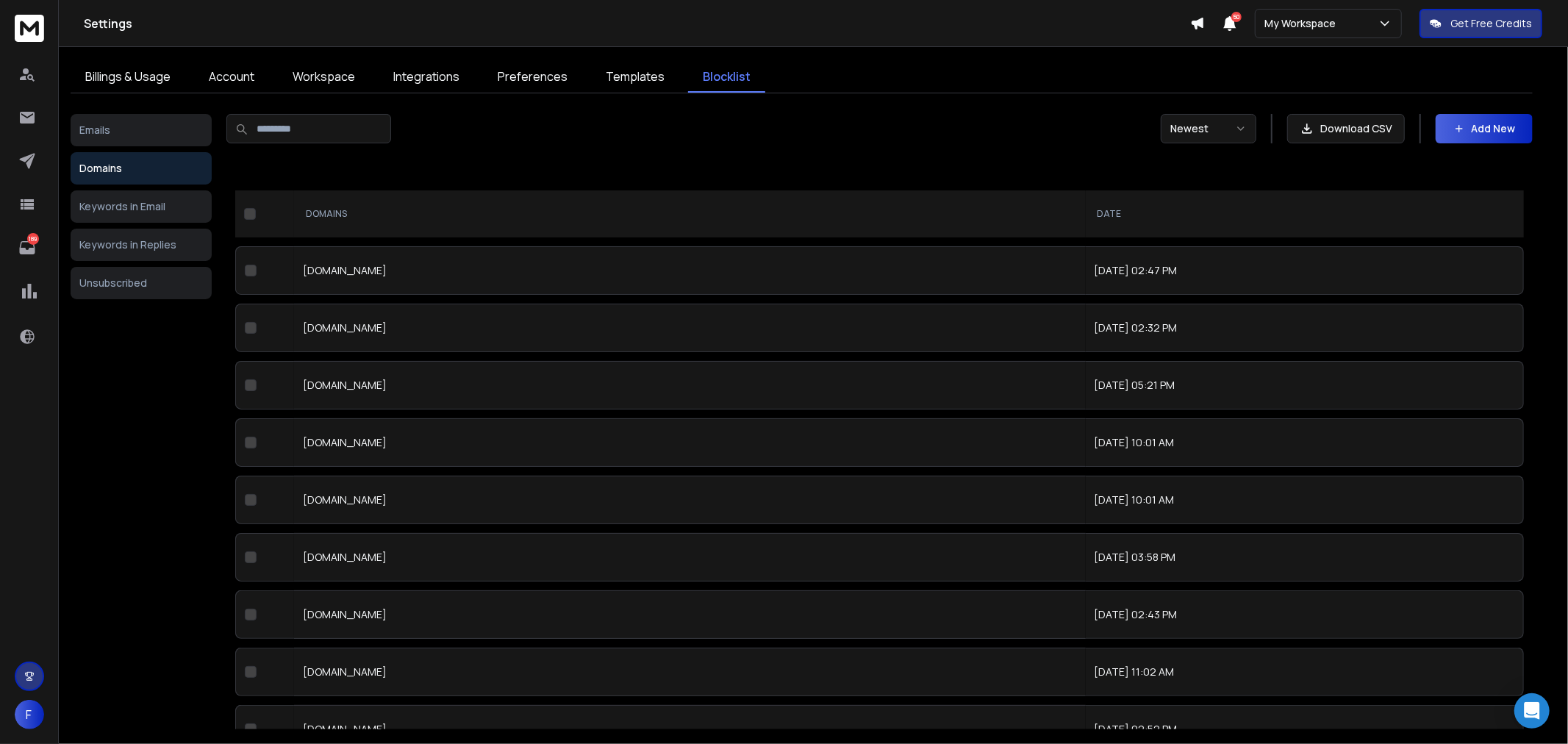
click at [169, 167] on button "Domains" at bounding box center [141, 168] width 141 height 32
click at [170, 125] on button "Emails" at bounding box center [141, 130] width 141 height 32
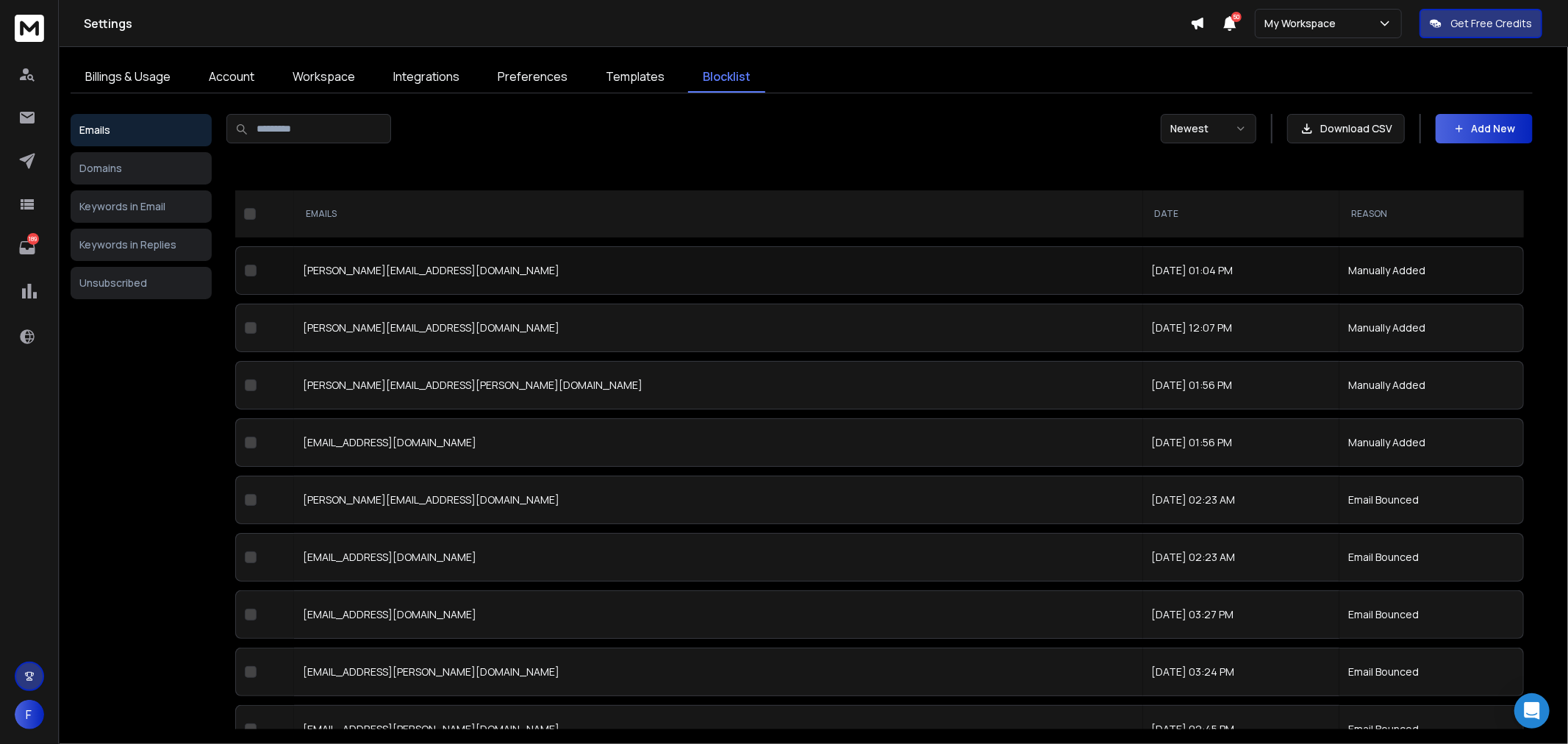
click at [346, 262] on td "[PERSON_NAME][EMAIL_ADDRESS][DOMAIN_NAME]" at bounding box center [718, 271] width 849 height 48
click at [252, 216] on button "Select this Page" at bounding box center [250, 214] width 12 height 12
click at [1222, 129] on button "Newest" at bounding box center [1208, 128] width 95 height 29
click at [645, 85] on link "Templates" at bounding box center [635, 77] width 88 height 31
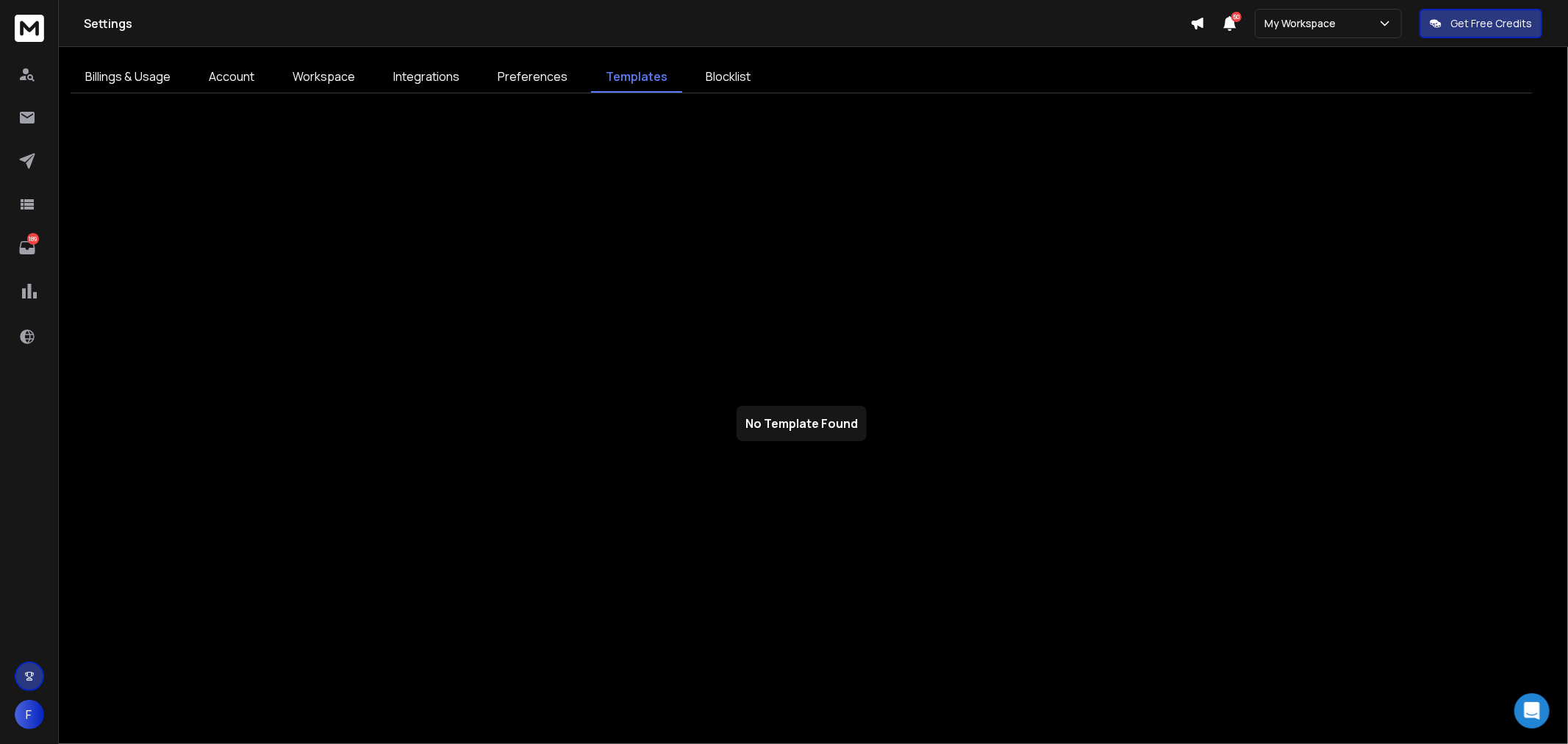
click at [540, 72] on link "Preferences" at bounding box center [532, 77] width 99 height 31
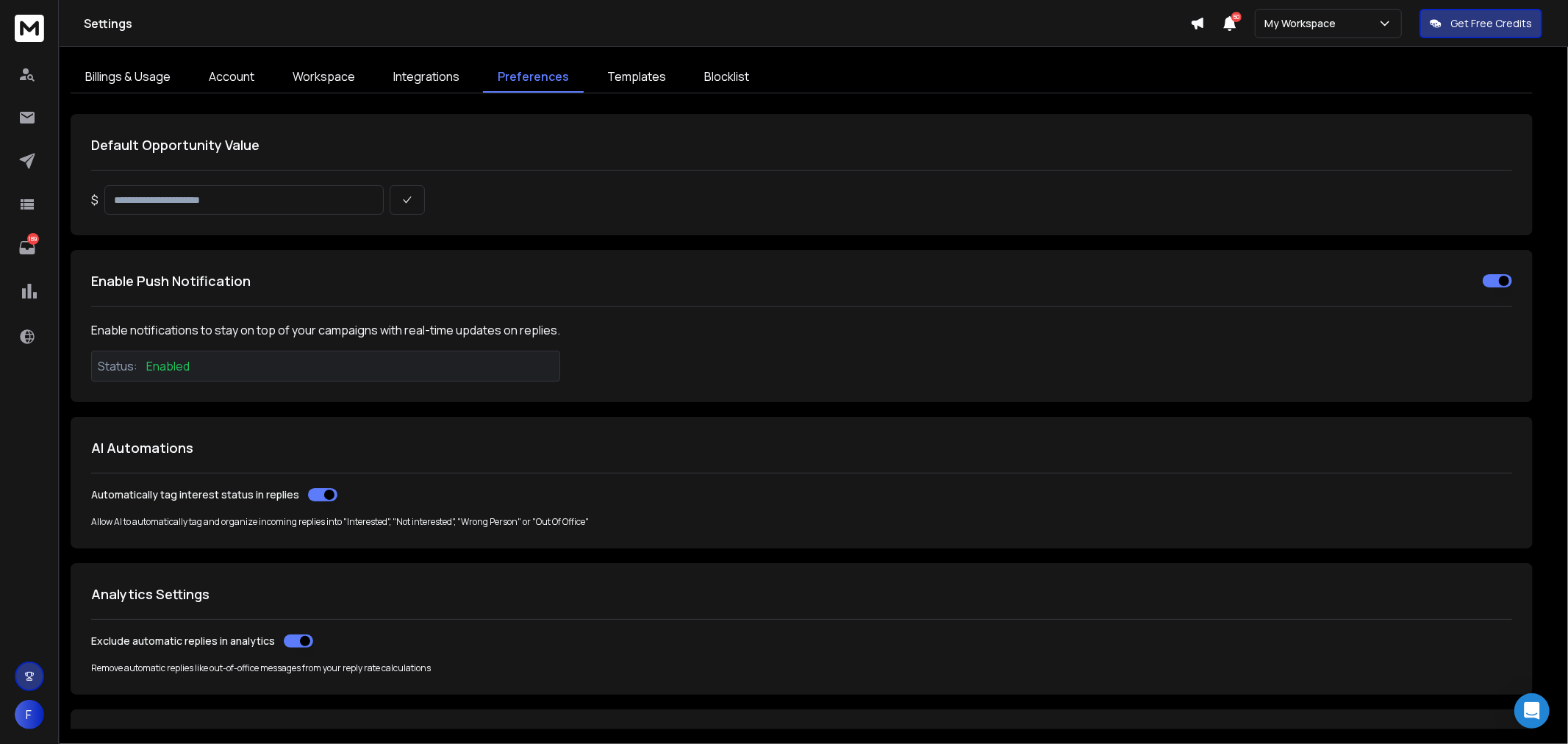
click at [427, 76] on link "Integrations" at bounding box center [426, 77] width 95 height 31
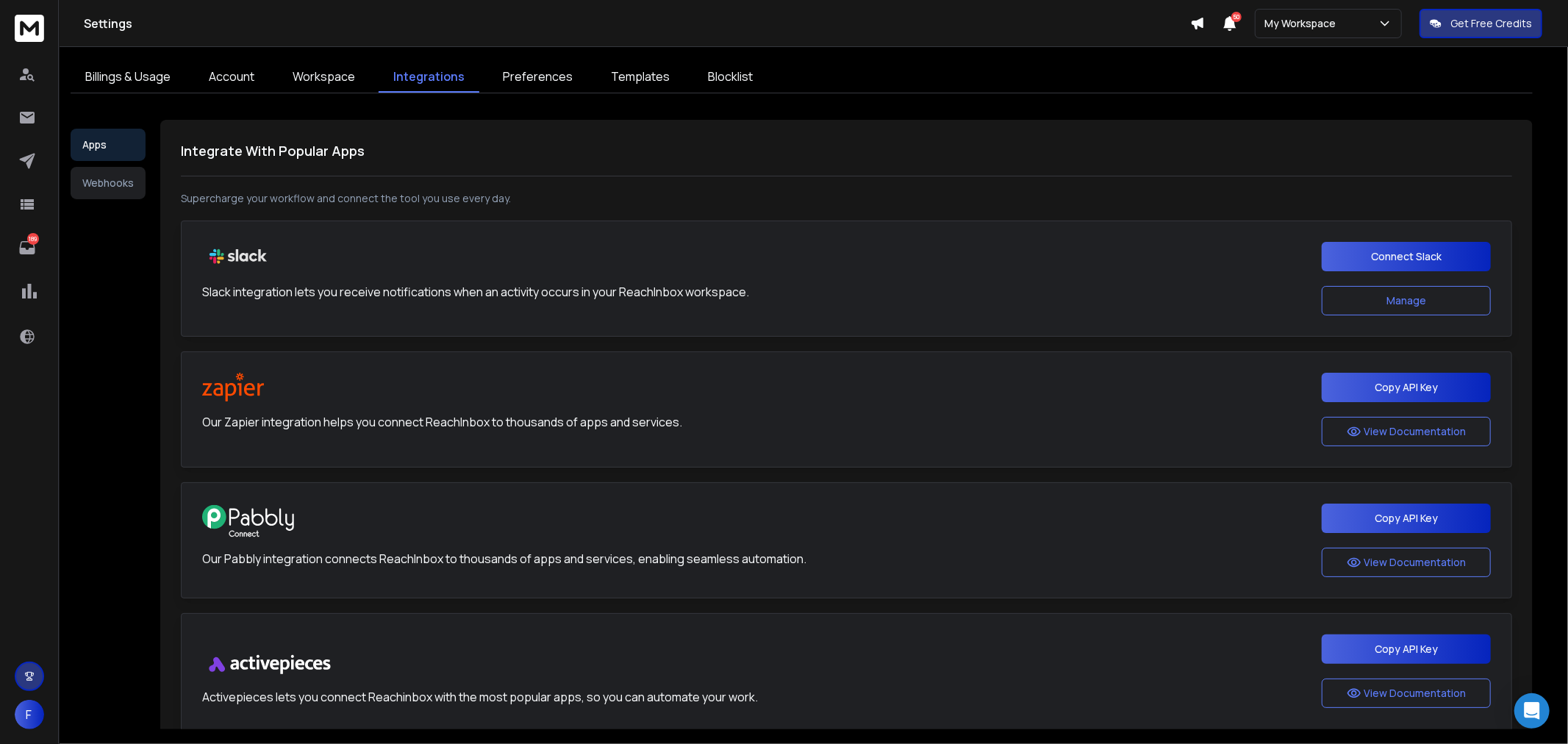
click at [297, 76] on link "Workspace" at bounding box center [324, 77] width 92 height 31
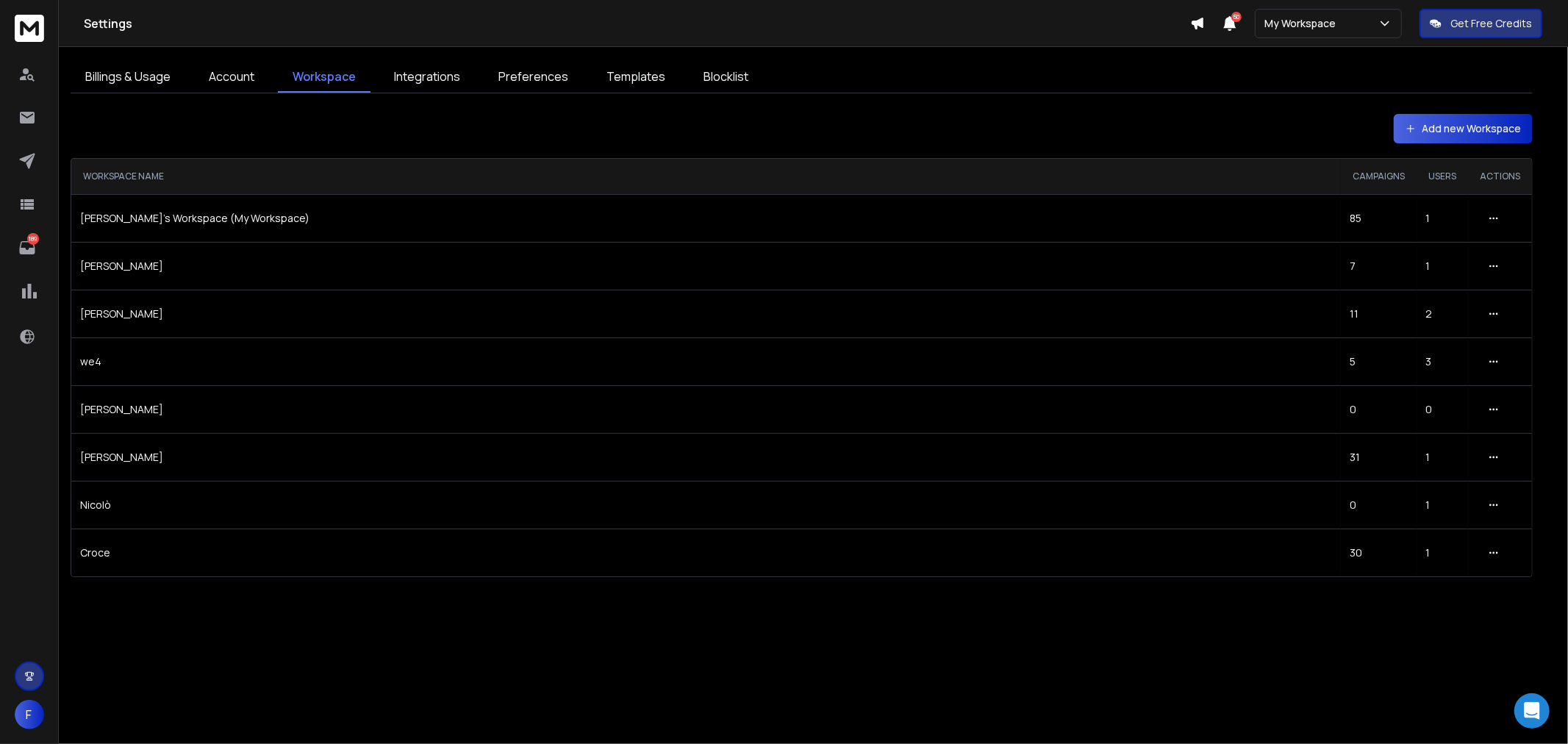
click at [127, 65] on link "Billings & Usage" at bounding box center [128, 77] width 114 height 31
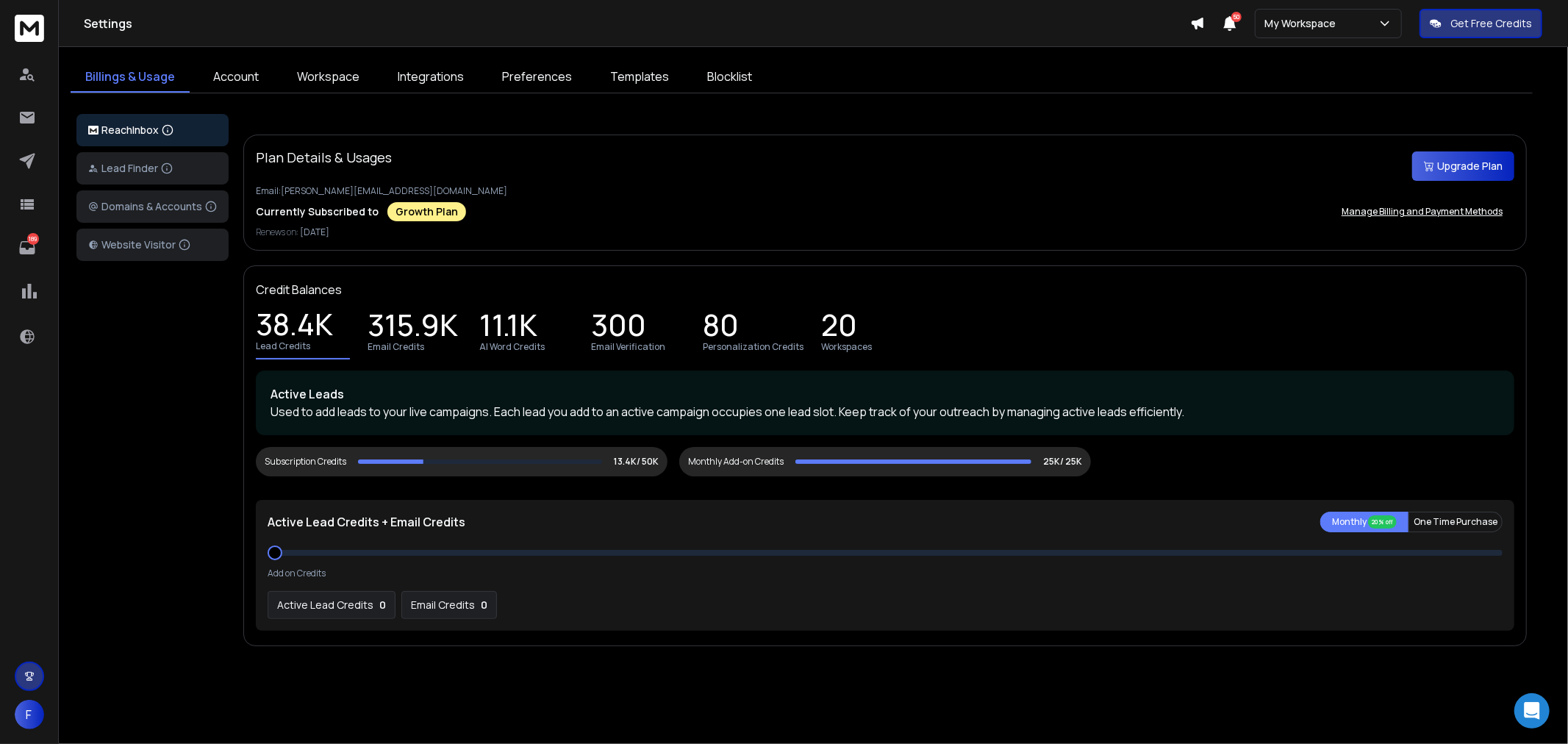
click at [1452, 162] on button "Upgrade Plan" at bounding box center [1463, 166] width 102 height 29
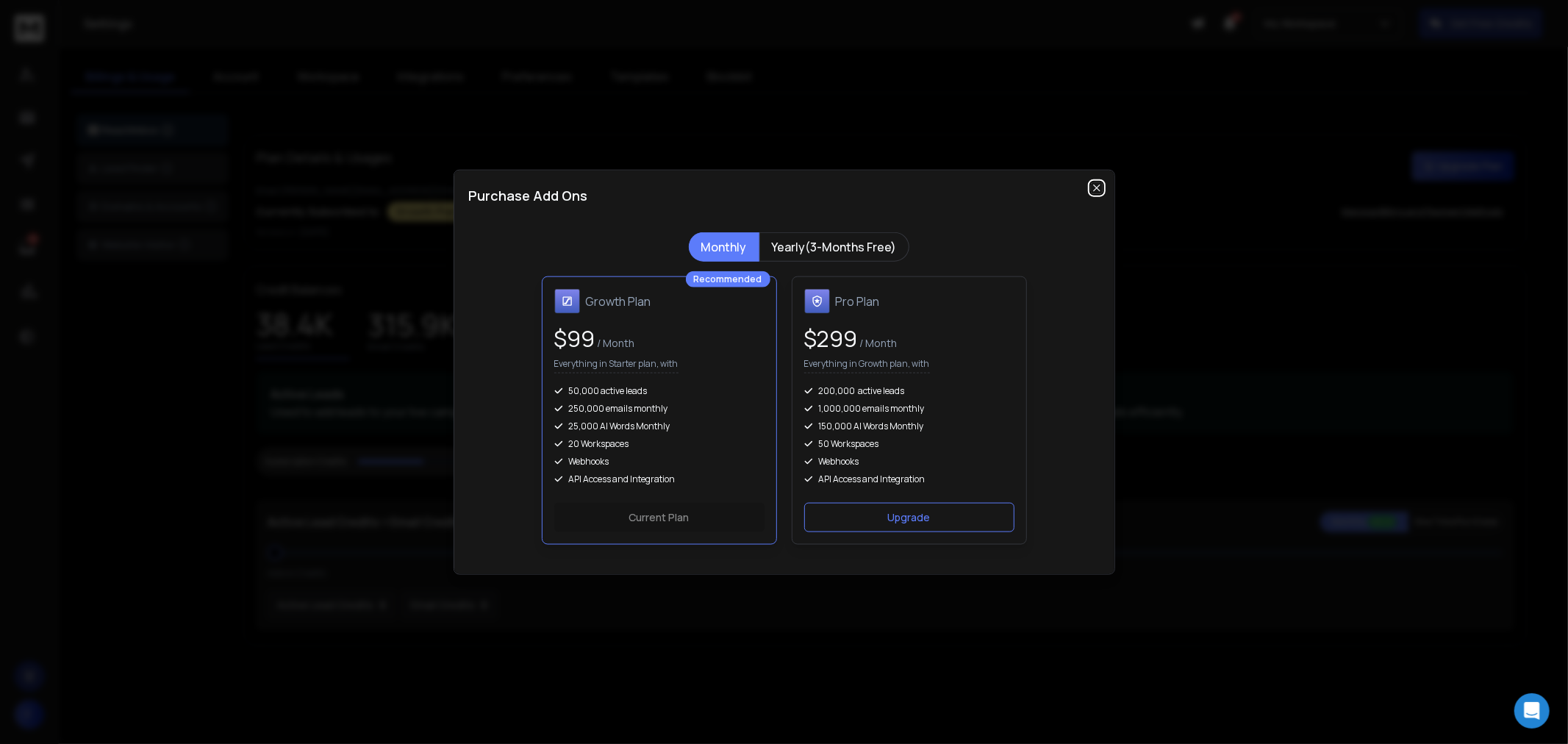
click at [1096, 188] on icon "button" at bounding box center [1096, 188] width 12 height 12
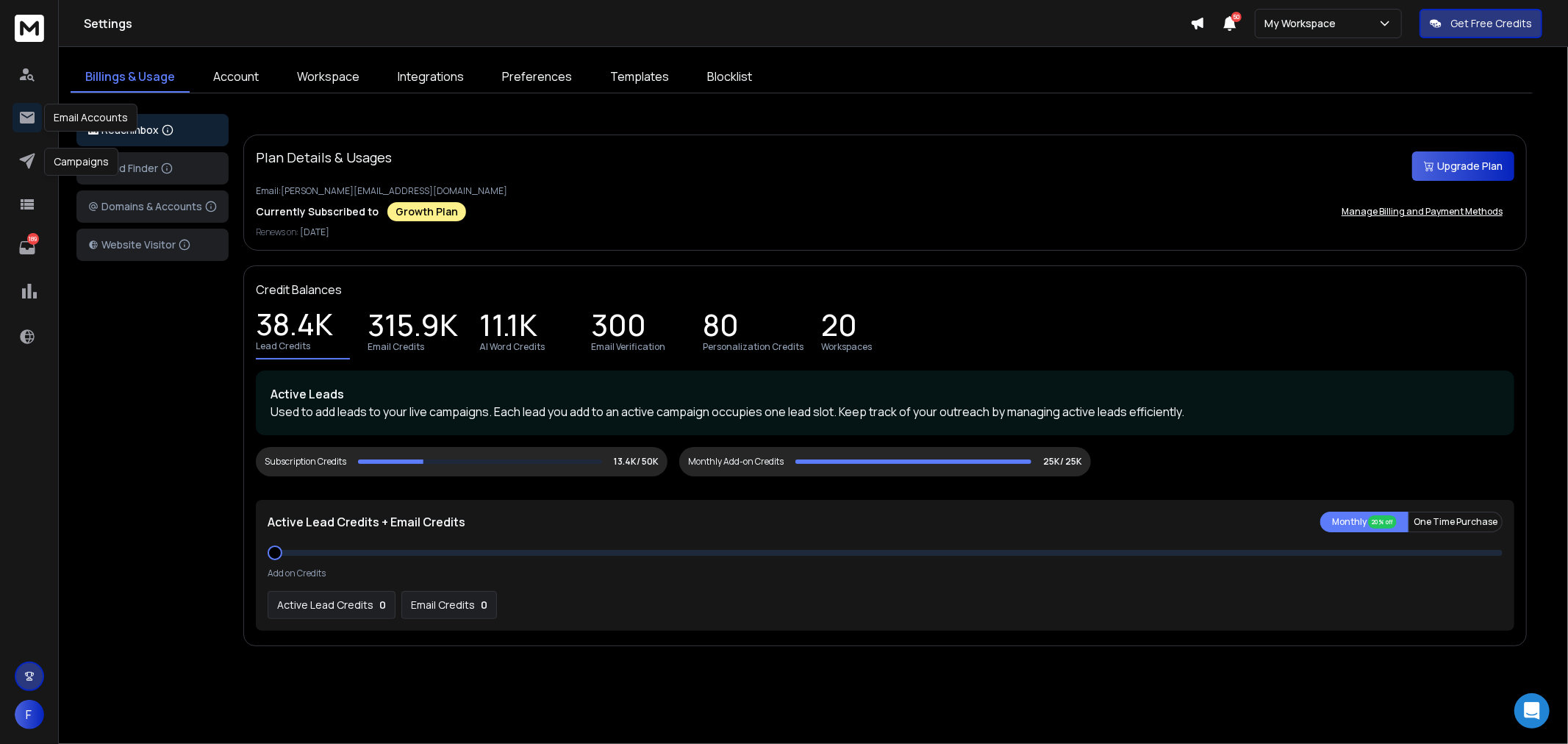
click at [25, 120] on icon at bounding box center [27, 117] width 15 height 12
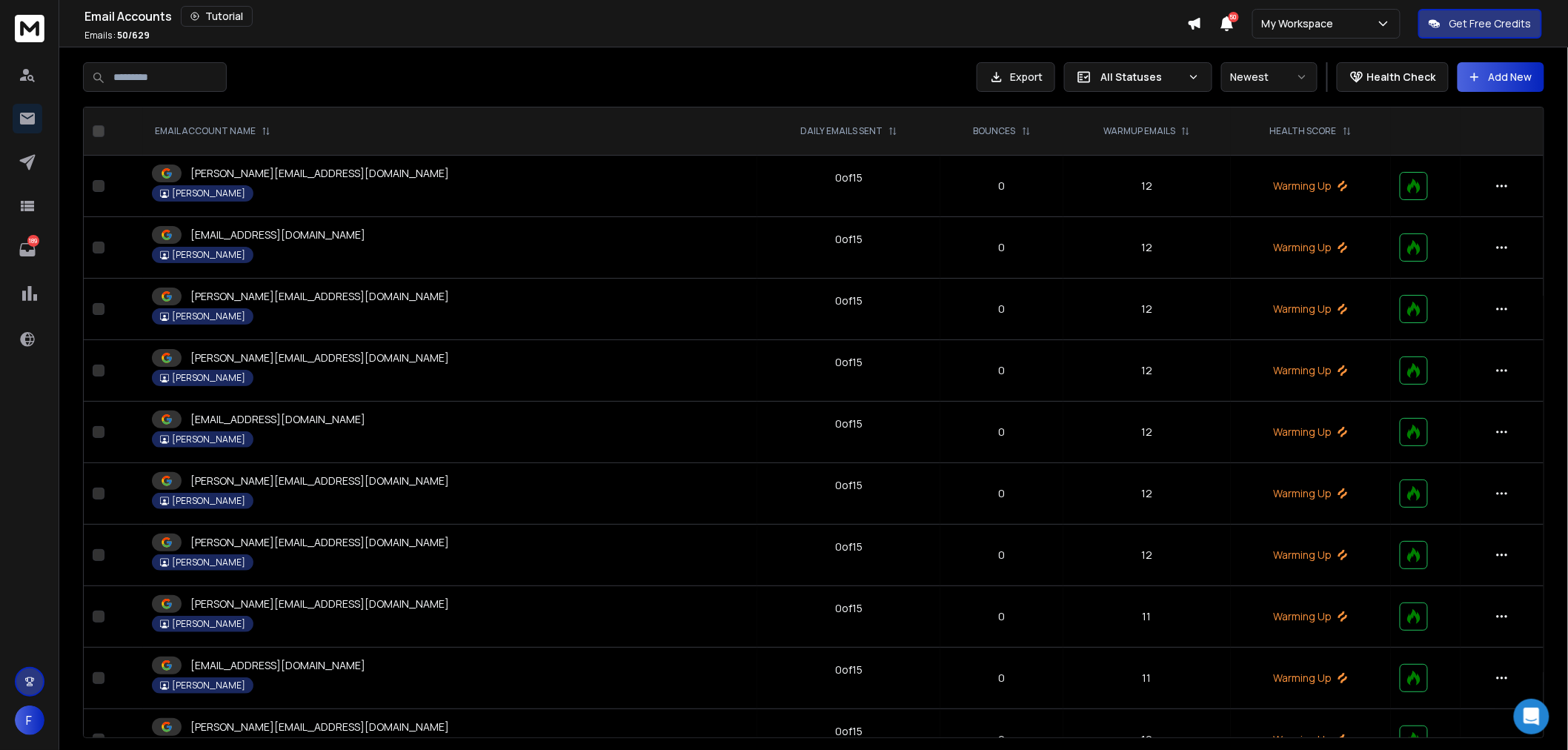
click at [1494, 79] on button "Add New" at bounding box center [1501, 77] width 87 height 29
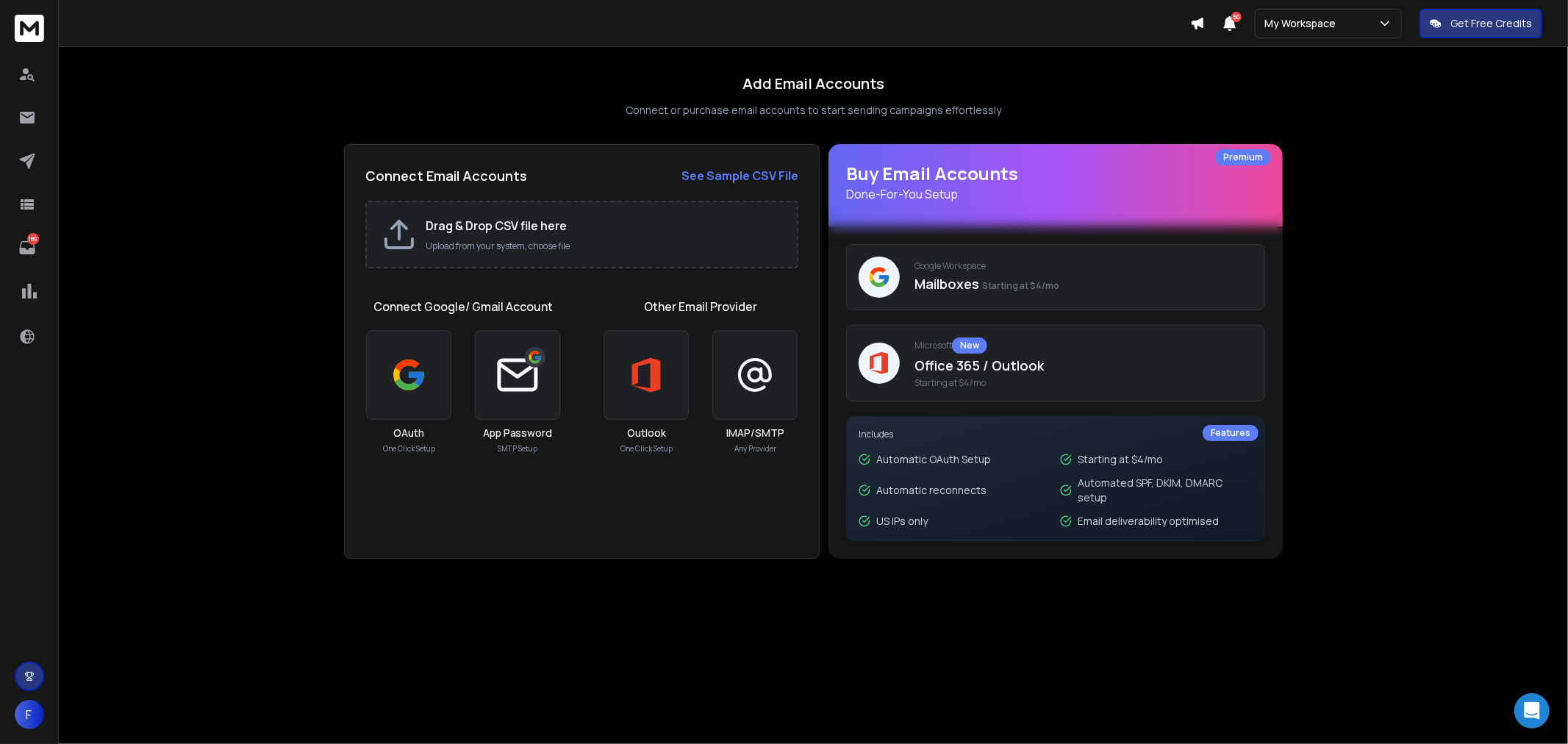
click at [394, 398] on div at bounding box center [409, 375] width 85 height 90
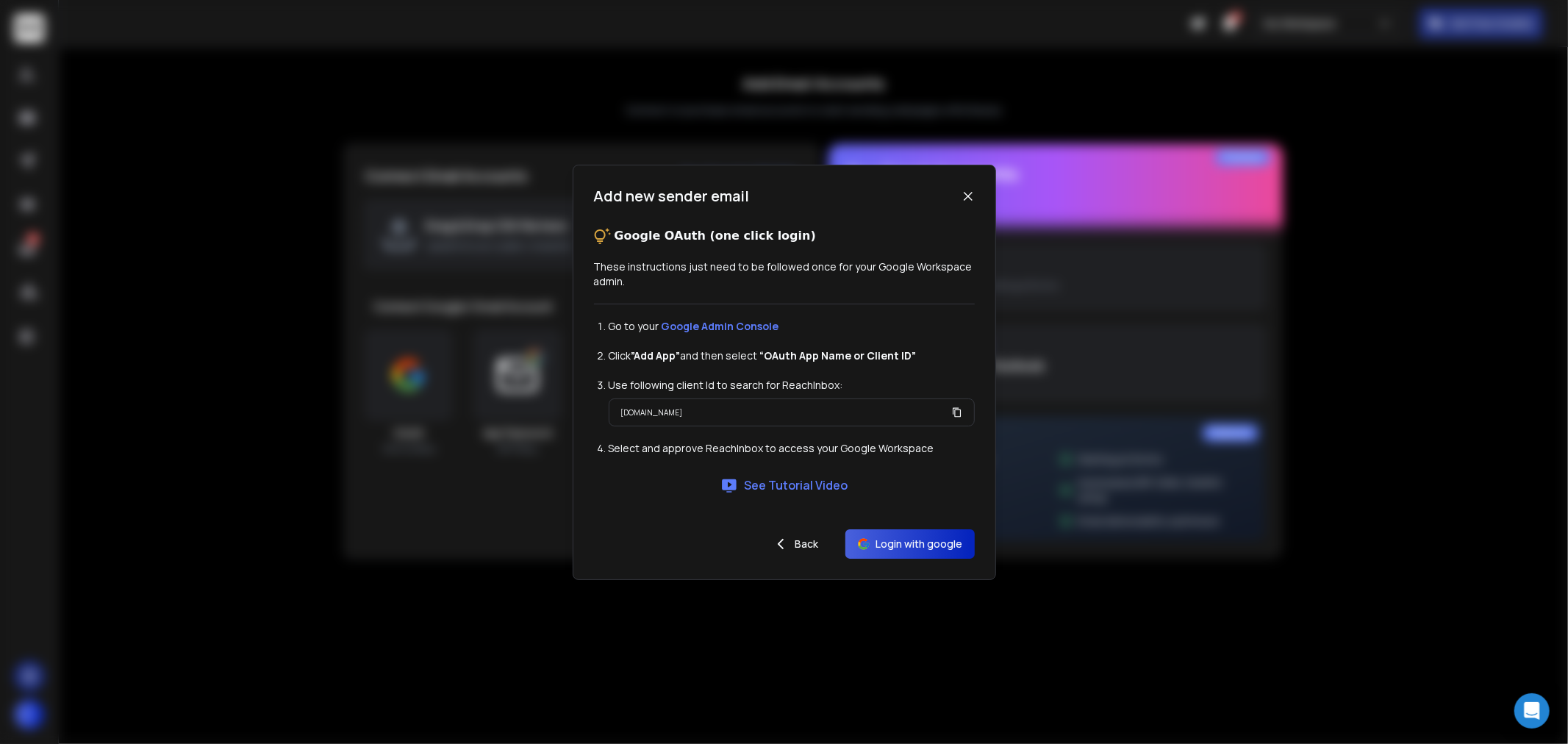
click at [914, 546] on button "Login with google" at bounding box center [910, 544] width 129 height 29
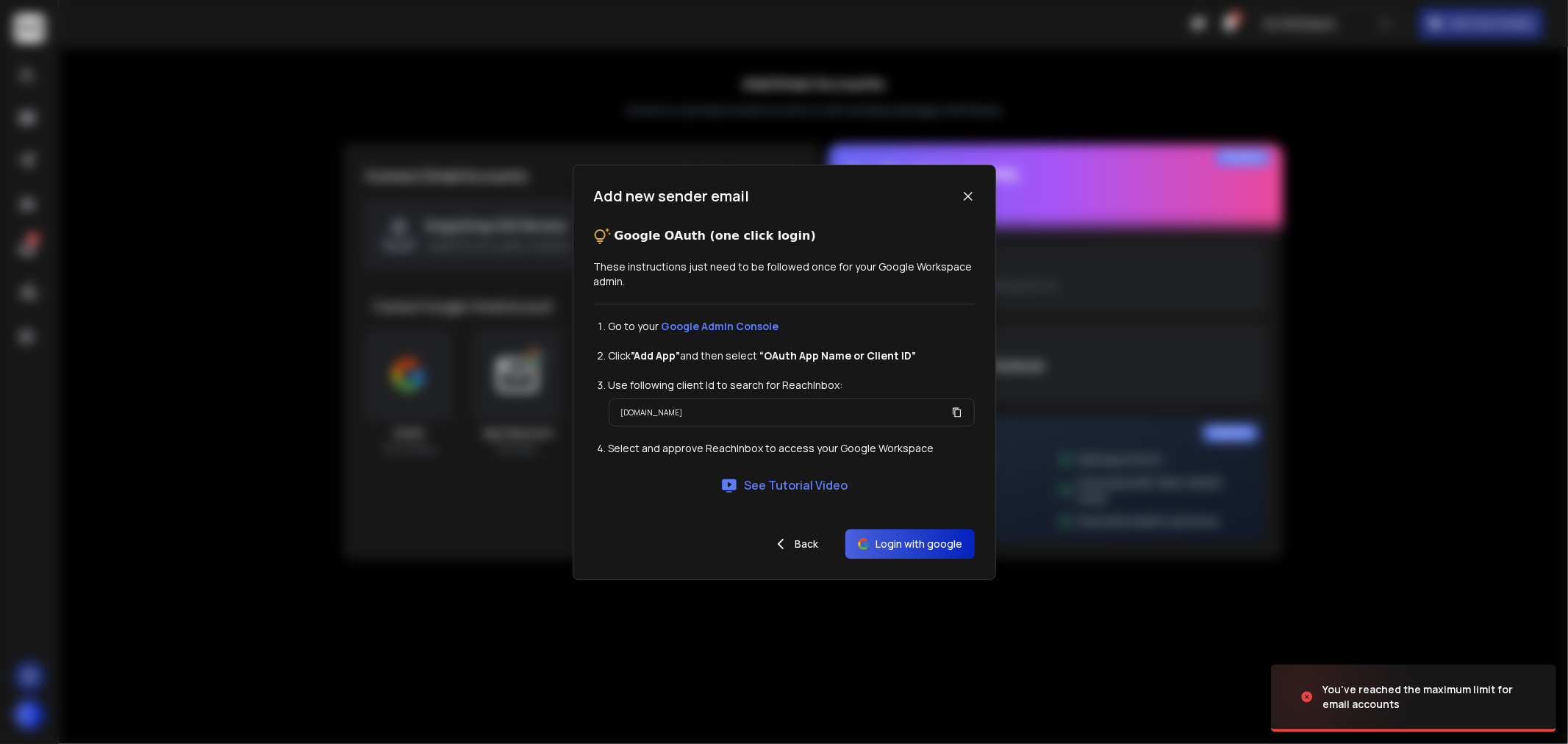
drag, startPoint x: 1362, startPoint y: 692, endPoint x: 1281, endPoint y: 644, distance: 94.2
click at [1281, 644] on body "ReferralStack Unlock AI-powered affiliate growth Lifetime Deals available! Clai…" at bounding box center [784, 372] width 1568 height 744
click at [1275, 610] on div "Add new sender email Google OAuth (one click login) These instructions just nee…" at bounding box center [784, 372] width 1568 height 744
click at [967, 194] on icon at bounding box center [968, 196] width 13 height 13
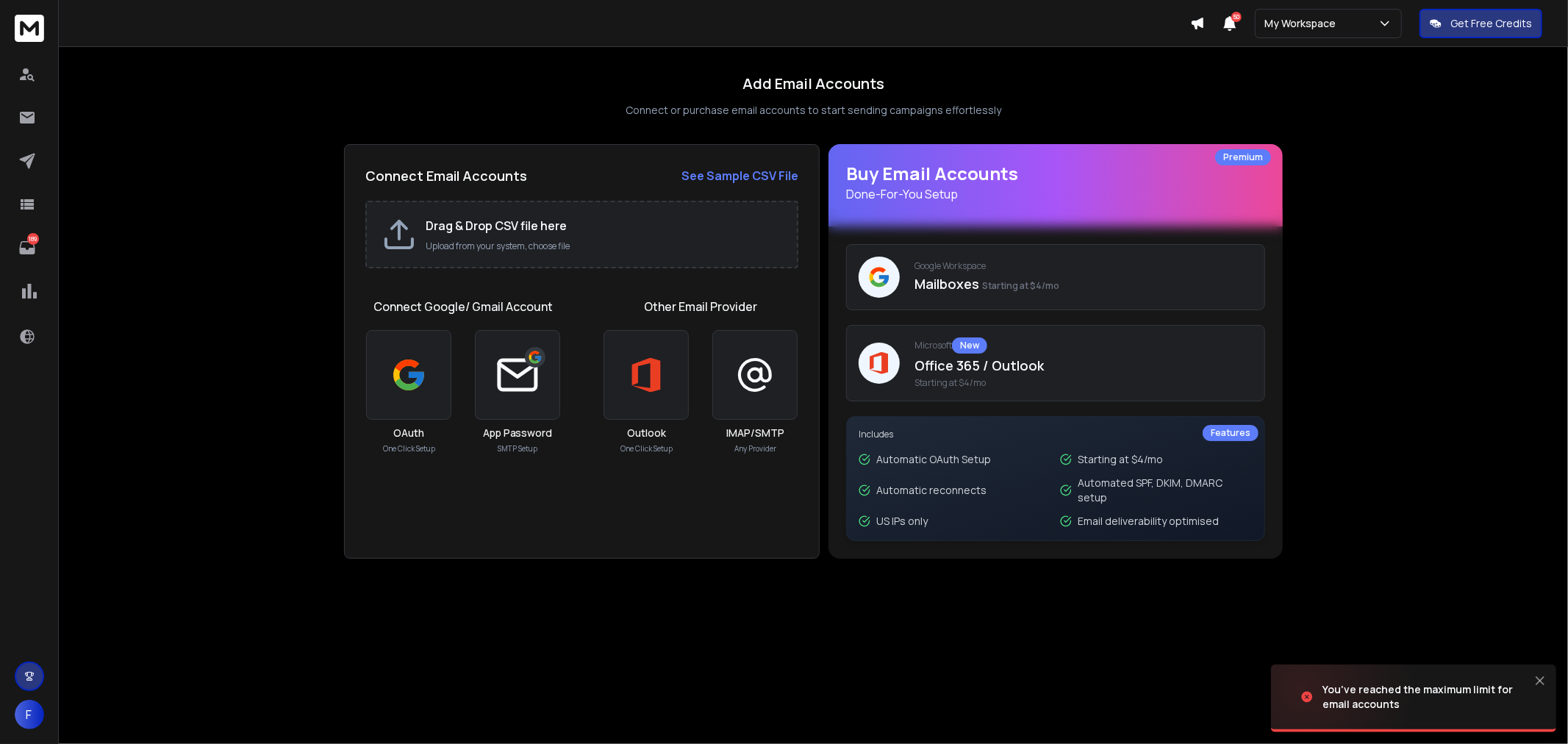
click at [1541, 678] on div "You've reached the maximum limit for email accounts" at bounding box center [1420, 697] width 273 height 65
click at [1540, 678] on div "You've reached the maximum limit for email accounts" at bounding box center [1420, 697] width 273 height 65
drag, startPoint x: 1378, startPoint y: 709, endPoint x: 1368, endPoint y: 703, distance: 11.7
click at [1370, 705] on div "You've reached the maximum limit for email accounts" at bounding box center [1430, 697] width 216 height 29
click at [1368, 703] on div "You've reached the maximum limit for email accounts" at bounding box center [1430, 697] width 216 height 29
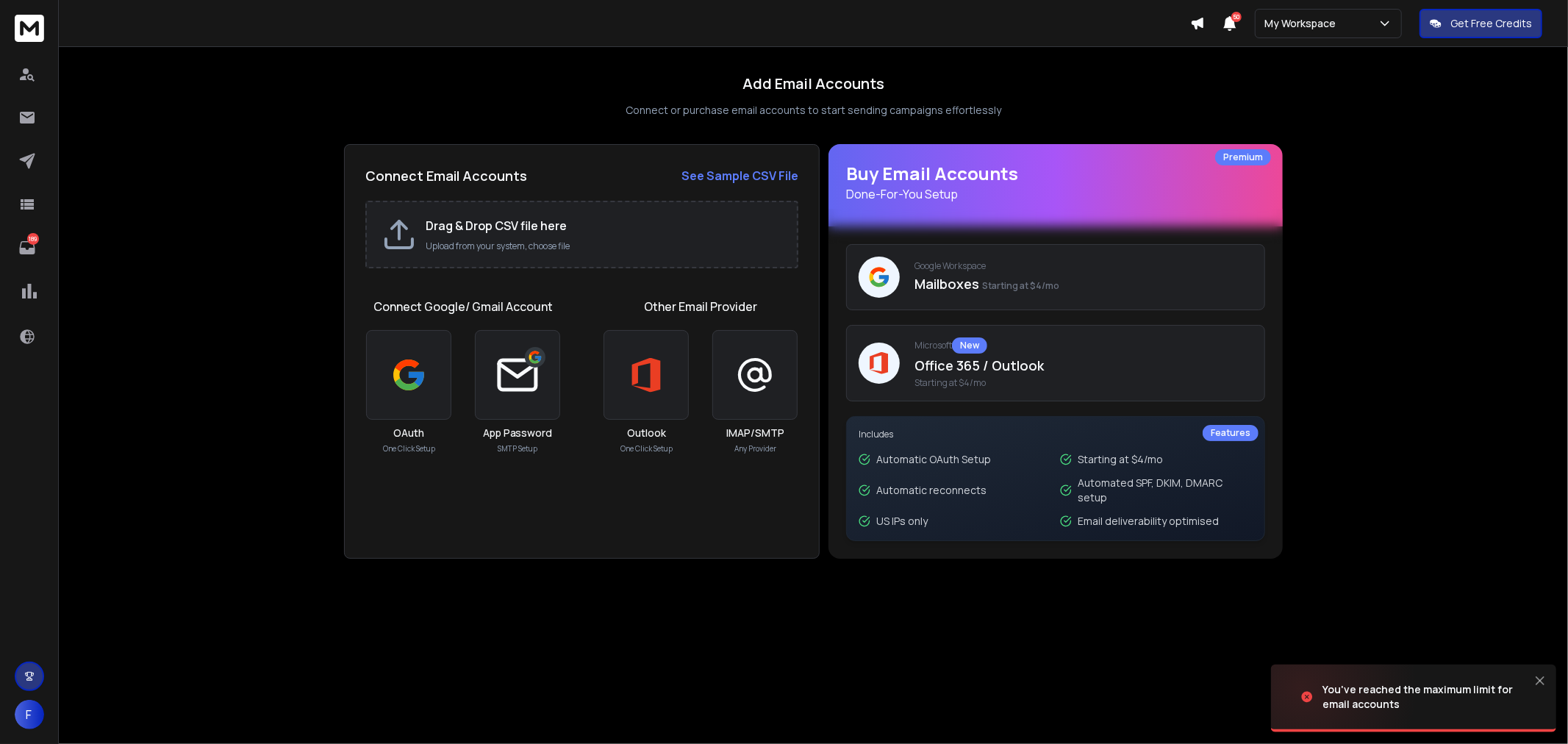
click at [1368, 703] on div "You've reached the maximum limit for email accounts" at bounding box center [1430, 697] width 216 height 29
click at [1364, 702] on div "You've reached the maximum limit for email accounts" at bounding box center [1430, 697] width 216 height 29
drag, startPoint x: 1364, startPoint y: 701, endPoint x: 1351, endPoint y: 695, distance: 14.3
click at [1360, 699] on div "You've reached the maximum limit for email accounts" at bounding box center [1430, 697] width 216 height 29
drag, startPoint x: 1317, startPoint y: 682, endPoint x: 1369, endPoint y: 710, distance: 59.1
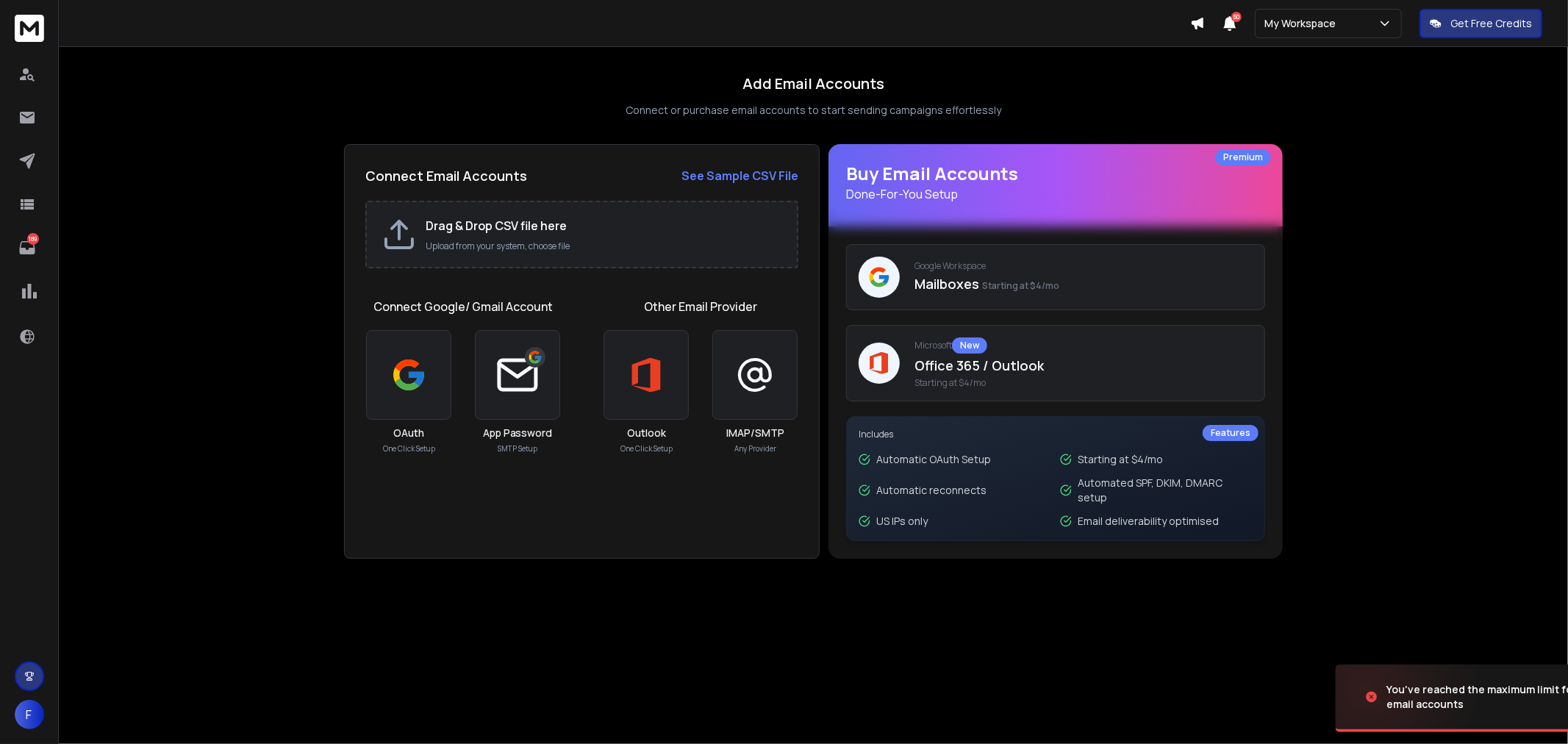
click at [1372, 714] on div "You've reached the maximum limit for email accounts" at bounding box center [1484, 697] width 273 height 65
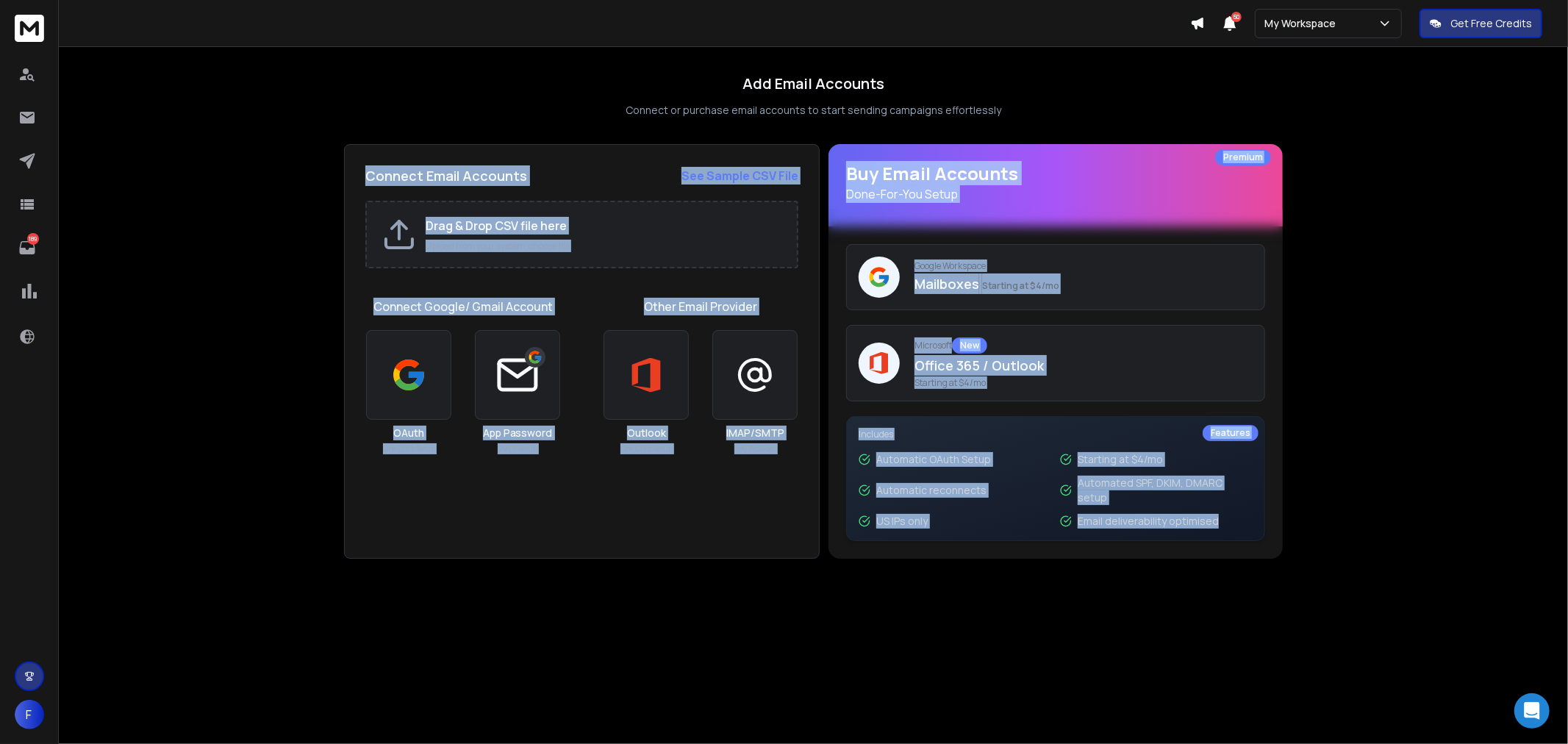
drag, startPoint x: 1990, startPoint y: 626, endPoint x: 2027, endPoint y: 609, distance: 40.7
click at [1567, 609] on html "ReferralStack Unlock AI-powered affiliate growth Lifetime Deals available! Clai…" at bounding box center [784, 372] width 1568 height 744
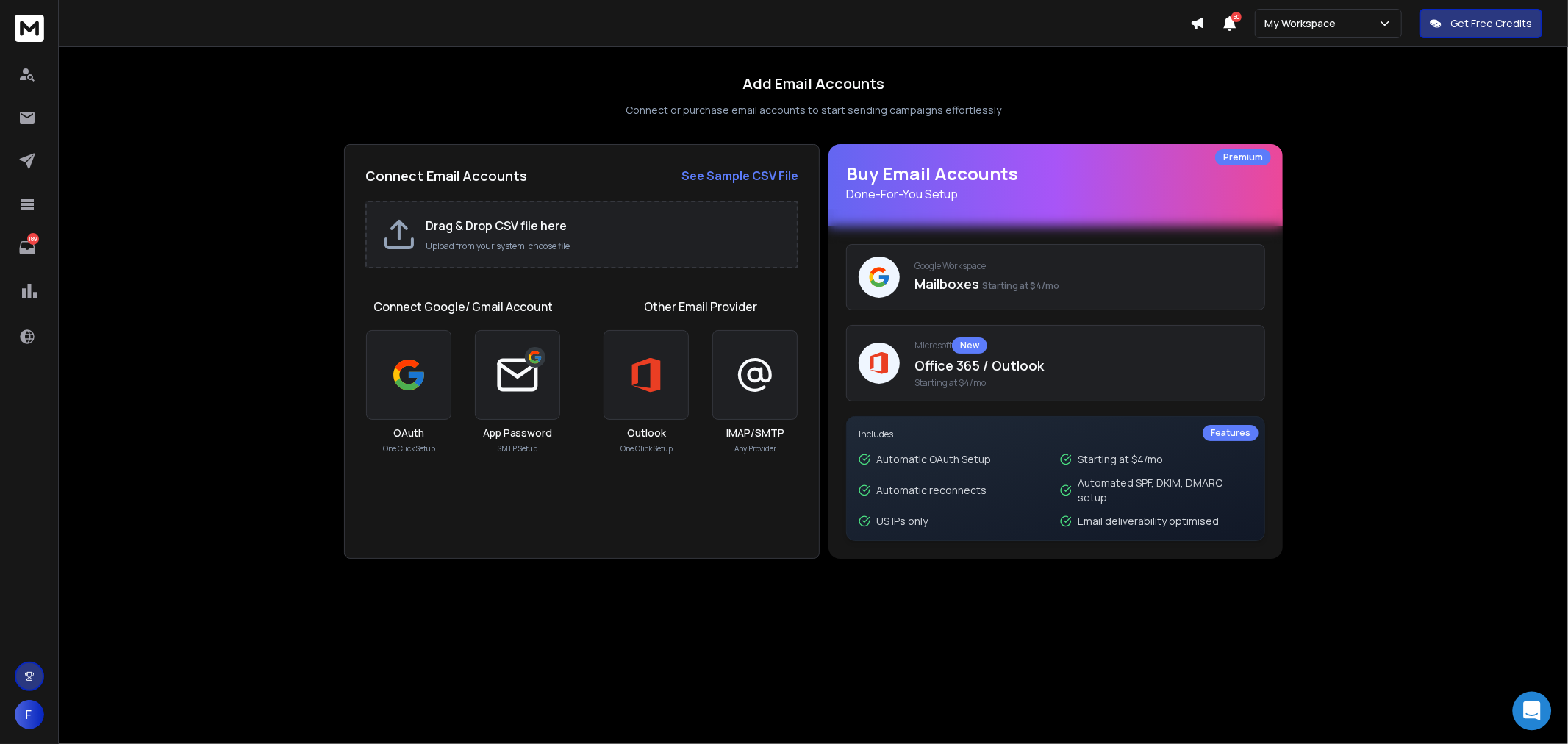
click at [1533, 704] on icon "Open Intercom Messenger" at bounding box center [1532, 711] width 17 height 19
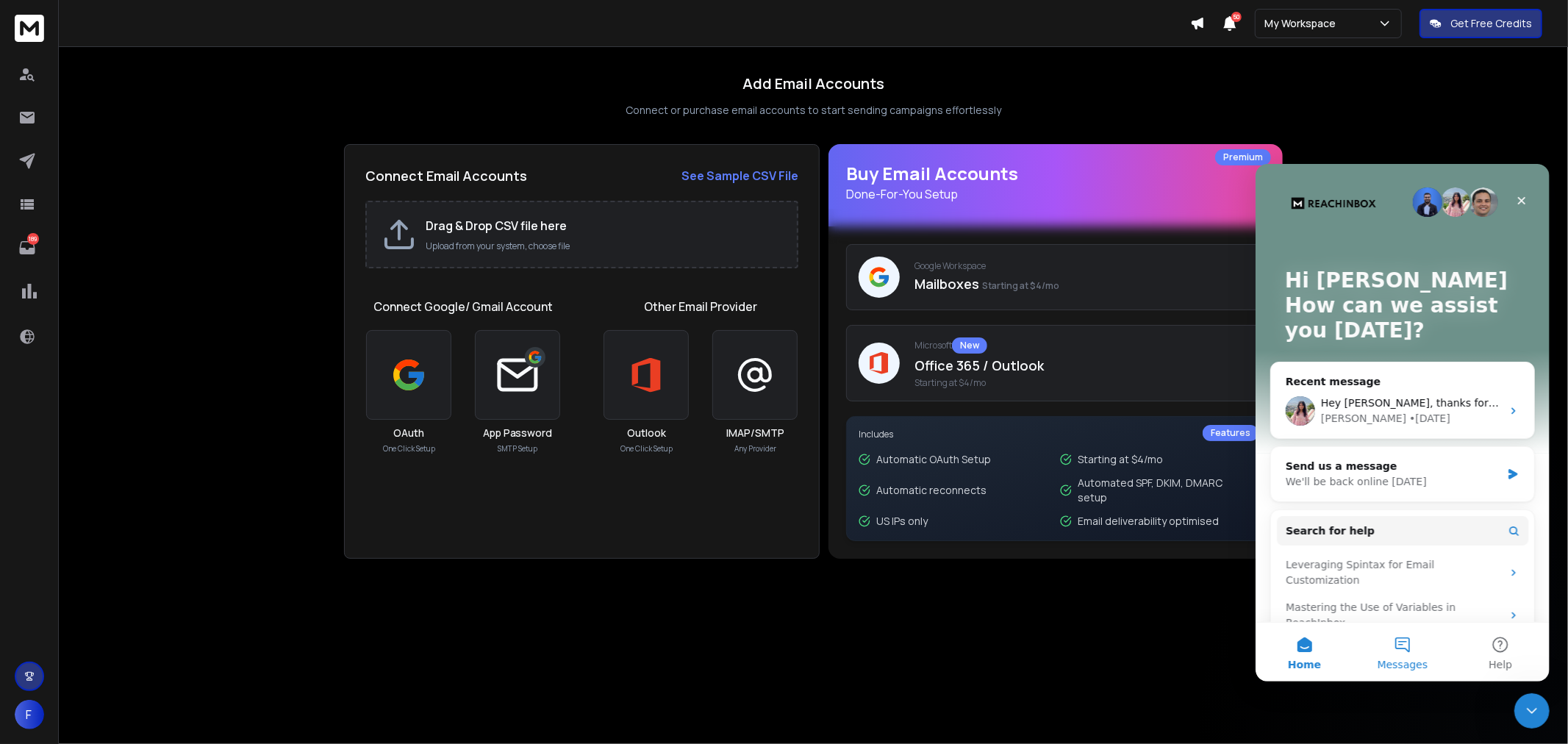
click at [1388, 659] on span "Messages" at bounding box center [1402, 663] width 51 height 10
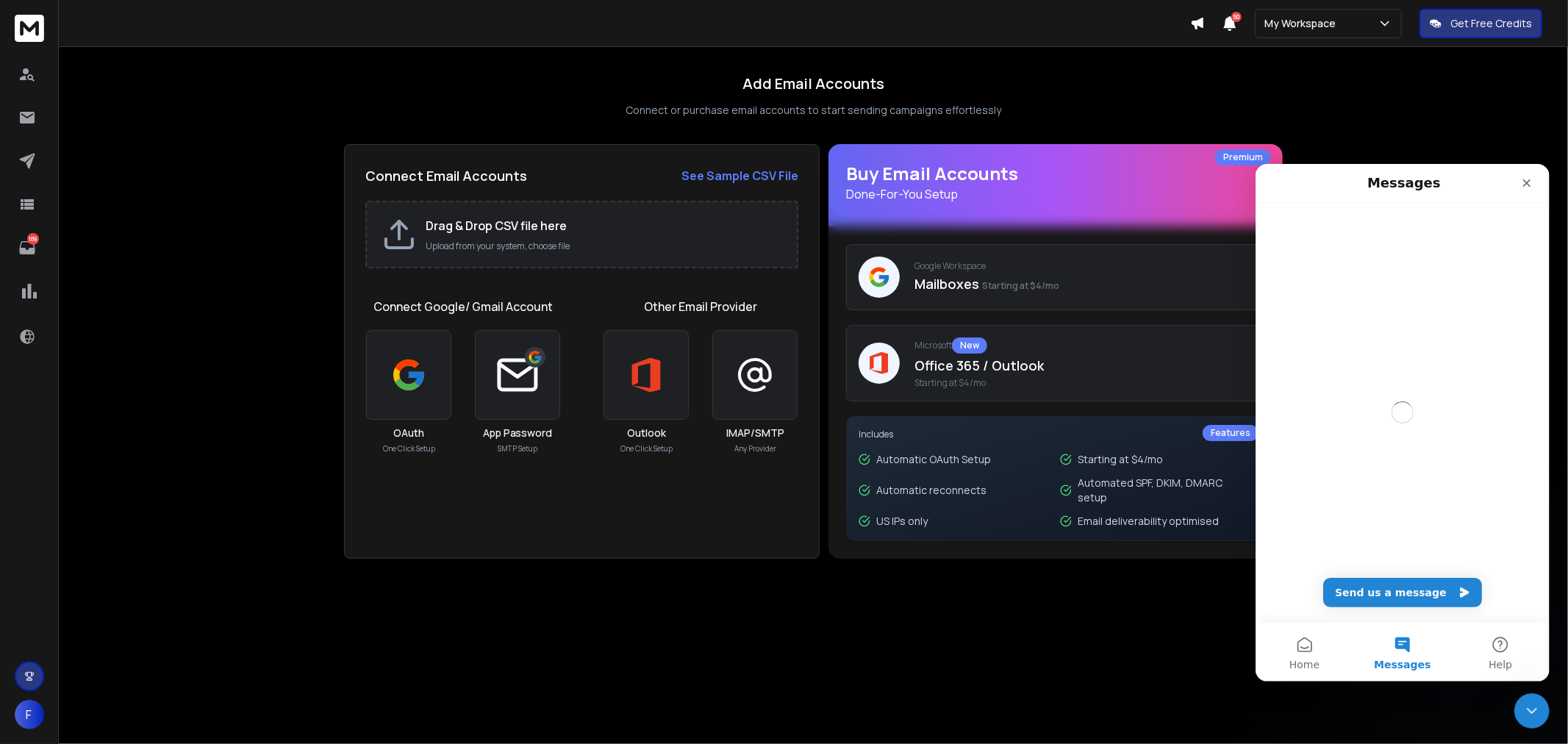
click at [1397, 576] on div "Intercom messenger" at bounding box center [1401, 411] width 294 height 419
click at [1402, 586] on button "Send us a message" at bounding box center [1402, 592] width 159 height 29
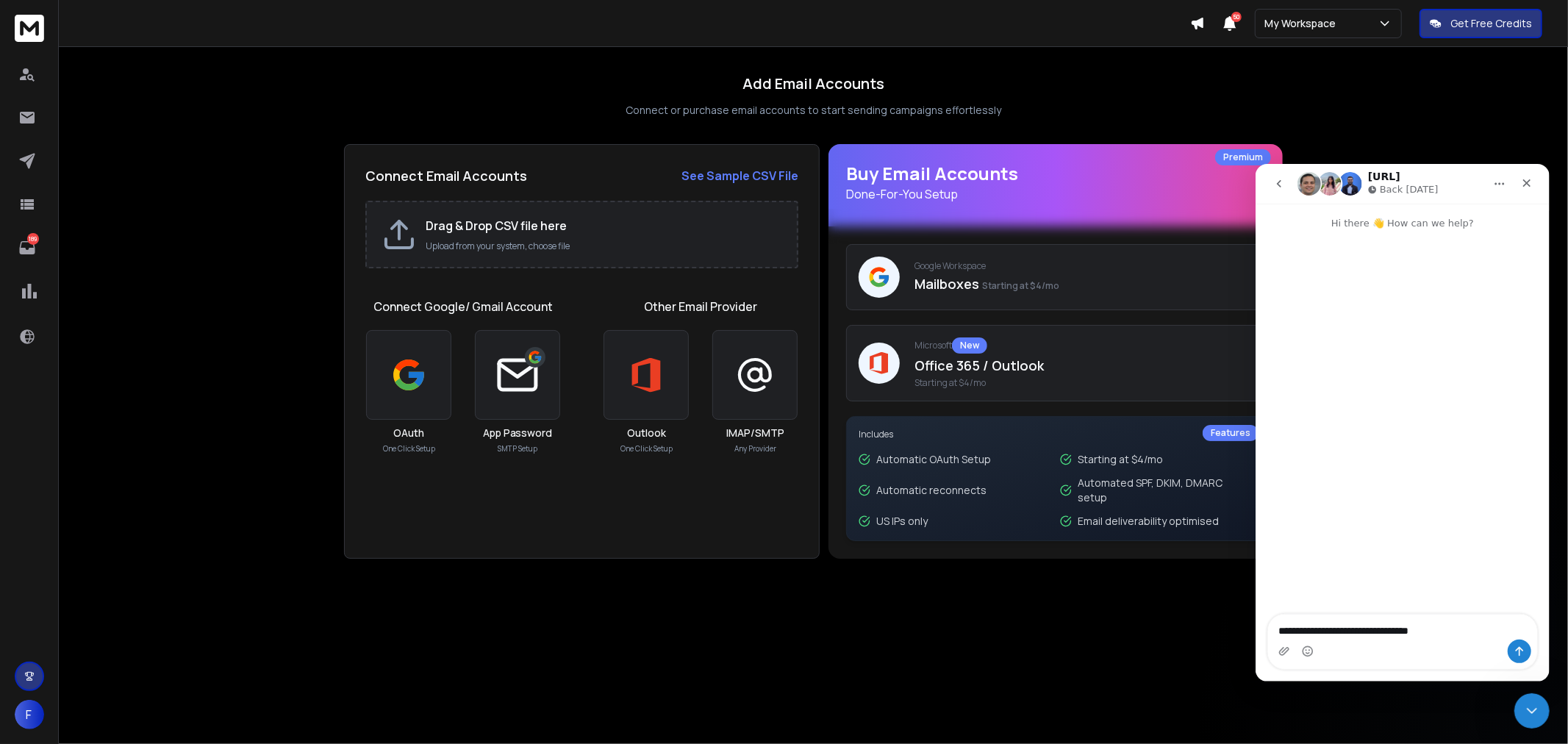
click at [363, 360] on div "Connect Email Accounts See Sample CSV File Drag & Drop CSV file here Upload fro…" at bounding box center [582, 352] width 476 height 415
click at [407, 364] on icon at bounding box center [408, 365] width 25 height 12
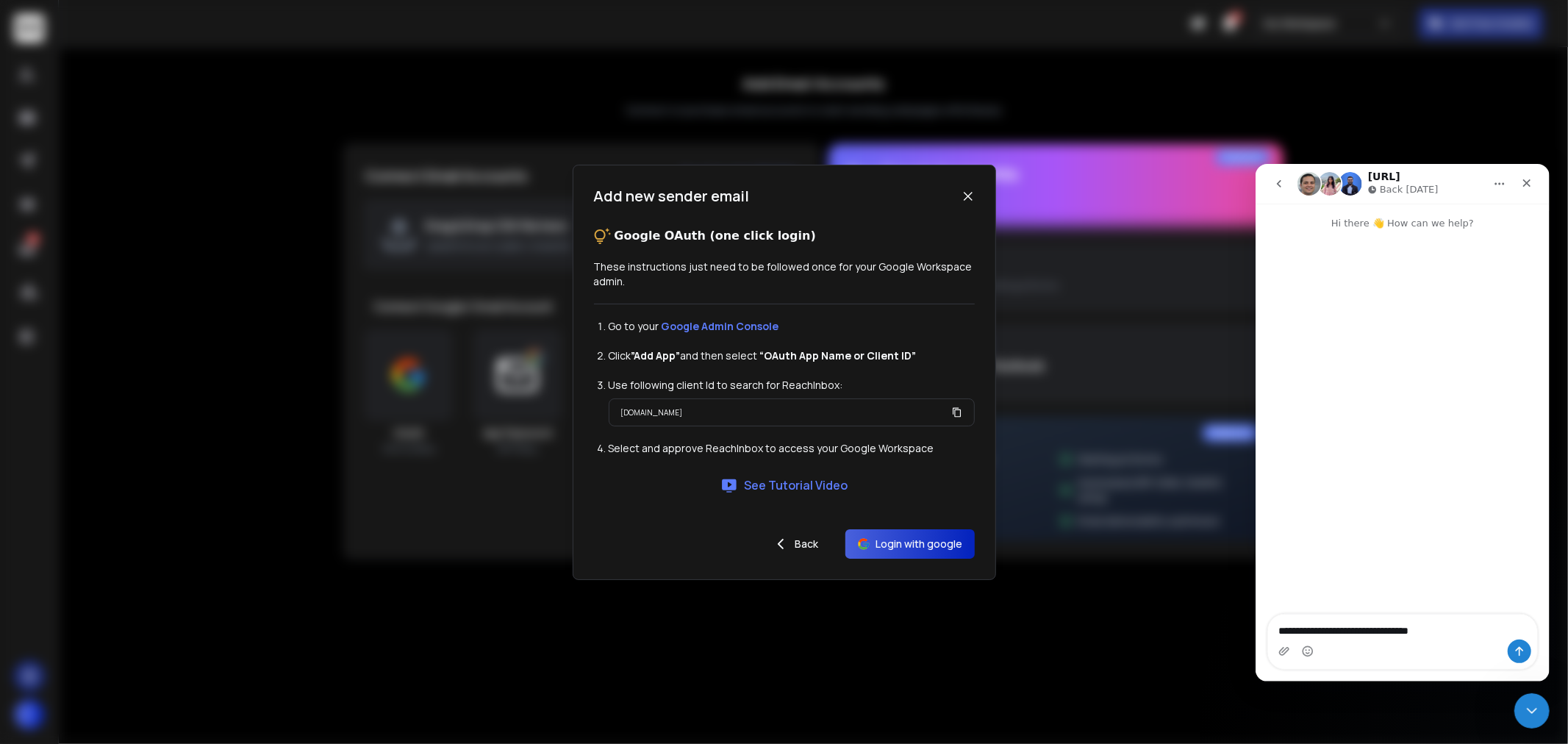
click at [890, 536] on button "Login with google" at bounding box center [910, 544] width 129 height 29
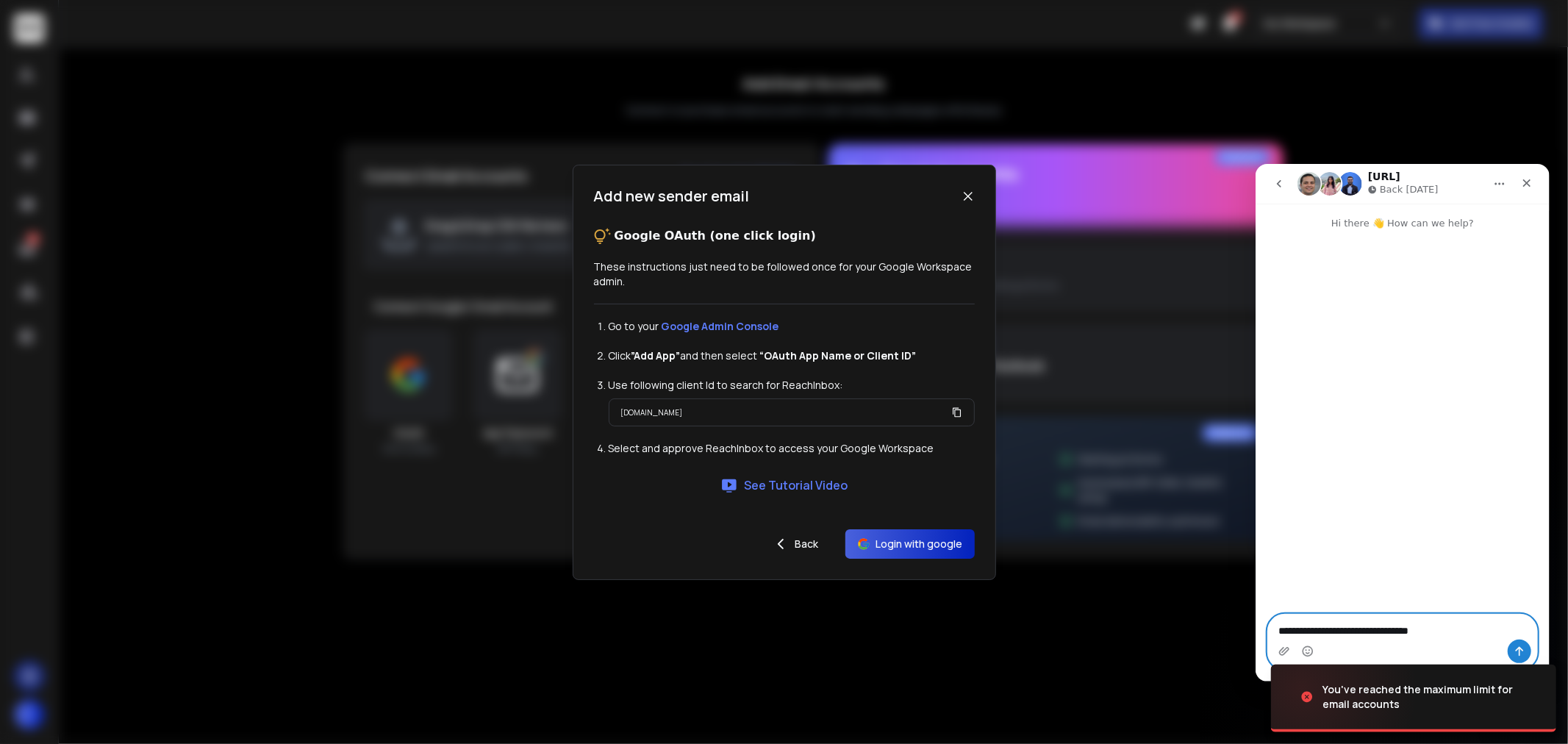
click at [1454, 631] on textarea "**********" at bounding box center [1402, 626] width 269 height 25
type textarea "**********"
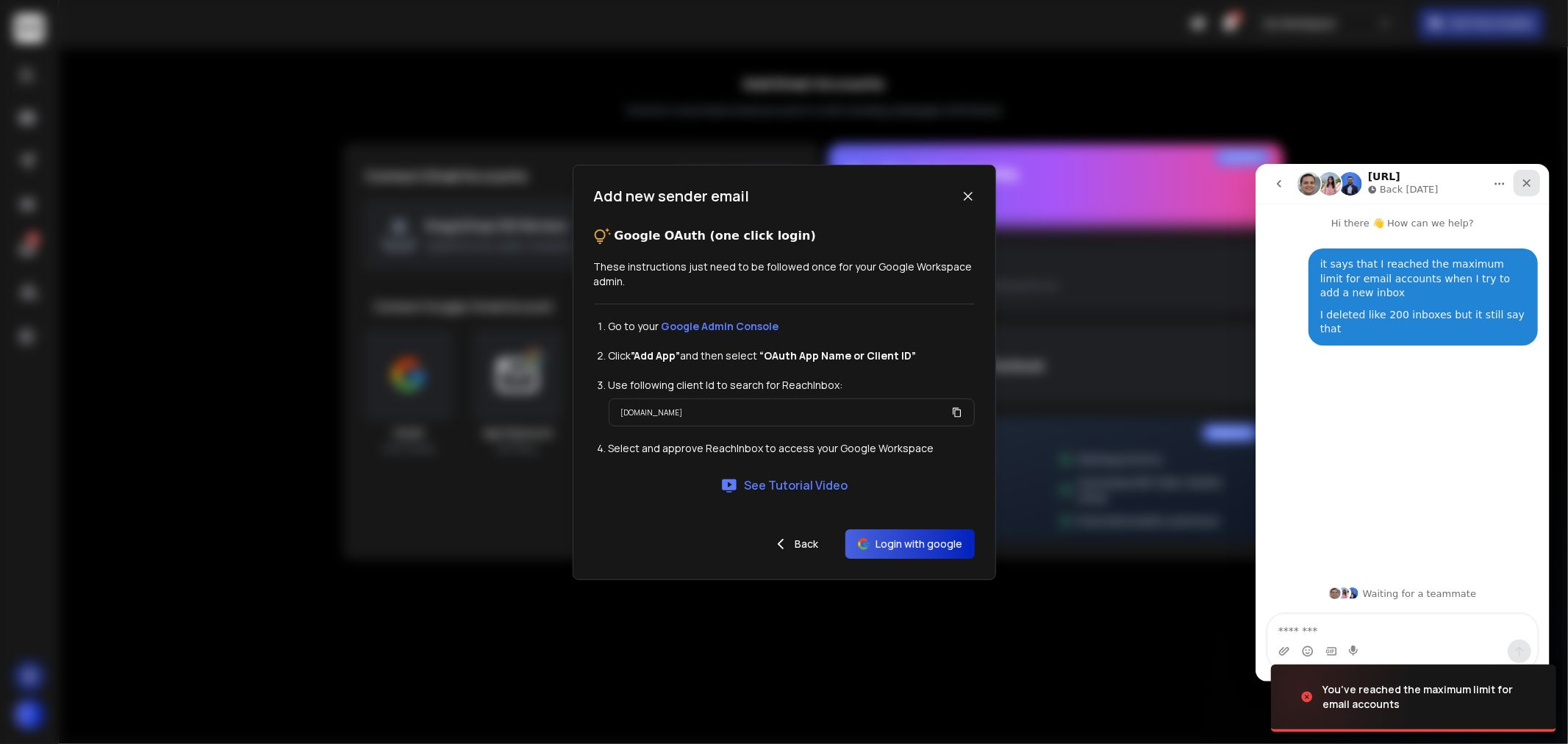
click at [1529, 186] on icon "Close" at bounding box center [1526, 182] width 12 height 12
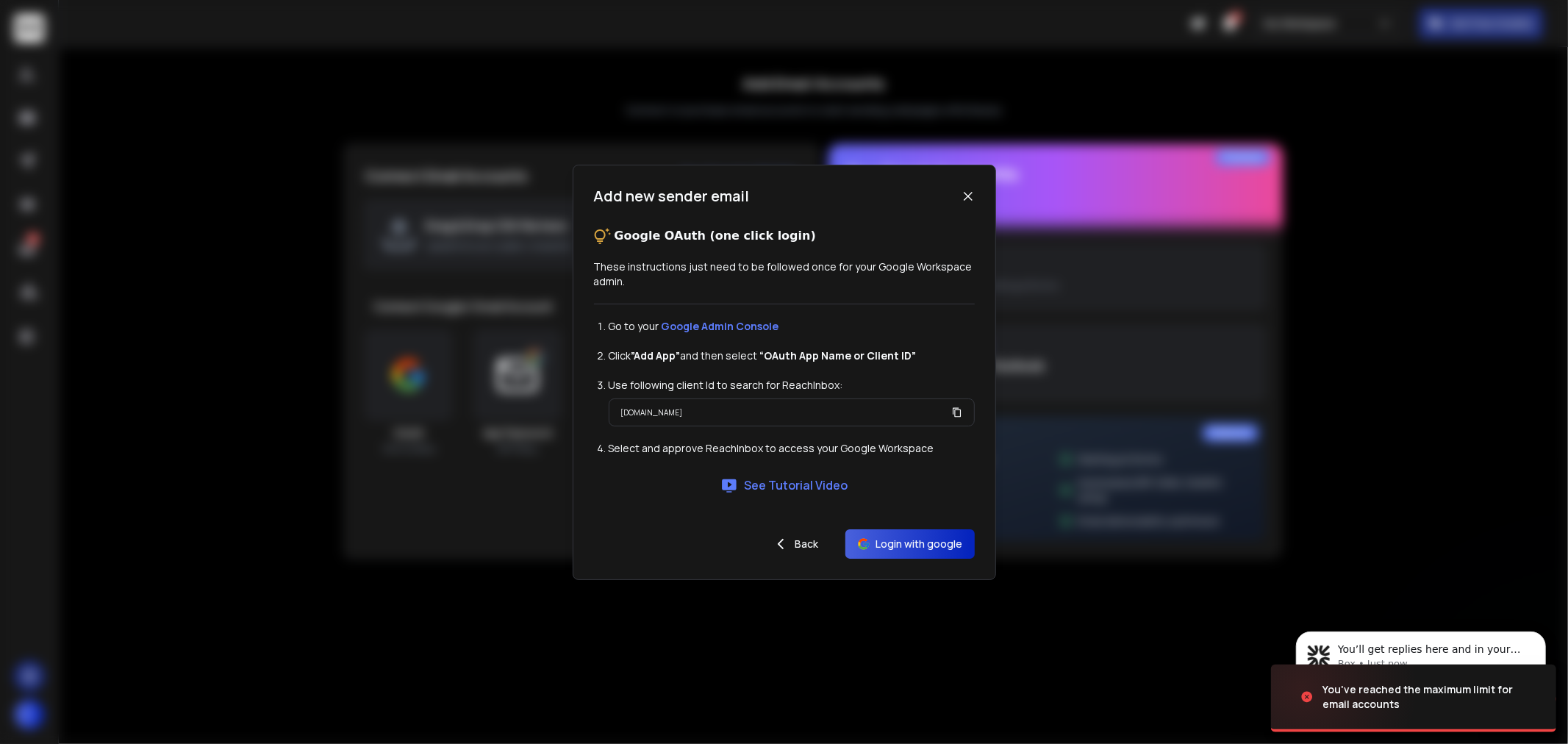
click at [902, 546] on button "Login with google" at bounding box center [910, 544] width 129 height 29
click at [973, 201] on icon at bounding box center [968, 196] width 13 height 13
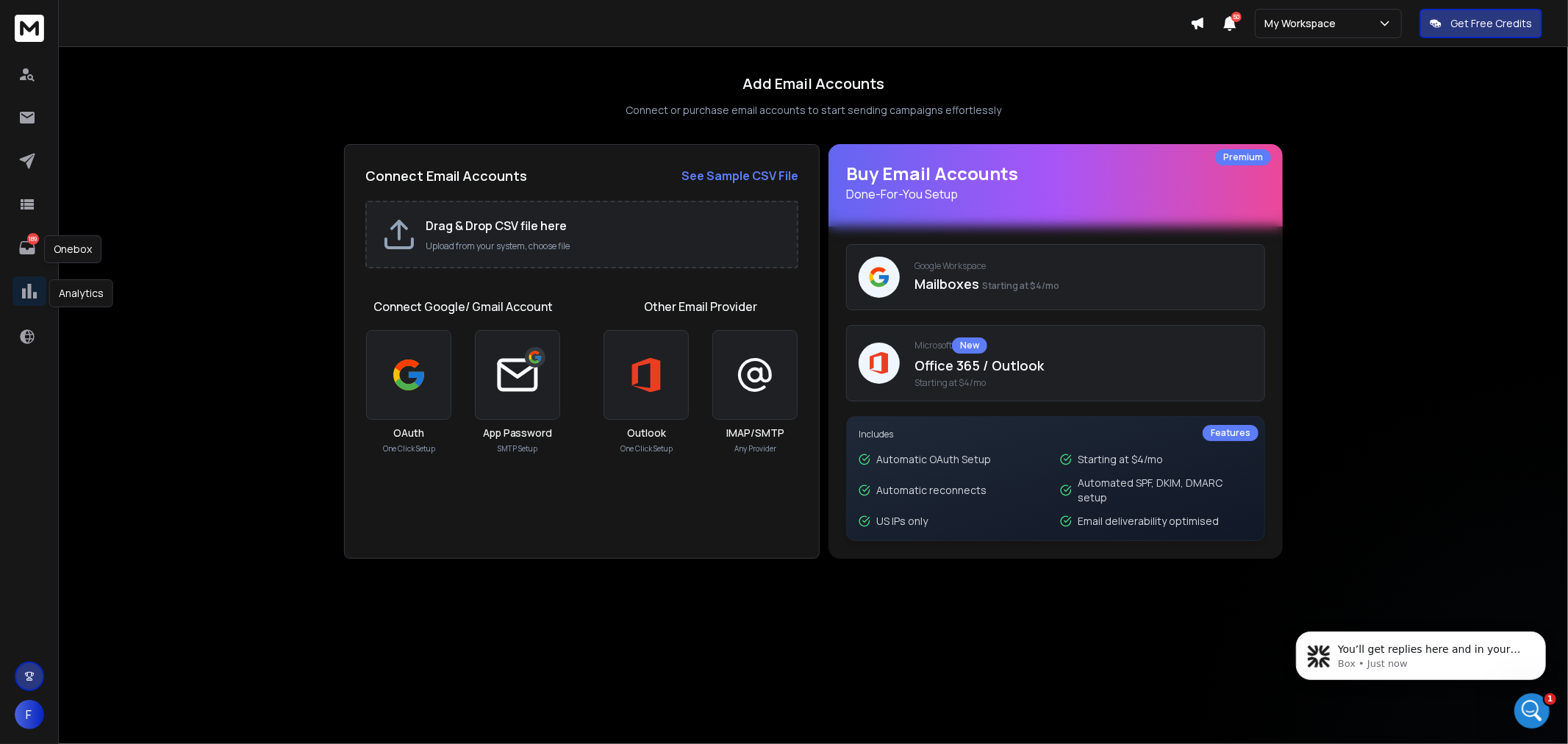
click at [35, 298] on icon at bounding box center [29, 291] width 15 height 15
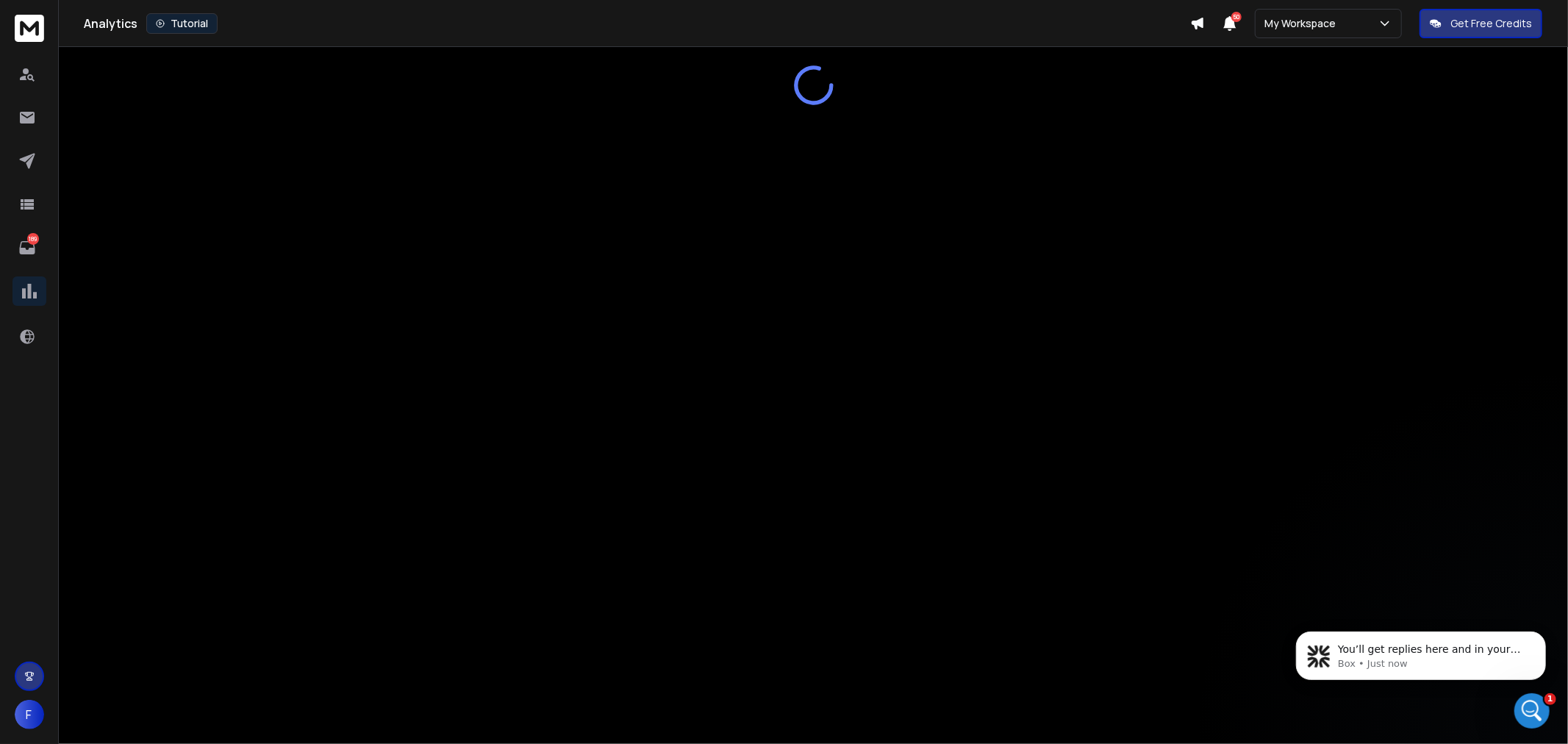
click at [189, 18] on button "Tutorial" at bounding box center [181, 23] width 71 height 21
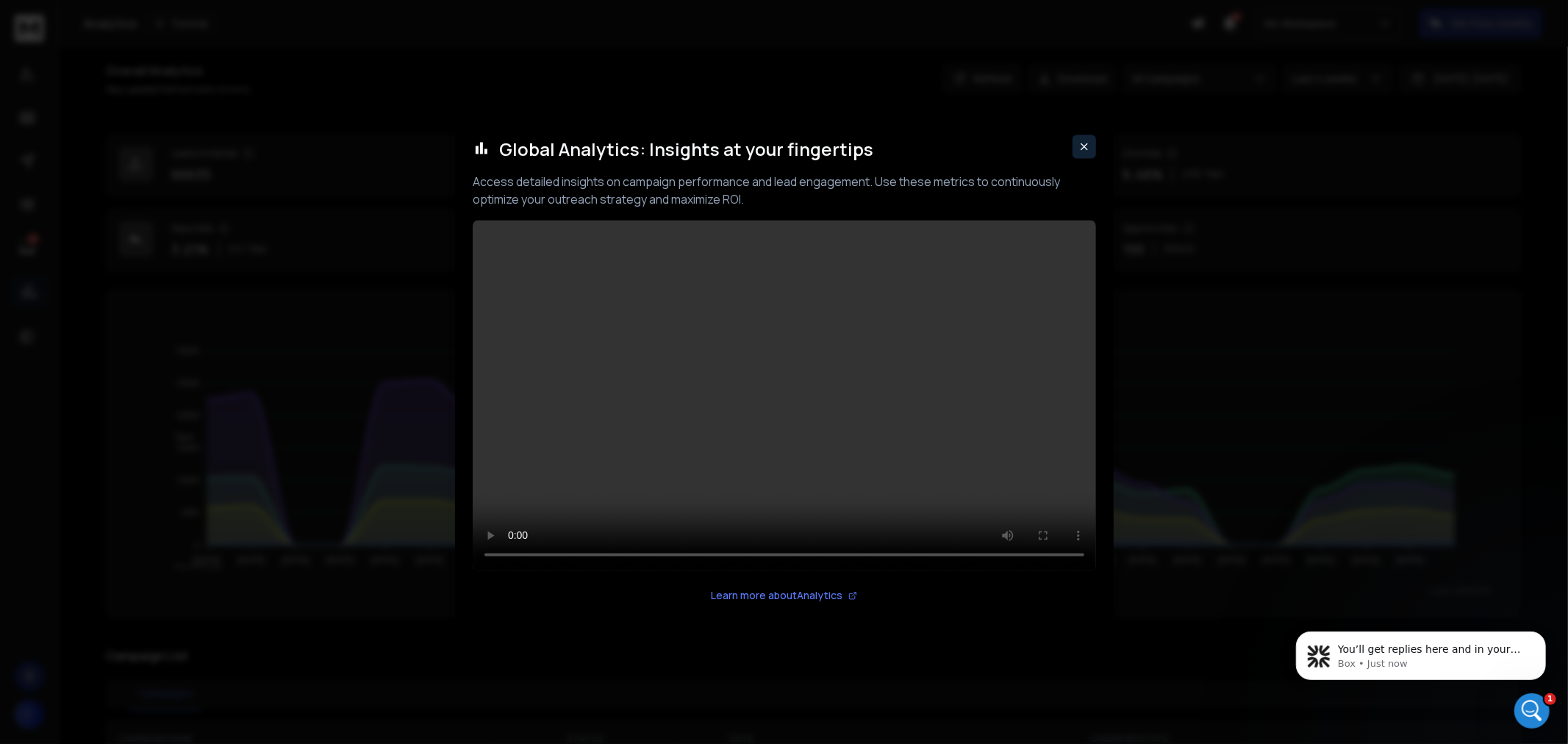
click at [1072, 153] on button at bounding box center [1084, 147] width 24 height 24
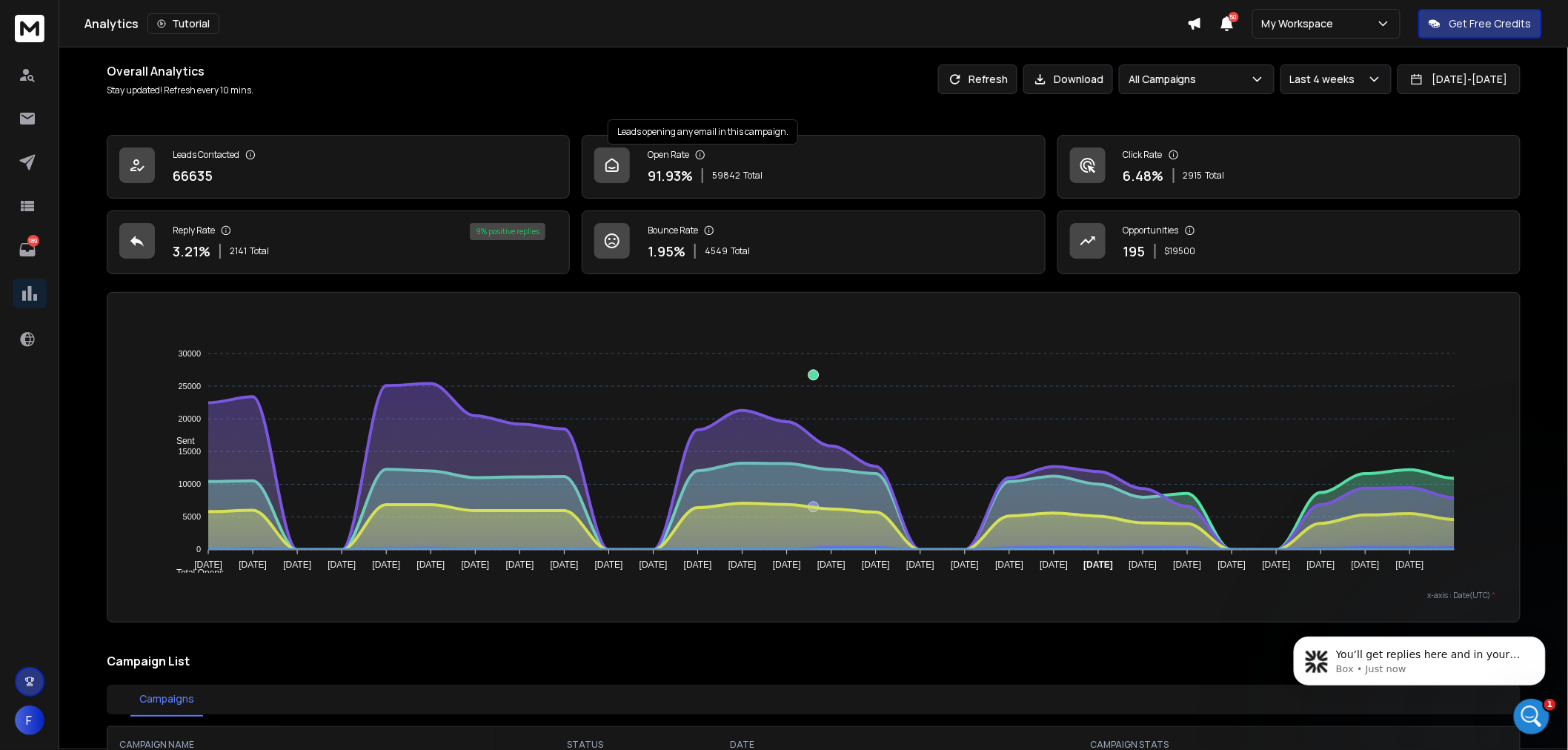
click at [705, 151] on icon at bounding box center [700, 154] width 9 height 9
click at [662, 182] on p "91.93 %" at bounding box center [670, 175] width 45 height 21
click at [601, 161] on div at bounding box center [612, 165] width 36 height 36
click at [1169, 84] on div "All Campaigns" at bounding box center [1196, 79] width 136 height 15
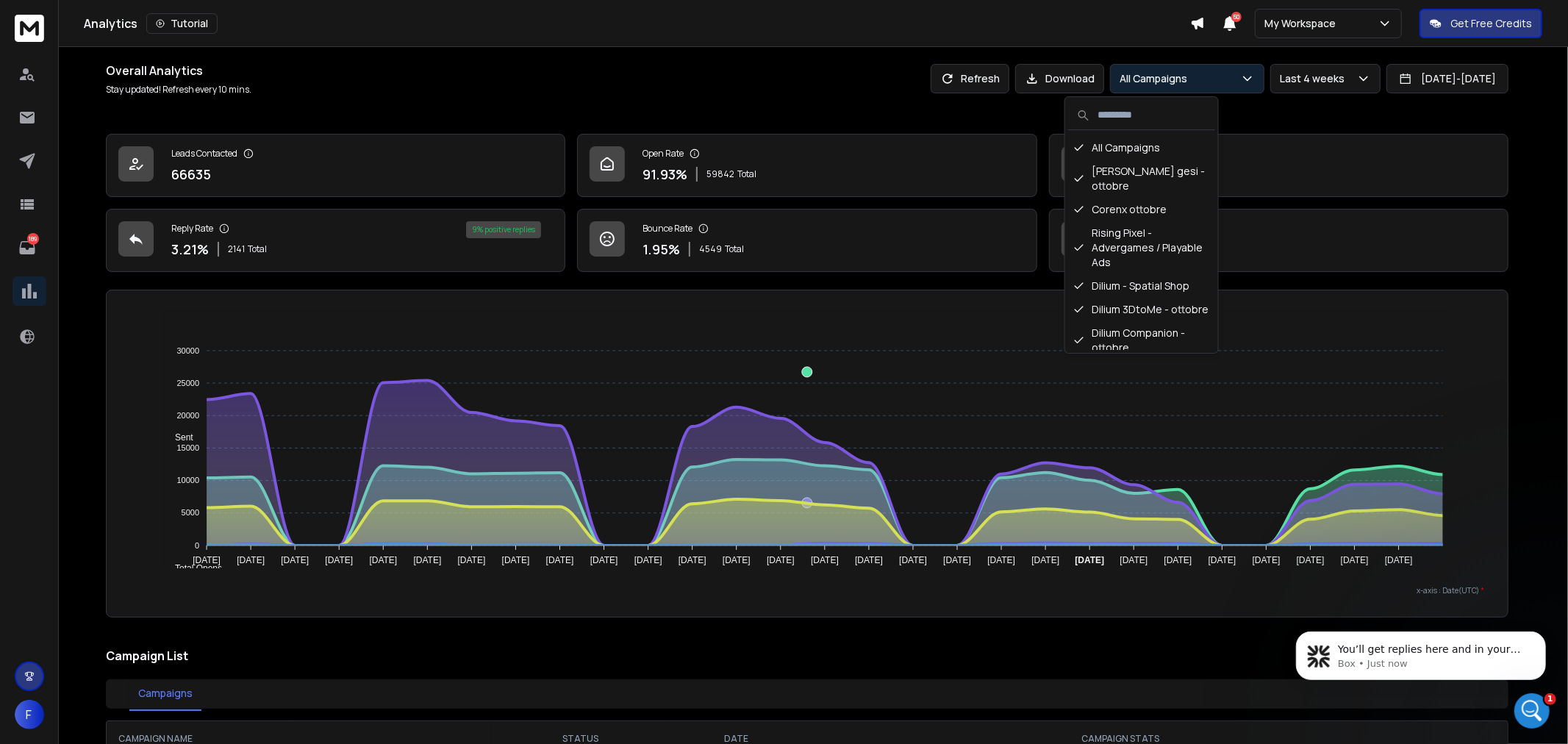
click at [1160, 83] on div "All Campaigns" at bounding box center [1187, 78] width 135 height 15
click at [1280, 81] on p "Last 4 weeks" at bounding box center [1315, 78] width 71 height 15
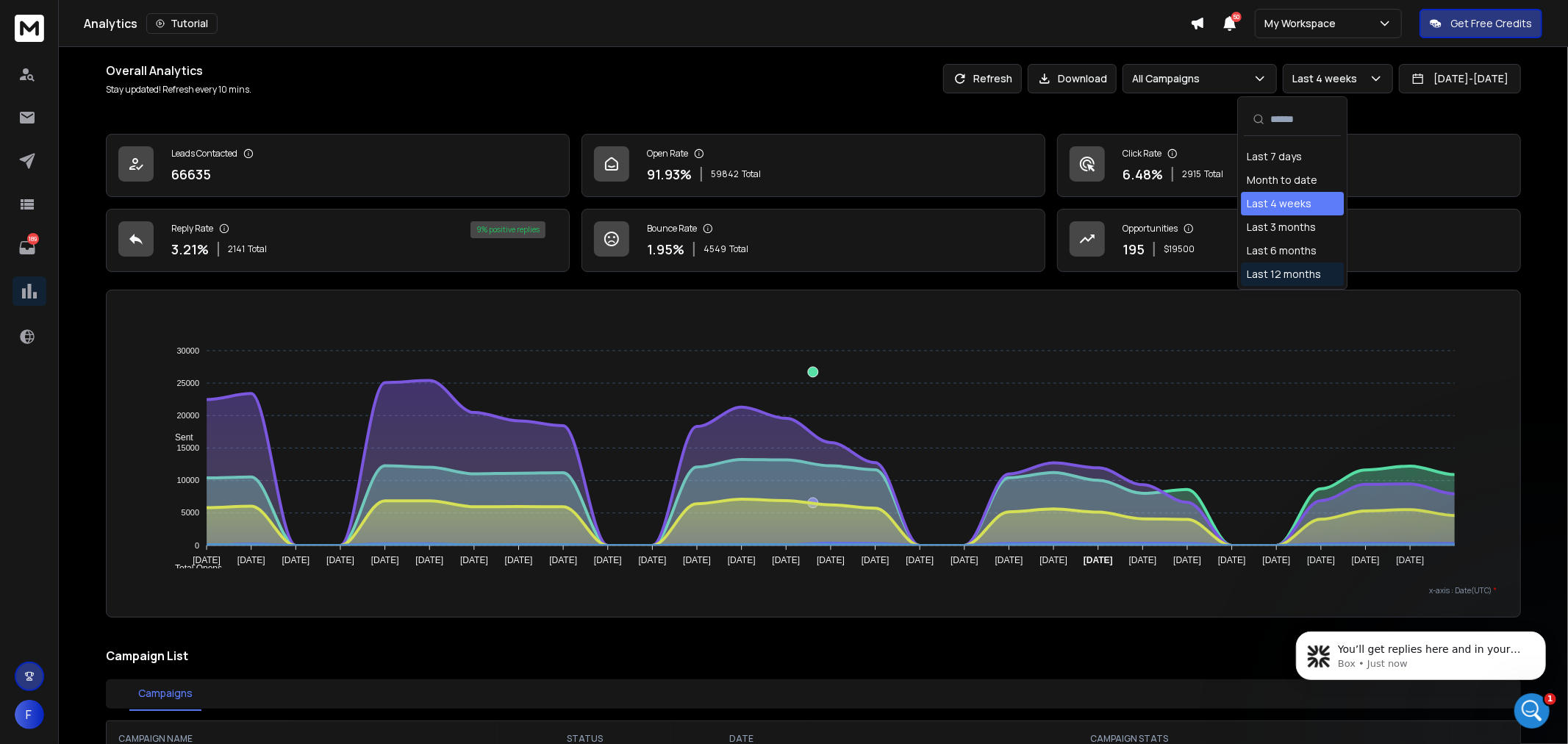
click at [1301, 273] on div "Last 12 months" at bounding box center [1284, 274] width 75 height 15
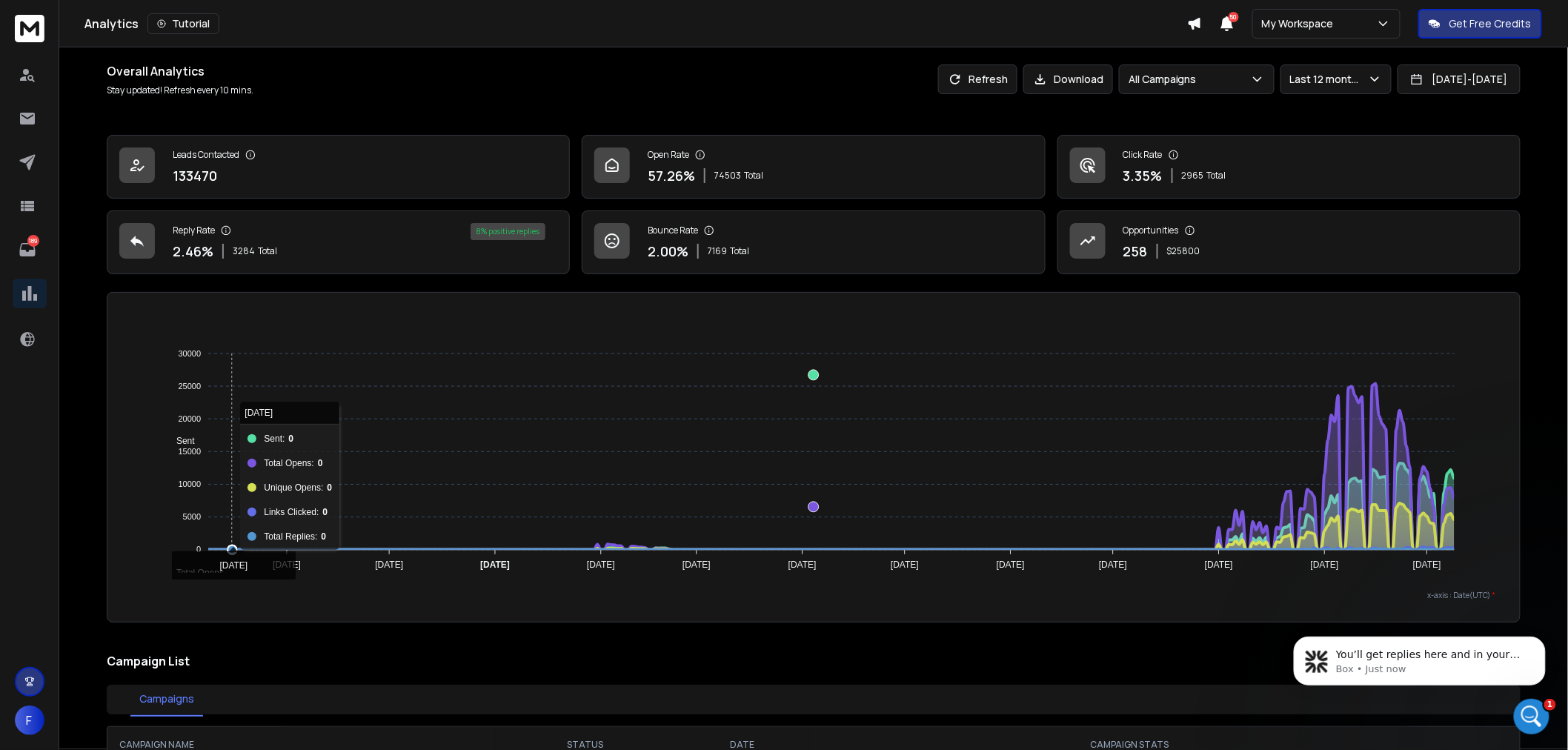
scroll to position [329, 0]
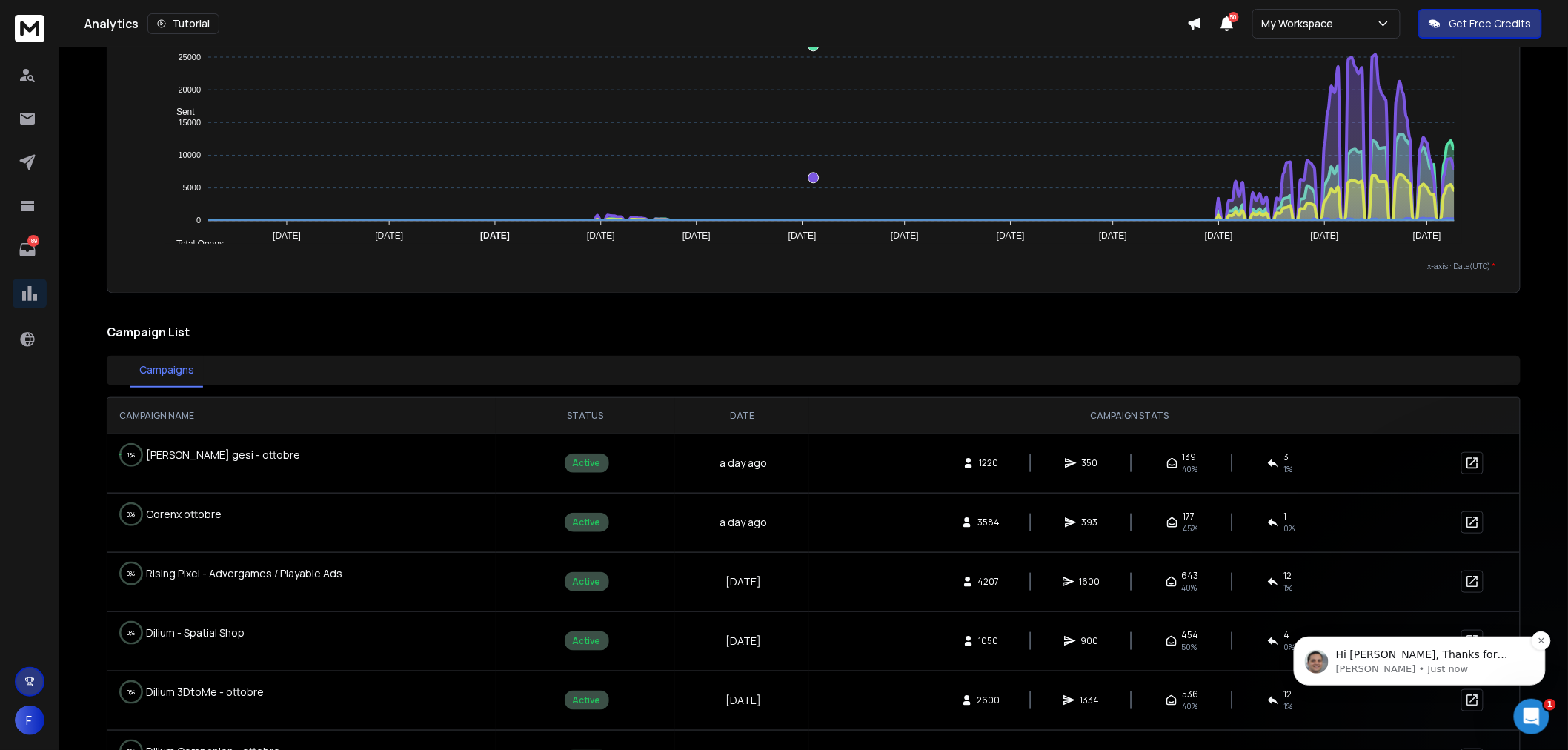
click at [1450, 655] on span "Hi [PERSON_NAME], Thanks for letting me know. Let me check this from my end and…" at bounding box center [1430, 697] width 191 height 100
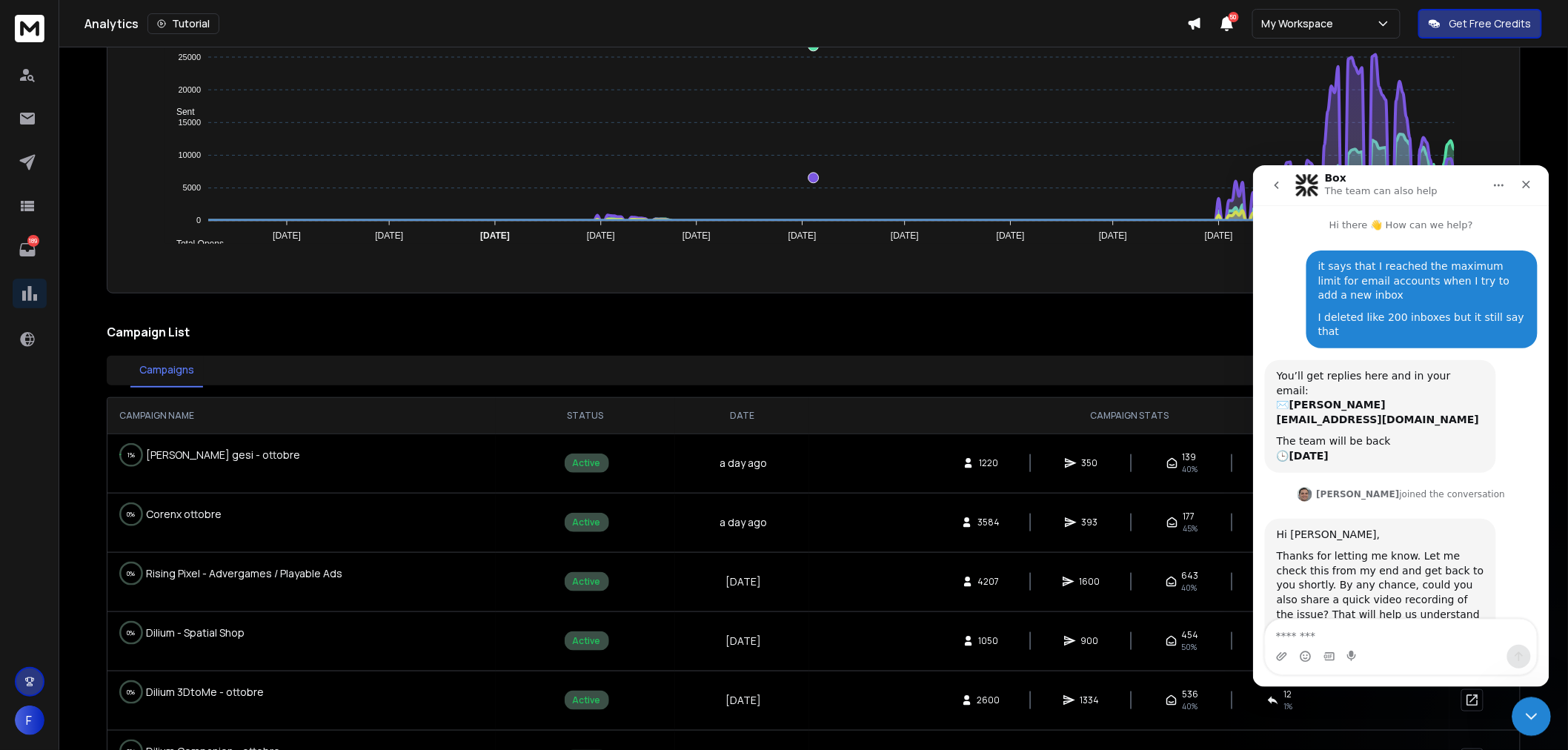
click at [1524, 714] on icon "Close Intercom Messenger" at bounding box center [1528, 715] width 10 height 6
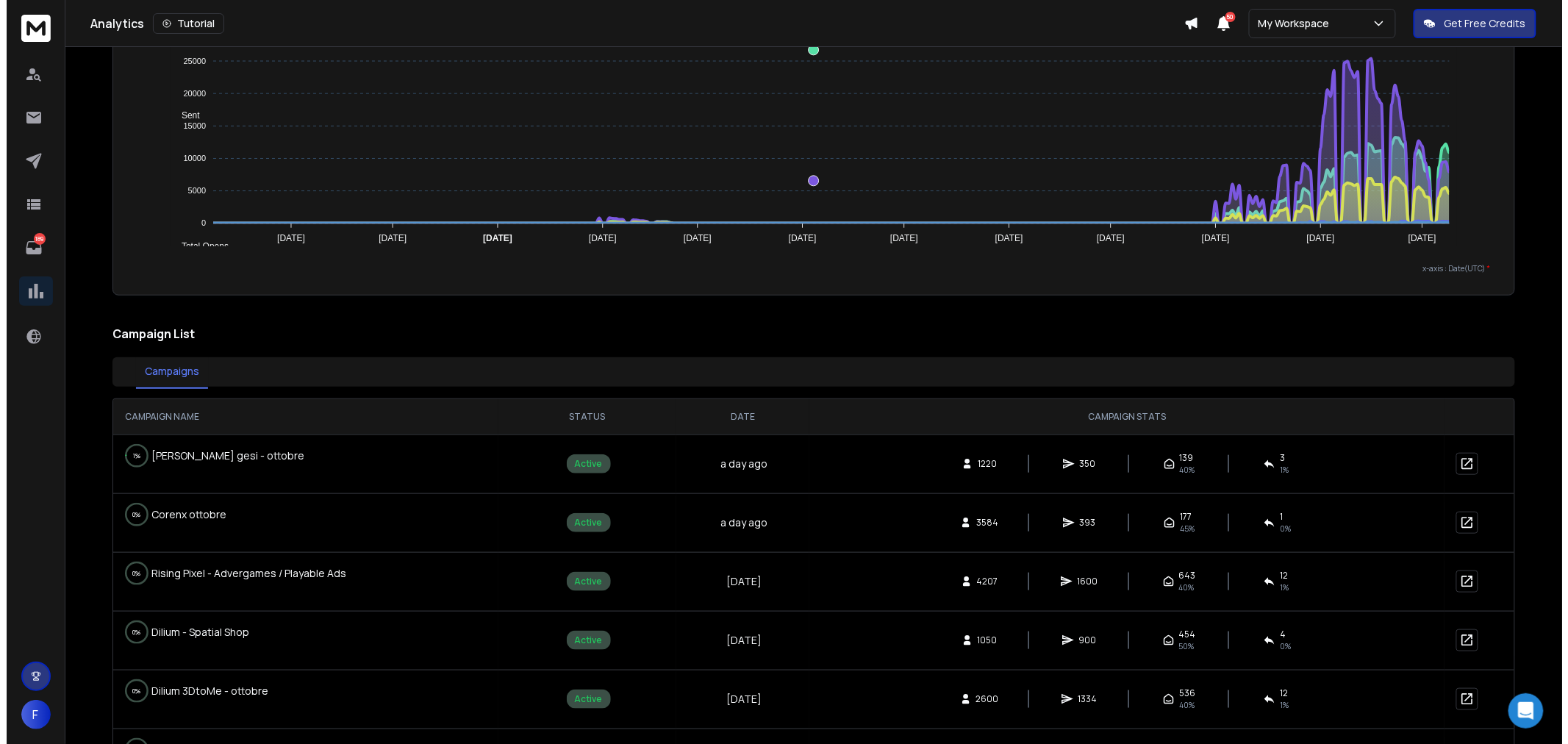
scroll to position [0, 0]
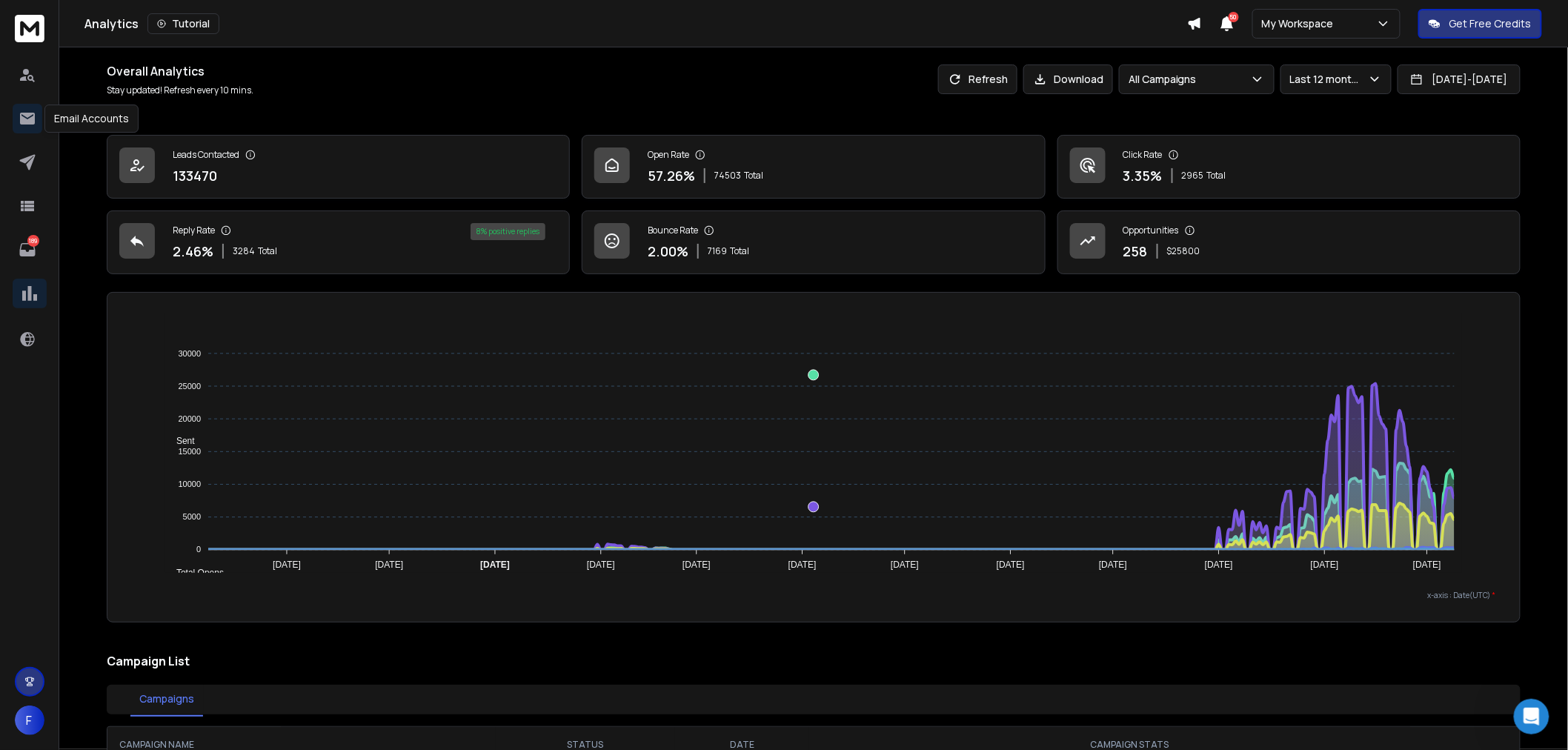
click at [27, 113] on icon at bounding box center [27, 118] width 15 height 12
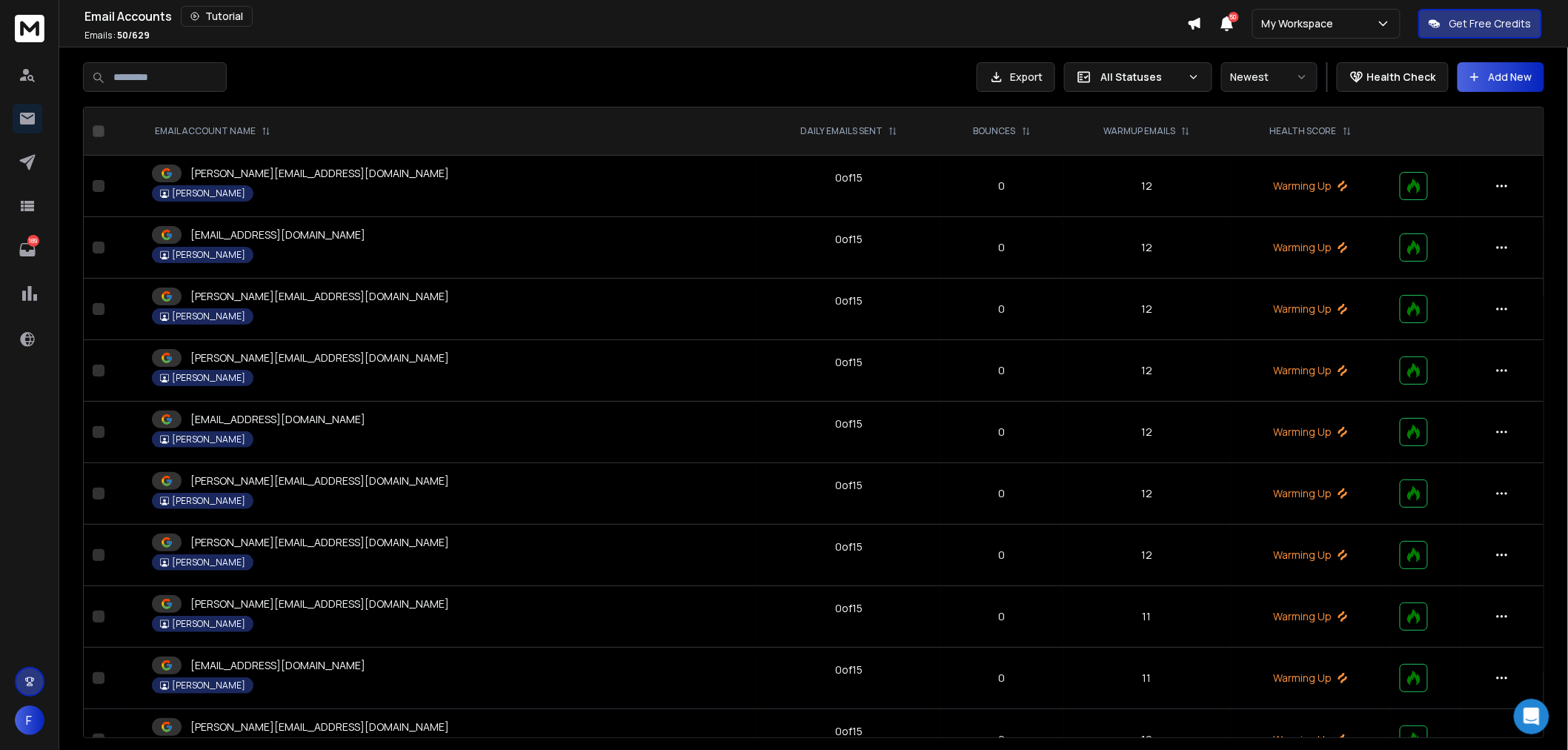
click at [1494, 77] on button "Add New" at bounding box center [1501, 77] width 87 height 29
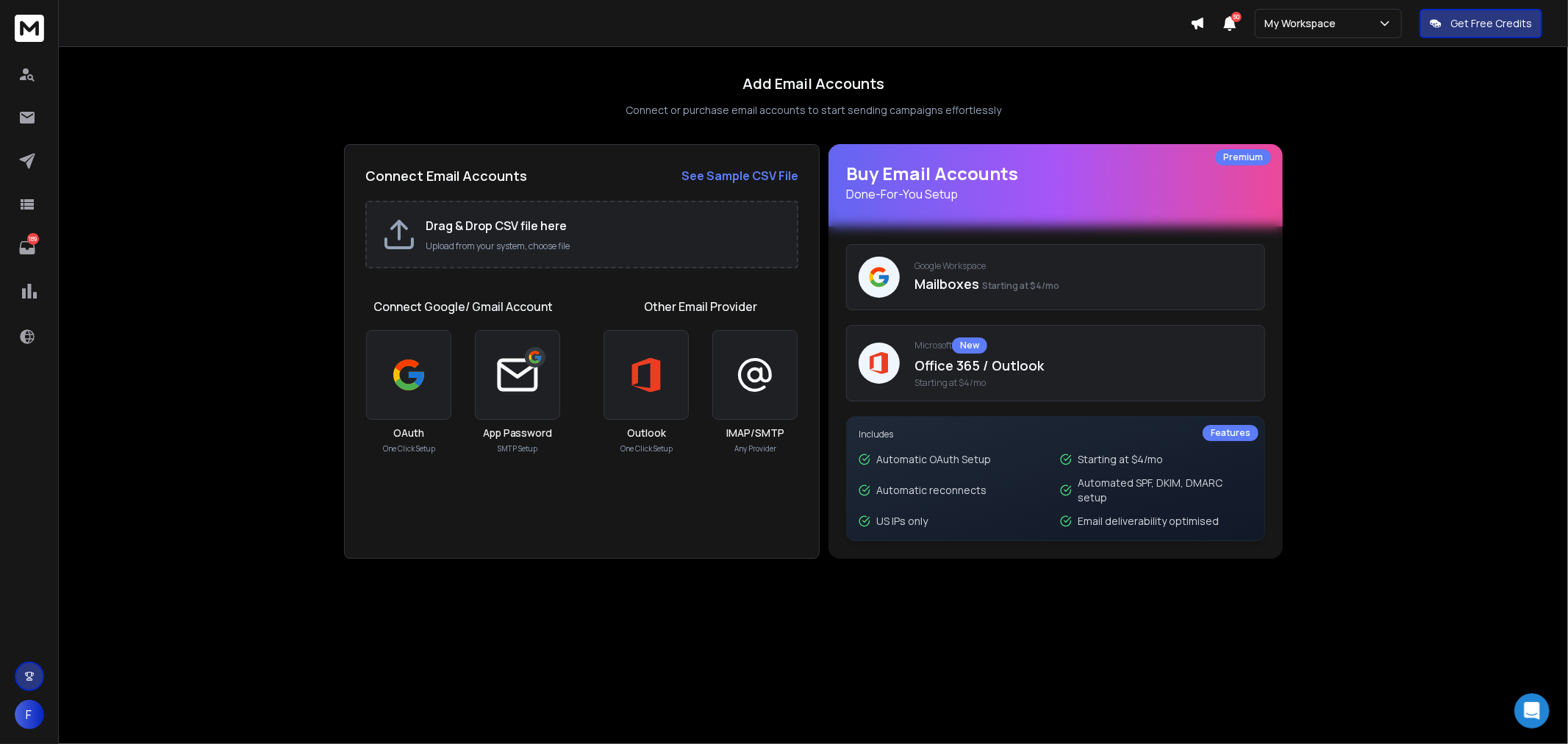
click at [397, 379] on icon at bounding box center [409, 374] width 37 height 44
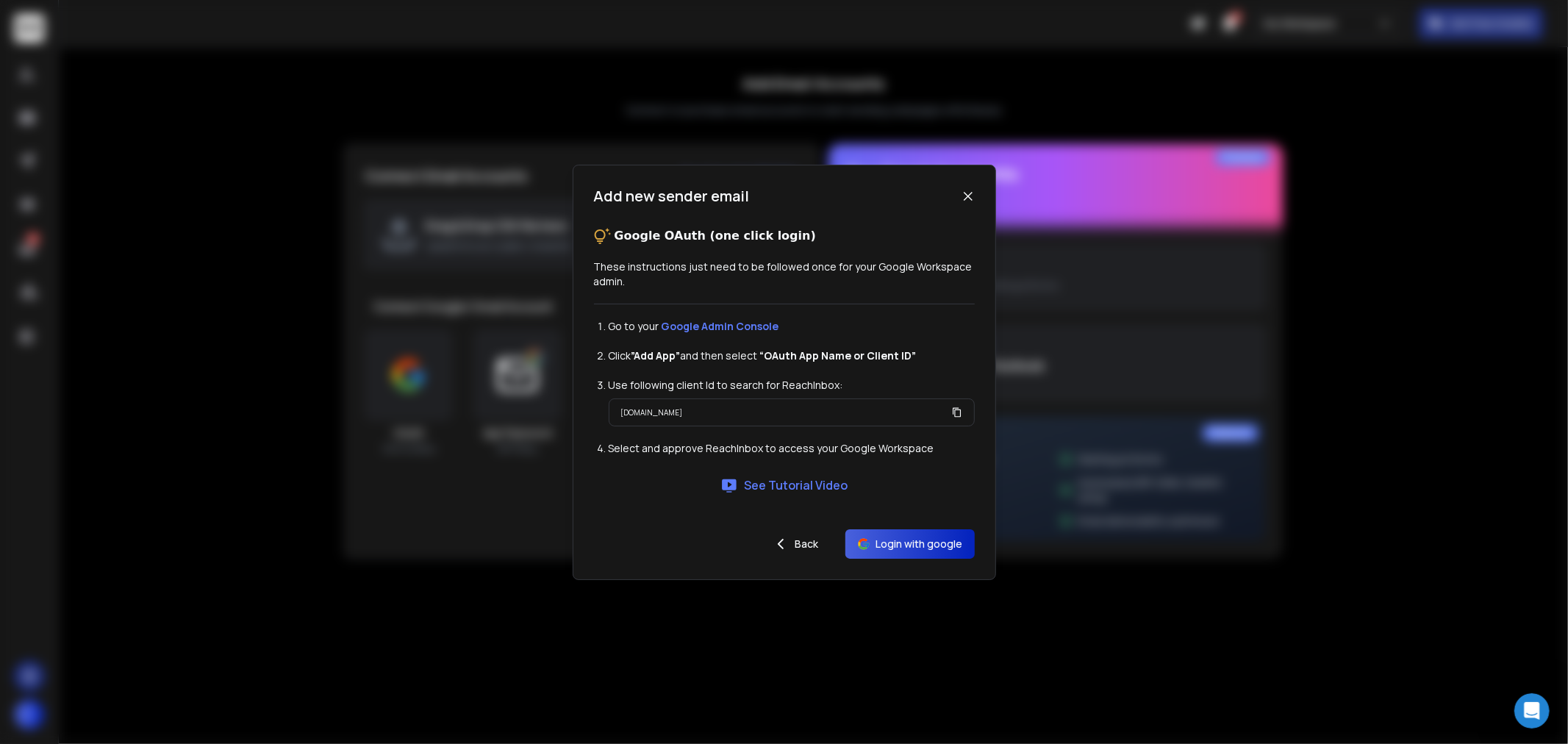
click at [893, 549] on button "Login with google" at bounding box center [910, 544] width 129 height 29
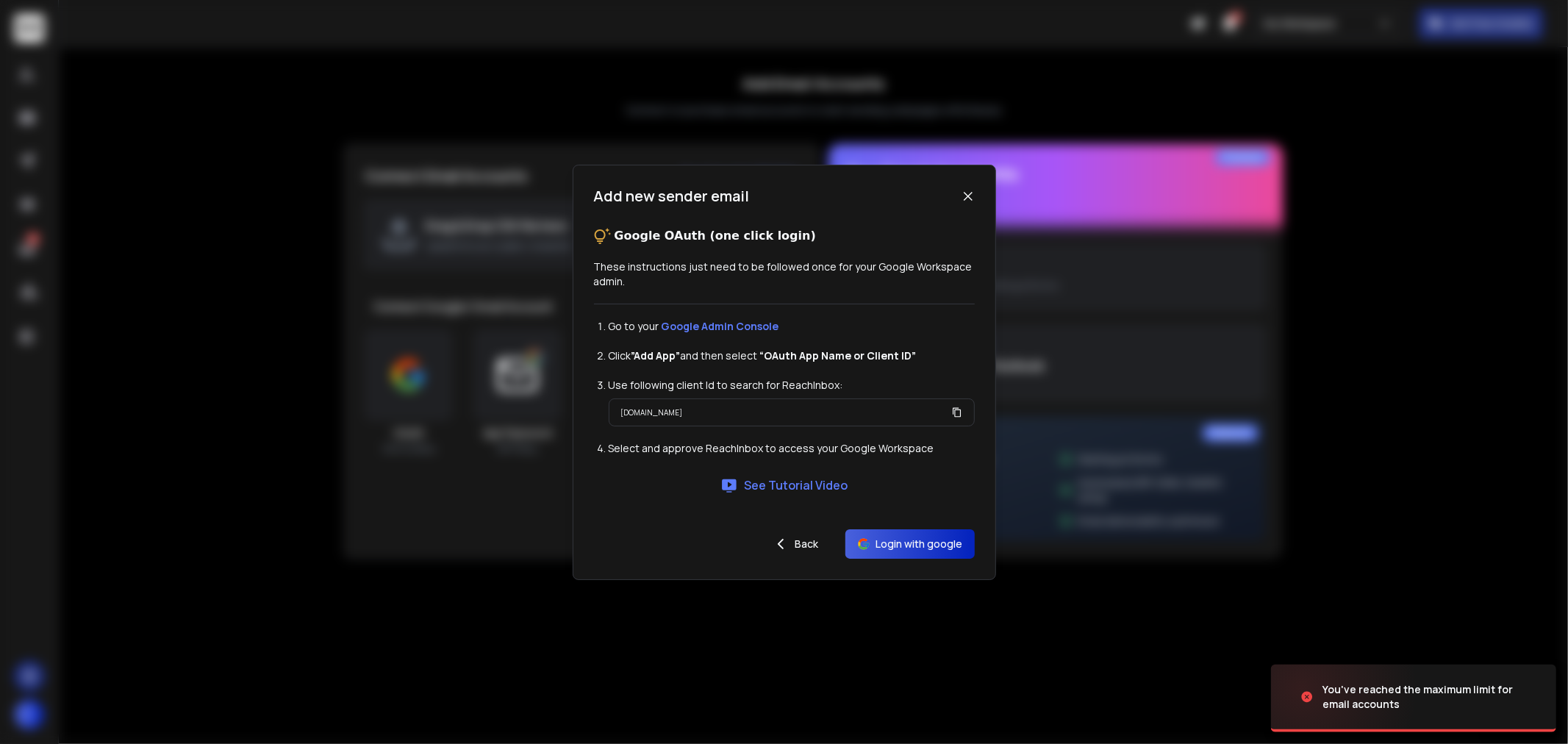
click at [965, 192] on icon at bounding box center [968, 196] width 13 height 13
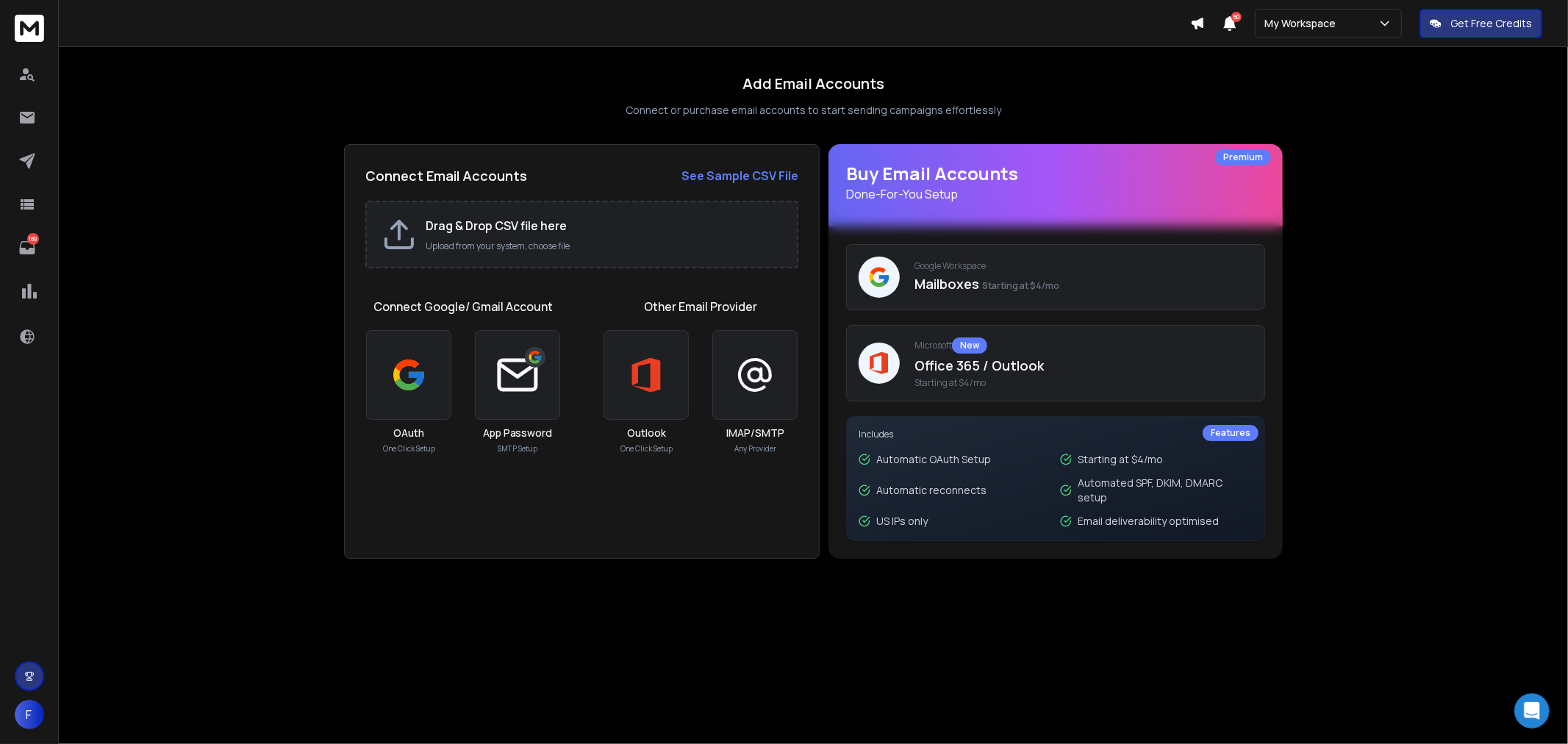
click at [1505, 717] on div "ReferralStack Unlock AI-powered affiliate growth Lifetime Deals available! Clai…" at bounding box center [784, 372] width 1568 height 744
click at [1523, 709] on icon "Open Intercom Messenger" at bounding box center [1530, 709] width 25 height 25
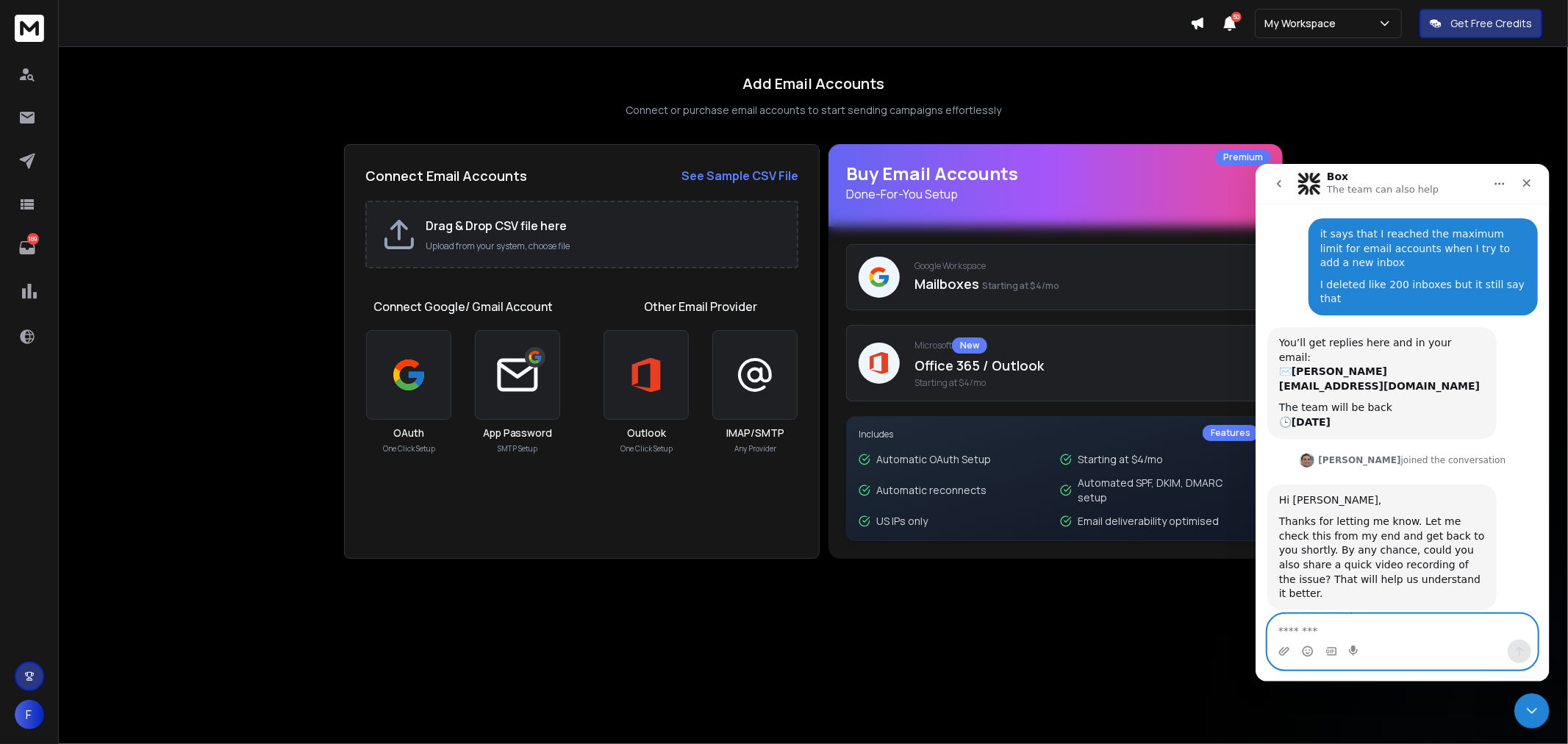
scroll to position [29, 0]
click at [1521, 706] on icon "Close Intercom Messenger" at bounding box center [1530, 709] width 18 height 18
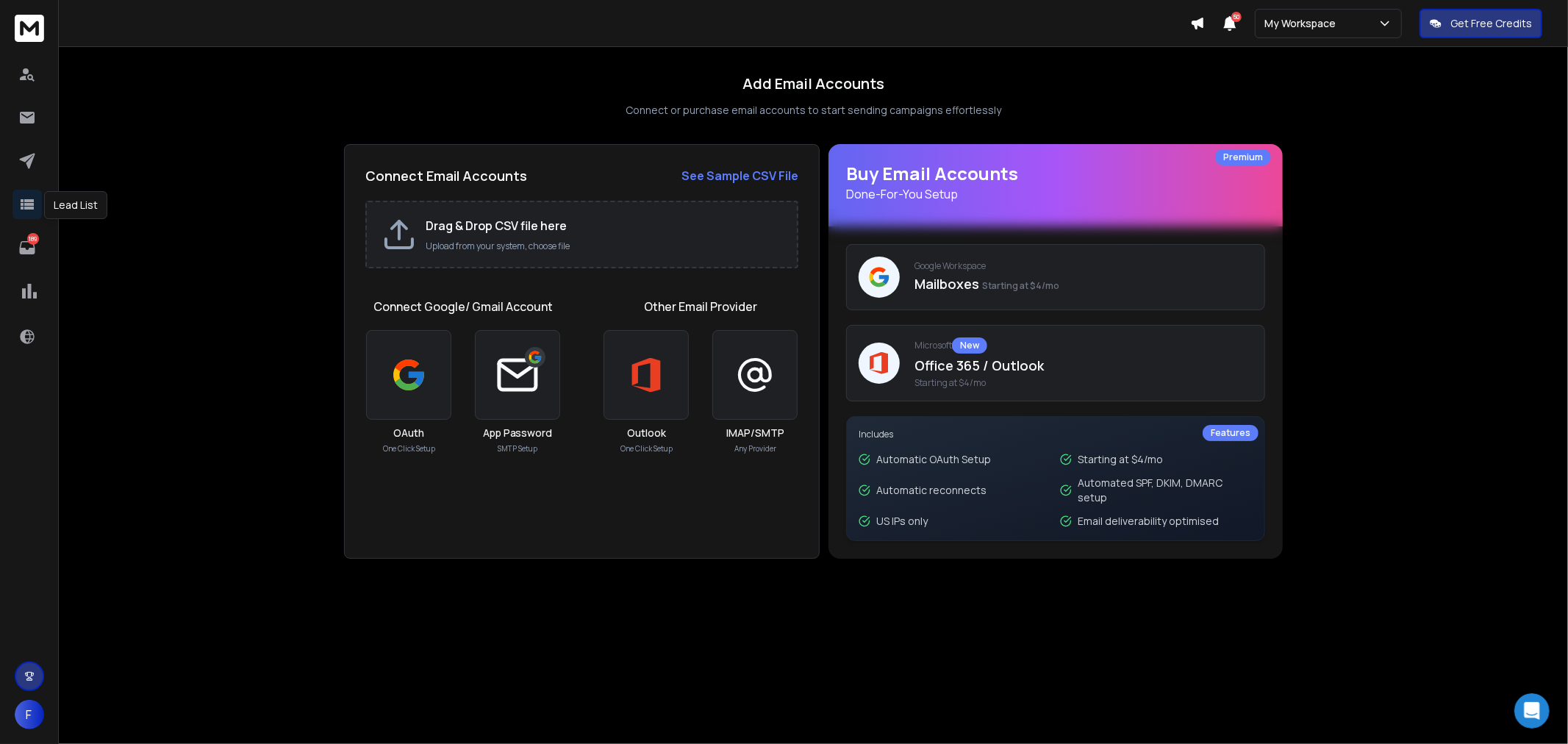
click at [22, 210] on icon at bounding box center [27, 204] width 13 height 10
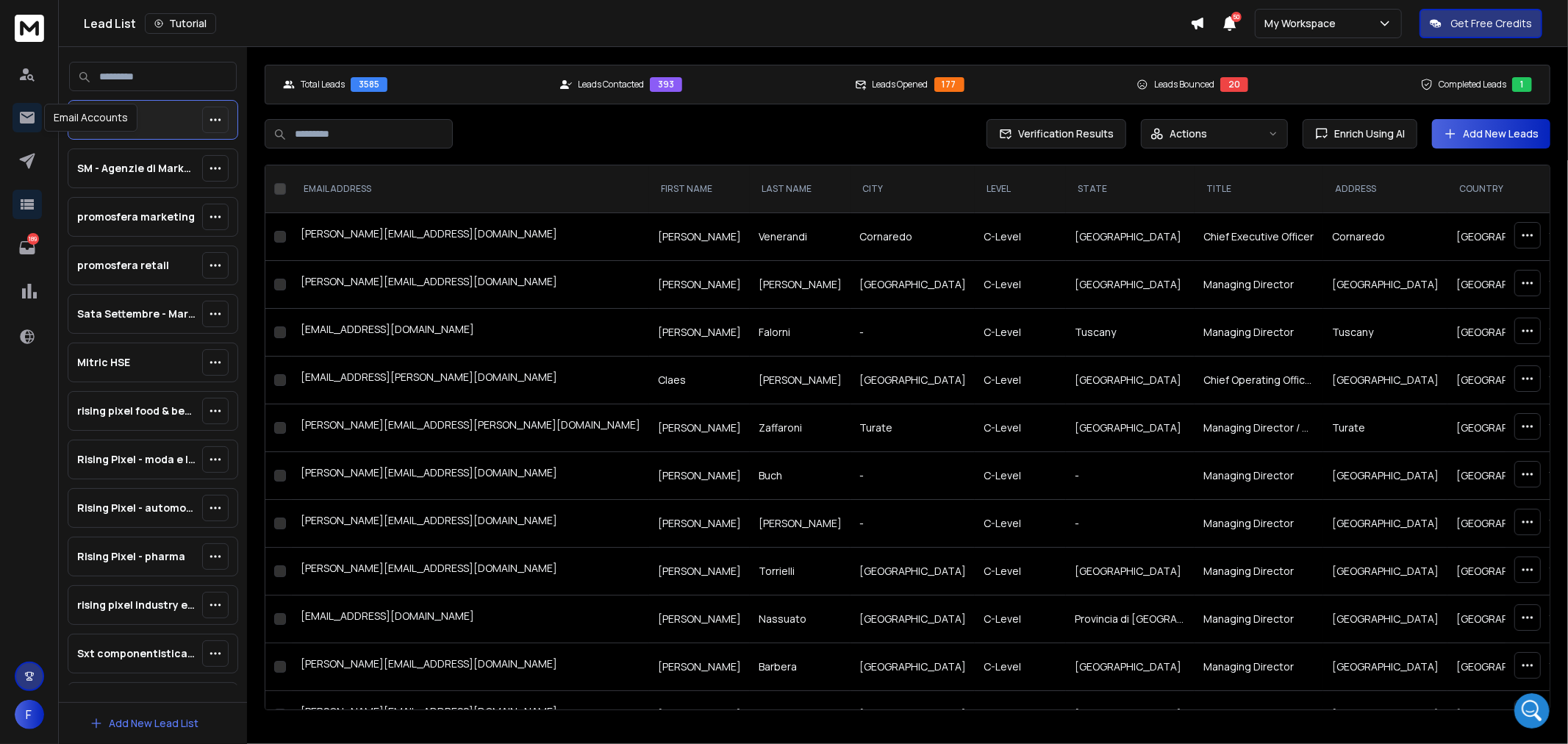
click at [25, 108] on link at bounding box center [27, 118] width 29 height 29
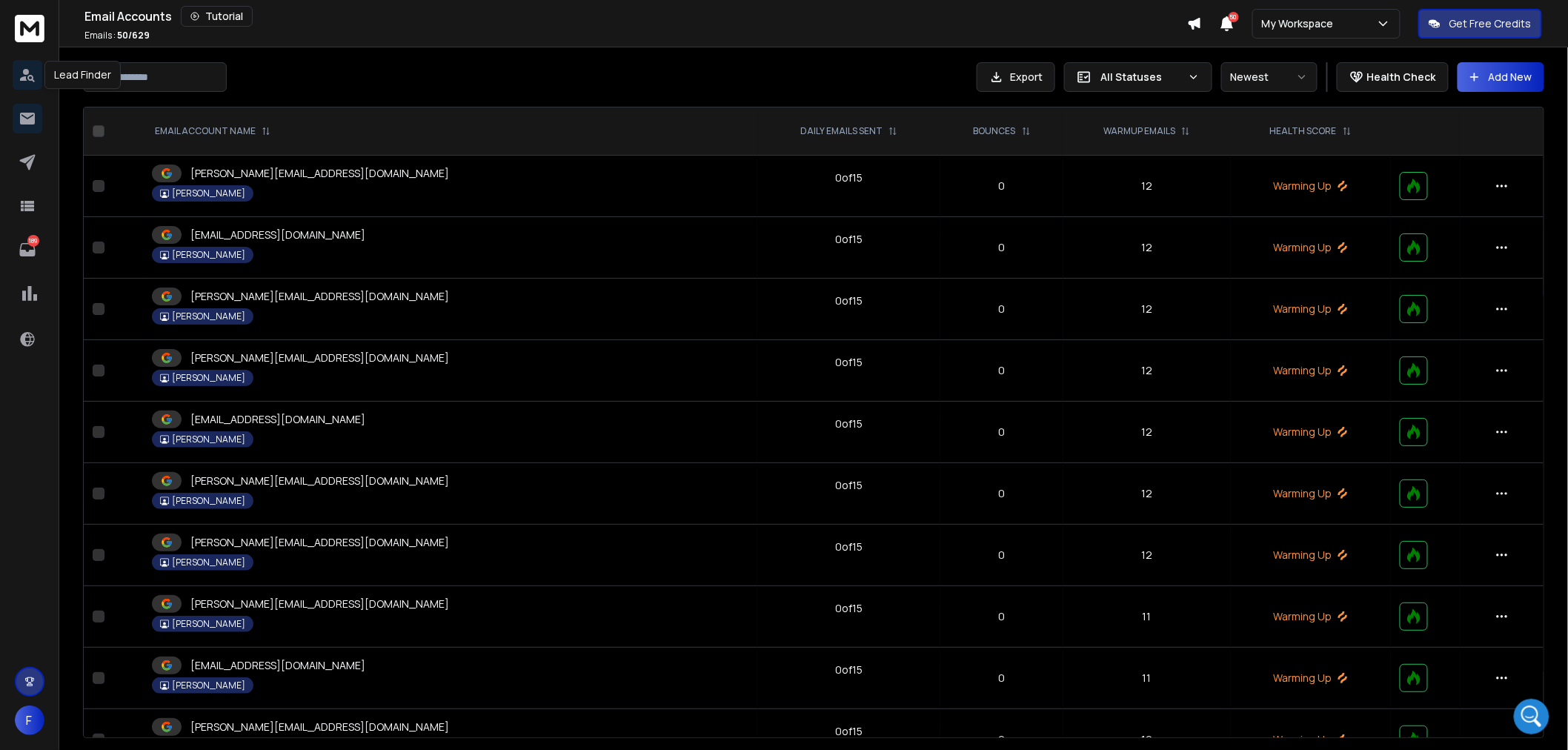
click at [24, 79] on icon at bounding box center [27, 79] width 15 height 8
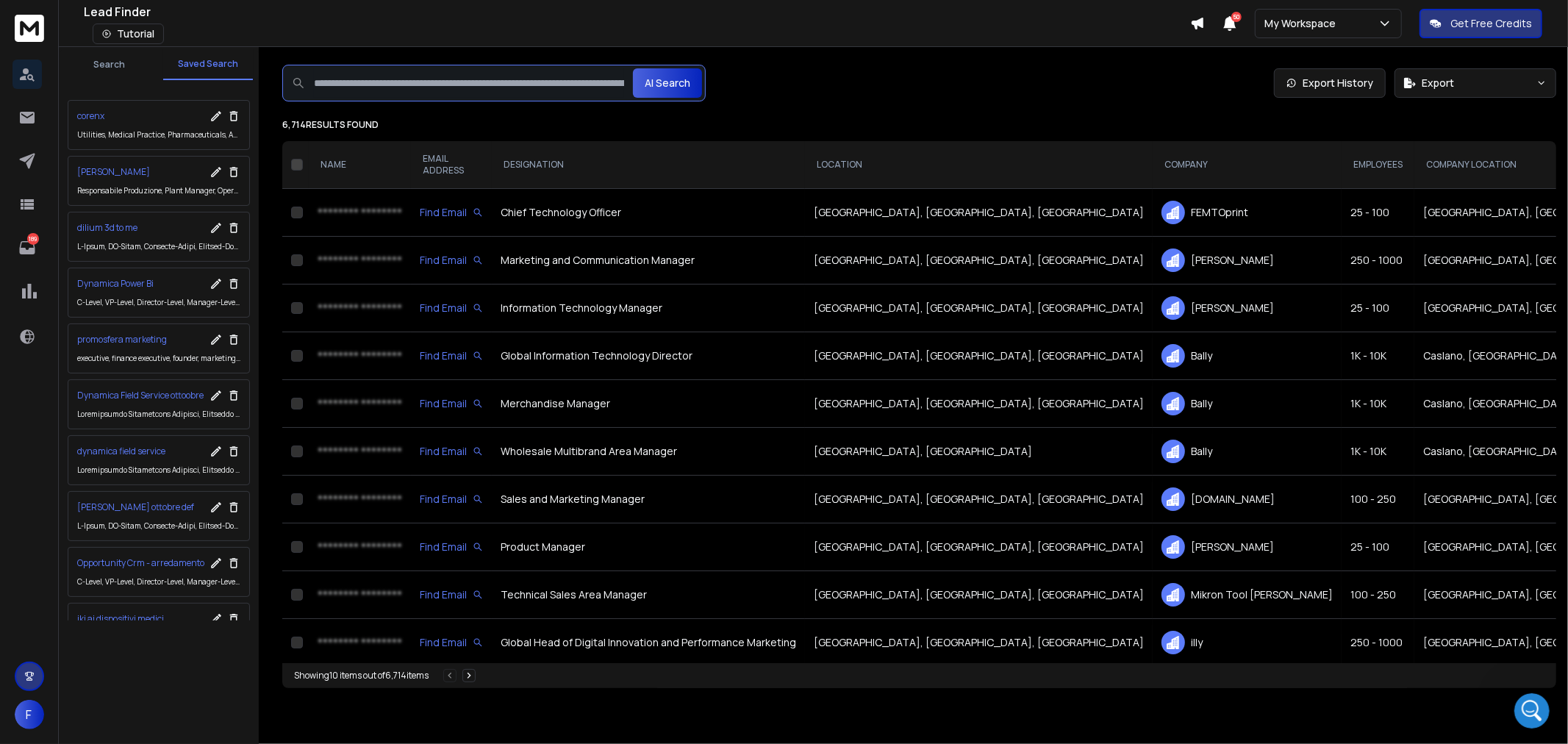
click at [216, 76] on button "Saved Search" at bounding box center [207, 65] width 90 height 31
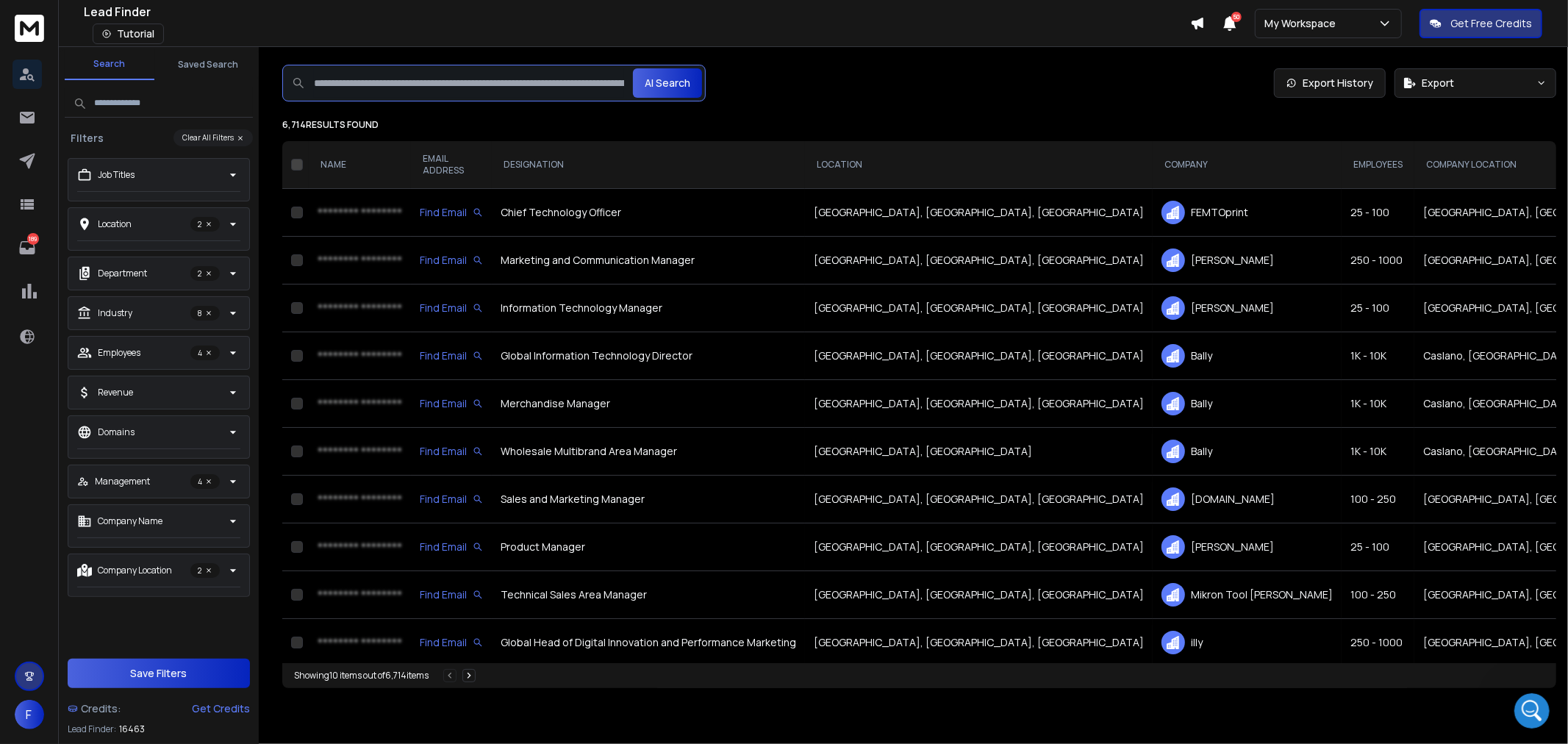
click at [106, 65] on button "Search" at bounding box center [109, 65] width 90 height 31
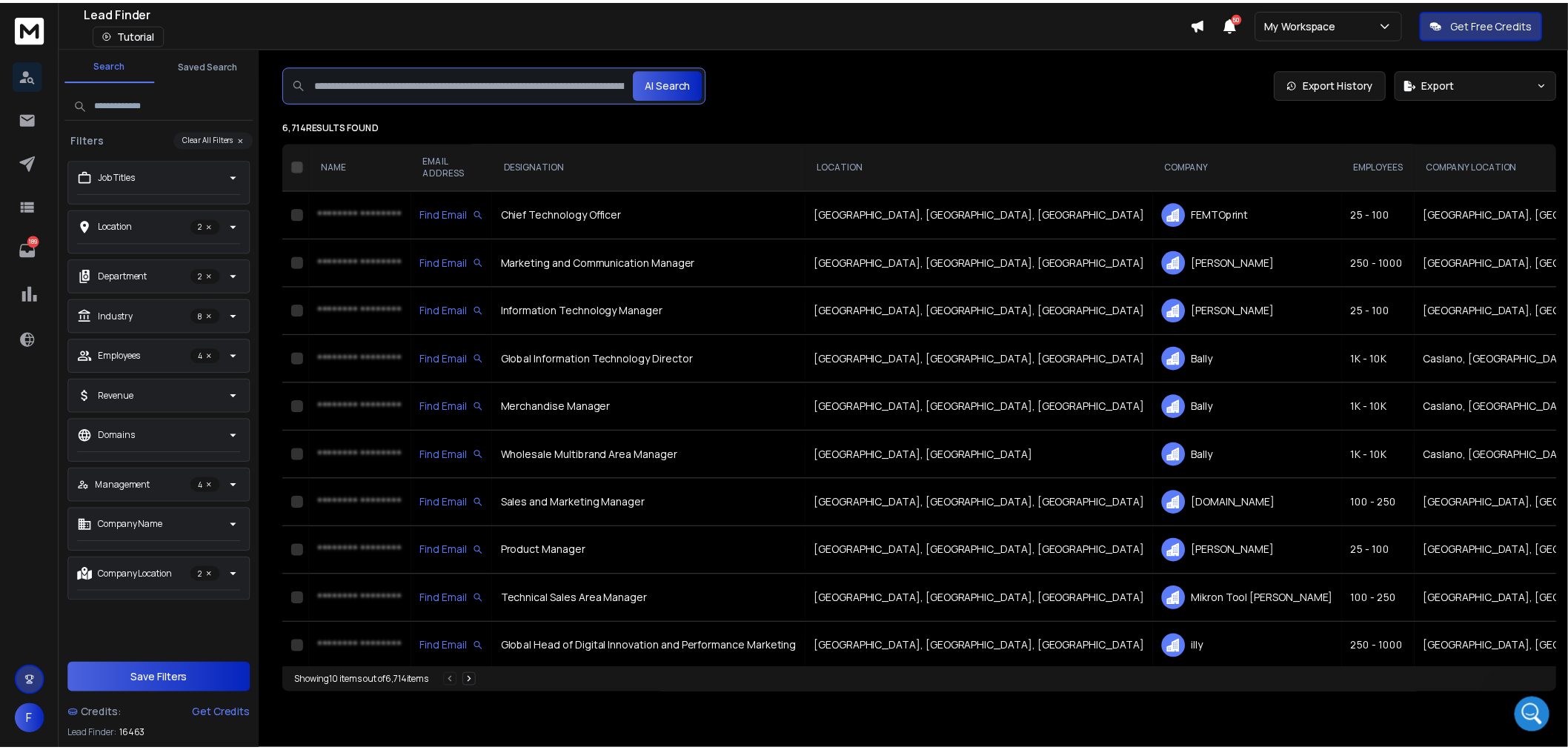
scroll to position [2, 0]
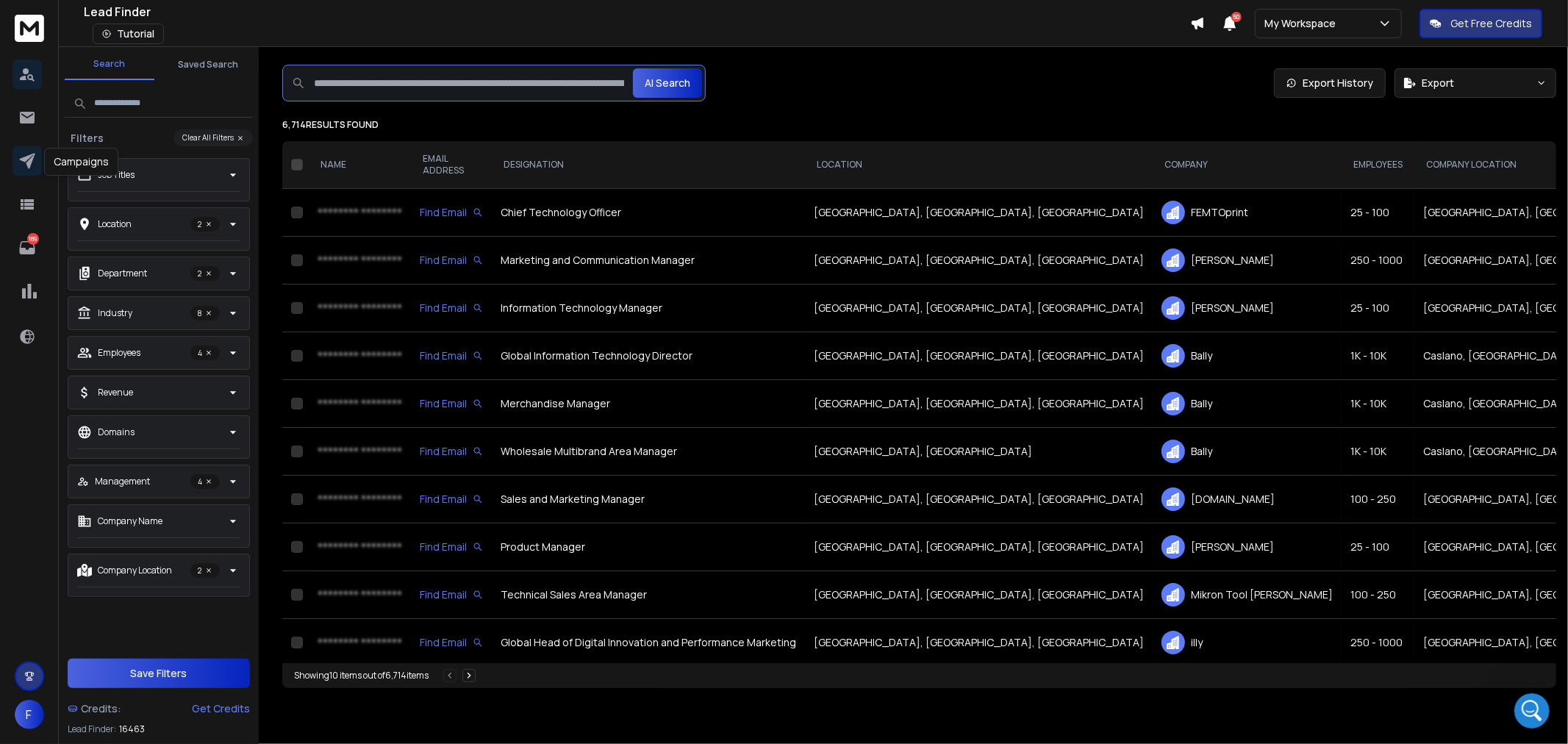
click at [26, 164] on icon at bounding box center [27, 161] width 15 height 15
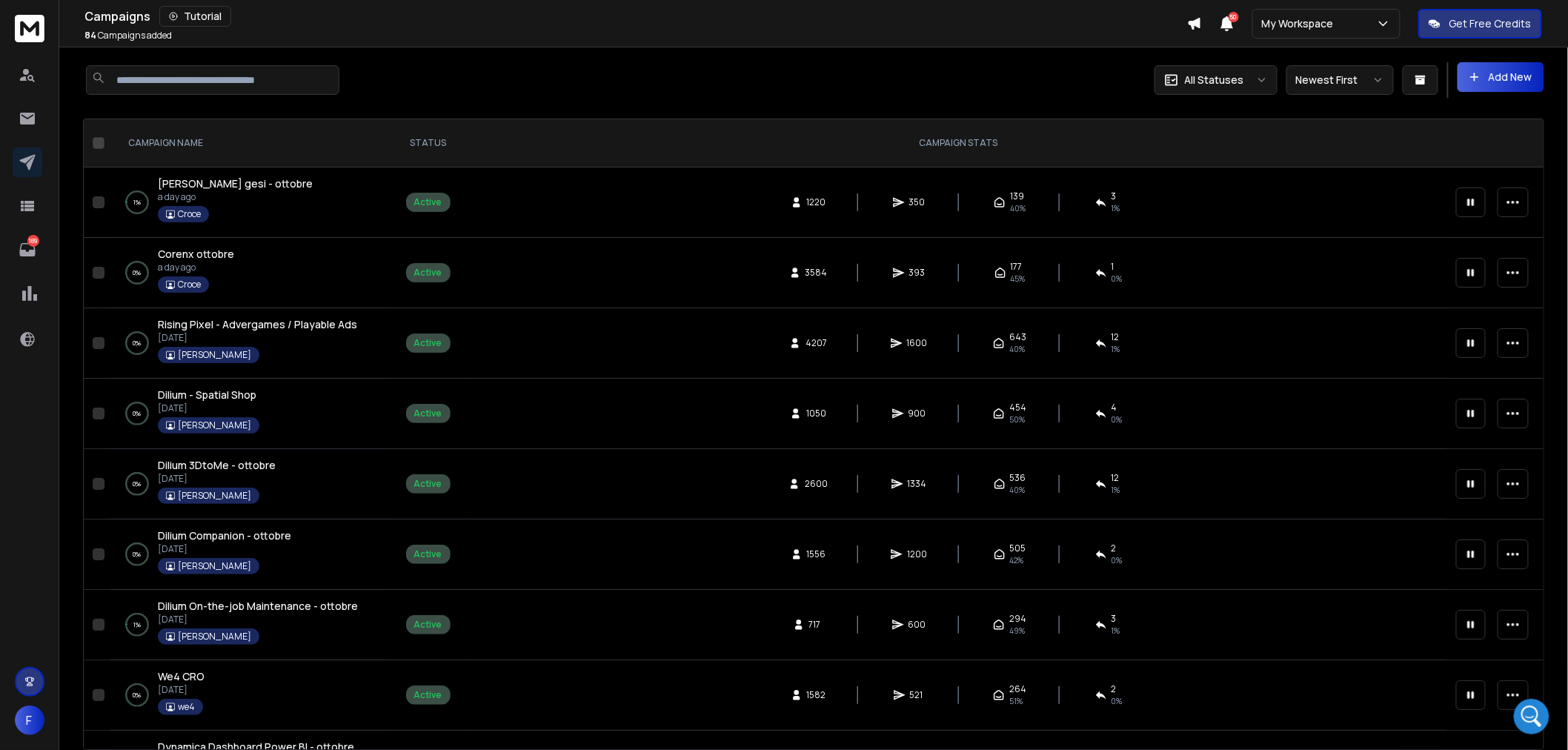
click at [284, 331] on span "Rising Pixel - Advergames / Playable Ads" at bounding box center [257, 325] width 199 height 14
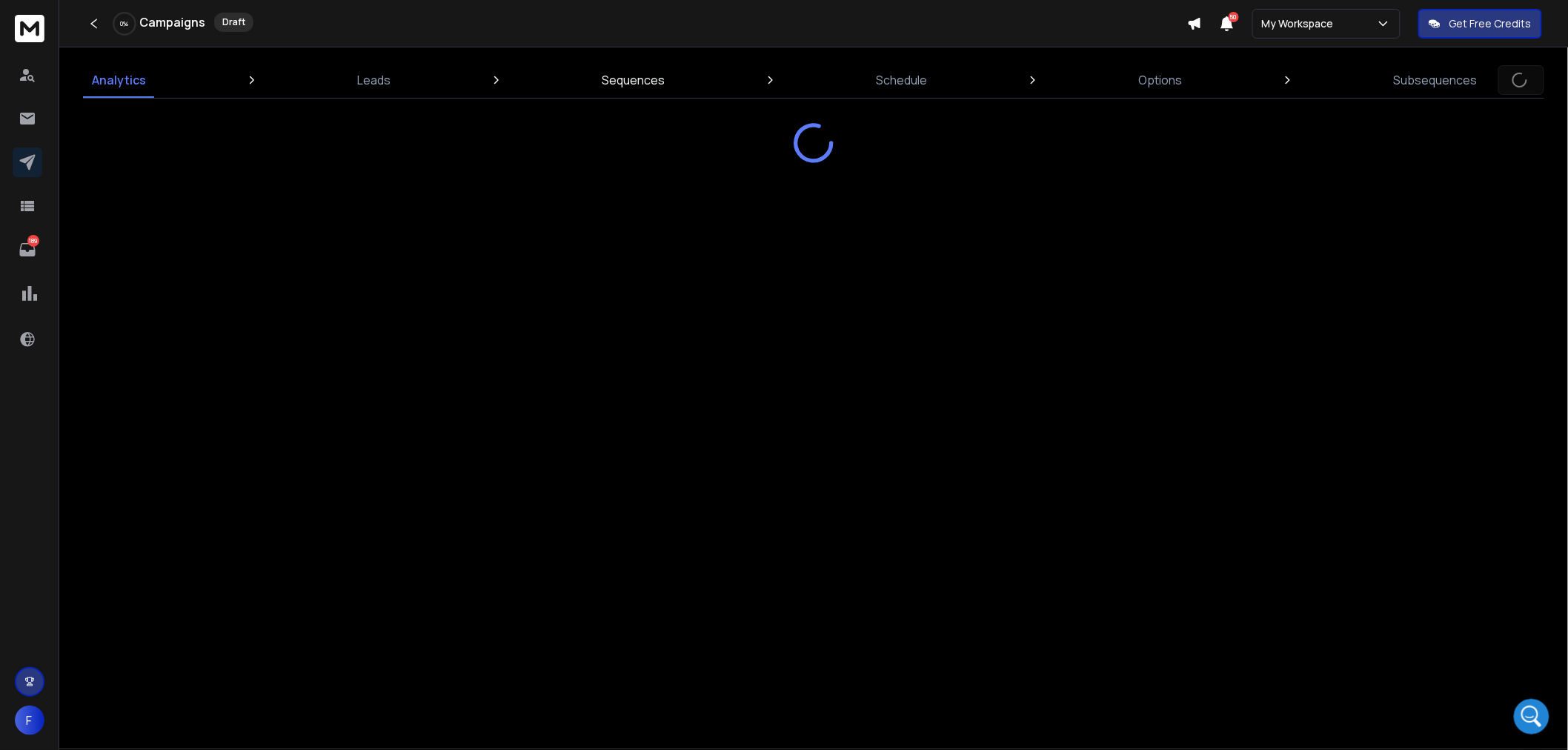
click at [628, 84] on p "Sequences" at bounding box center [633, 80] width 63 height 18
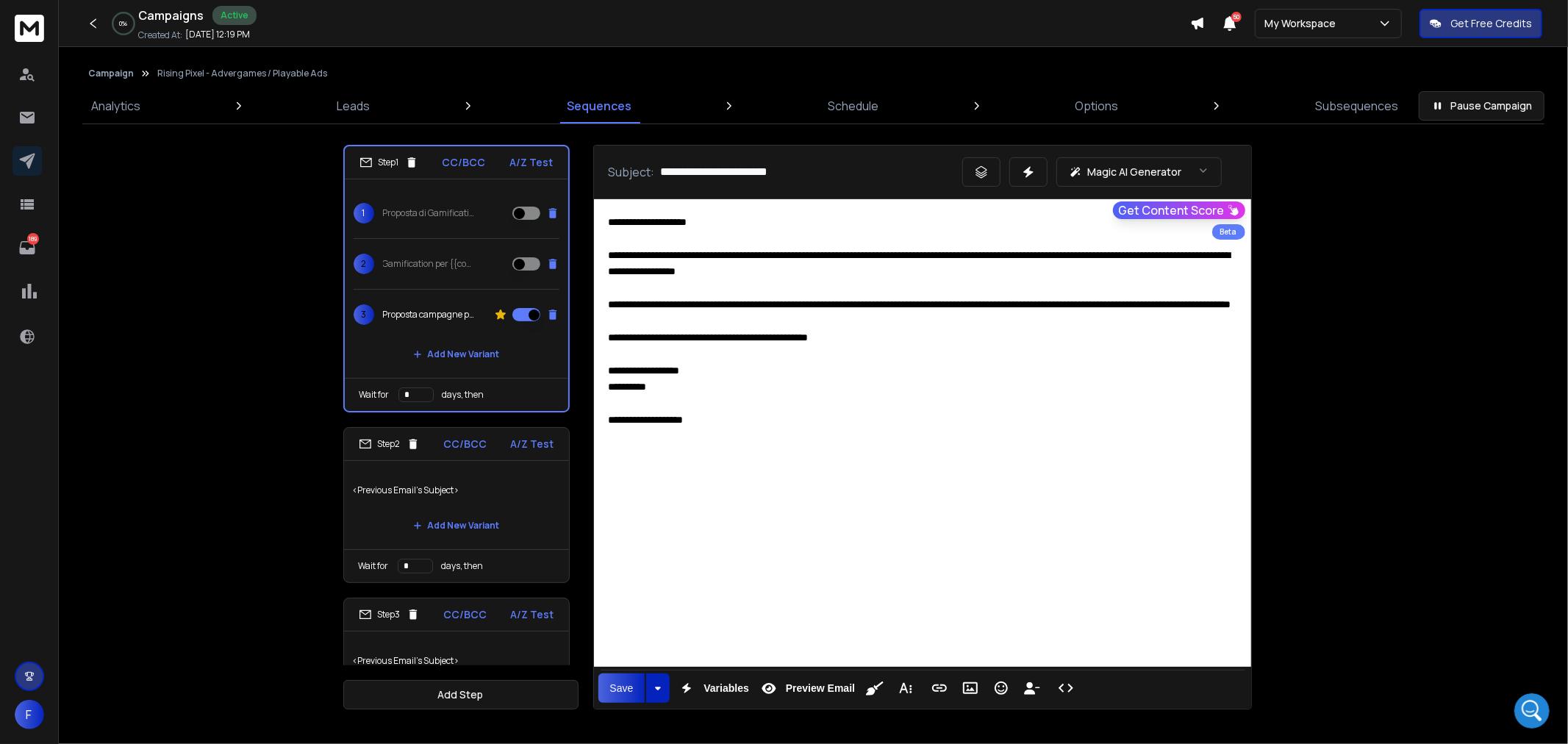
click at [449, 317] on p "Proposta campagne per {{companyName}}" at bounding box center [430, 314] width 94 height 12
type input "**********"
click at [785, 689] on span "Preview Email" at bounding box center [820, 689] width 75 height 12
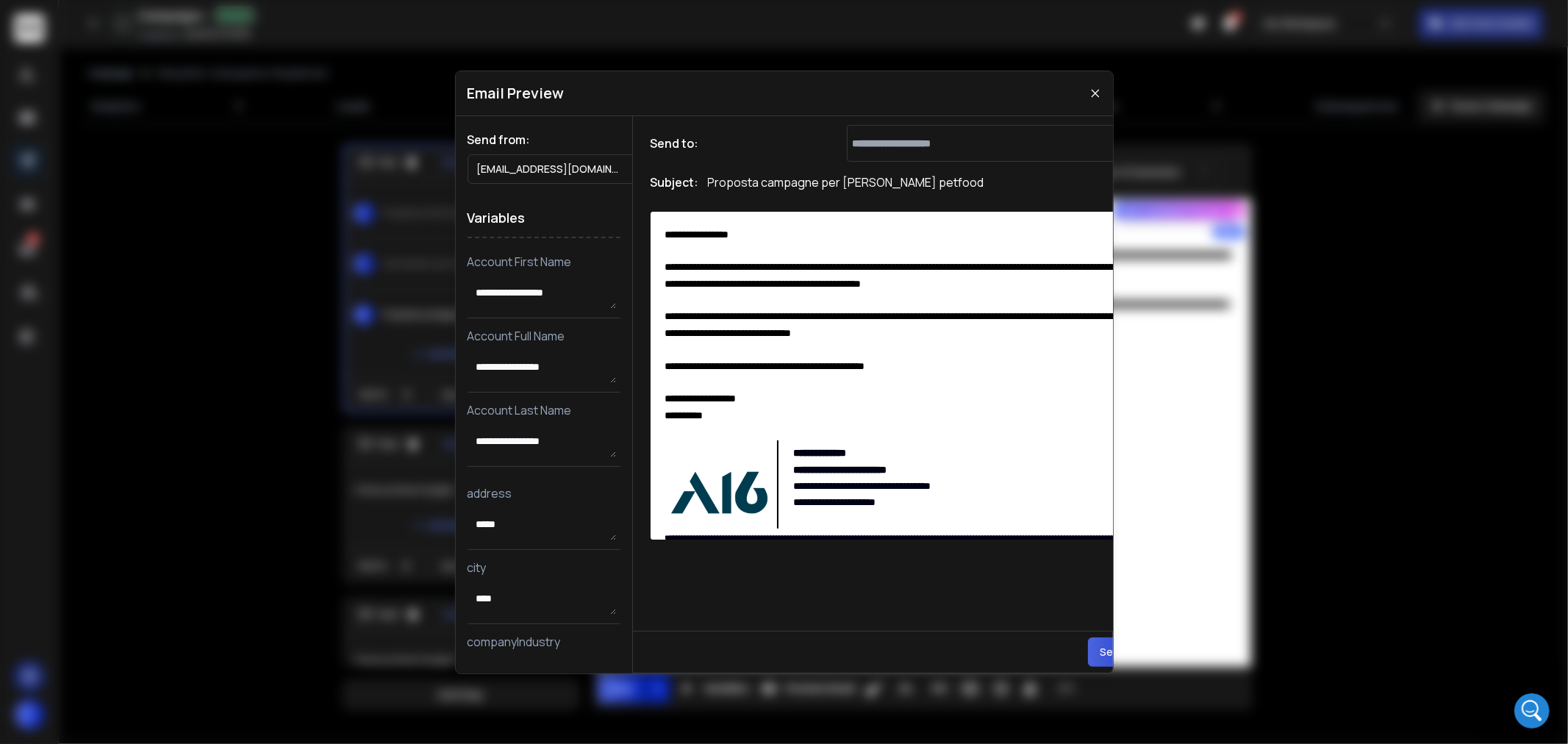
click at [1092, 96] on icon at bounding box center [1095, 93] width 8 height 8
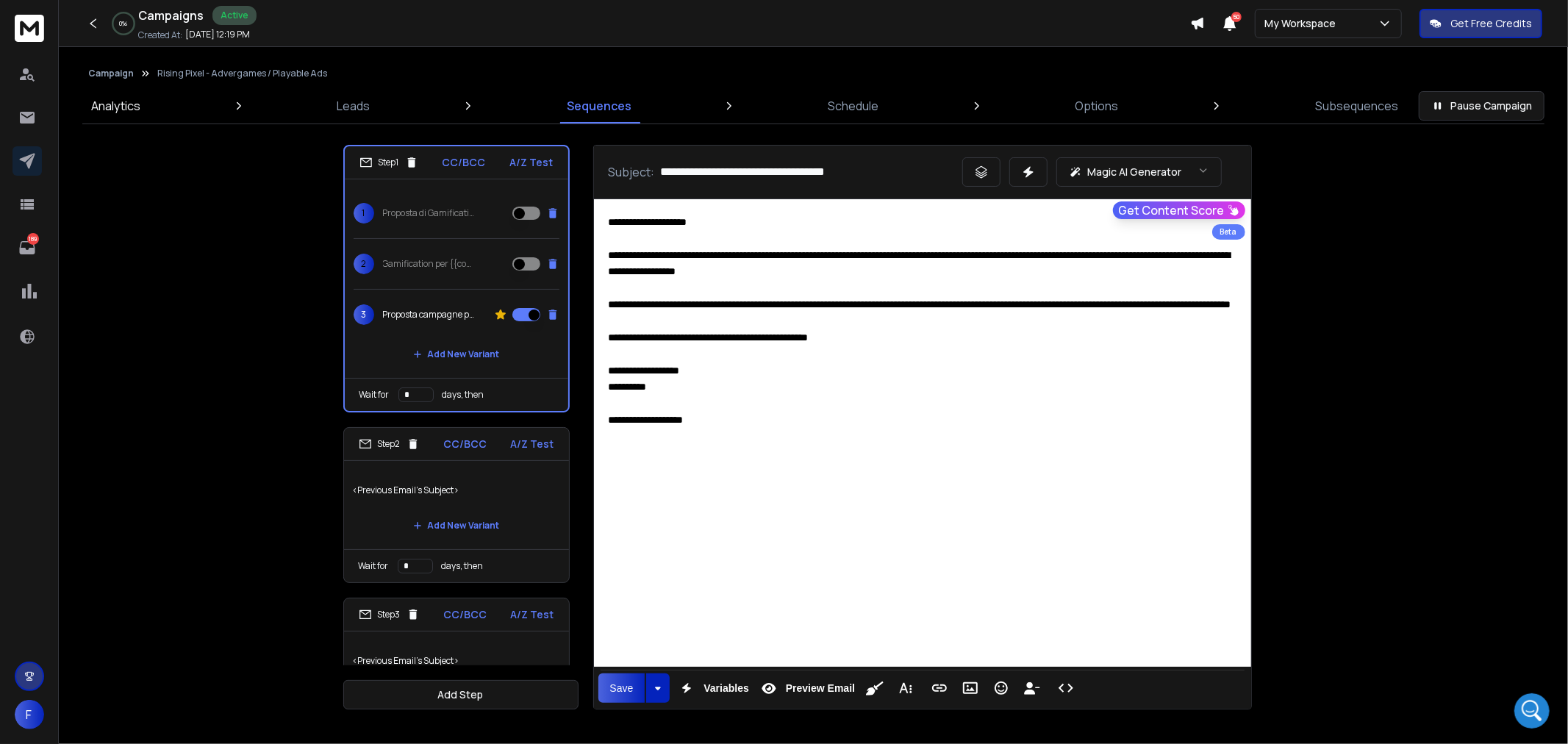
click at [131, 111] on p "Analytics" at bounding box center [116, 105] width 49 height 18
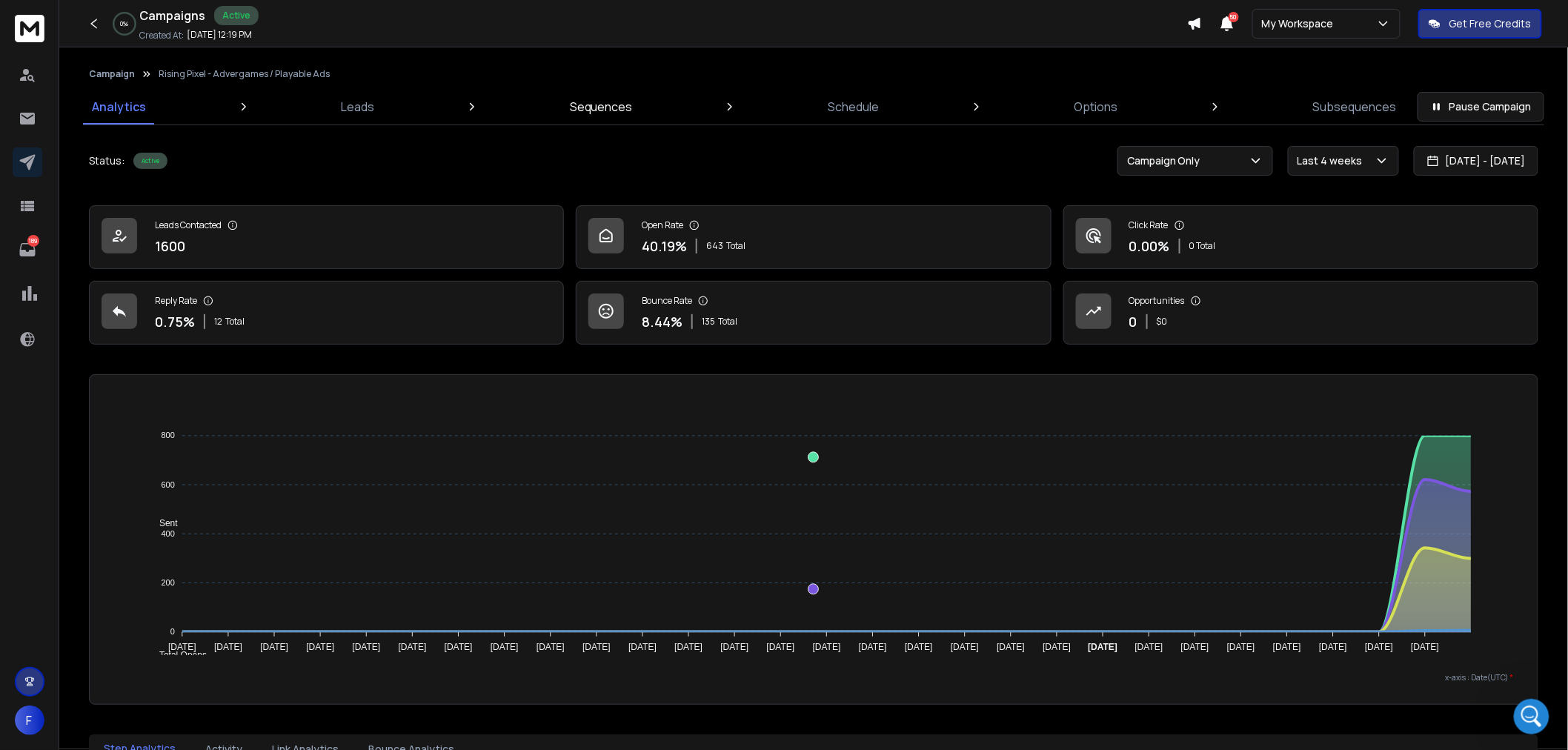
click at [628, 105] on p "Sequences" at bounding box center [601, 106] width 63 height 18
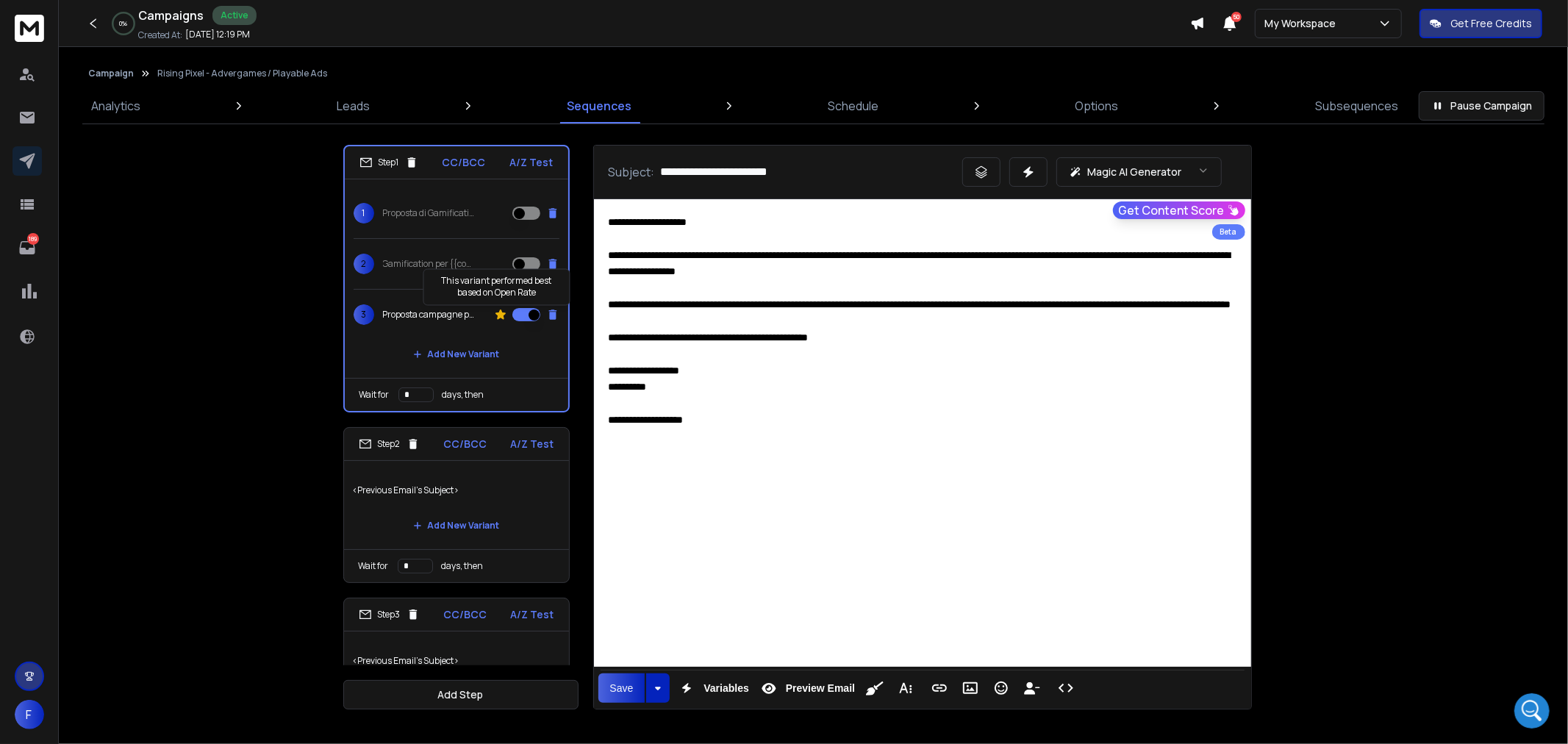
click at [496, 314] on icon at bounding box center [500, 314] width 10 height 9
type input "**********"
click at [496, 314] on icon at bounding box center [500, 314] width 10 height 9
click at [31, 159] on icon at bounding box center [27, 161] width 15 height 15
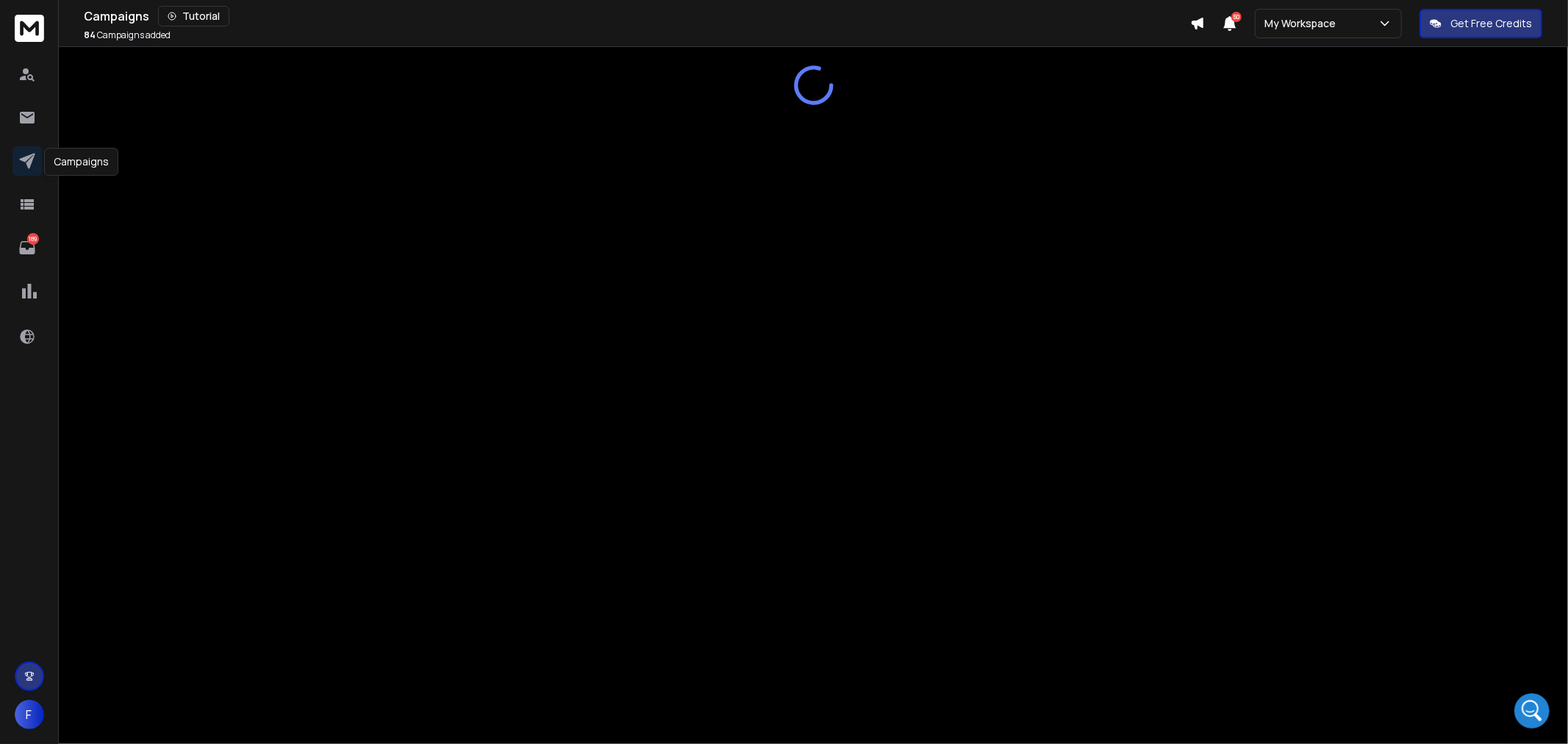
click at [31, 159] on icon at bounding box center [27, 161] width 15 height 15
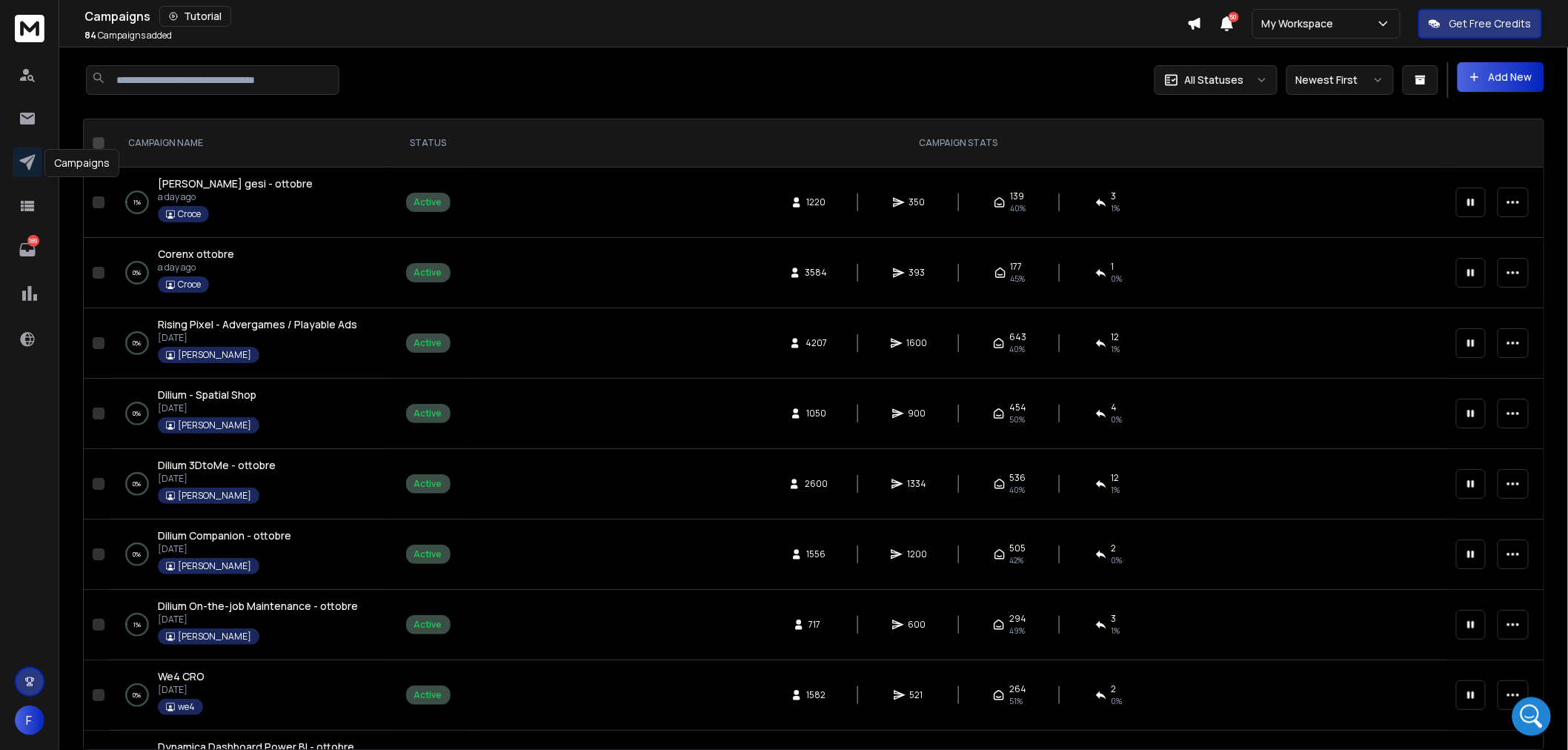
click at [1523, 707] on icon "Open Intercom Messenger" at bounding box center [1529, 715] width 25 height 25
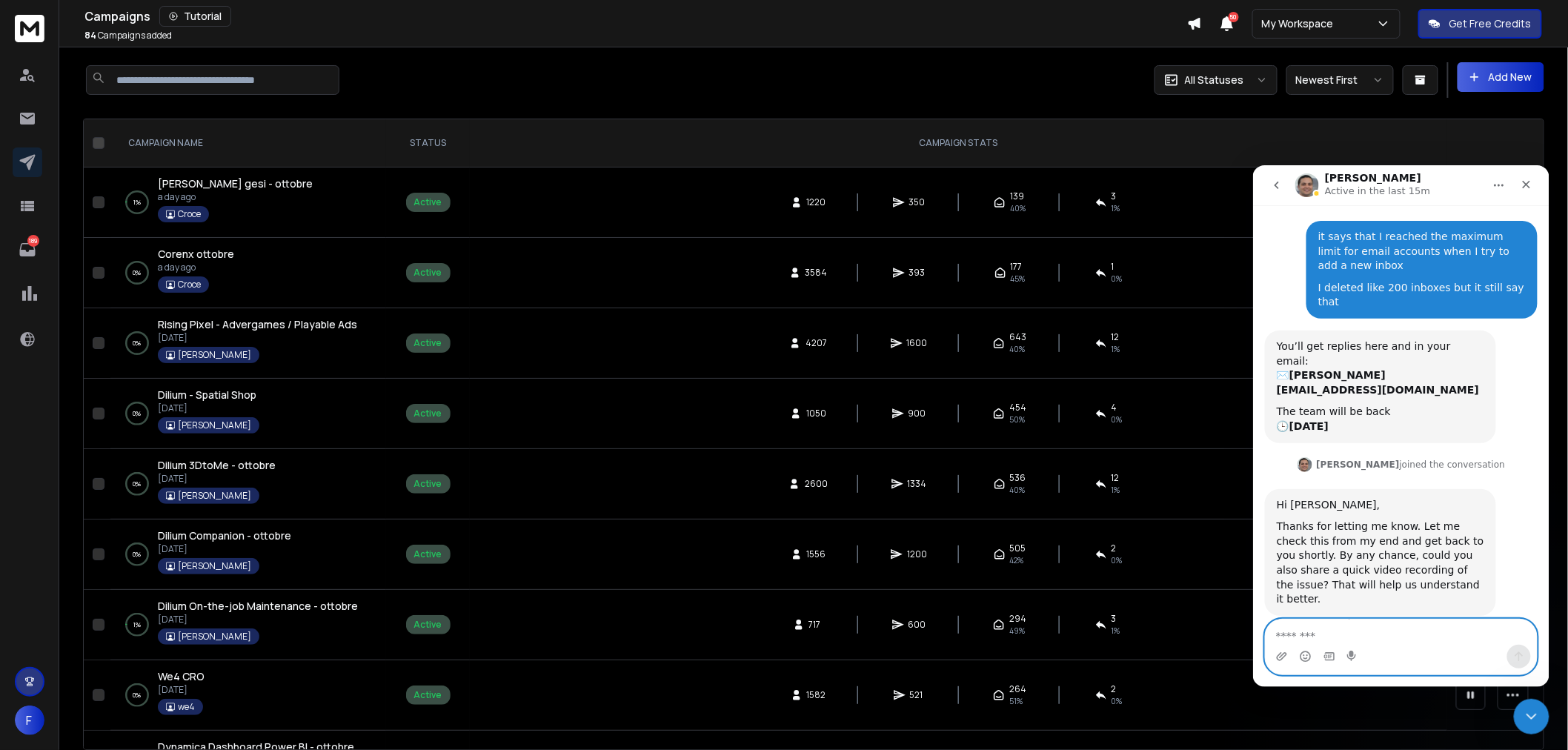
scroll to position [77, 0]
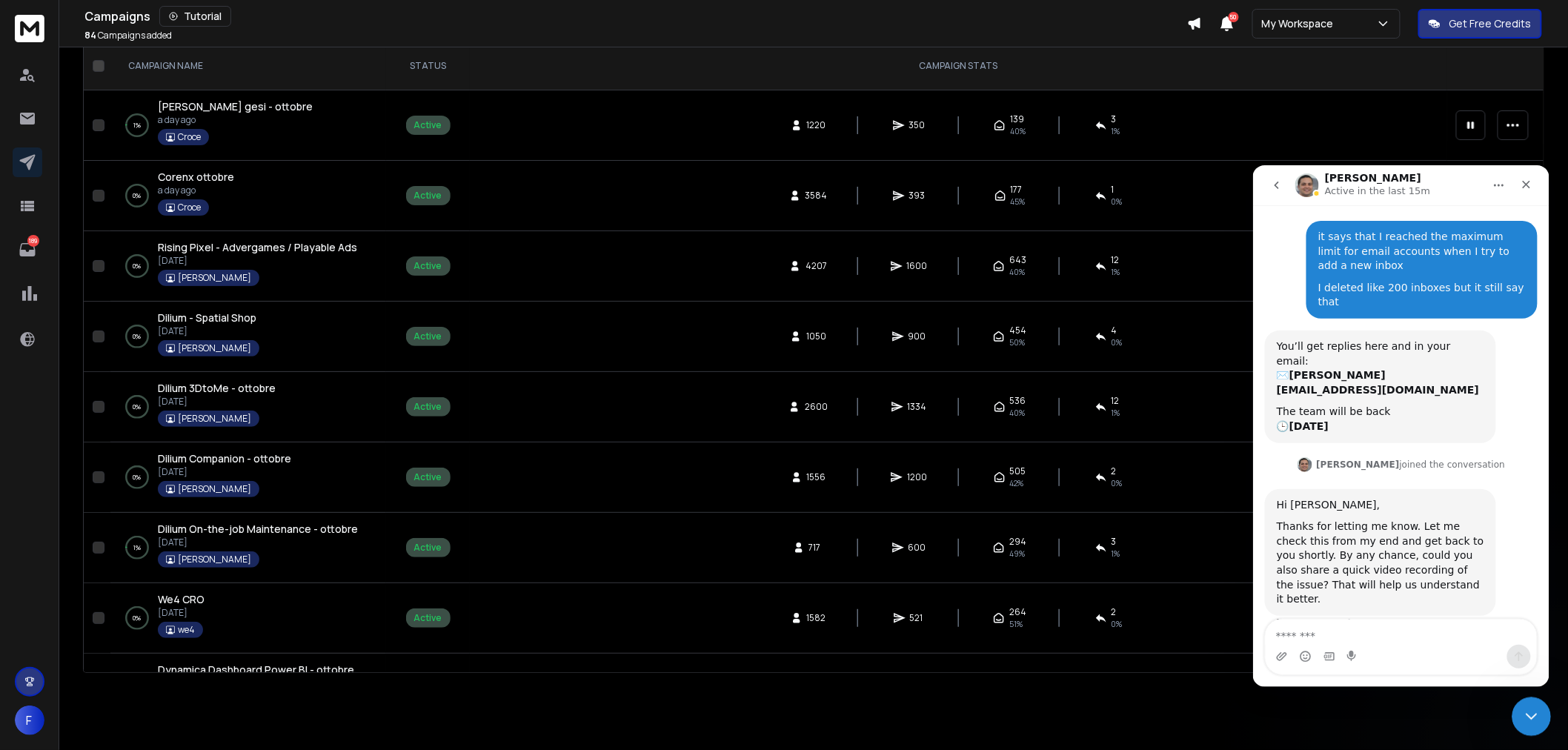
click at [1533, 706] on icon "Close Intercom Messenger" at bounding box center [1529, 714] width 18 height 18
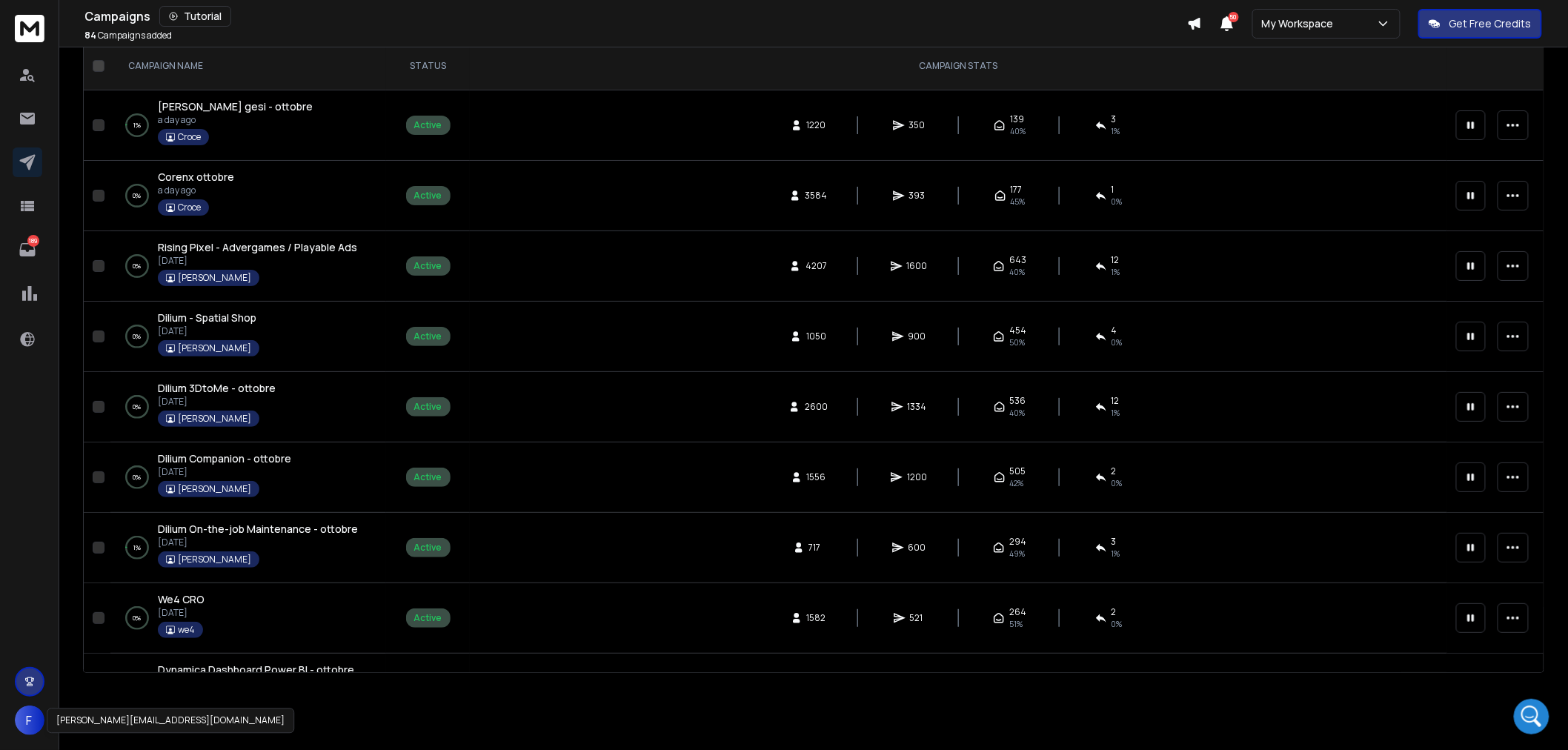
click at [31, 715] on span "F" at bounding box center [29, 721] width 29 height 29
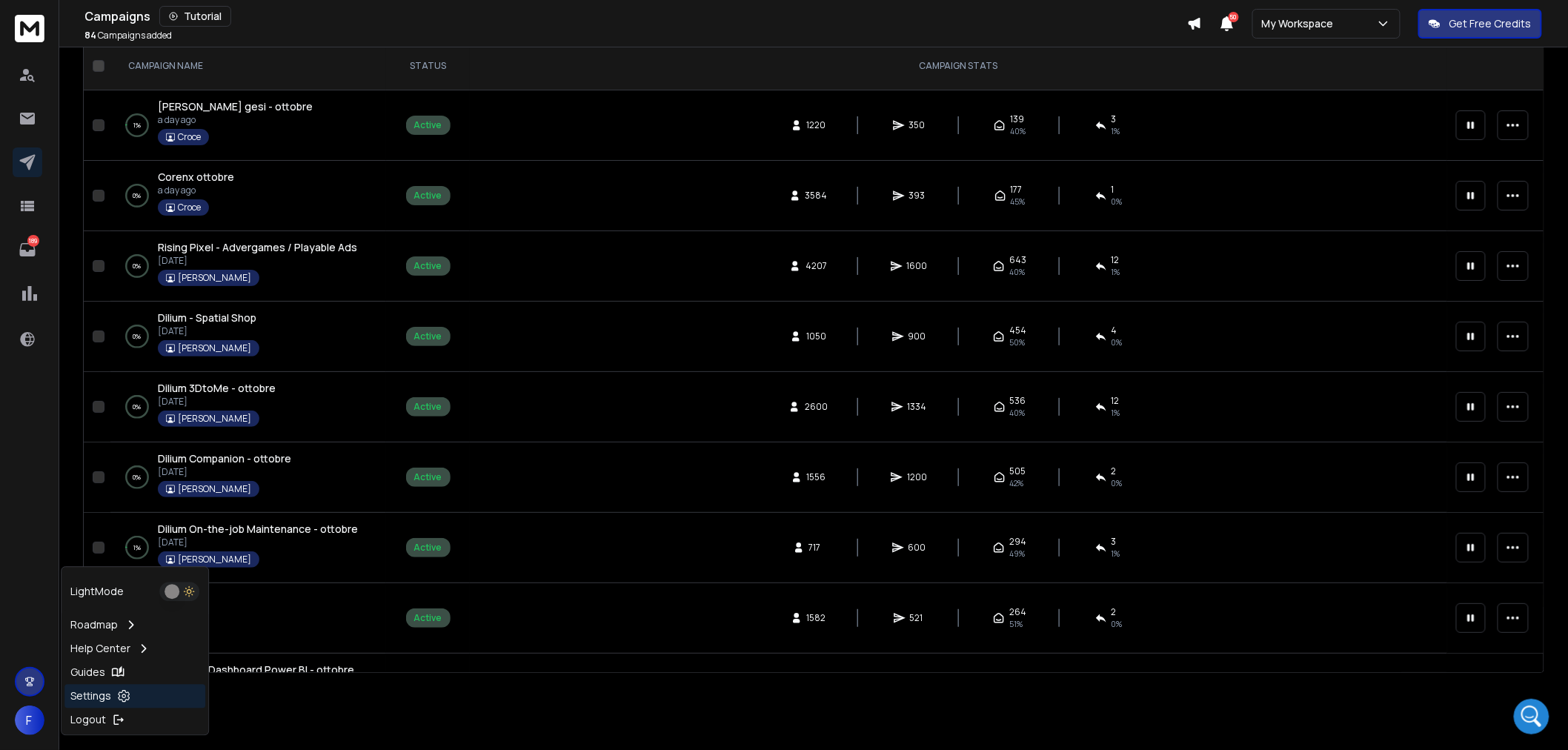
click at [143, 697] on div "Settings" at bounding box center [135, 696] width 141 height 24
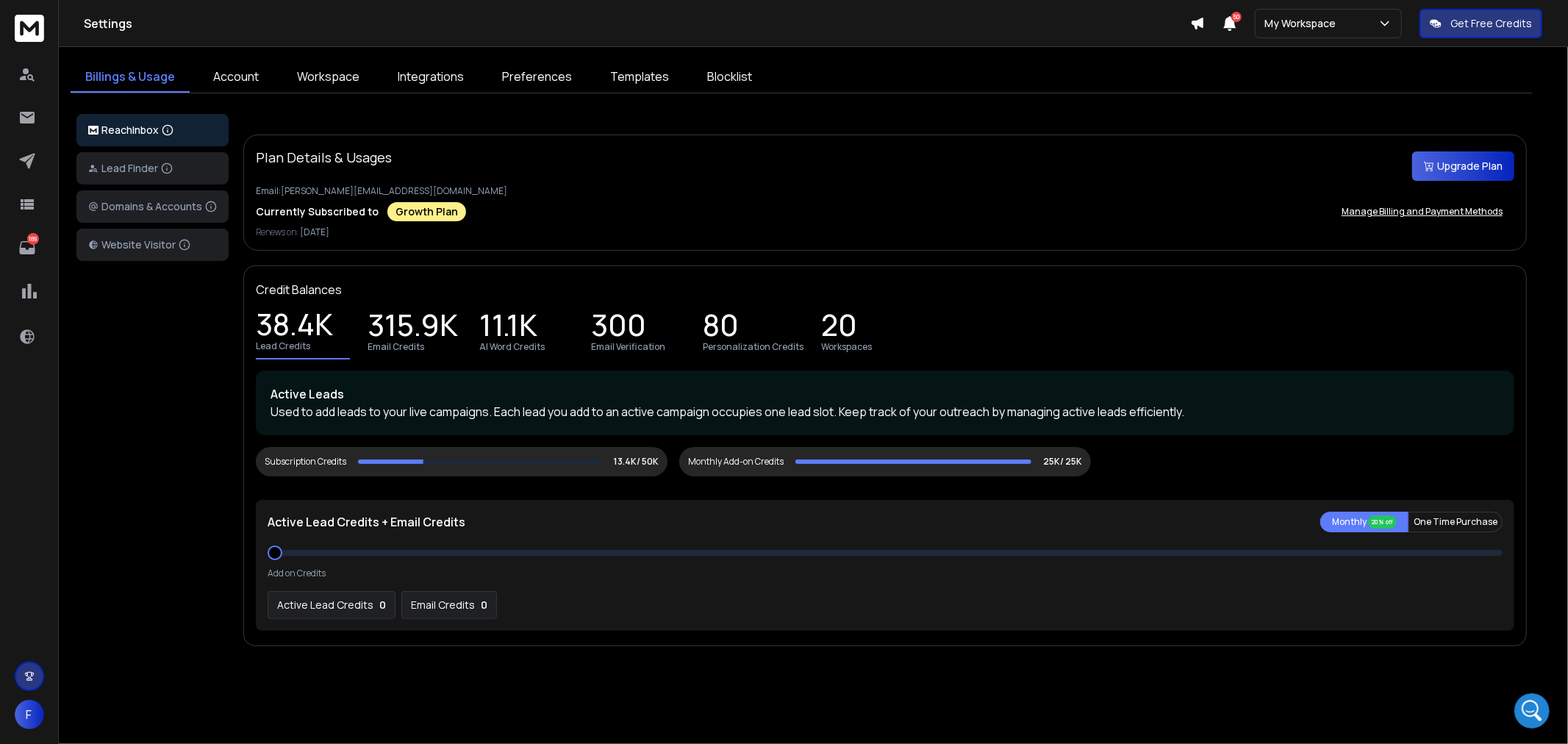
click at [1451, 164] on button "Upgrade Plan" at bounding box center [1463, 166] width 102 height 29
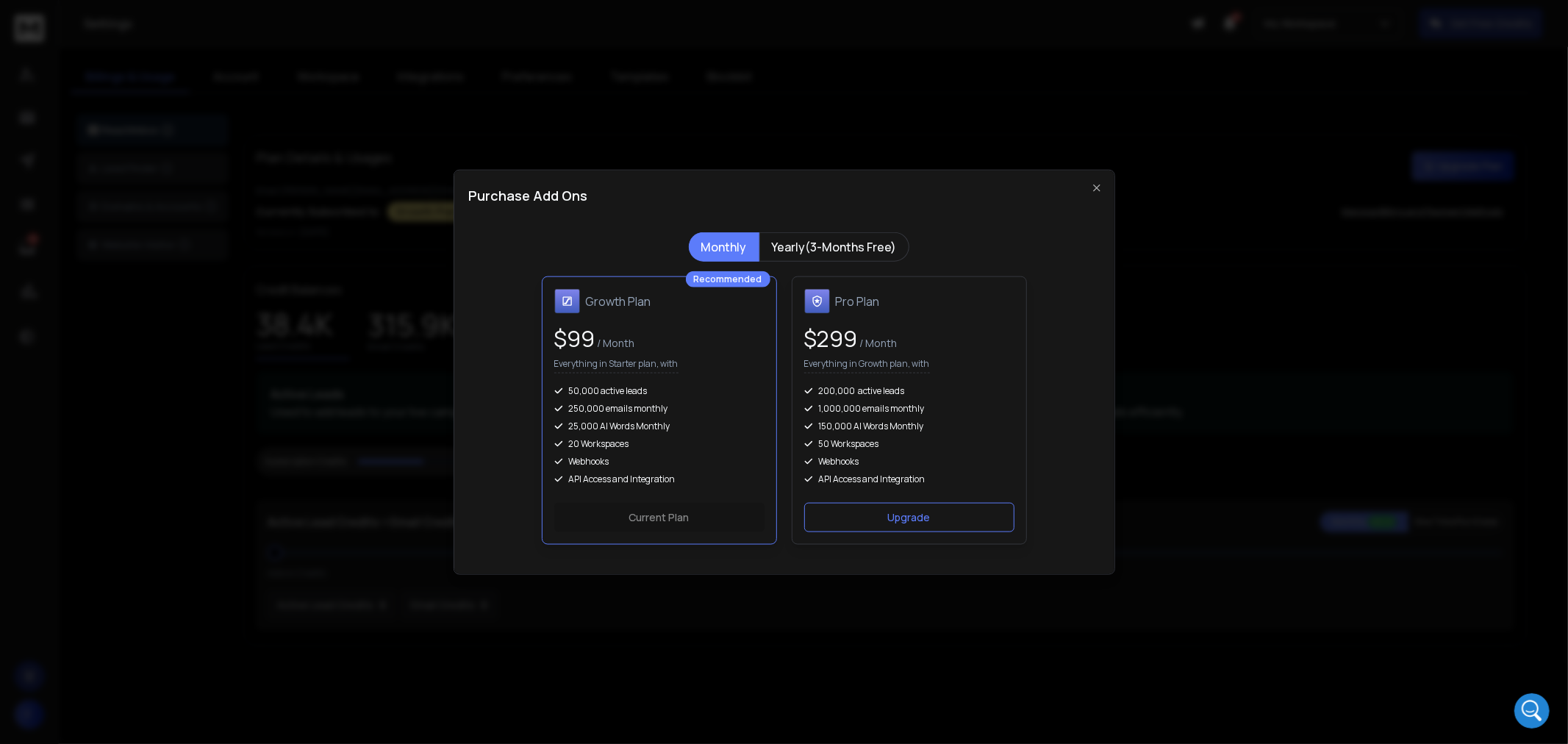
click at [555, 98] on div at bounding box center [784, 372] width 1568 height 744
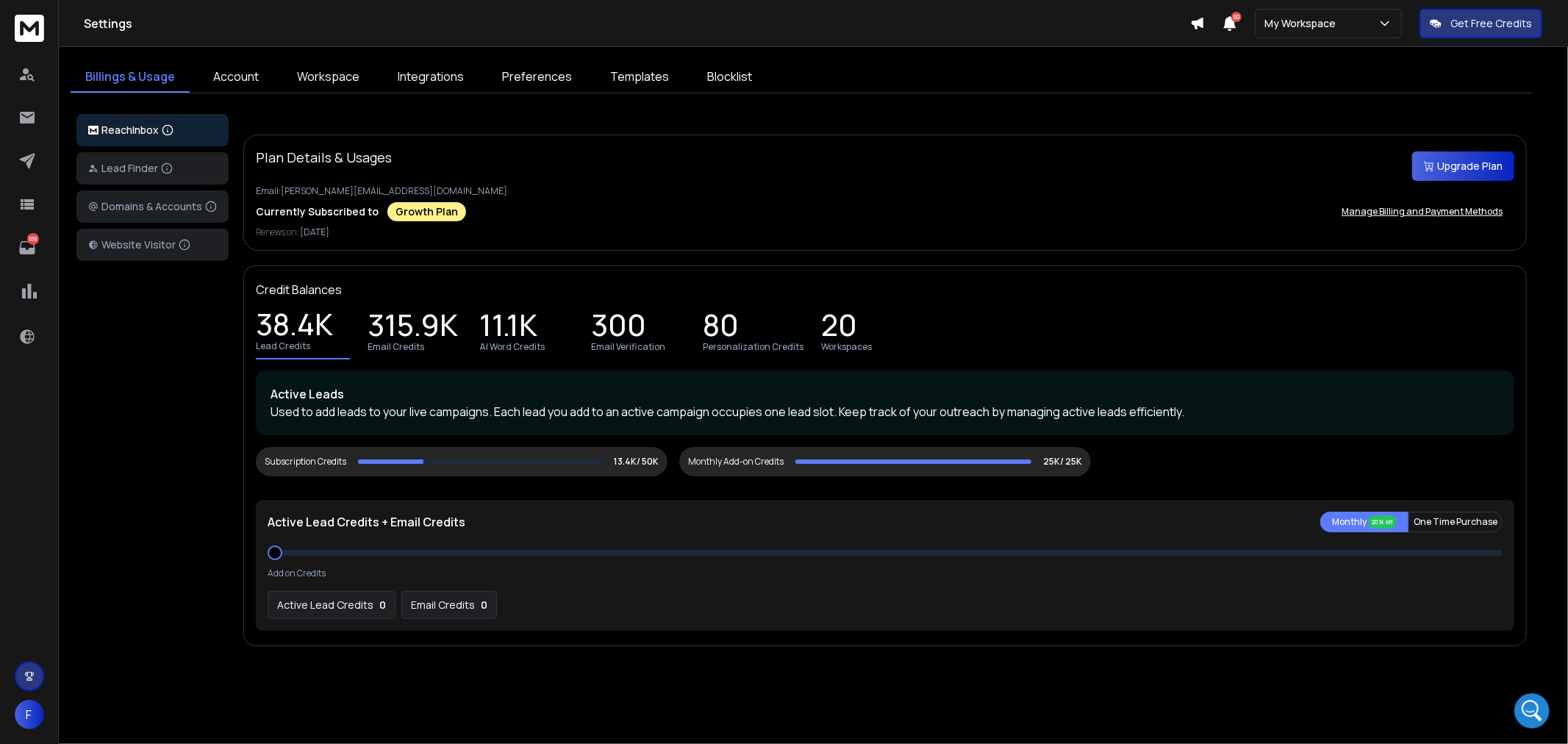
click at [417, 547] on div "Add on Credits Active Lead Credits 0 Email Credits 0" at bounding box center [885, 580] width 1235 height 78
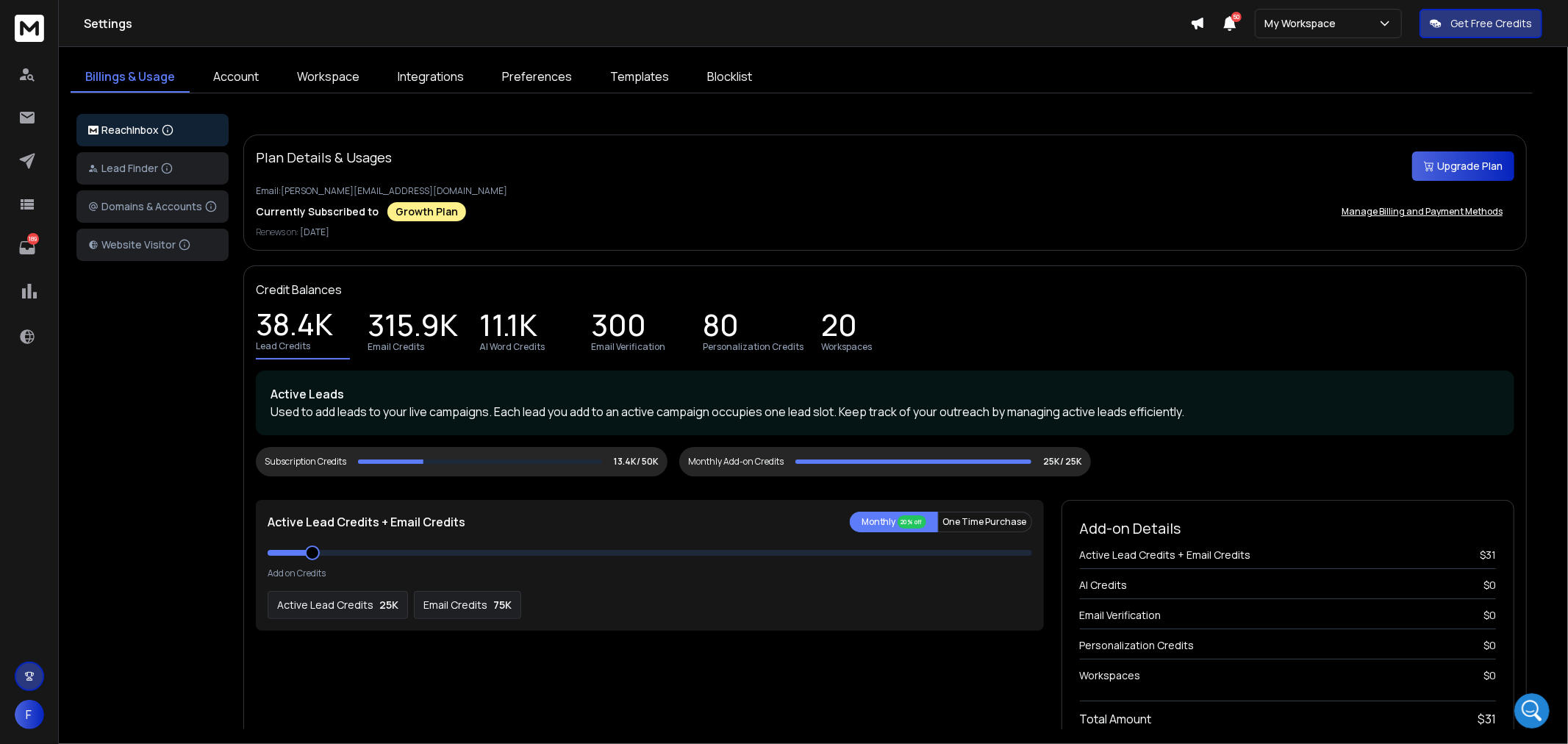
click at [320, 550] on span at bounding box center [312, 553] width 15 height 15
click at [1435, 209] on p "Manage Billing and Payment Methods" at bounding box center [1422, 211] width 161 height 12
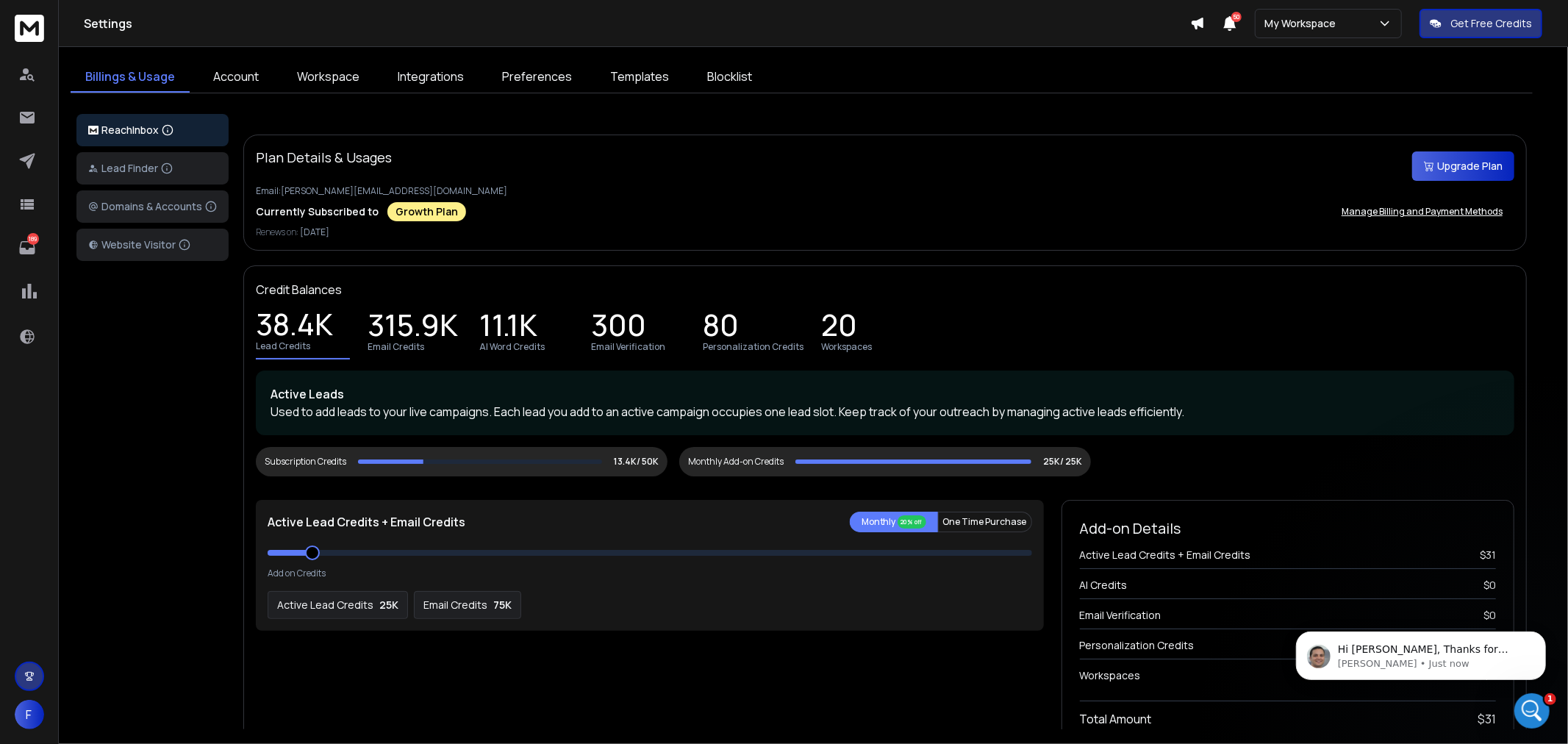
scroll to position [152, 0]
click at [1474, 655] on span "Hi [PERSON_NAME], Thanks for sharing the video. I’ll need to check this with ou…" at bounding box center [1432, 692] width 189 height 99
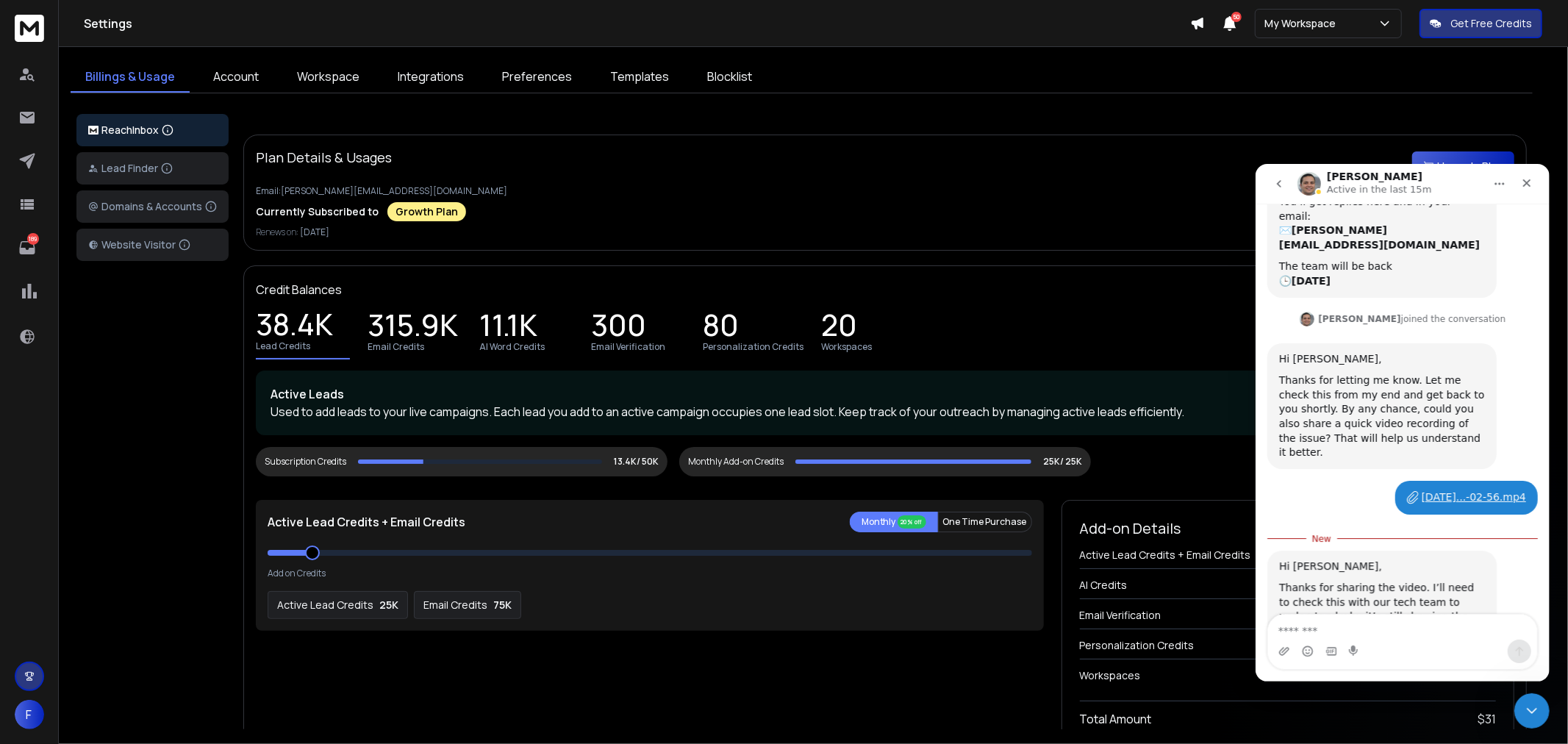
scroll to position [178, 0]
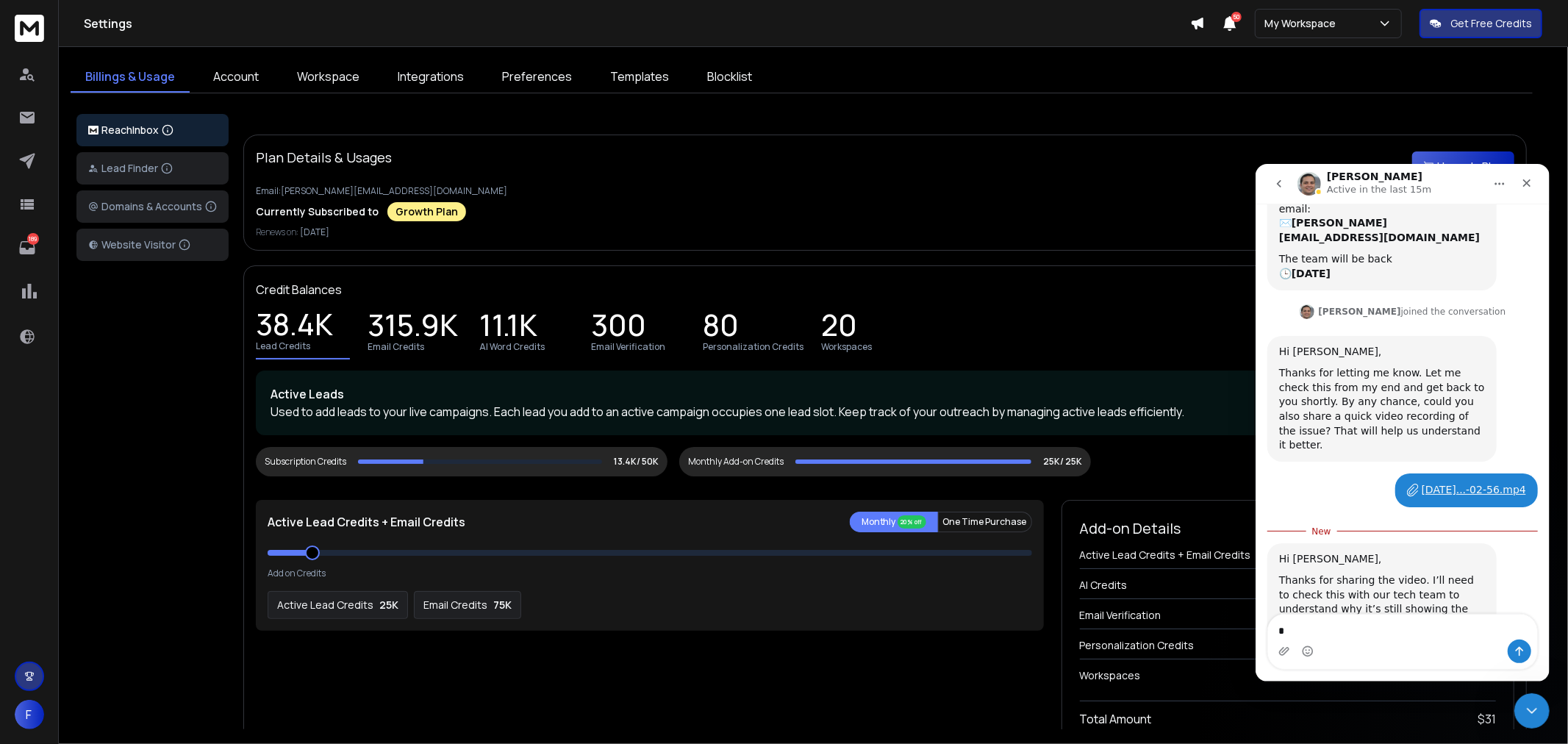
type textarea "**"
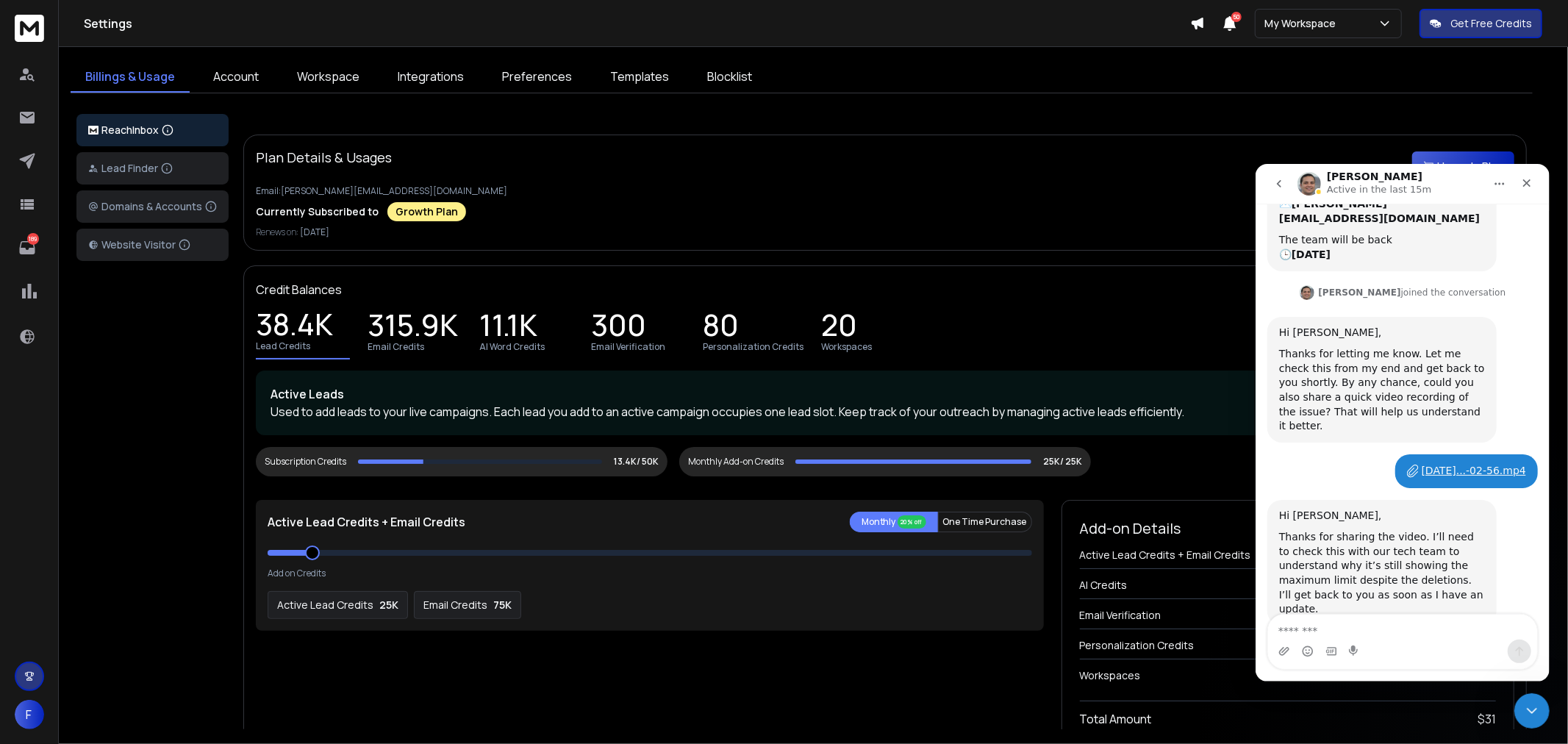
scroll to position [196, 0]
